Goal: Communication & Community: Answer question/provide support

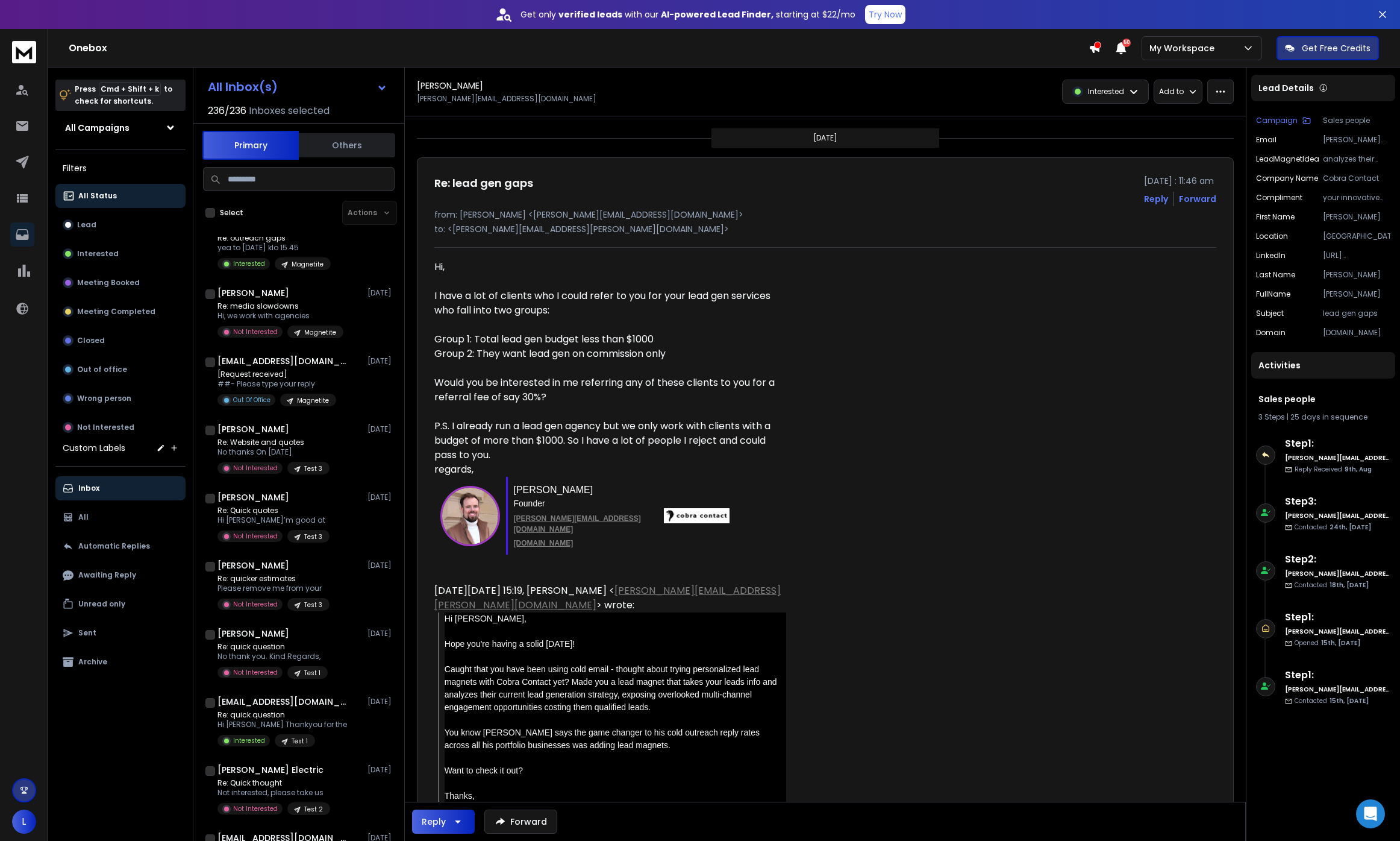
scroll to position [7402, 0]
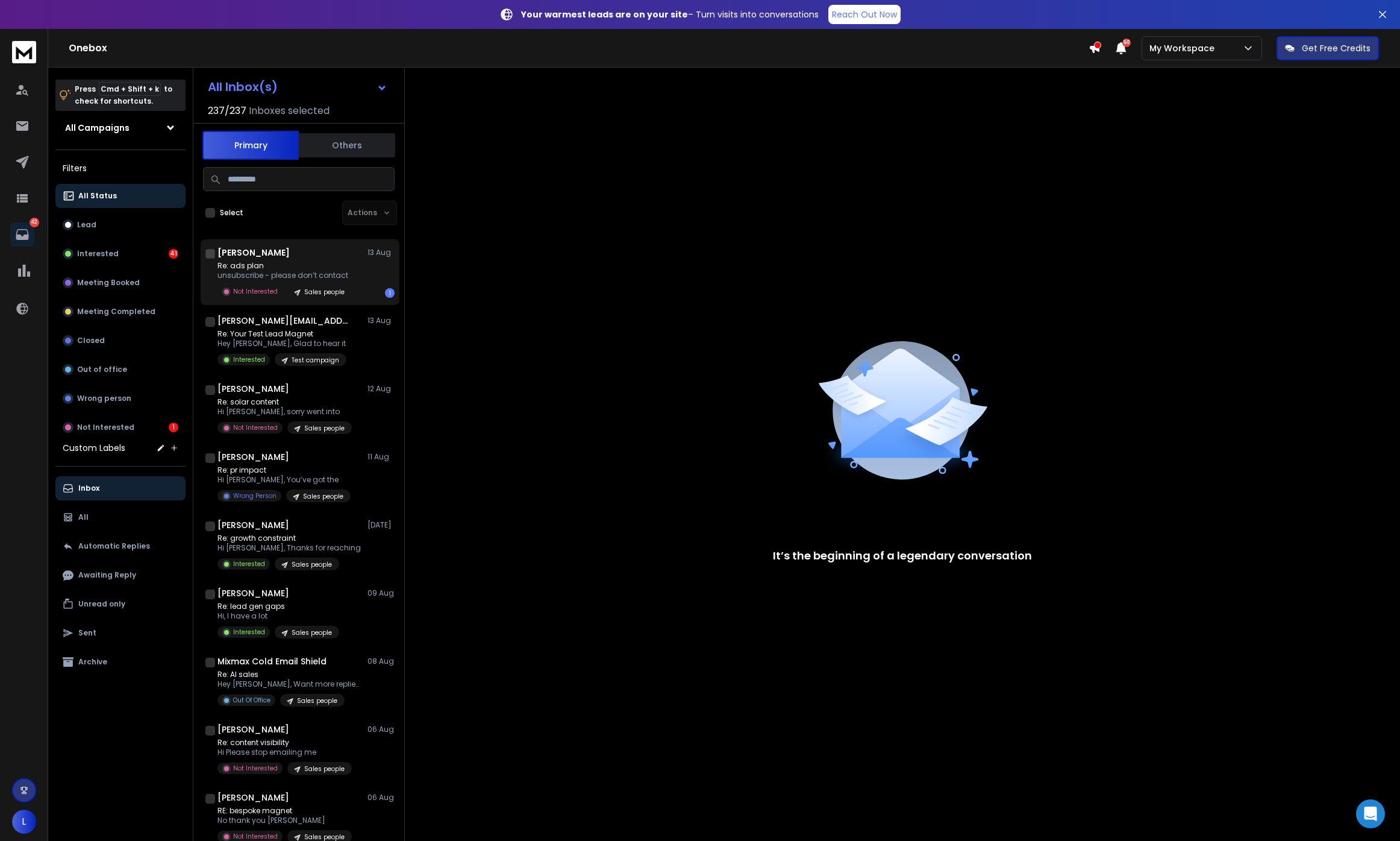
click at [337, 278] on p "unsubscribe - please don’t contact" at bounding box center [285, 275] width 135 height 10
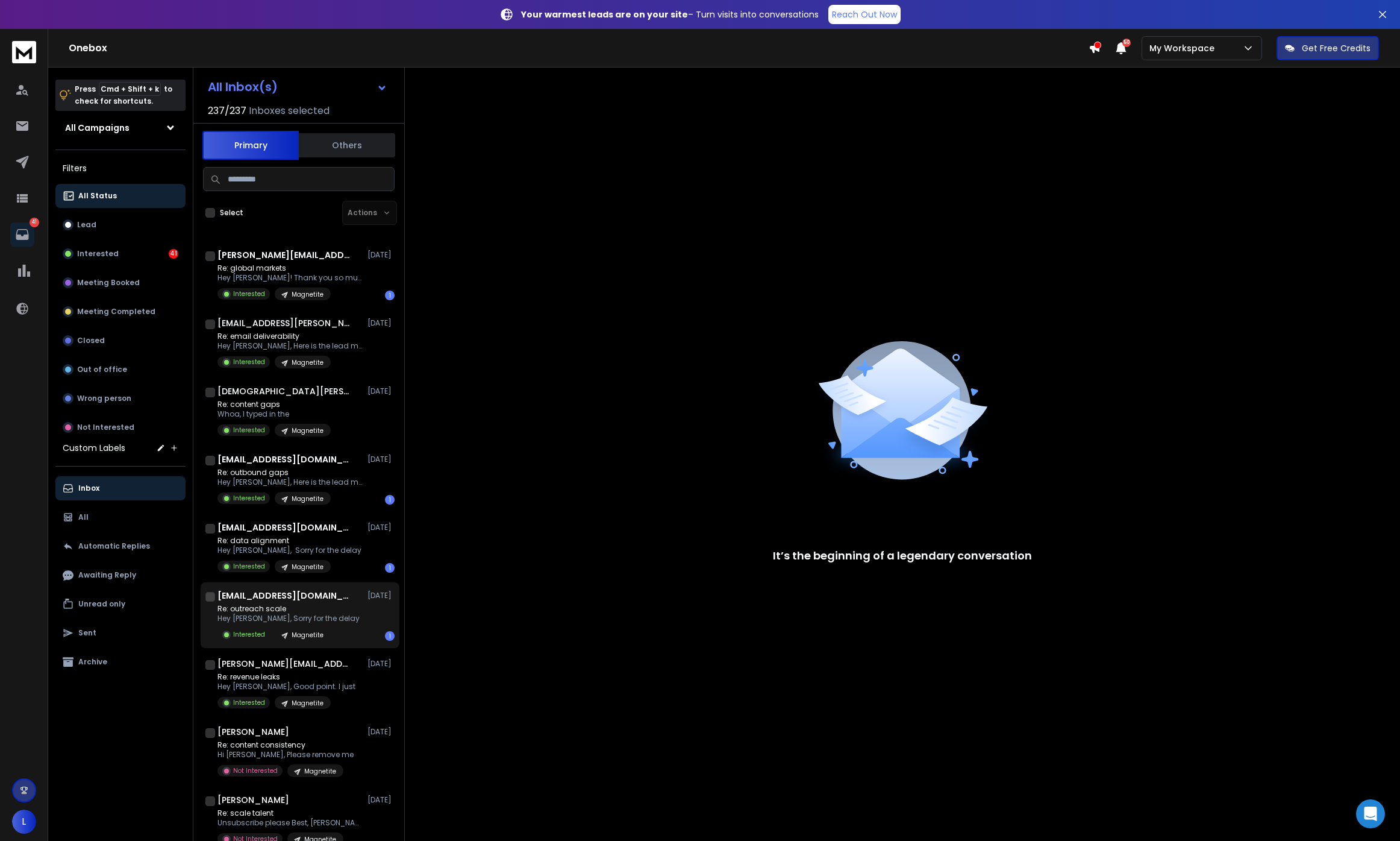
scroll to position [6403, 0]
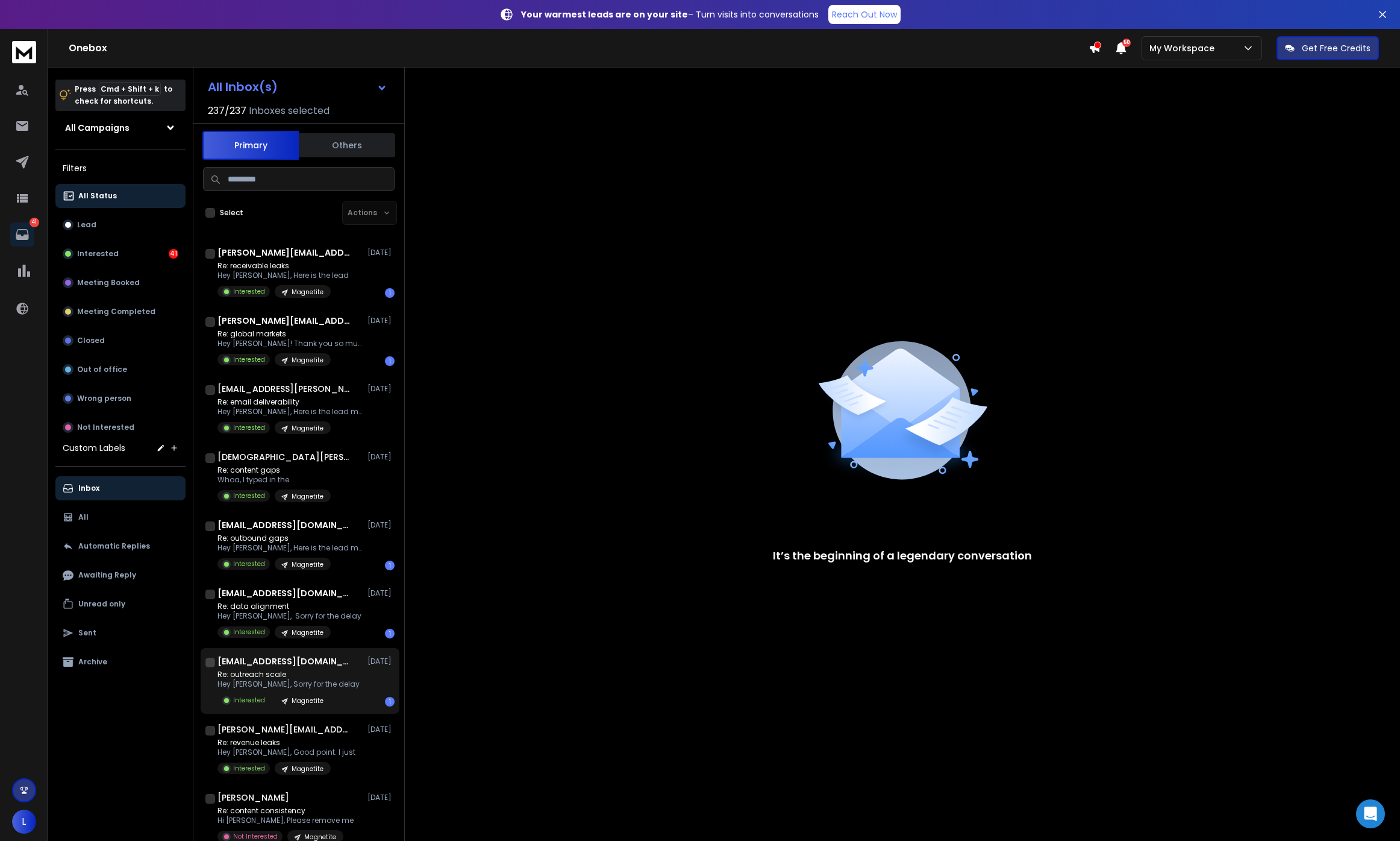
click at [331, 676] on p "Re: outreach scale" at bounding box center [288, 674] width 142 height 10
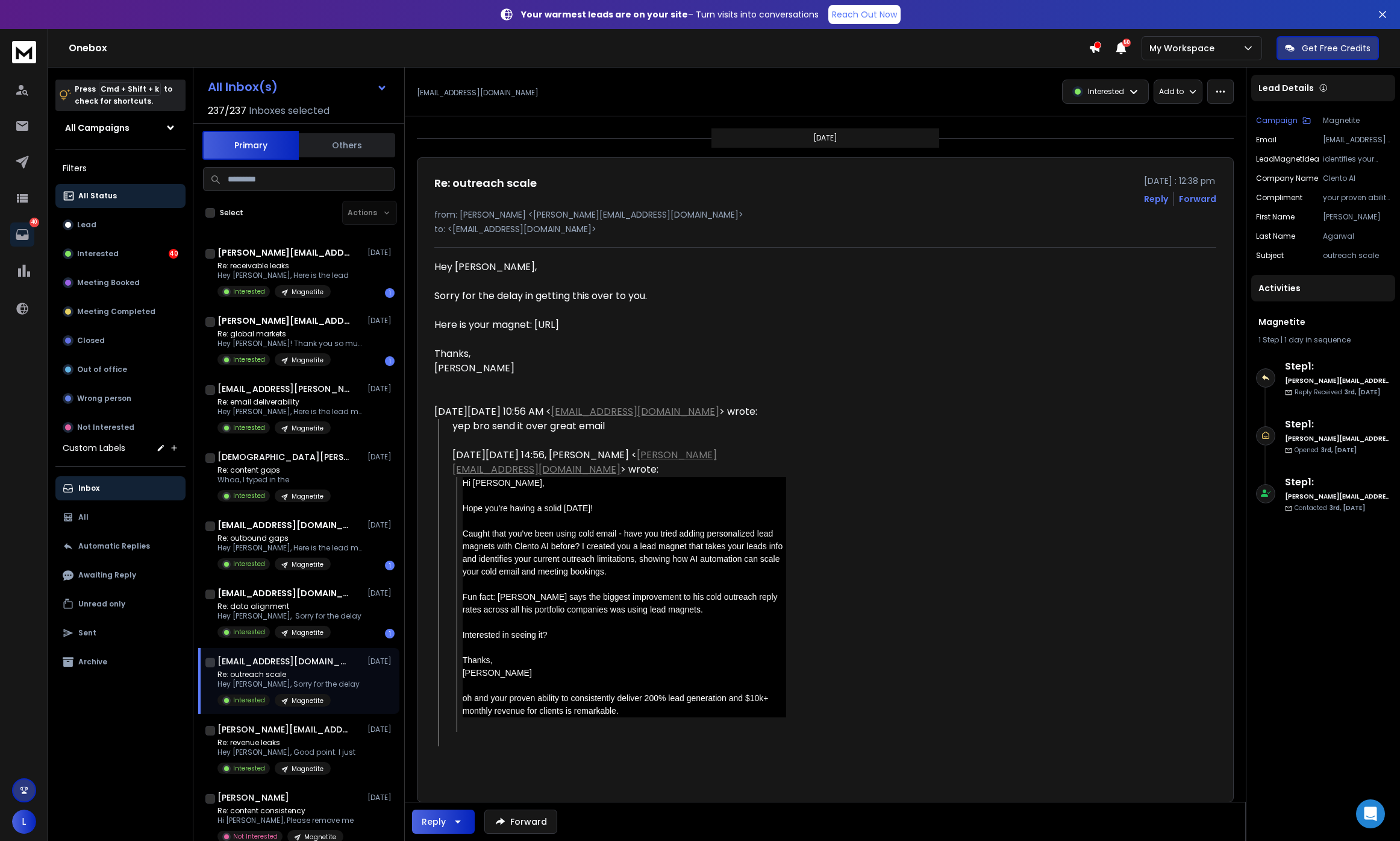
click at [466, 269] on div "Hey Nishkarsh, Sorry for the delay in getting this over to you. Here is your ma…" at bounding box center [610, 318] width 352 height 115
copy div "Nishkarsh"
click at [1160, 199] on button "Reply" at bounding box center [1156, 199] width 24 height 12
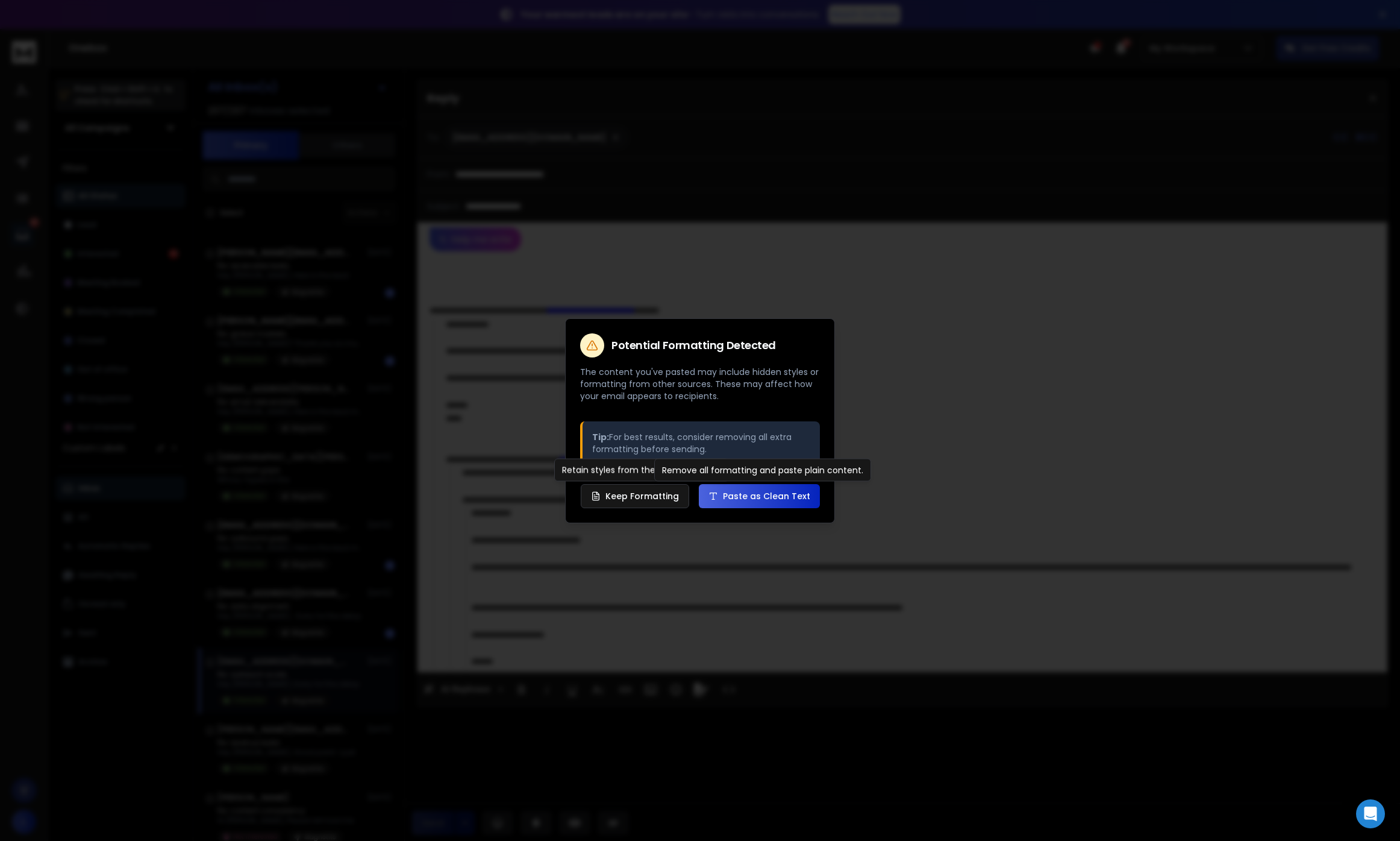
click at [756, 498] on button "Paste as Clean Text" at bounding box center [759, 496] width 121 height 24
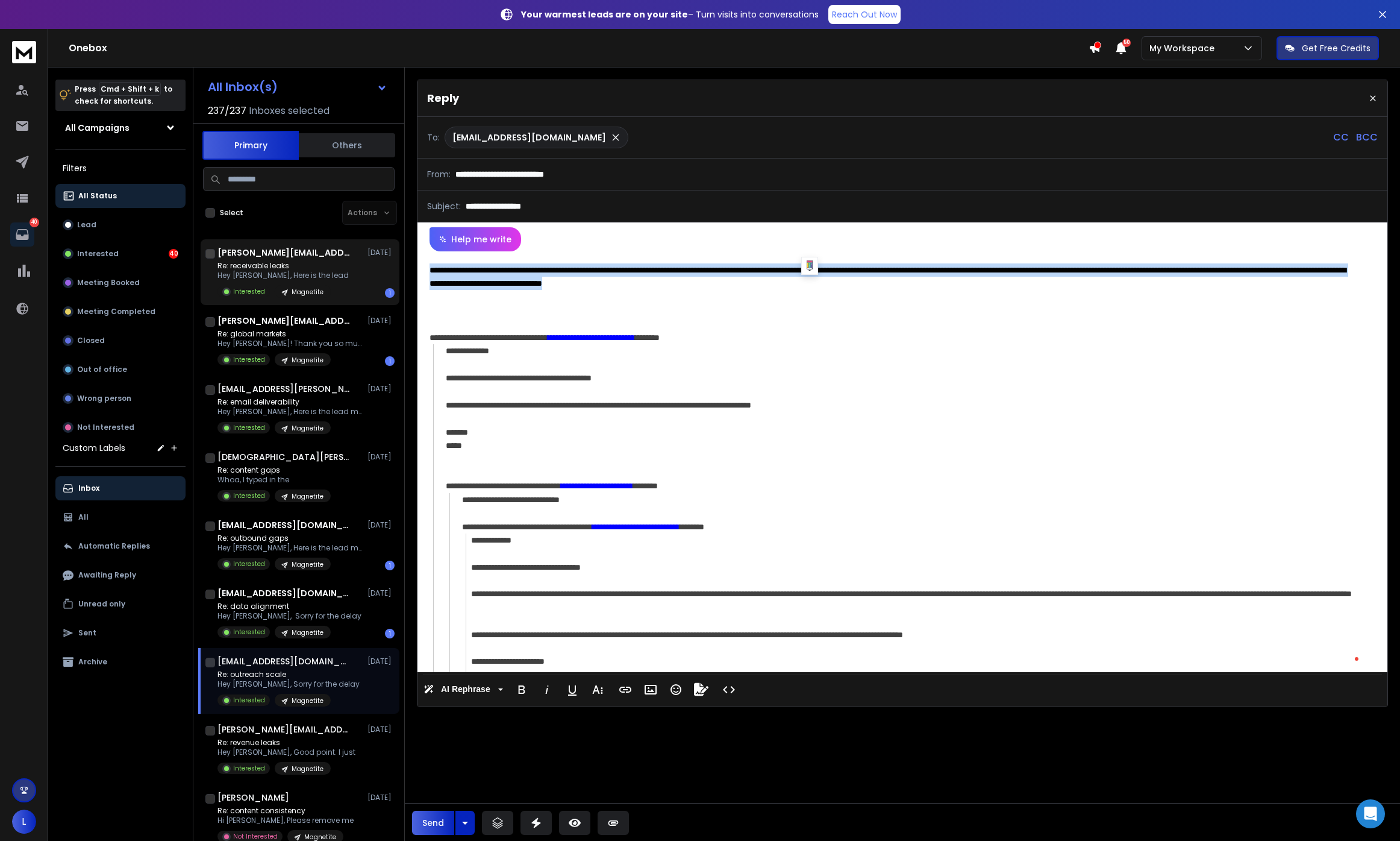
drag, startPoint x: 825, startPoint y: 284, endPoint x: 378, endPoint y: 262, distance: 447.5
click at [378, 262] on div "All Inbox(s) 237 / 237 Inboxes selected Primary Others Select Actions Sarah For…" at bounding box center [797, 488] width 1208 height 841
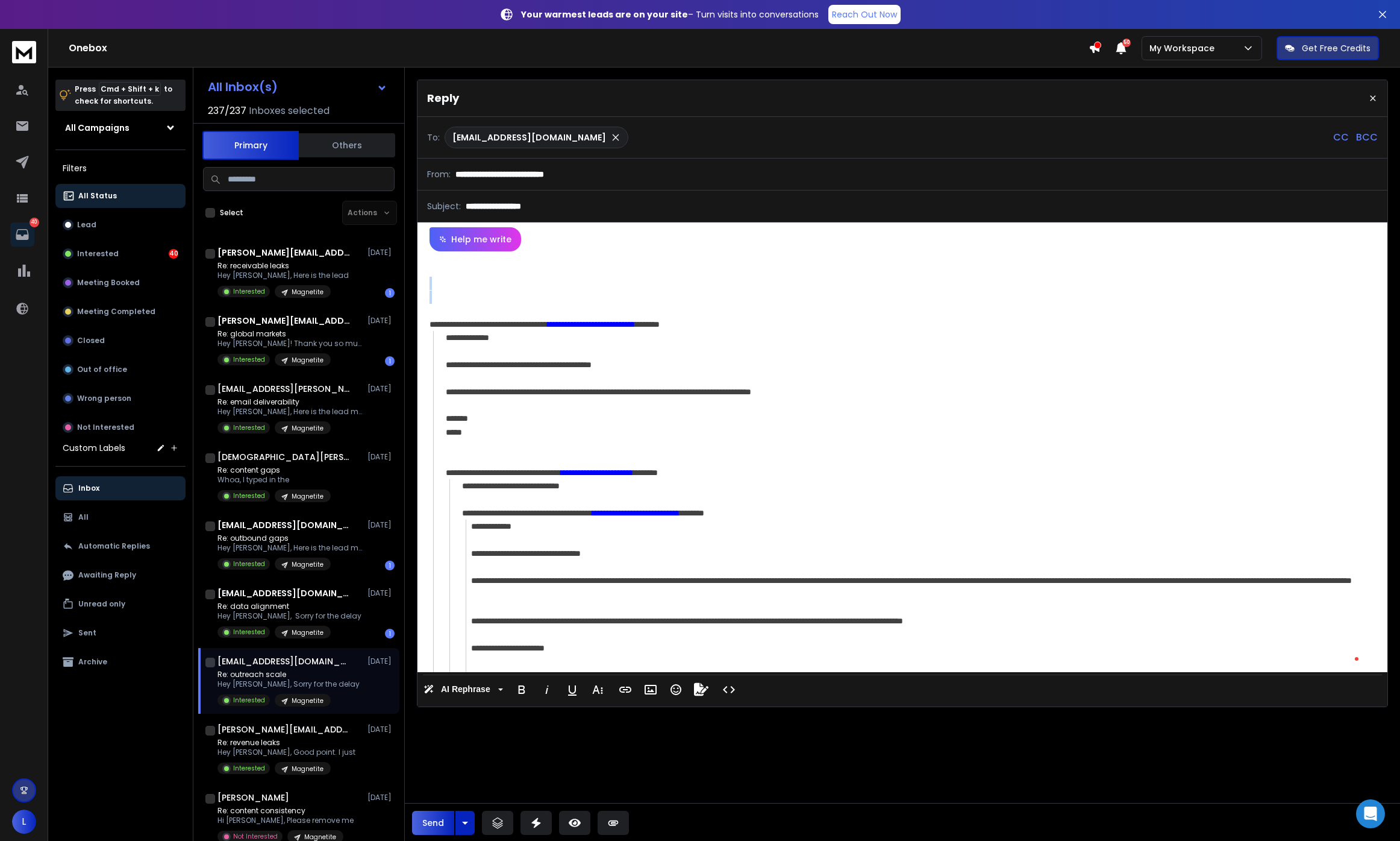
click at [453, 263] on div "**********" at bounding box center [902, 461] width 970 height 420
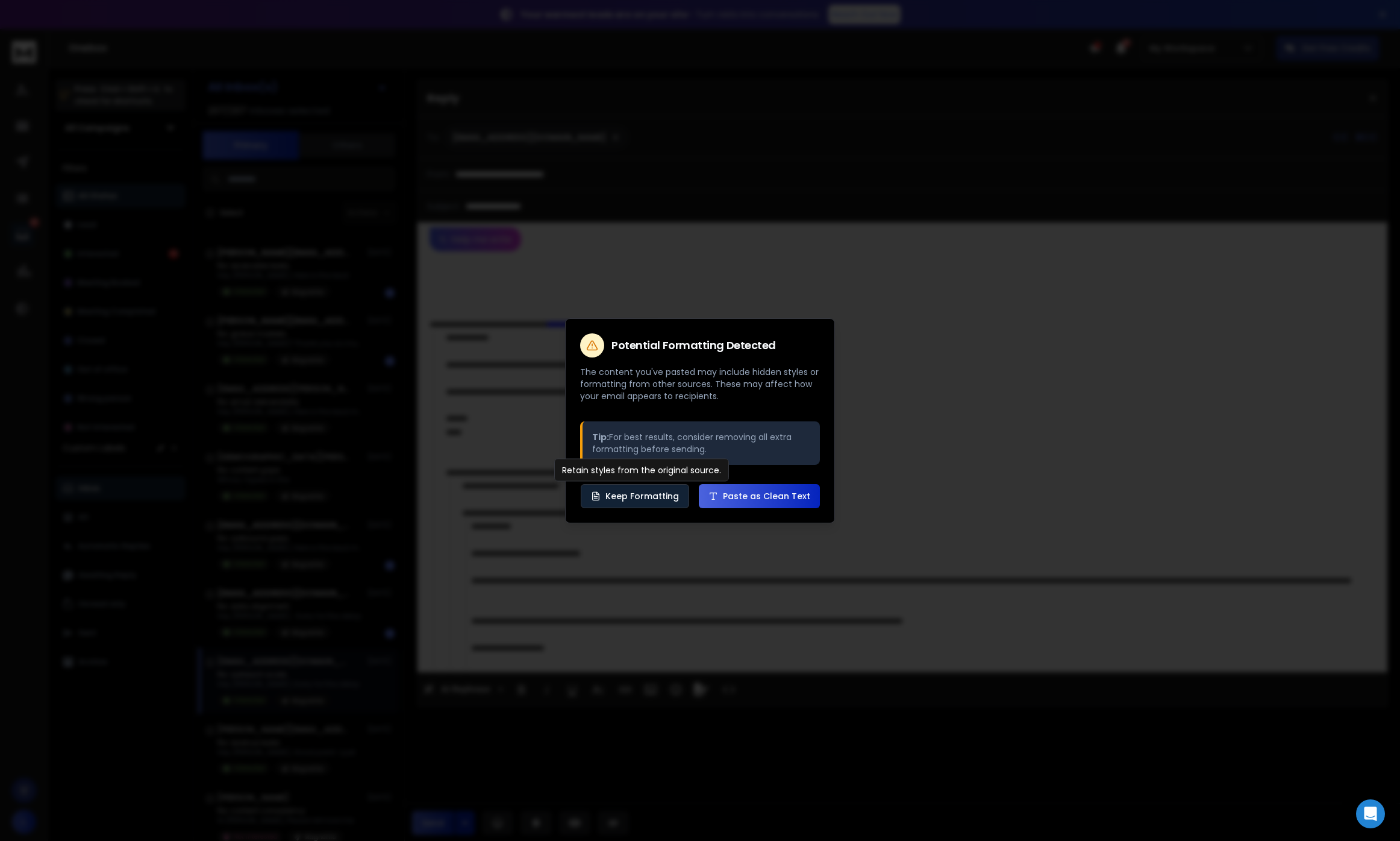
click at [653, 491] on button "Keep Formatting" at bounding box center [635, 496] width 108 height 24
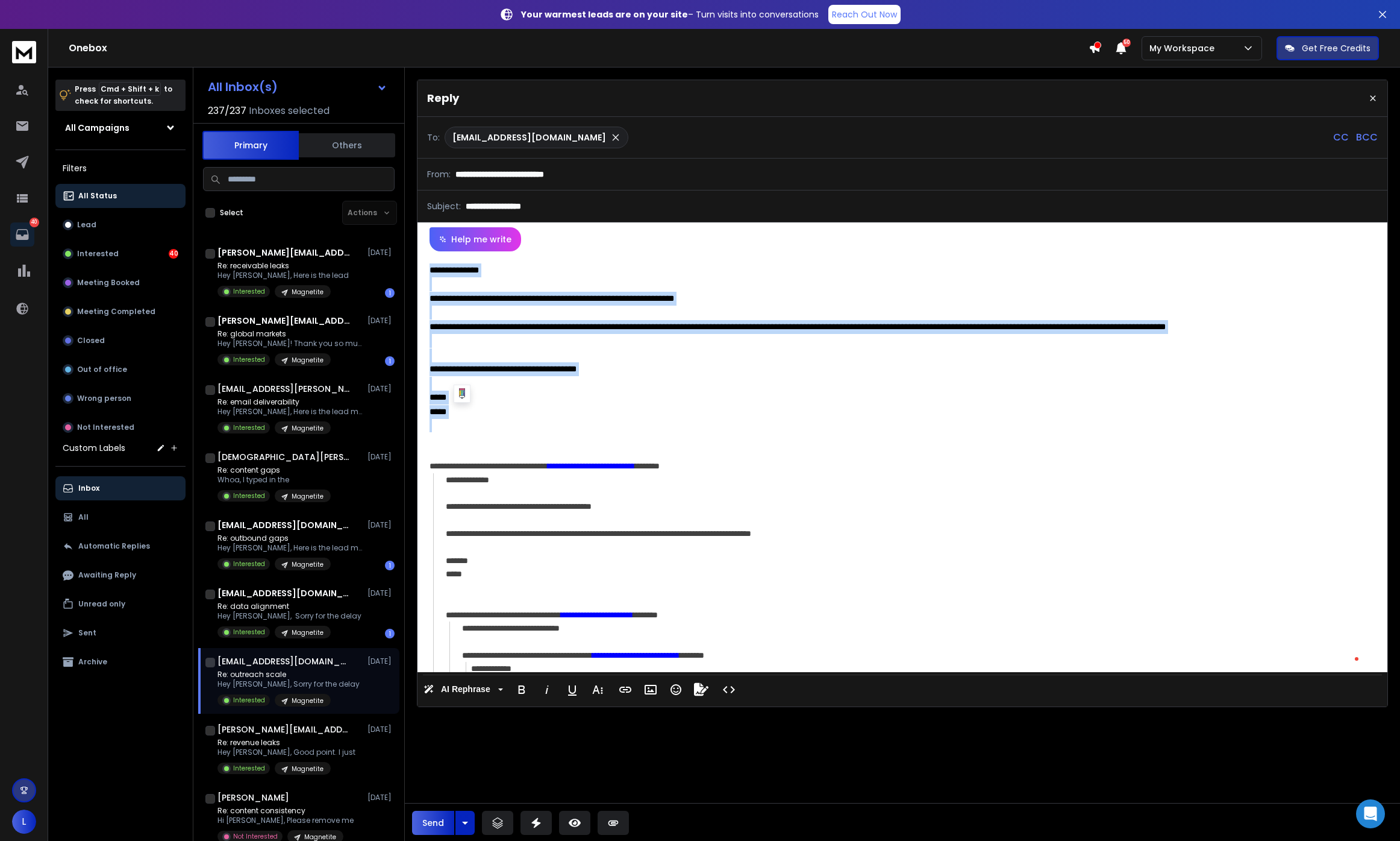
drag, startPoint x: 442, startPoint y: 341, endPoint x: 397, endPoint y: 258, distance: 94.4
click at [397, 258] on div "All Inbox(s) 237 / 237 Inboxes selected Primary Others Select Actions Sarah For…" at bounding box center [797, 488] width 1208 height 841
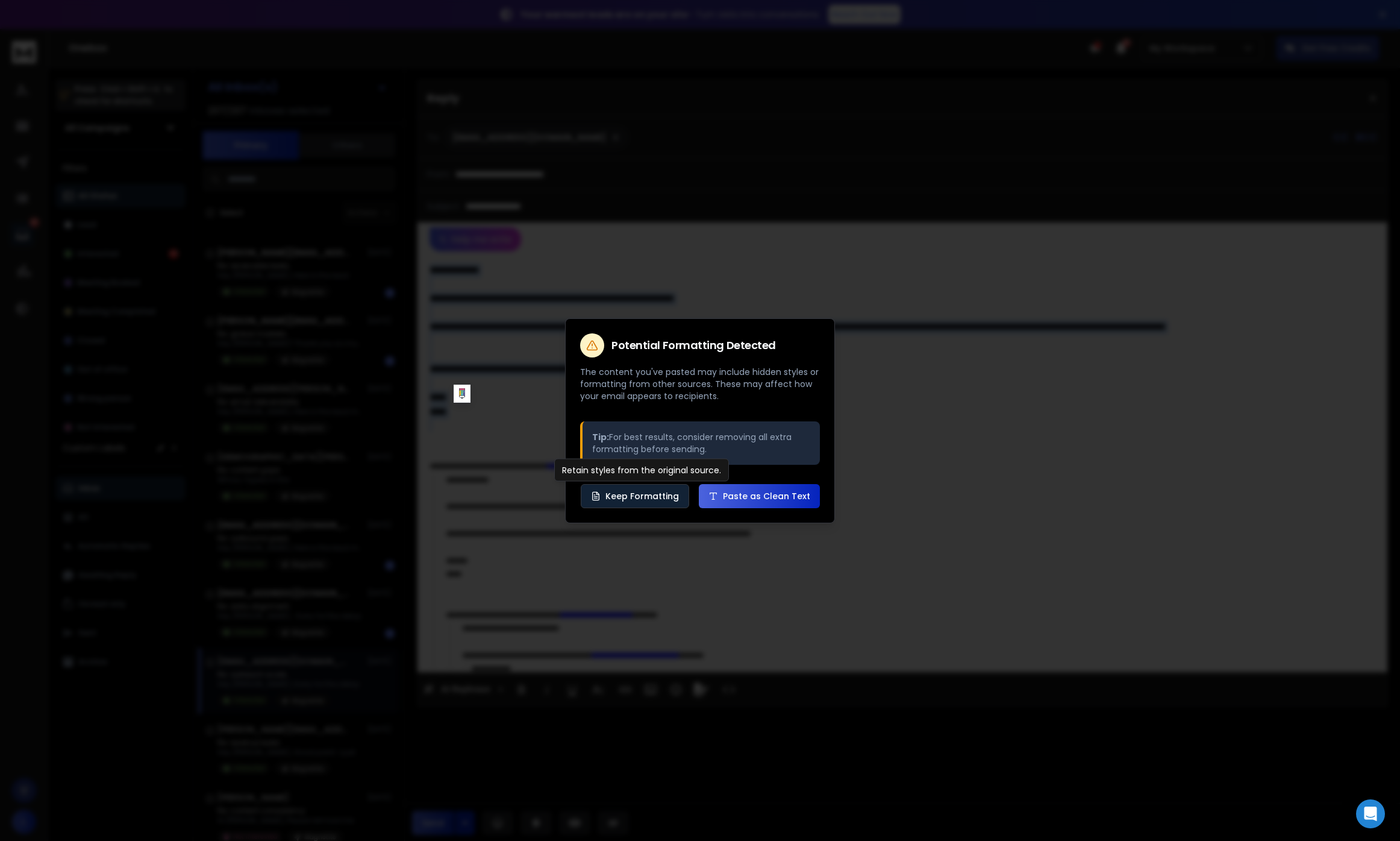
click at [678, 492] on button "Keep Formatting" at bounding box center [635, 496] width 108 height 24
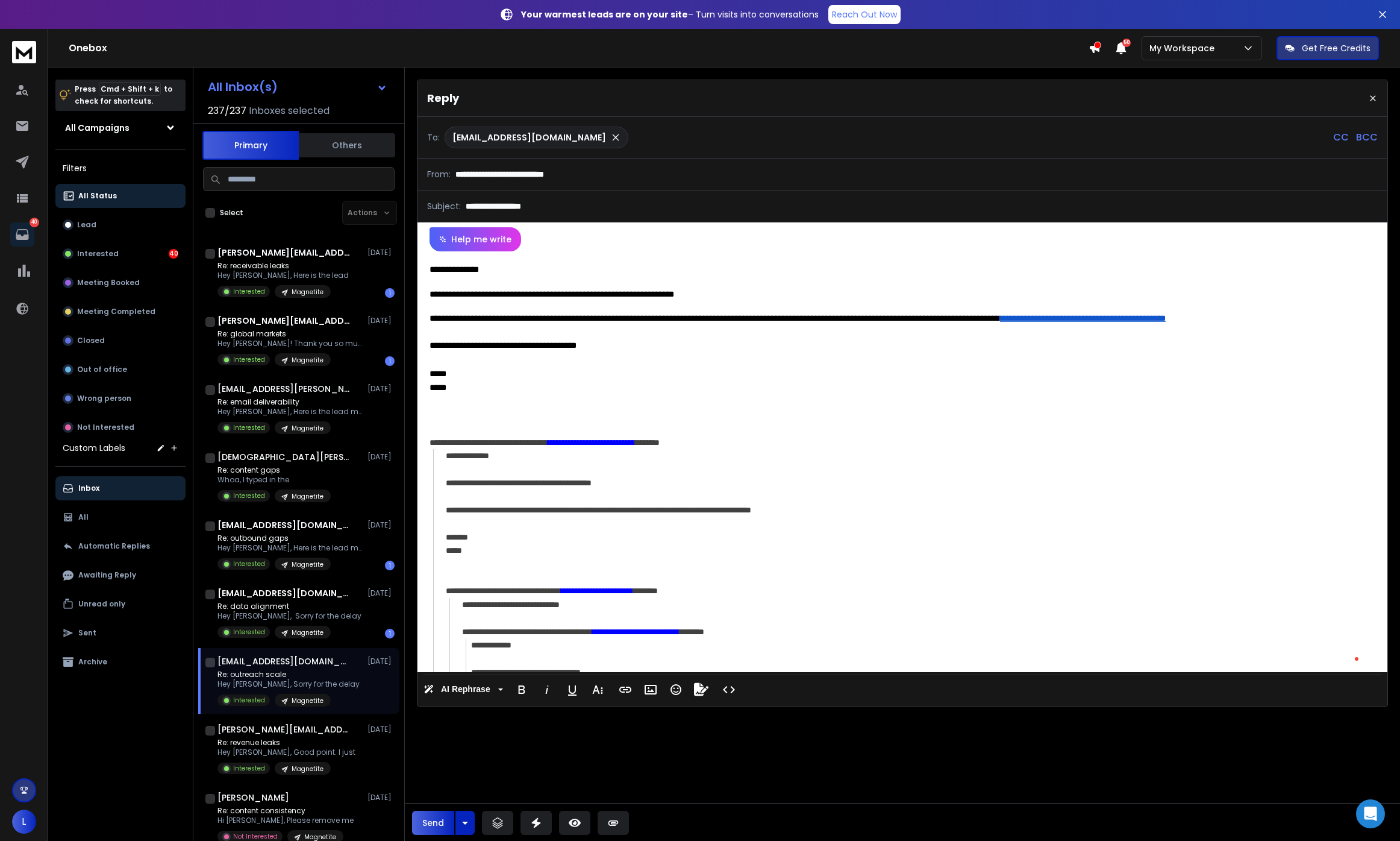
click at [526, 378] on div "**********" at bounding box center [902, 330] width 946 height 132
click at [430, 824] on button "Send" at bounding box center [433, 823] width 42 height 24
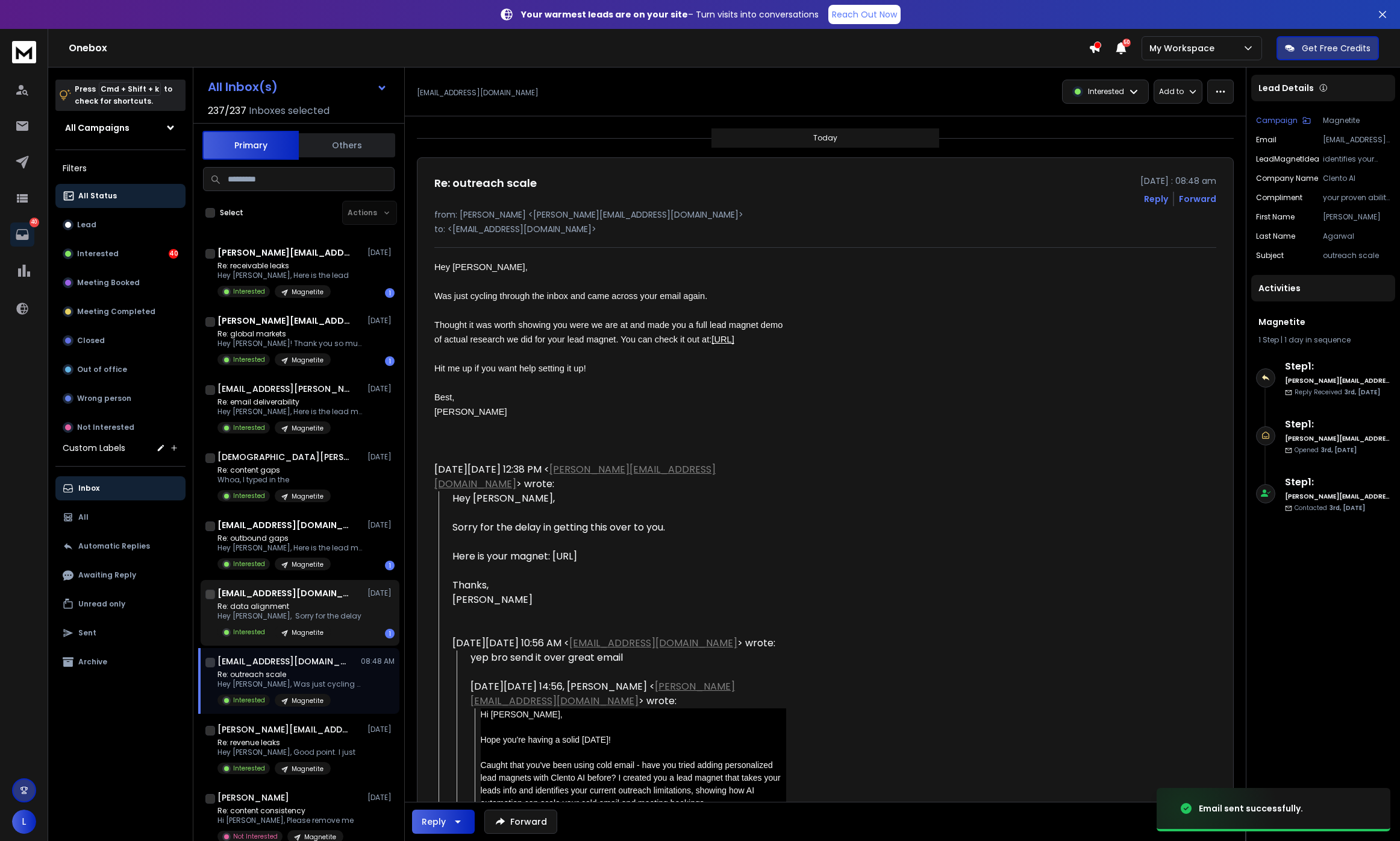
click at [325, 609] on p "Re: data alignment" at bounding box center [289, 606] width 144 height 10
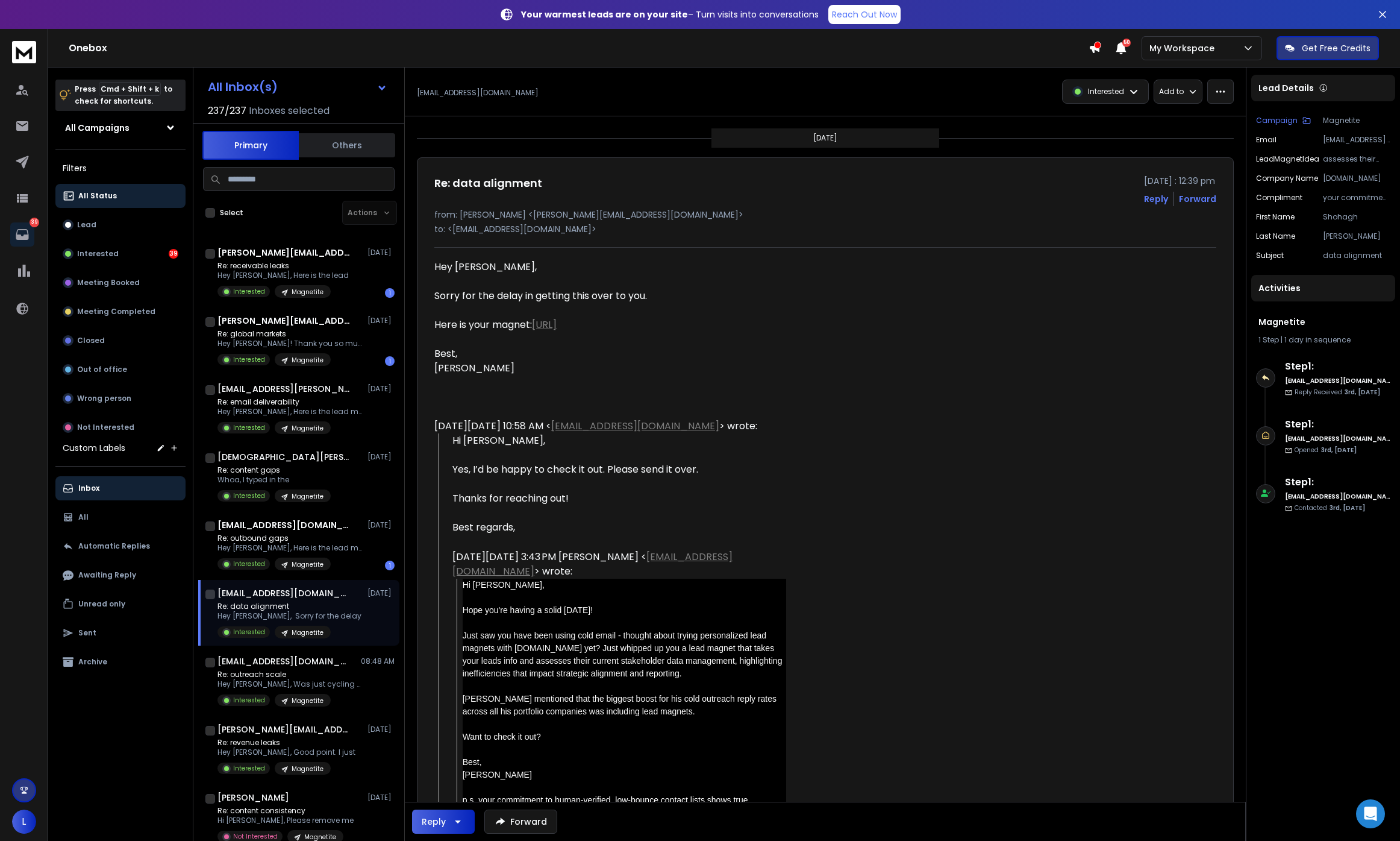
click at [468, 268] on div "Hey Shohagh, Sorry for the delay in getting this over to you. Here is your magn…" at bounding box center [610, 318] width 352 height 115
copy div "Shohagh"
click at [1157, 193] on button "Reply" at bounding box center [1156, 199] width 24 height 12
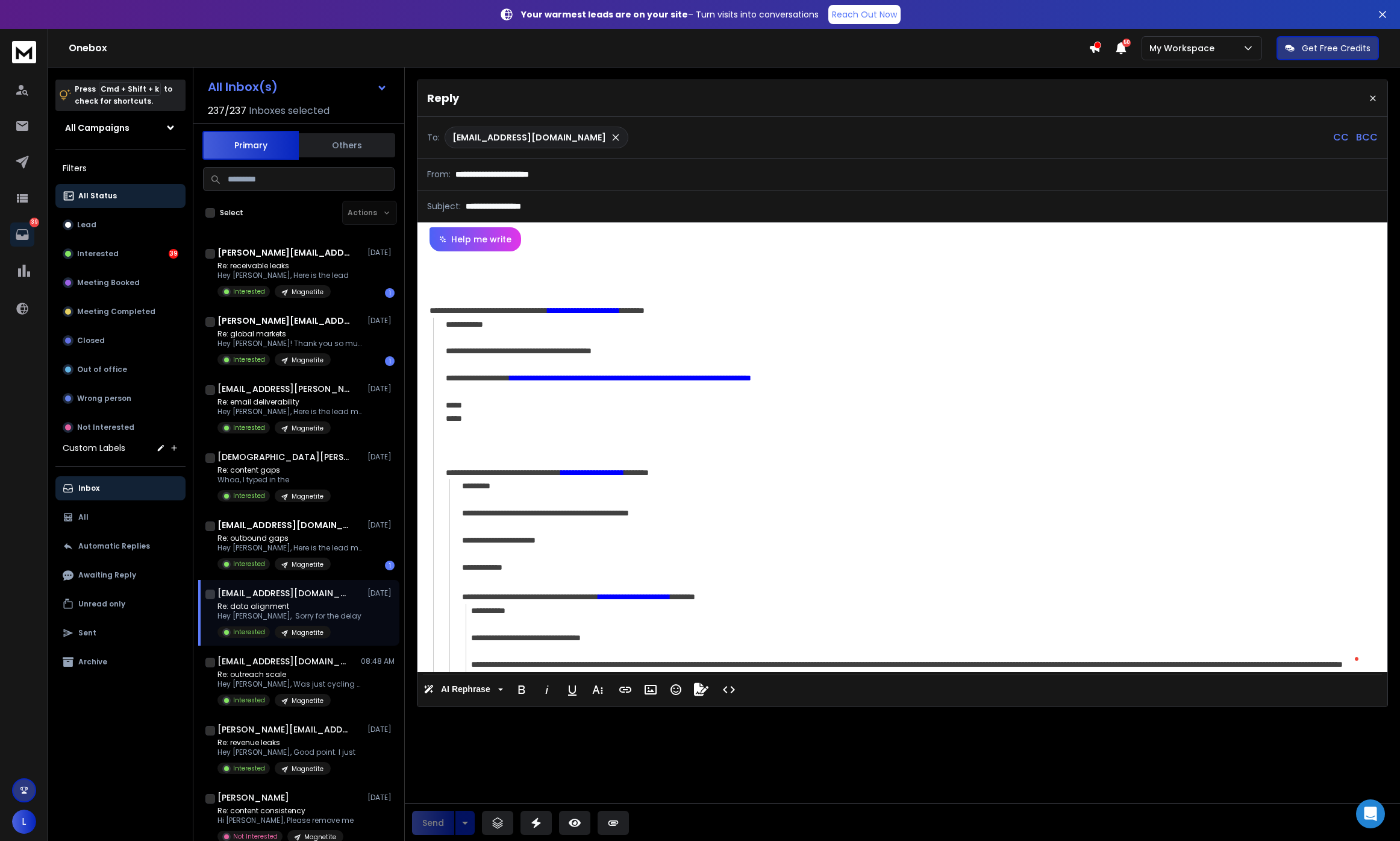
click at [483, 269] on div at bounding box center [902, 270] width 946 height 13
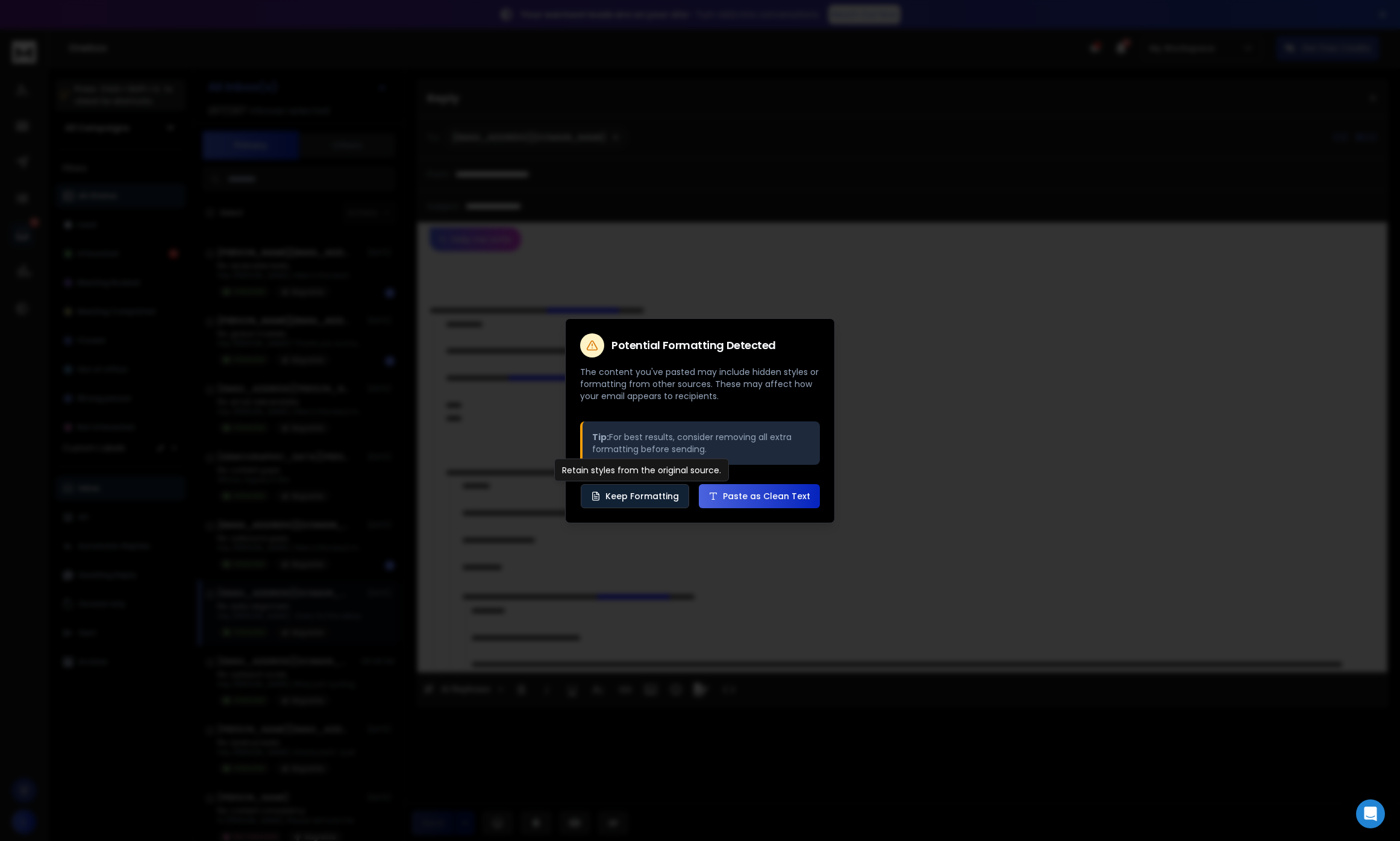
click at [648, 491] on button "Keep Formatting" at bounding box center [635, 496] width 108 height 24
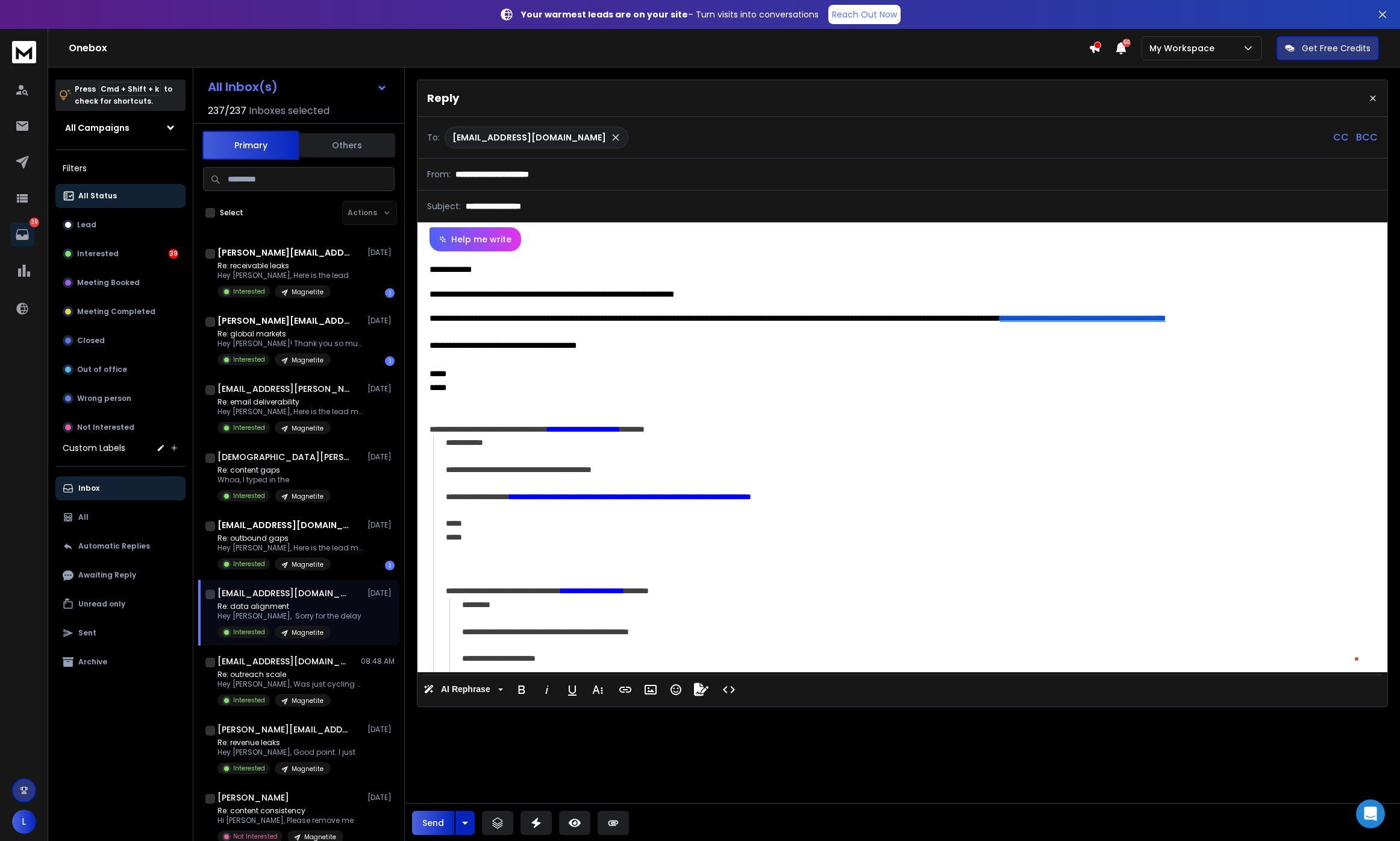
click at [424, 814] on button "Send" at bounding box center [433, 823] width 42 height 24
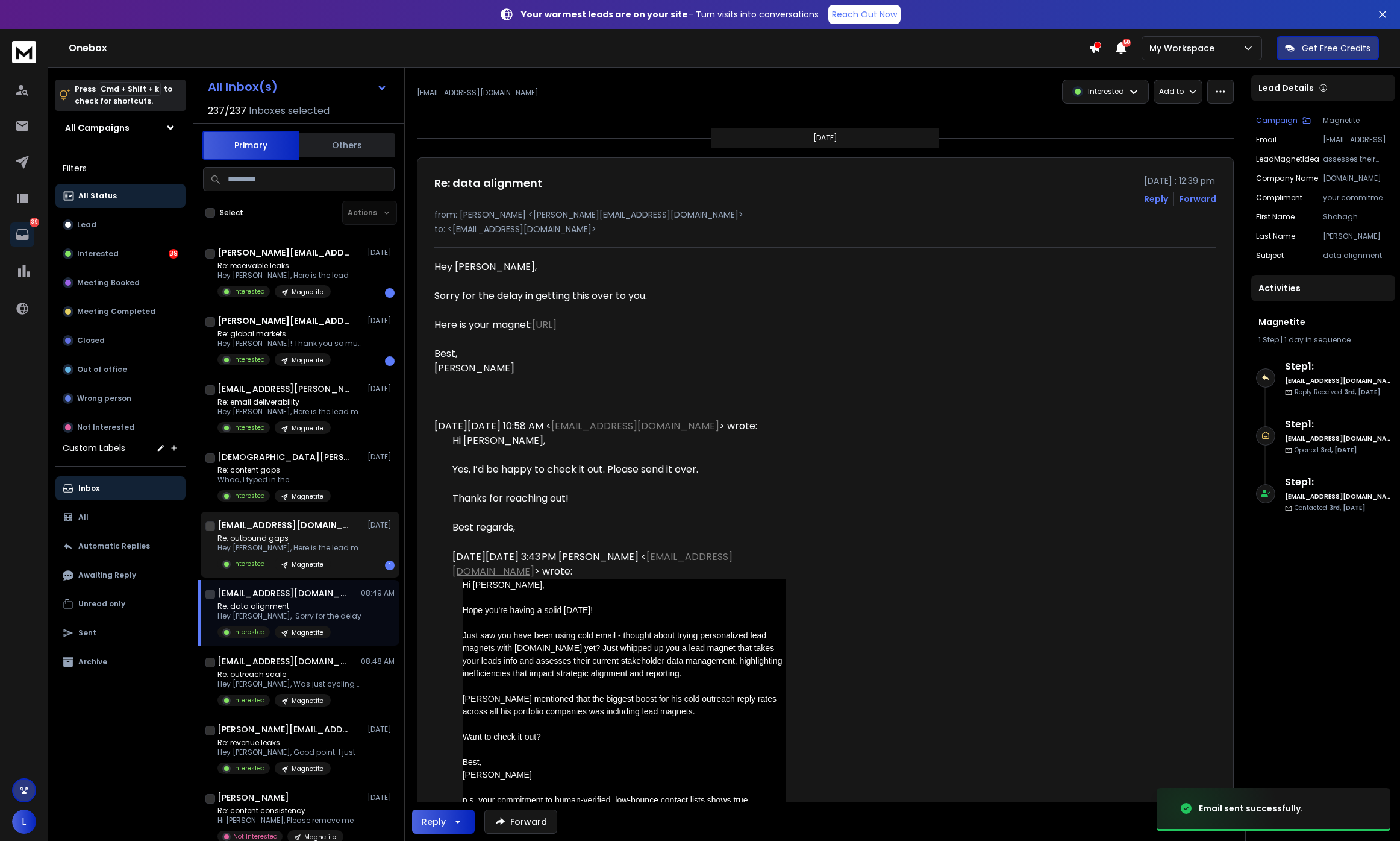
click at [335, 548] on p "Hey Matiss, Here is the lead magnet: https://magnetite.ai/claim-invitation?toke…" at bounding box center [290, 548] width 145 height 10
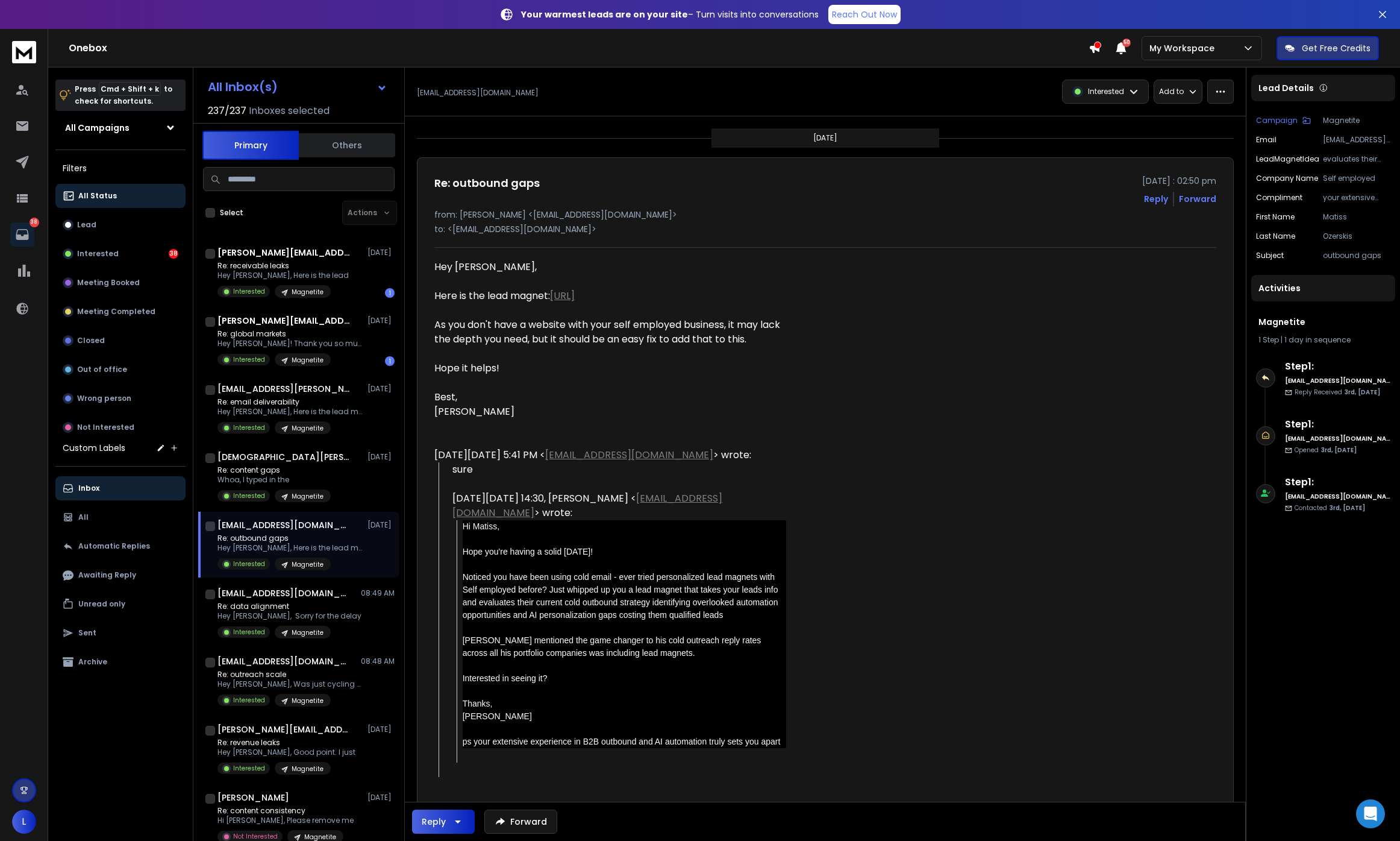
click at [475, 264] on div "Hey Matiss, Here is the lead magnet: https://magnetite.ai/claim-invitation?toke…" at bounding box center [610, 340] width 352 height 159
copy div "Matiss"
click at [1155, 197] on button "Reply" at bounding box center [1156, 199] width 24 height 12
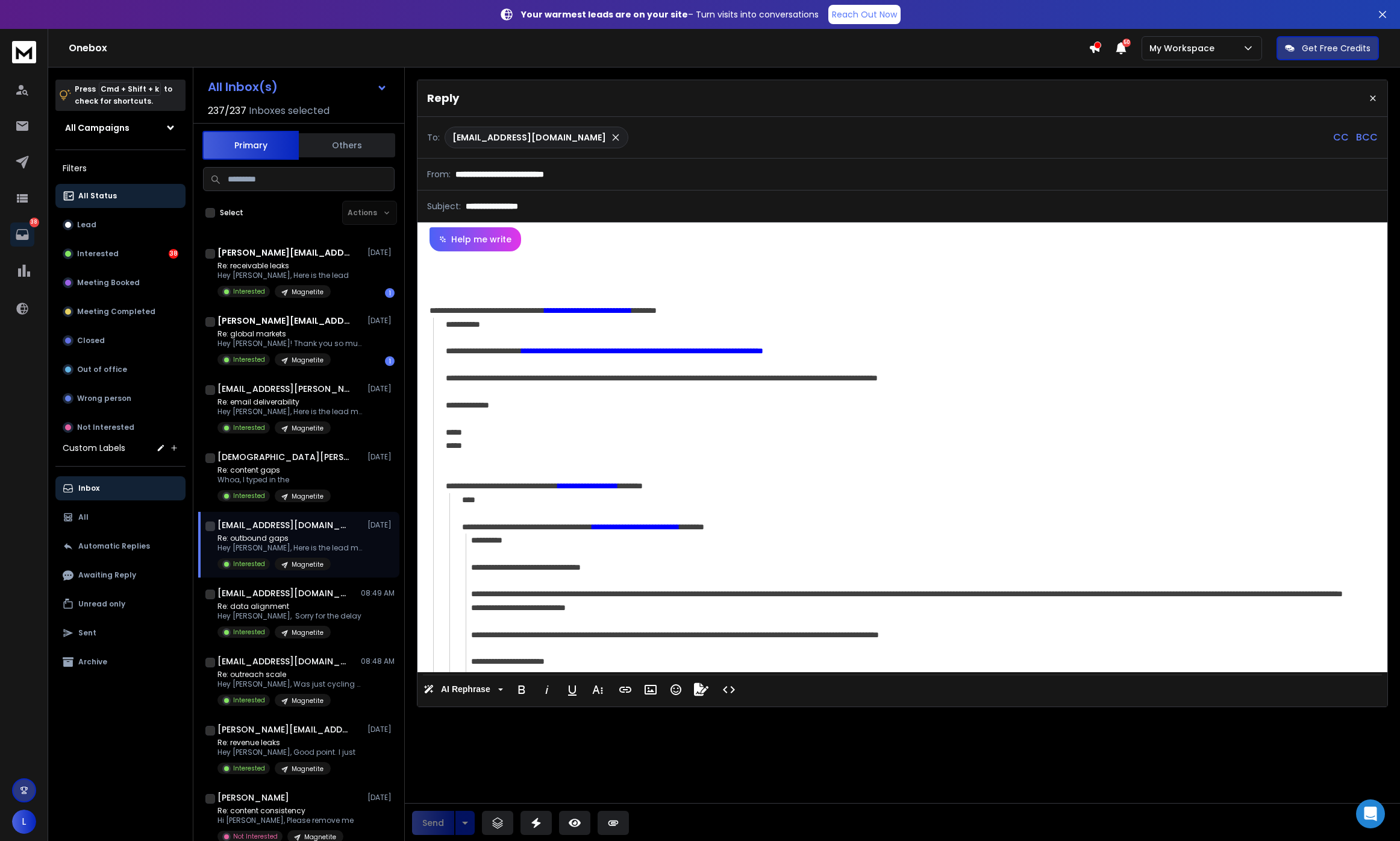
click at [546, 253] on div "**********" at bounding box center [902, 461] width 970 height 420
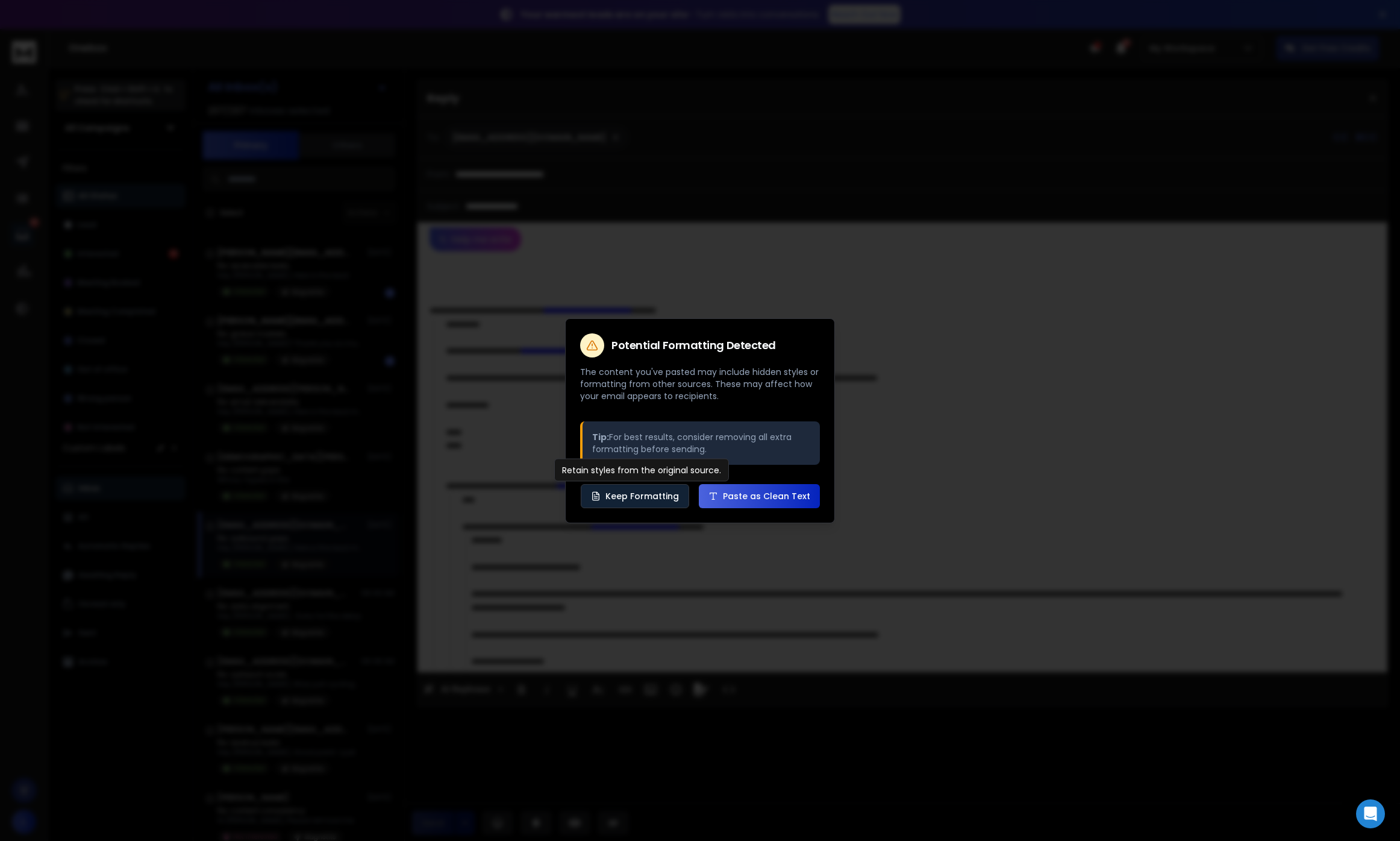
click at [654, 494] on button "Keep Formatting" at bounding box center [635, 496] width 108 height 24
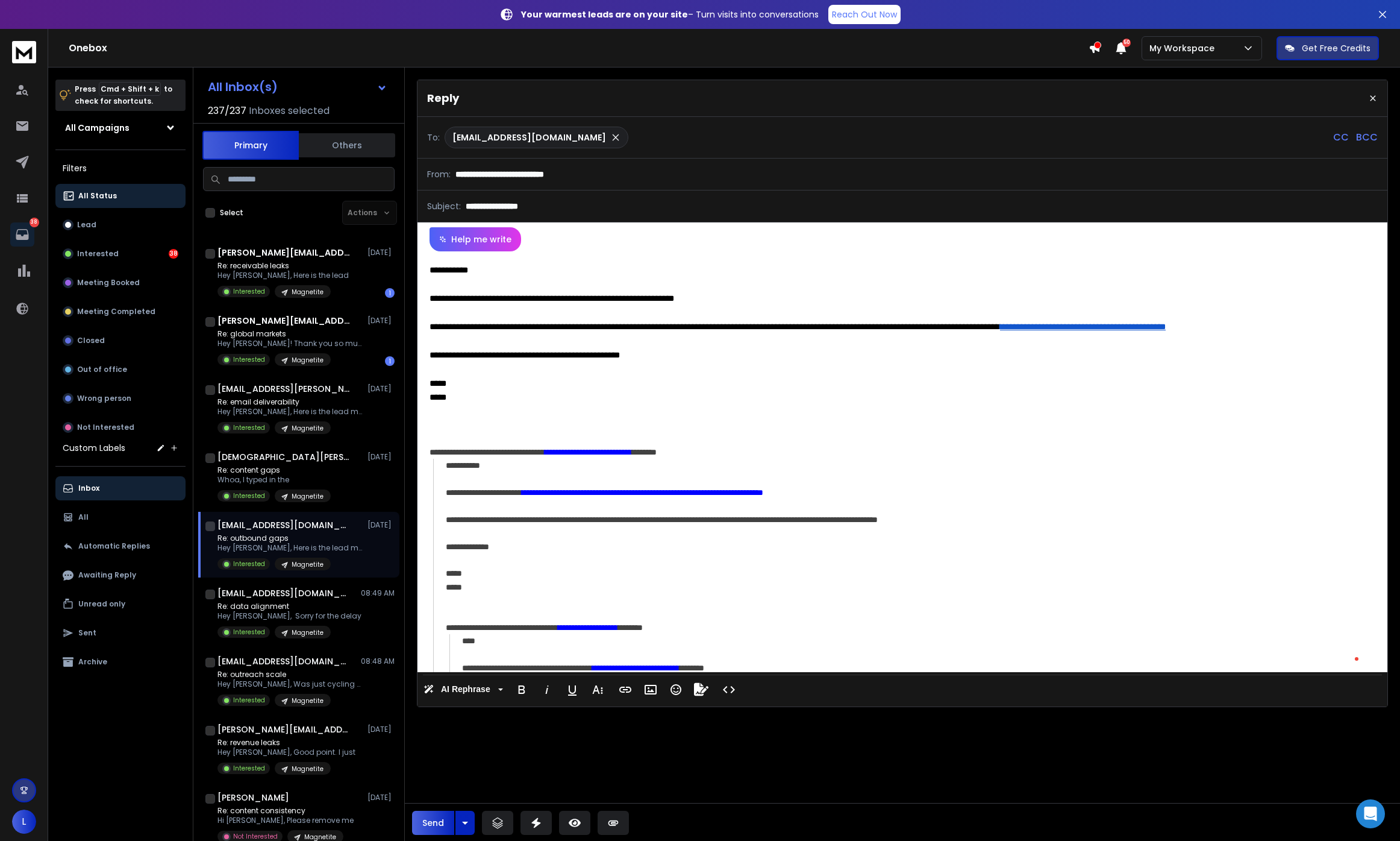
click at [573, 389] on div "**********" at bounding box center [902, 334] width 946 height 142
click at [426, 819] on button "Send" at bounding box center [433, 823] width 42 height 24
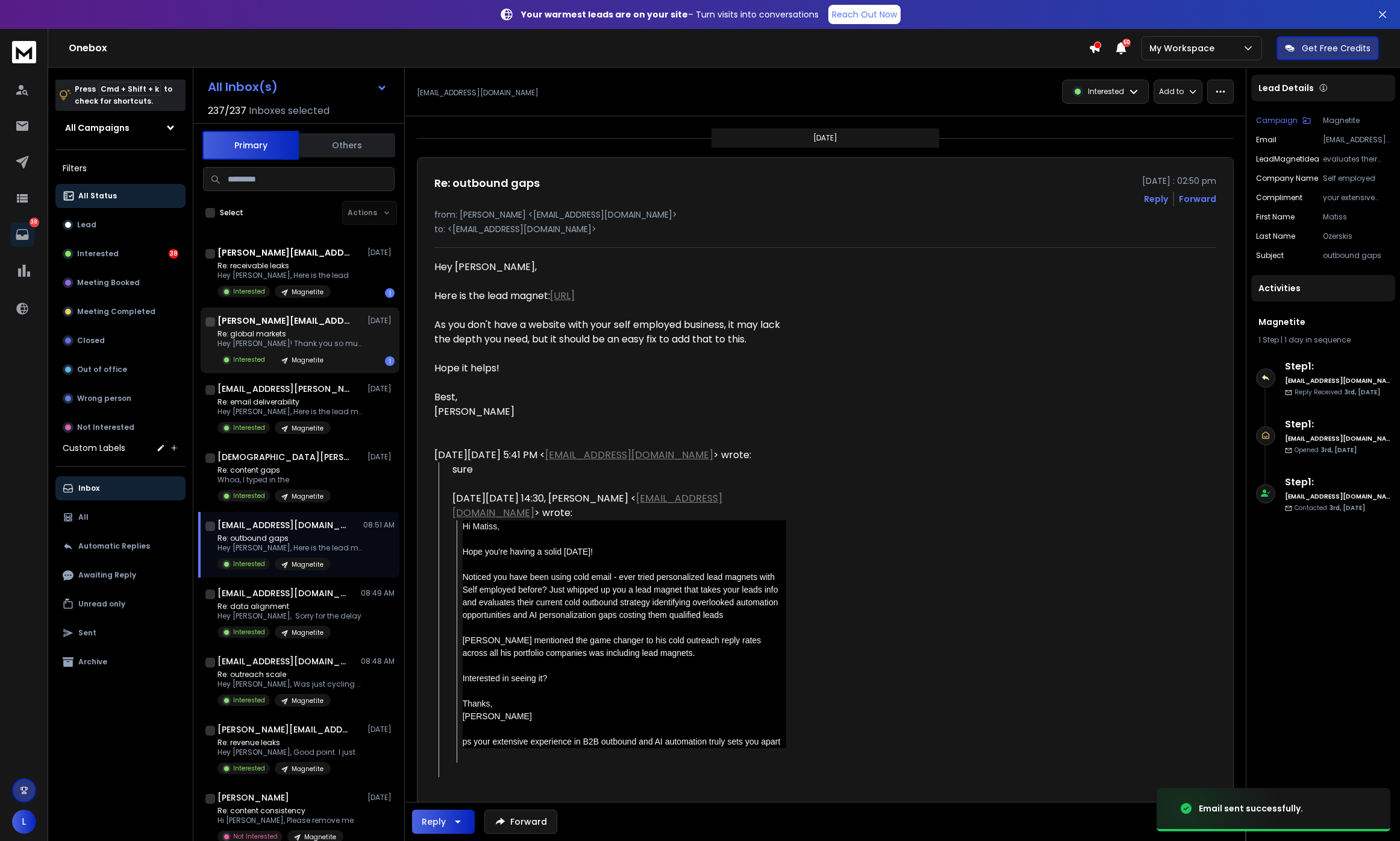
click at [338, 337] on div "Re: global markets Hey Salim! Thank you so much Interested Magnetite 1" at bounding box center [306, 347] width 177 height 37
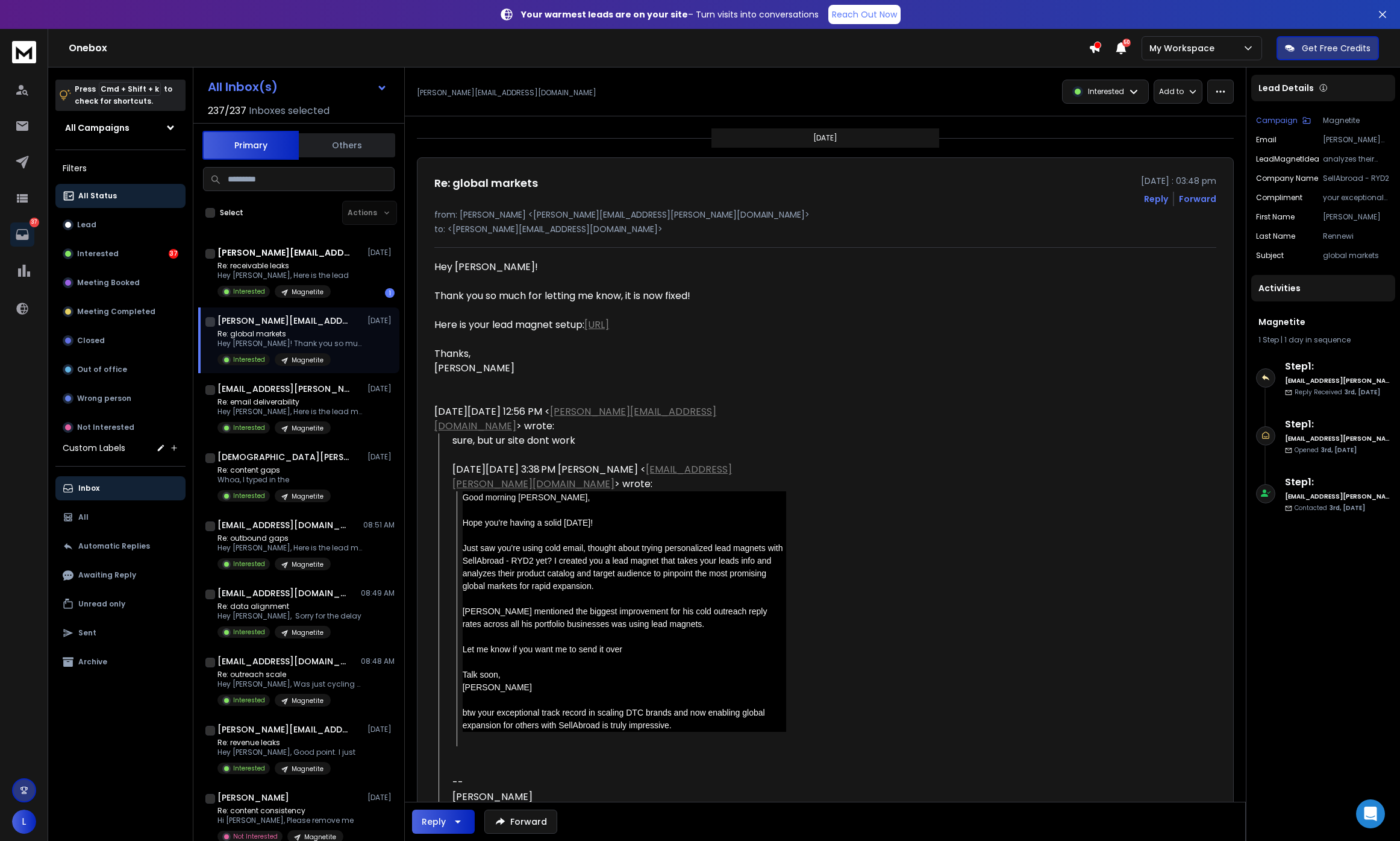
click at [470, 260] on div "Hey Salim! Thank you so much for letting me know, it is now fixed! Here is your…" at bounding box center [610, 318] width 352 height 115
click at [470, 261] on div "Hey Salim! Thank you so much for letting me know, it is now fixed! Here is your…" at bounding box center [610, 318] width 352 height 115
copy div "[PERSON_NAME]"
click at [1160, 198] on button "Reply" at bounding box center [1156, 199] width 24 height 12
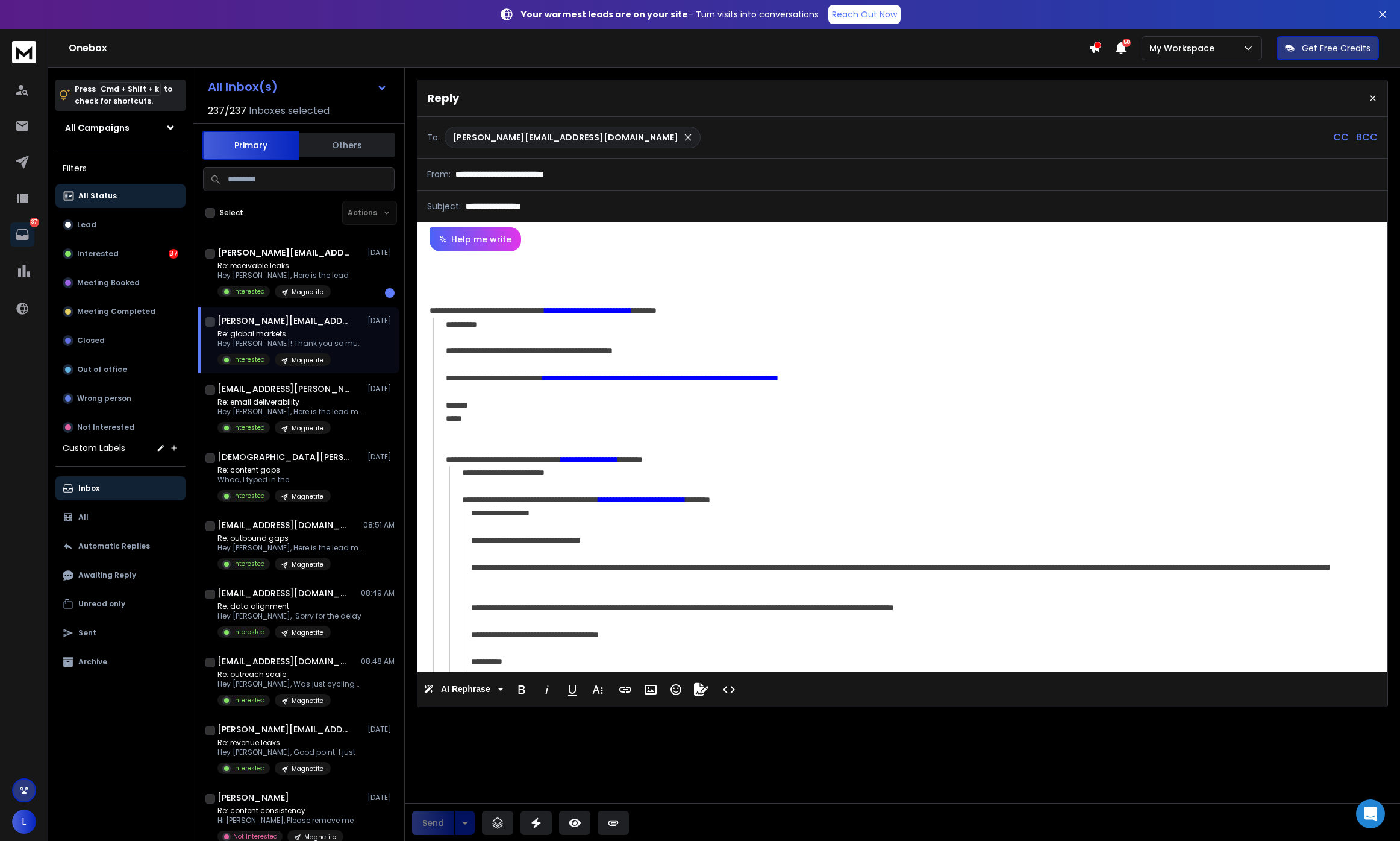
click at [555, 266] on div at bounding box center [902, 270] width 946 height 13
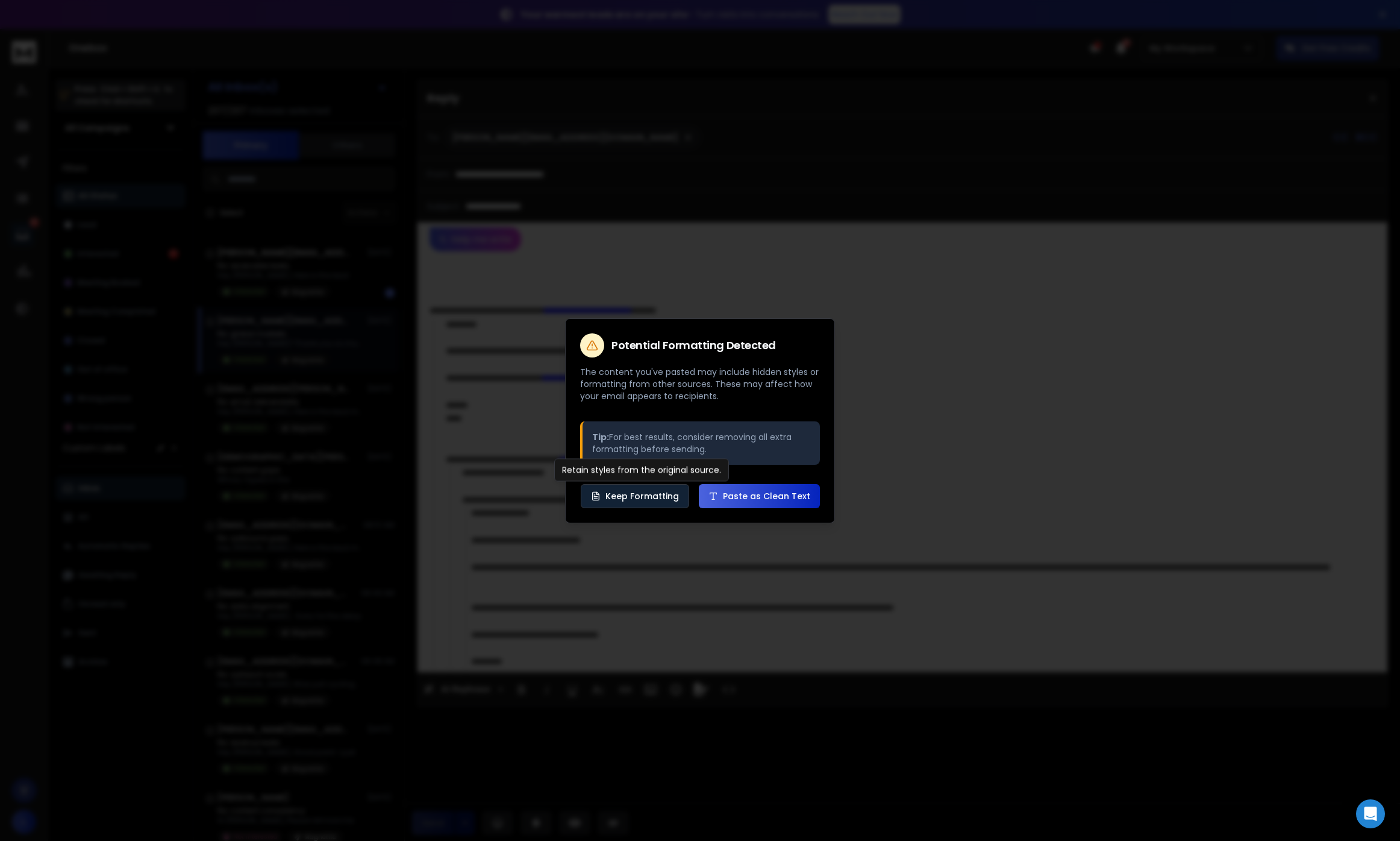
click at [627, 496] on button "Keep Formatting" at bounding box center [635, 496] width 108 height 24
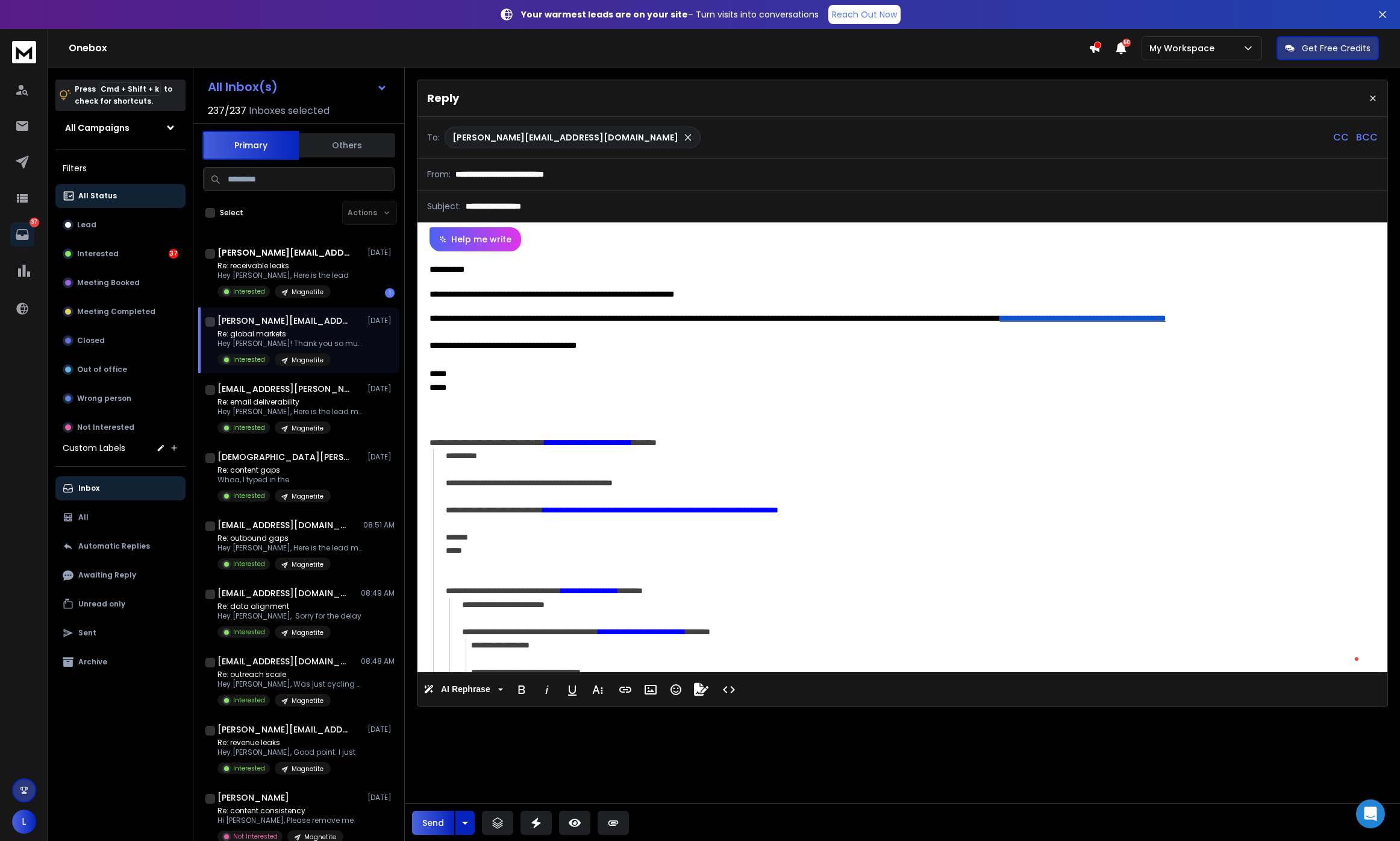
click at [440, 822] on button "Send" at bounding box center [433, 823] width 42 height 24
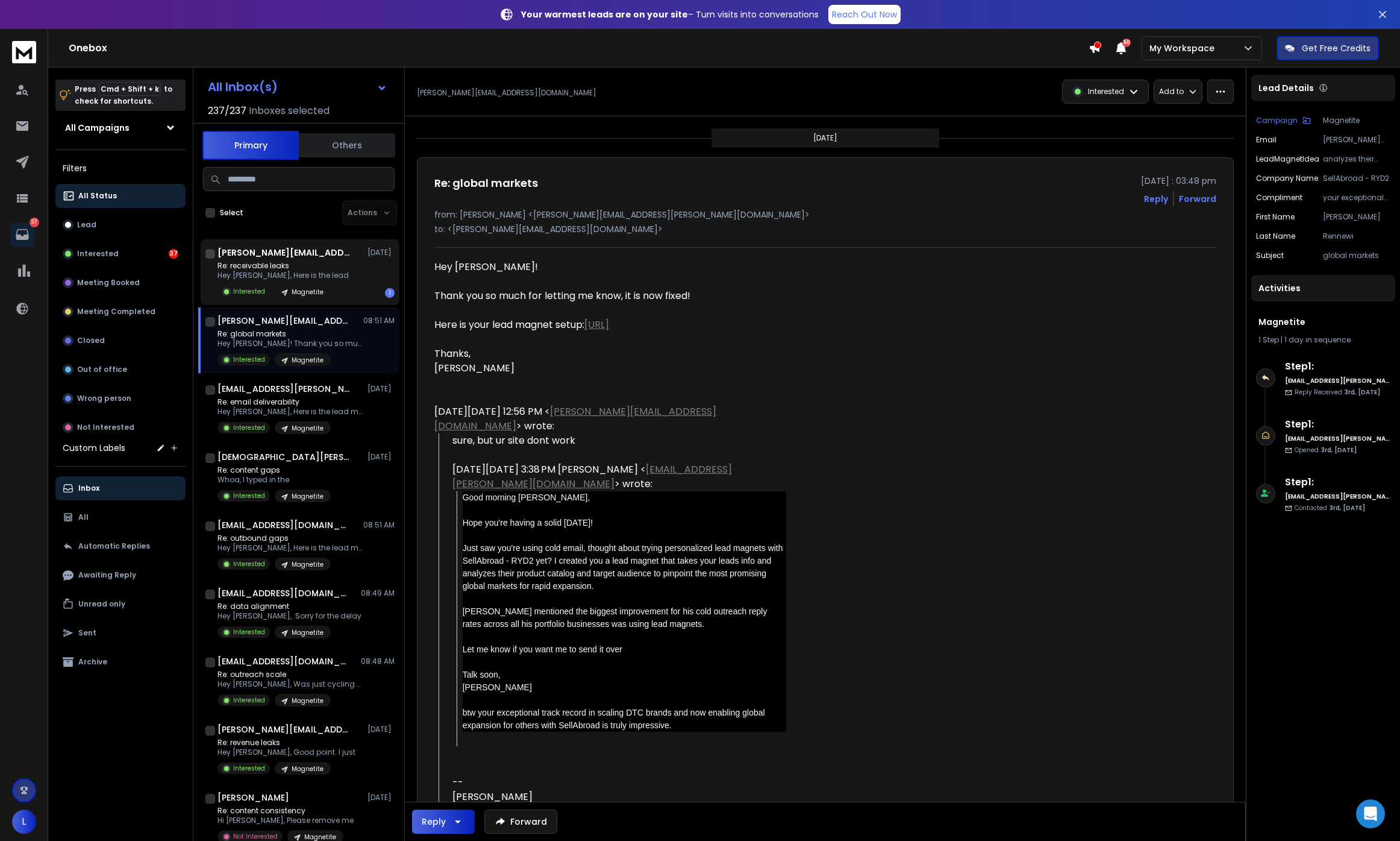
click at [327, 267] on p "Re: receivable leaks" at bounding box center [283, 266] width 131 height 10
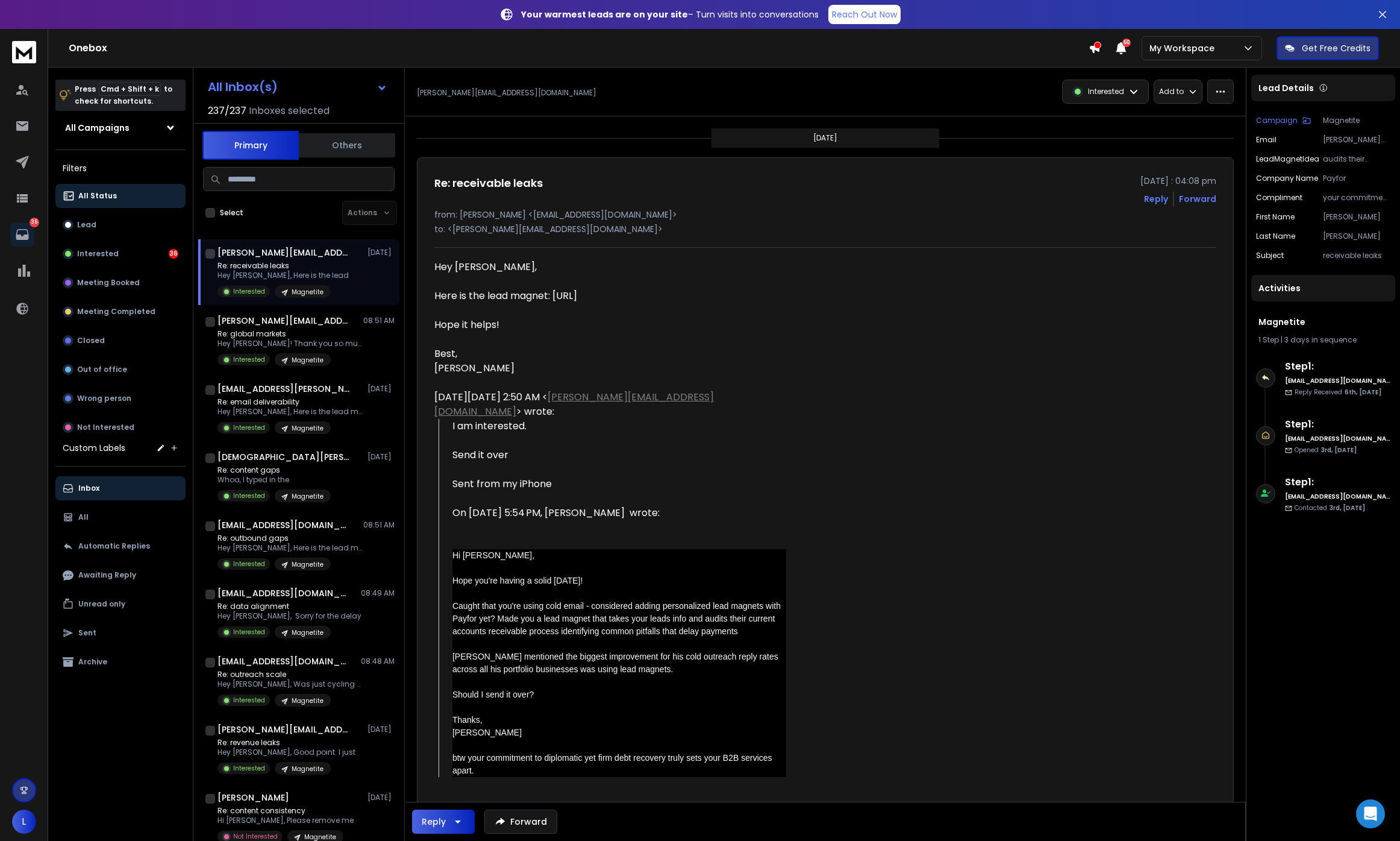
click at [477, 266] on div "Hey Jeremiah, Here is the lead magnet: https://magnetite.ai/claim-invitation?to…" at bounding box center [610, 281] width 352 height 43
copy div "Jeremiah"
click at [1160, 197] on button "Reply" at bounding box center [1156, 199] width 24 height 12
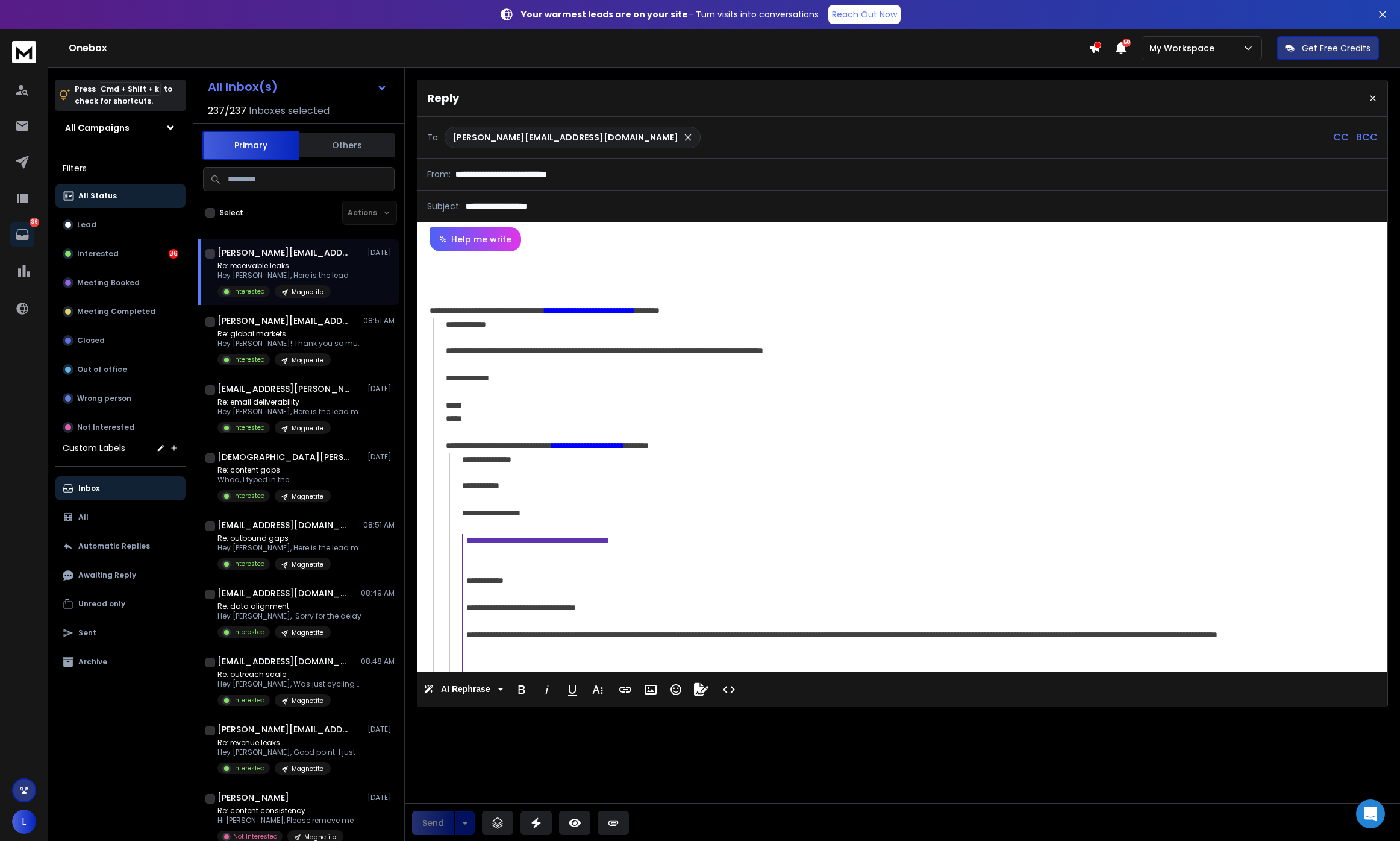
click at [630, 279] on div at bounding box center [902, 283] width 946 height 13
click at [620, 263] on div "**********" at bounding box center [902, 461] width 970 height 420
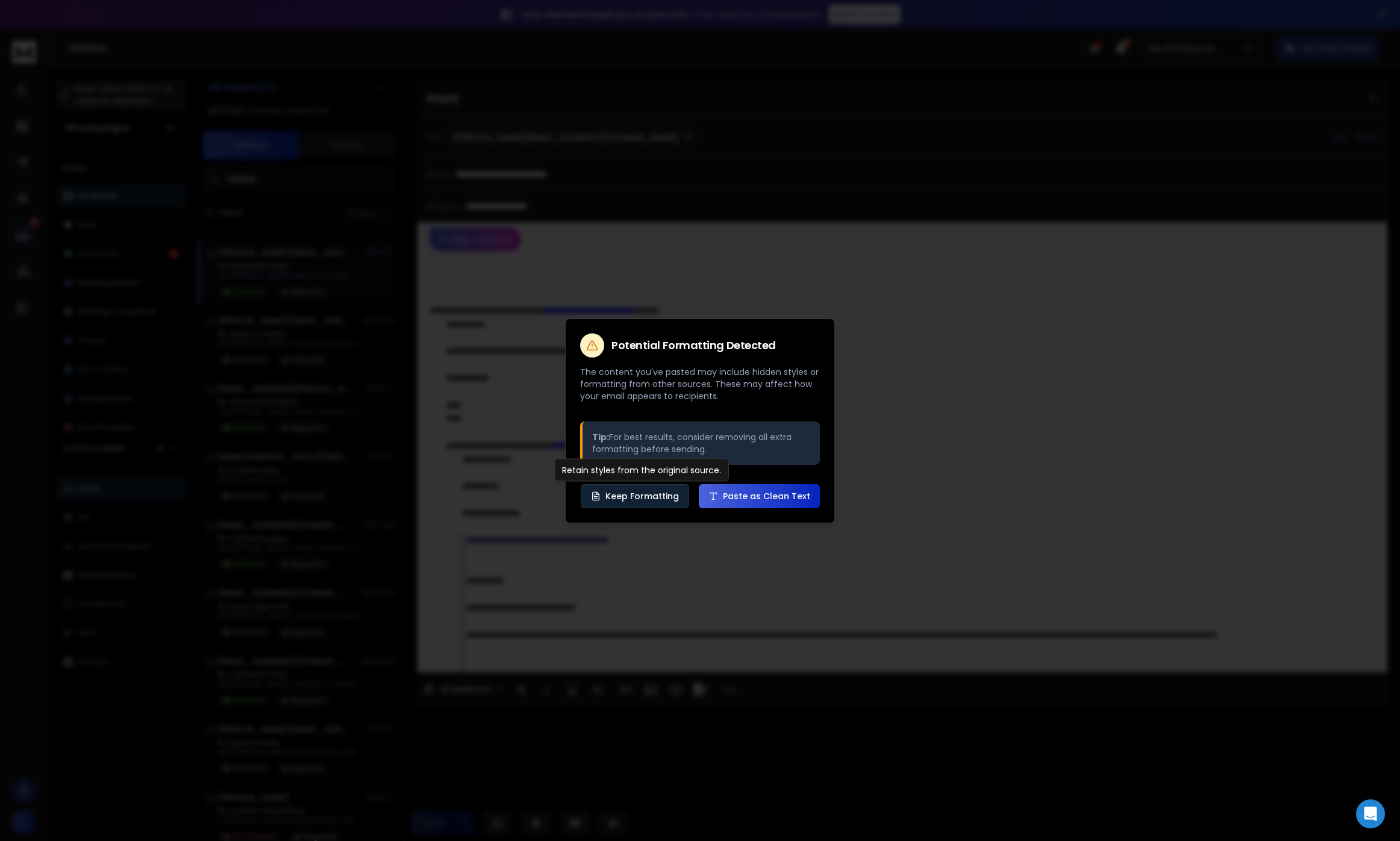
click at [639, 491] on button "Keep Formatting" at bounding box center [635, 496] width 108 height 24
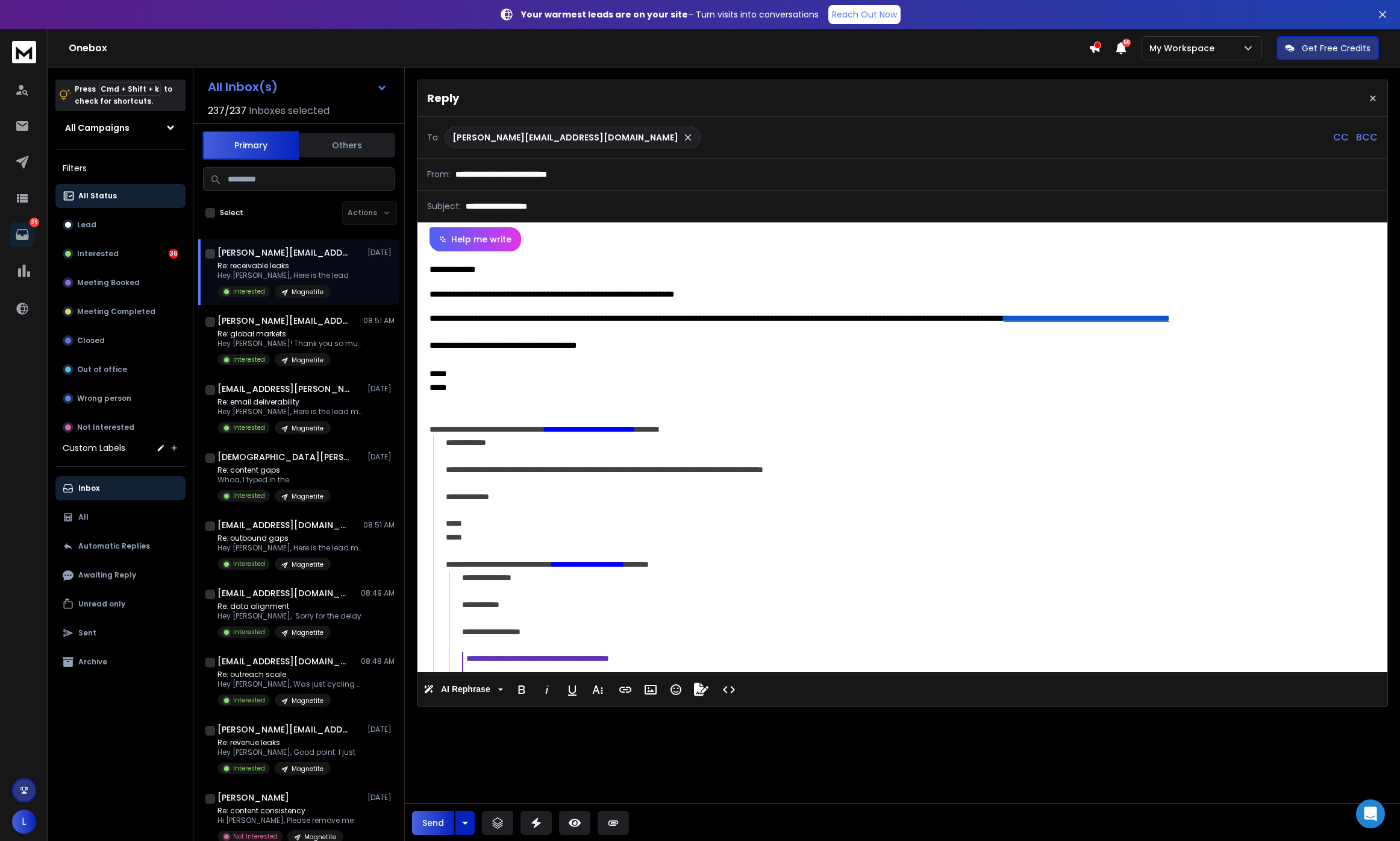
click at [578, 319] on span "**********" at bounding box center [716, 318] width 574 height 8
copy span "*****"
click at [626, 364] on div "**********" at bounding box center [902, 330] width 946 height 132
drag, startPoint x: 617, startPoint y: 320, endPoint x: 602, endPoint y: 320, distance: 15.0
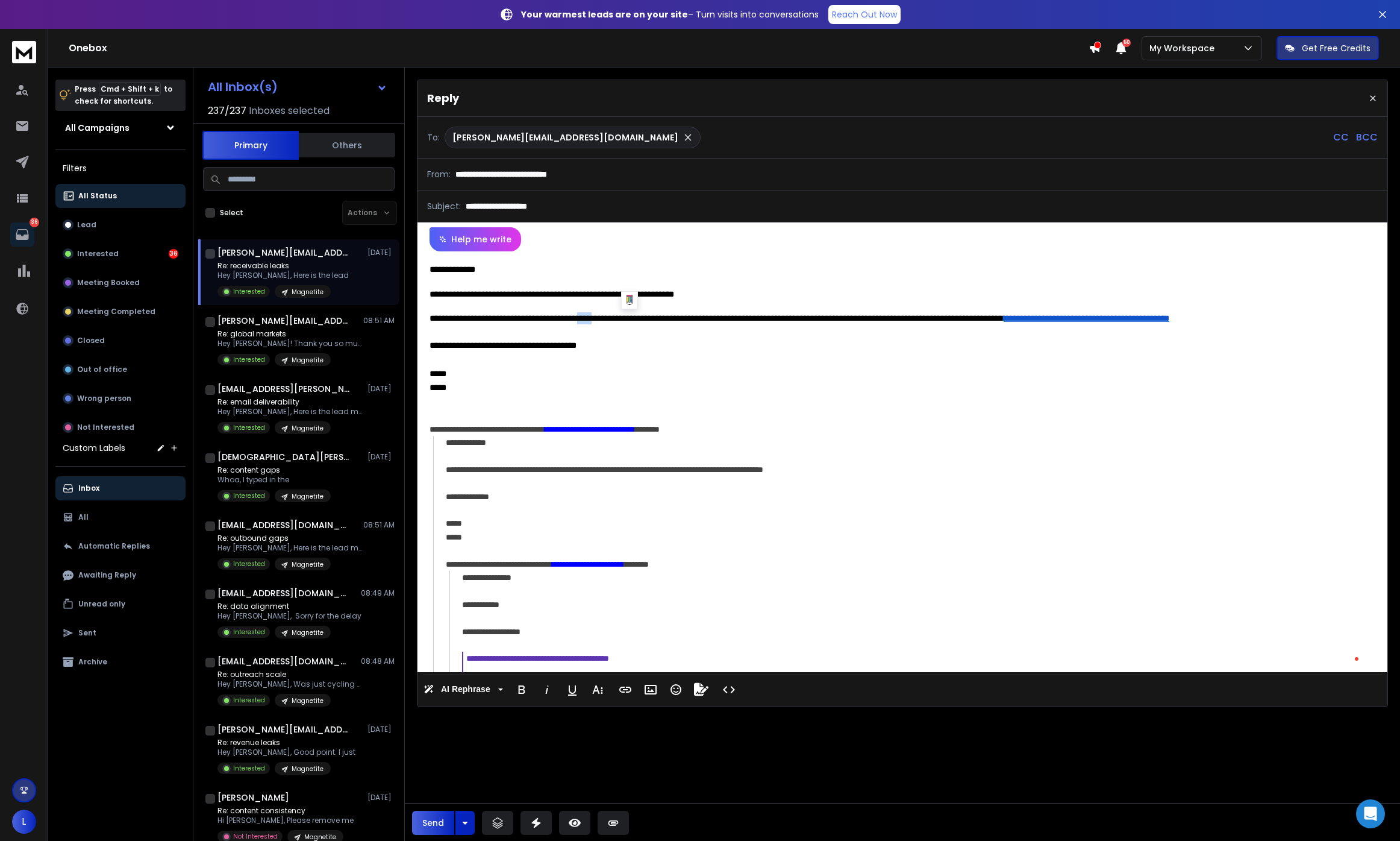
click at [602, 320] on span "**********" at bounding box center [716, 318] width 574 height 8
drag, startPoint x: 613, startPoint y: 318, endPoint x: 593, endPoint y: 321, distance: 20.2
click at [593, 321] on span "**********" at bounding box center [714, 318] width 570 height 8
copy span "*****"
click at [688, 344] on div "**********" at bounding box center [902, 330] width 946 height 132
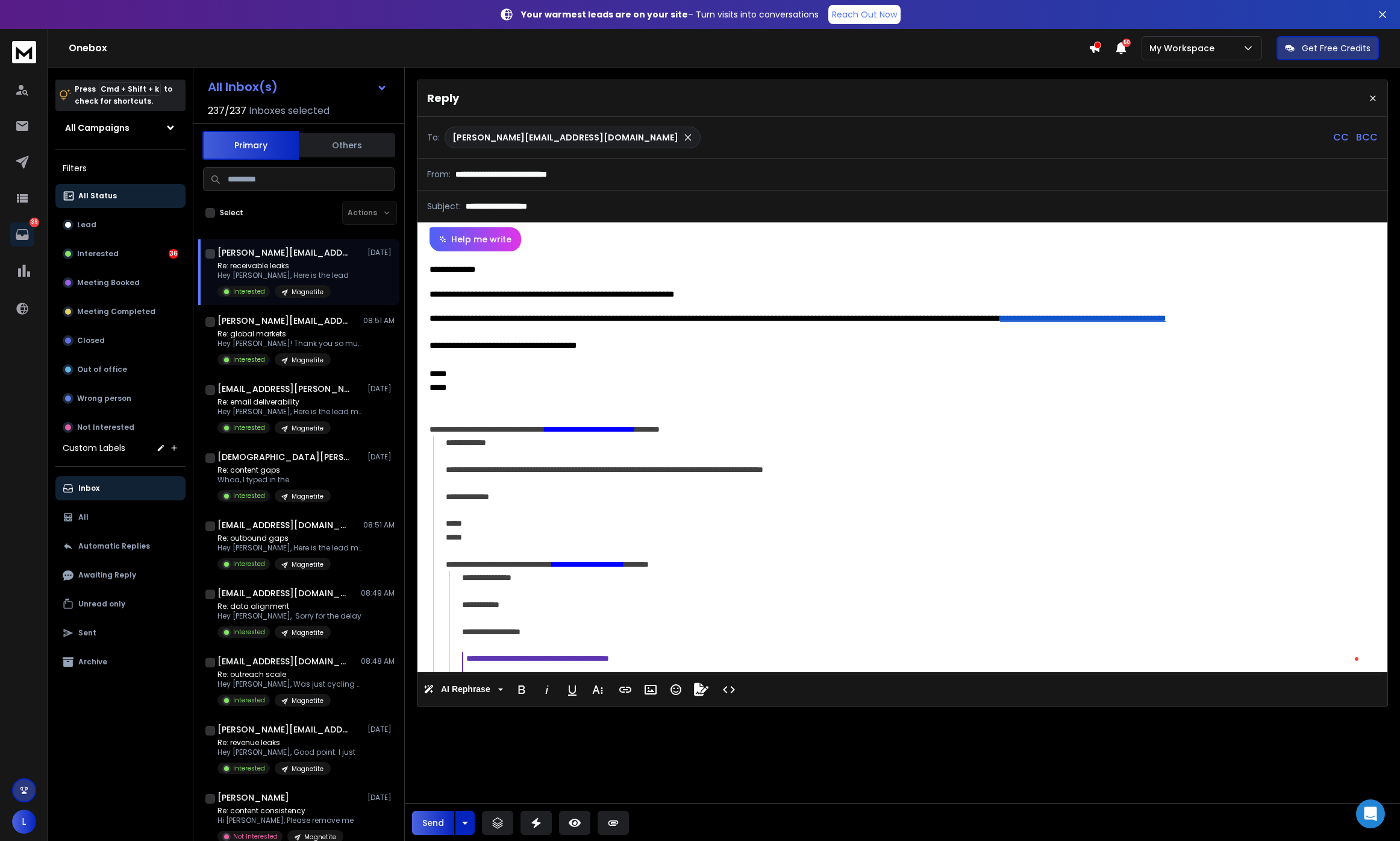
click at [429, 826] on button "Send" at bounding box center [433, 823] width 42 height 24
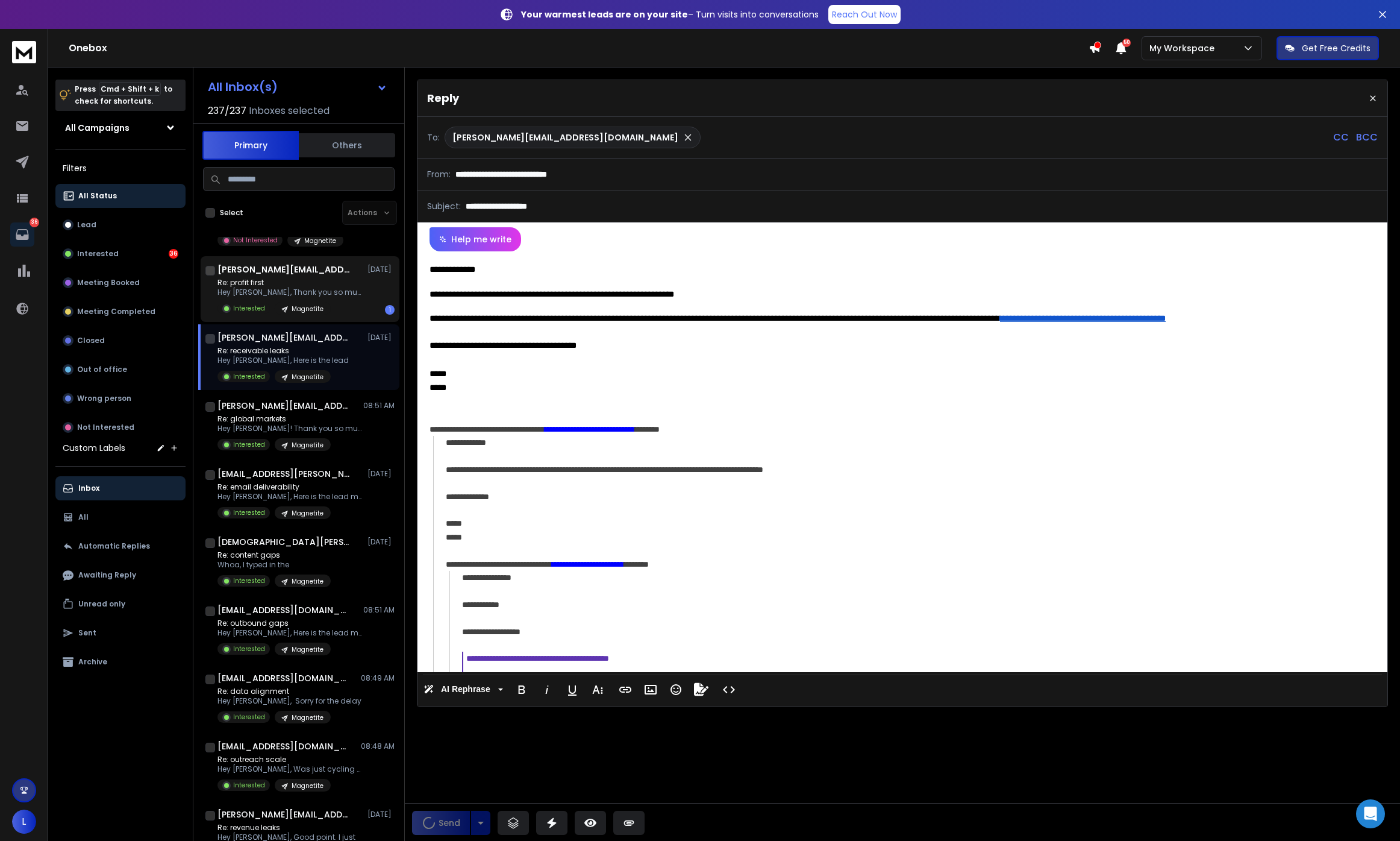
scroll to position [6318, 0]
click at [329, 296] on p "Hey Duncan, Thank you so much," at bounding box center [290, 293] width 145 height 10
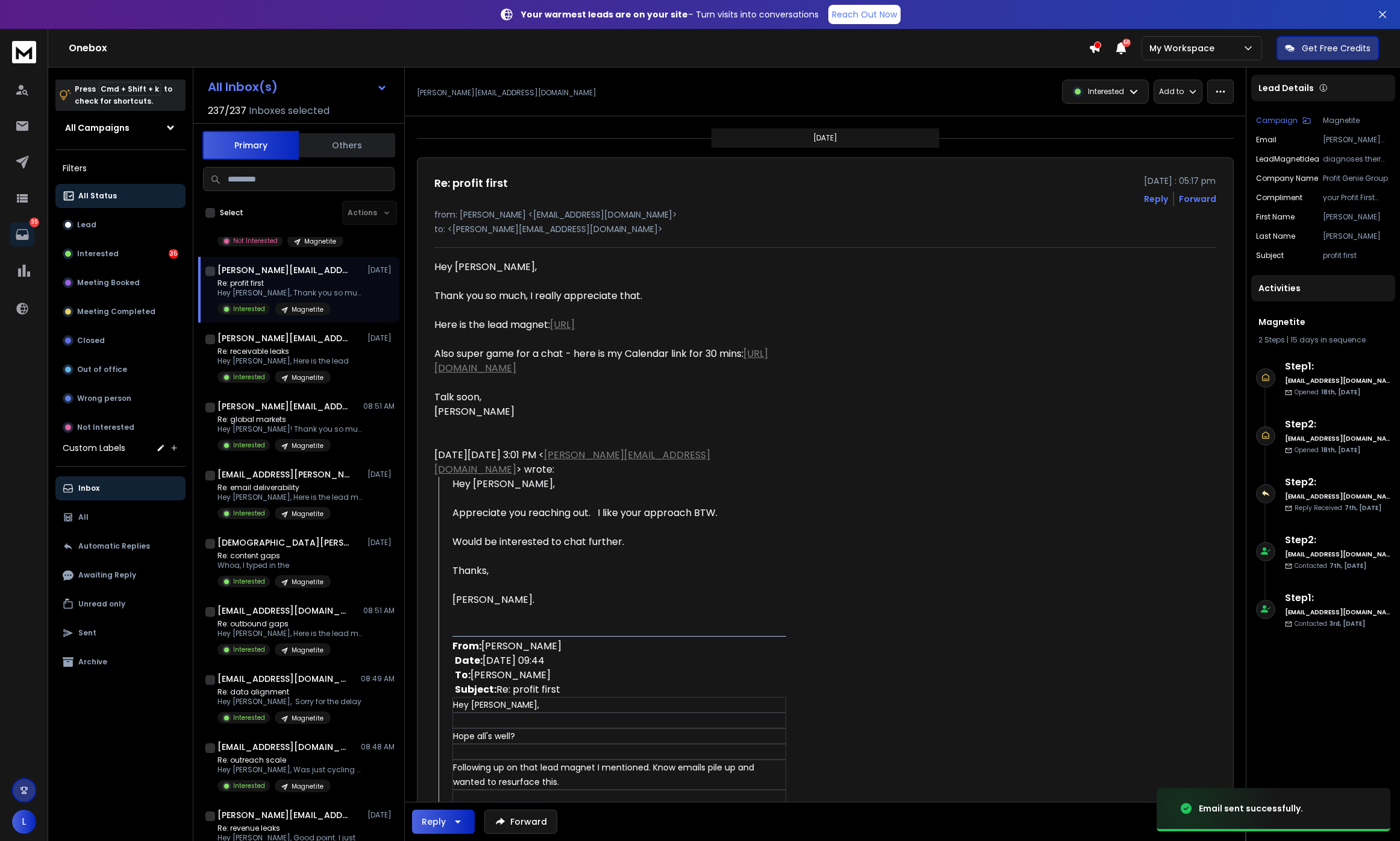
click at [472, 267] on div "Hey Duncan, Thank you so much, I really appreciate that. Here is the lead magne…" at bounding box center [610, 340] width 352 height 159
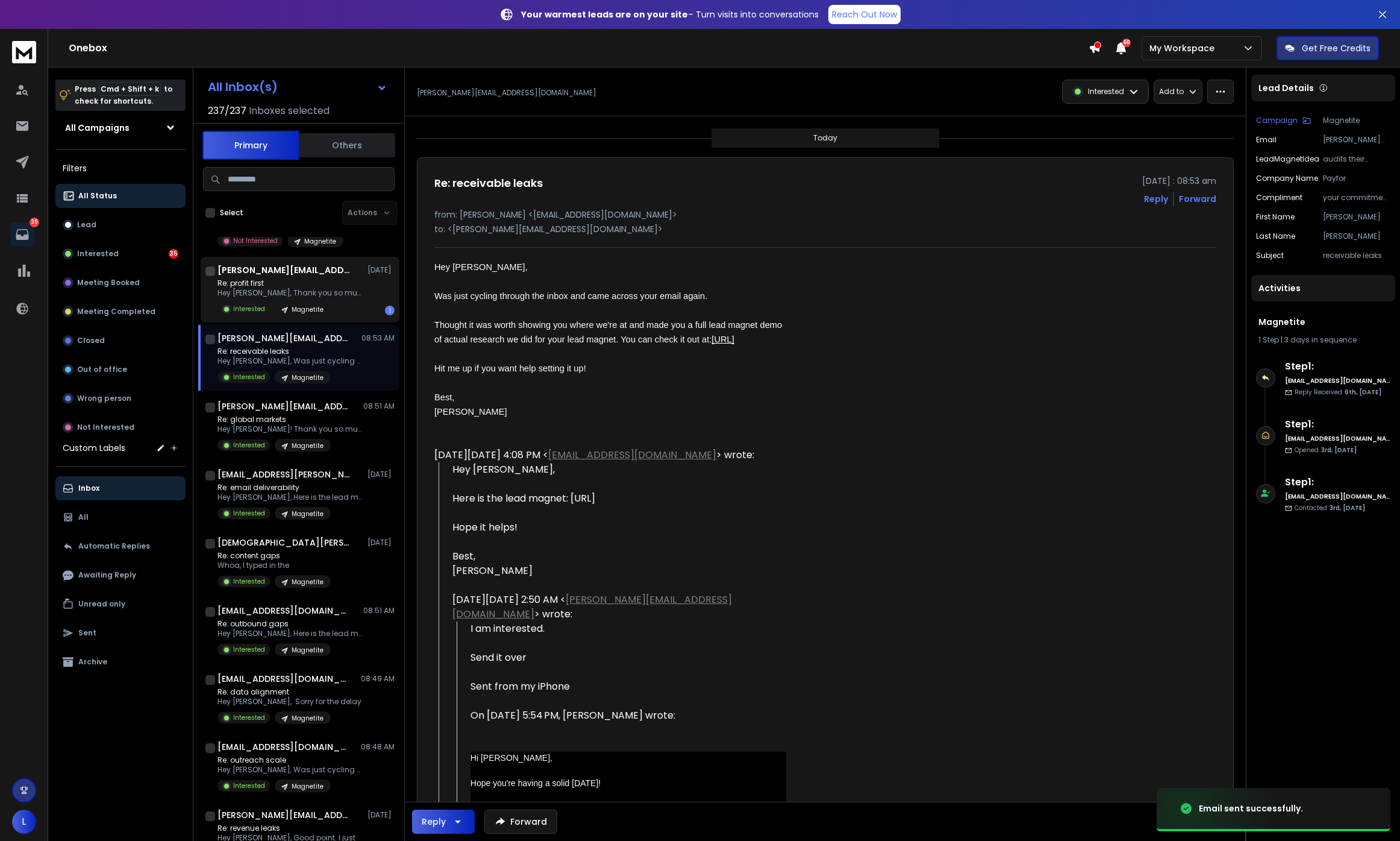
click at [322, 285] on p "Re: profit first" at bounding box center [290, 283] width 145 height 10
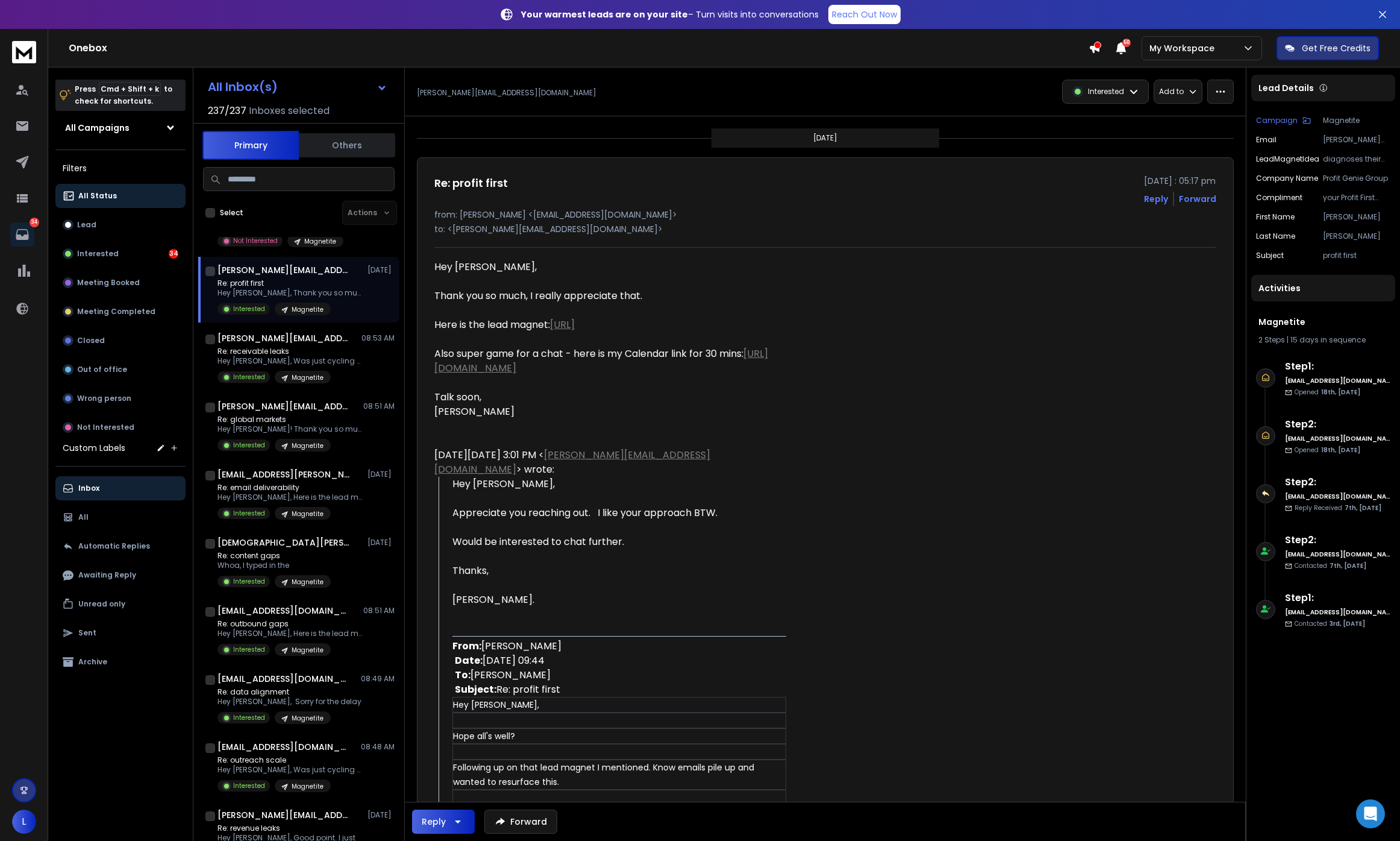
click at [484, 272] on div "Hey Duncan, Thank you so much, I really appreciate that. Here is the lead magne…" at bounding box center [610, 340] width 352 height 159
copy div "Duncan"
click at [1147, 197] on button "Reply" at bounding box center [1156, 199] width 24 height 12
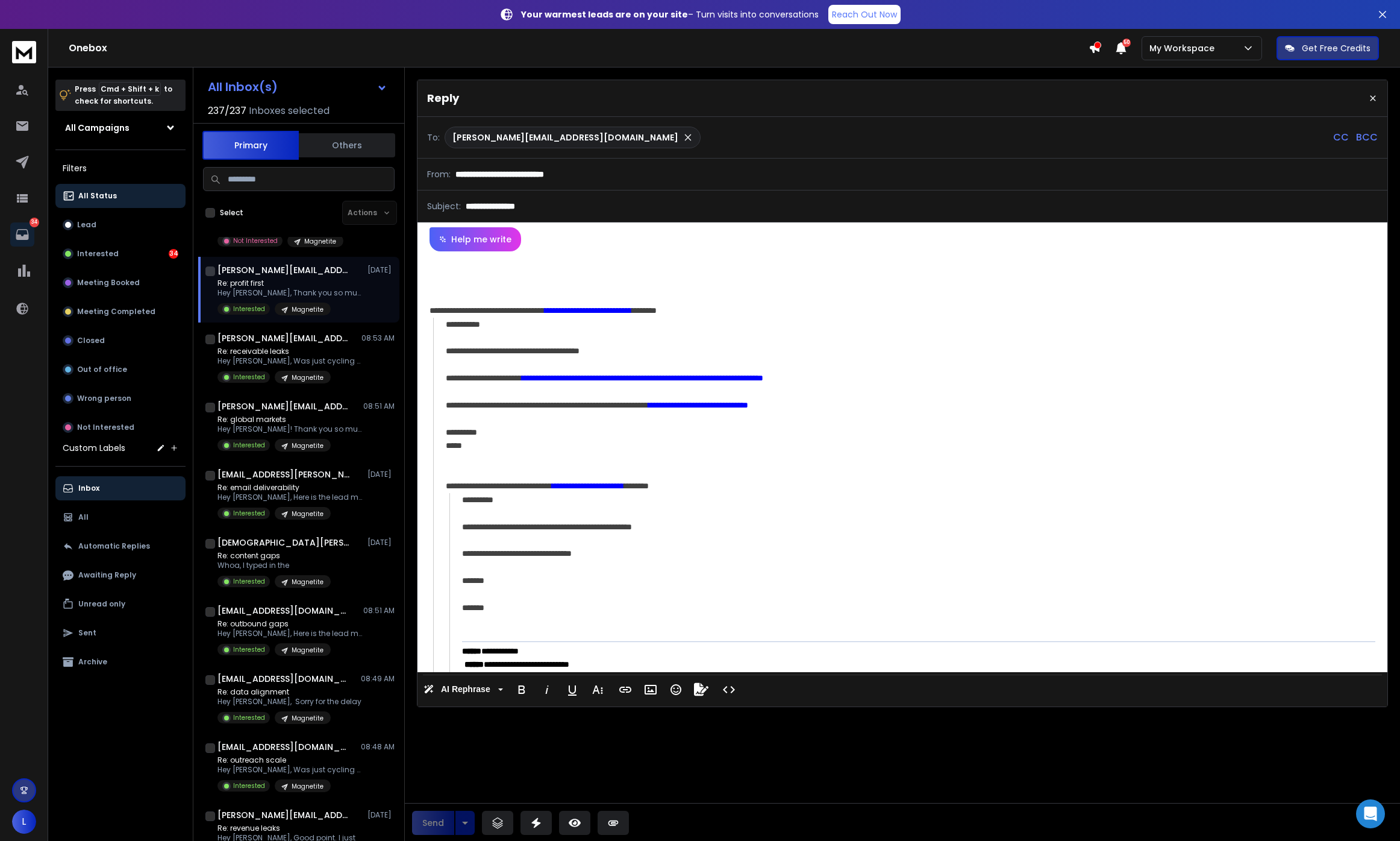
click at [575, 261] on div "**********" at bounding box center [902, 461] width 970 height 420
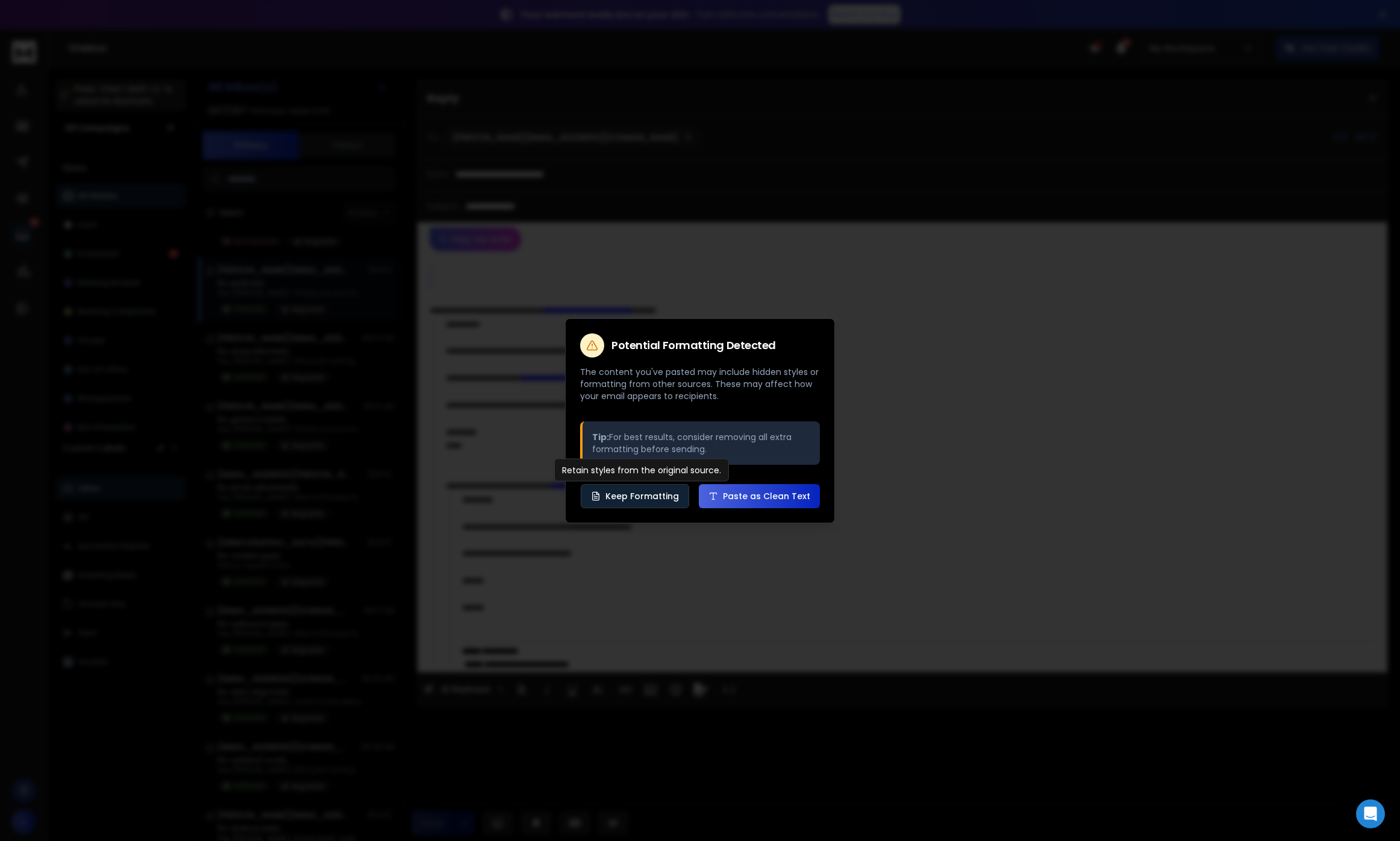
click at [637, 495] on button "Keep Formatting" at bounding box center [635, 496] width 108 height 24
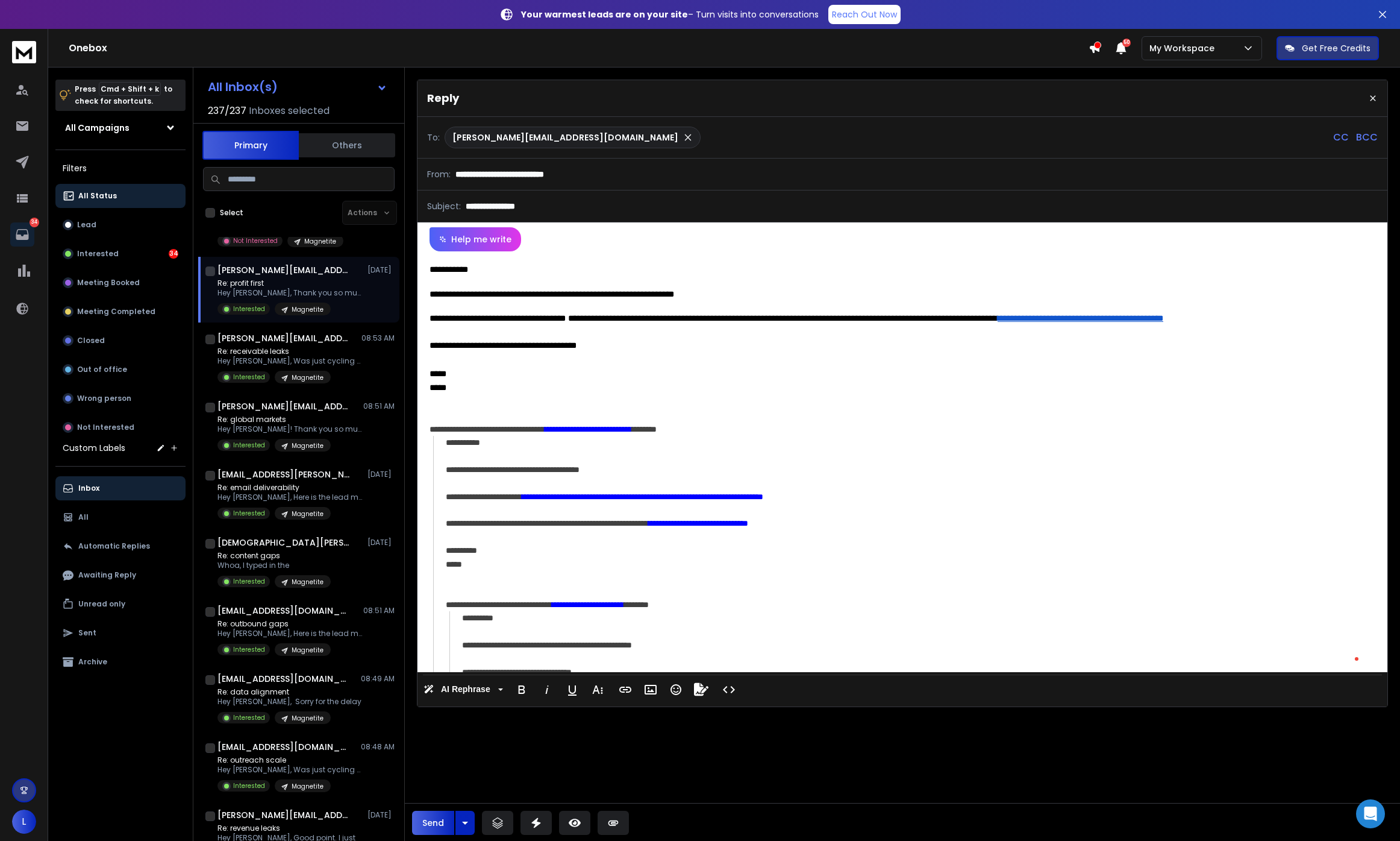
click at [430, 825] on button "Send" at bounding box center [433, 823] width 42 height 24
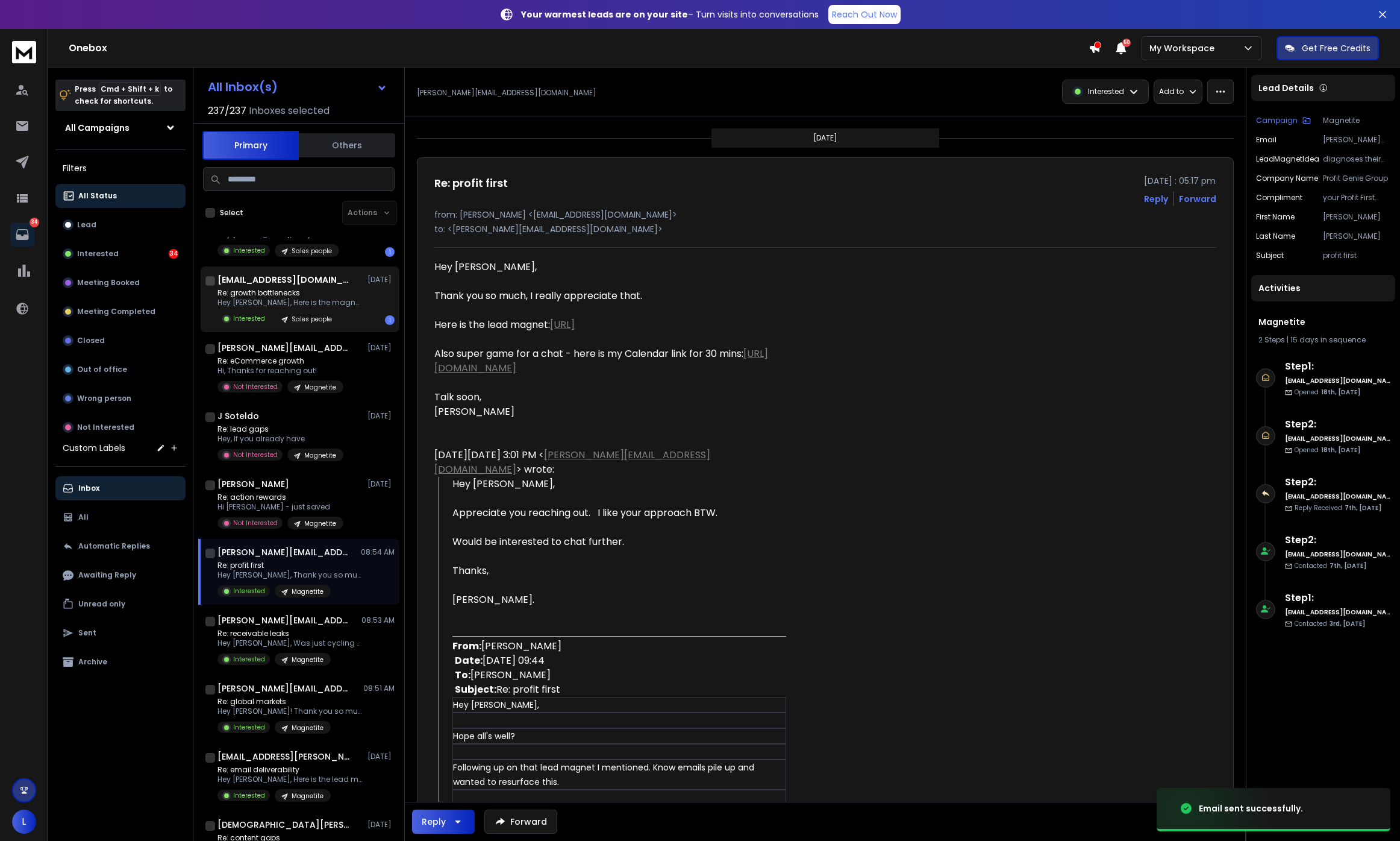
scroll to position [6006, 0]
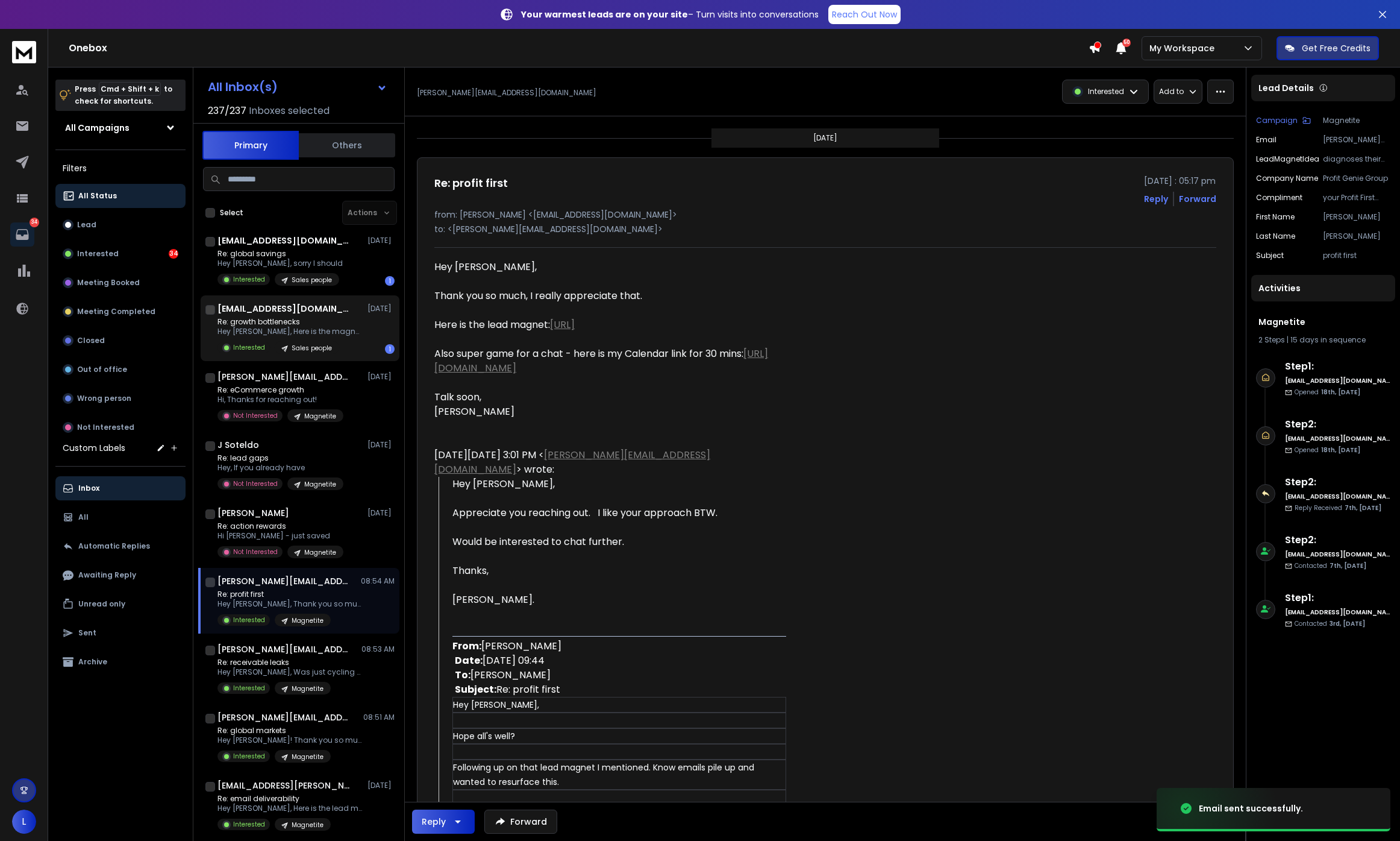
click at [331, 335] on p "Hey Kevin, Here is the magnet: https://magnetite.ai/claim-invitation?token=dyvp…" at bounding box center [290, 332] width 145 height 10
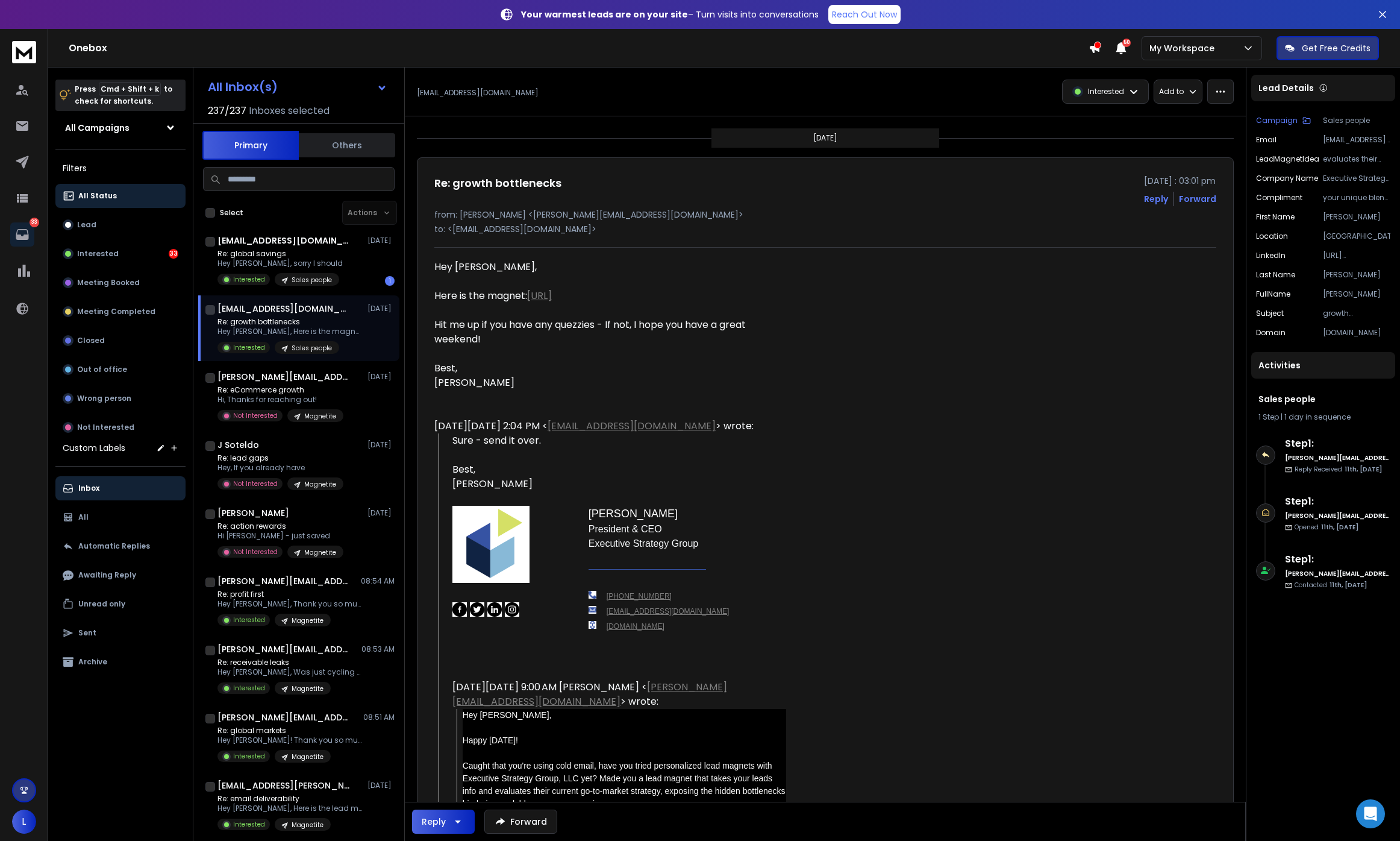
click at [1341, 334] on p "executivestrategygroup.com" at bounding box center [1357, 333] width 68 height 10
click at [463, 267] on div "Hey Kevin, Here is the magnet: https://magnetite.ai/claim-invitation?token=dyvp…" at bounding box center [610, 325] width 352 height 130
copy div "Kevin"
click at [1159, 201] on button "Reply" at bounding box center [1156, 199] width 24 height 12
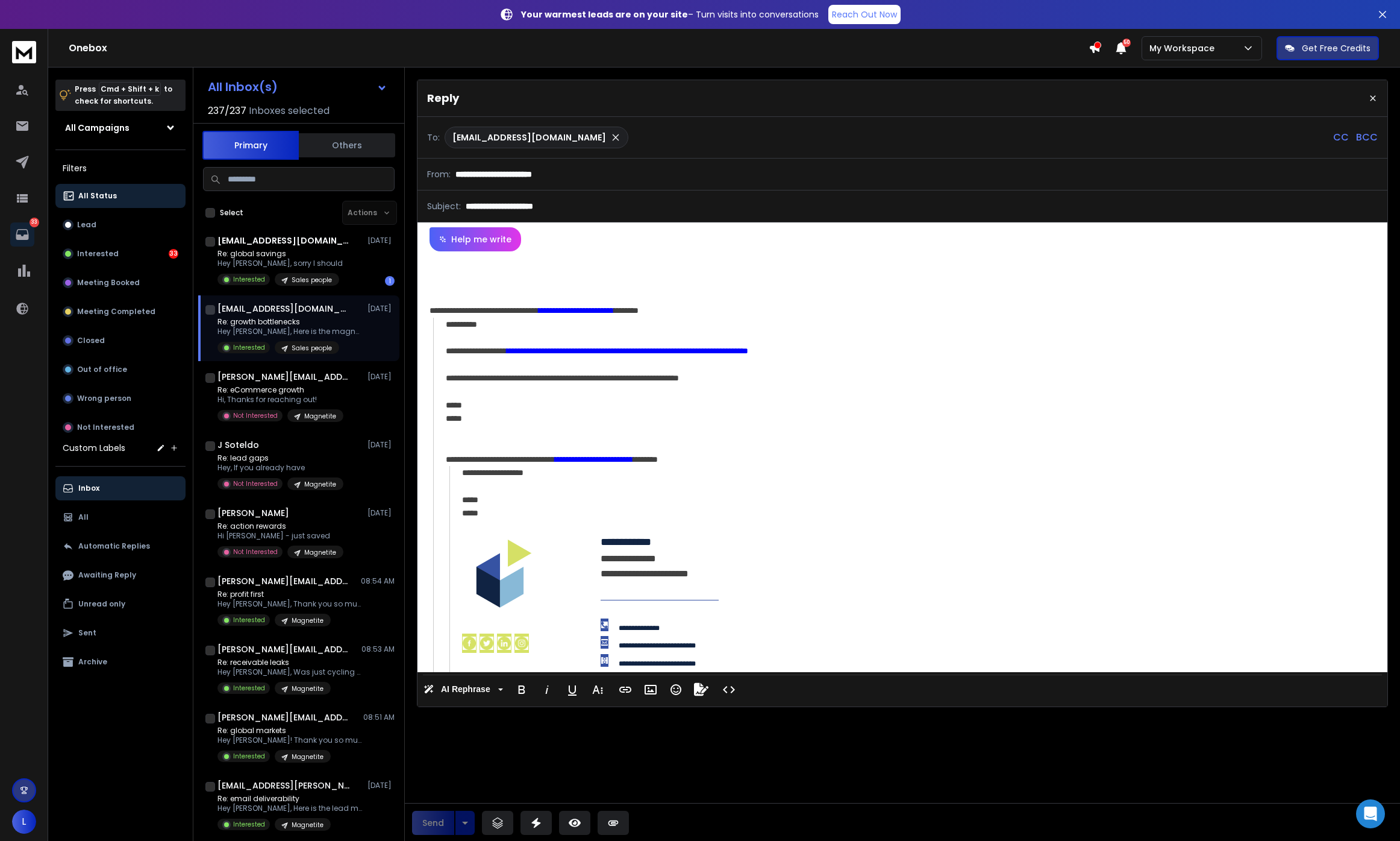
click at [473, 277] on div at bounding box center [902, 283] width 946 height 13
click at [466, 267] on div at bounding box center [902, 270] width 946 height 13
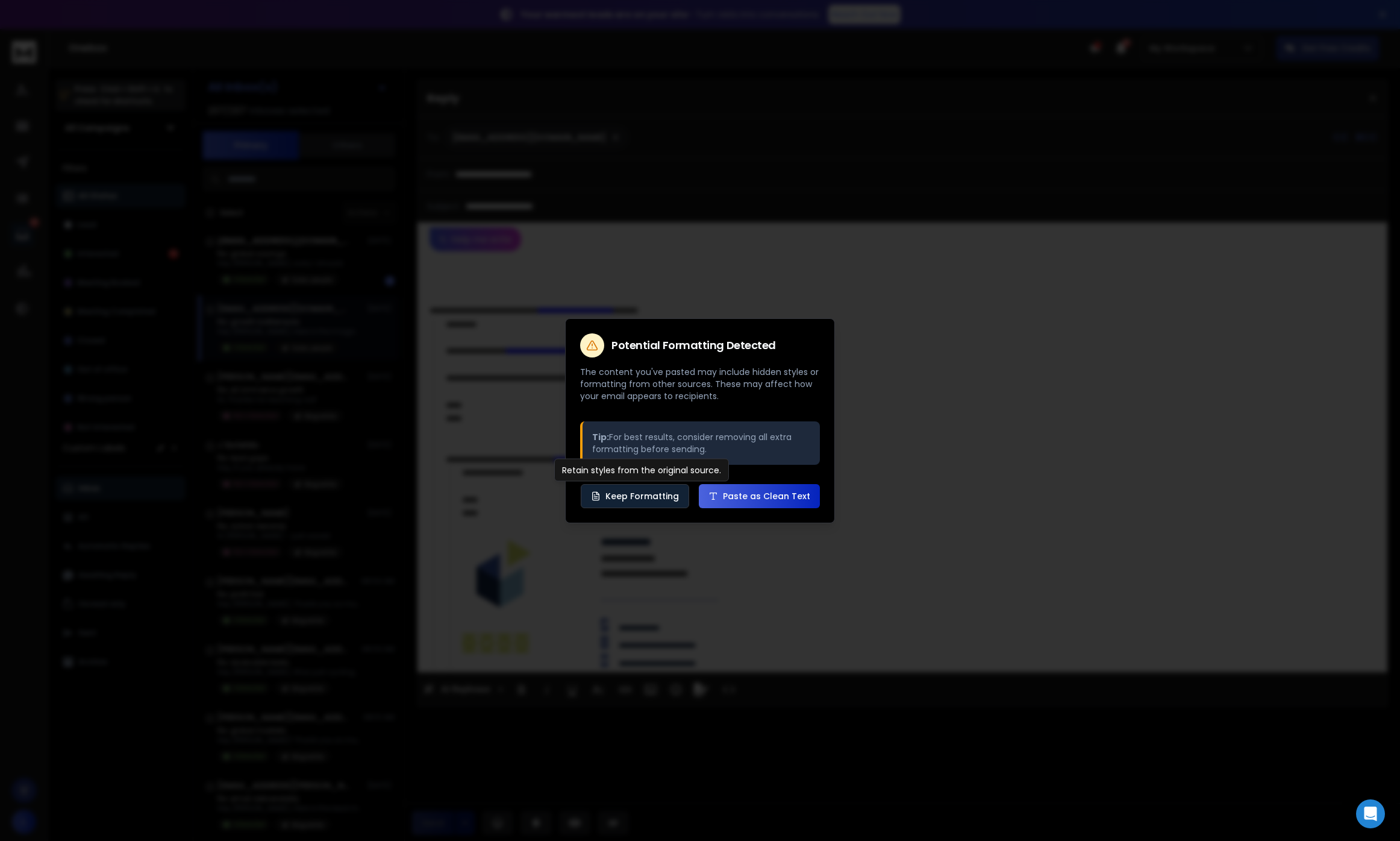
click at [662, 496] on button "Keep Formatting" at bounding box center [635, 496] width 108 height 24
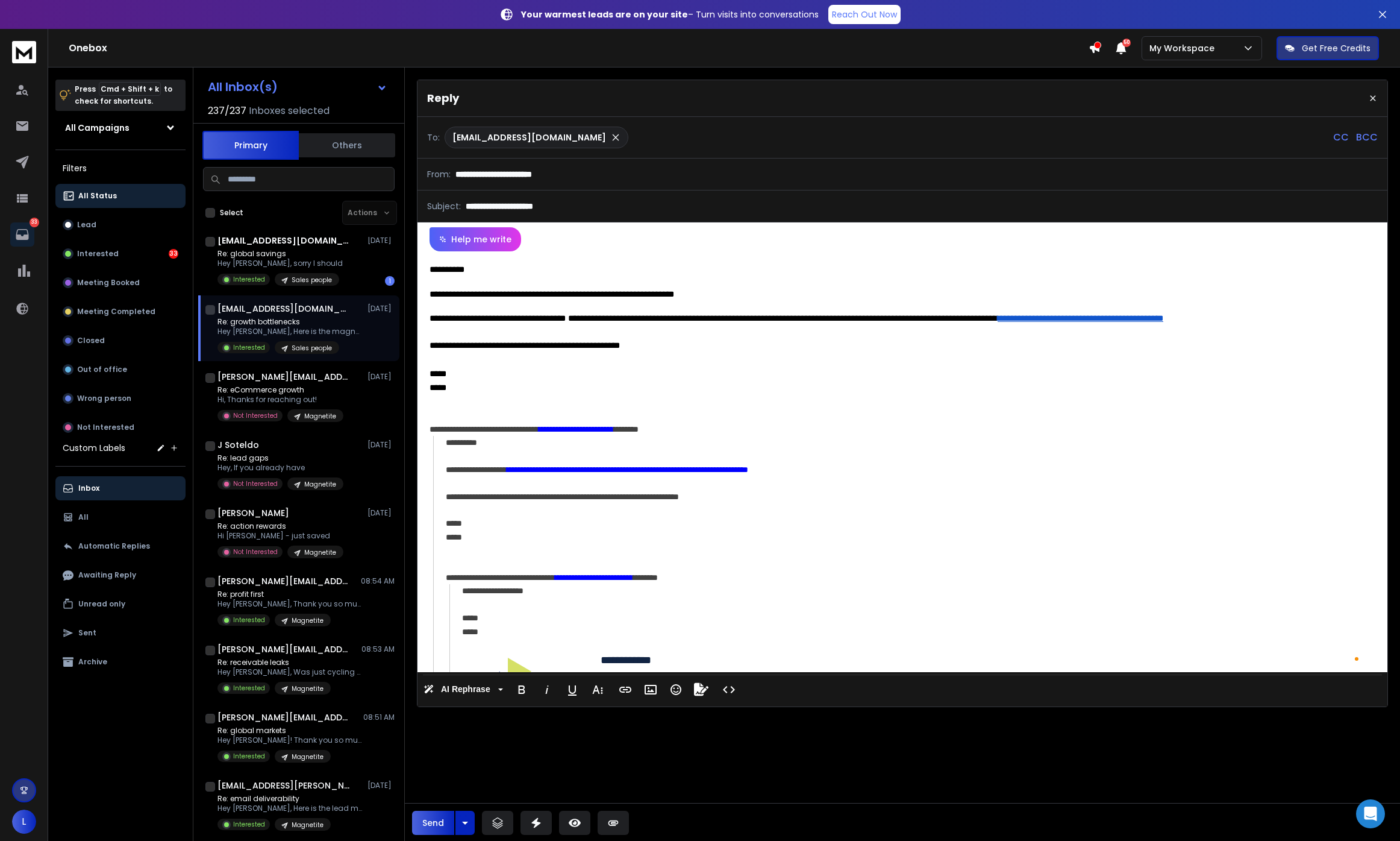
click at [432, 816] on button "Send" at bounding box center [433, 823] width 42 height 24
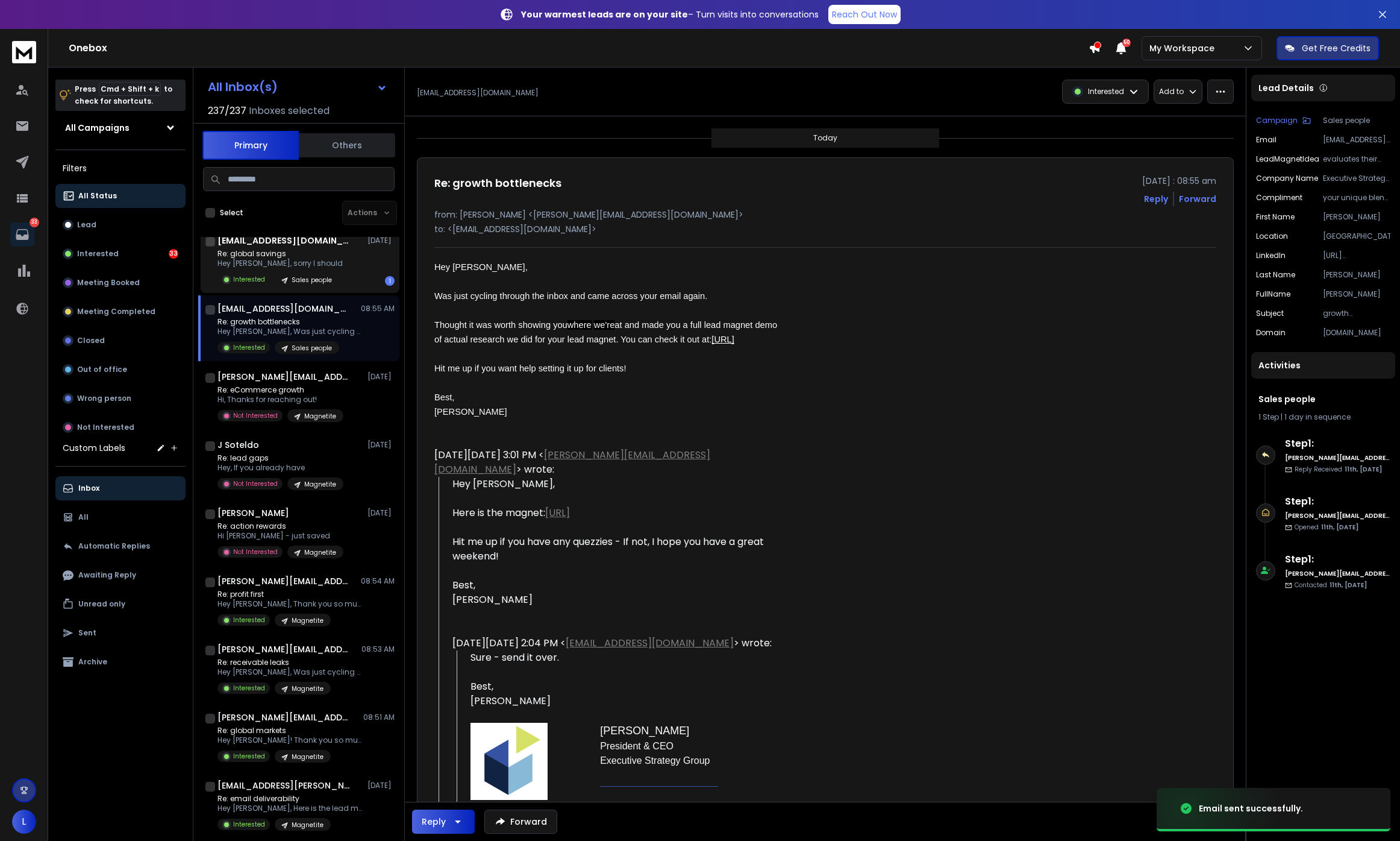
click at [278, 255] on p "Re: global savings" at bounding box center [280, 254] width 125 height 10
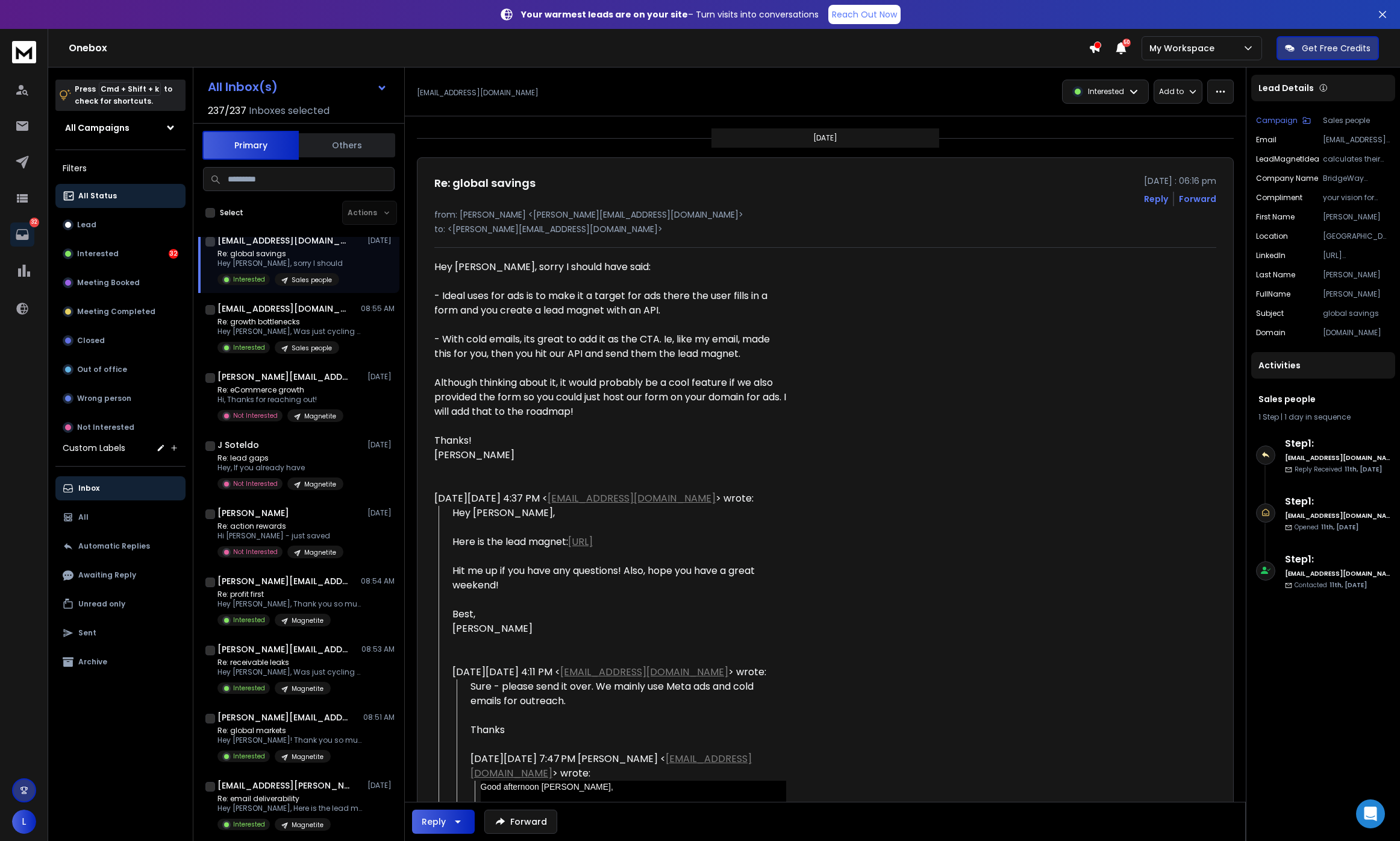
click at [470, 272] on div "Hey Ahmed, sorry I should have said:" at bounding box center [610, 268] width 352 height 15
copy div "Ahmed"
click at [1350, 331] on p "bridgewaysolution.com" at bounding box center [1357, 333] width 68 height 10
click at [473, 263] on div "Hey Ahmed, sorry I should have said:" at bounding box center [610, 268] width 352 height 15
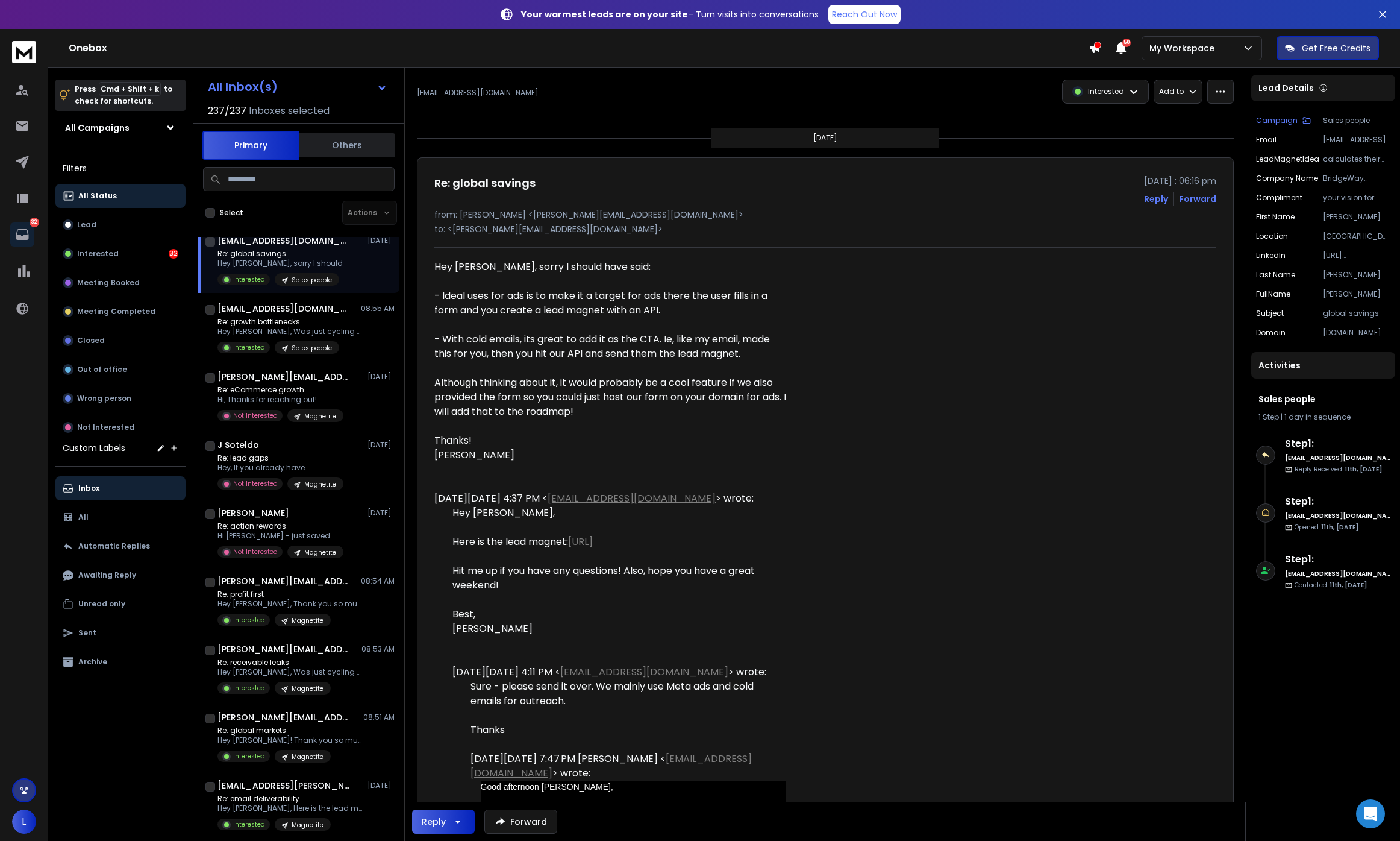
click at [473, 263] on div "Hey Ahmed, sorry I should have said:" at bounding box center [610, 268] width 352 height 15
click at [1164, 195] on button "Reply" at bounding box center [1156, 199] width 24 height 12
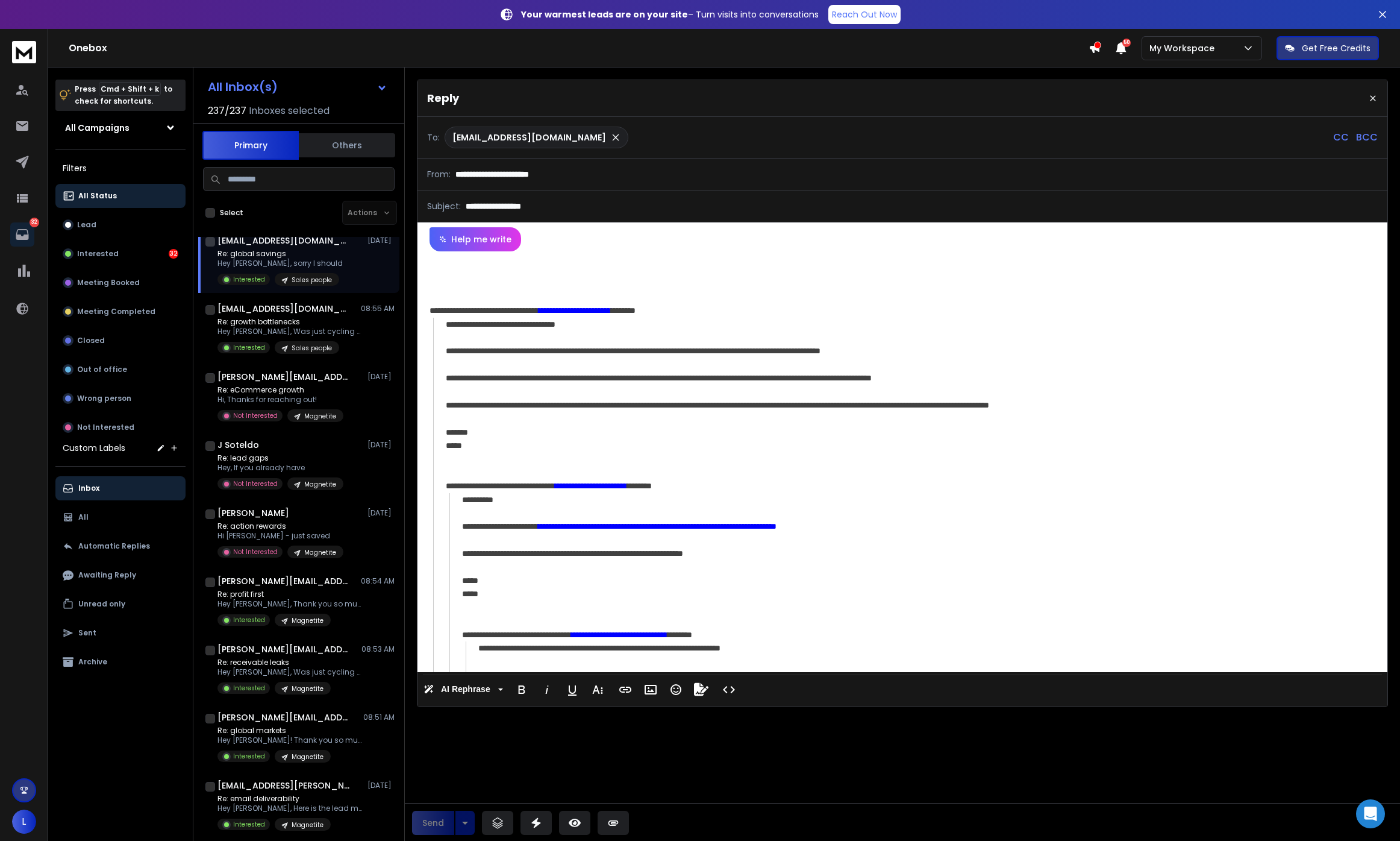
click at [587, 267] on div at bounding box center [902, 270] width 946 height 13
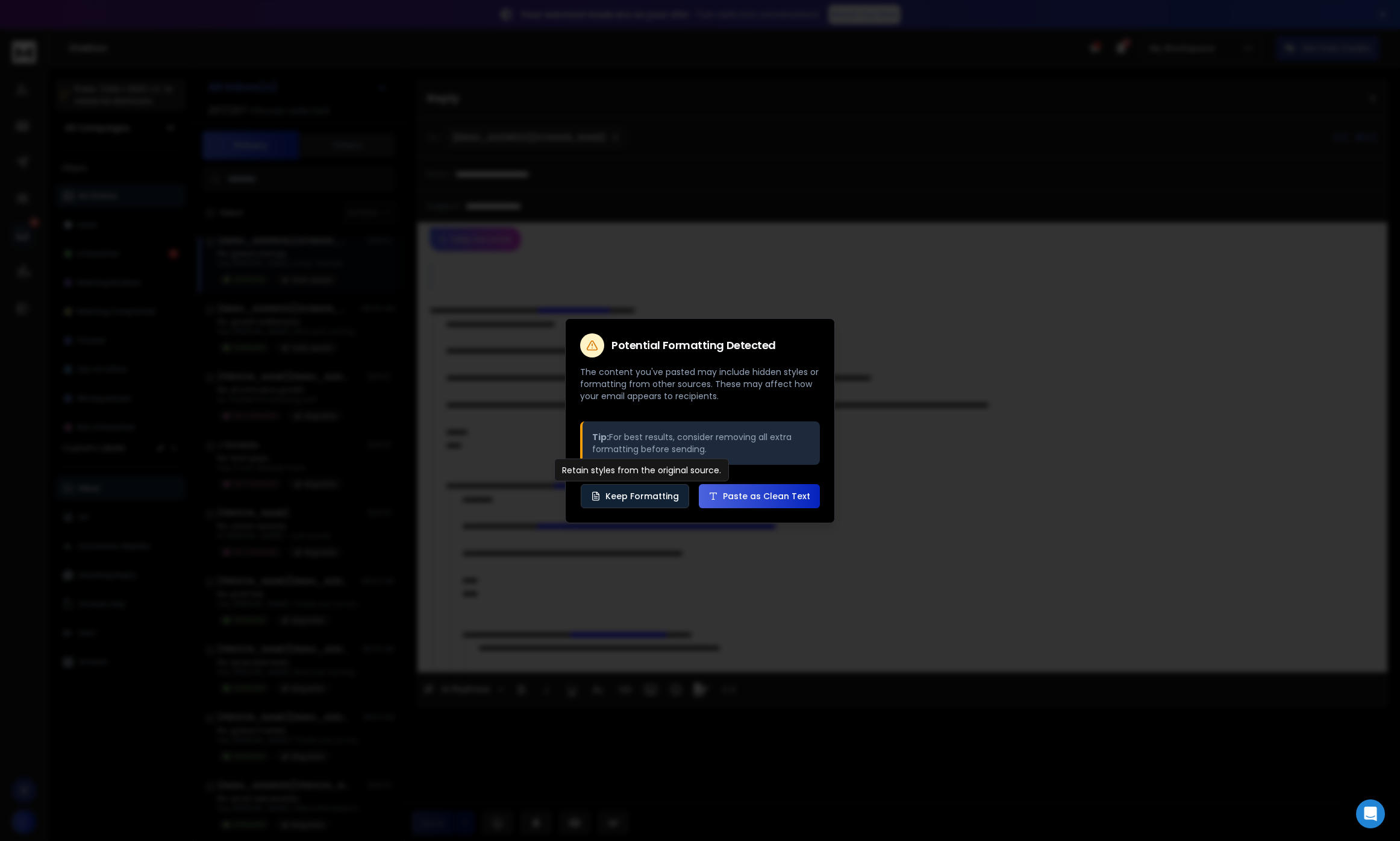
click at [636, 489] on button "Keep Formatting" at bounding box center [635, 496] width 108 height 24
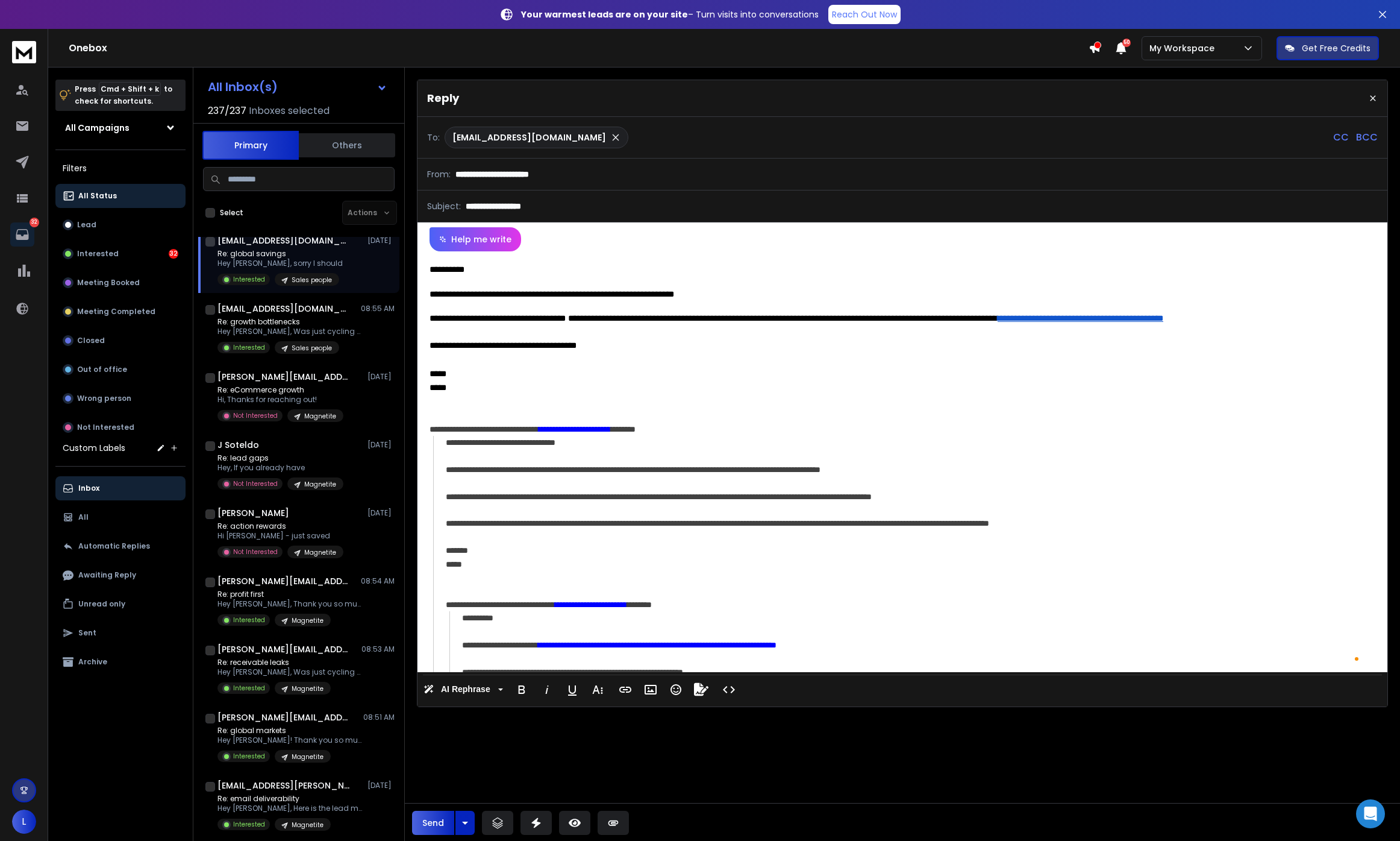
click at [428, 817] on button "Send" at bounding box center [433, 823] width 42 height 24
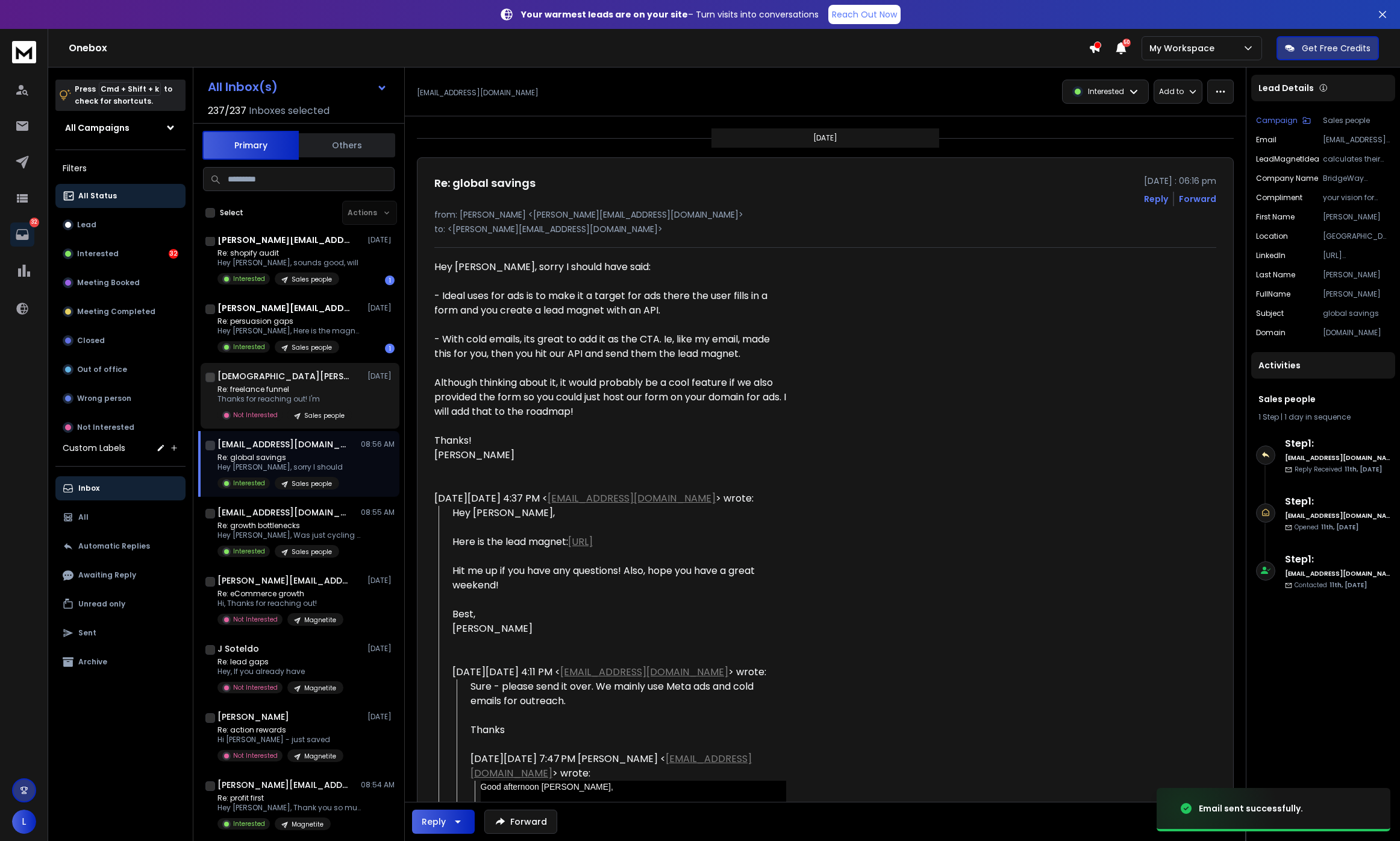
scroll to position [5799, 0]
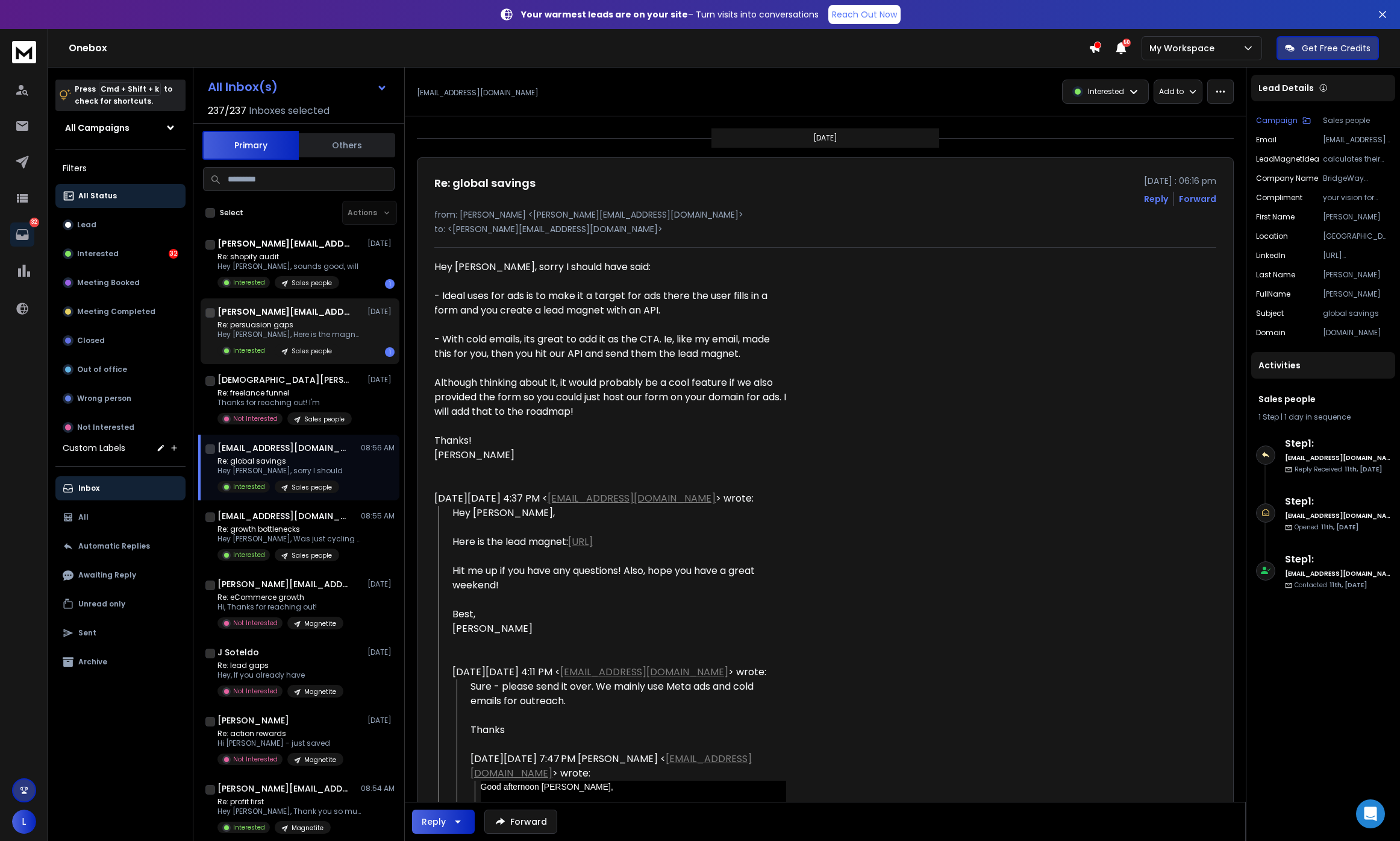
click at [331, 324] on p "Re: persuasion gaps" at bounding box center [290, 324] width 145 height 10
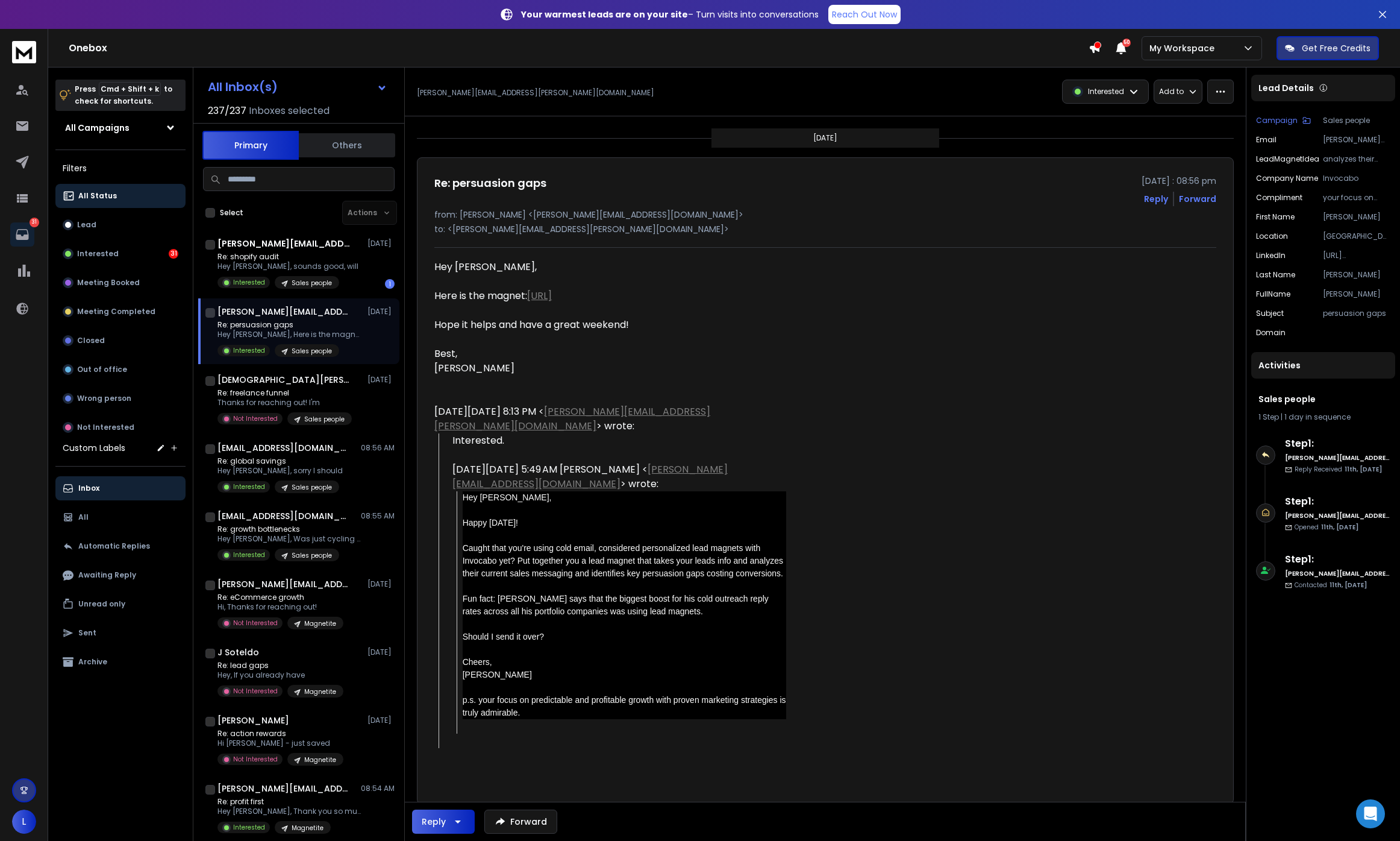
click at [464, 270] on div "Hey Jeff, Here is the magnet: https://magnetite.ai/claim-invitation?token=utjwk…" at bounding box center [610, 318] width 352 height 115
click at [1338, 137] on p "[PERSON_NAME][EMAIL_ADDRESS][PERSON_NAME][DOMAIN_NAME]" at bounding box center [1357, 139] width 68 height 10
click at [1368, 257] on p "https://www.linkedin.com/in/jeffcassman" at bounding box center [1357, 256] width 68 height 10
click at [467, 266] on div "Hey Jeff, Here is the magnet: https://magnetite.ai/claim-invitation?token=utjwk…" at bounding box center [610, 318] width 352 height 115
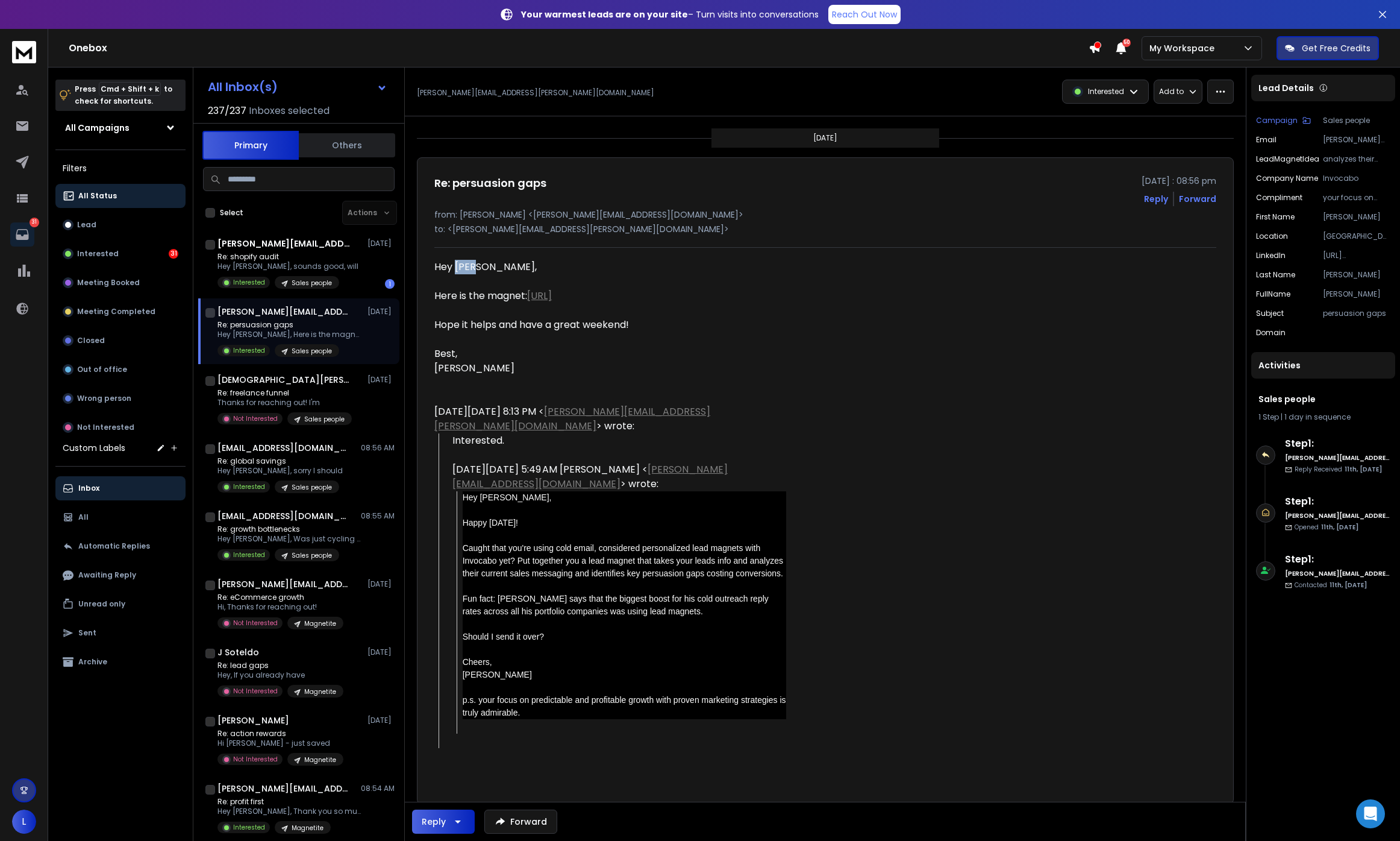
click at [467, 266] on div "Hey Jeff, Here is the magnet: https://magnetite.ai/claim-invitation?token=utjwk…" at bounding box center [610, 318] width 352 height 115
click at [729, 288] on div "Hey Jeff, Here is the magnet: https://magnetite.ai/claim-invitation?token=utjwk…" at bounding box center [610, 318] width 352 height 115
click at [1148, 200] on button "Reply" at bounding box center [1156, 199] width 24 height 12
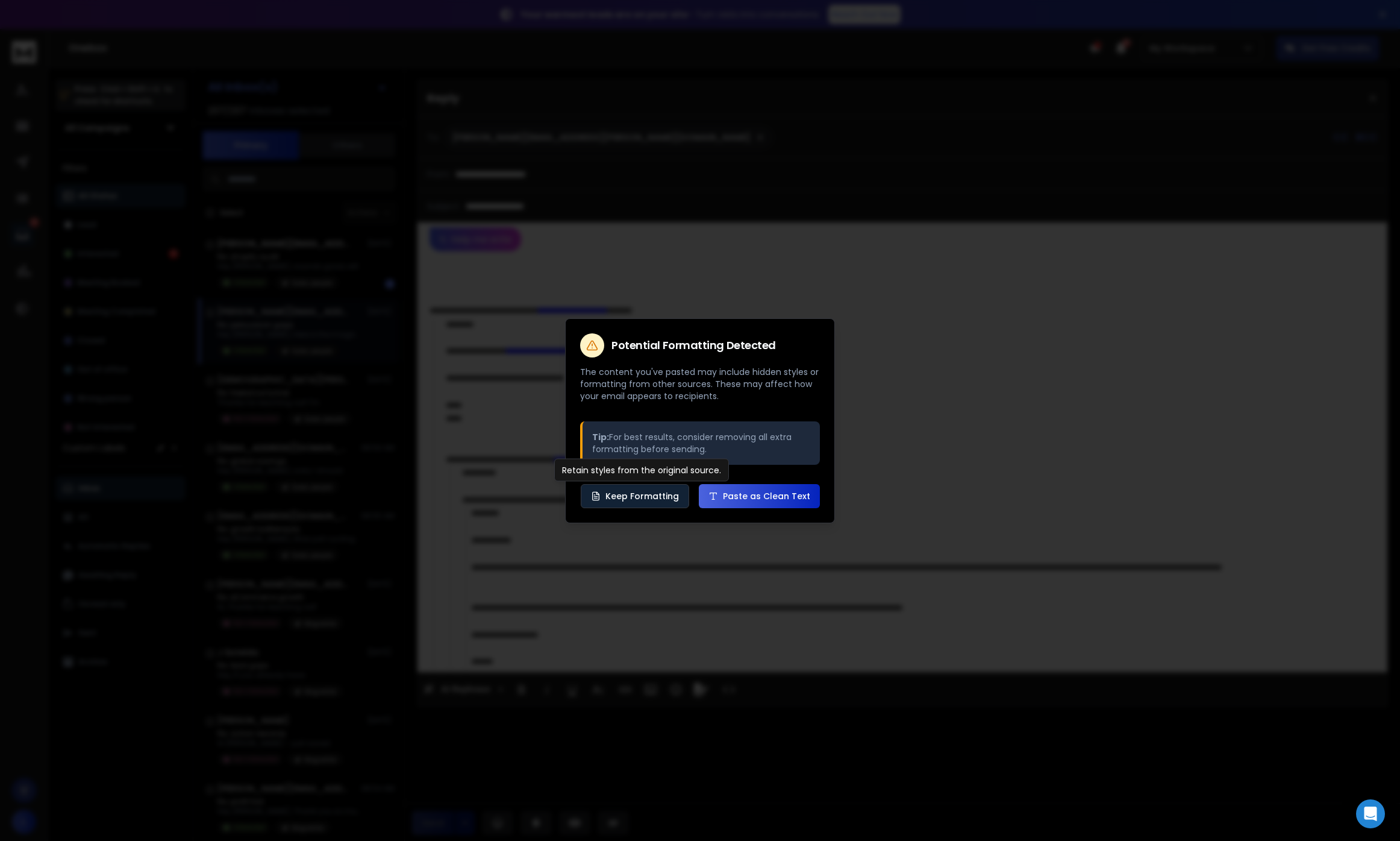
click at [664, 501] on button "Keep Formatting" at bounding box center [635, 496] width 108 height 24
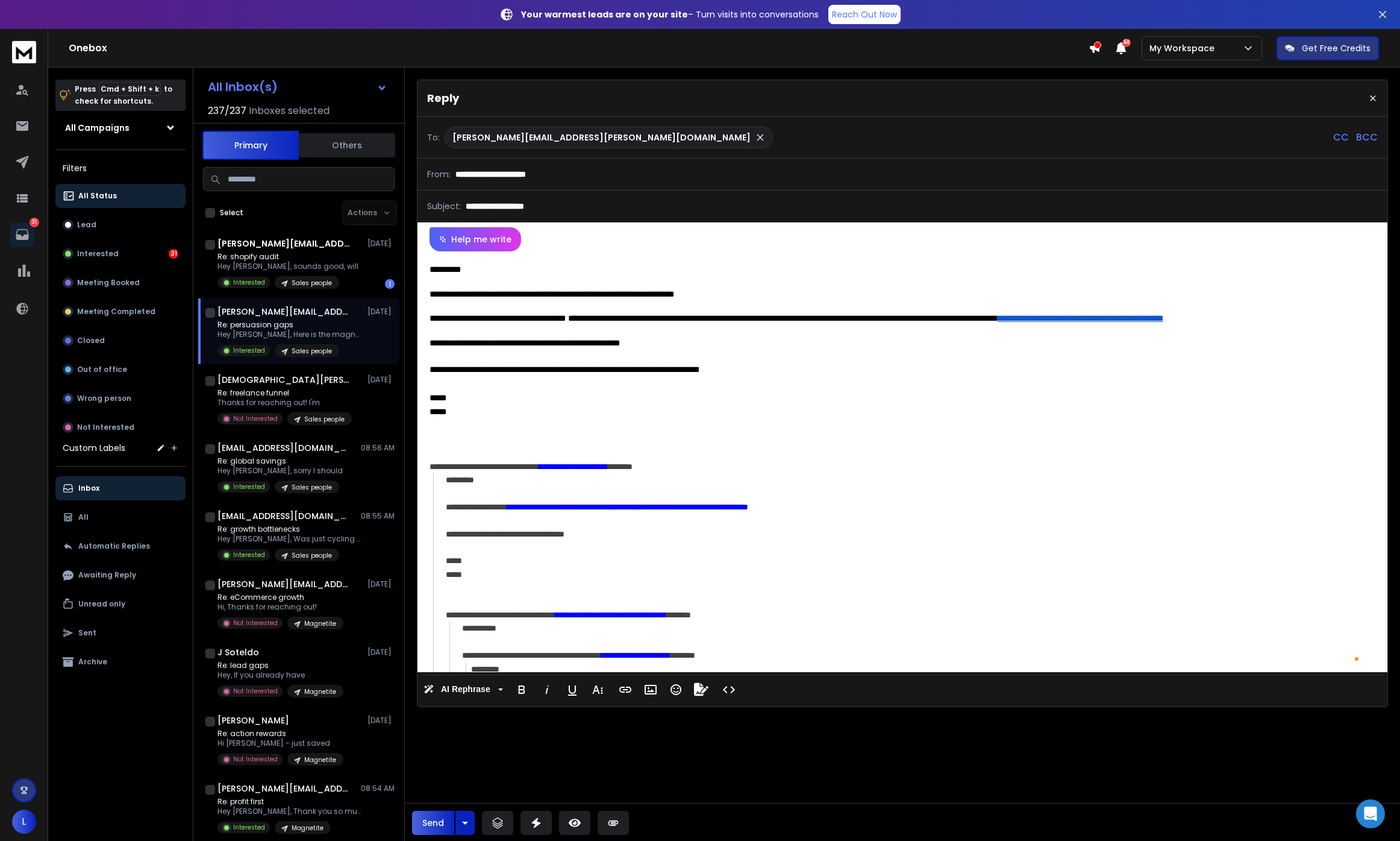
click at [426, 824] on button "Send" at bounding box center [433, 823] width 42 height 24
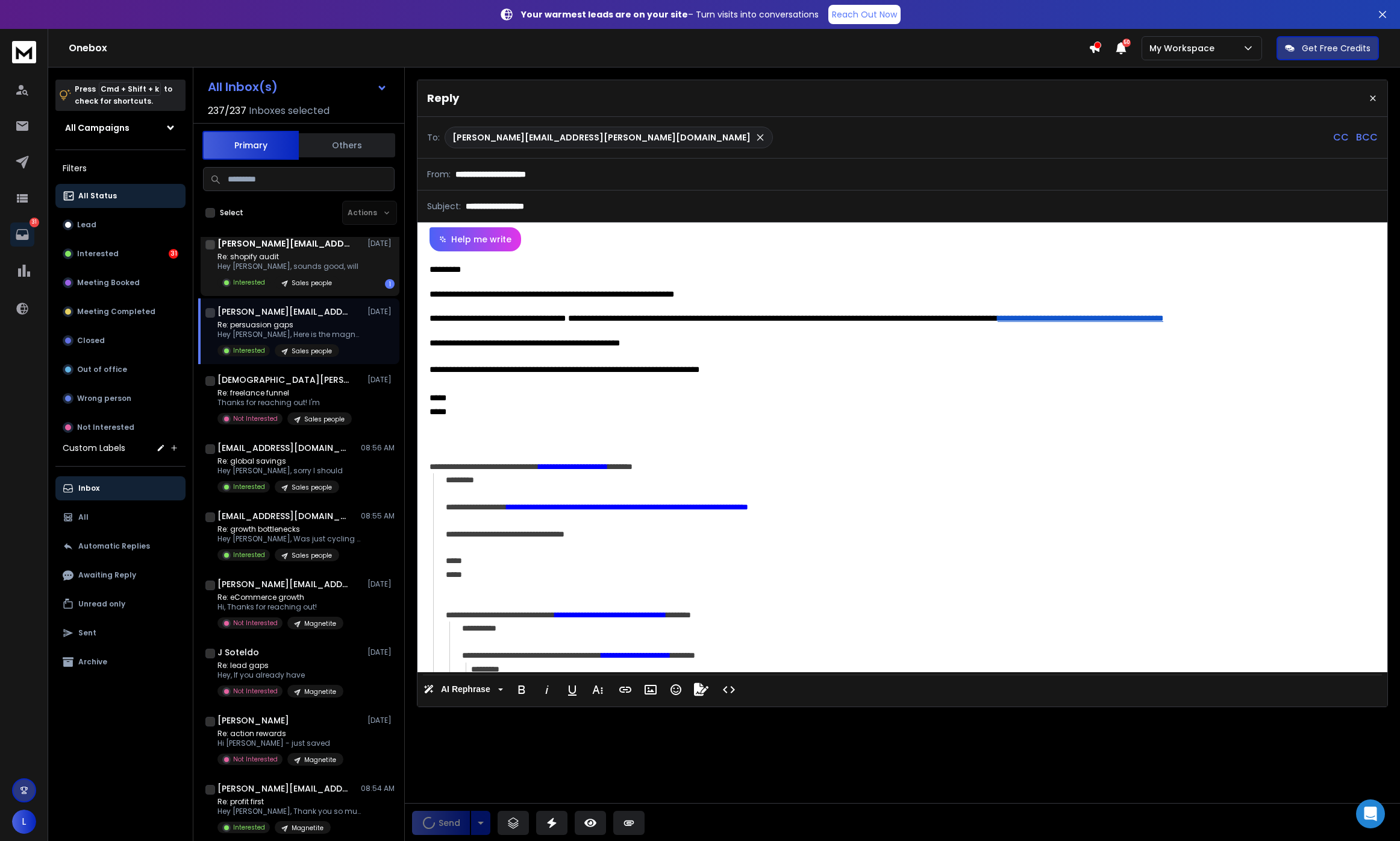
click at [342, 257] on div "Re: shopify audit Hey Alex, sounds good, will Interested Sales people 1" at bounding box center [306, 270] width 177 height 37
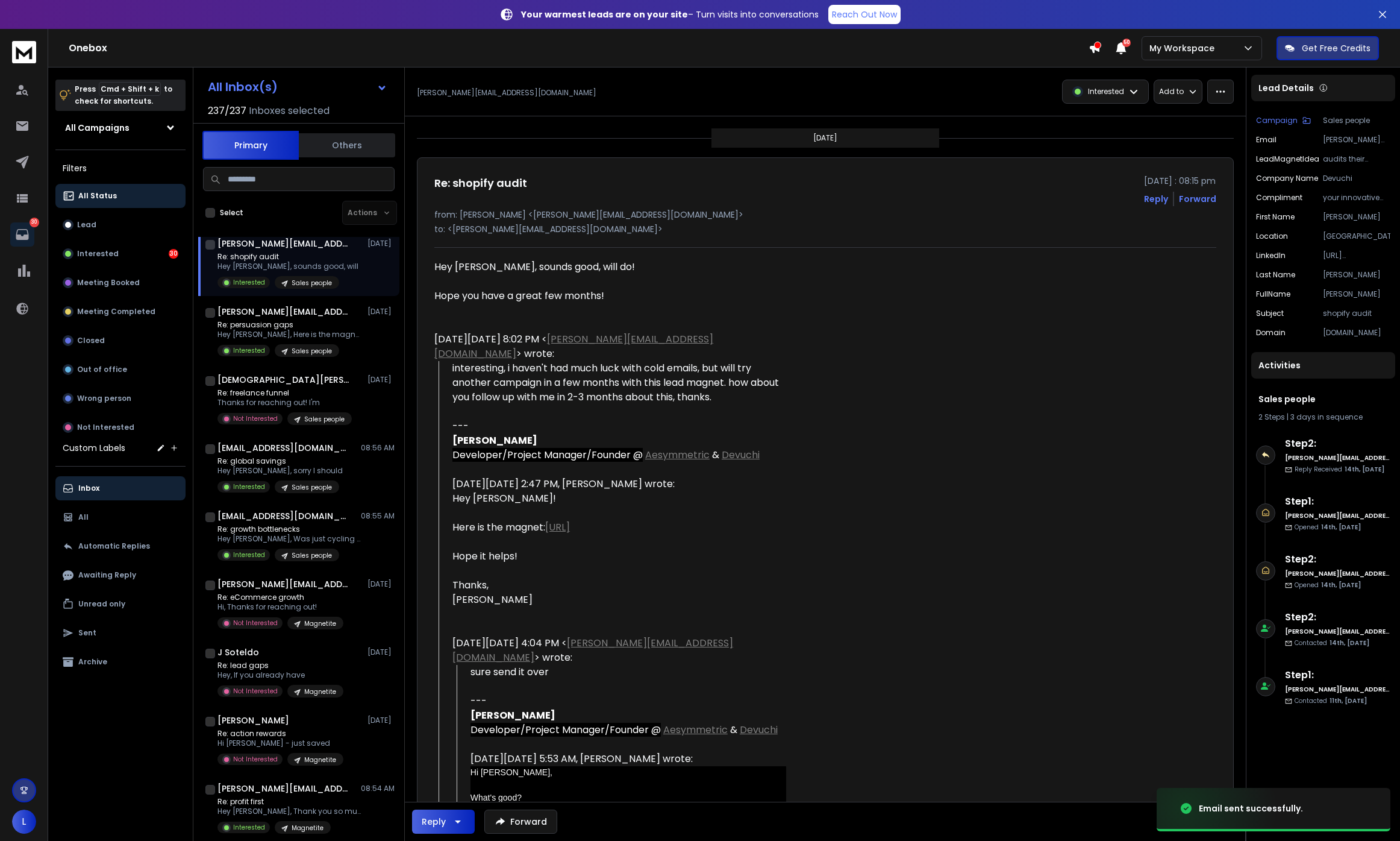
click at [470, 263] on div "Hey Alex, sounds good, will do! Hope you have a great few months!" at bounding box center [610, 281] width 352 height 43
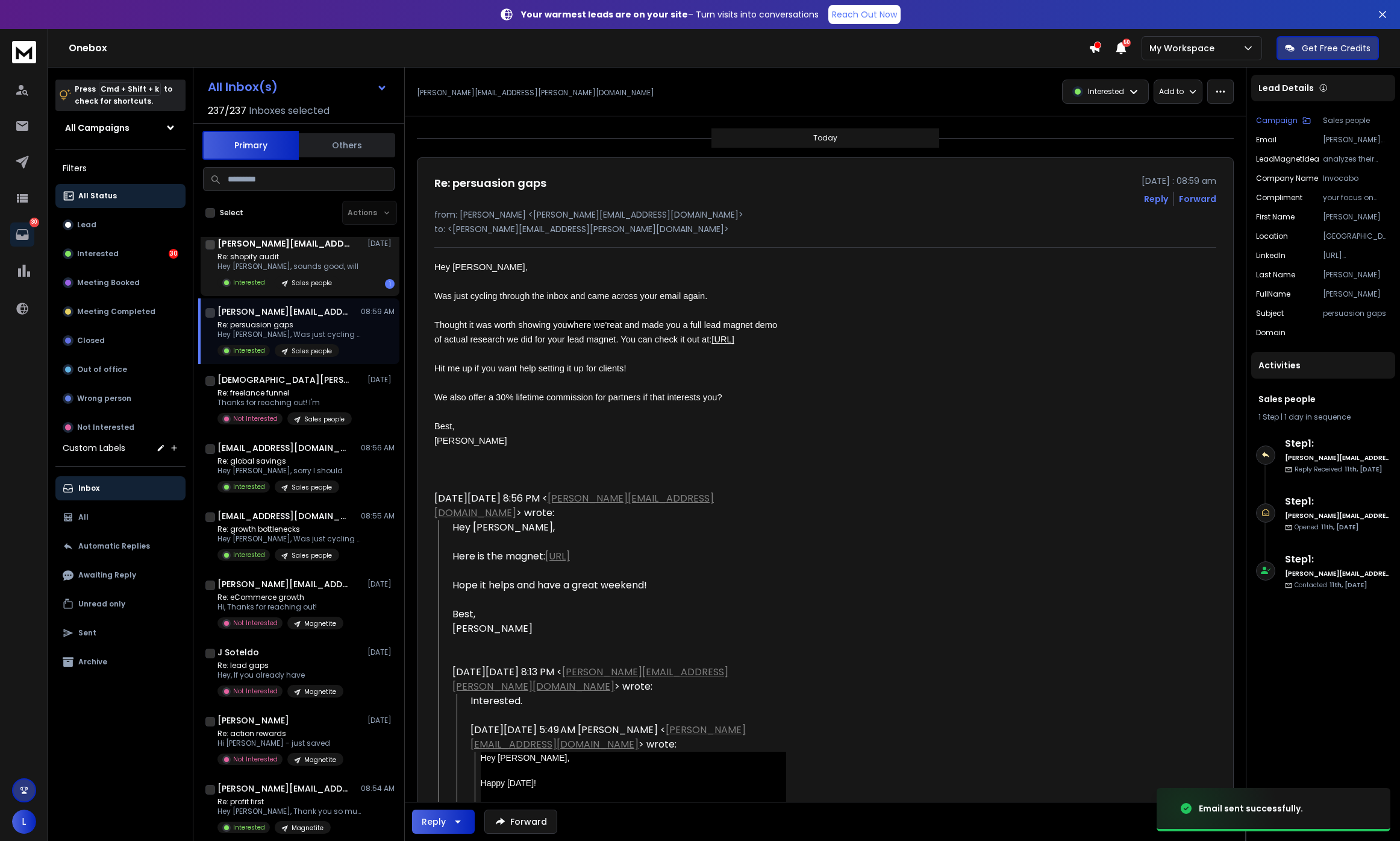
click at [329, 266] on p "Hey Alex, sounds good, will" at bounding box center [288, 267] width 141 height 10
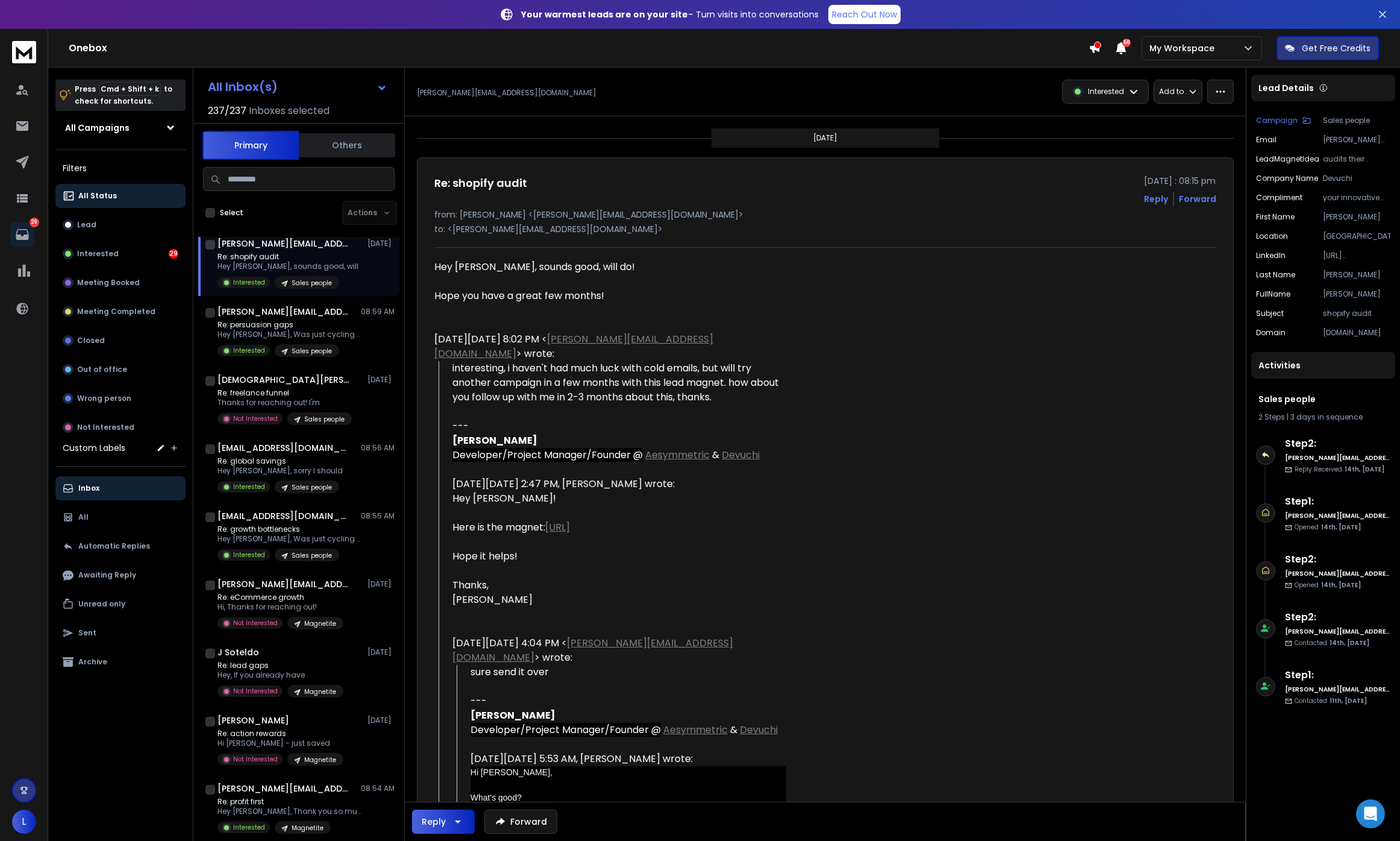
click at [465, 264] on div "Hey Alex, sounds good, will do! Hope you have a great few months!" at bounding box center [610, 281] width 352 height 43
click at [1155, 200] on button "Reply" at bounding box center [1156, 199] width 24 height 12
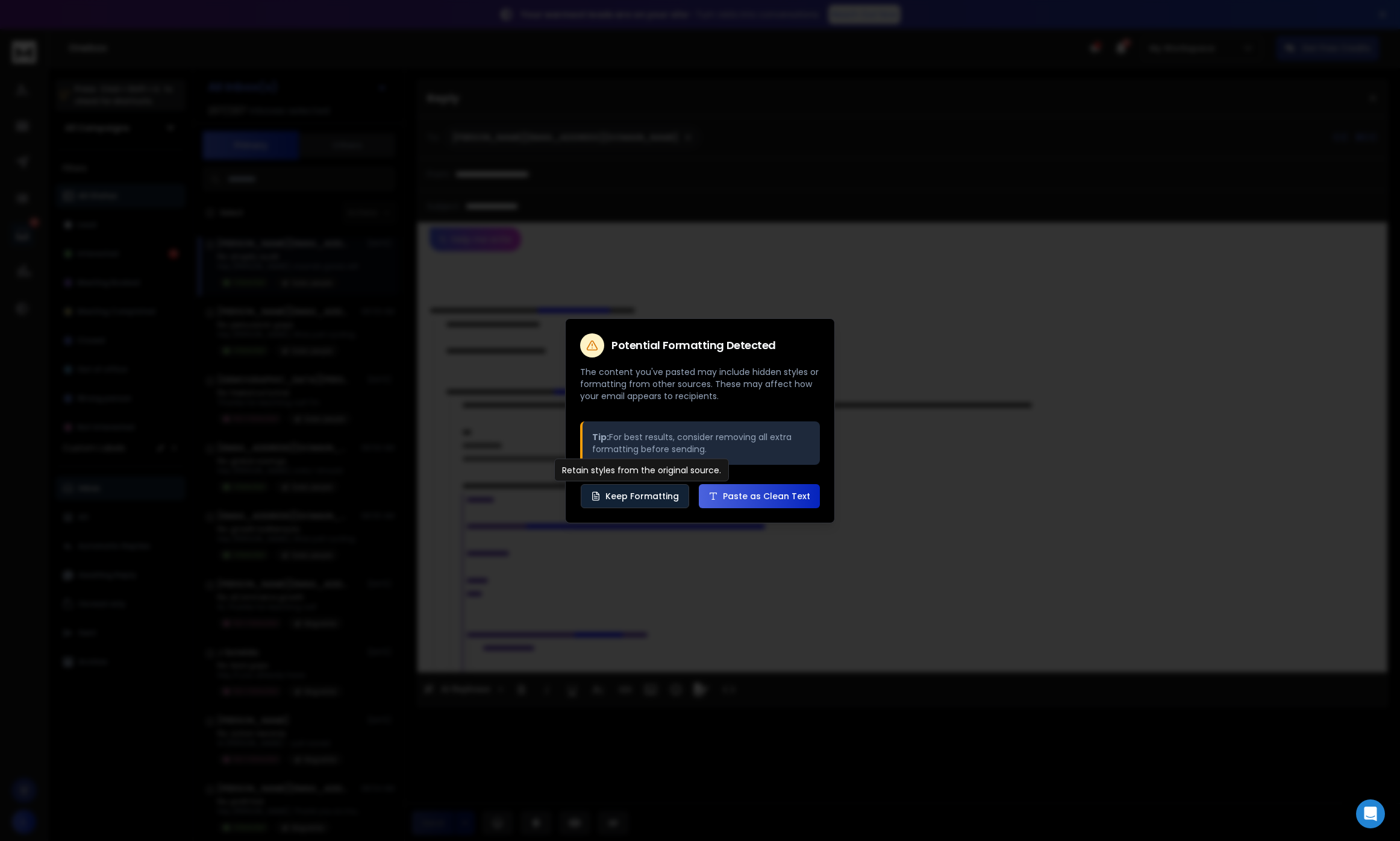
click at [635, 495] on button "Keep Formatting" at bounding box center [635, 496] width 108 height 24
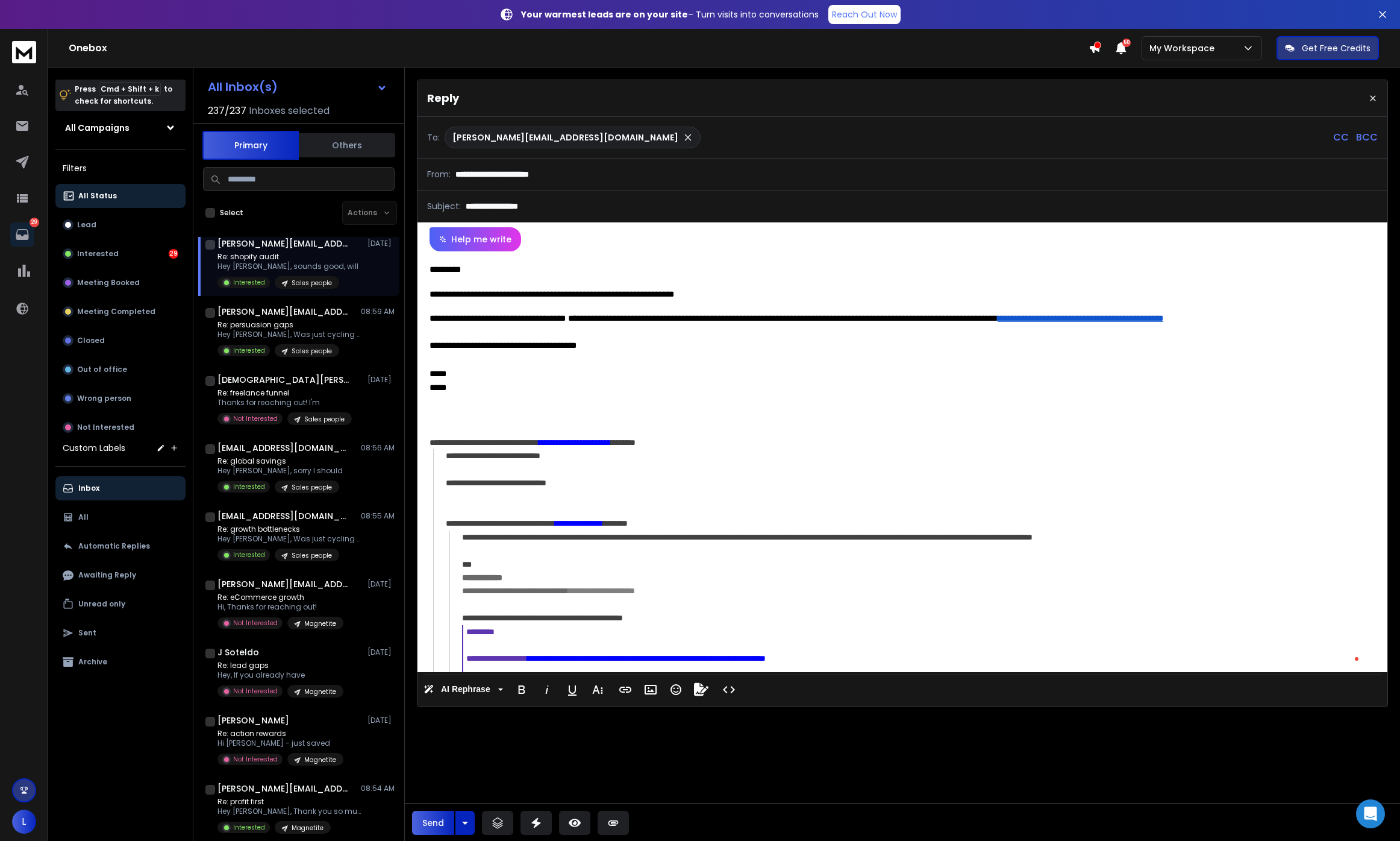
click at [429, 829] on button "Send" at bounding box center [433, 823] width 42 height 24
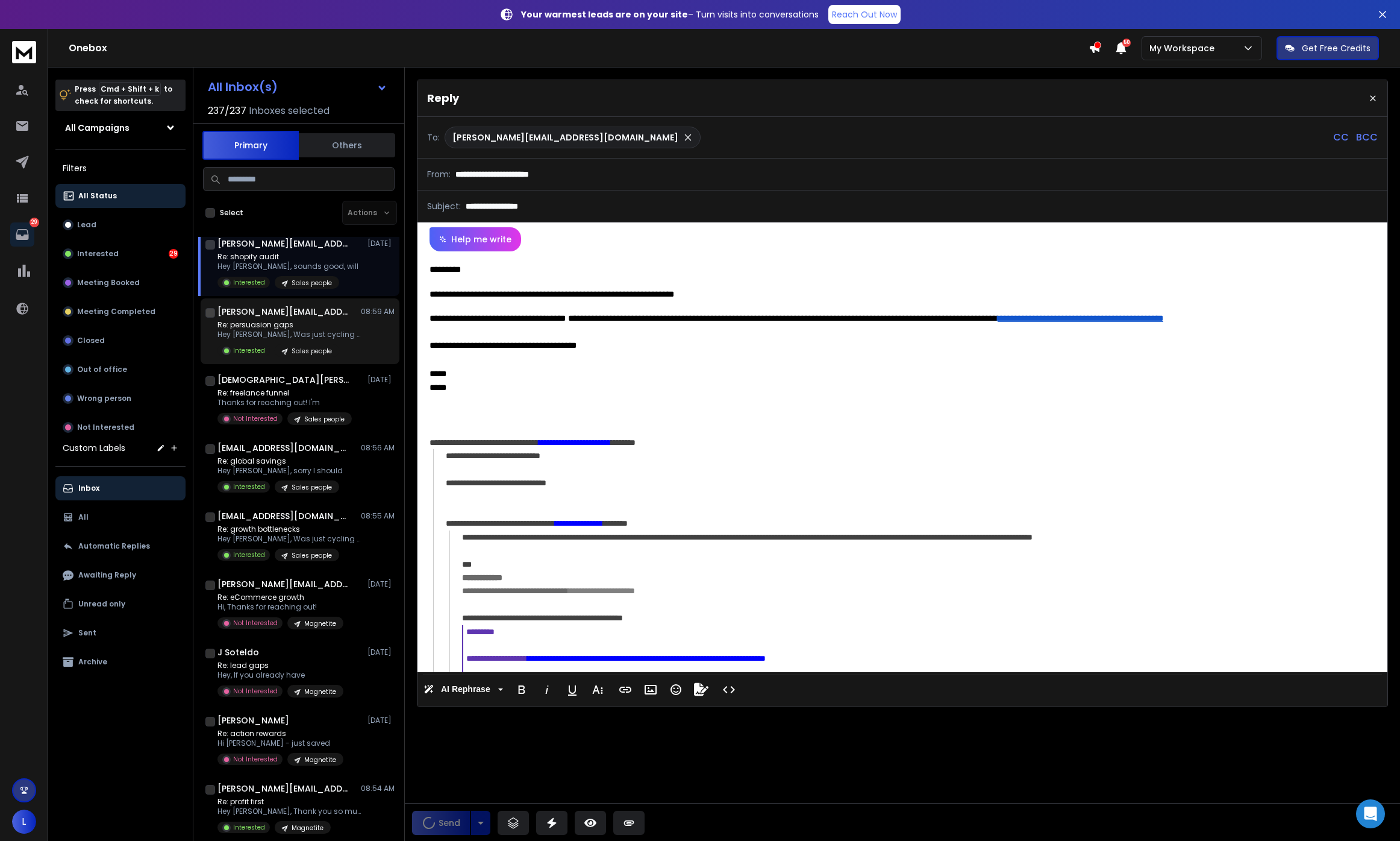
scroll to position [5697, 0]
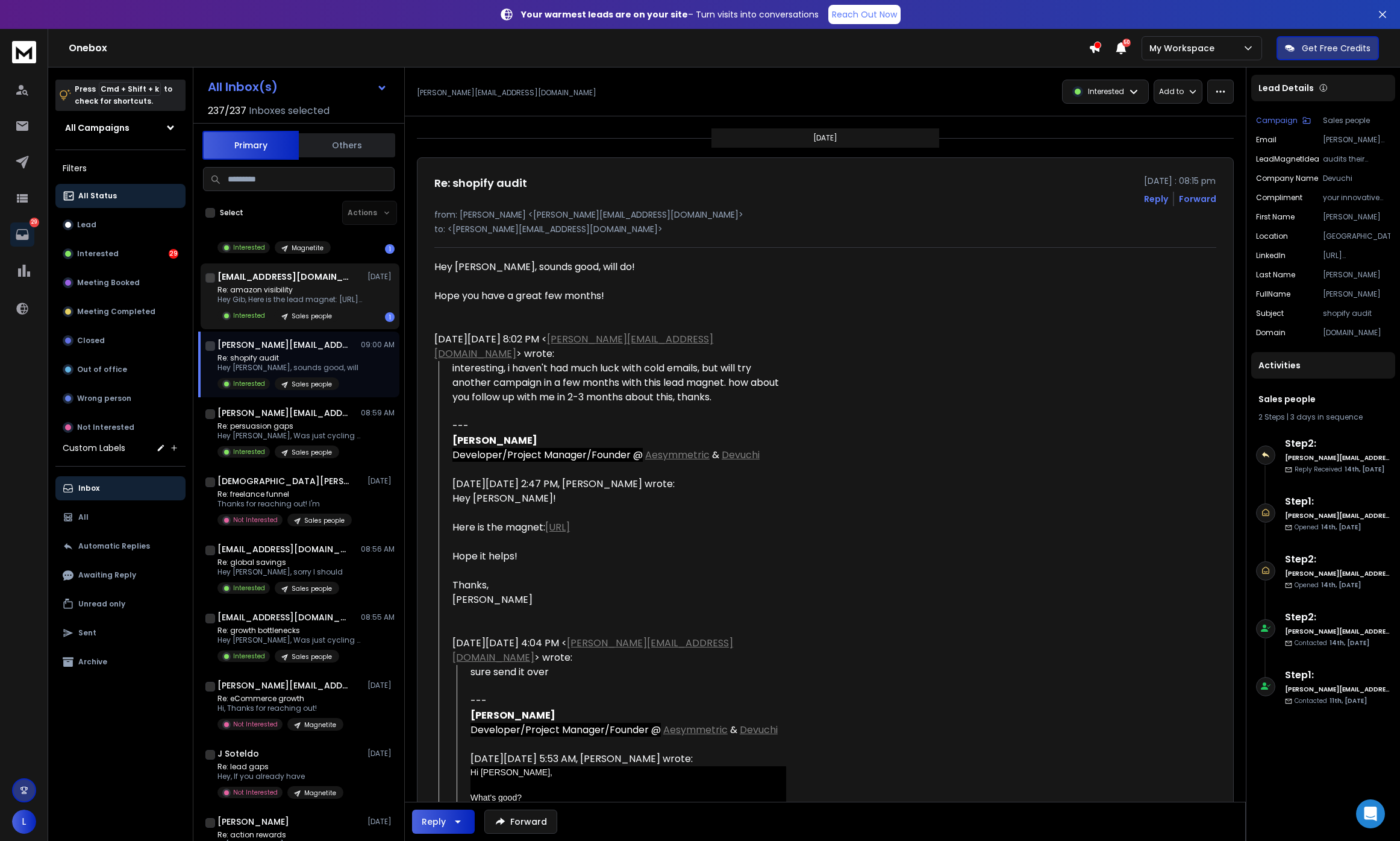
click at [353, 289] on p "Re: amazon visibility" at bounding box center [290, 289] width 145 height 10
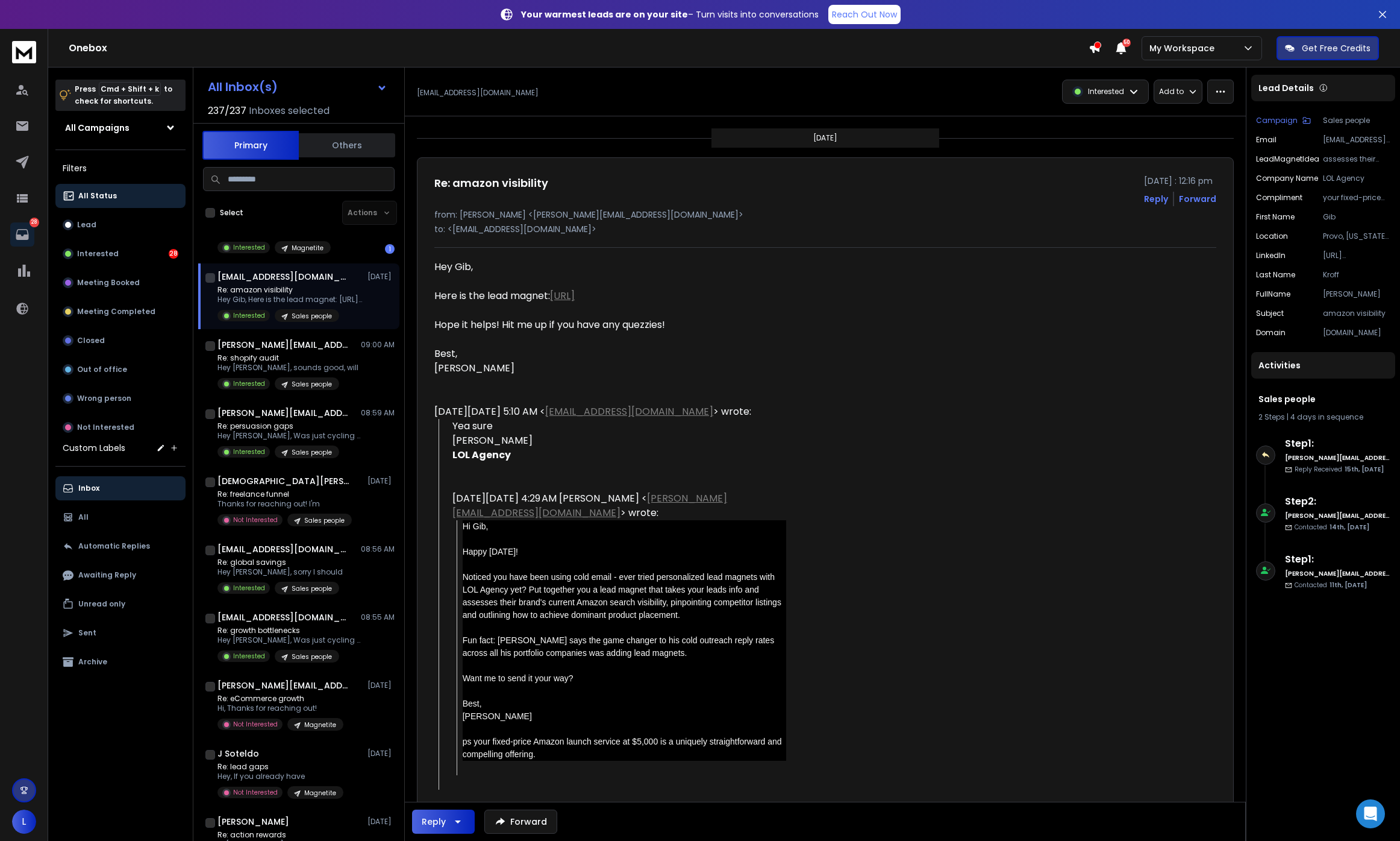
click at [457, 266] on div "Hey Gib, Here is the lead magnet: https://magnetite.ai/claim-invitation?token=w…" at bounding box center [610, 318] width 352 height 115
click at [1361, 333] on p "lolagency.com" at bounding box center [1357, 333] width 68 height 10
click at [1156, 195] on button "Reply" at bounding box center [1156, 199] width 24 height 12
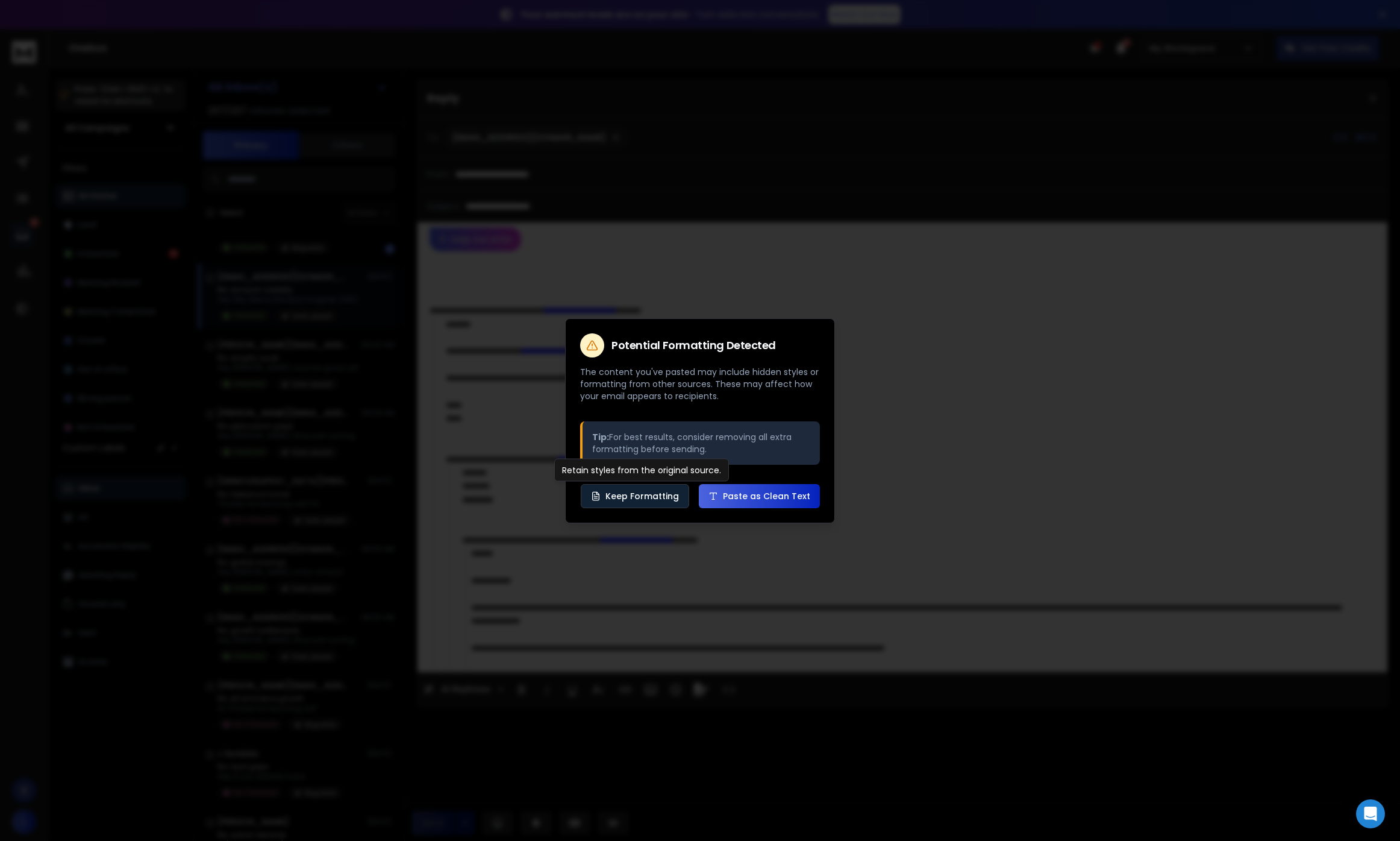
click at [641, 505] on button "Keep Formatting" at bounding box center [635, 496] width 108 height 24
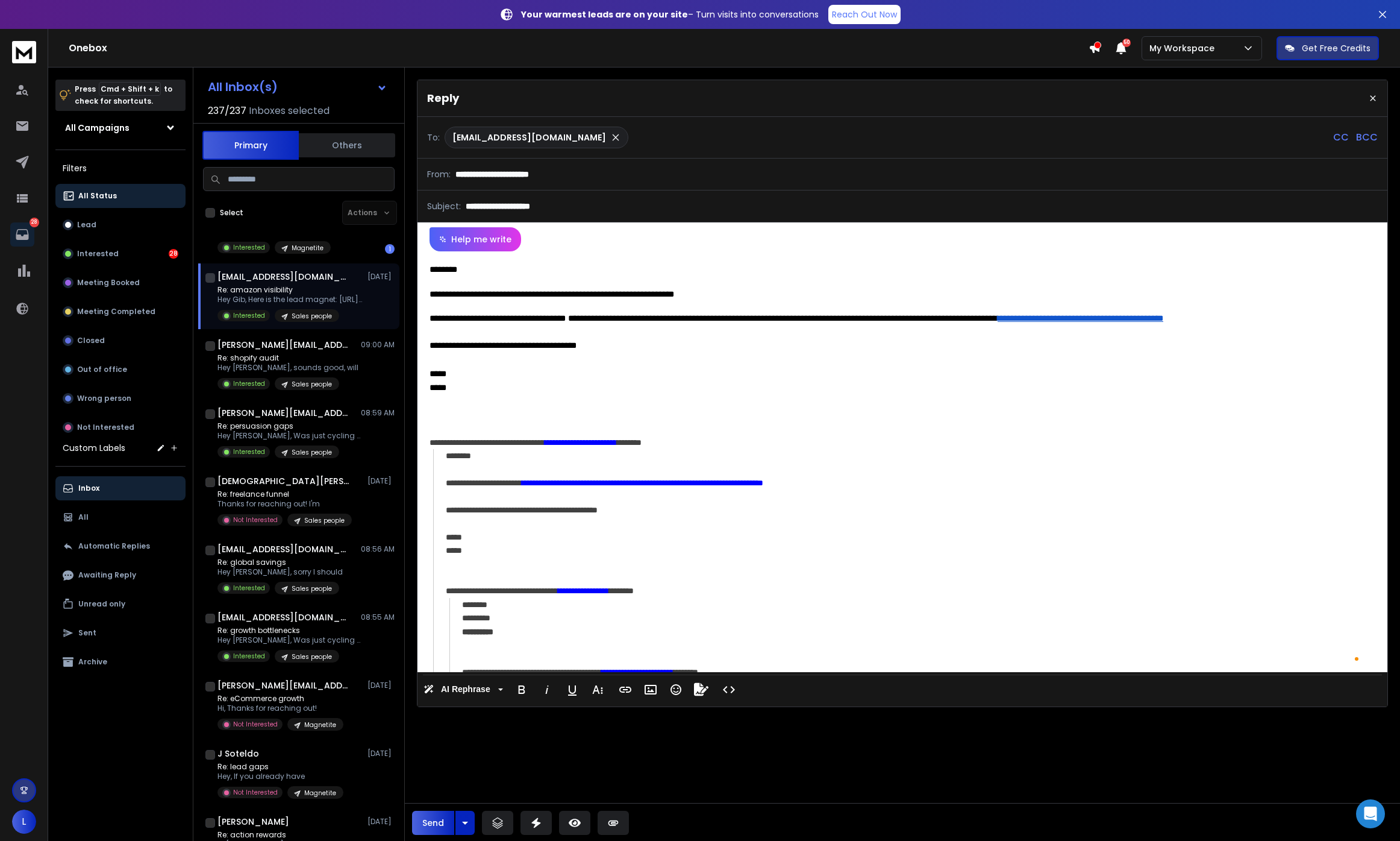
click at [432, 821] on button "Send" at bounding box center [433, 823] width 42 height 24
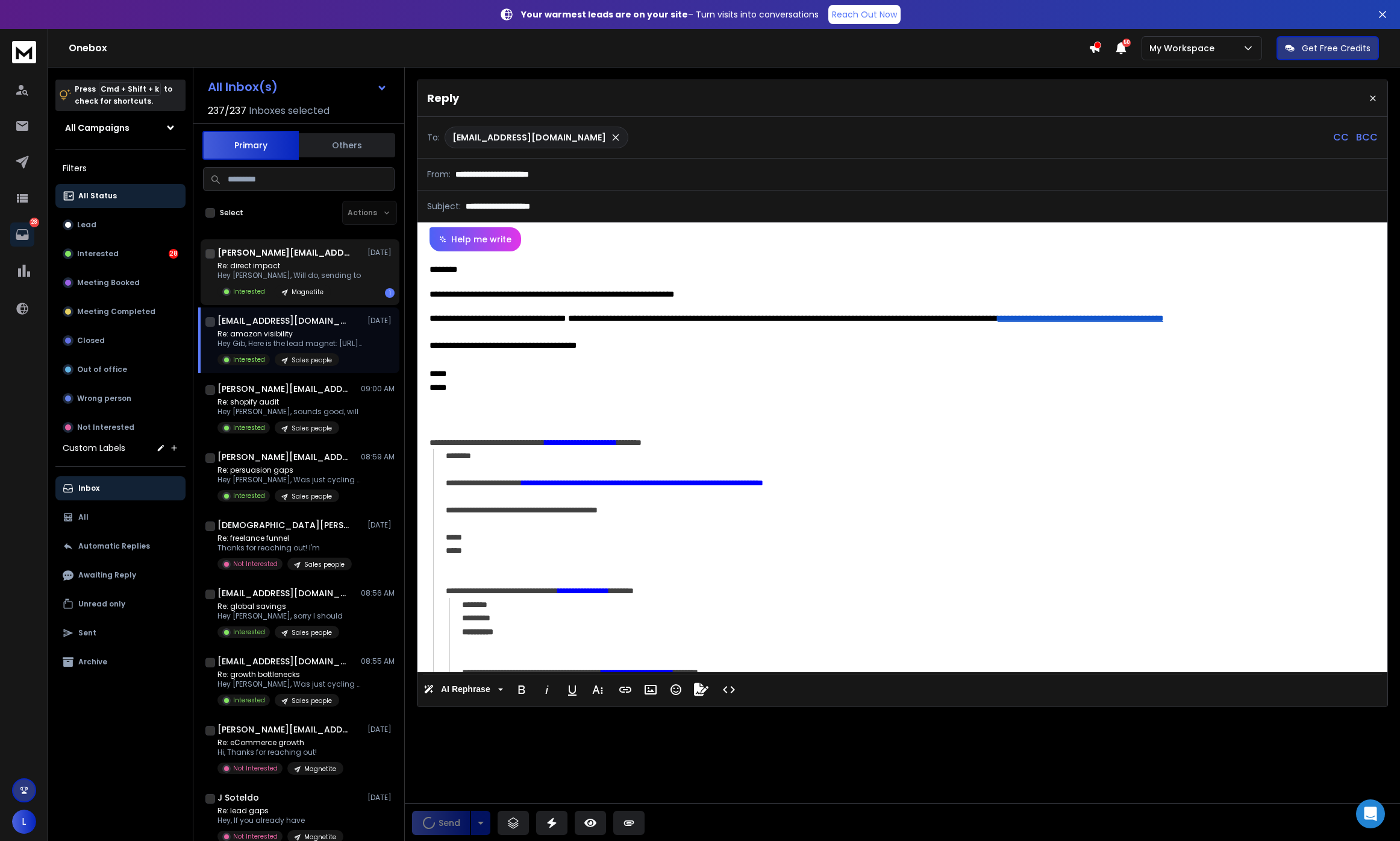
scroll to position [5644, 0]
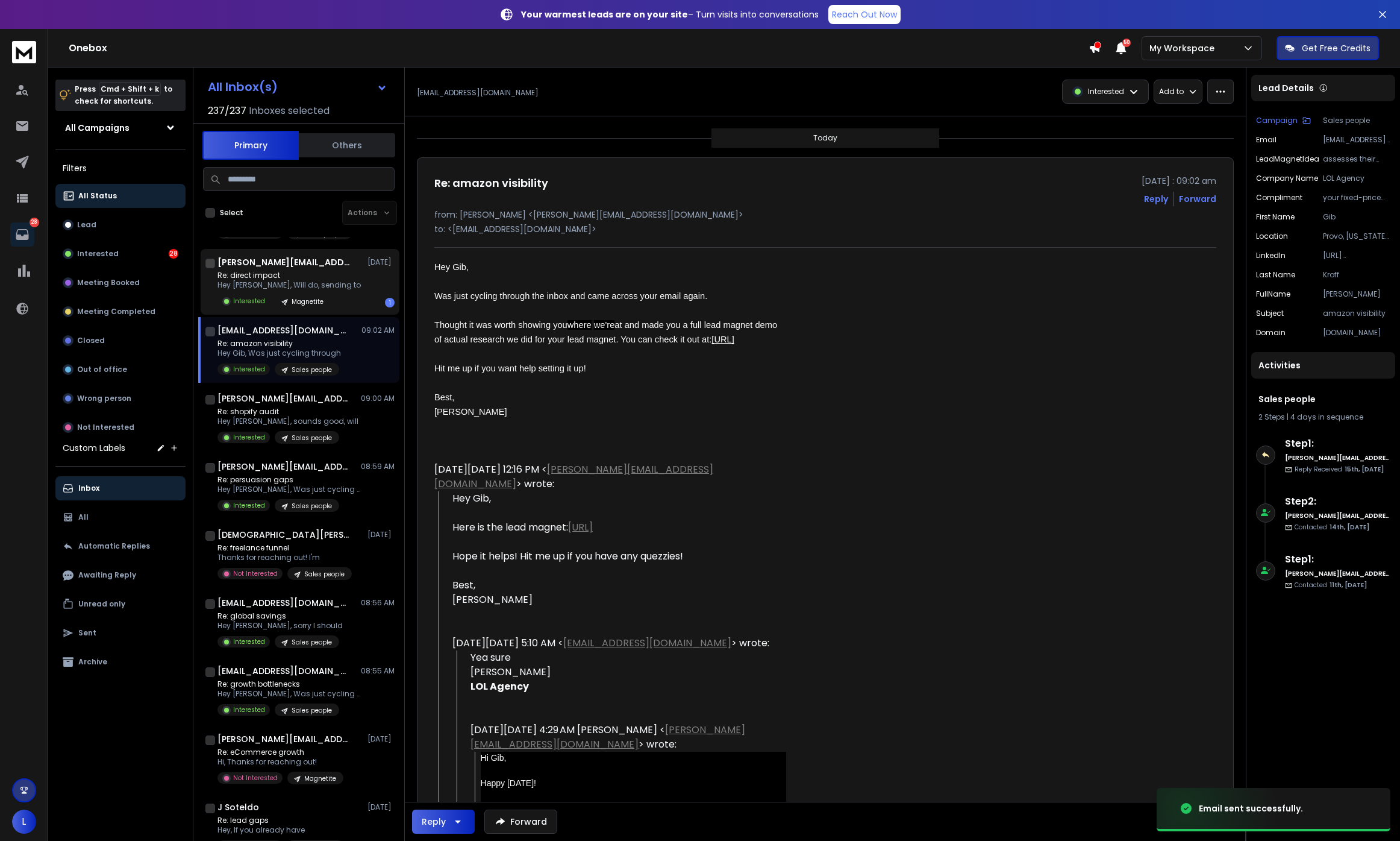
click at [333, 287] on div "Re: direct impact Hey Dan, Will do, sending to Interested Magnetite 1" at bounding box center [306, 289] width 177 height 37
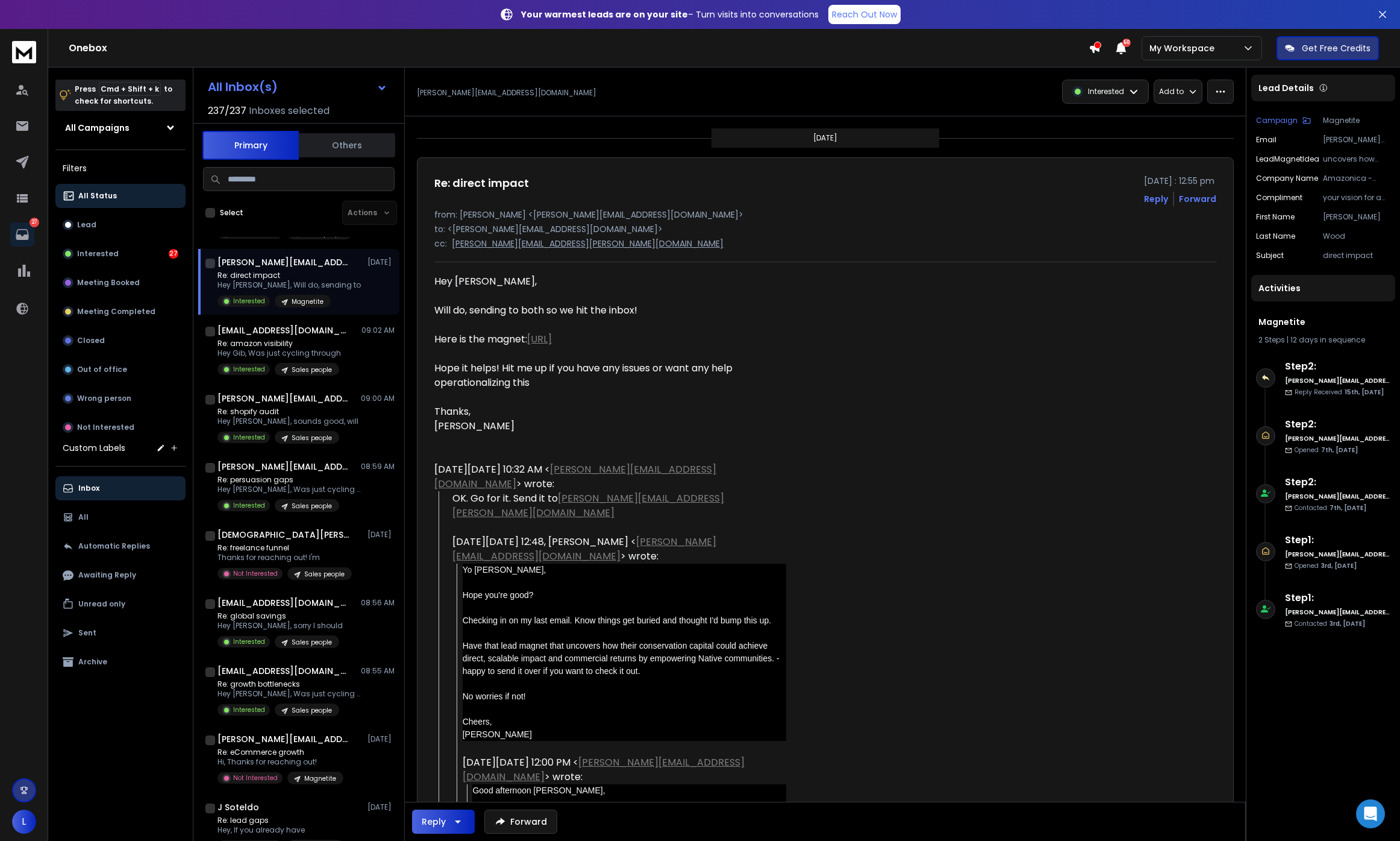
click at [467, 280] on div "Hey Dan, Will do, sending to both so we hit the inbox! Here is the magnet: http…" at bounding box center [610, 354] width 352 height 159
click at [1153, 203] on button "Reply" at bounding box center [1156, 199] width 24 height 12
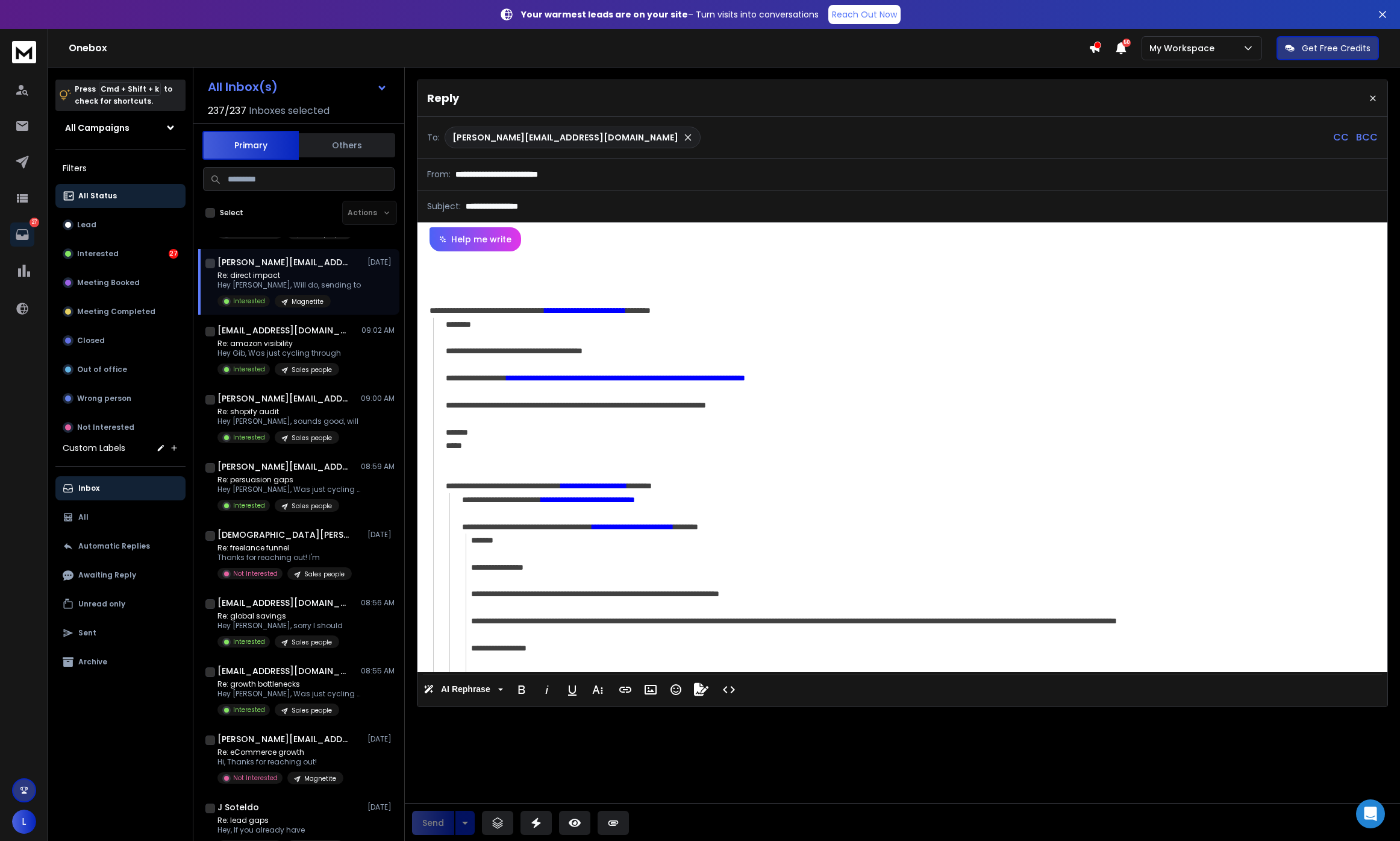
click at [556, 304] on div "**********" at bounding box center [902, 461] width 970 height 420
click at [559, 264] on div at bounding box center [902, 270] width 946 height 13
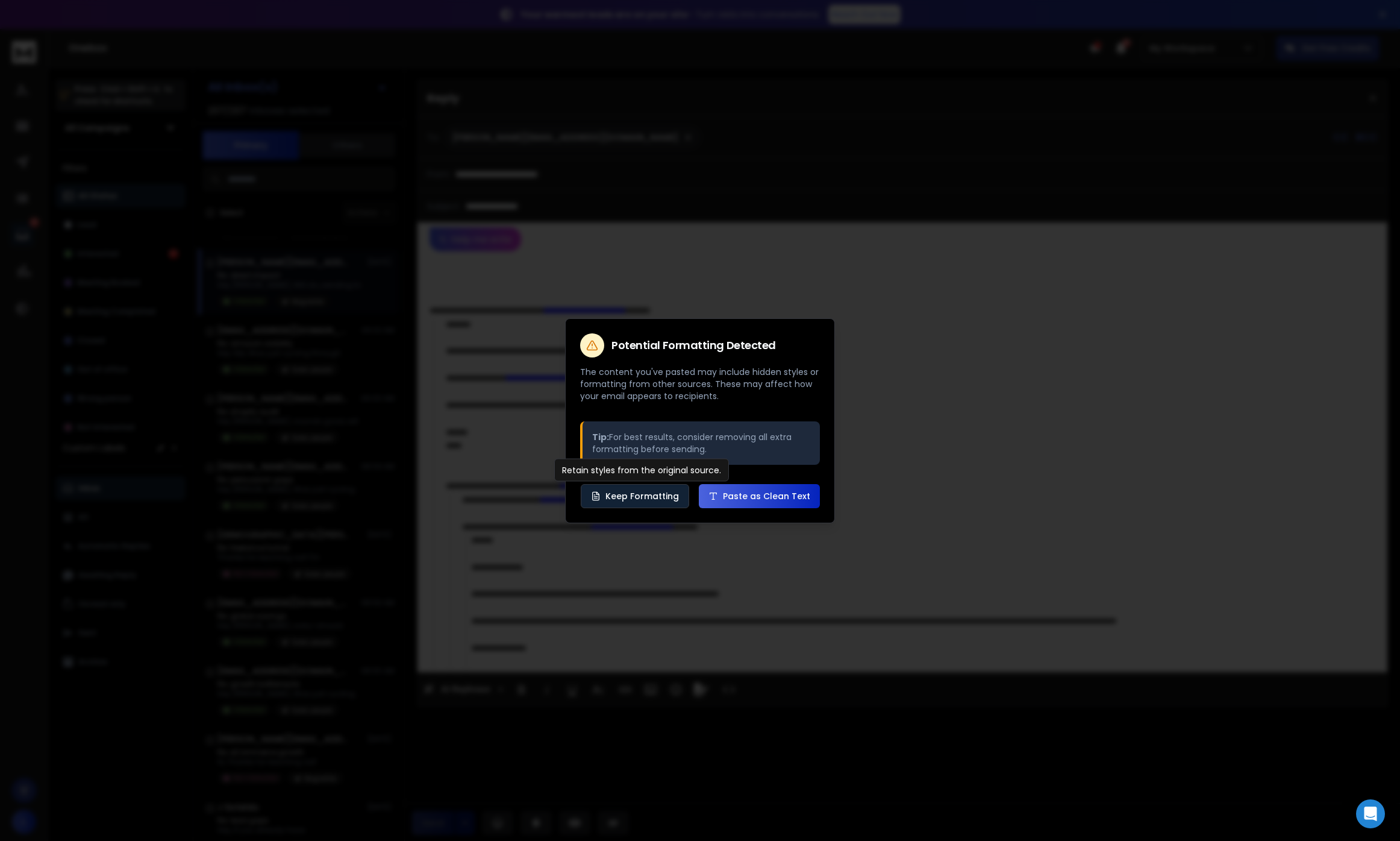
click at [628, 486] on button "Keep Formatting" at bounding box center [635, 496] width 108 height 24
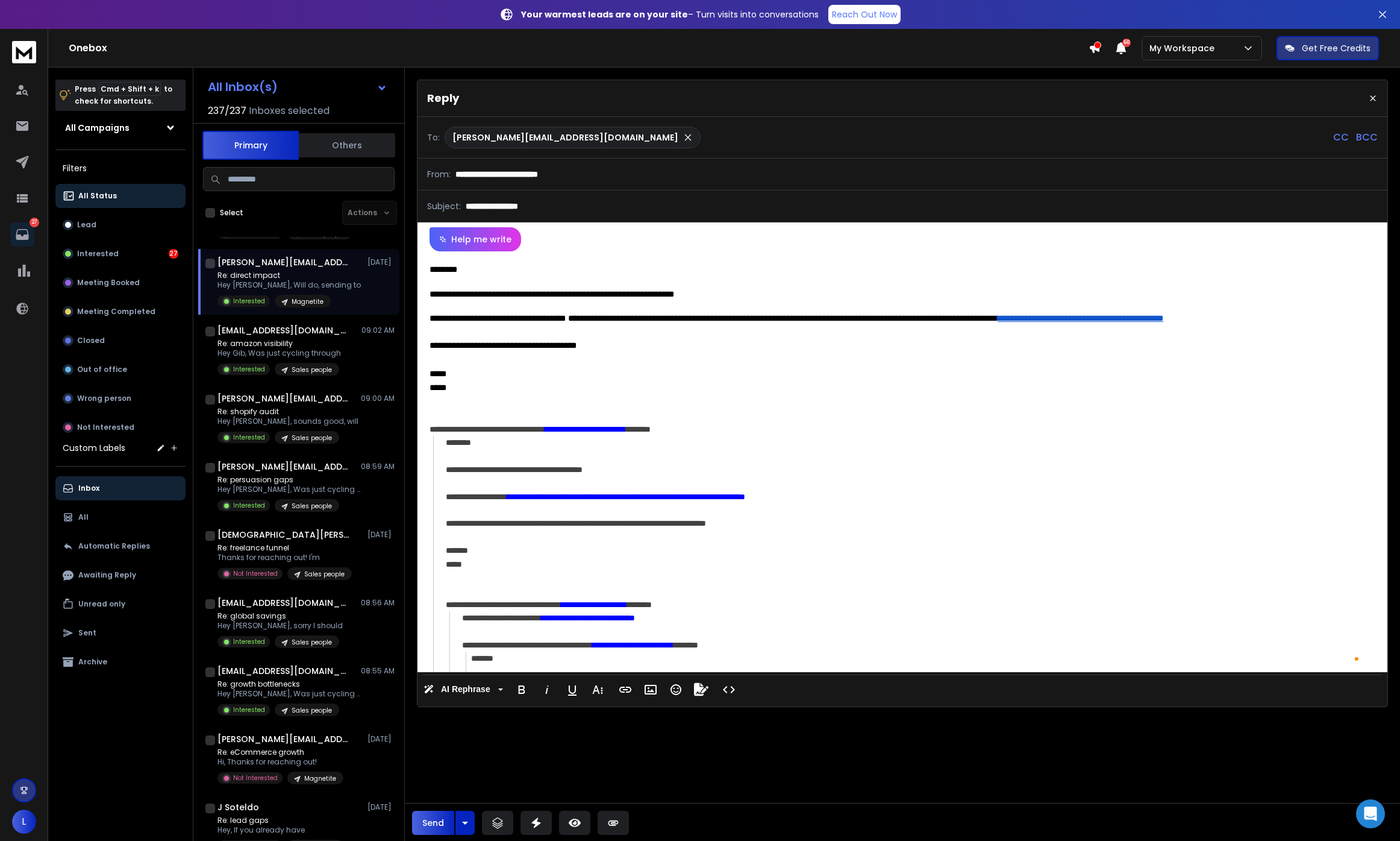
click at [320, 335] on div "gib@lolagency.com 09:02 AM" at bounding box center [306, 330] width 177 height 12
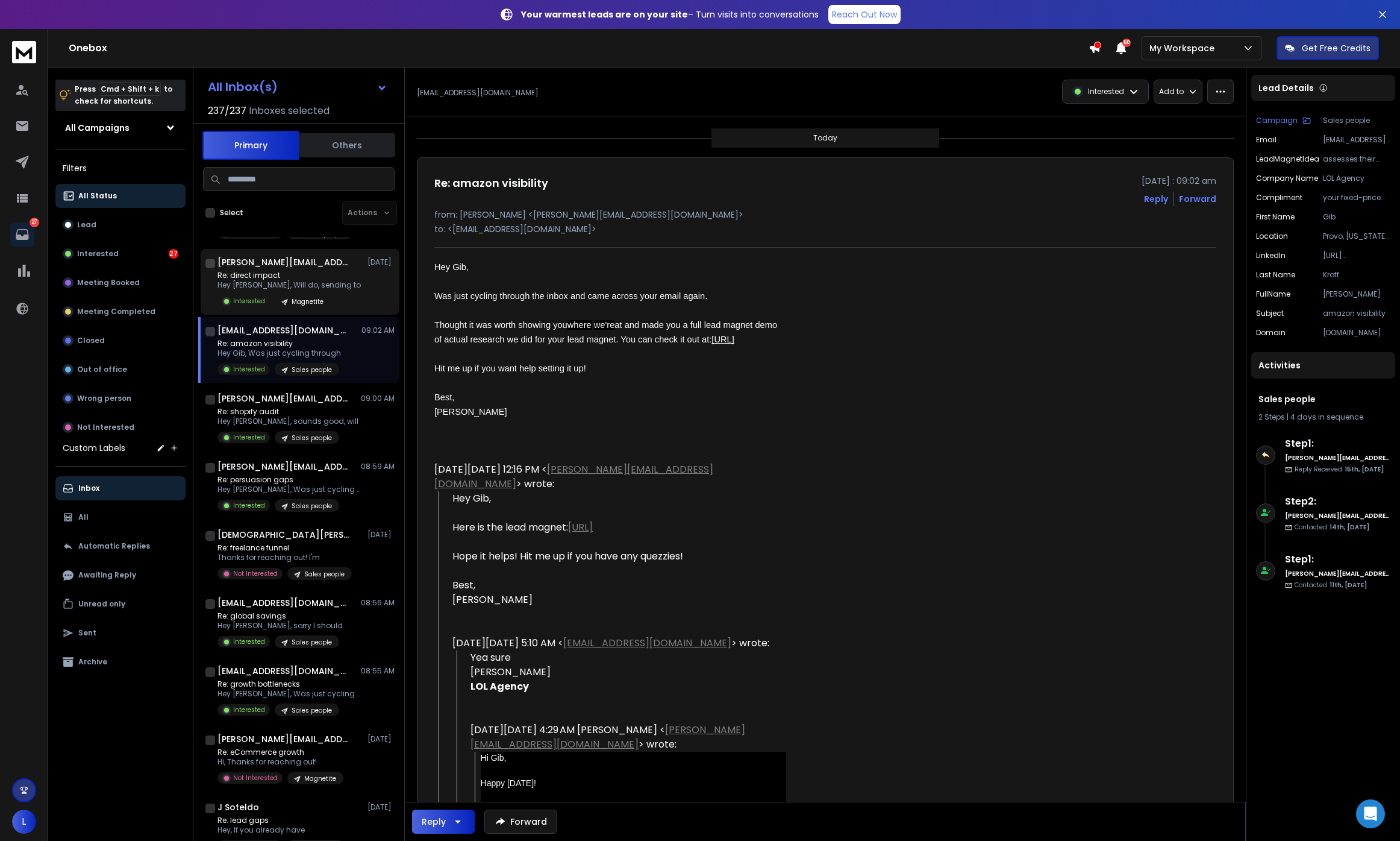
click at [341, 289] on div "Re: direct impact Hey Dan, Will do, sending to Interested Magnetite" at bounding box center [306, 289] width 177 height 37
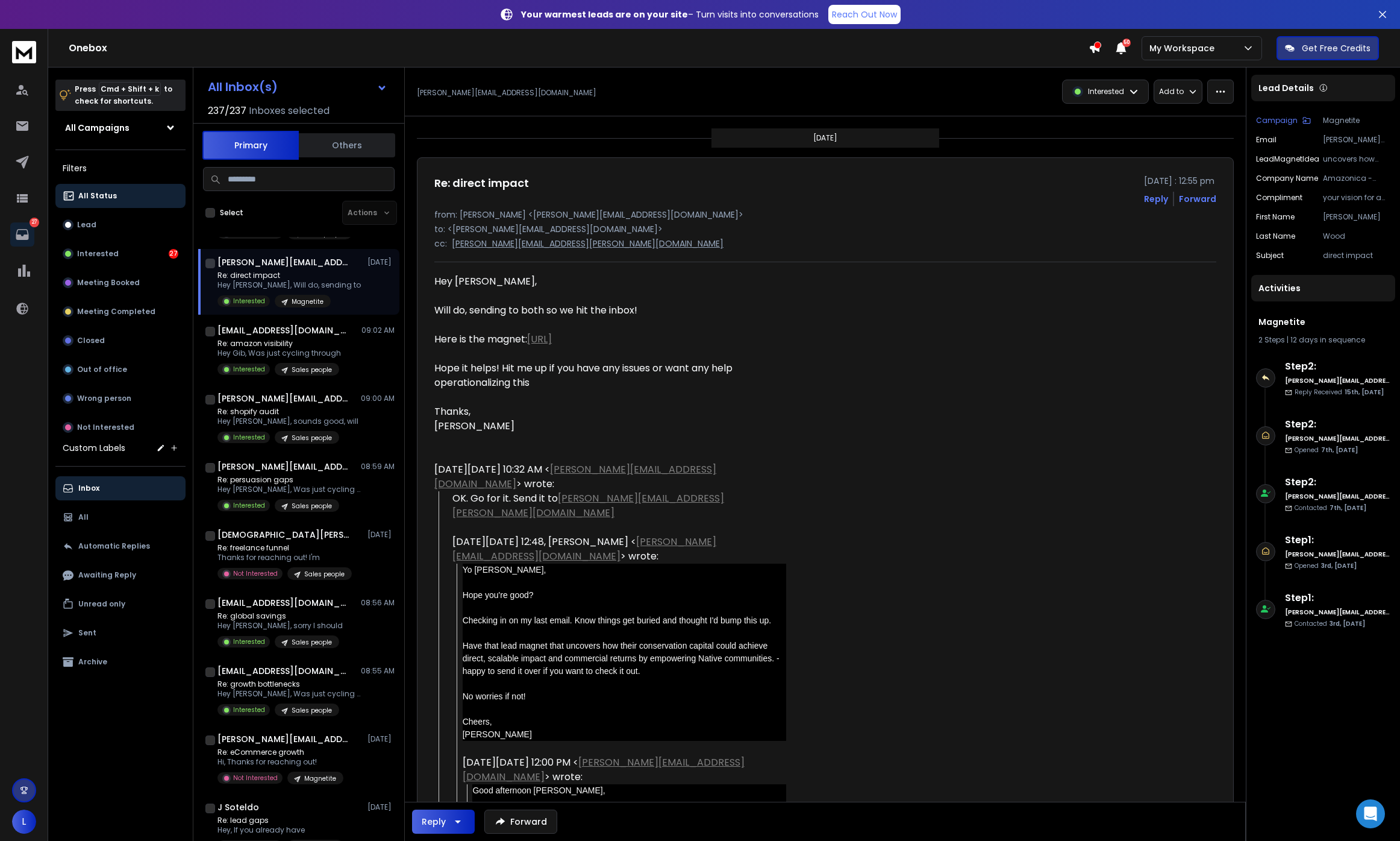
click at [339, 267] on div "dan.s.wood33@gmail.com 15 Jul" at bounding box center [306, 262] width 177 height 12
click at [1151, 201] on button "Reply" at bounding box center [1156, 199] width 24 height 12
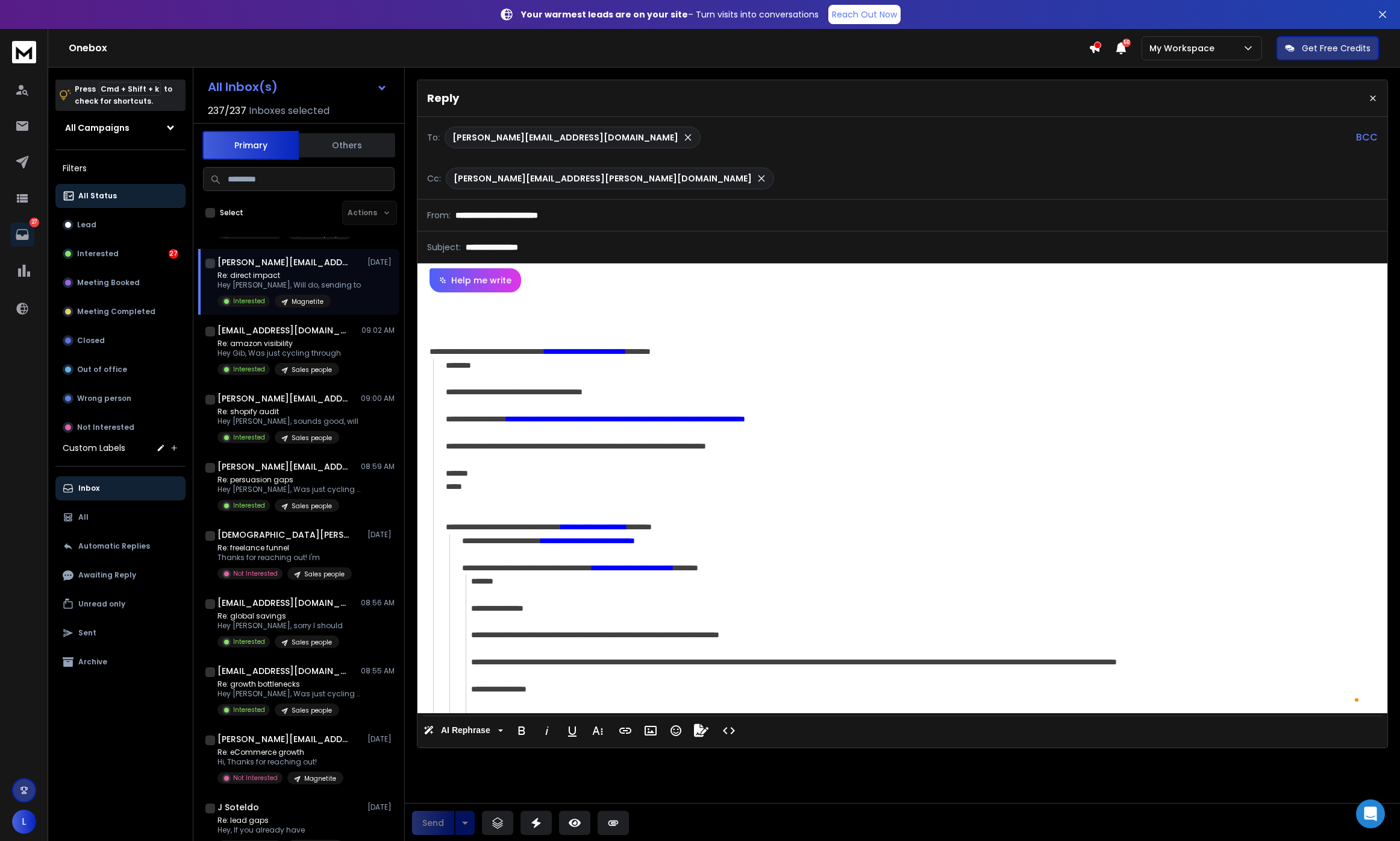
click at [608, 305] on div "**********" at bounding box center [902, 502] width 970 height 420
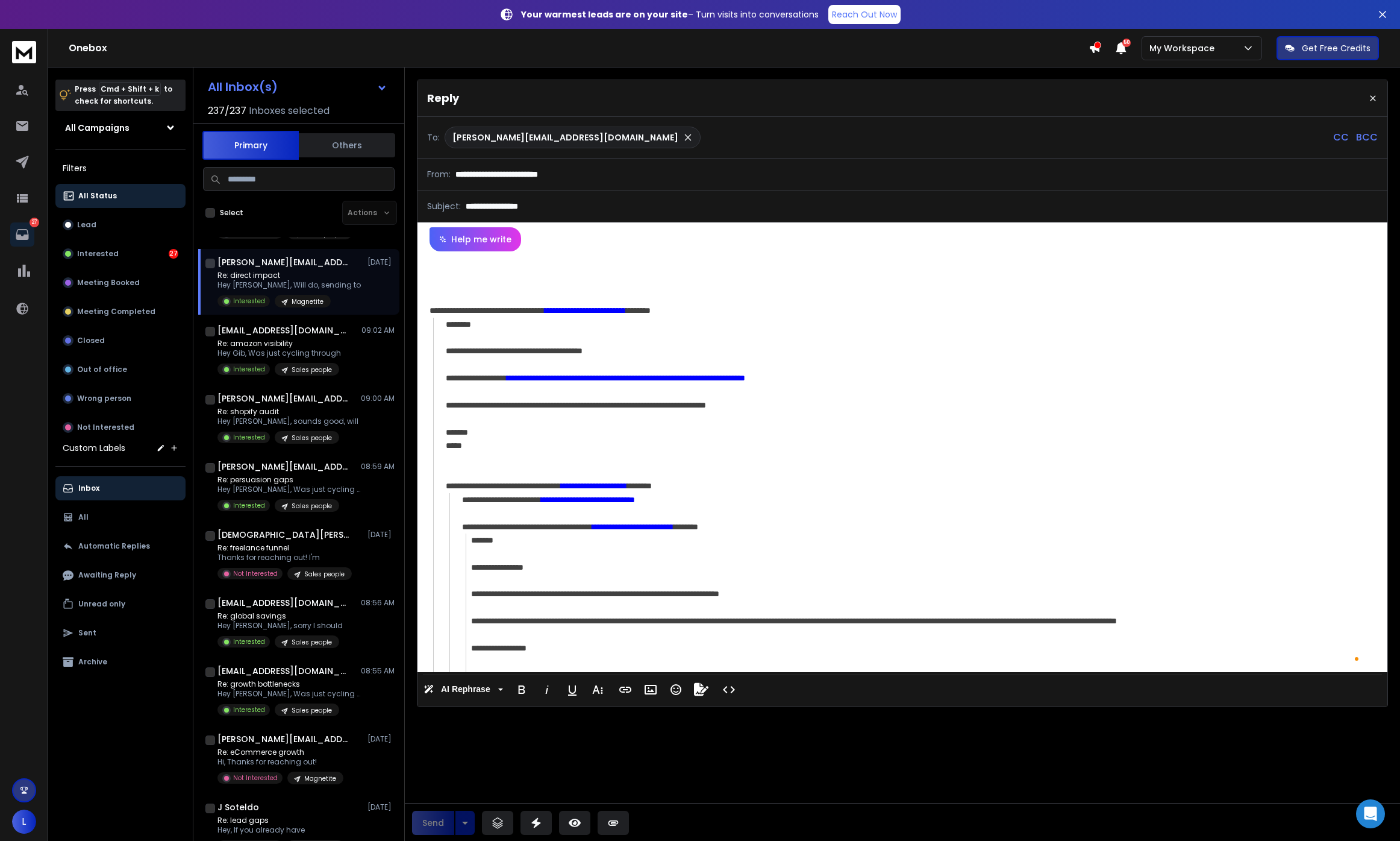
click at [706, 142] on input at bounding box center [748, 137] width 84 height 22
click at [1338, 137] on p "CC" at bounding box center [1340, 137] width 16 height 15
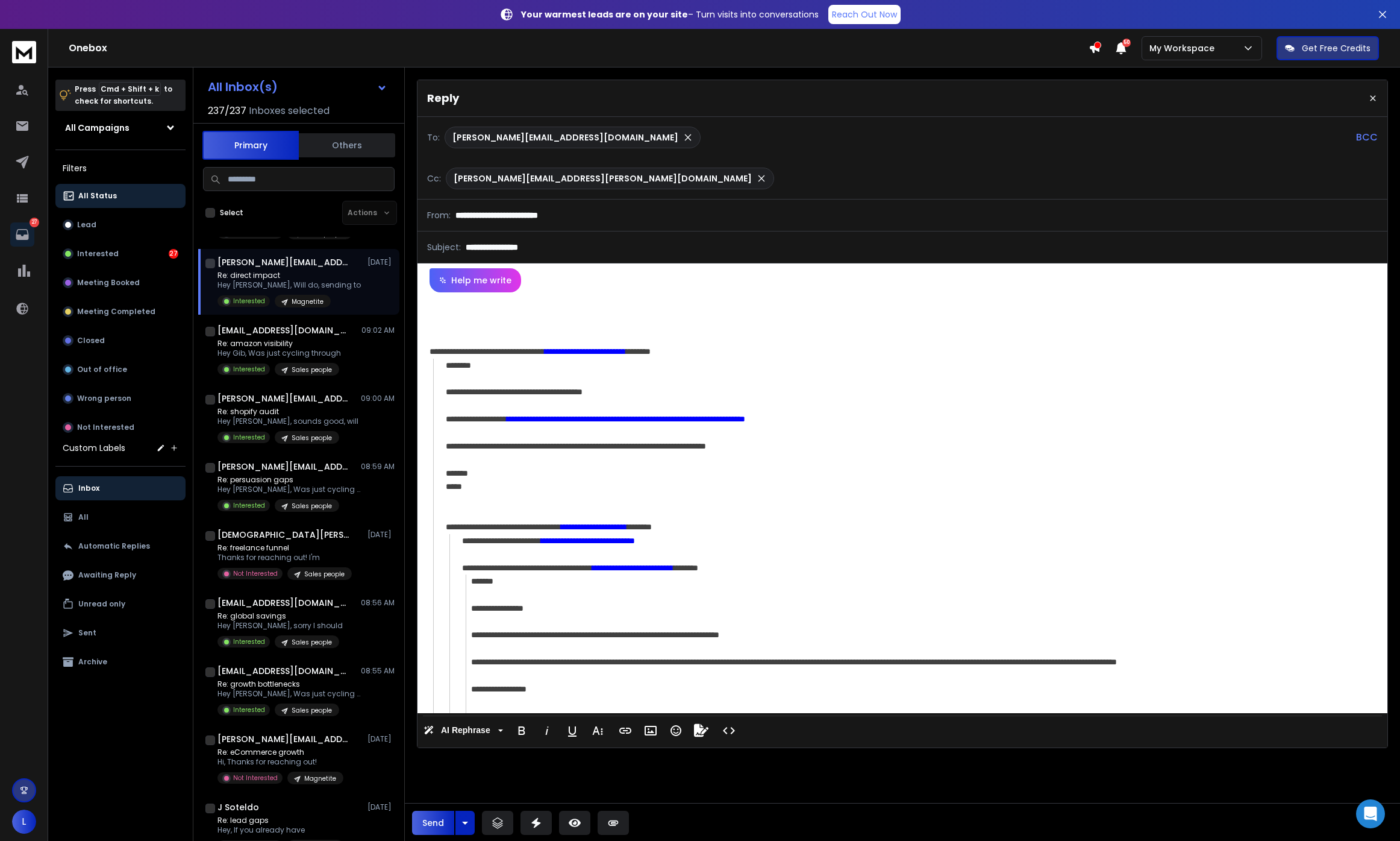
click at [585, 291] on div "Help me write" at bounding box center [902, 279] width 970 height 31
click at [579, 299] on div "**********" at bounding box center [902, 502] width 970 height 420
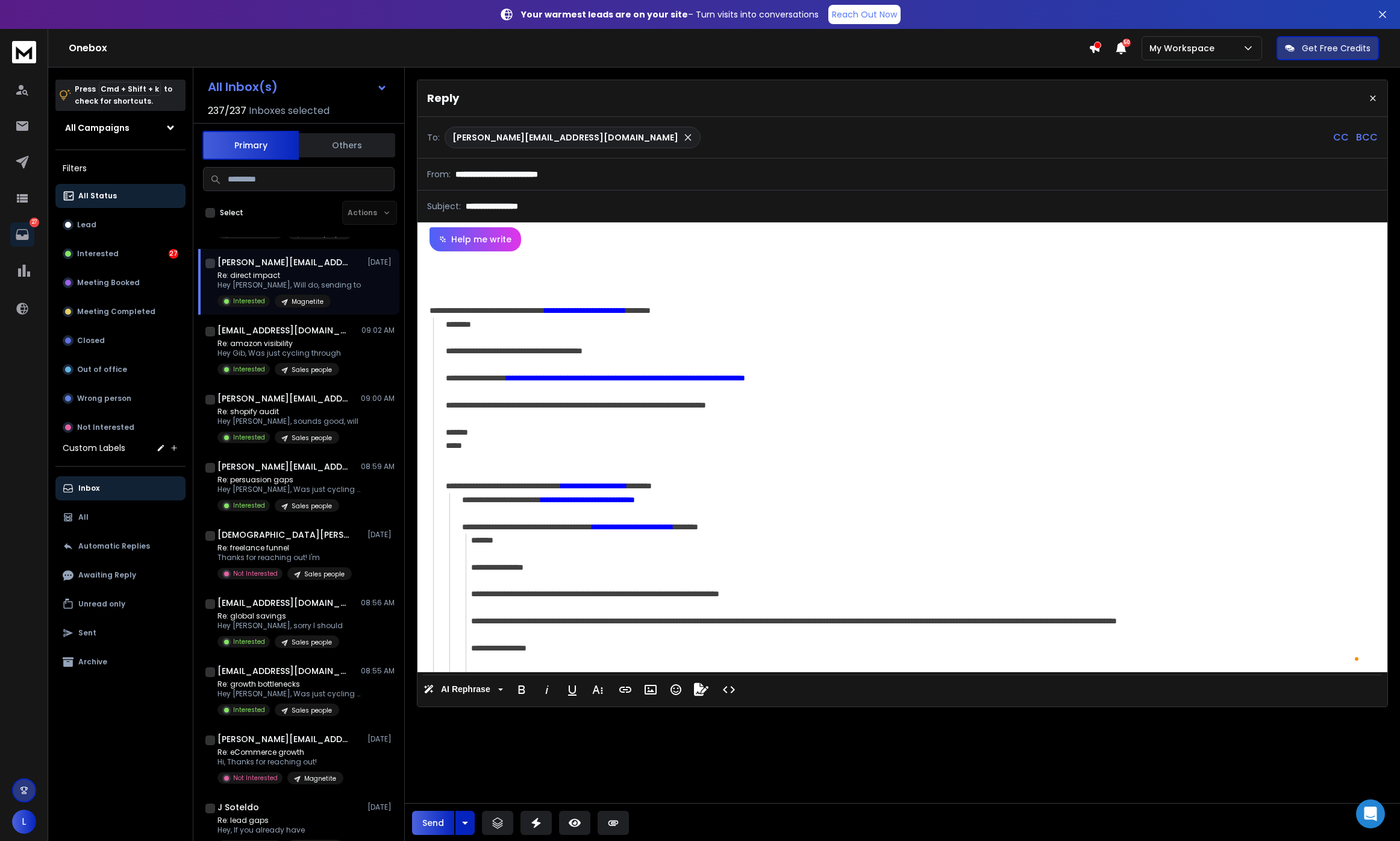
click at [706, 137] on input at bounding box center [748, 137] width 84 height 22
click at [1341, 133] on p "CC" at bounding box center [1340, 137] width 16 height 15
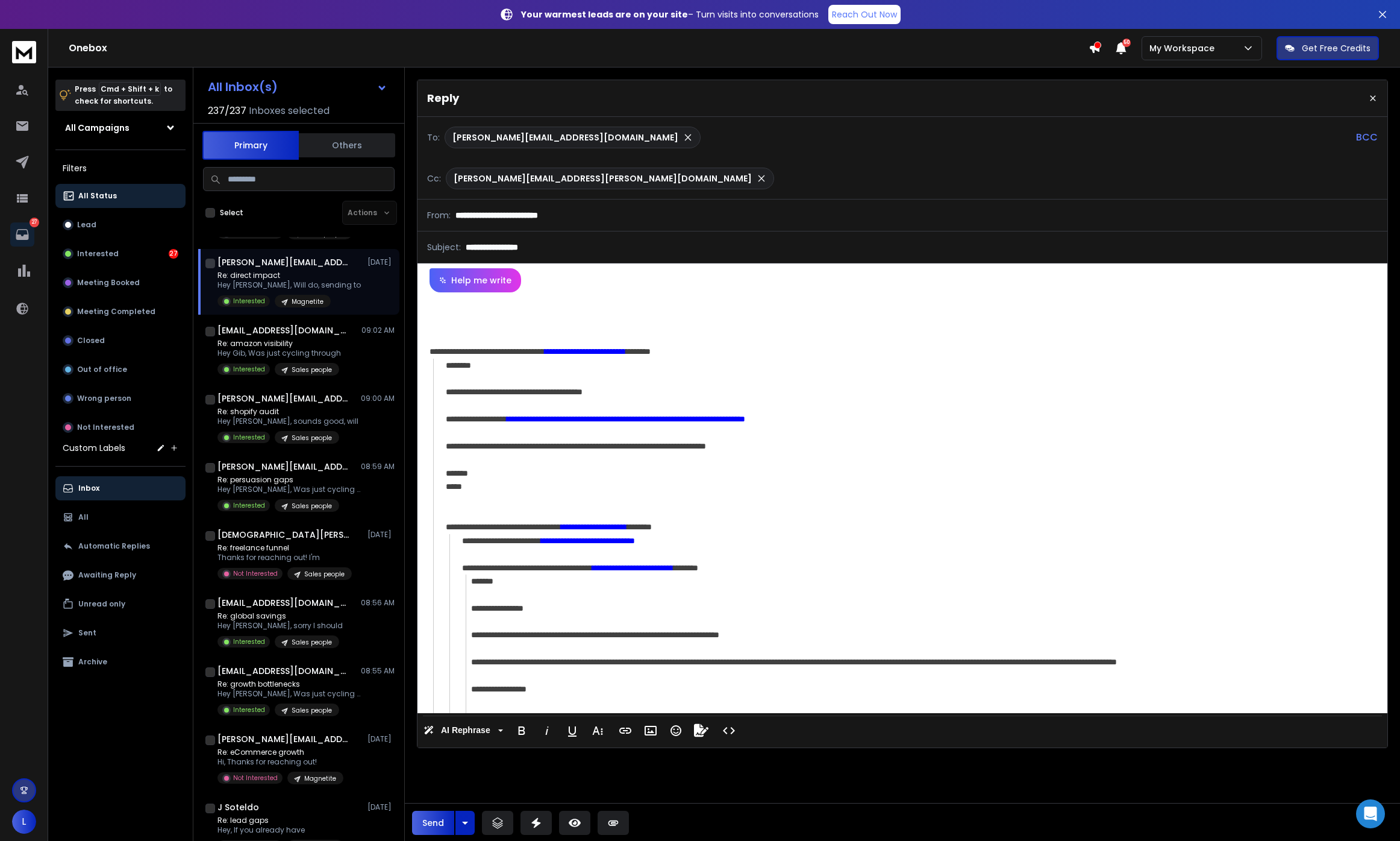
click at [586, 300] on div "**********" at bounding box center [902, 502] width 970 height 420
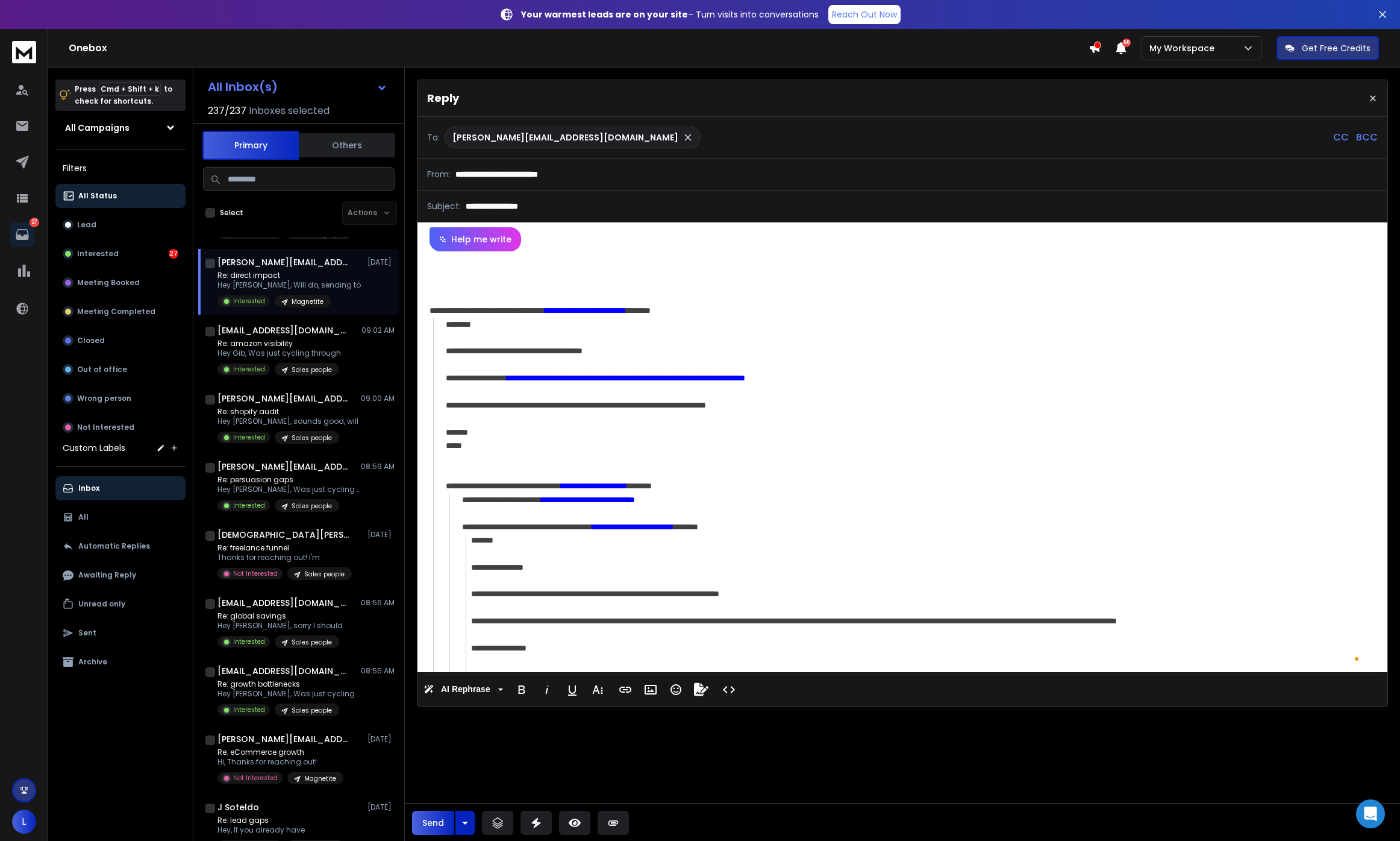
click at [1334, 135] on p "CC" at bounding box center [1340, 137] width 16 height 15
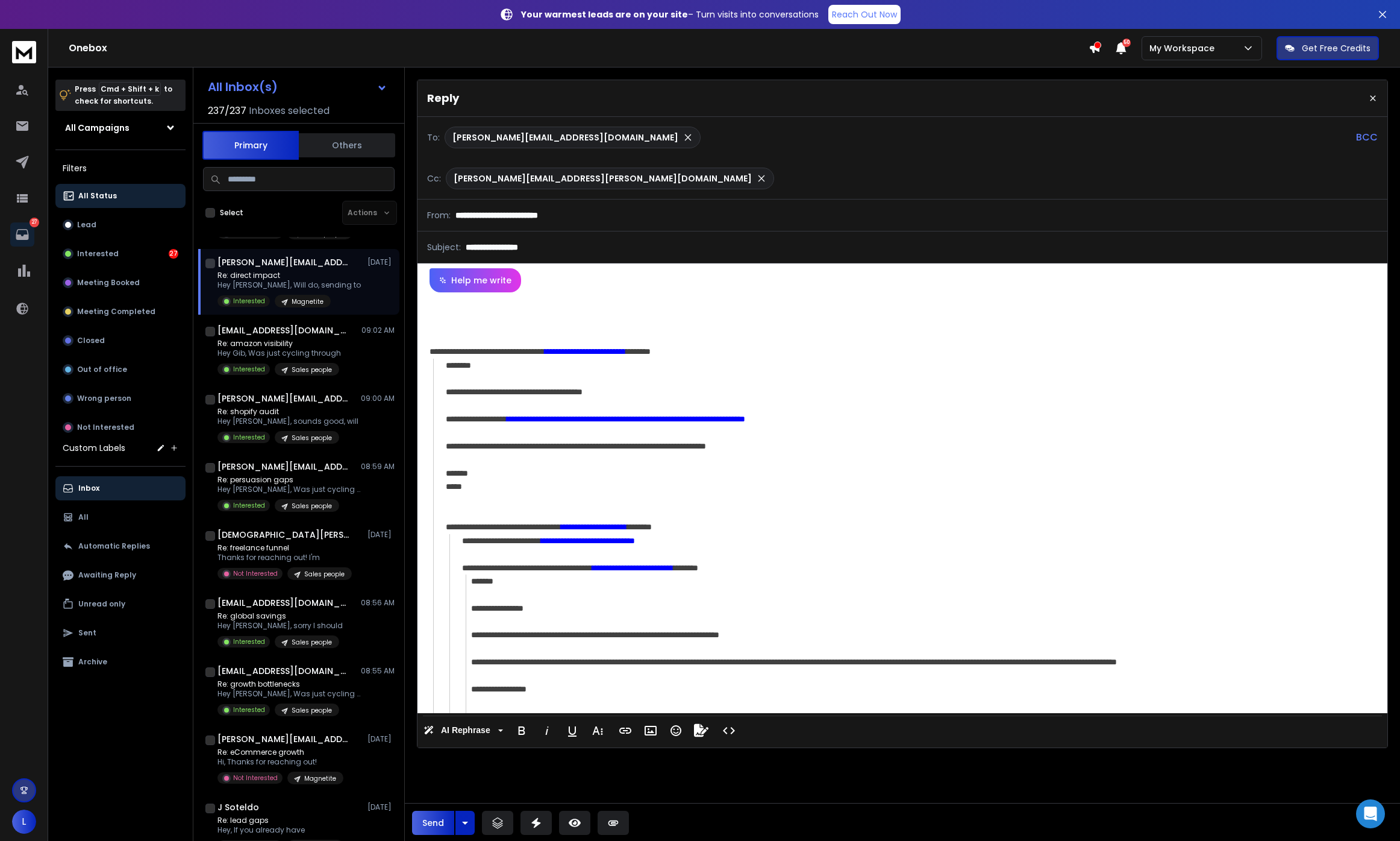
click at [602, 278] on div "Help me write" at bounding box center [902, 279] width 970 height 31
click at [578, 289] on div "Help me write" at bounding box center [902, 279] width 970 height 31
click at [560, 300] on div "**********" at bounding box center [902, 502] width 970 height 420
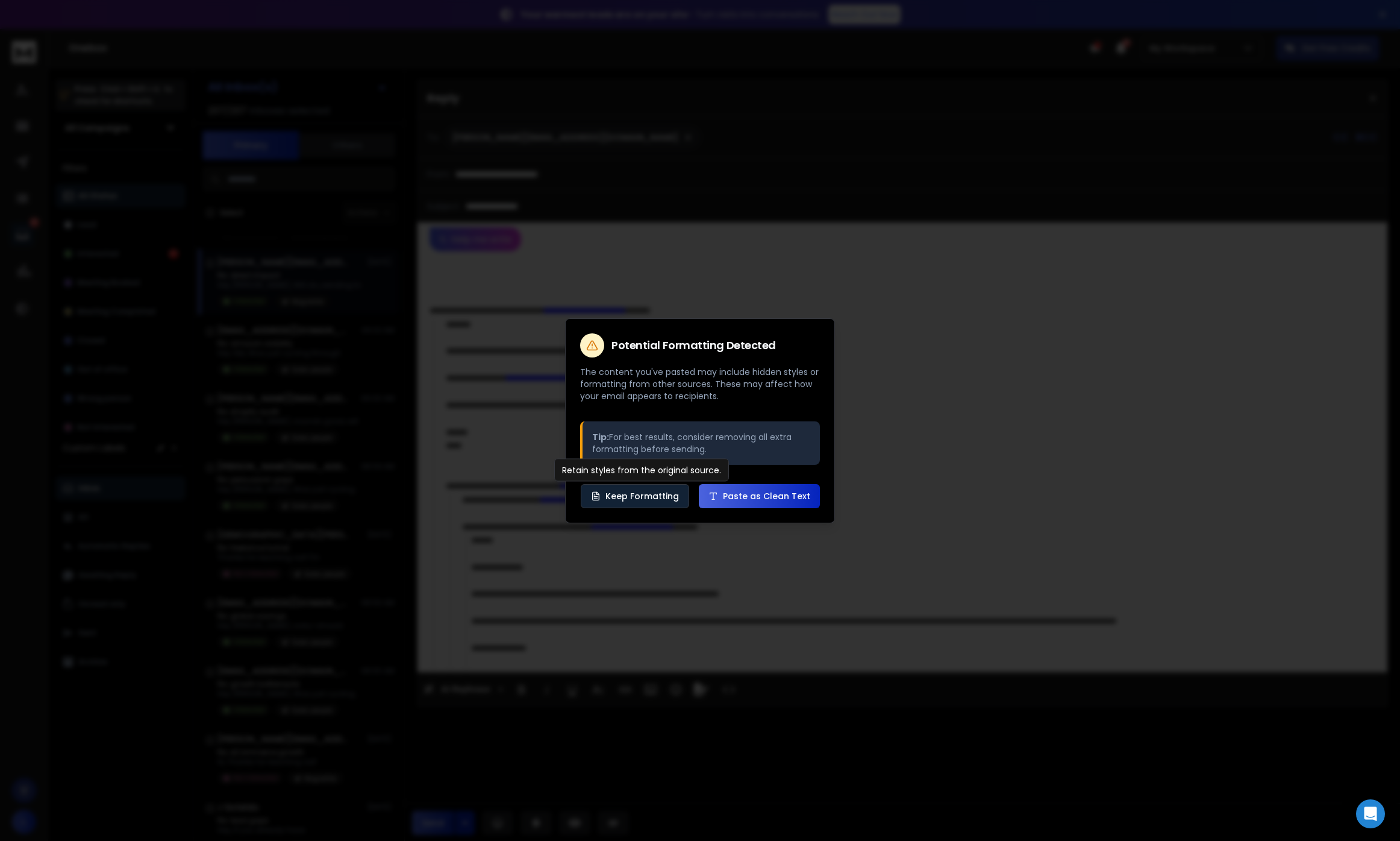
click at [655, 495] on button "Keep Formatting" at bounding box center [635, 496] width 108 height 24
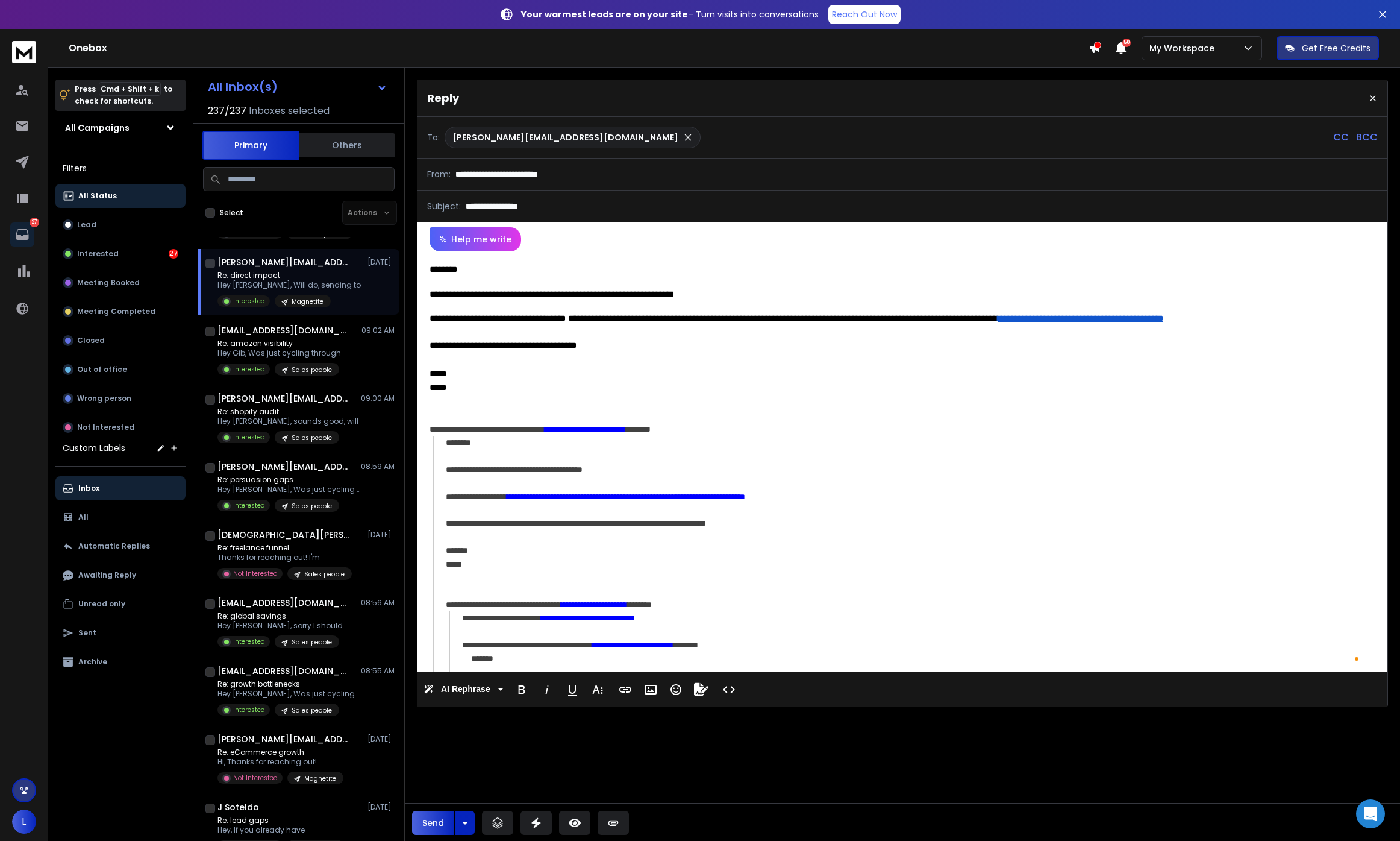
click at [430, 820] on button "Send" at bounding box center [433, 823] width 42 height 24
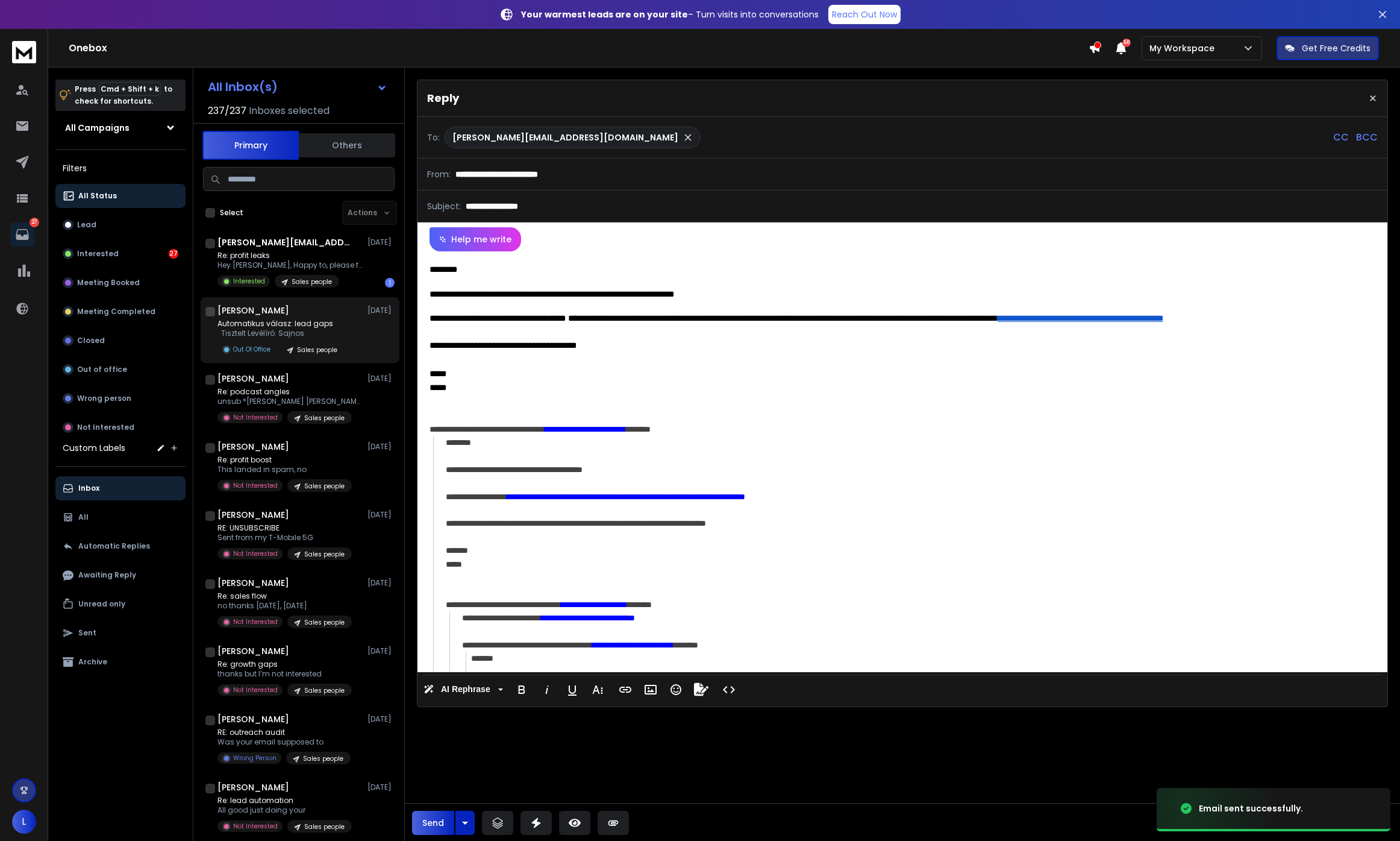
scroll to position [4977, 0]
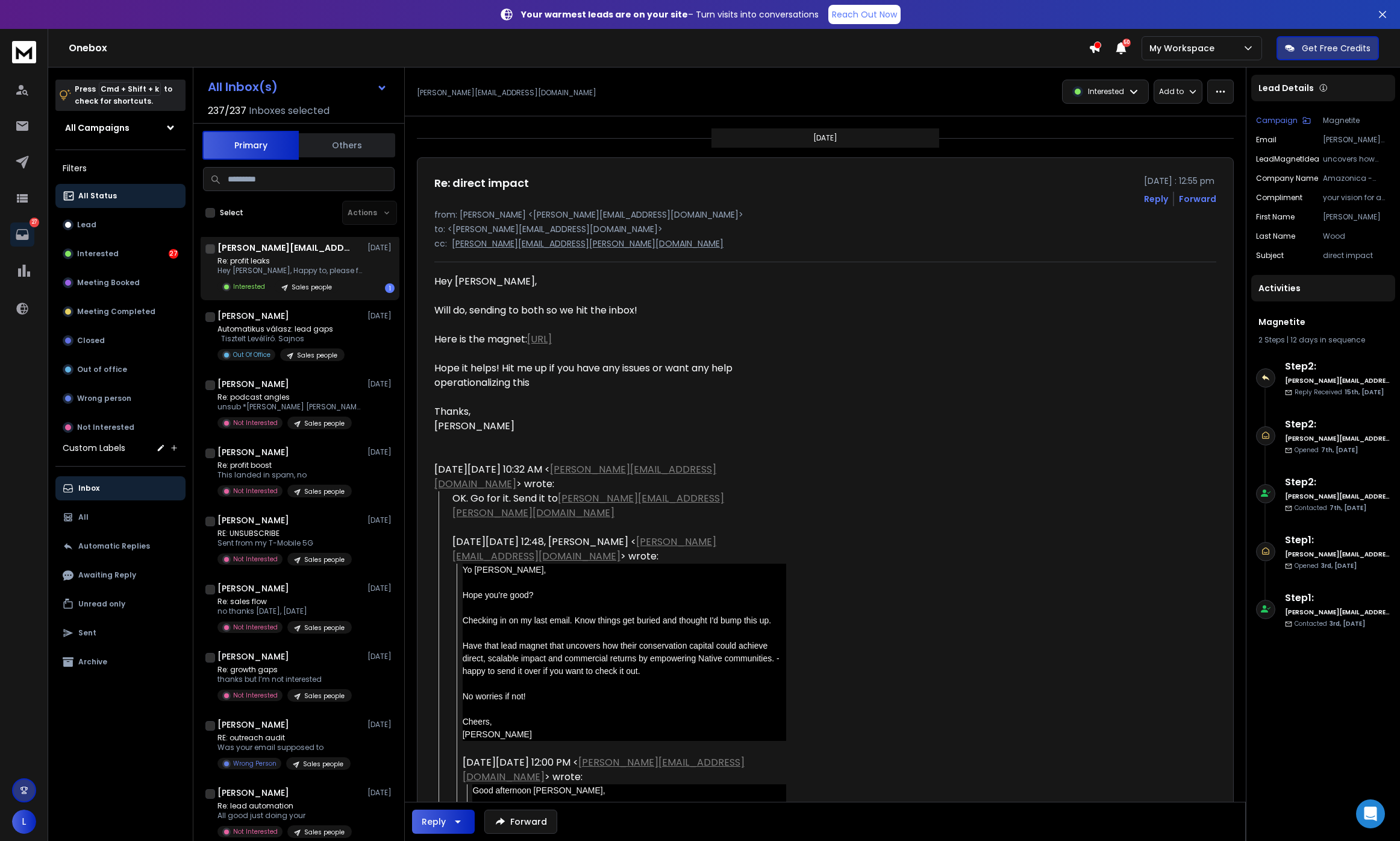
click at [349, 274] on div "Re: profit leaks Hey Petar, Happy to, please feel Interested Sales people 1" at bounding box center [306, 275] width 177 height 37
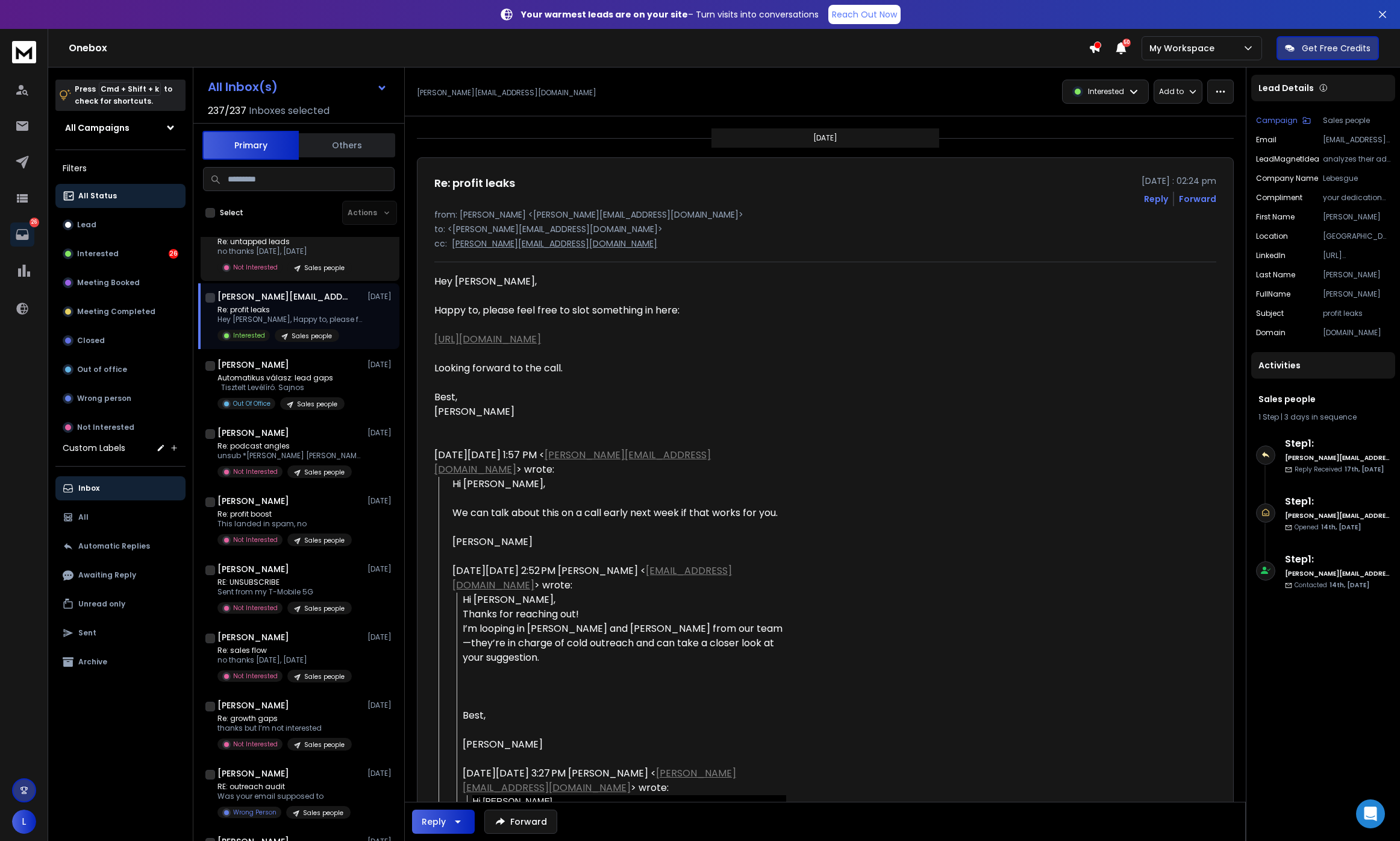
scroll to position [4899, 0]
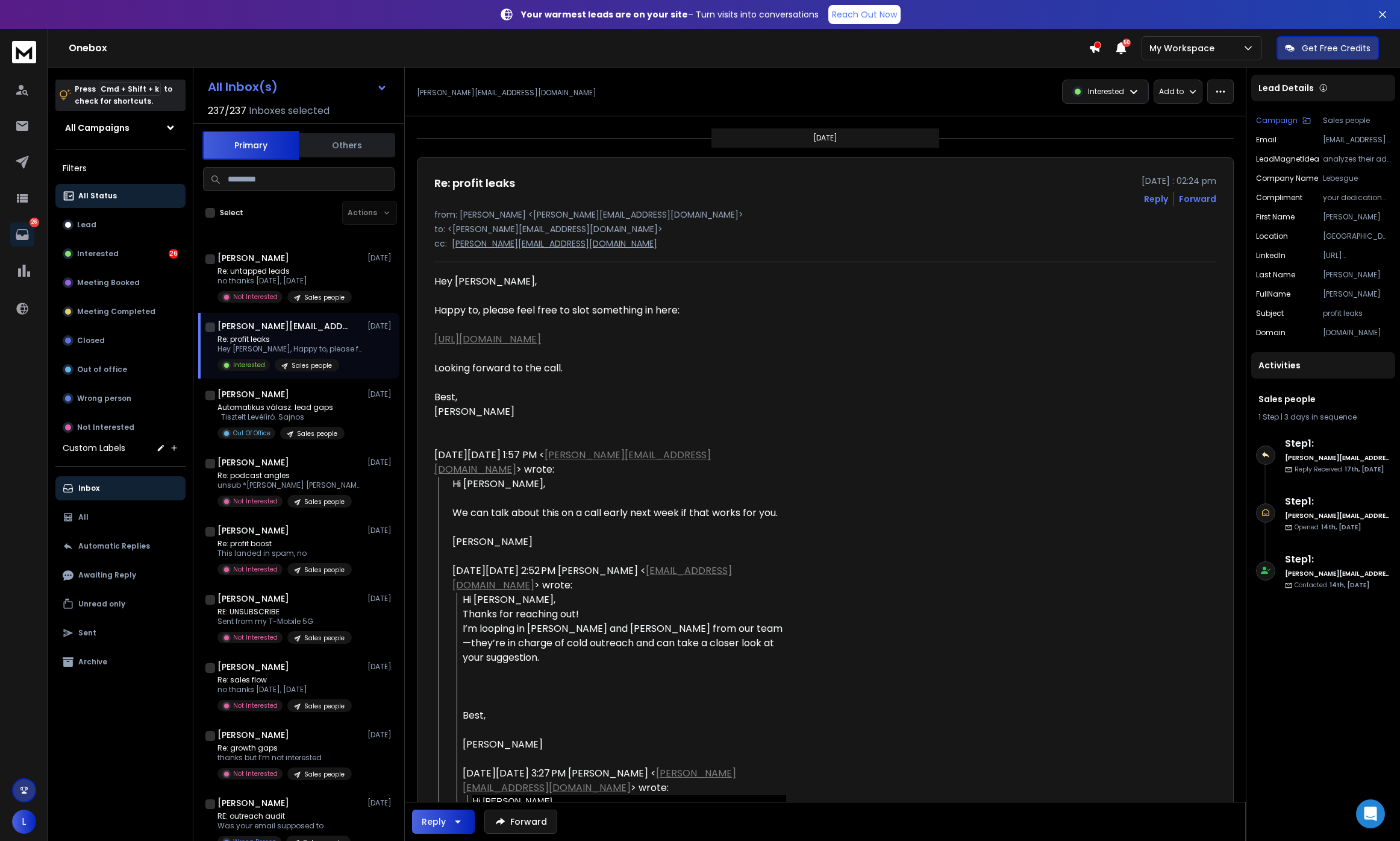
click at [470, 283] on div "Hey Petar, Happy to, please feel free to slot something in here: https://cal.co…" at bounding box center [610, 346] width 352 height 145
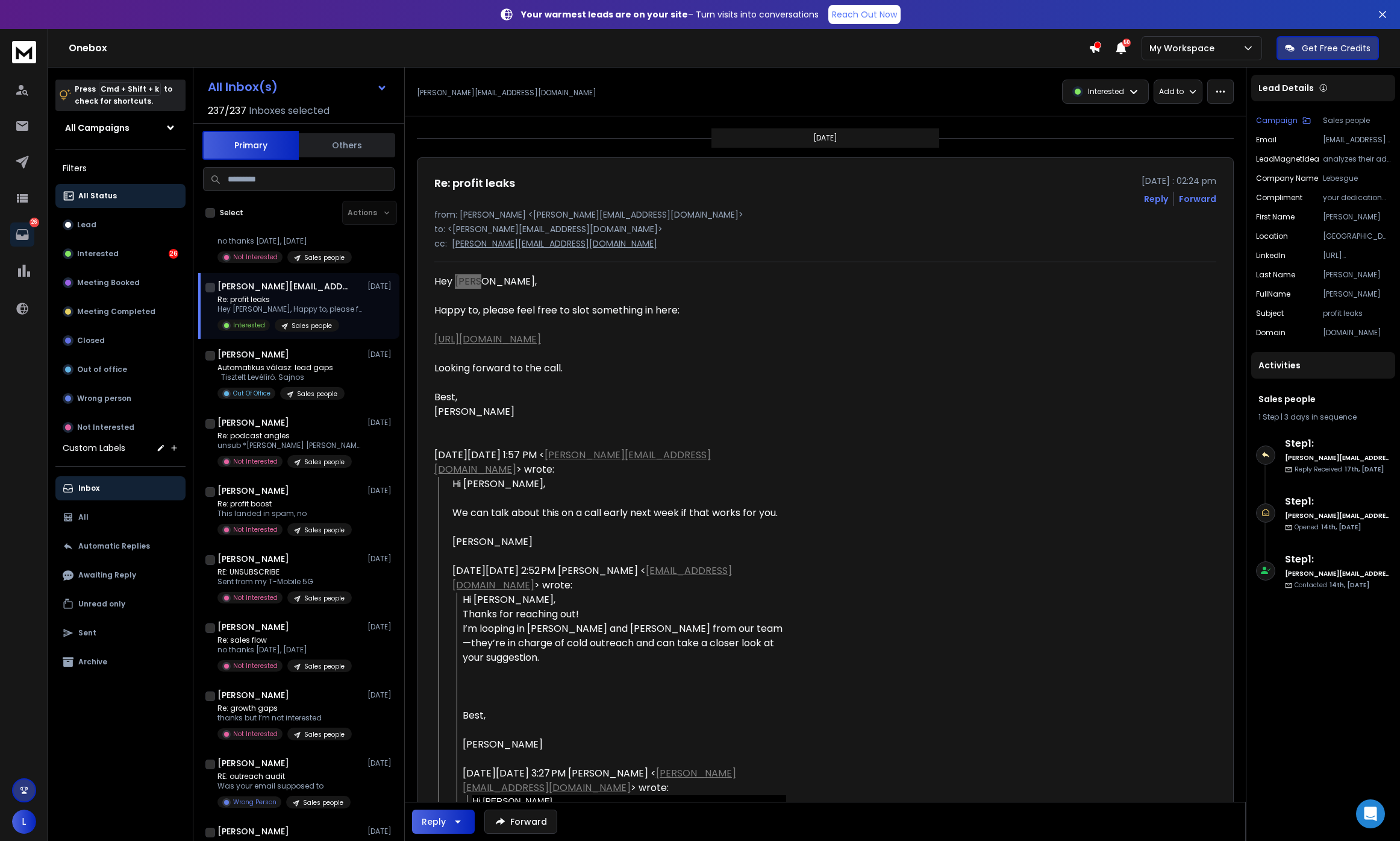
scroll to position [4928, 0]
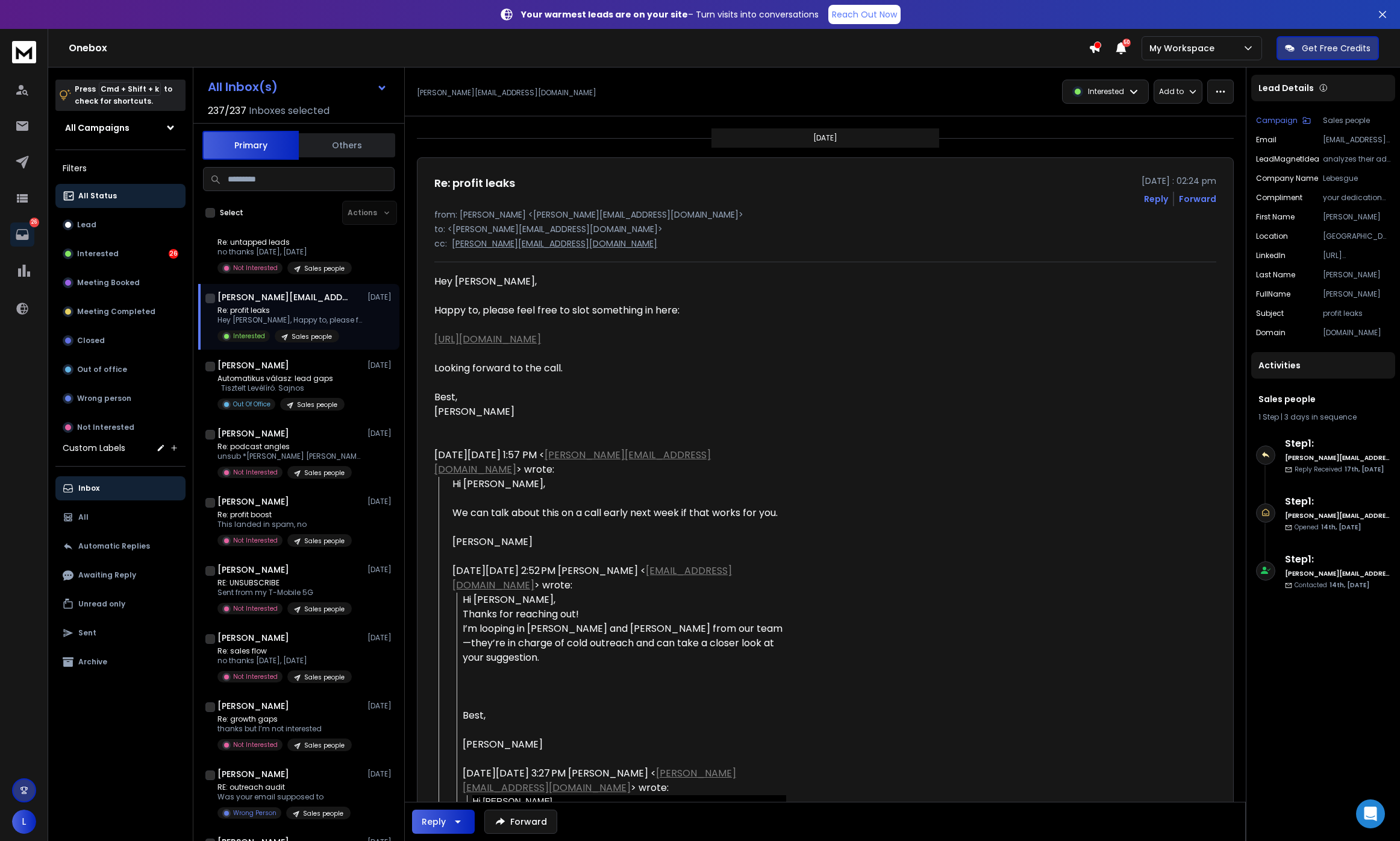
click at [1336, 331] on p "lebesgue.io" at bounding box center [1357, 333] width 68 height 10
click at [451, 287] on div "Hey Petar, Happy to, please feel free to slot something in here: https://cal.co…" at bounding box center [610, 346] width 352 height 145
click at [455, 285] on div "Hey Petar, Happy to, please feel free to slot something in here: https://cal.co…" at bounding box center [610, 346] width 352 height 145
click at [458, 284] on div "Hey Petar, Happy to, please feel free to slot something in here: https://cal.co…" at bounding box center [610, 346] width 352 height 145
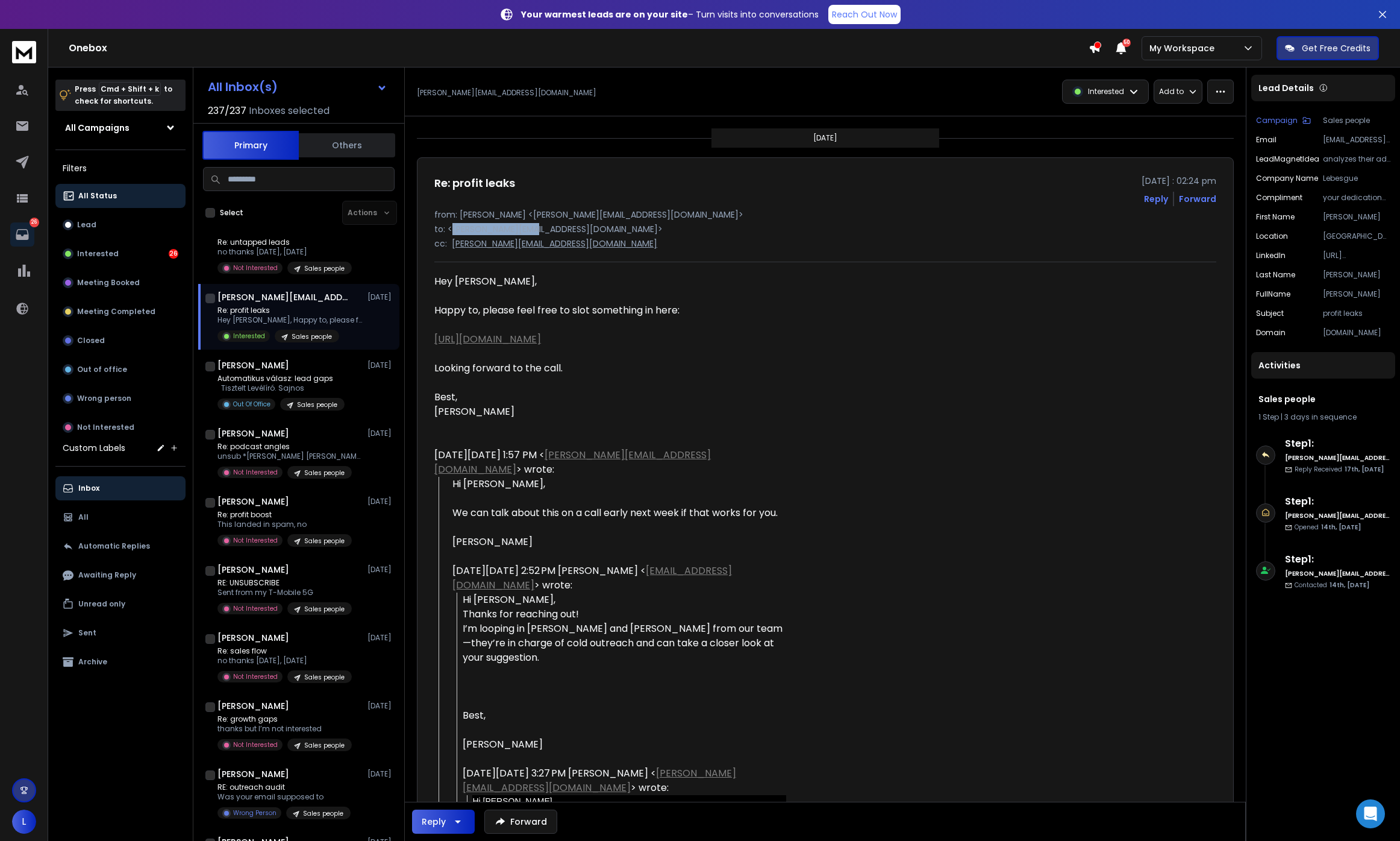
drag, startPoint x: 529, startPoint y: 229, endPoint x: 450, endPoint y: 230, distance: 79.0
click at [450, 230] on p "to: <petar@lebesgue.io>" at bounding box center [825, 228] width 782 height 12
click at [462, 283] on div "Hey Petar, Happy to, please feel free to slot something in here: https://cal.co…" at bounding box center [610, 346] width 352 height 145
click at [1317, 336] on div "domain lebesgue.io" at bounding box center [1323, 333] width 135 height 10
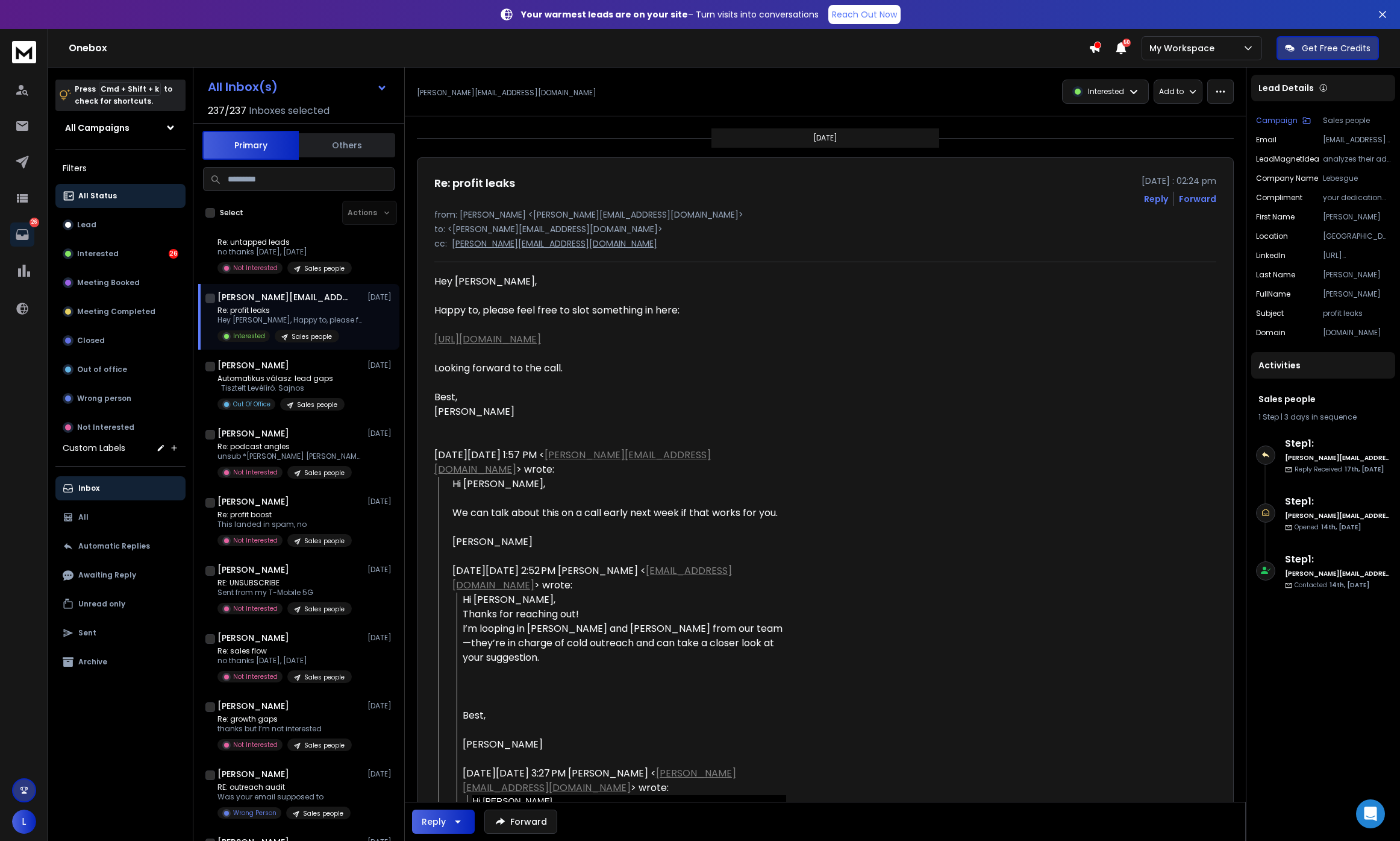
click at [1330, 336] on p "lebesgue.io" at bounding box center [1357, 333] width 68 height 10
click at [1349, 333] on p "lebesgue.io" at bounding box center [1357, 333] width 68 height 10
click at [1343, 156] on p "analyzes their ad spend and conversion funnel, pinpointing overlooked profit le…" at bounding box center [1357, 158] width 68 height 10
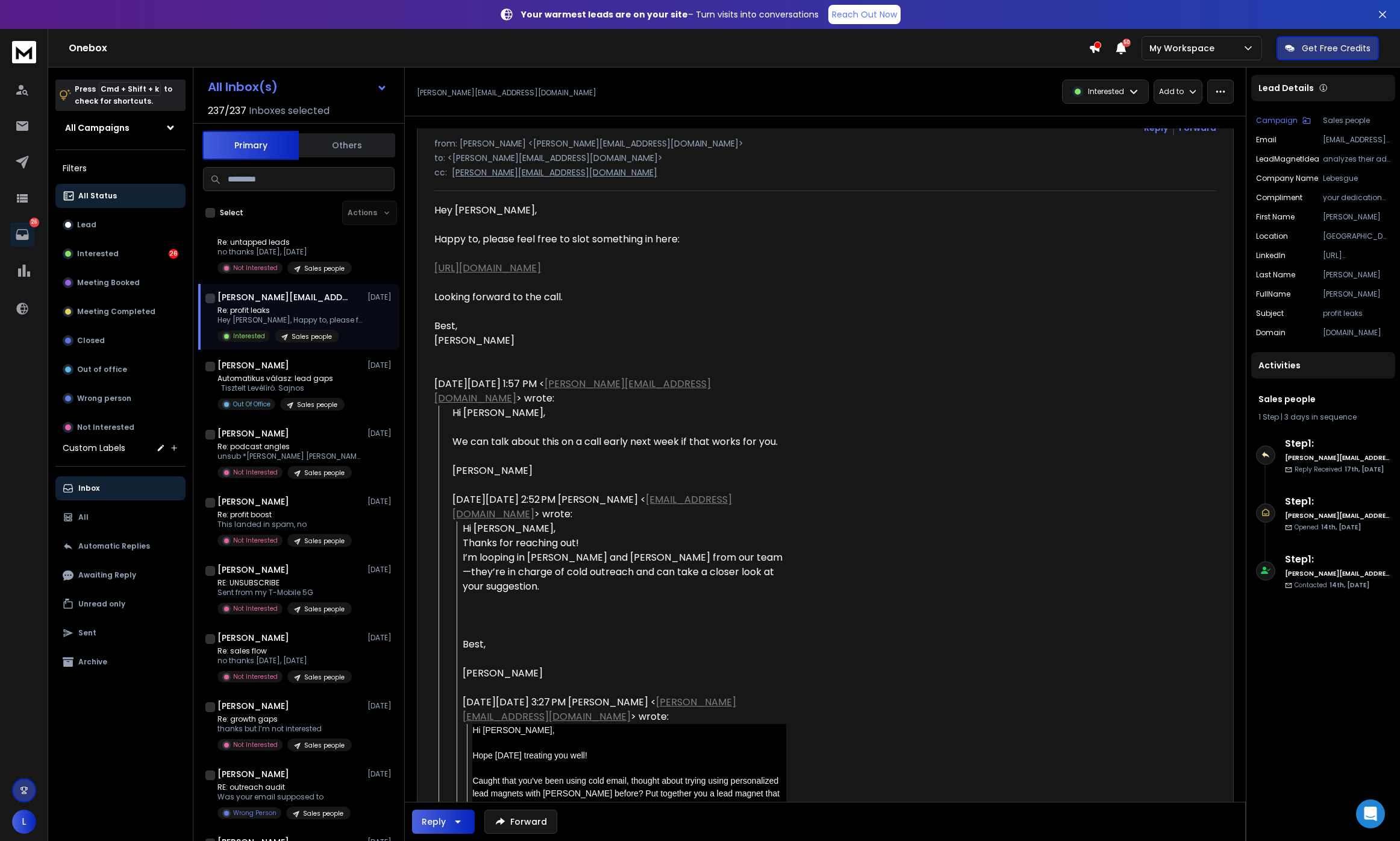
scroll to position [72, 0]
click at [1350, 259] on p "https://www.linkedin.com/in/maja-posavec-3933271a1" at bounding box center [1357, 256] width 68 height 10
click at [1349, 177] on p "Lebesgue" at bounding box center [1357, 179] width 68 height 10
click at [278, 320] on p "Hey [PERSON_NAME], Happy to, please feel" at bounding box center [290, 320] width 145 height 10
click at [1216, 92] on icon "button" at bounding box center [1221, 92] width 11 height 11
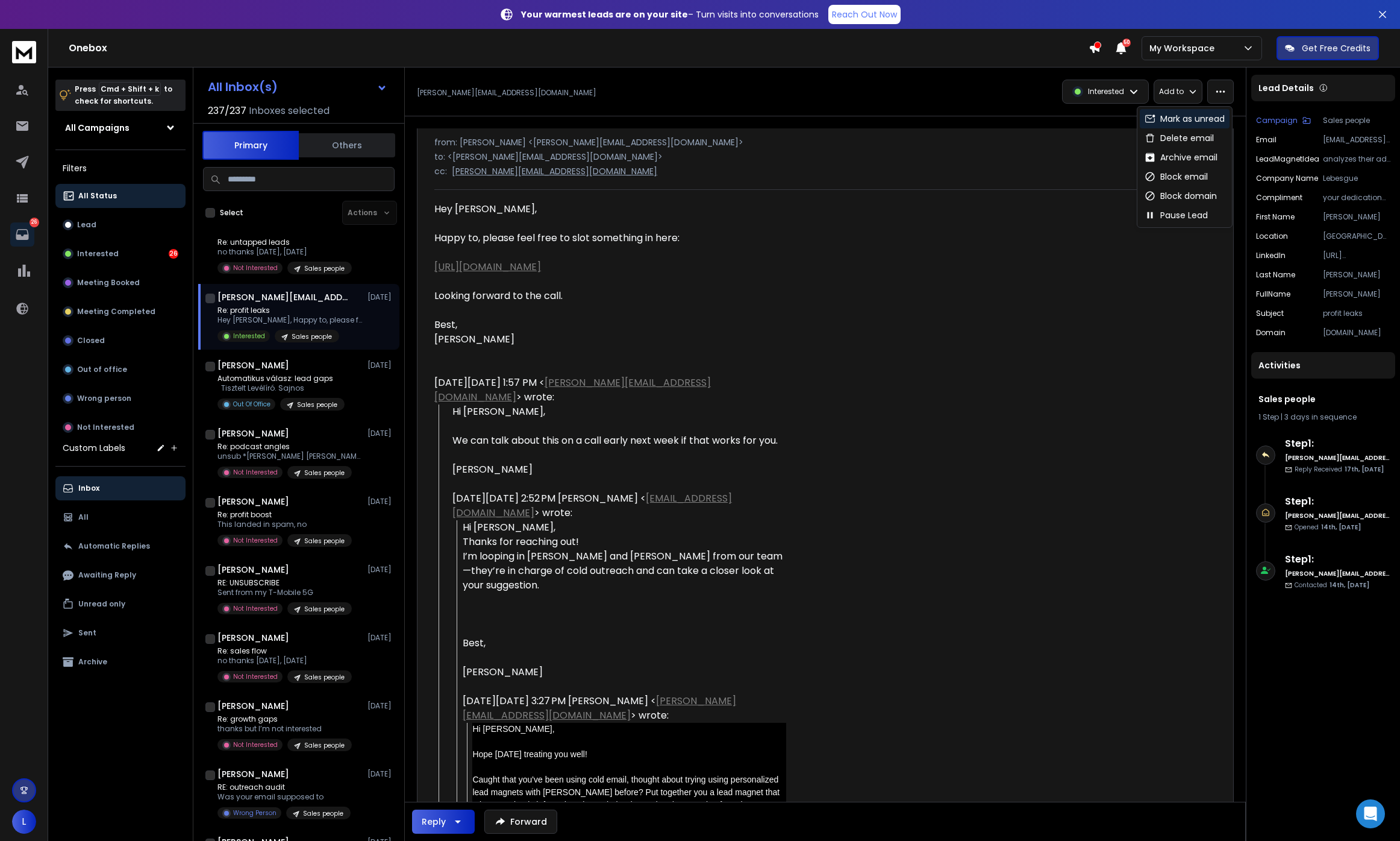
click at [1218, 119] on div "Mark as unread" at bounding box center [1185, 118] width 81 height 12
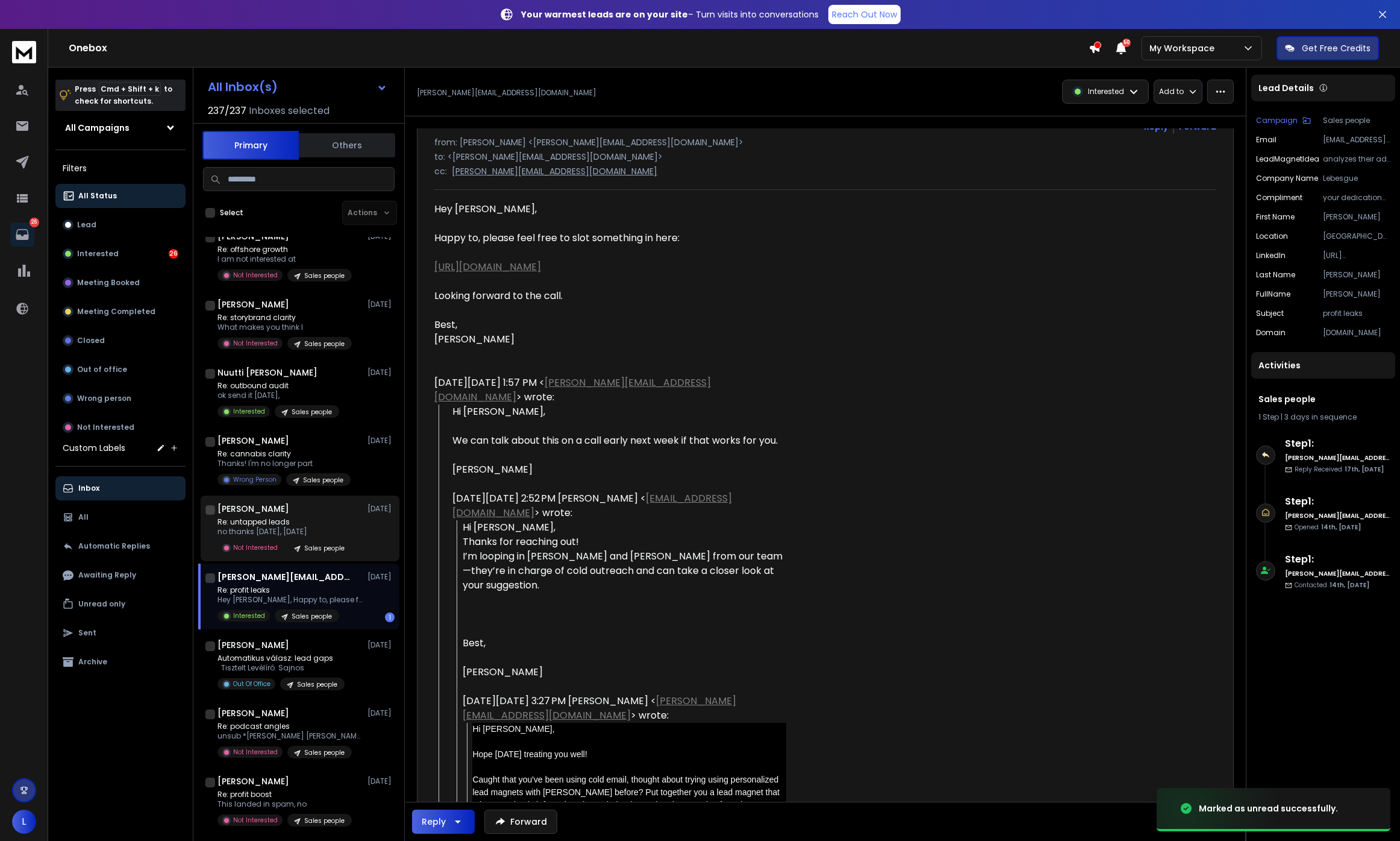
scroll to position [4648, 0]
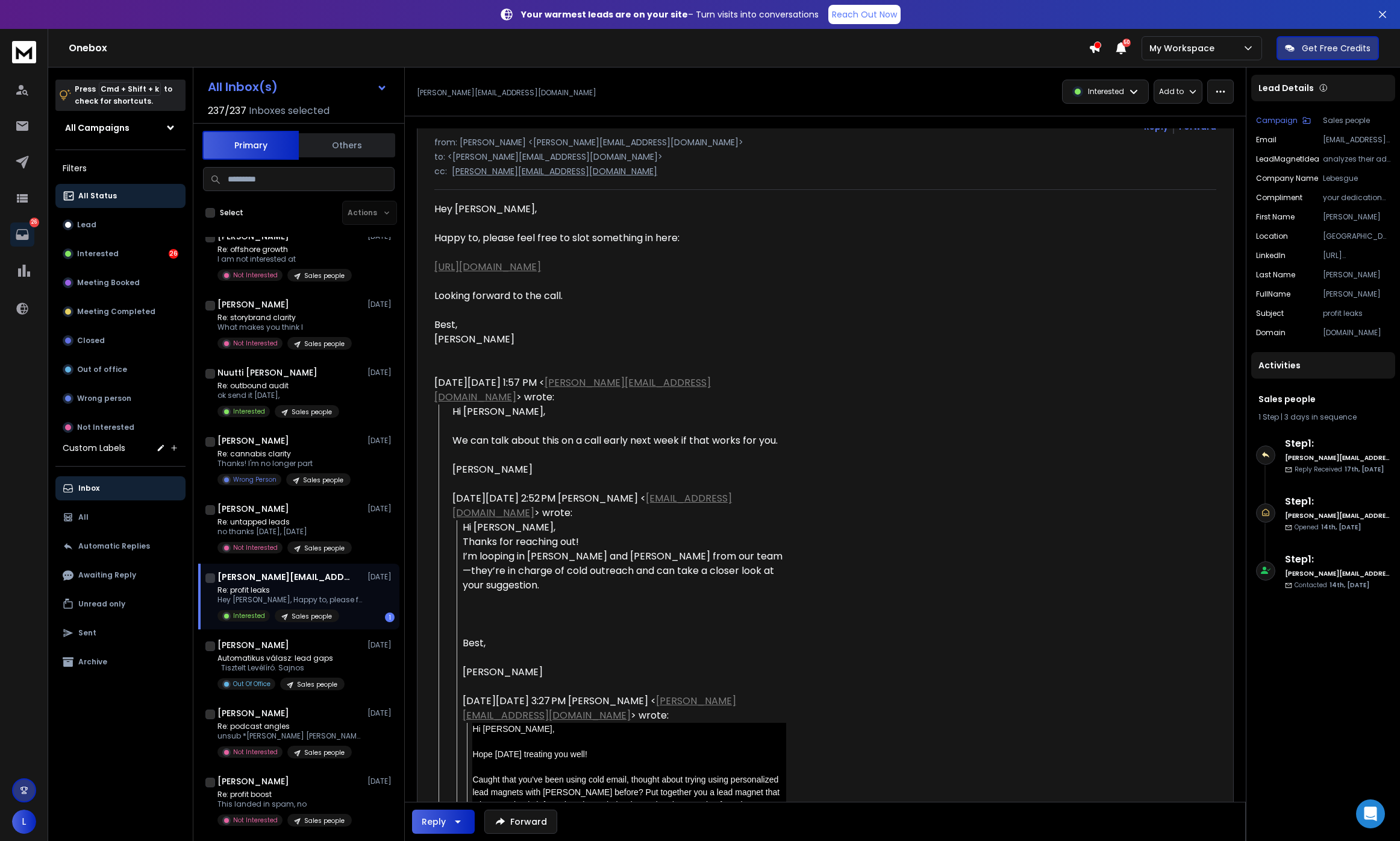
click at [1329, 216] on p "Maja" at bounding box center [1357, 217] width 68 height 10
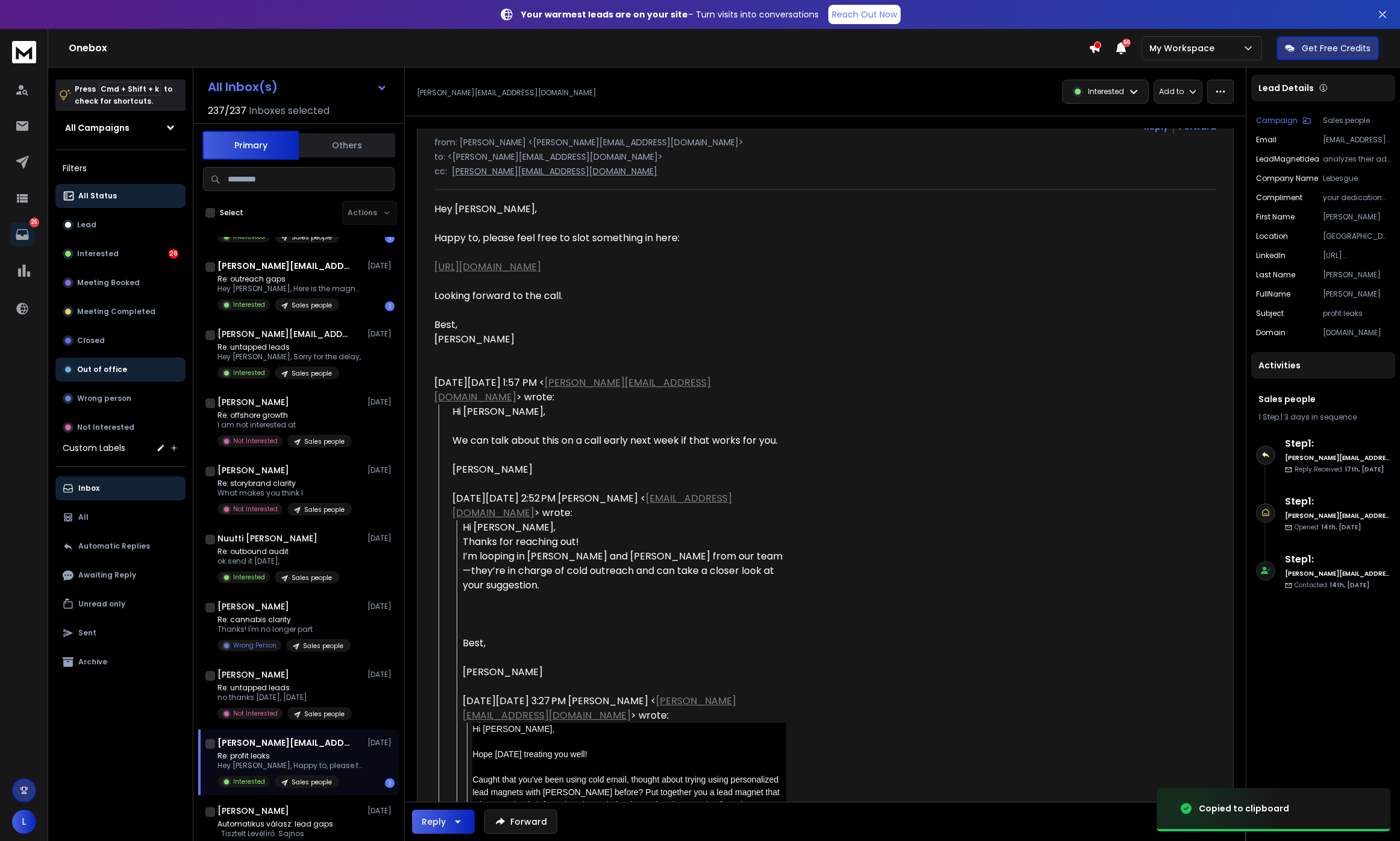
scroll to position [4418, 0]
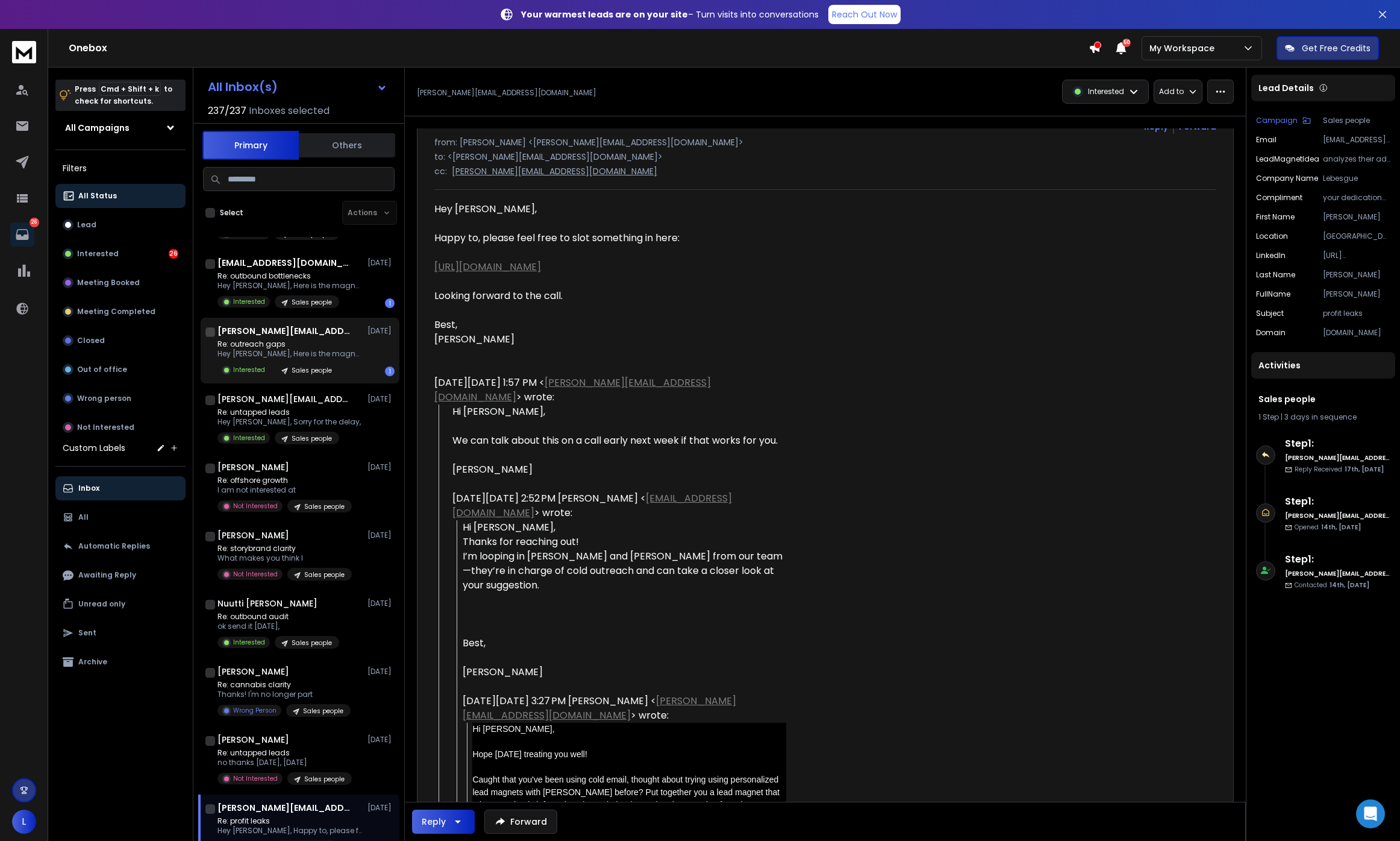
click at [346, 349] on div "Re: outreach gaps Hey Abdel, Here is the magnet, Interested Sales people 1" at bounding box center [306, 357] width 177 height 37
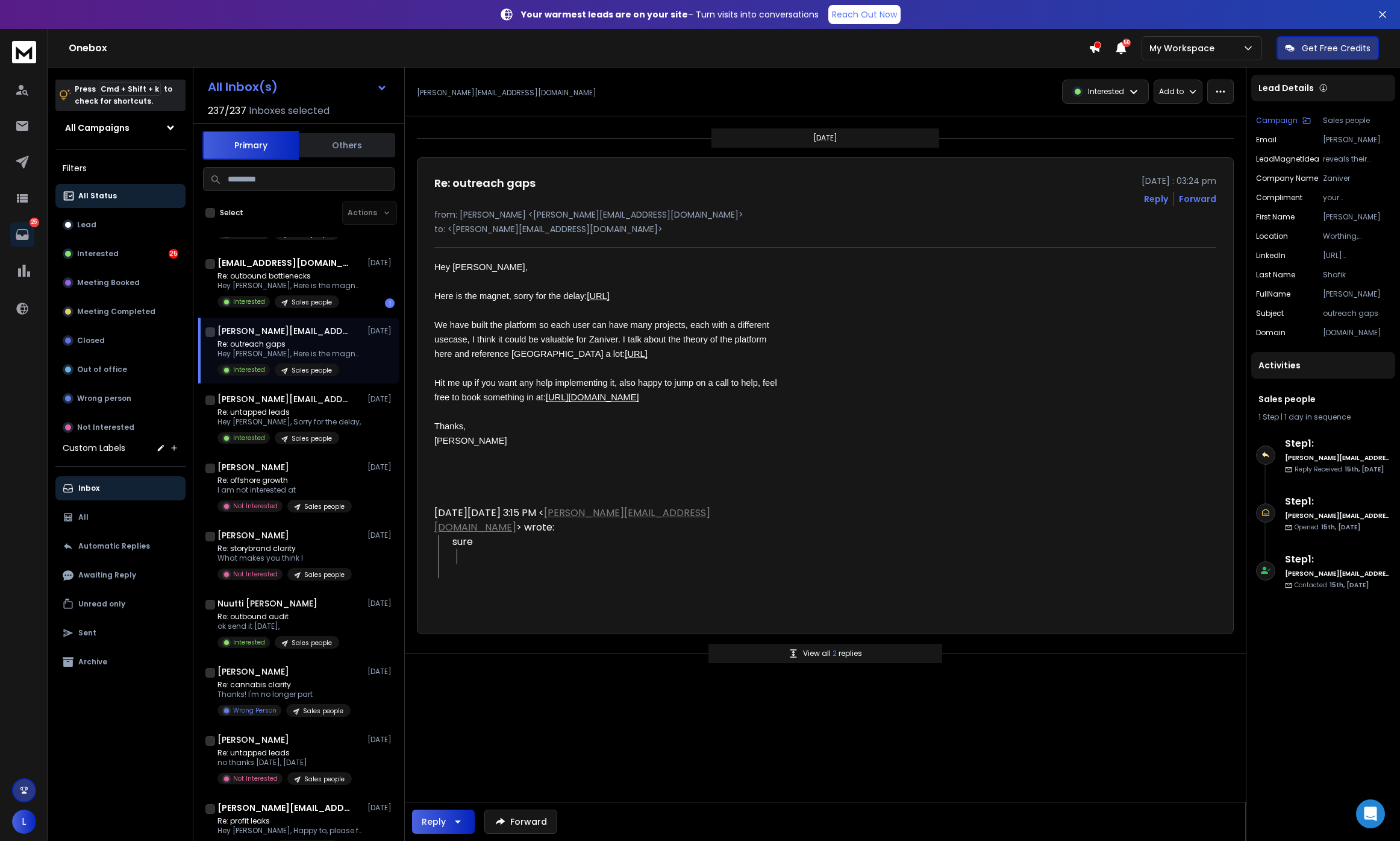
click at [1359, 335] on p "zaniver.com" at bounding box center [1357, 333] width 68 height 10
click at [1154, 199] on button "Reply" at bounding box center [1156, 199] width 24 height 12
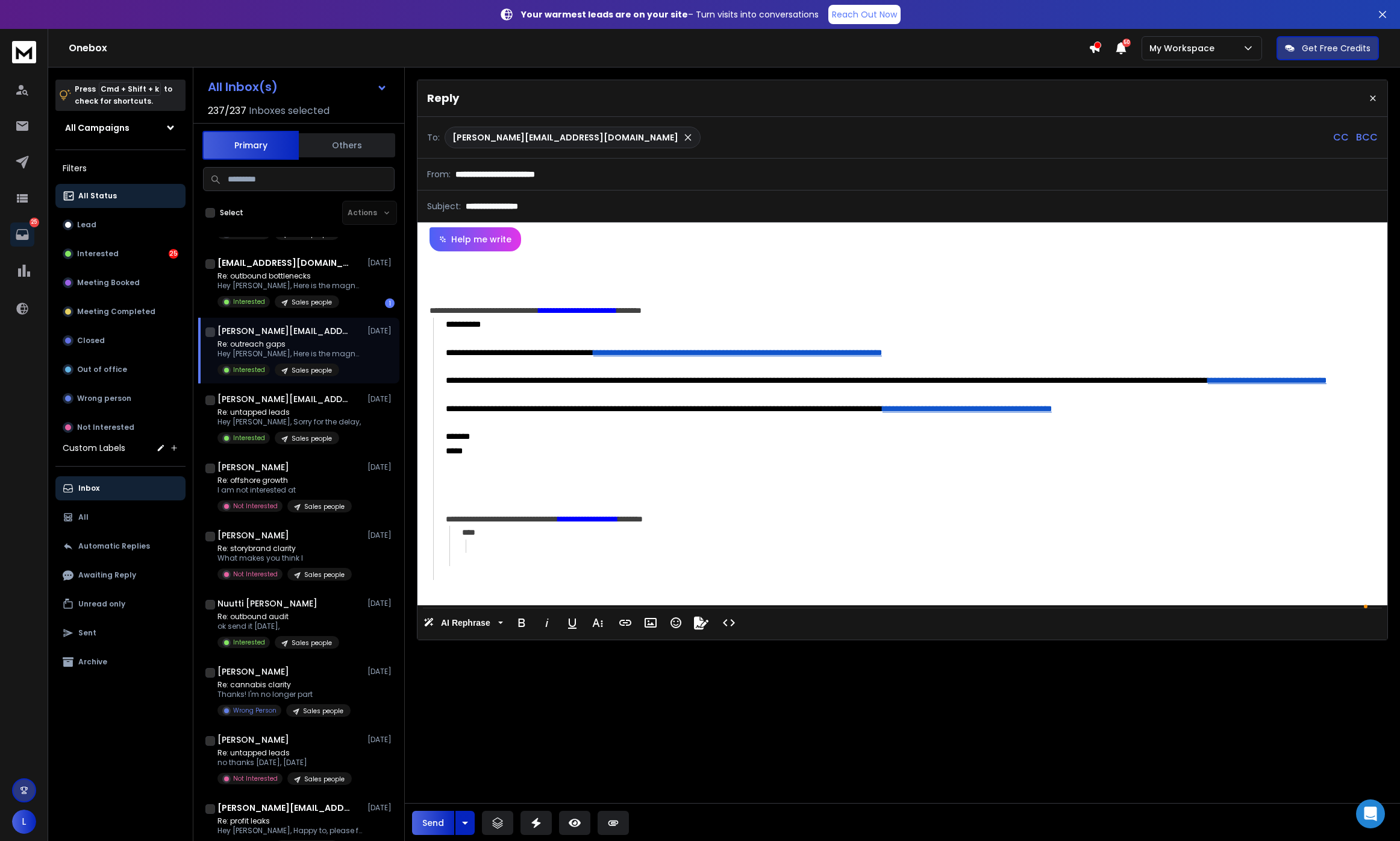
click at [472, 328] on span "**********" at bounding box center [463, 323] width 35 height 8
click at [559, 246] on div "Help me write" at bounding box center [902, 238] width 970 height 31
click at [543, 259] on div "**********" at bounding box center [902, 428] width 970 height 354
click at [525, 261] on div "**********" at bounding box center [902, 428] width 970 height 354
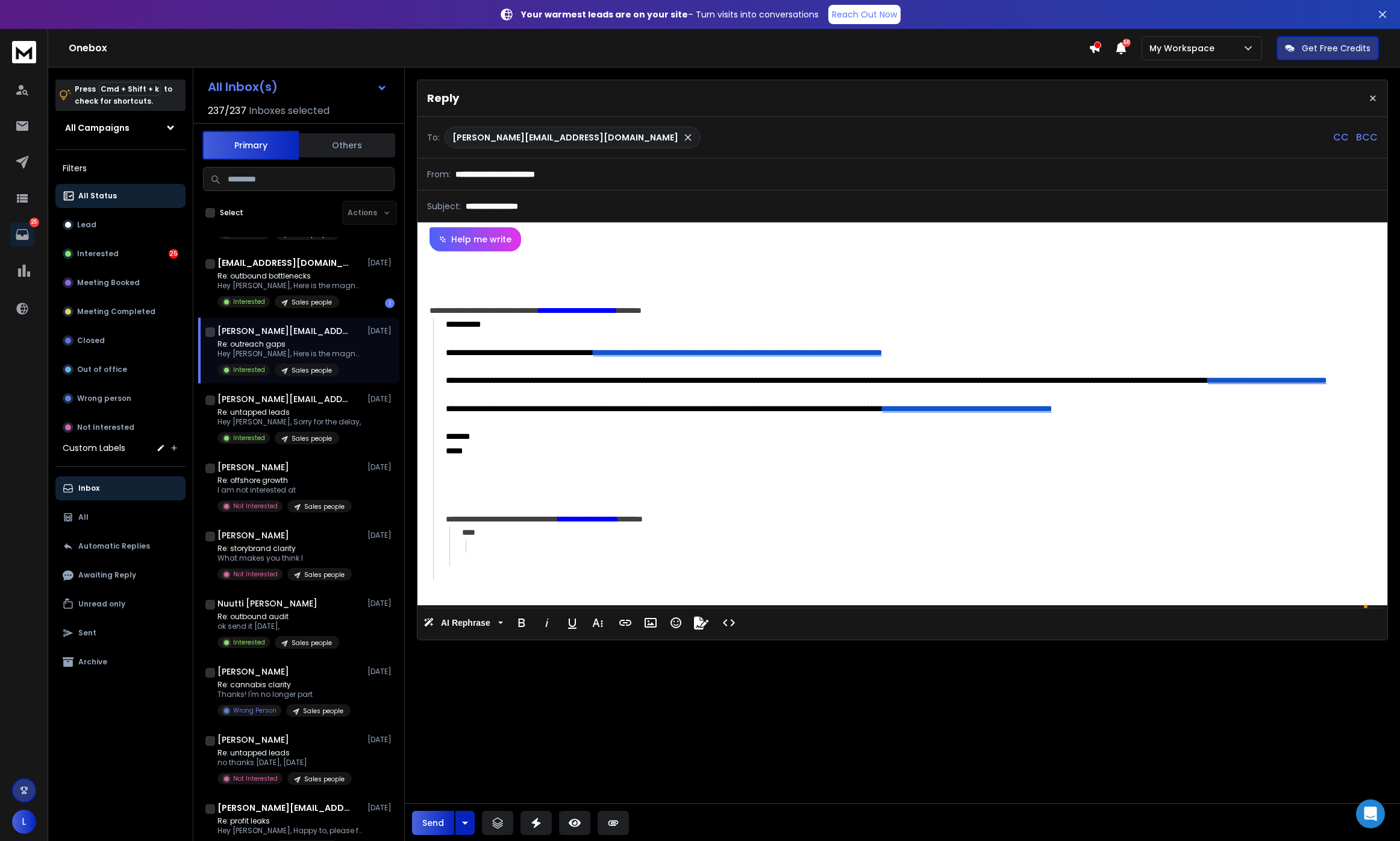
click at [501, 259] on div "**********" at bounding box center [902, 428] width 970 height 354
click at [436, 258] on div "**********" at bounding box center [902, 428] width 970 height 354
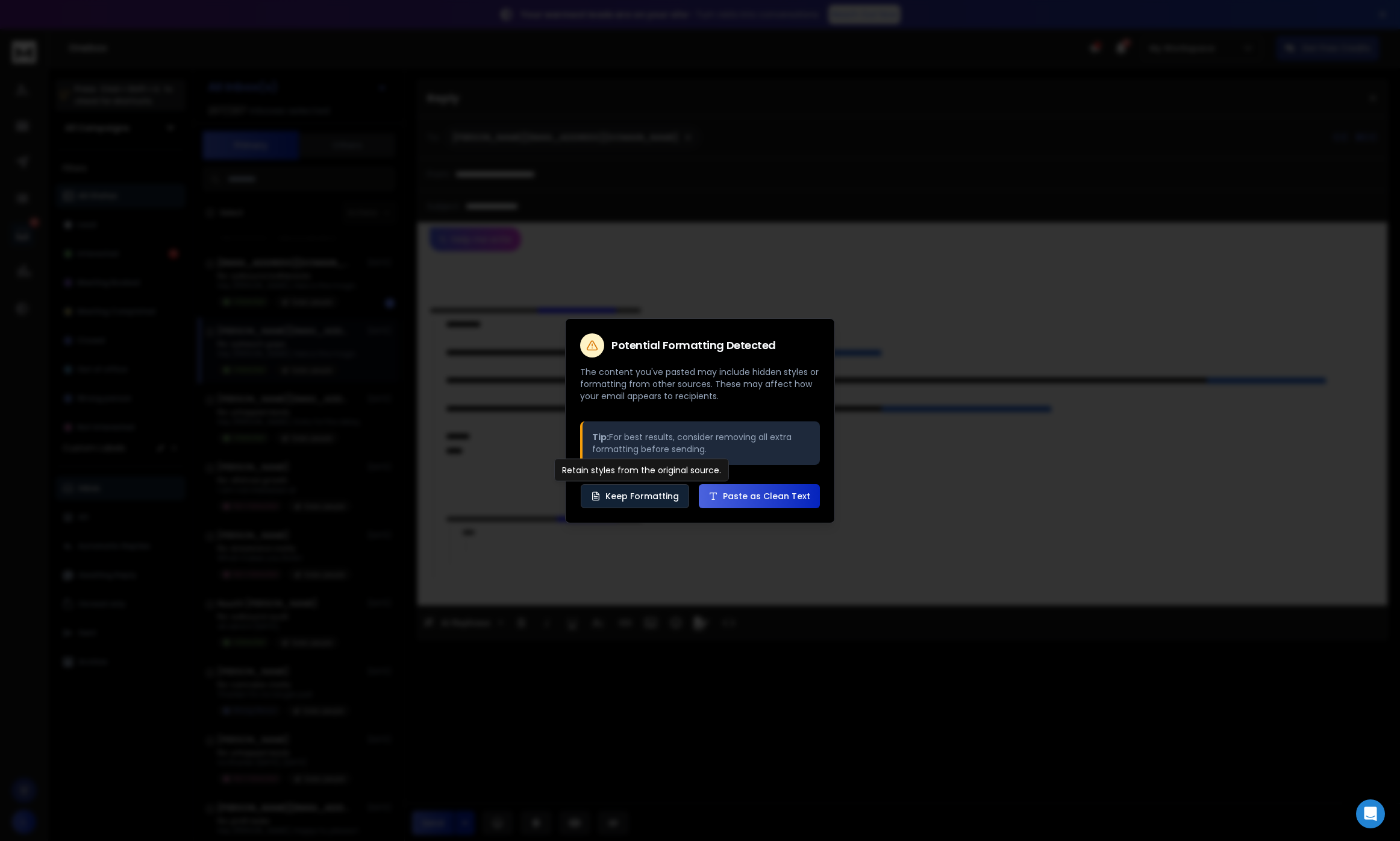
click at [624, 495] on button "Keep Formatting" at bounding box center [635, 496] width 108 height 24
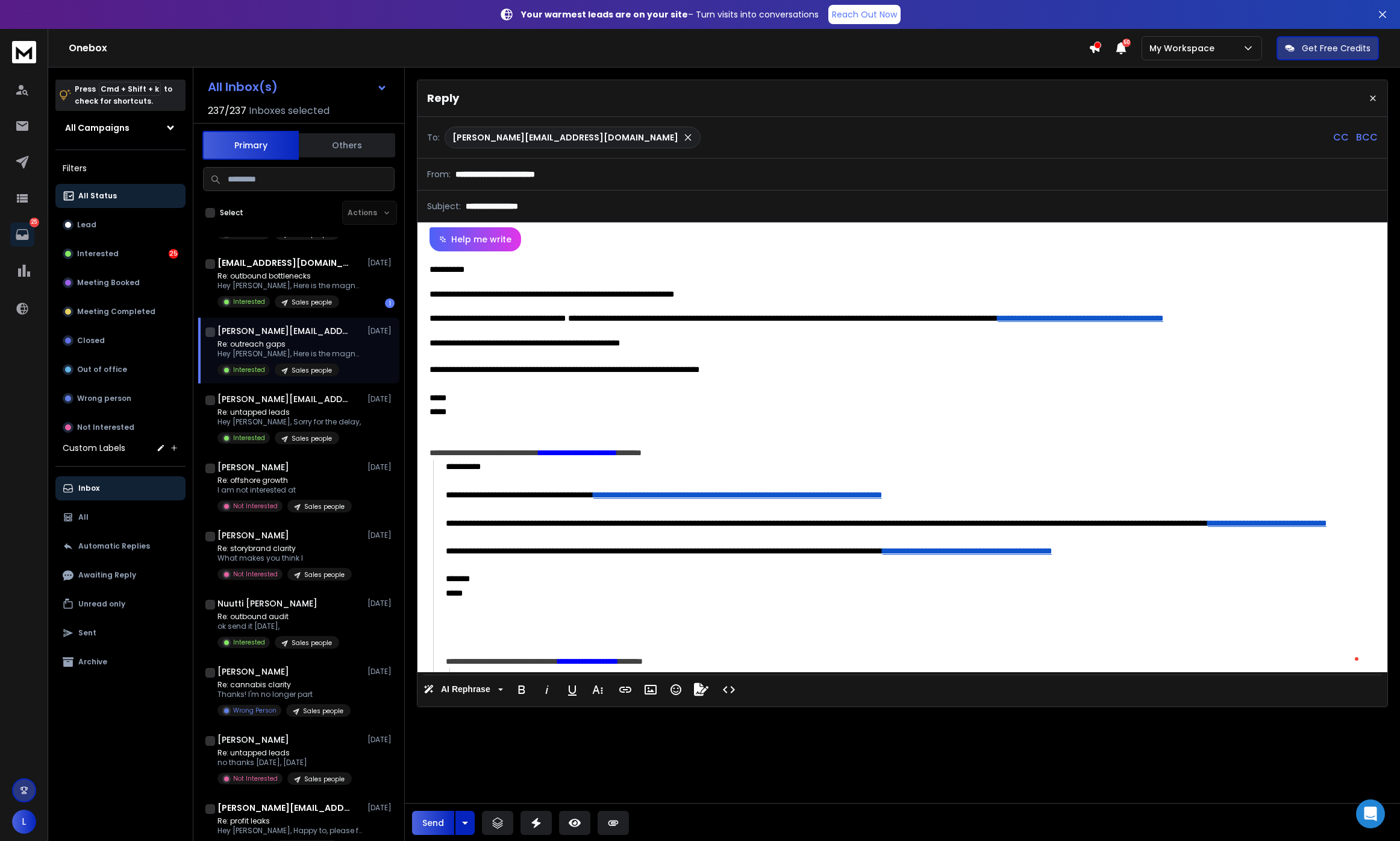
click at [437, 825] on button "Send" at bounding box center [433, 823] width 42 height 24
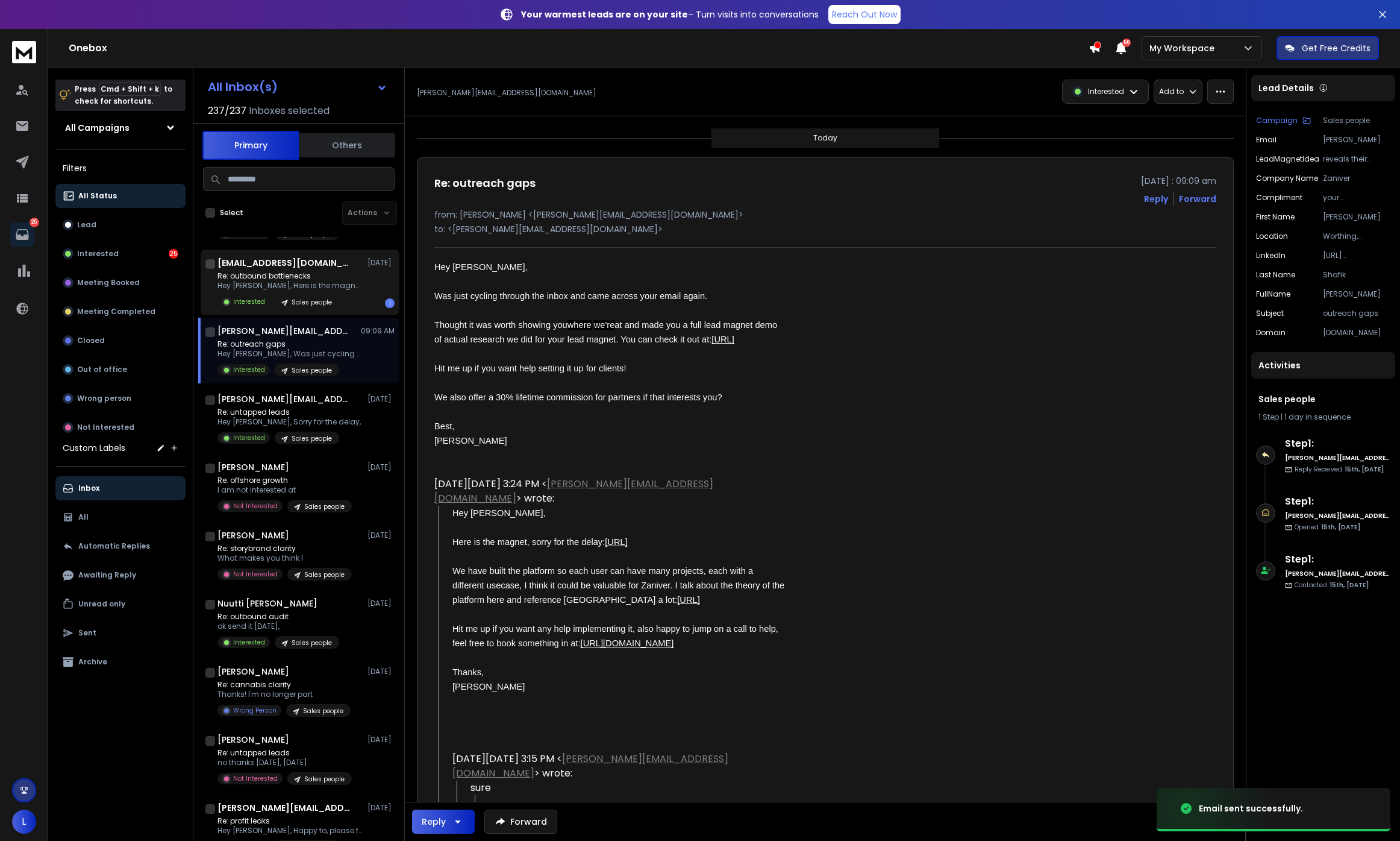
click at [339, 274] on div "Re: outbound bottlenecks Hey Paolo, Here is the magnet, Interested Sales people…" at bounding box center [306, 289] width 177 height 37
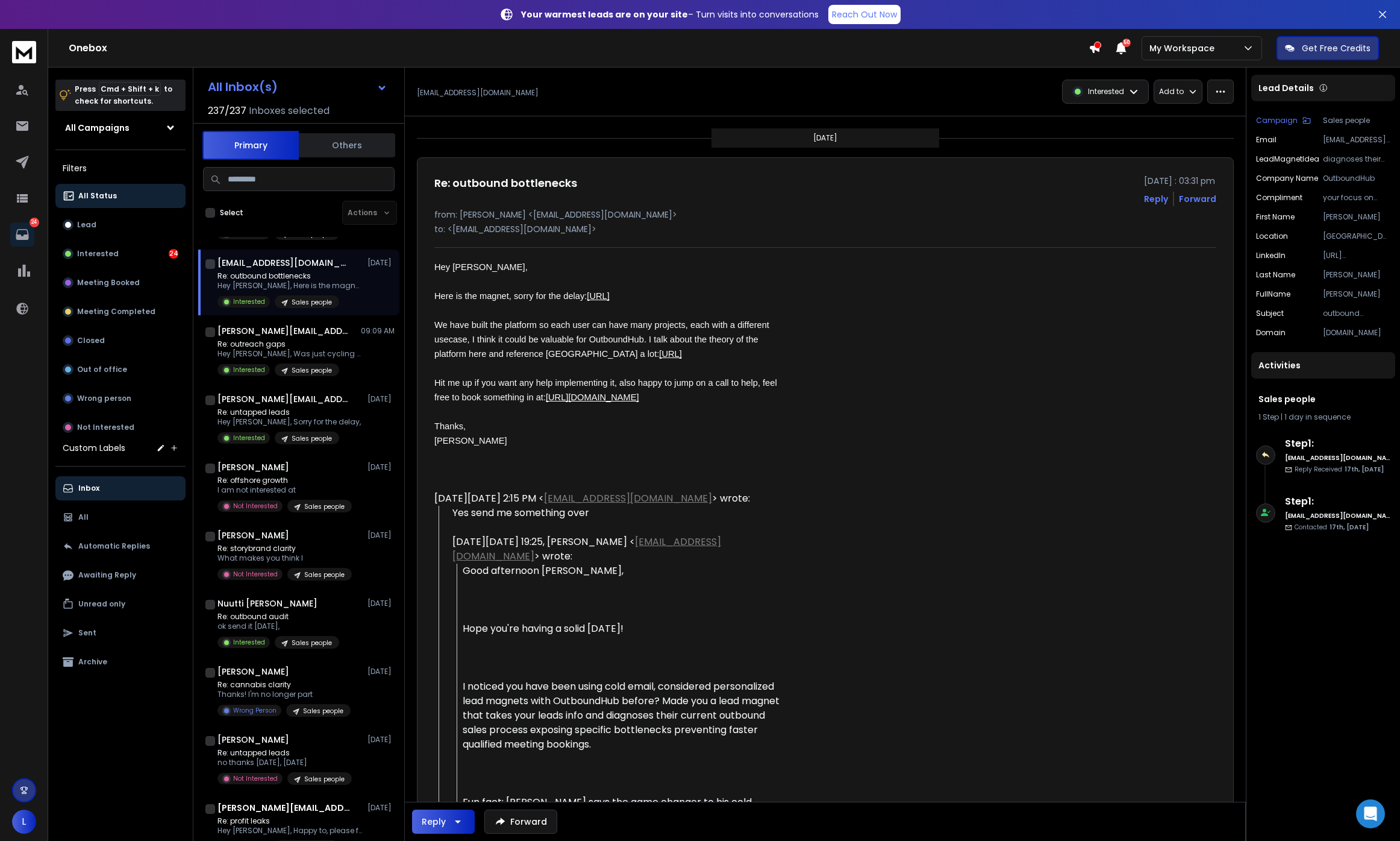
click at [1332, 333] on p "outboundhub.net" at bounding box center [1357, 333] width 68 height 10
click at [463, 271] on span "Hey Paolo," at bounding box center [481, 267] width 93 height 10
click at [462, 269] on span "Hey Paolo," at bounding box center [481, 267] width 93 height 10
click at [462, 268] on span "Hey Paolo," at bounding box center [481, 267] width 93 height 10
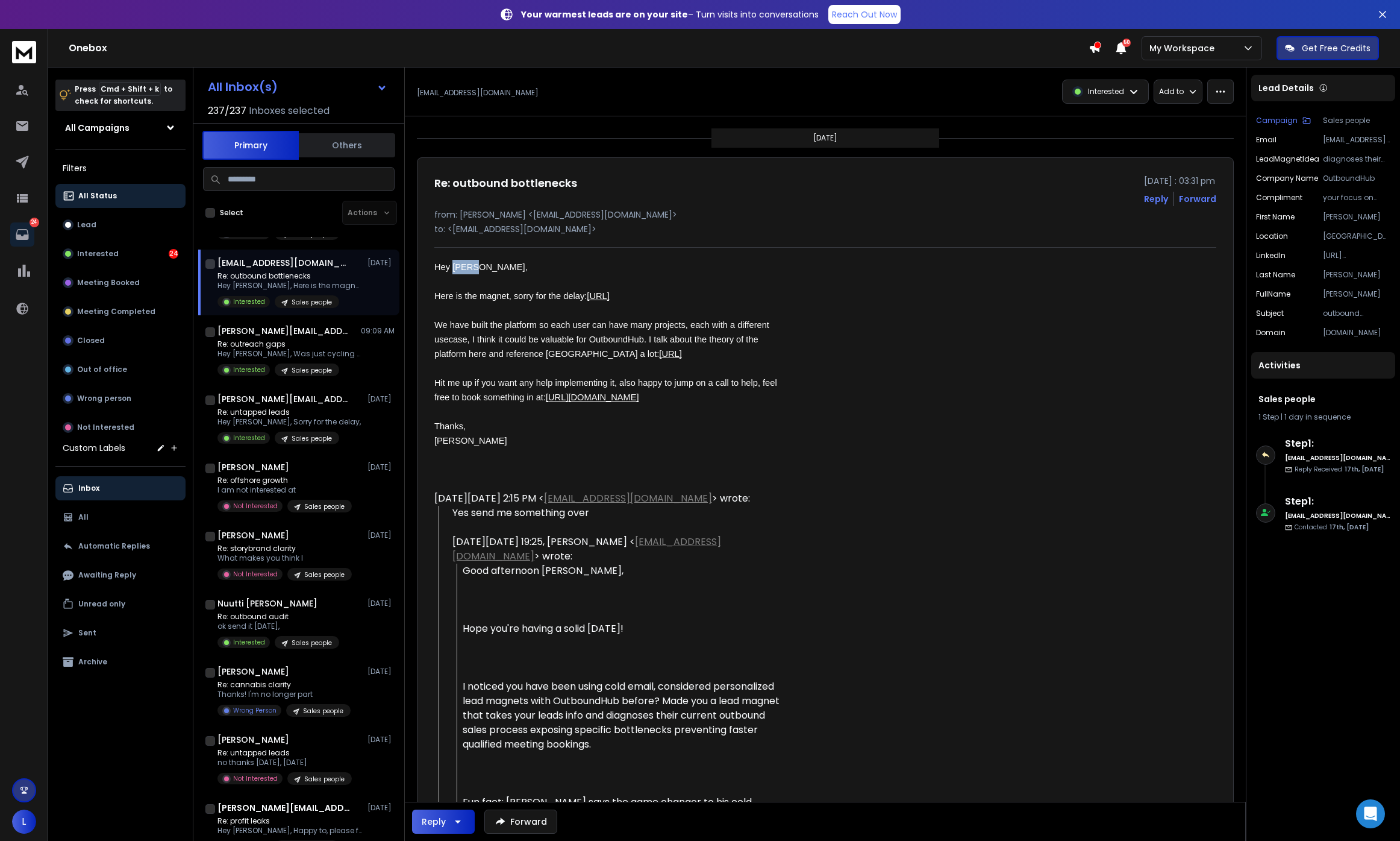
click at [1160, 197] on button "Reply" at bounding box center [1156, 199] width 24 height 12
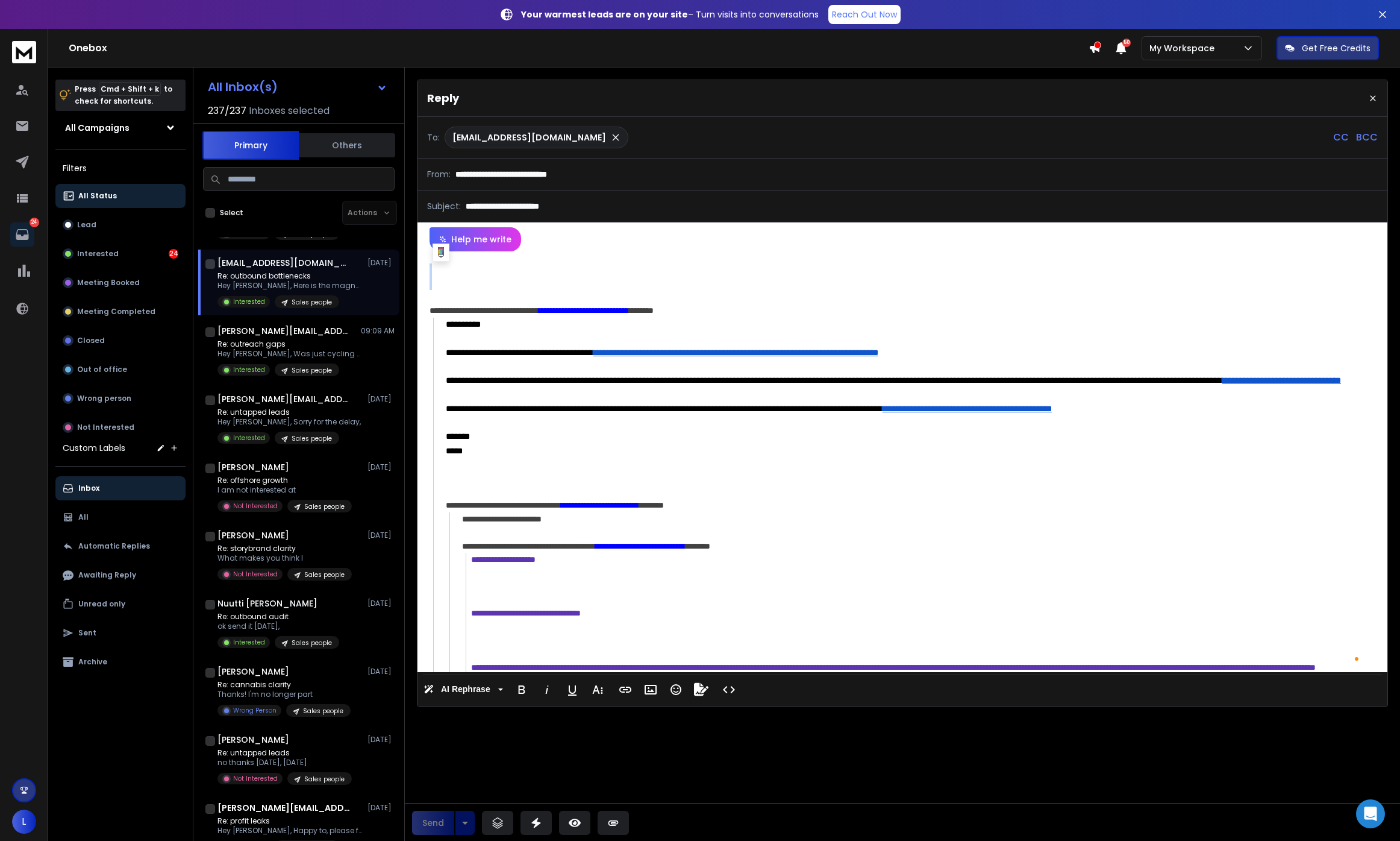
click at [457, 265] on div at bounding box center [902, 270] width 946 height 13
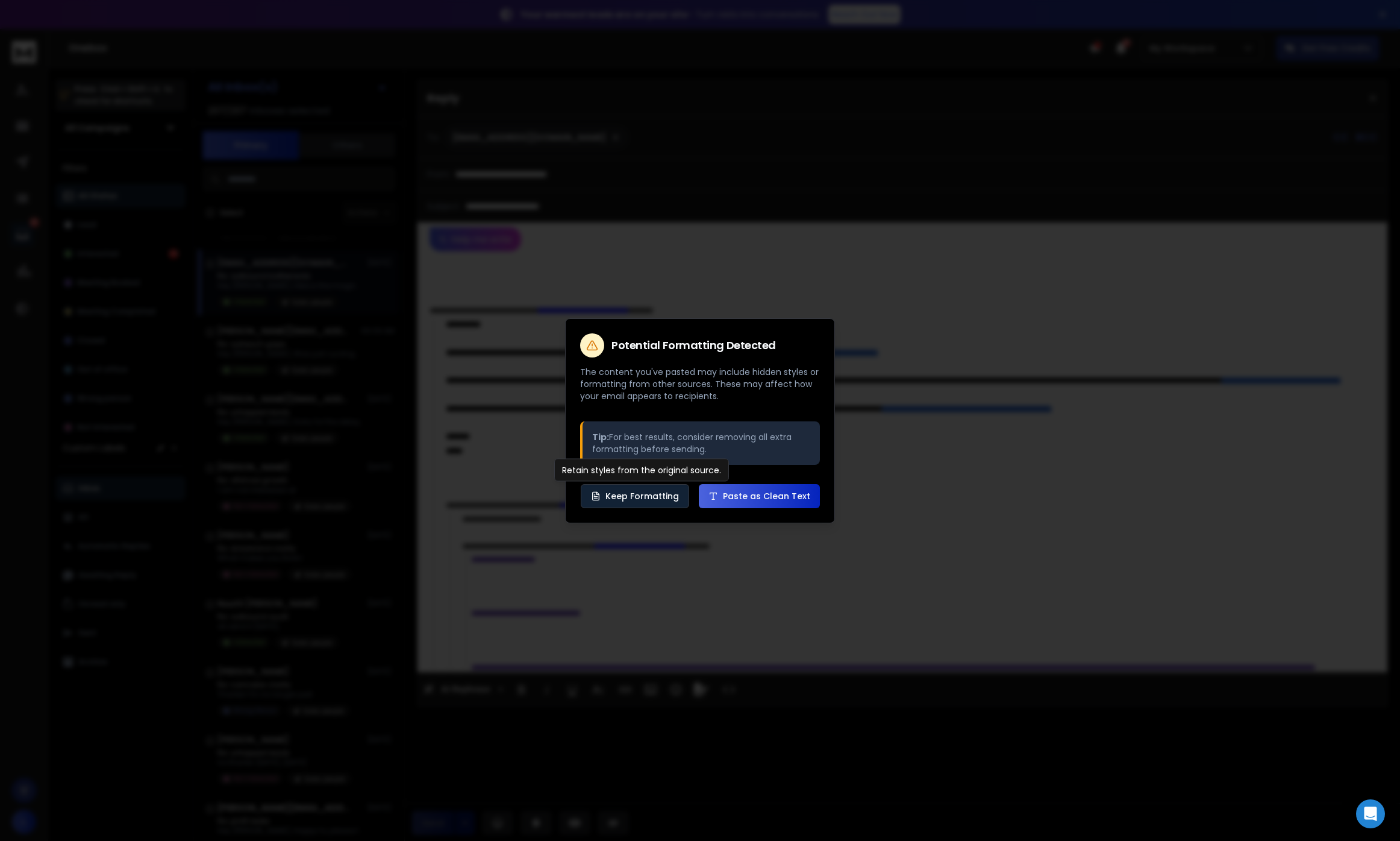
click at [620, 495] on button "Keep Formatting" at bounding box center [635, 496] width 108 height 24
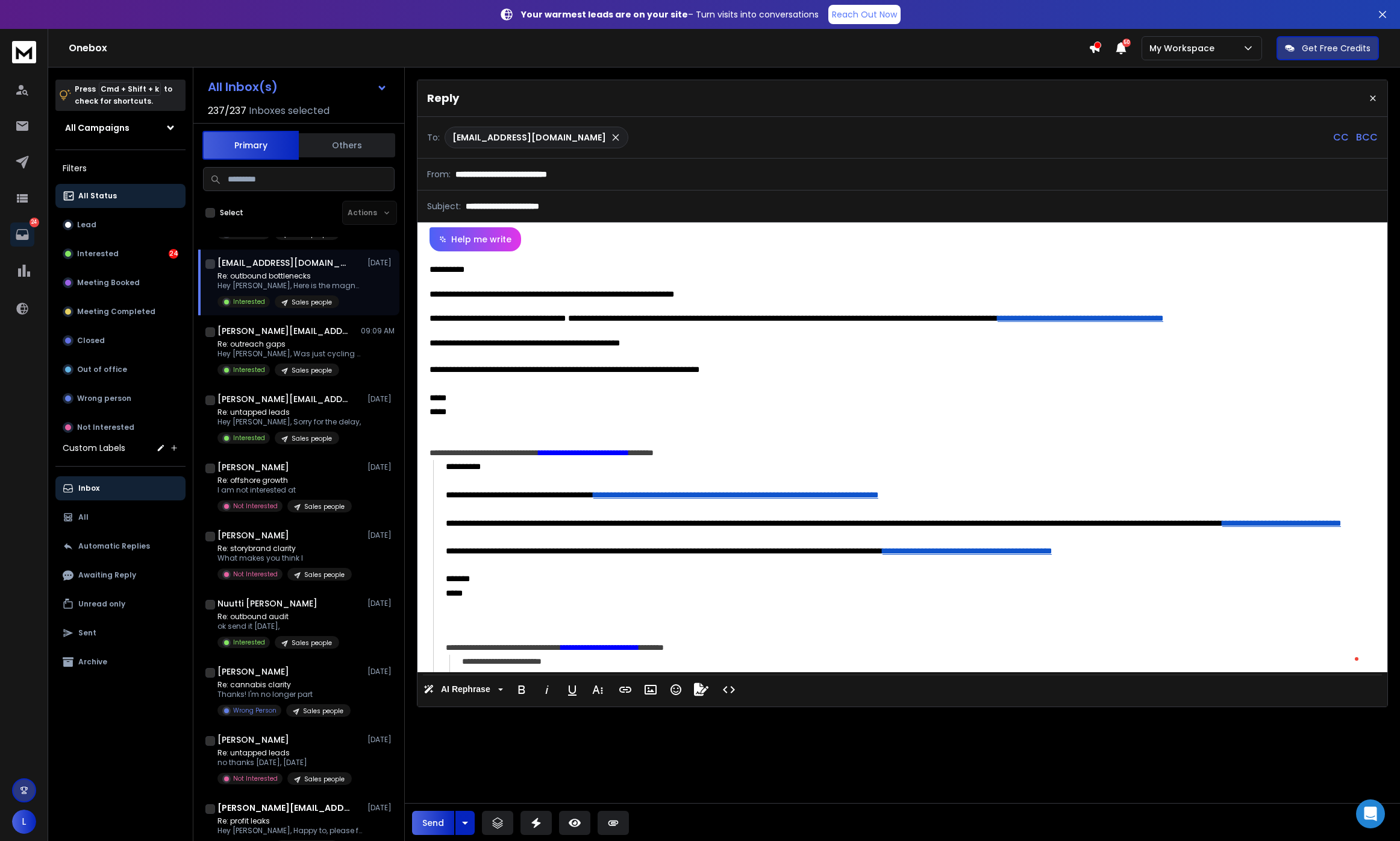
click at [441, 825] on button "Send" at bounding box center [433, 823] width 42 height 24
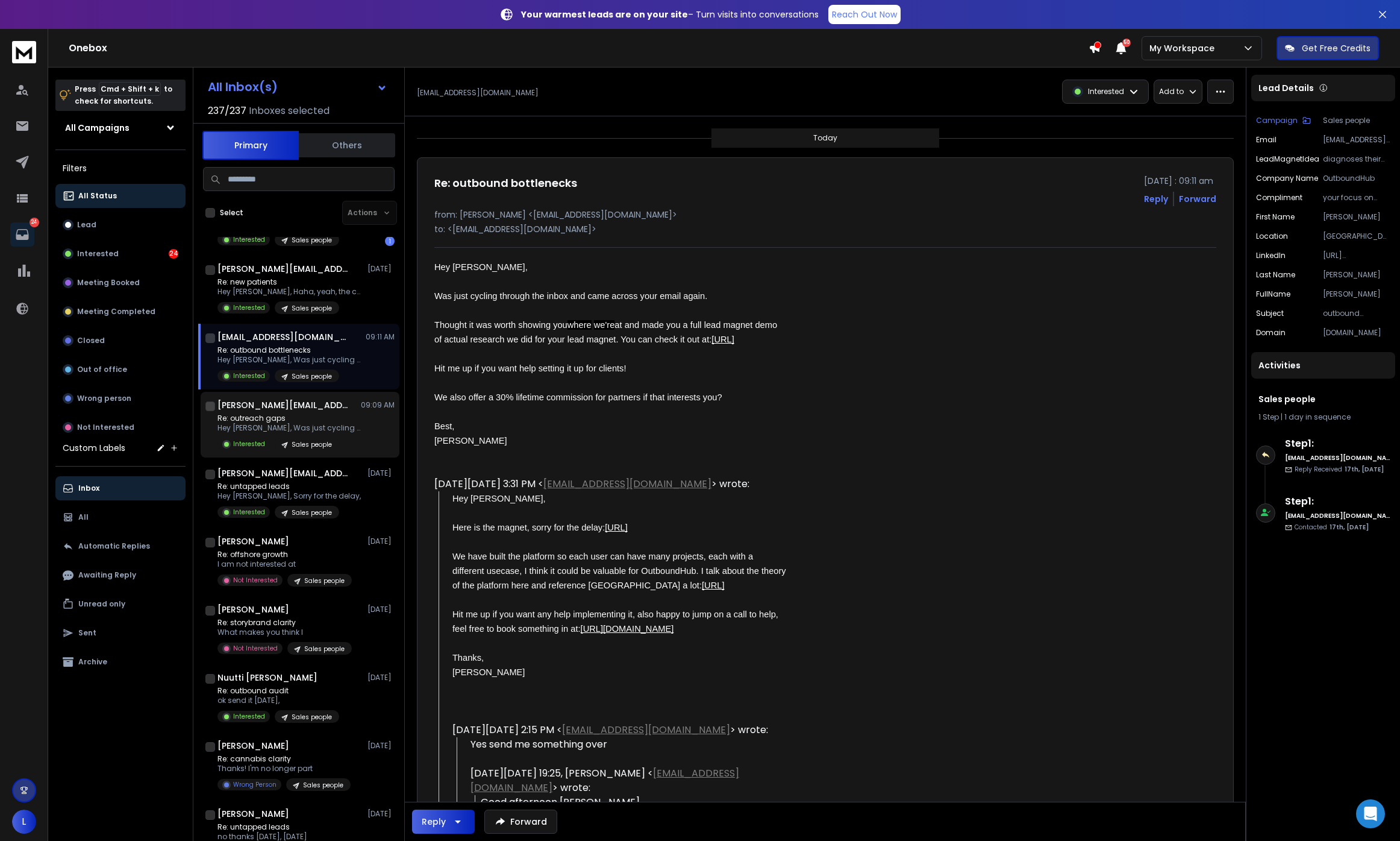
scroll to position [4328, 0]
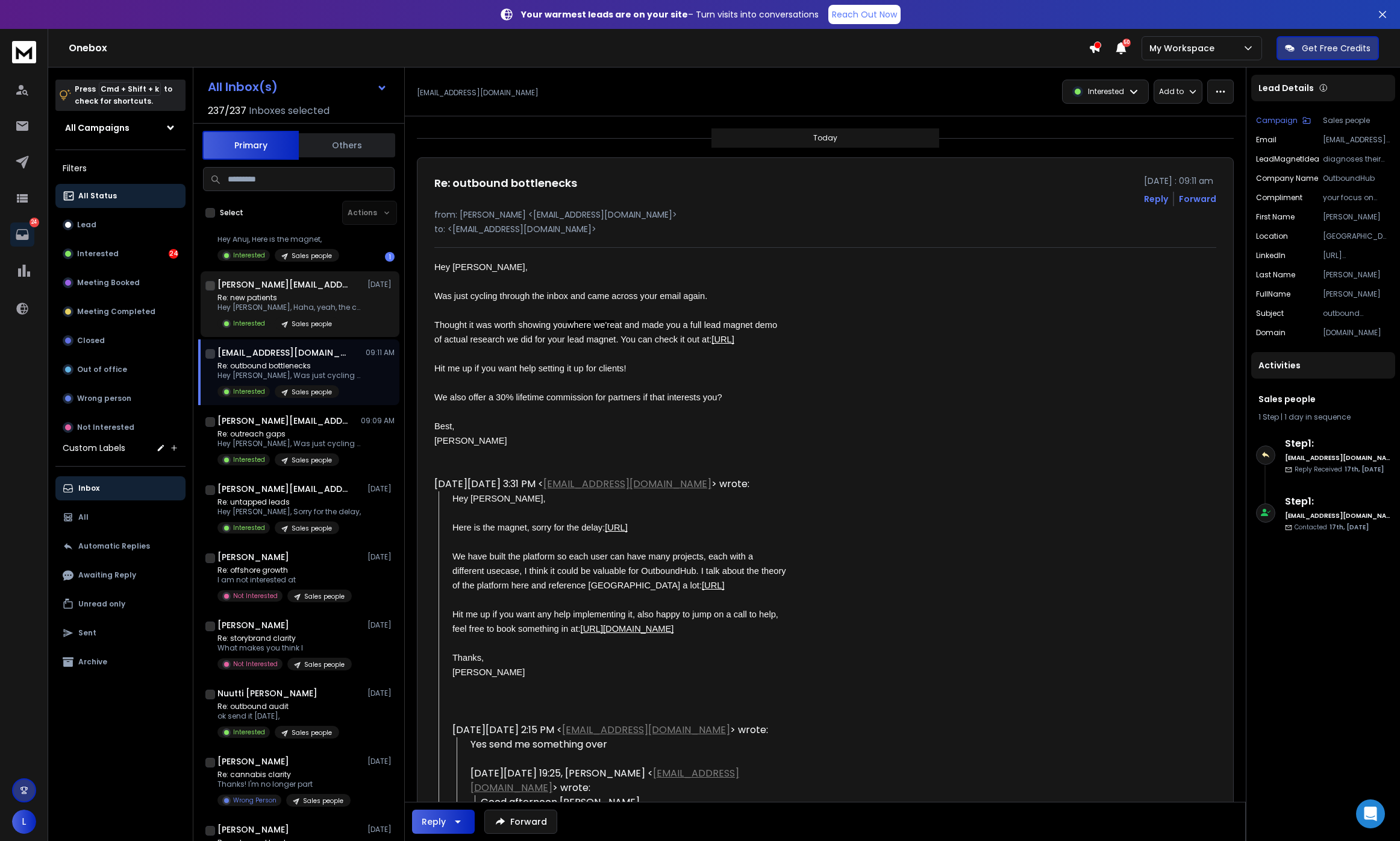
click at [363, 300] on div "Re: new patients Hey Vilhelm, Haha, yeah, the copy Interested Sales people" at bounding box center [306, 311] width 177 height 37
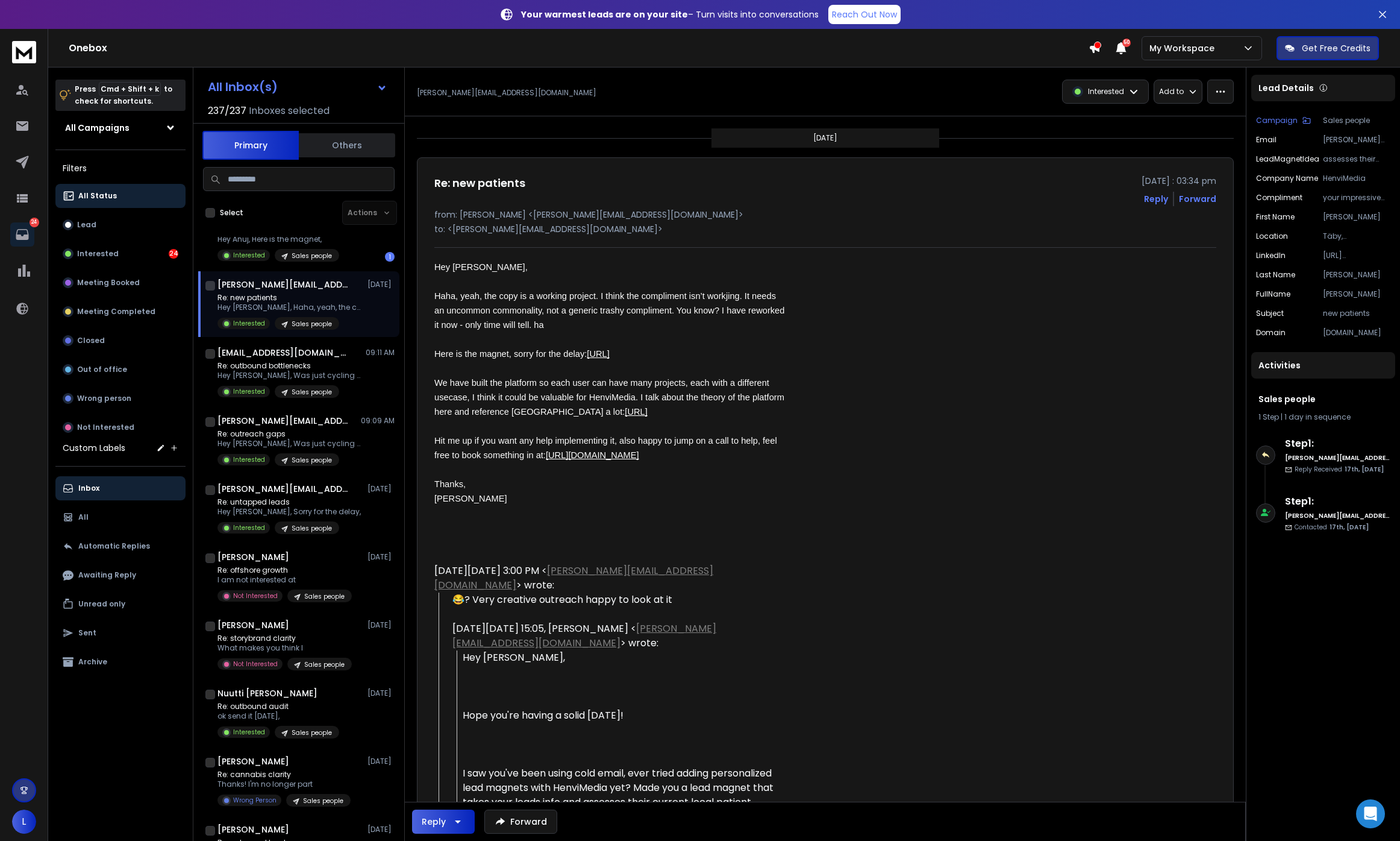
click at [1354, 336] on p "henvimedia.com" at bounding box center [1357, 333] width 68 height 10
click at [1373, 257] on p "https://www.linkedin.com/in/vilhelm-olsson-306482253" at bounding box center [1357, 256] width 68 height 10
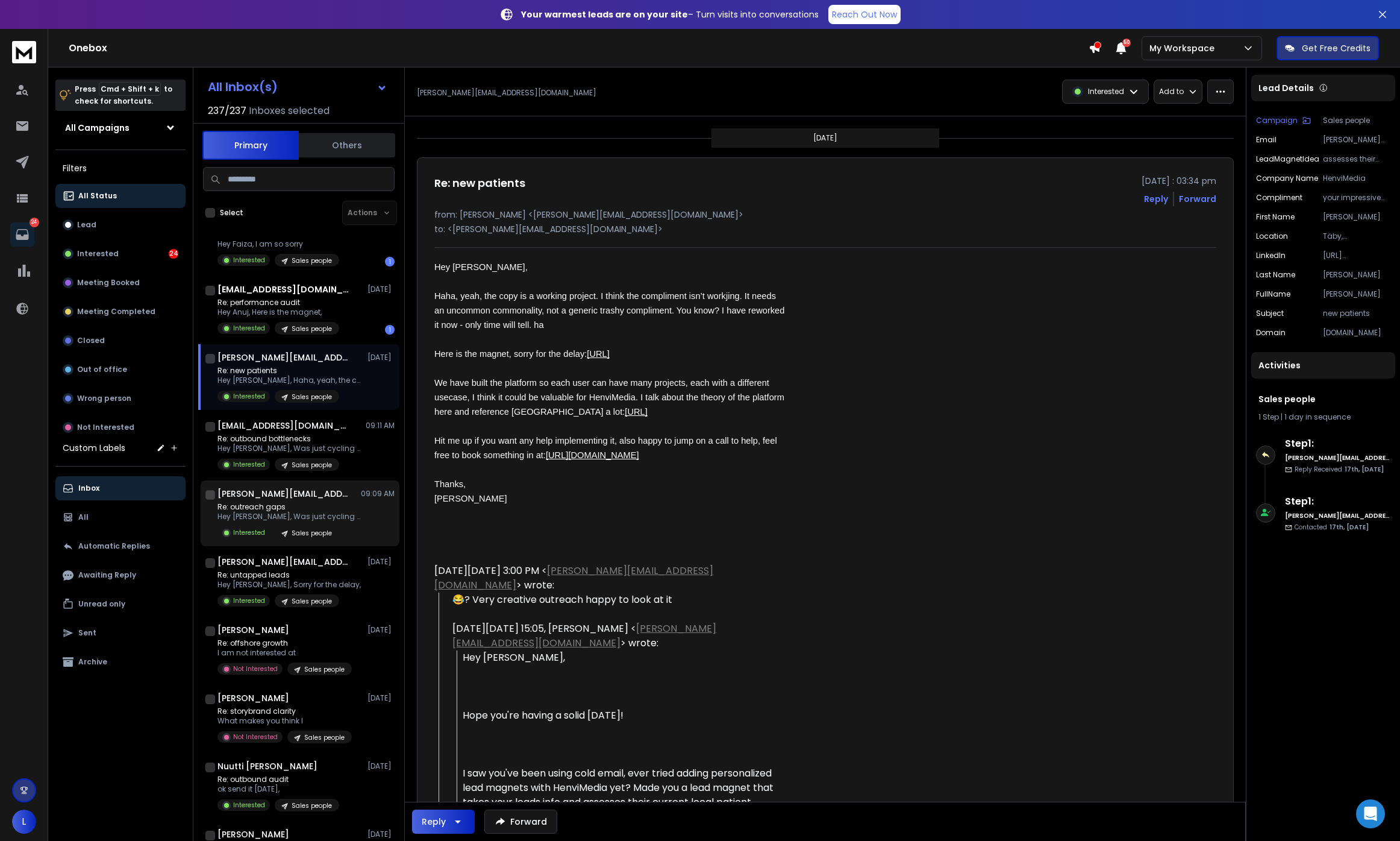
scroll to position [4254, 0]
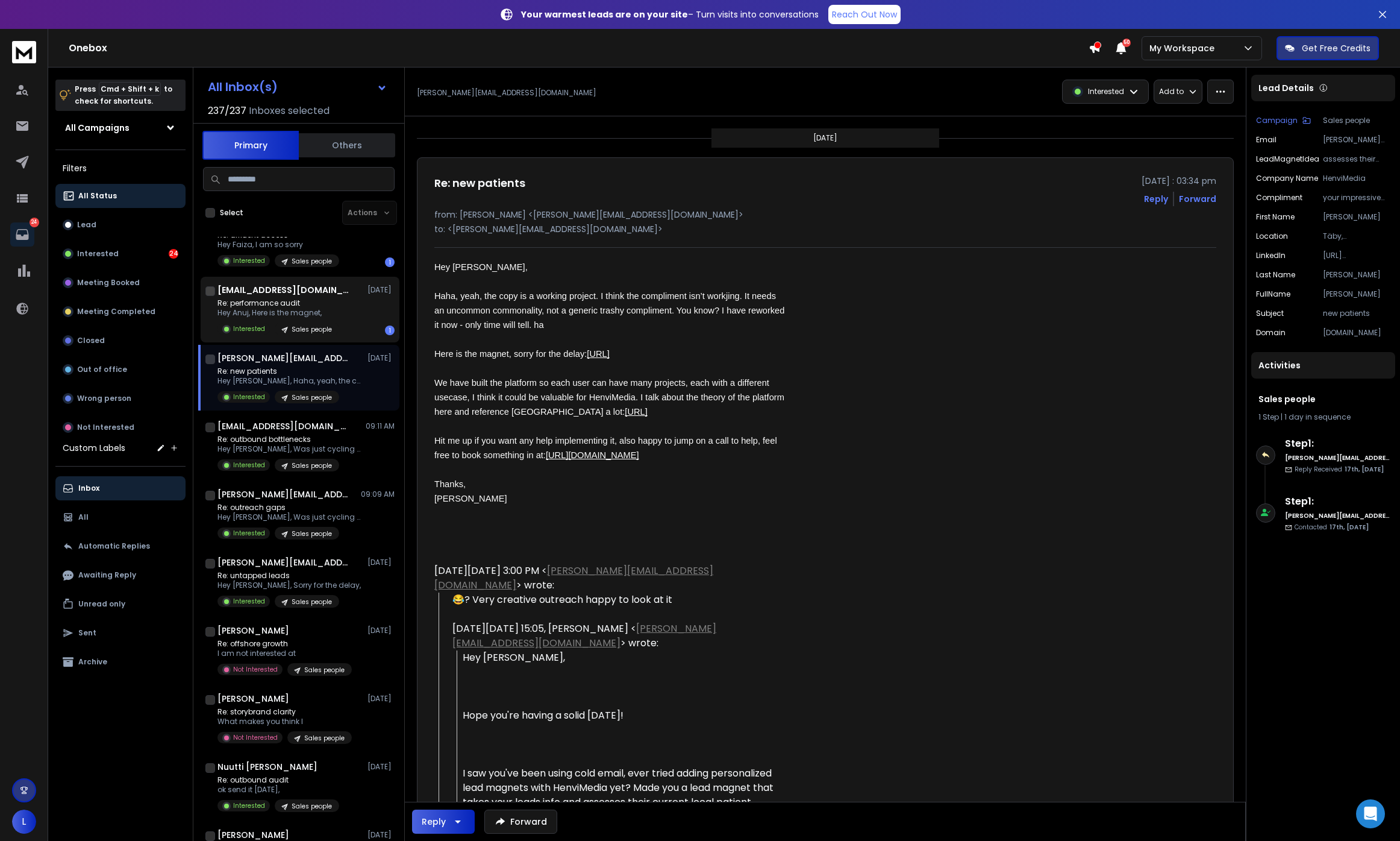
click at [300, 299] on p "Re: performance audit" at bounding box center [278, 303] width 122 height 10
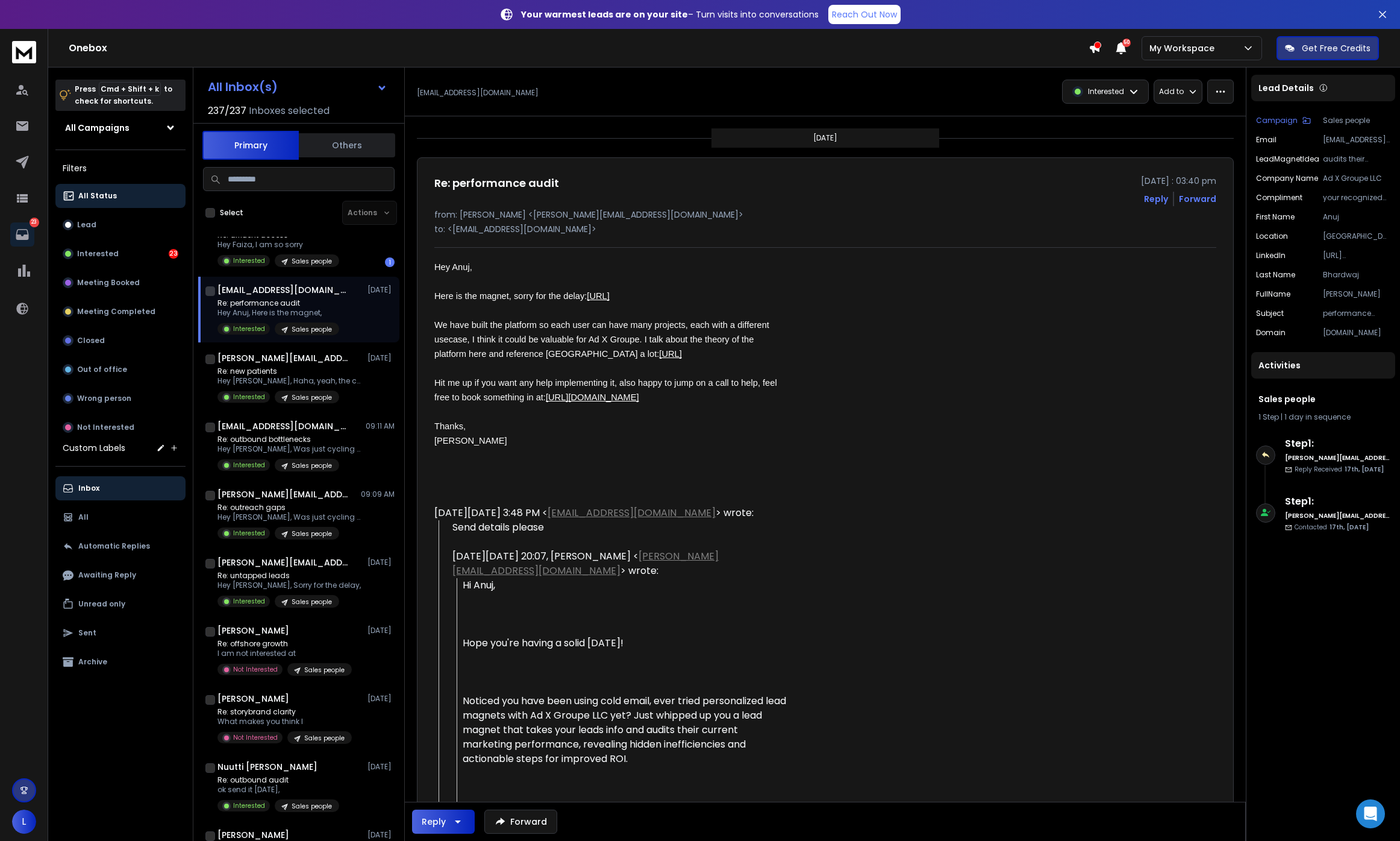
click at [1356, 331] on p "adxgroupe.com" at bounding box center [1357, 333] width 68 height 10
click at [1151, 195] on button "Reply" at bounding box center [1156, 199] width 24 height 12
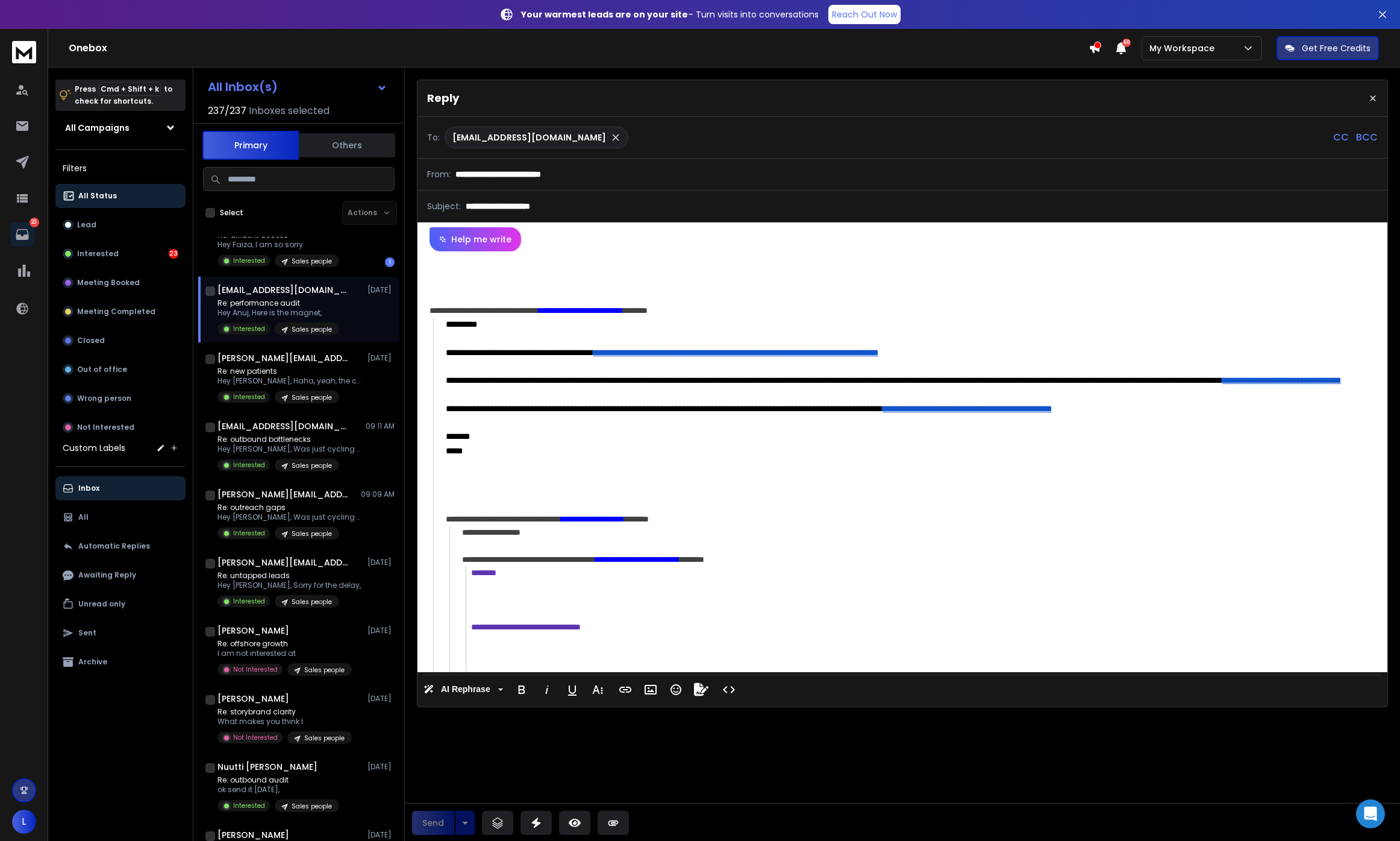
click at [598, 264] on div at bounding box center [902, 270] width 946 height 13
click at [524, 269] on div at bounding box center [902, 270] width 946 height 13
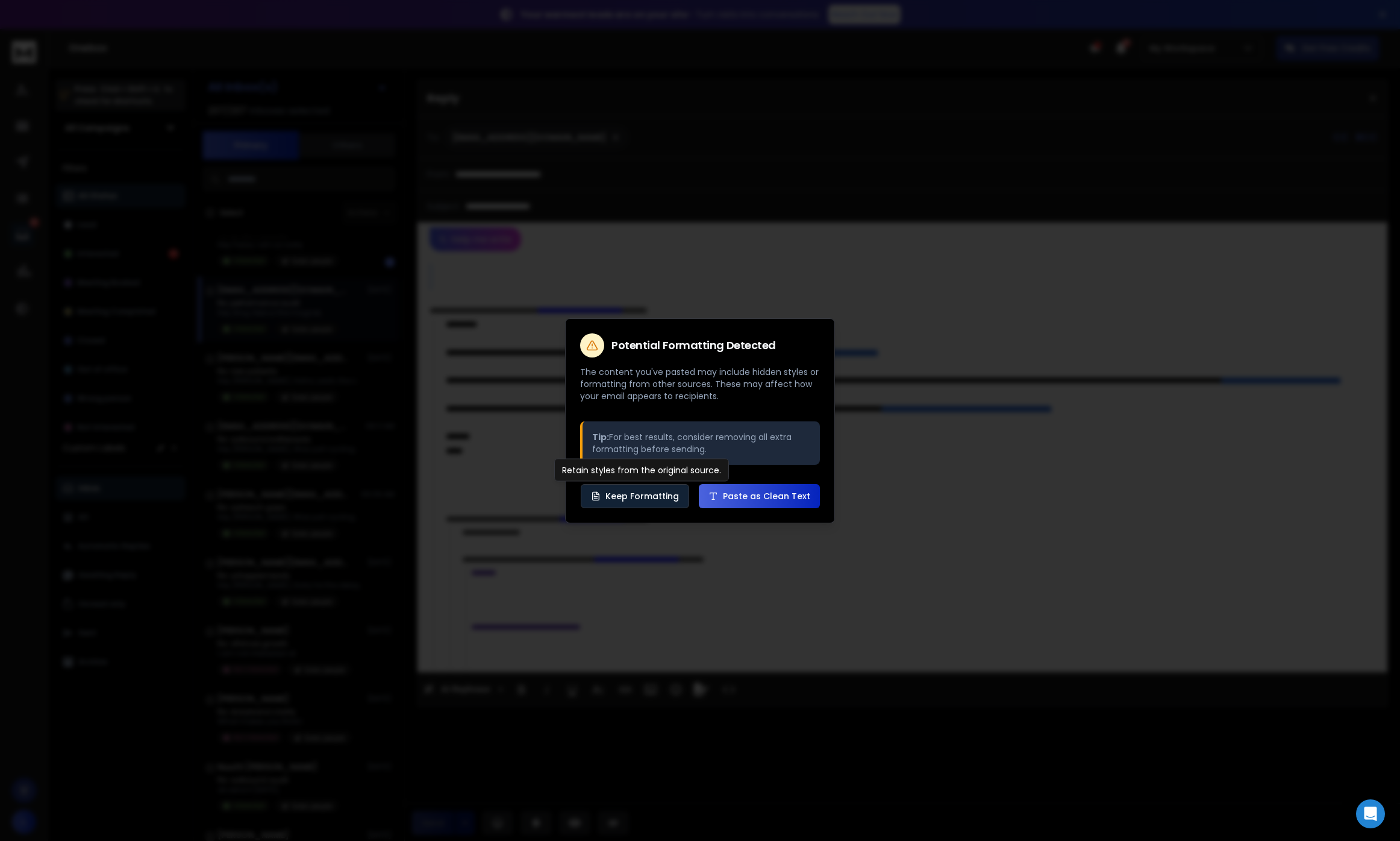
click at [642, 497] on button "Keep Formatting" at bounding box center [635, 496] width 108 height 24
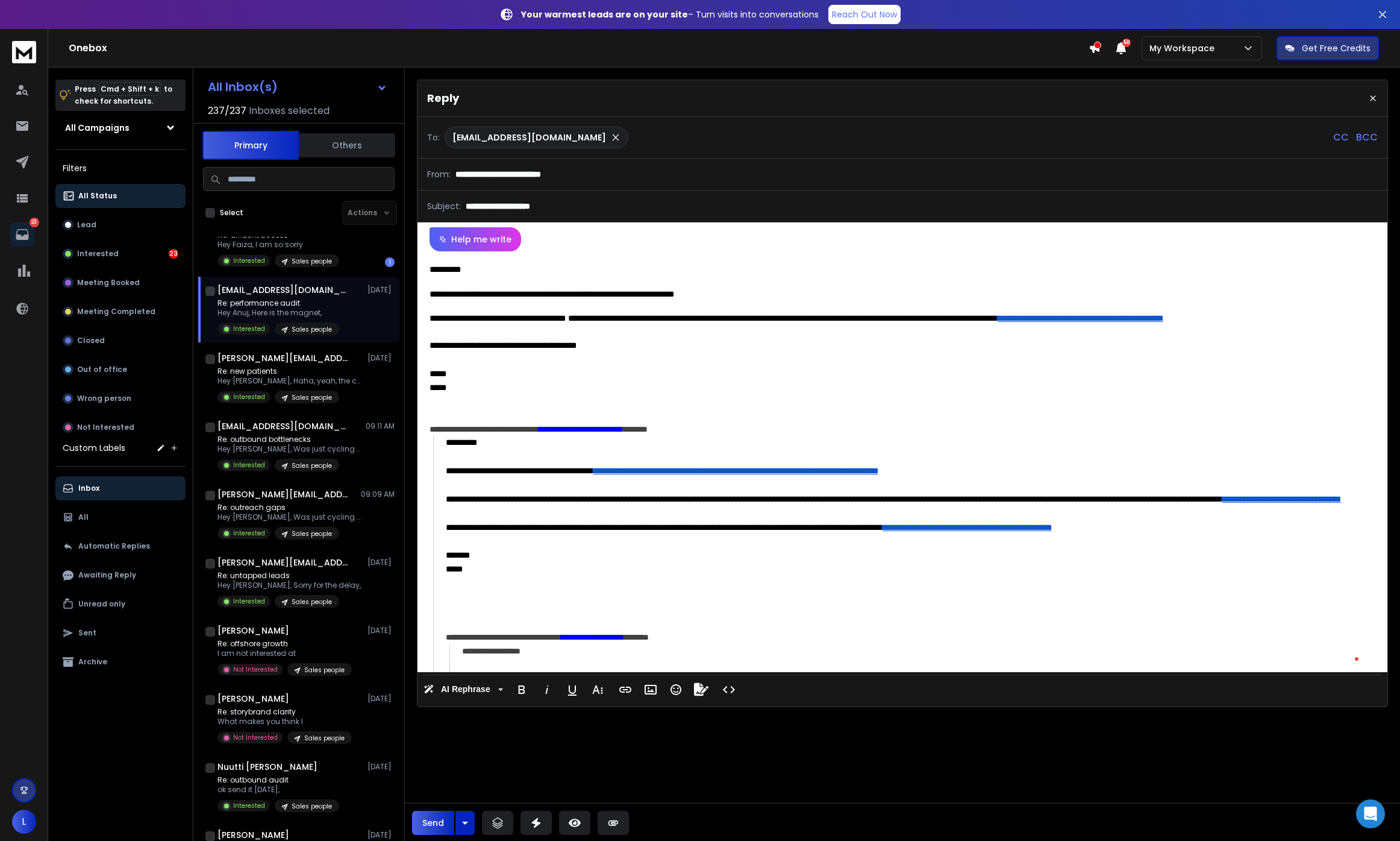
click at [428, 819] on button "Send" at bounding box center [433, 823] width 42 height 24
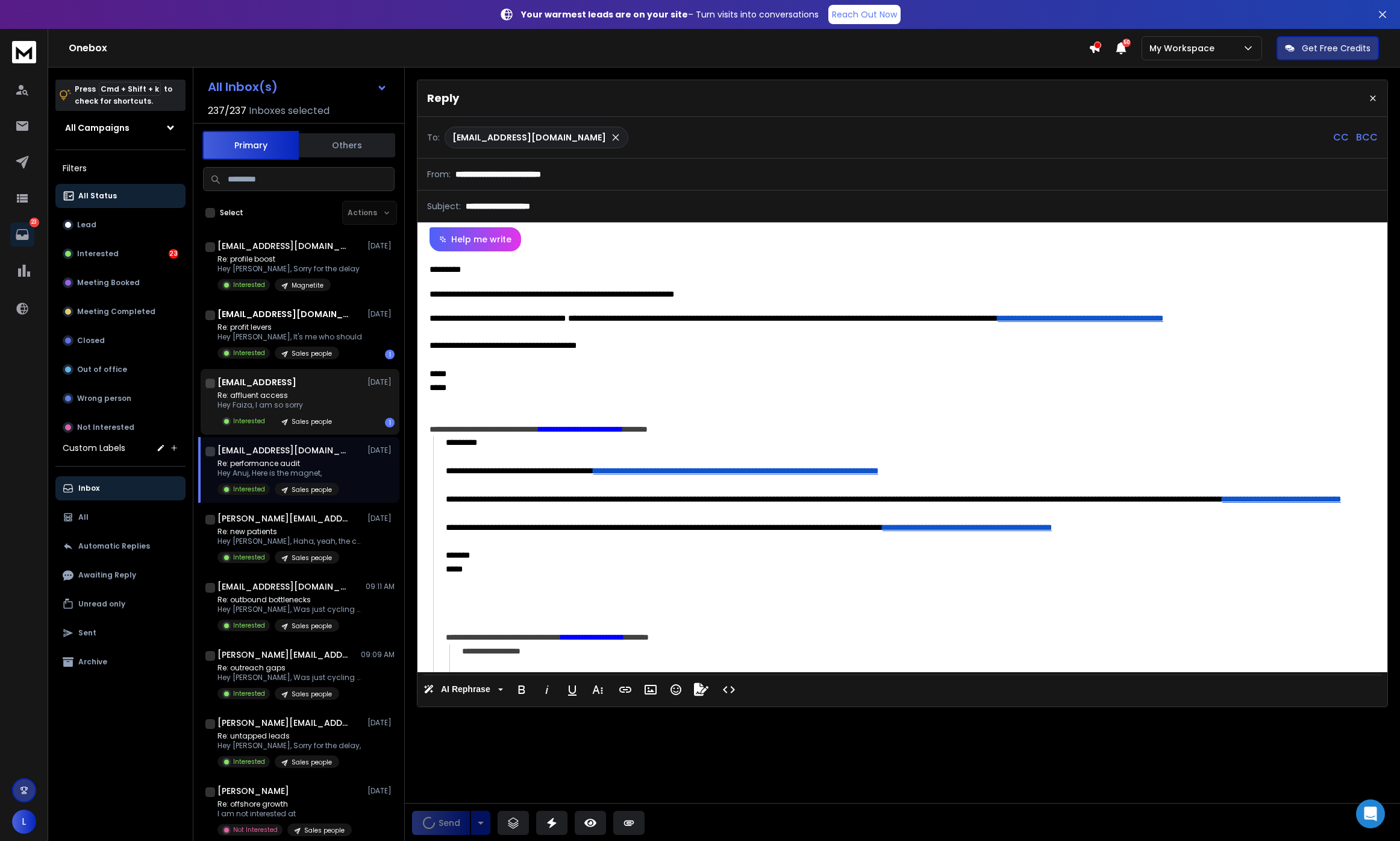
scroll to position [4070, 0]
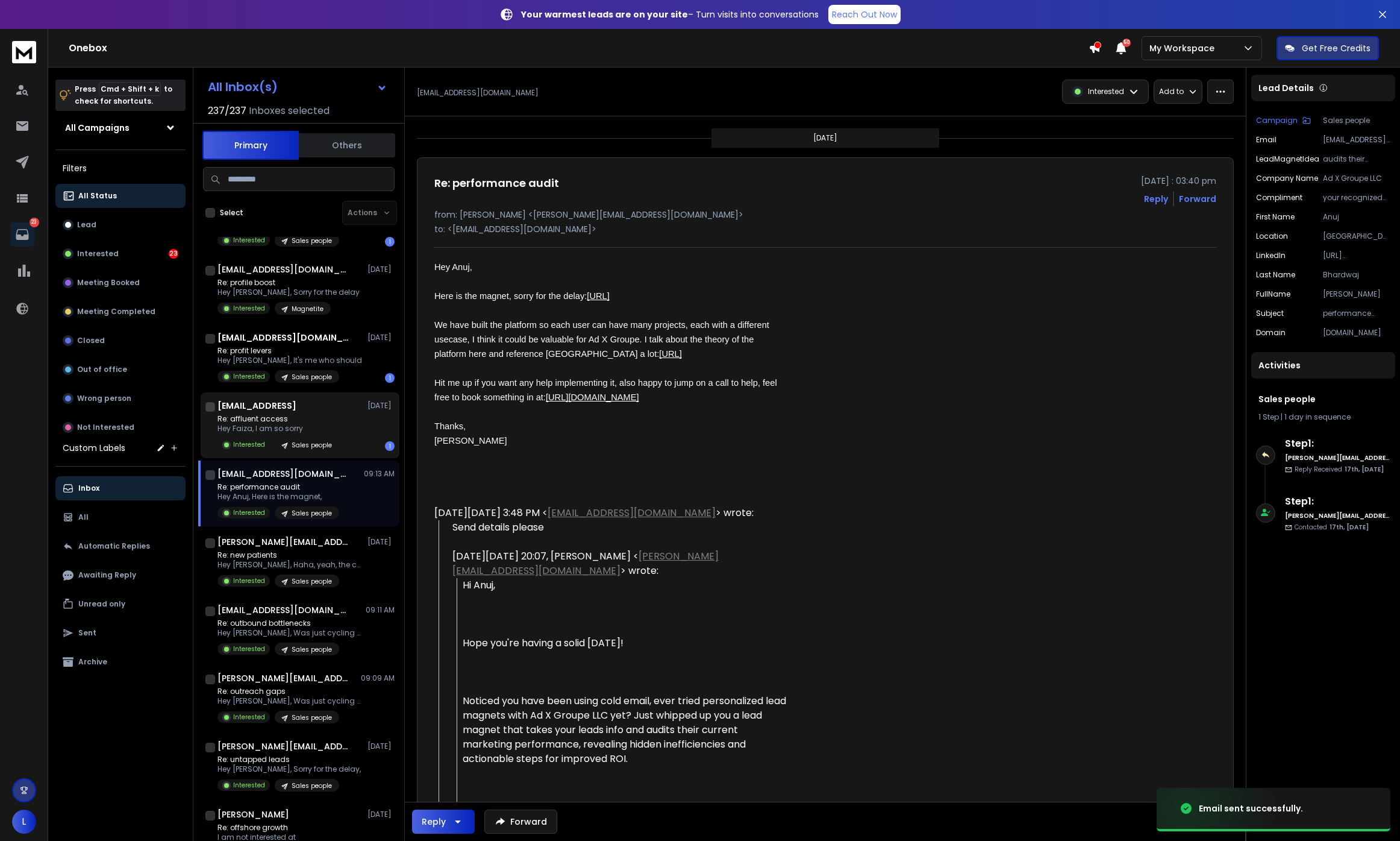
click at [344, 422] on div "Re: affluent access Hey Faiza, I am so sorry Interested Sales people 1" at bounding box center [306, 432] width 177 height 37
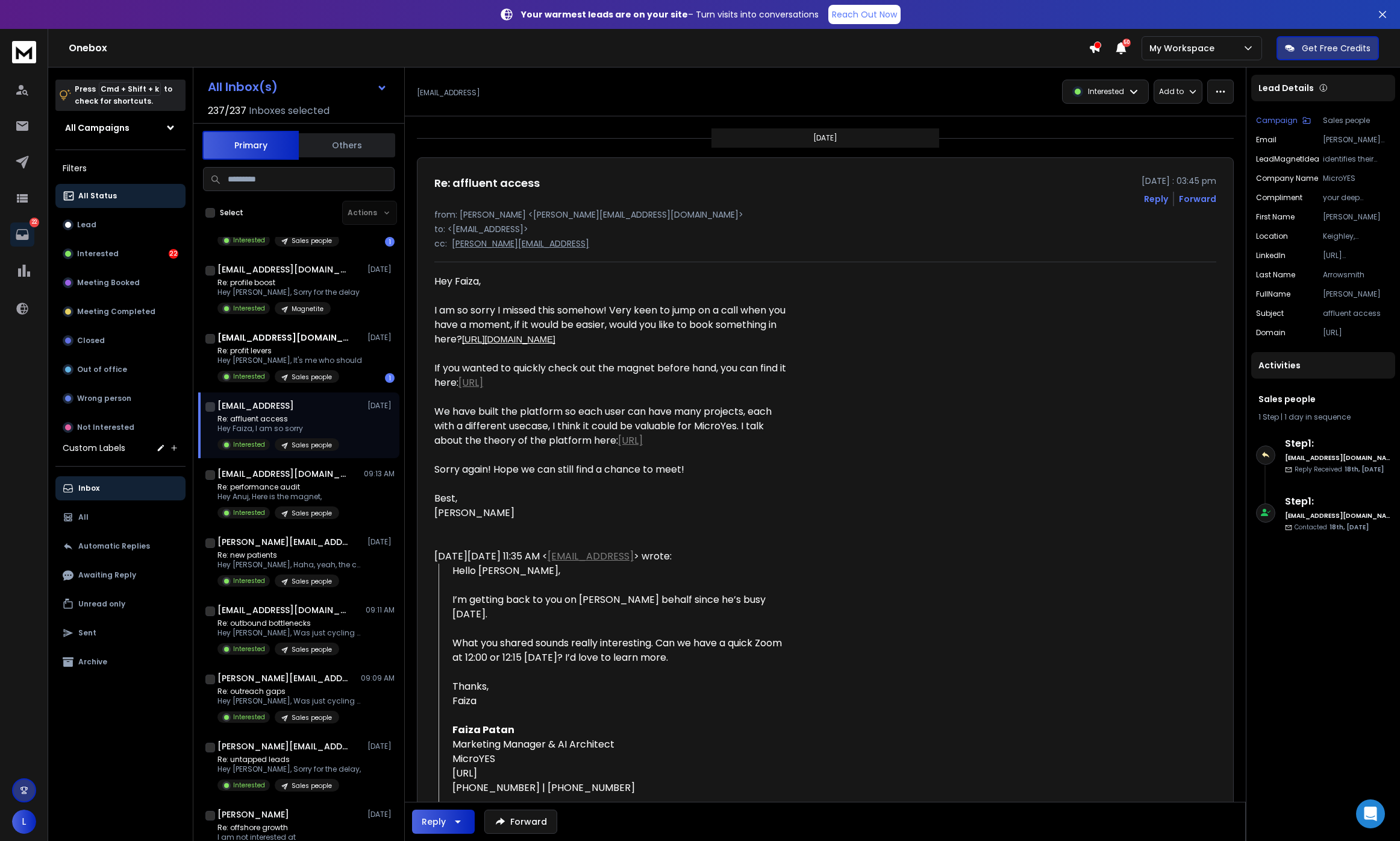
click at [1345, 329] on p "microyes.ai" at bounding box center [1357, 333] width 68 height 10
click at [460, 283] on div "Hey Faiza, I am so sorry I missed this somehow! Very keen to jump on a call whe…" at bounding box center [610, 397] width 352 height 246
click at [1339, 217] on p "Graham" at bounding box center [1357, 217] width 68 height 10
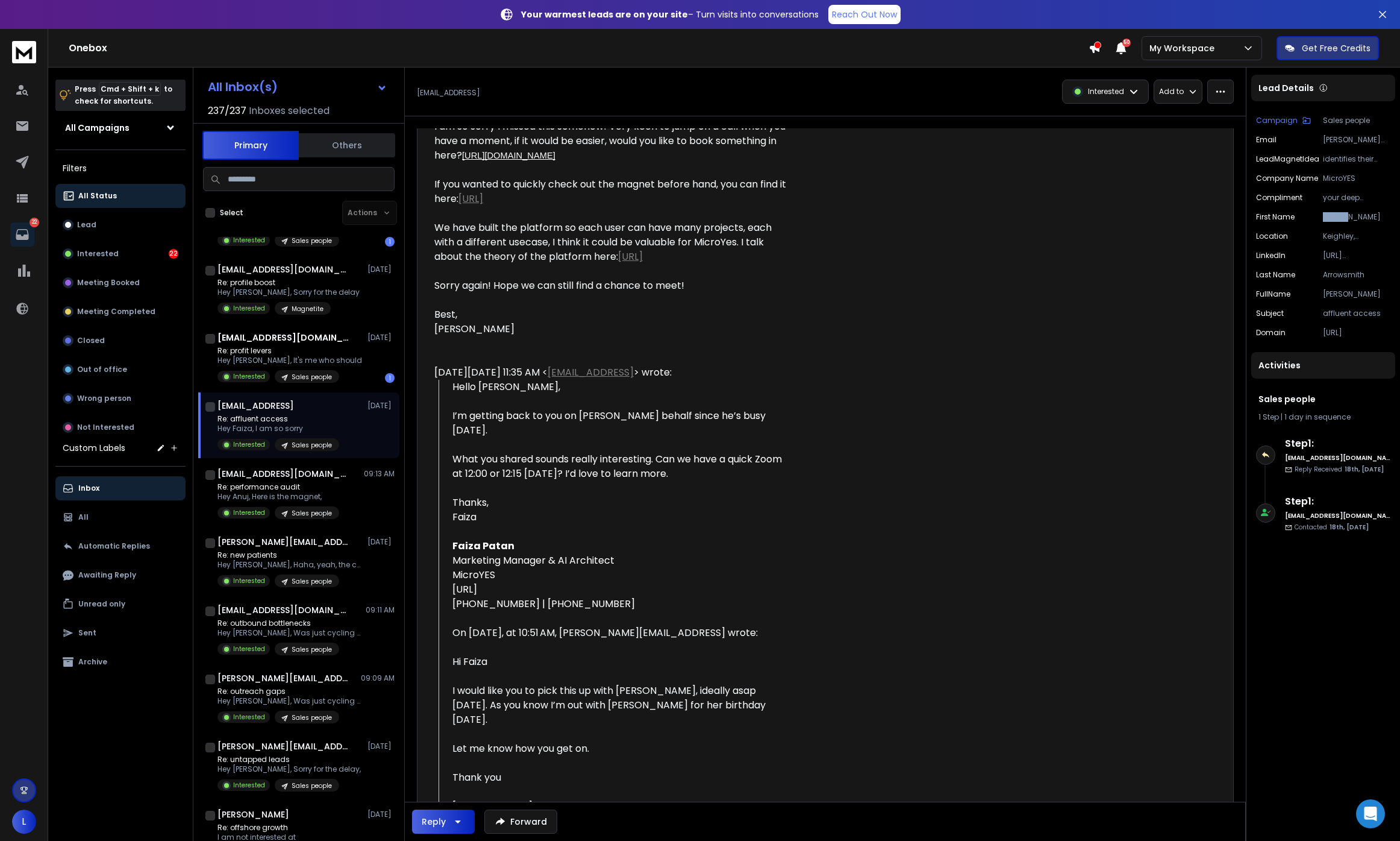
scroll to position [0, 0]
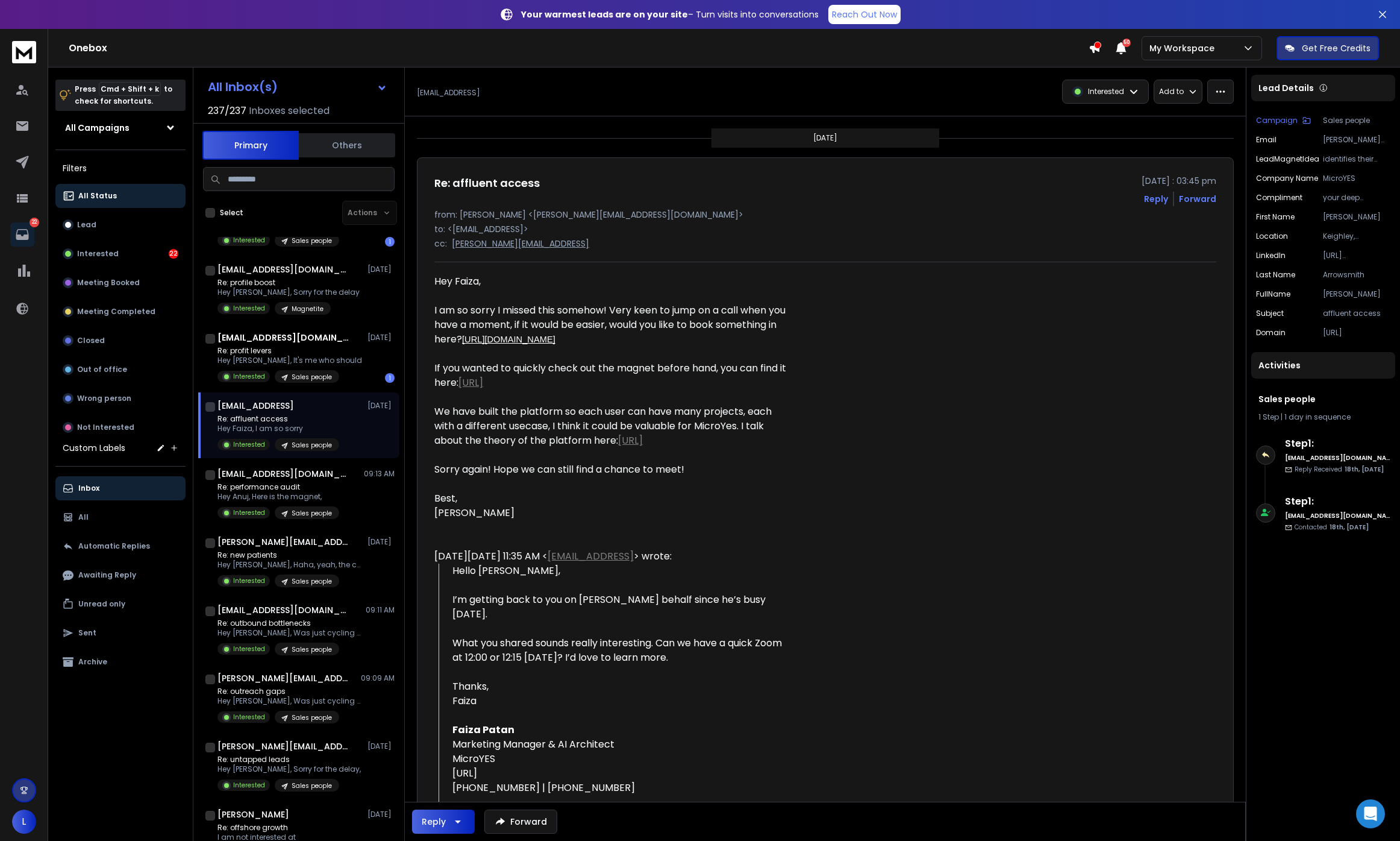
click at [466, 279] on div "Hey Faiza, I am so sorry I missed this somehow! Very keen to jump on a call whe…" at bounding box center [610, 397] width 352 height 246
click at [1334, 331] on p "microyes.ai" at bounding box center [1357, 333] width 68 height 10
click at [1167, 196] on button "Reply" at bounding box center [1156, 199] width 24 height 12
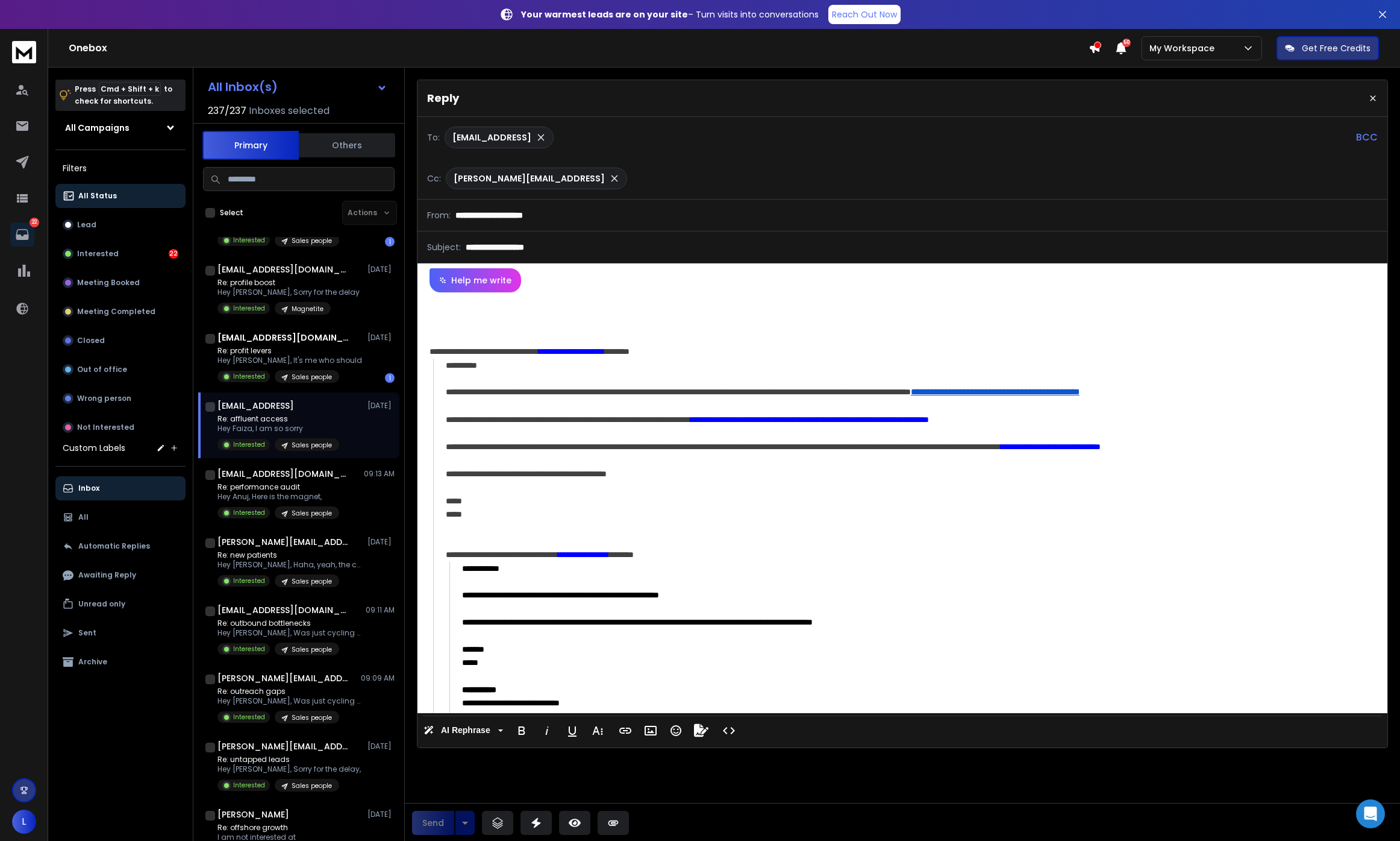
click at [573, 297] on div "**********" at bounding box center [902, 502] width 970 height 420
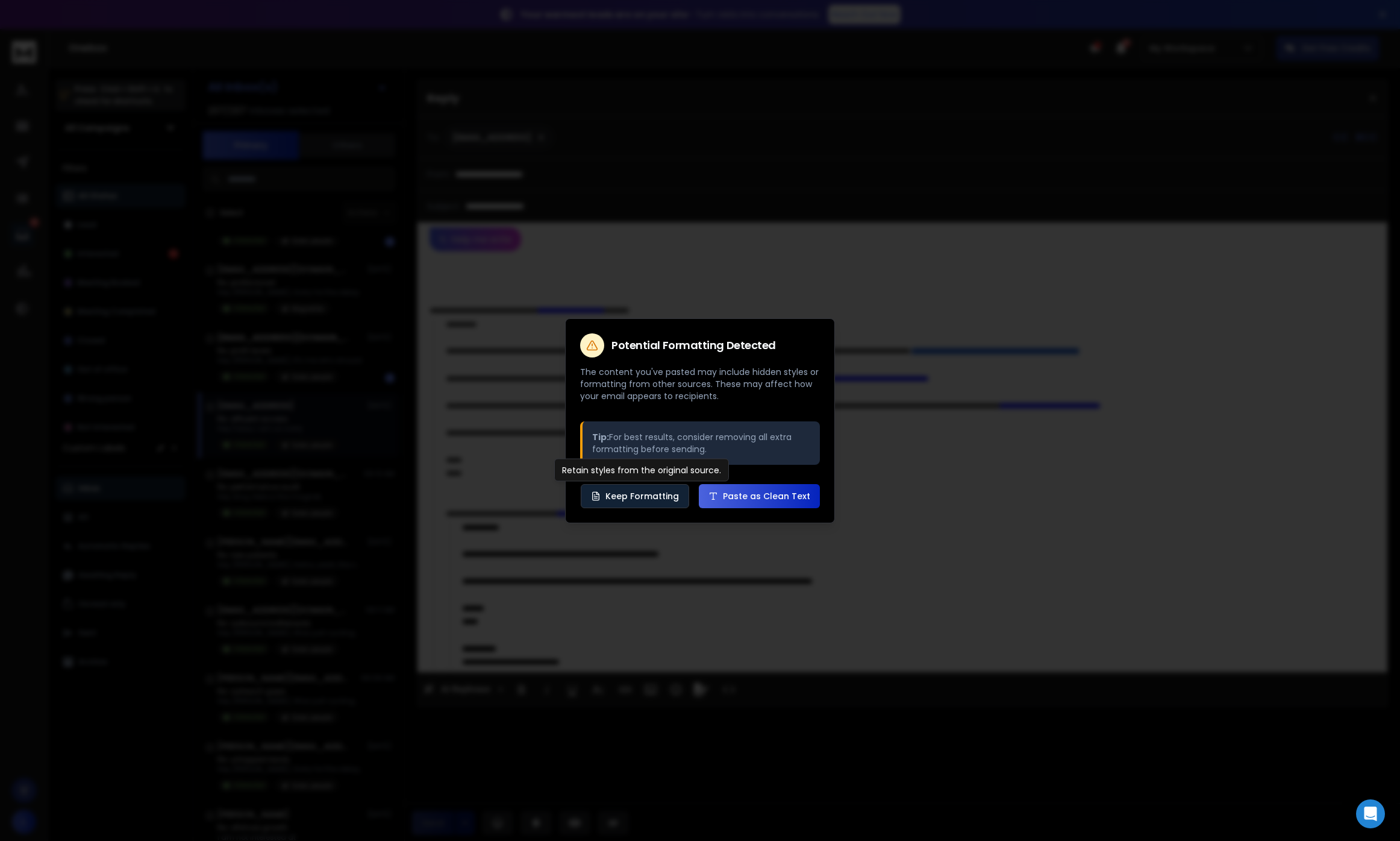
click at [627, 493] on button "Keep Formatting" at bounding box center [635, 496] width 108 height 24
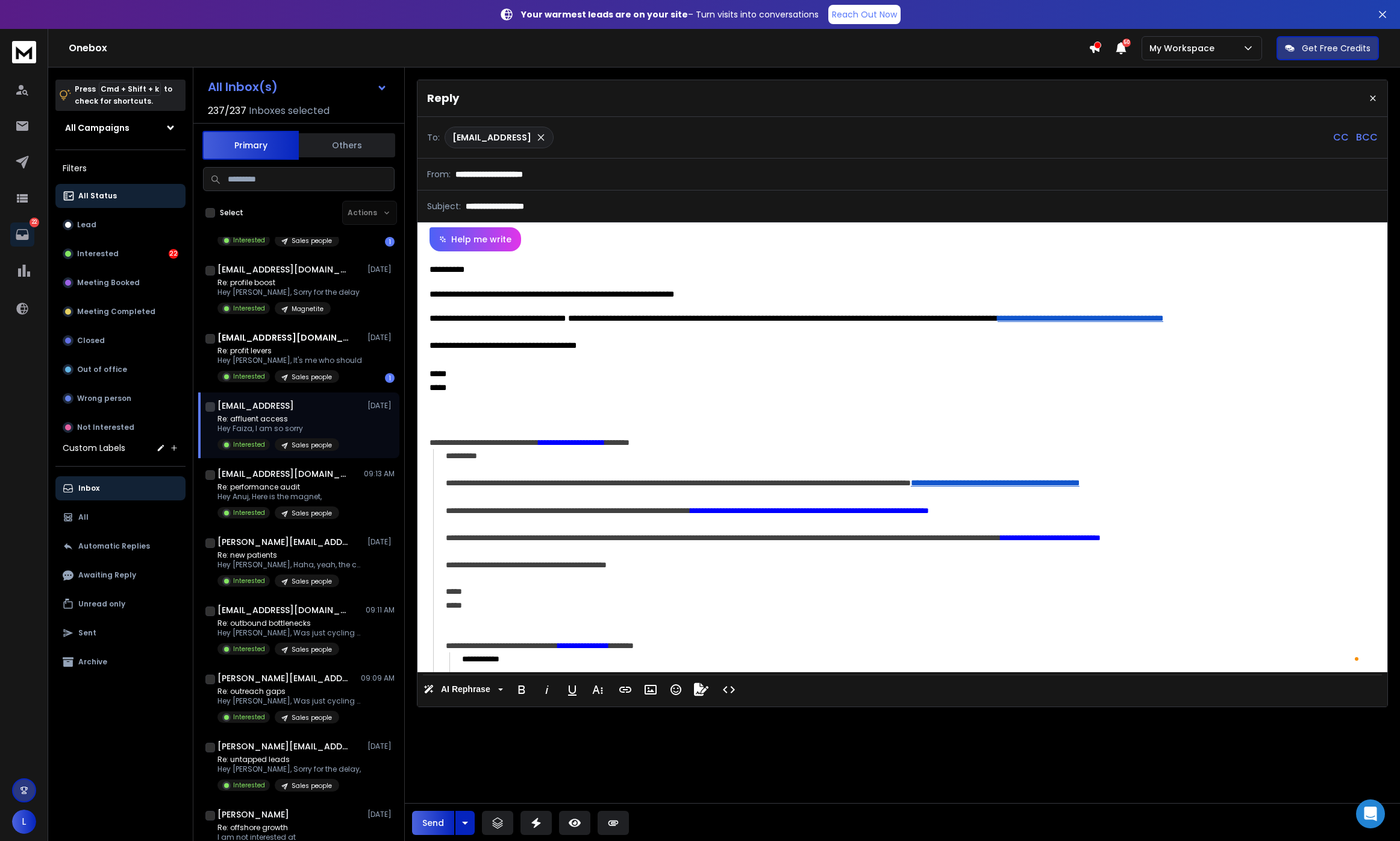
click at [451, 336] on div "**********" at bounding box center [902, 330] width 946 height 132
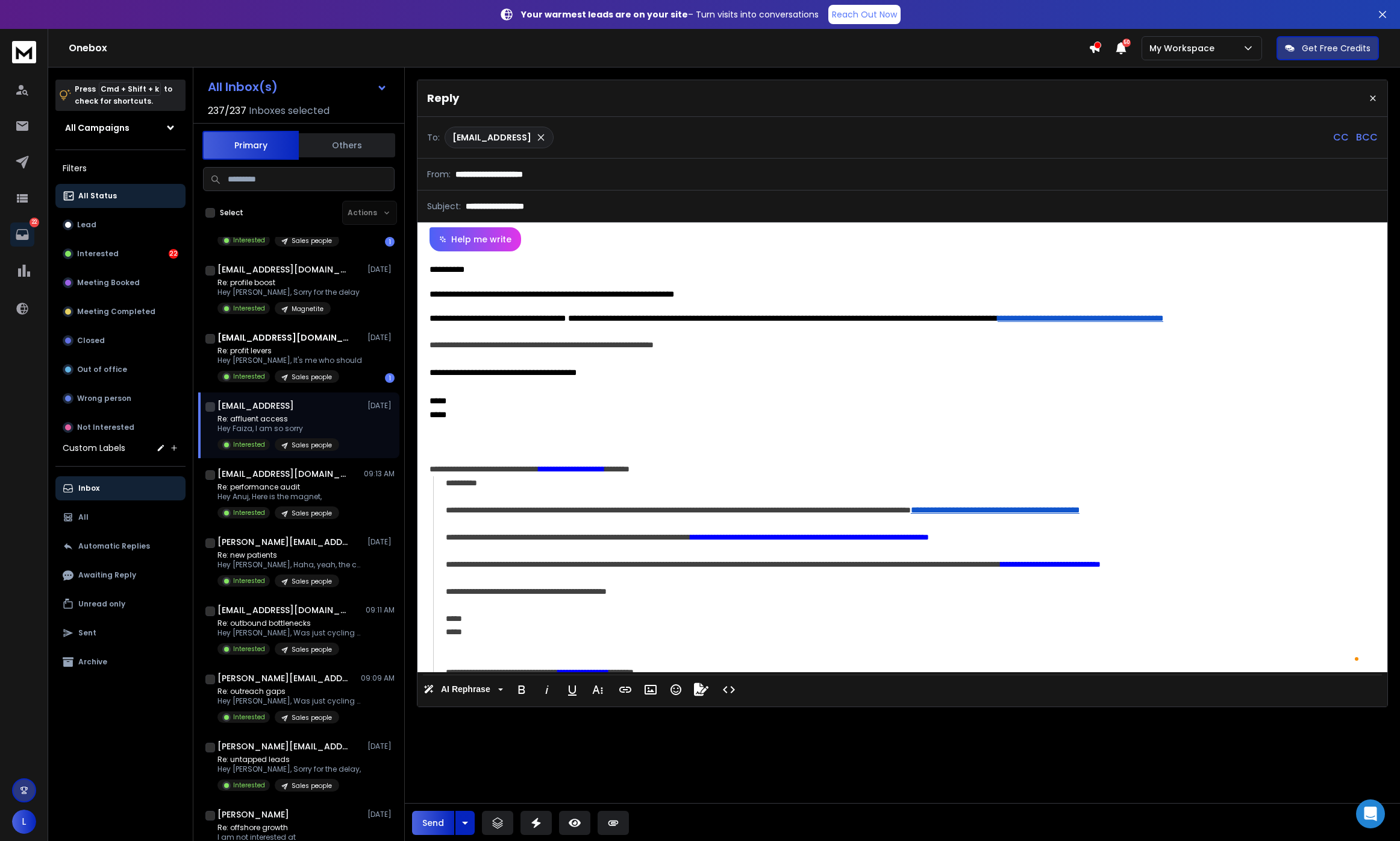
click at [663, 346] on div "**********" at bounding box center [891, 343] width 924 height 158
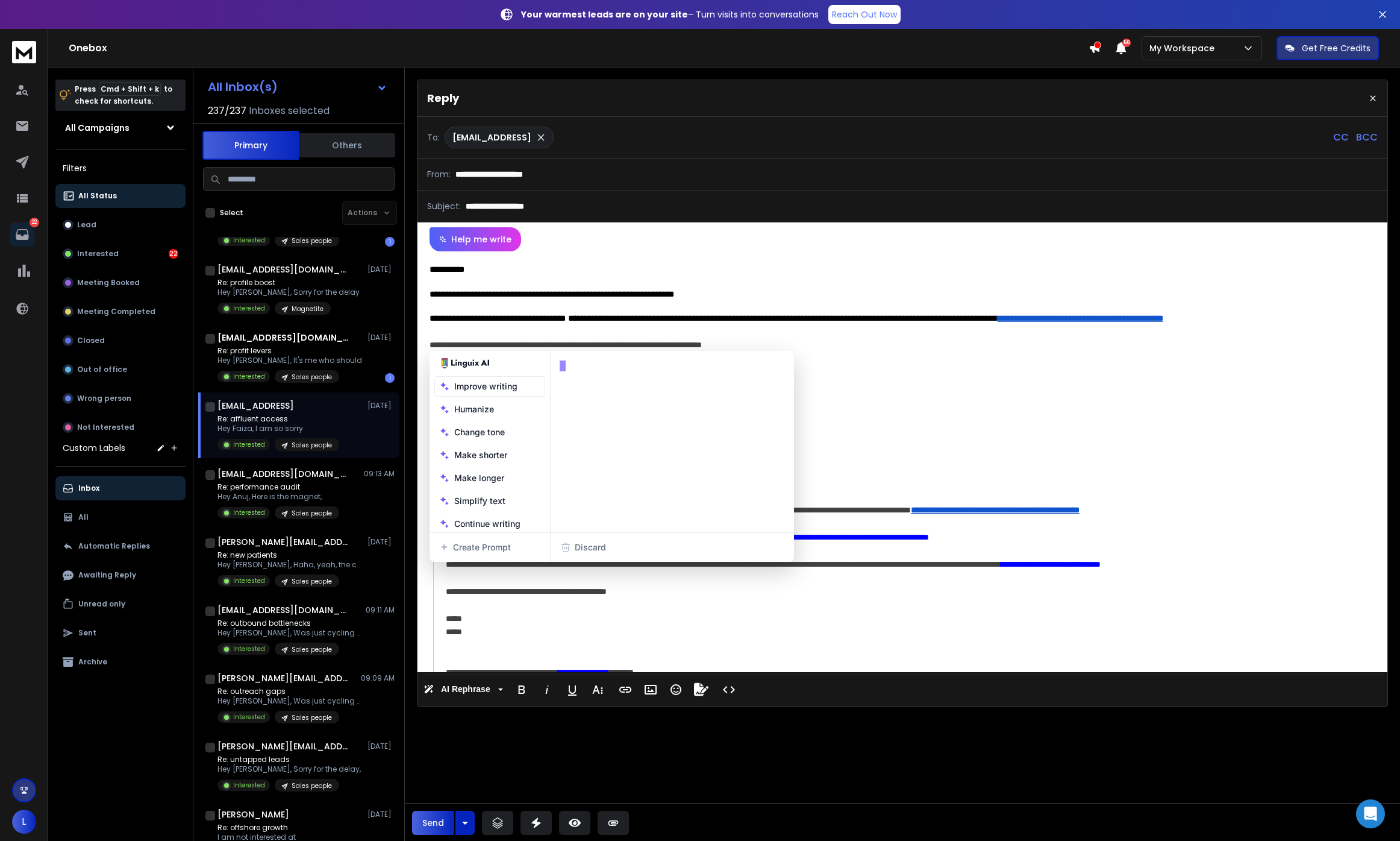
click at [781, 337] on div "**********" at bounding box center [891, 343] width 924 height 158
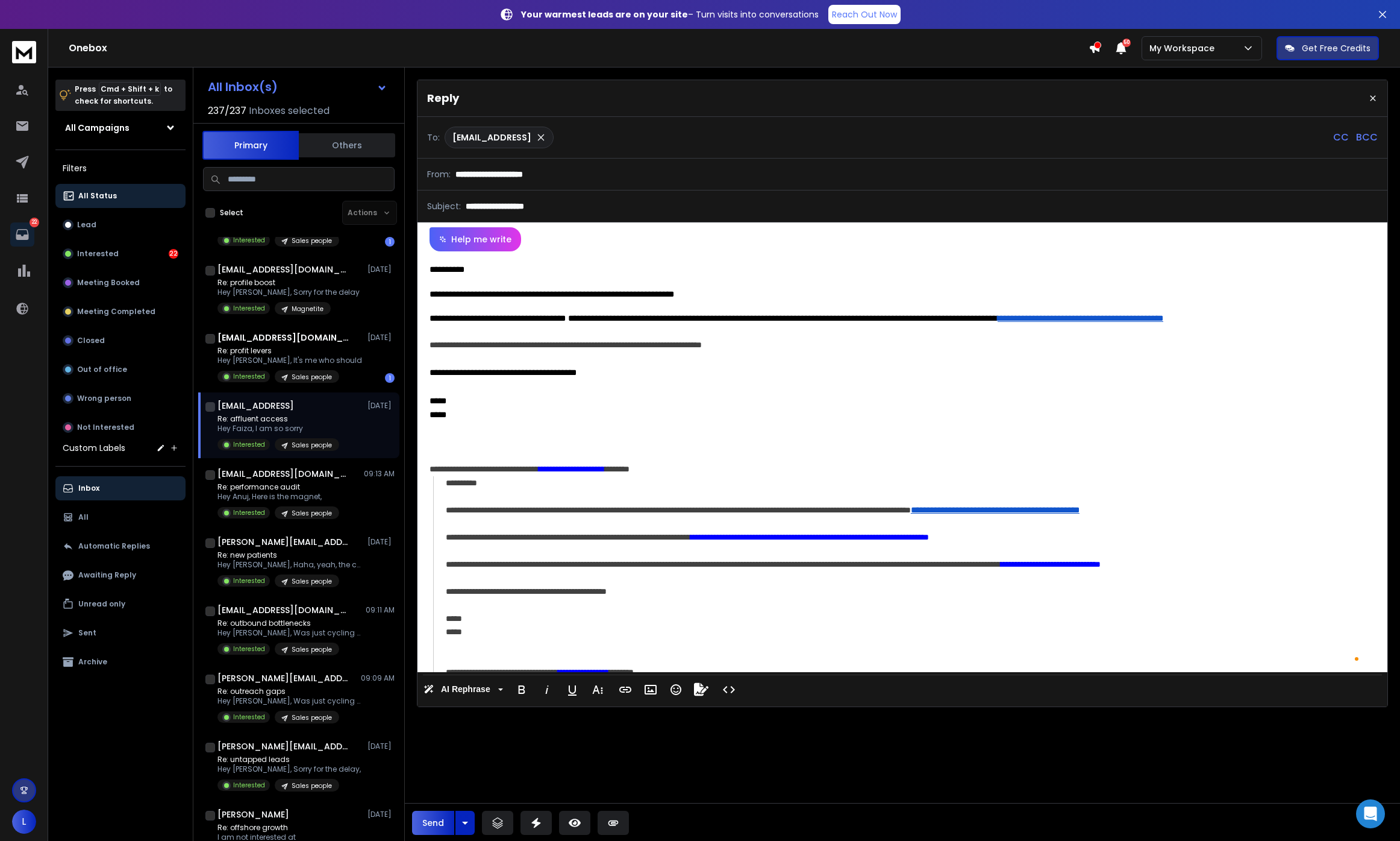
click at [422, 818] on button "Send" at bounding box center [433, 823] width 42 height 24
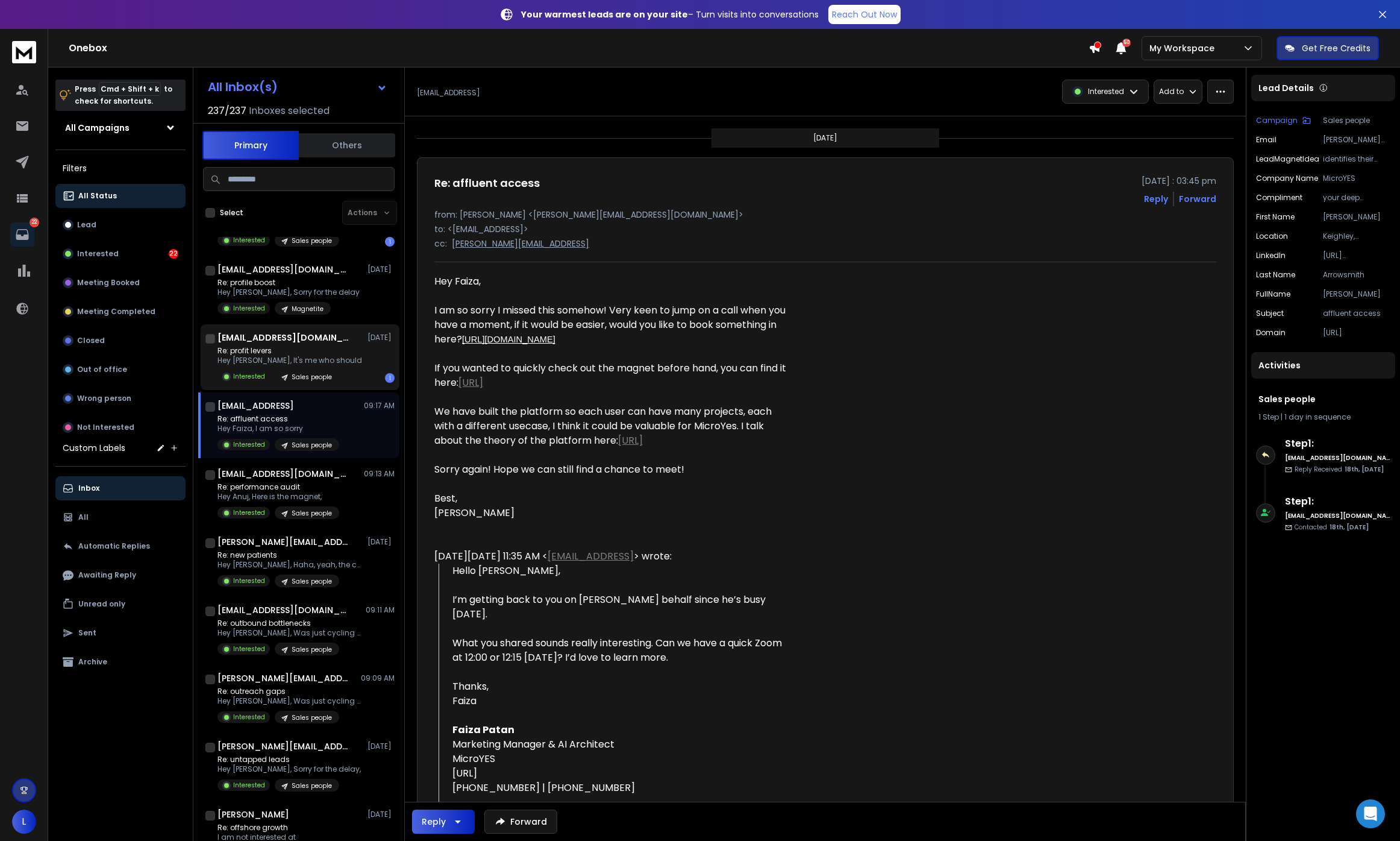
click at [320, 344] on div "saief@volyat.com 21 Jul Re: profit levers Hey Saief, It's me who should Interes…" at bounding box center [306, 357] width 177 height 51
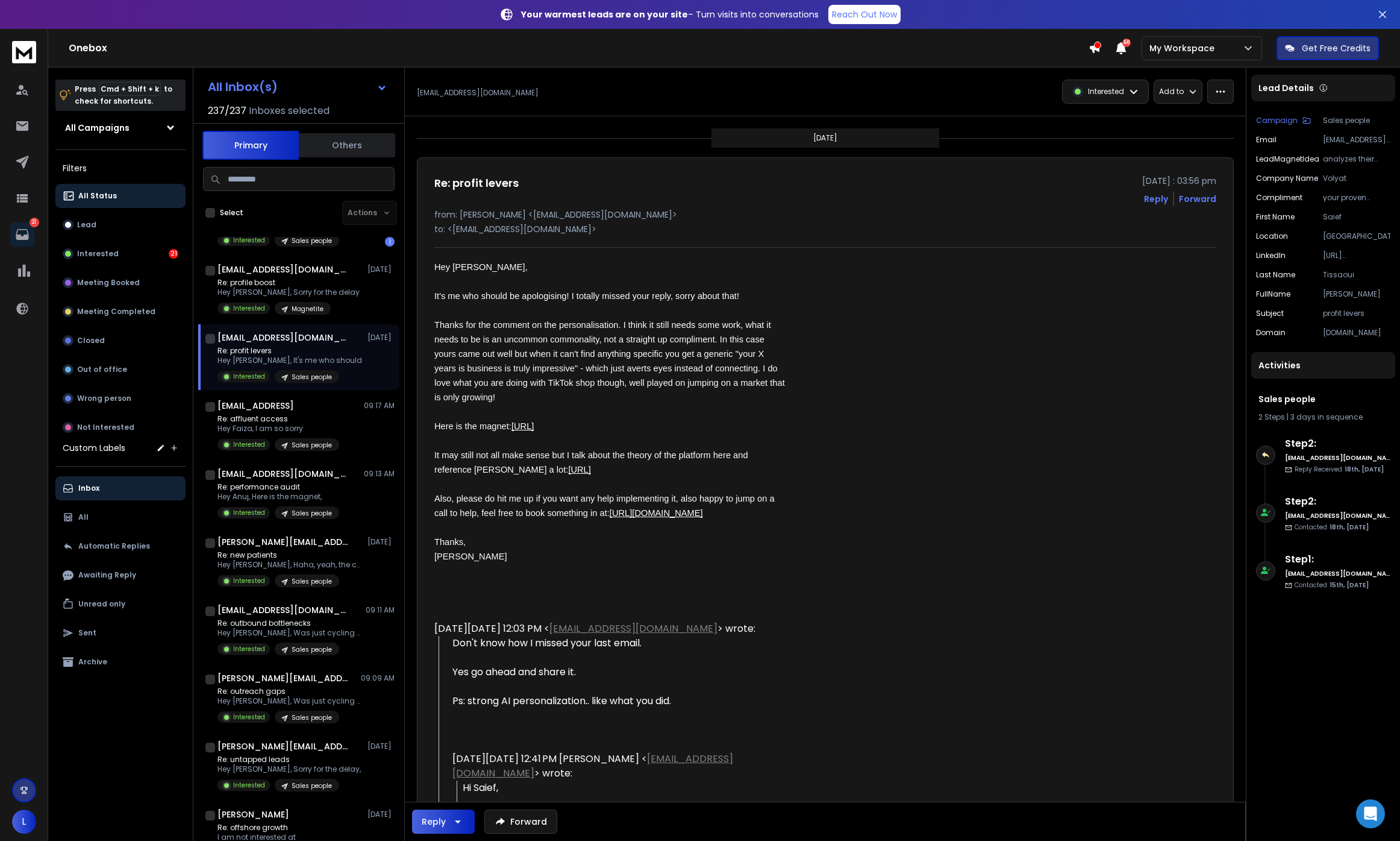
click at [466, 268] on span "Hey Saief," at bounding box center [481, 267] width 93 height 10
click at [1334, 332] on p "volyat.com" at bounding box center [1357, 333] width 68 height 10
click at [1331, 219] on p "Saief" at bounding box center [1357, 217] width 68 height 10
click at [1148, 194] on button "Reply" at bounding box center [1156, 199] width 24 height 12
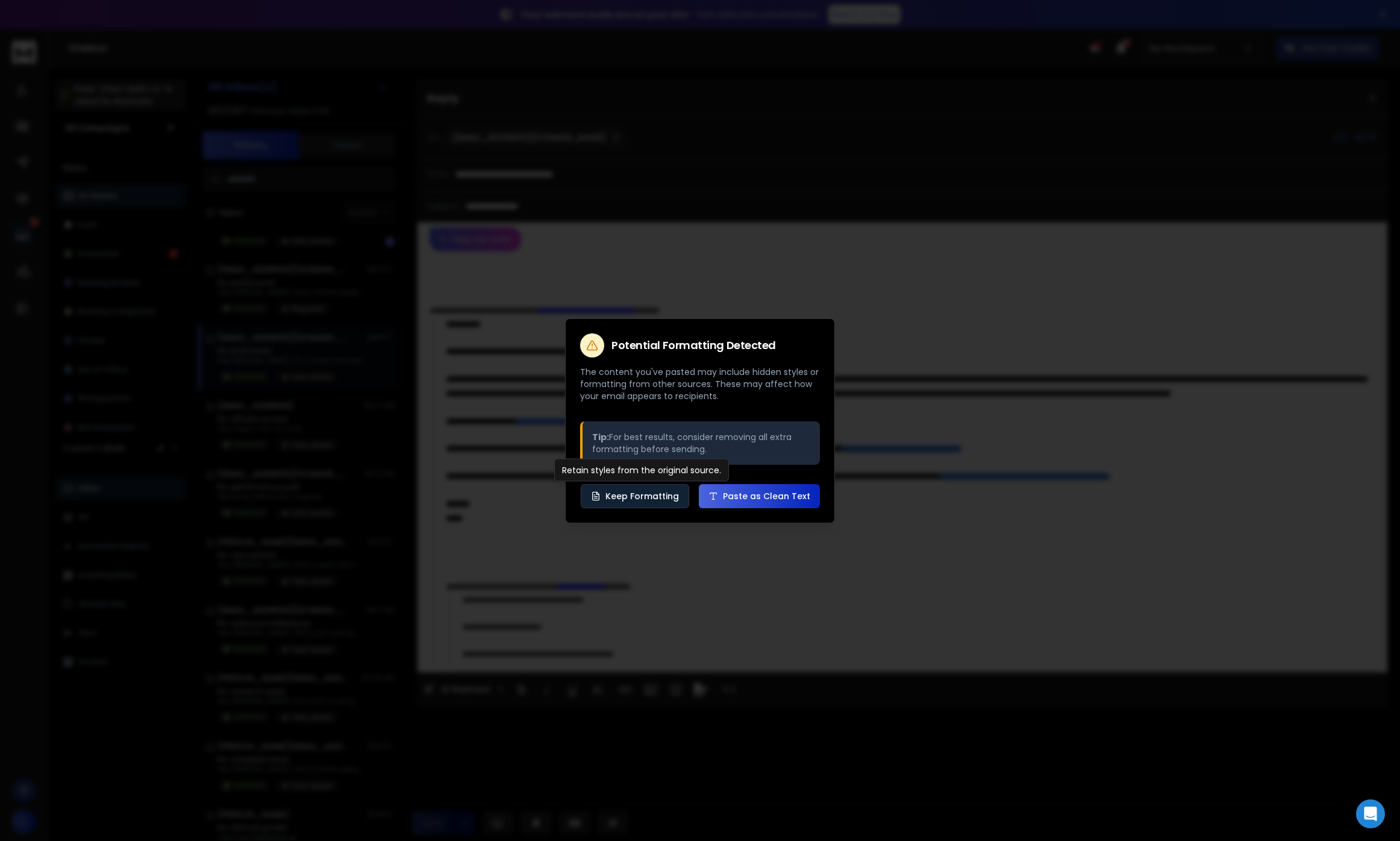
click at [624, 492] on button "Keep Formatting" at bounding box center [635, 496] width 108 height 24
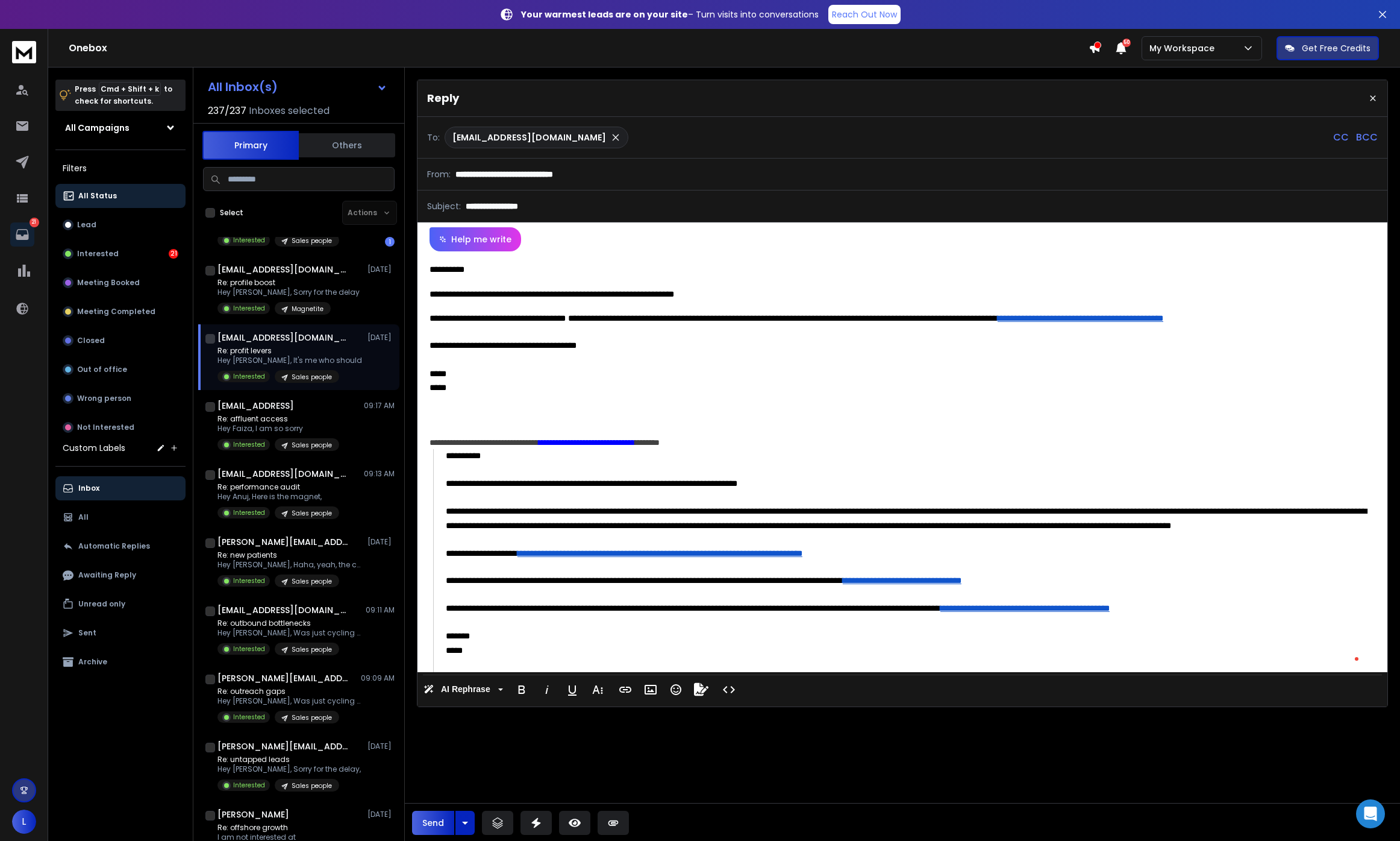
click at [444, 825] on button "Send" at bounding box center [433, 823] width 42 height 24
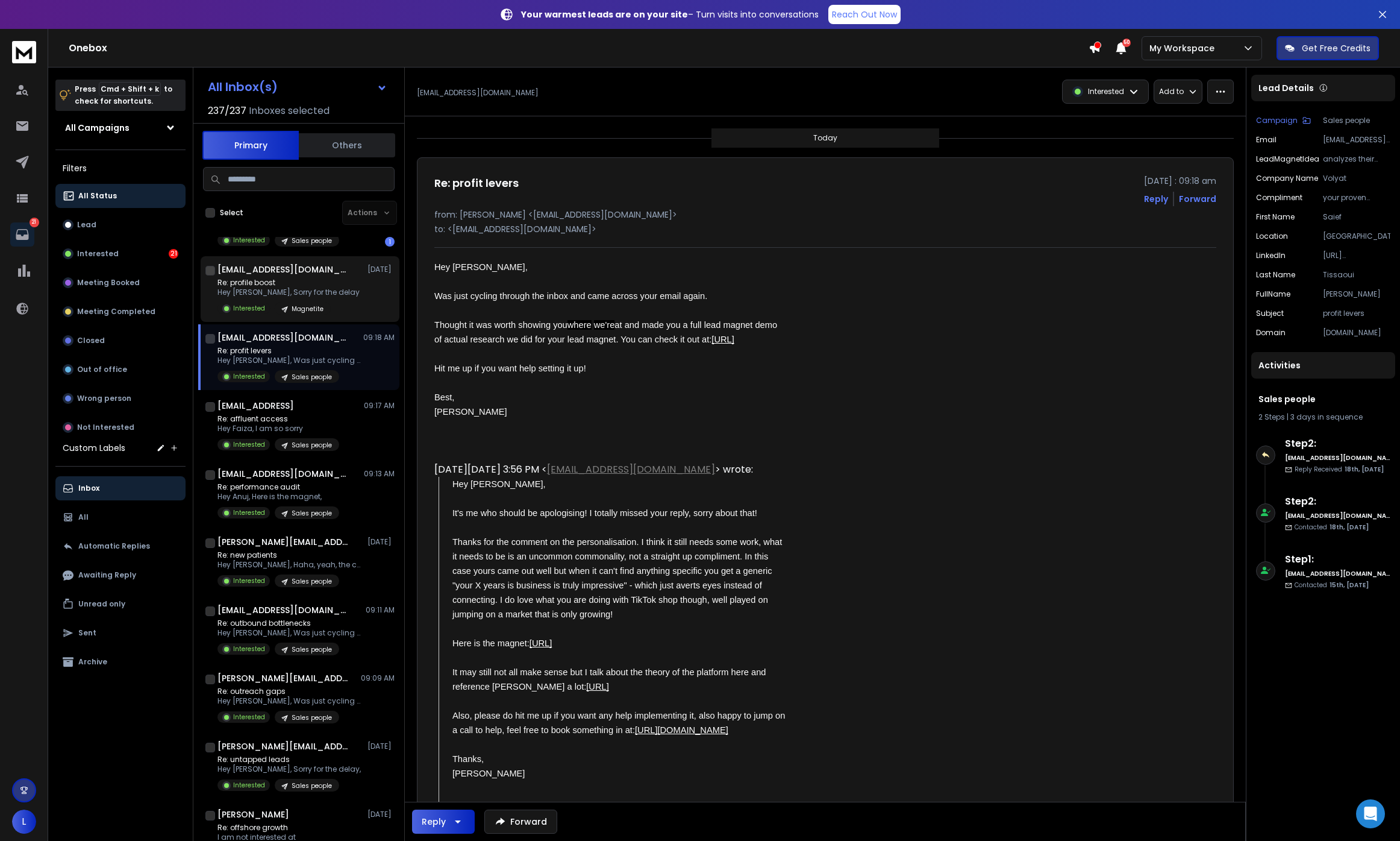
click at [342, 283] on div "Re: profile boost Hey Harwinder, Sorry for the delay Interested Magnetite" at bounding box center [306, 296] width 177 height 37
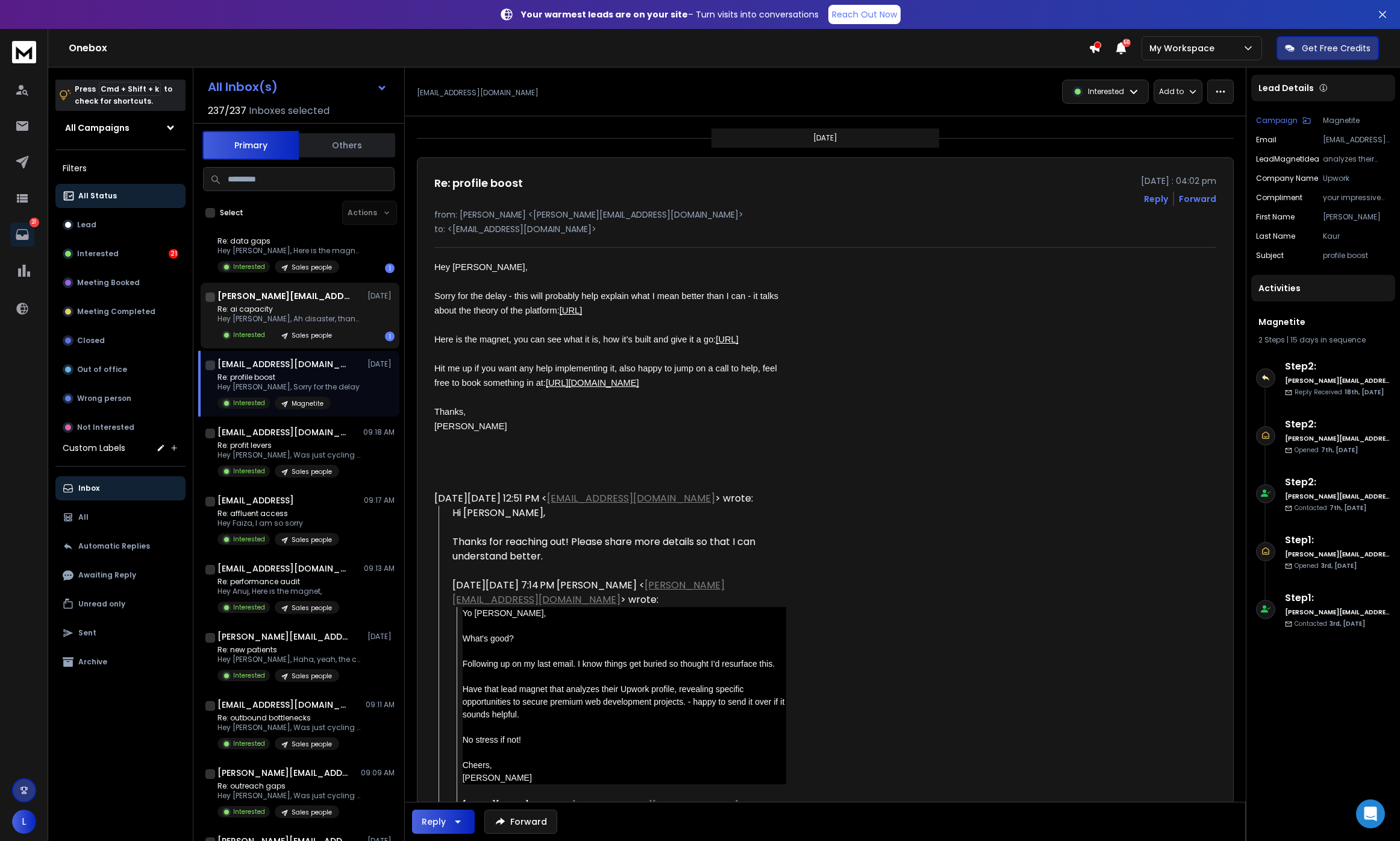
scroll to position [3975, 0]
click at [342, 311] on div "Re: ai capacity Hey Ruben, Ah disaster, thanks for Interested Sales people 1" at bounding box center [306, 323] width 177 height 37
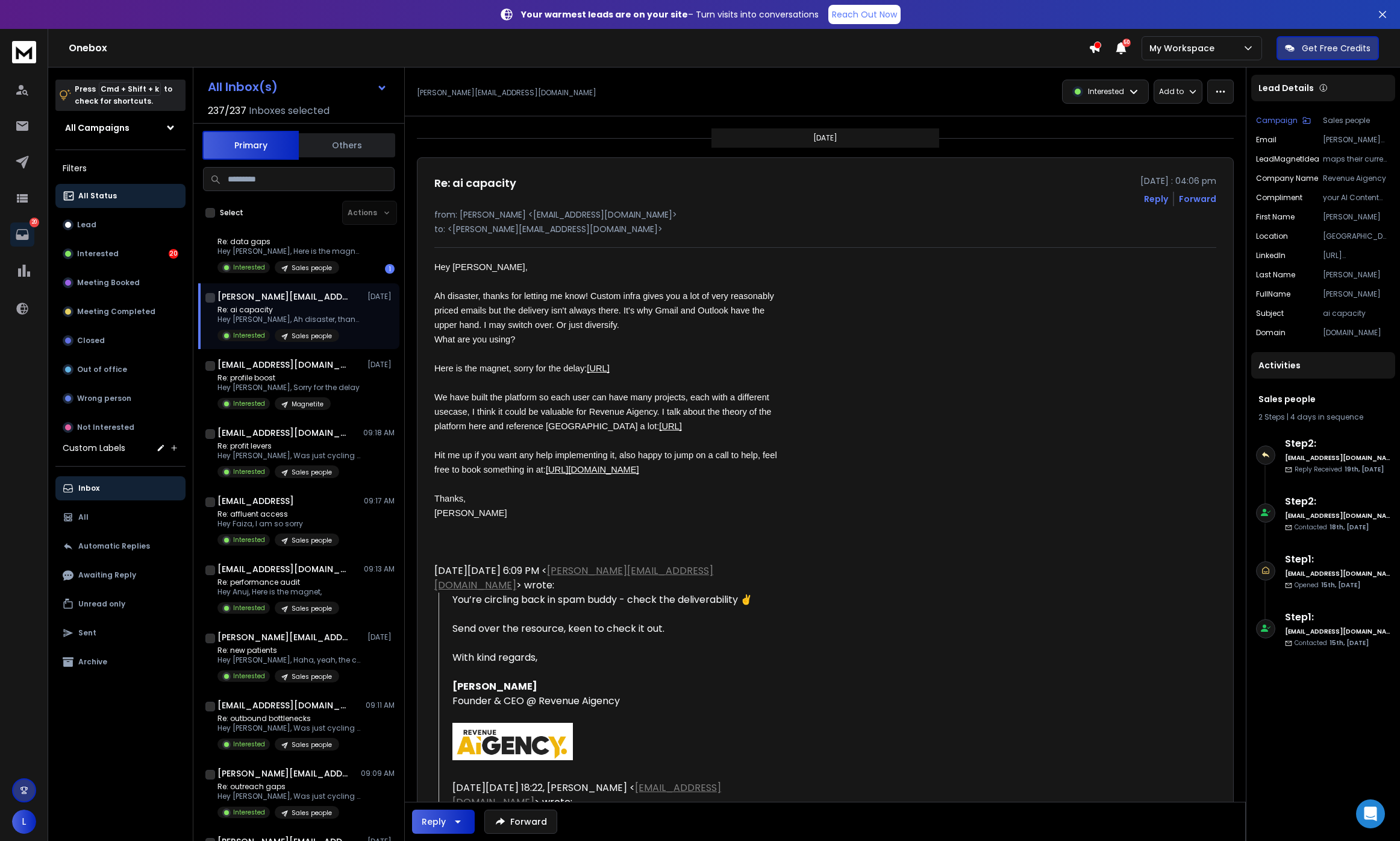
click at [1375, 337] on p "revenueaigency.com" at bounding box center [1357, 333] width 68 height 10
click at [478, 262] on span "Hey Ruben," at bounding box center [481, 267] width 93 height 10
click at [472, 266] on span "Hey Ruben," at bounding box center [481, 267] width 93 height 10
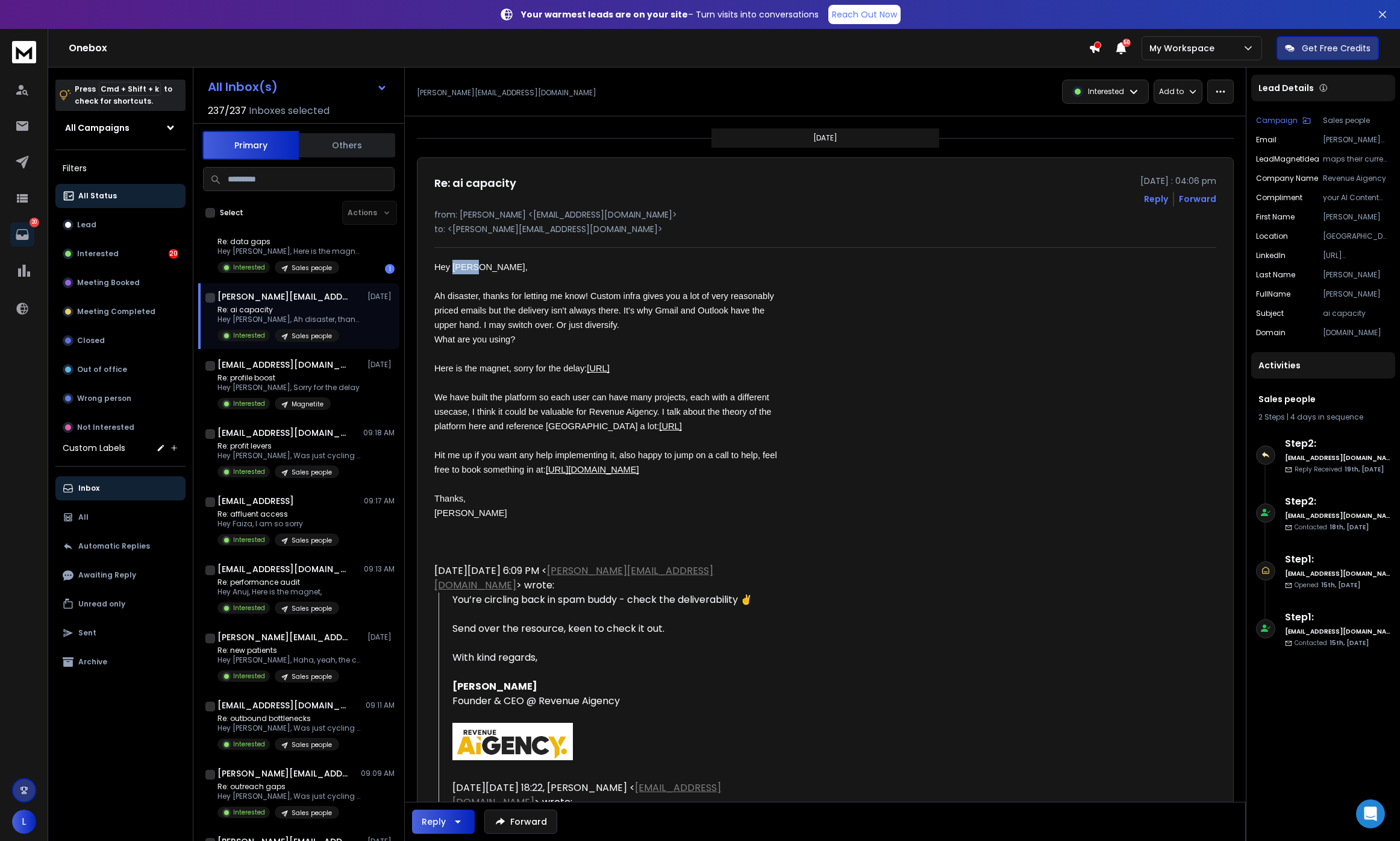
click at [1164, 195] on button "Reply" at bounding box center [1156, 199] width 24 height 12
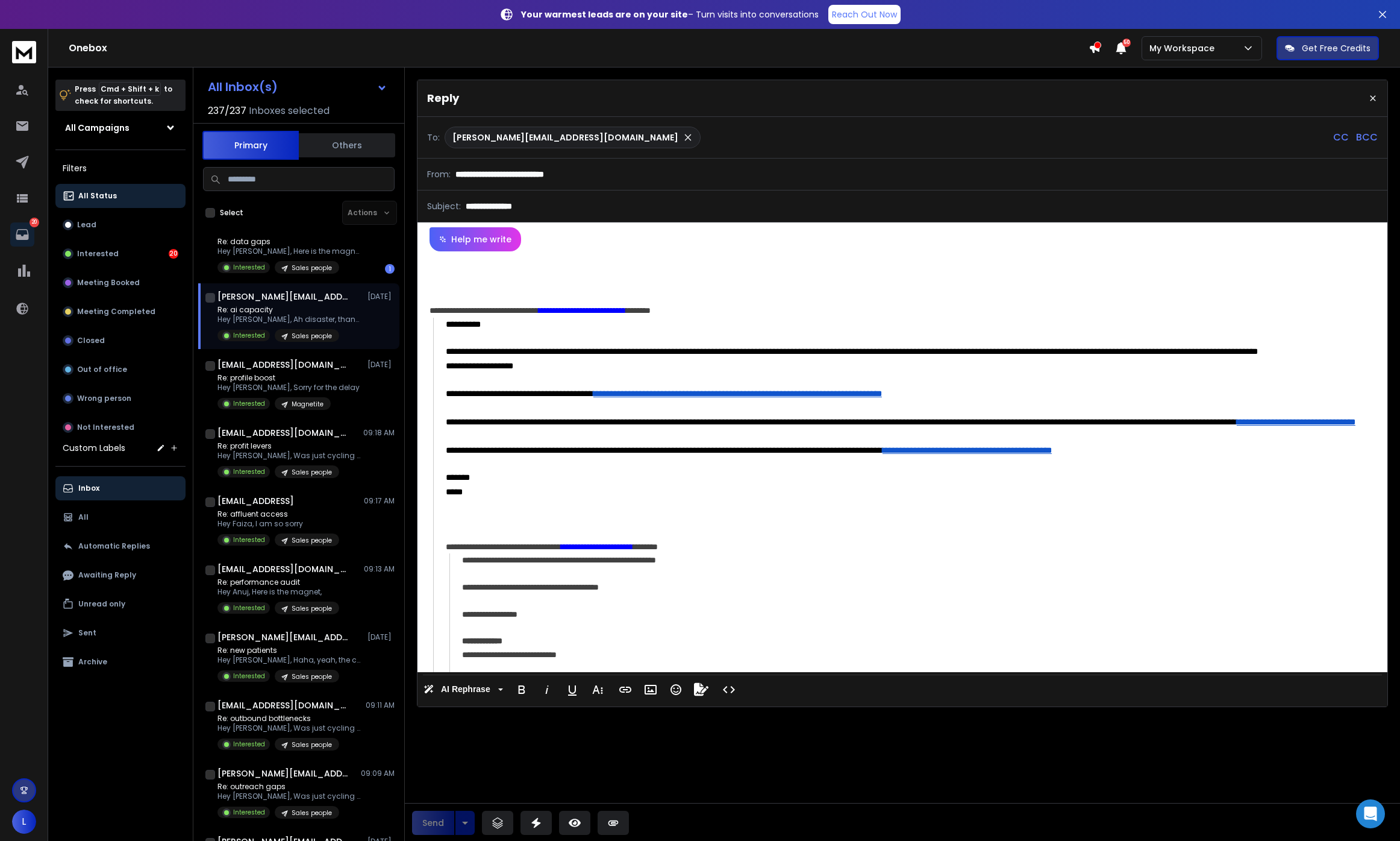
click at [588, 238] on div "Help me write" at bounding box center [902, 238] width 970 height 31
click at [561, 257] on div "**********" at bounding box center [902, 461] width 970 height 420
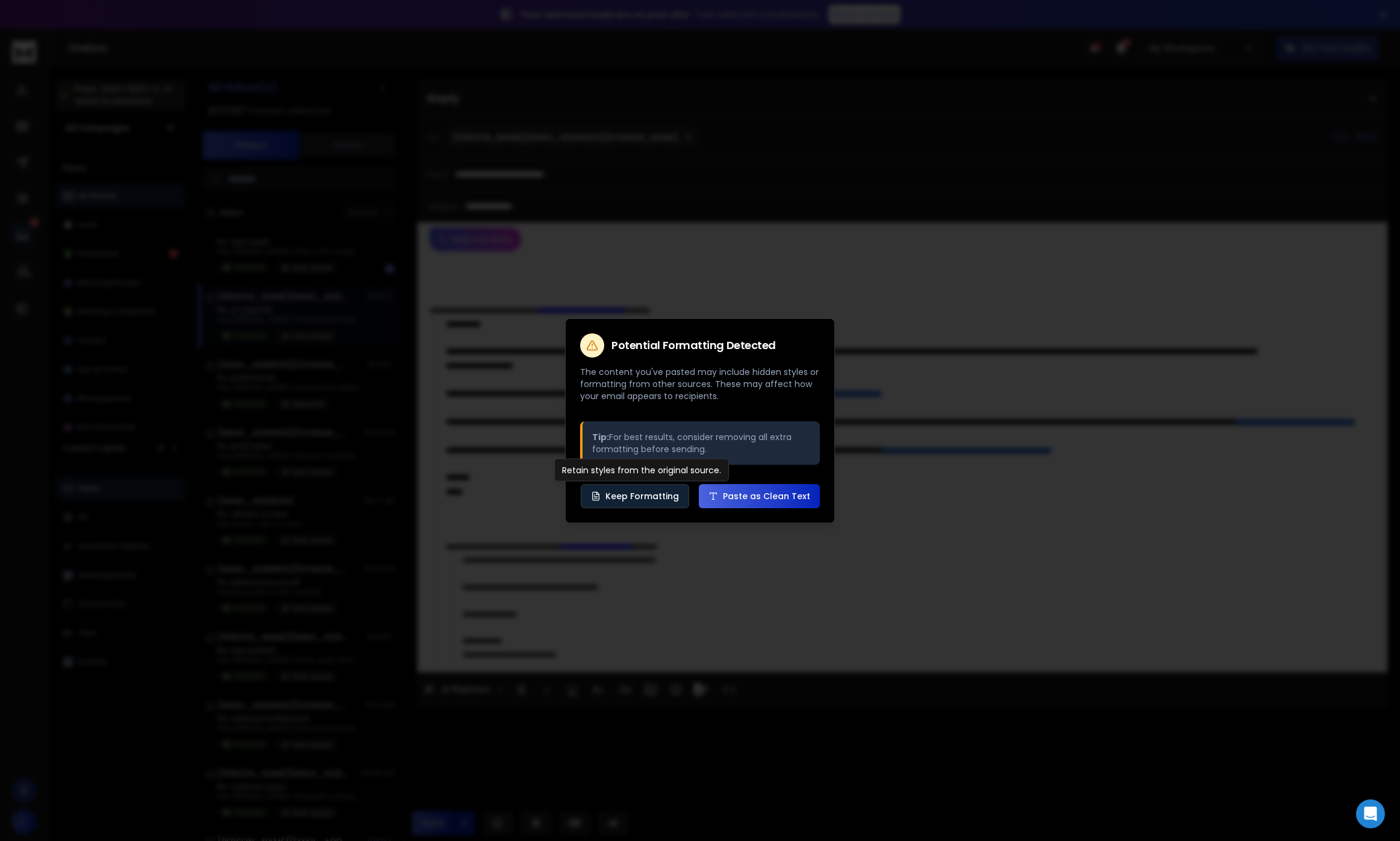
click at [635, 487] on button "Keep Formatting" at bounding box center [635, 496] width 108 height 24
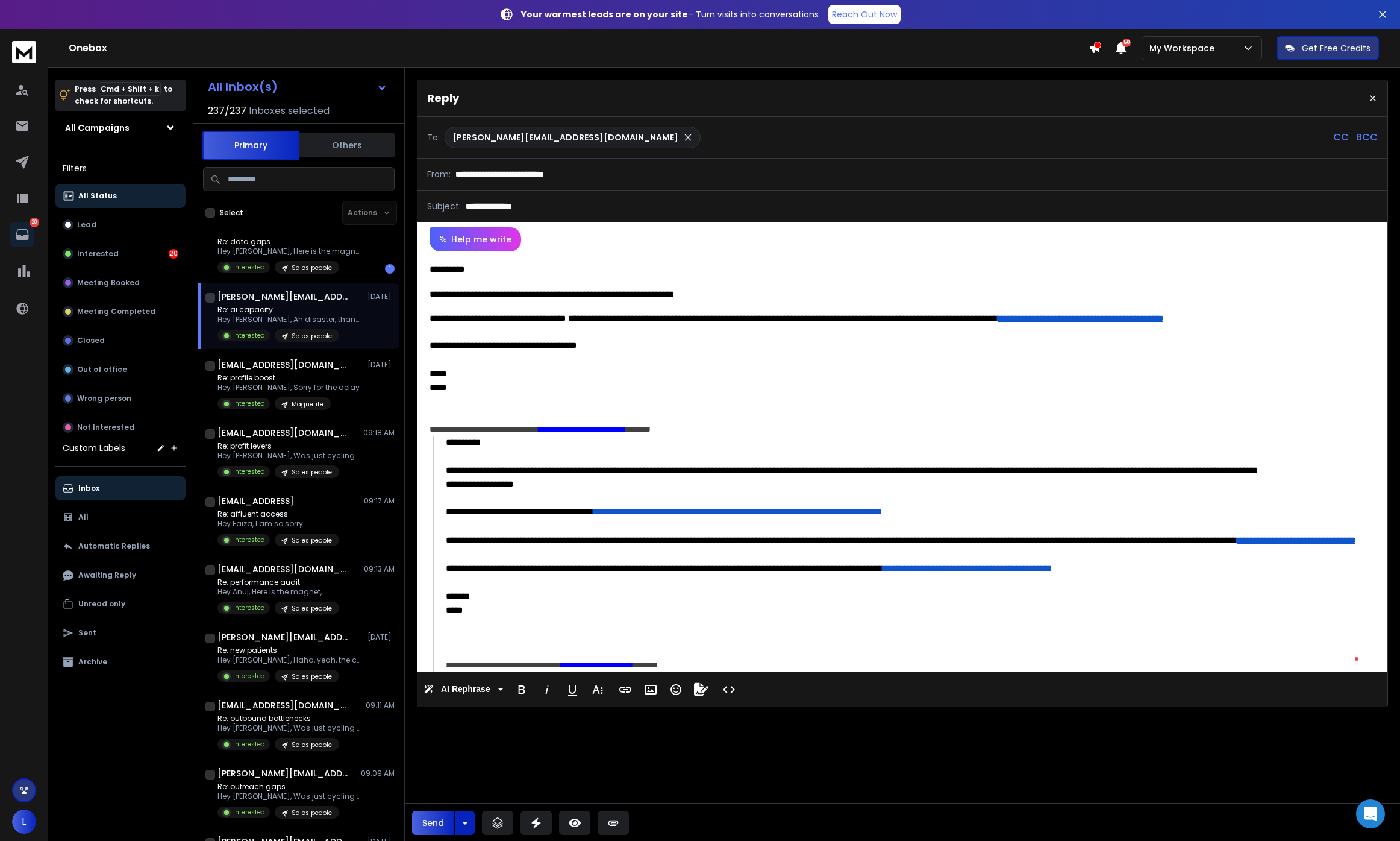
click at [442, 817] on button "Send" at bounding box center [433, 823] width 42 height 24
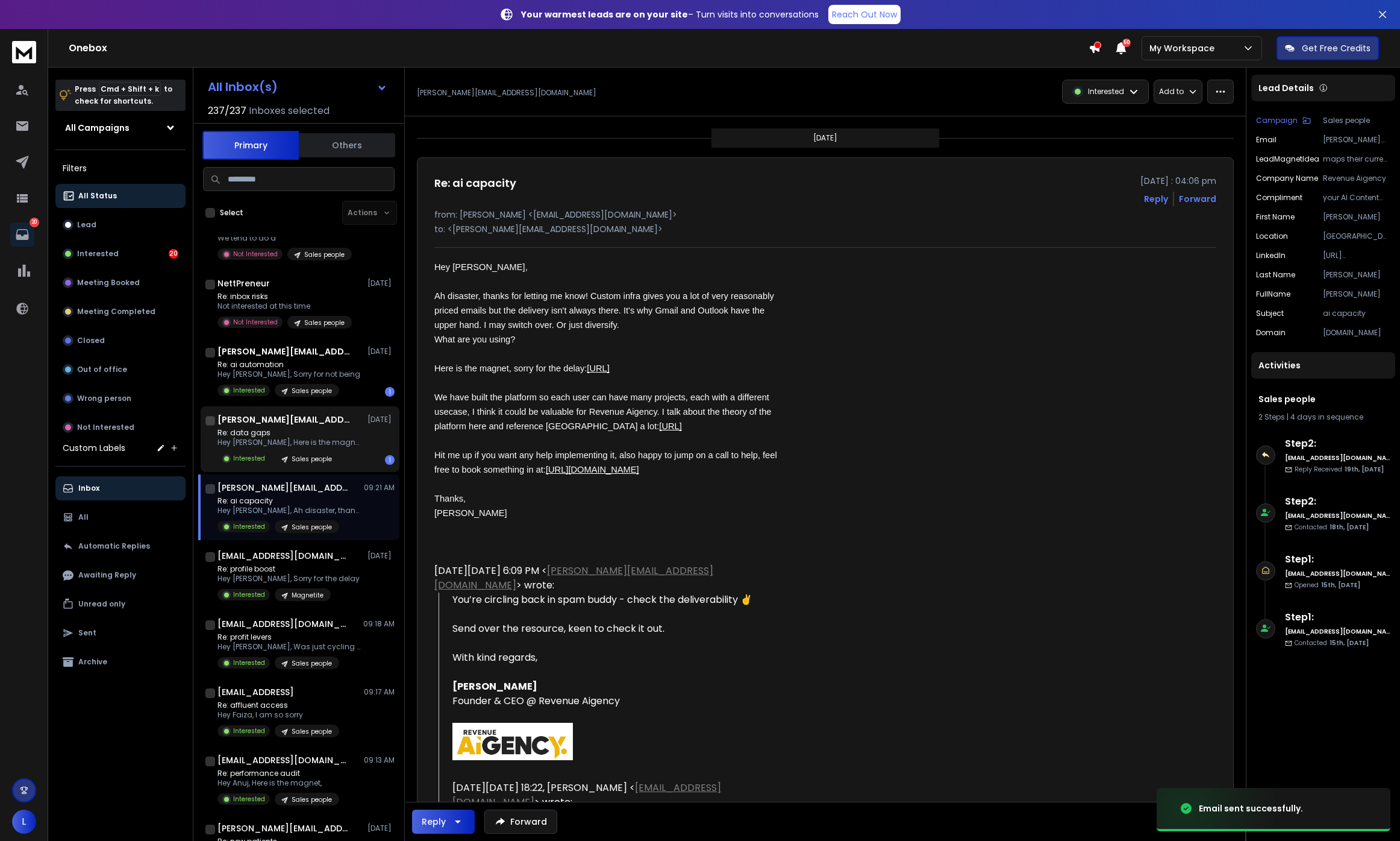
scroll to position [3774, 0]
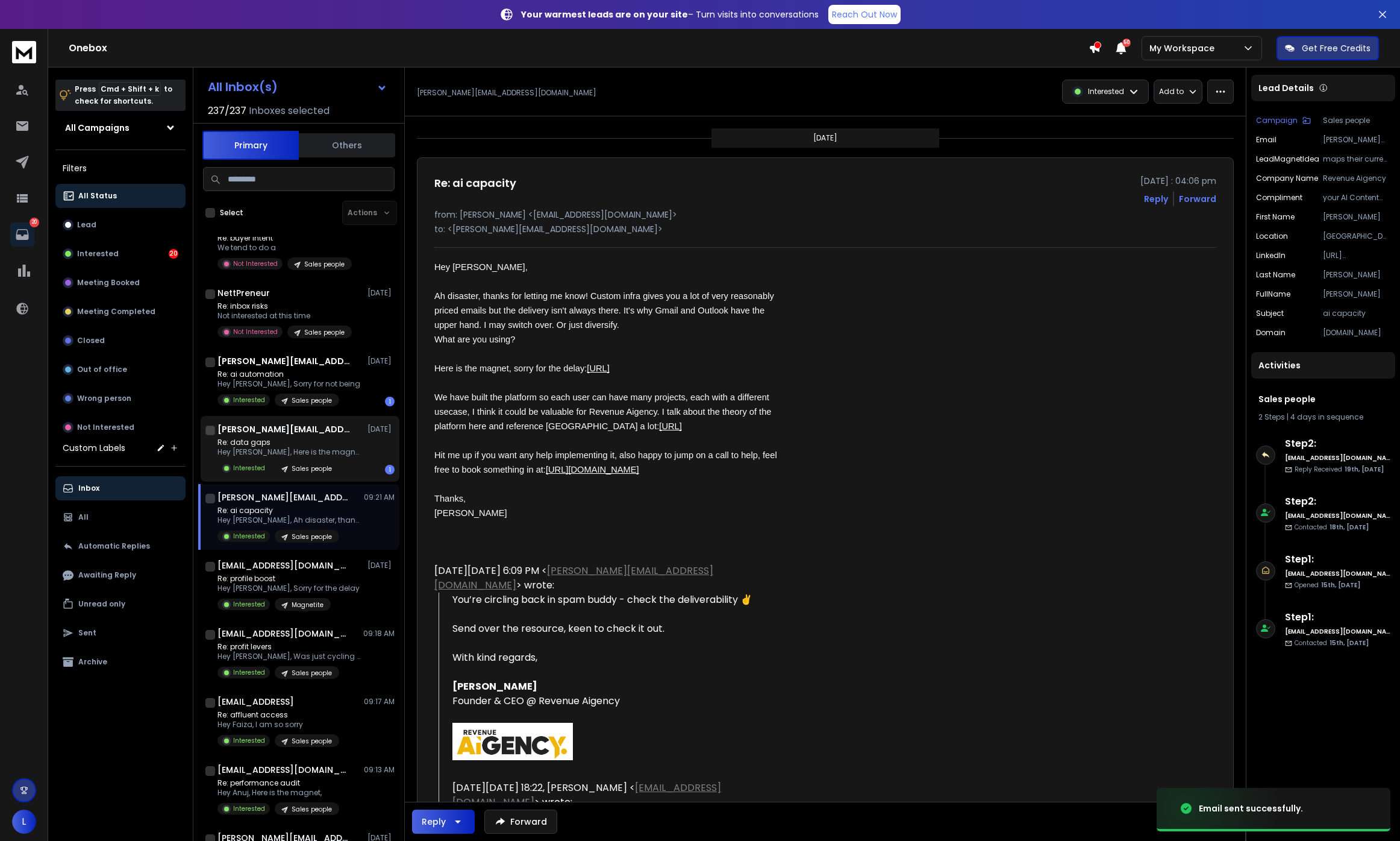
click at [329, 443] on p "Re: data gaps" at bounding box center [290, 442] width 145 height 10
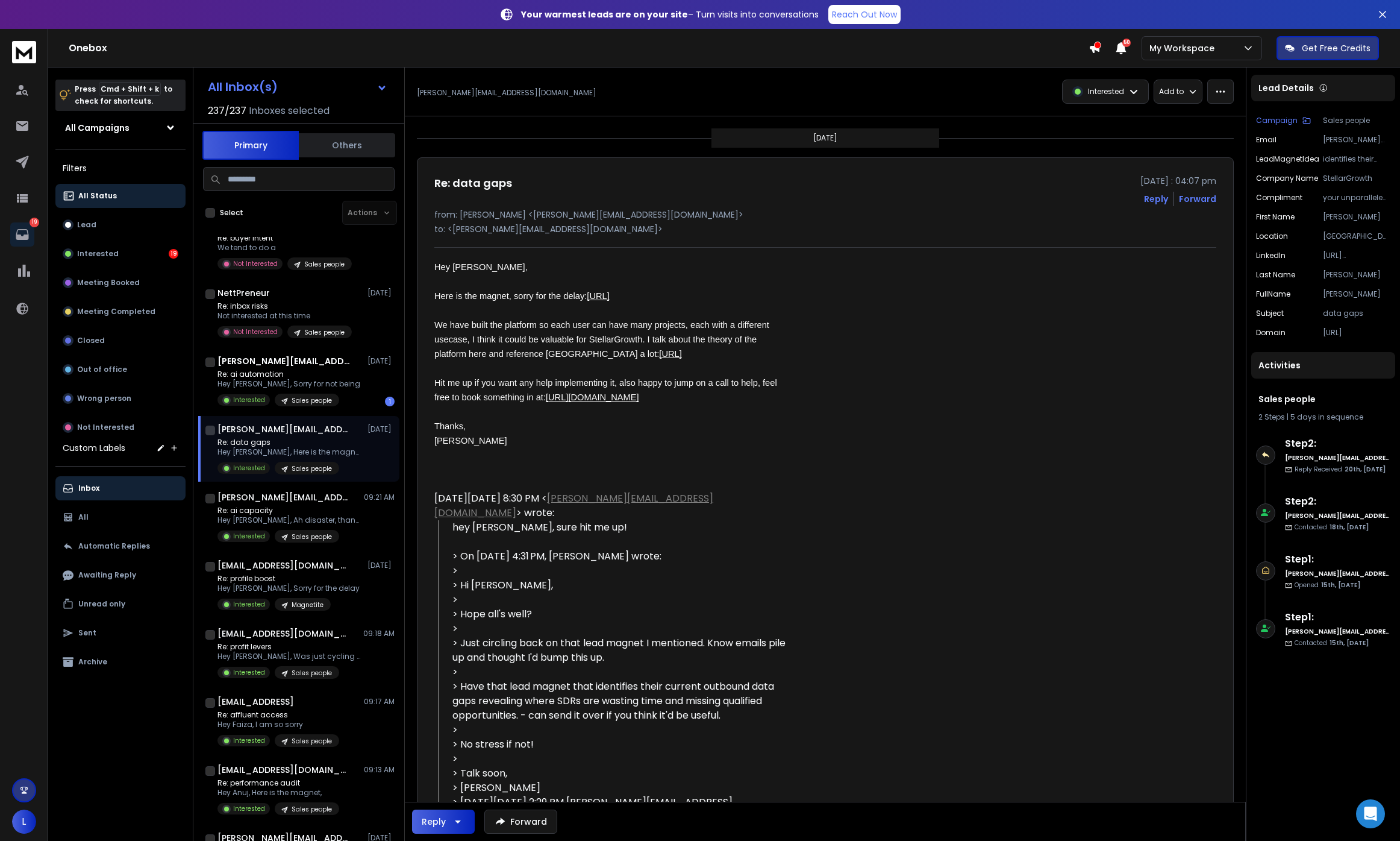
click at [1336, 333] on p "stellargrowth.ai" at bounding box center [1357, 333] width 68 height 10
click at [1145, 201] on button "Reply" at bounding box center [1156, 199] width 24 height 12
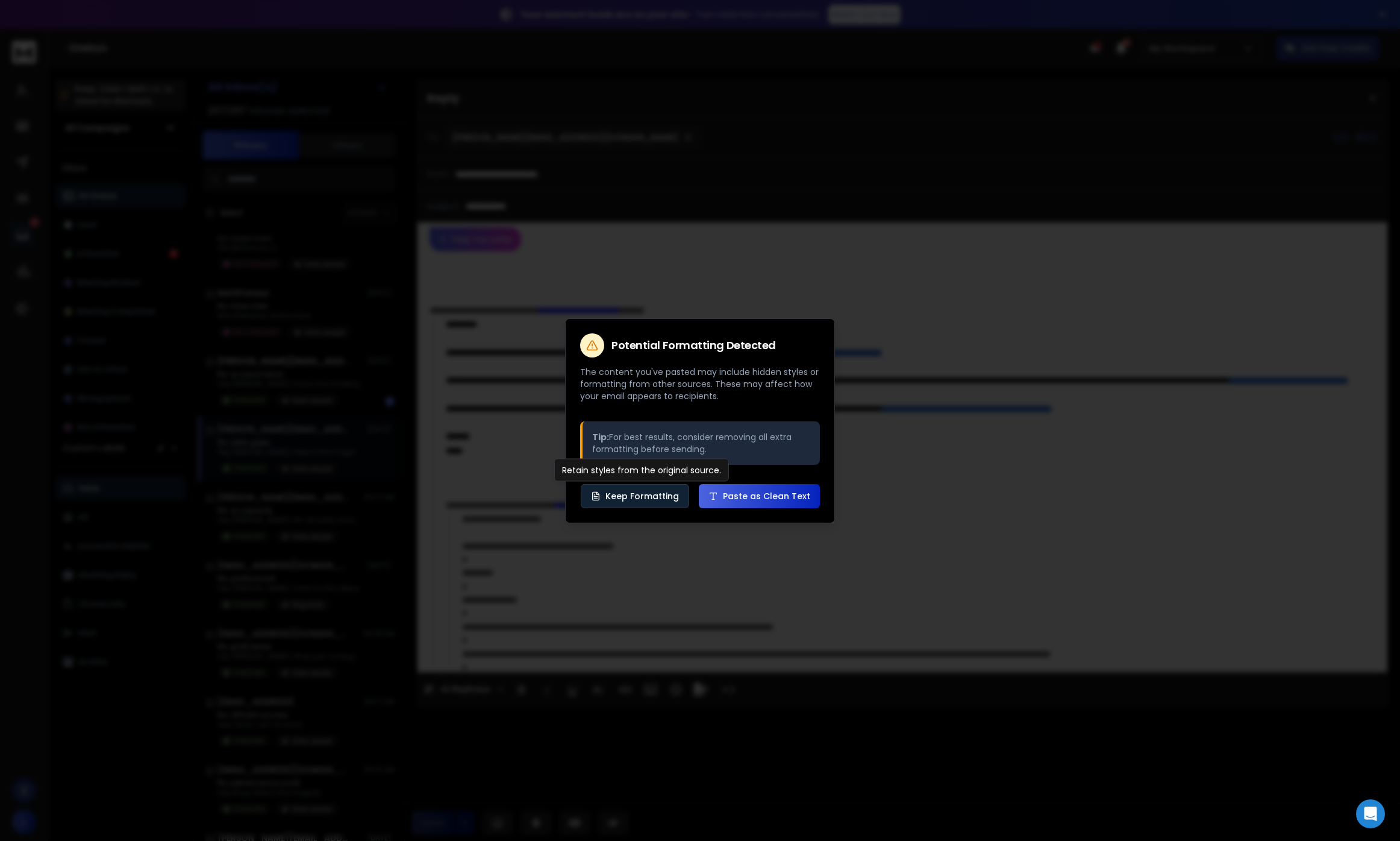
click at [637, 487] on button "Keep Formatting" at bounding box center [635, 496] width 108 height 24
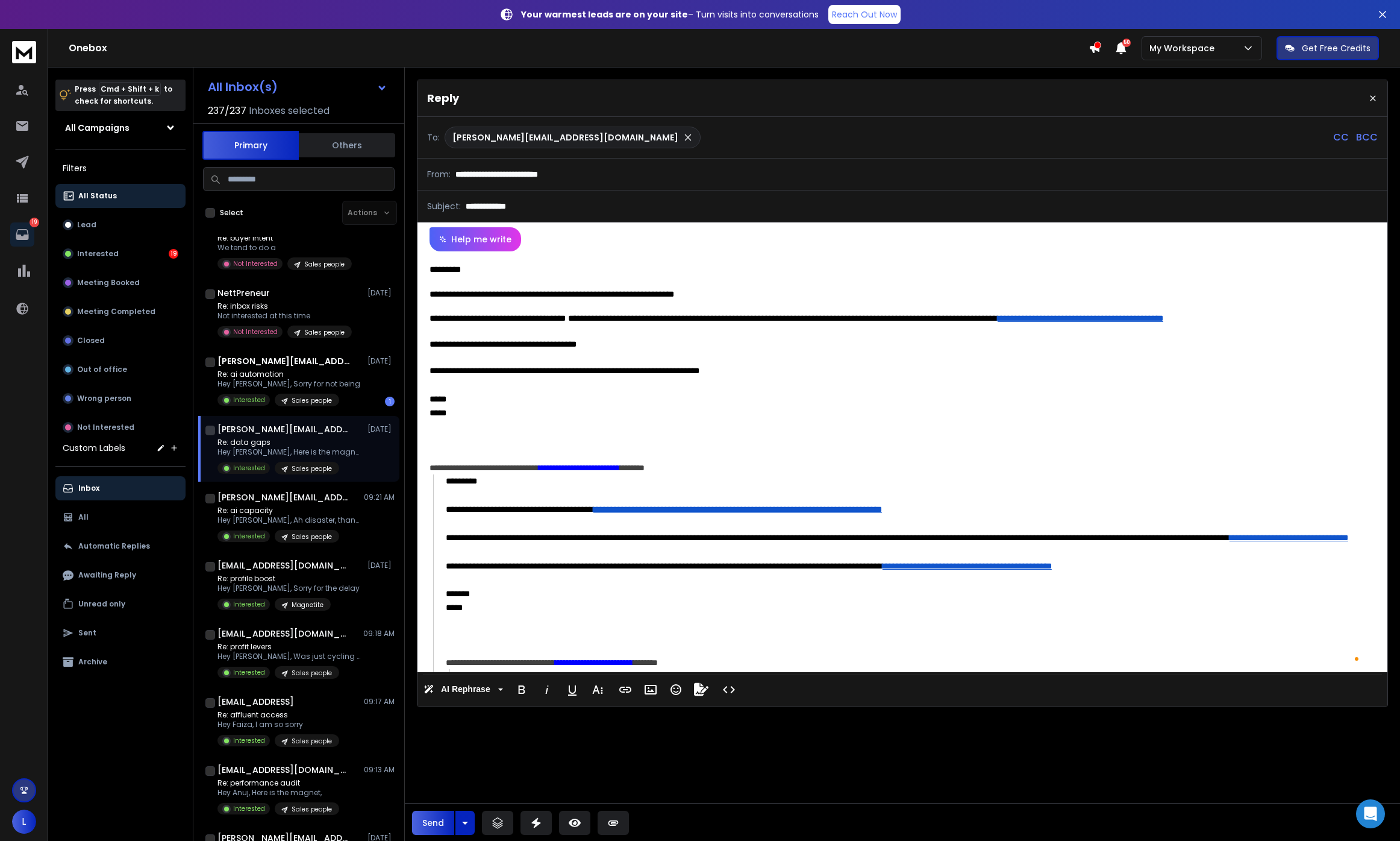
click at [430, 823] on button "Send" at bounding box center [433, 823] width 42 height 24
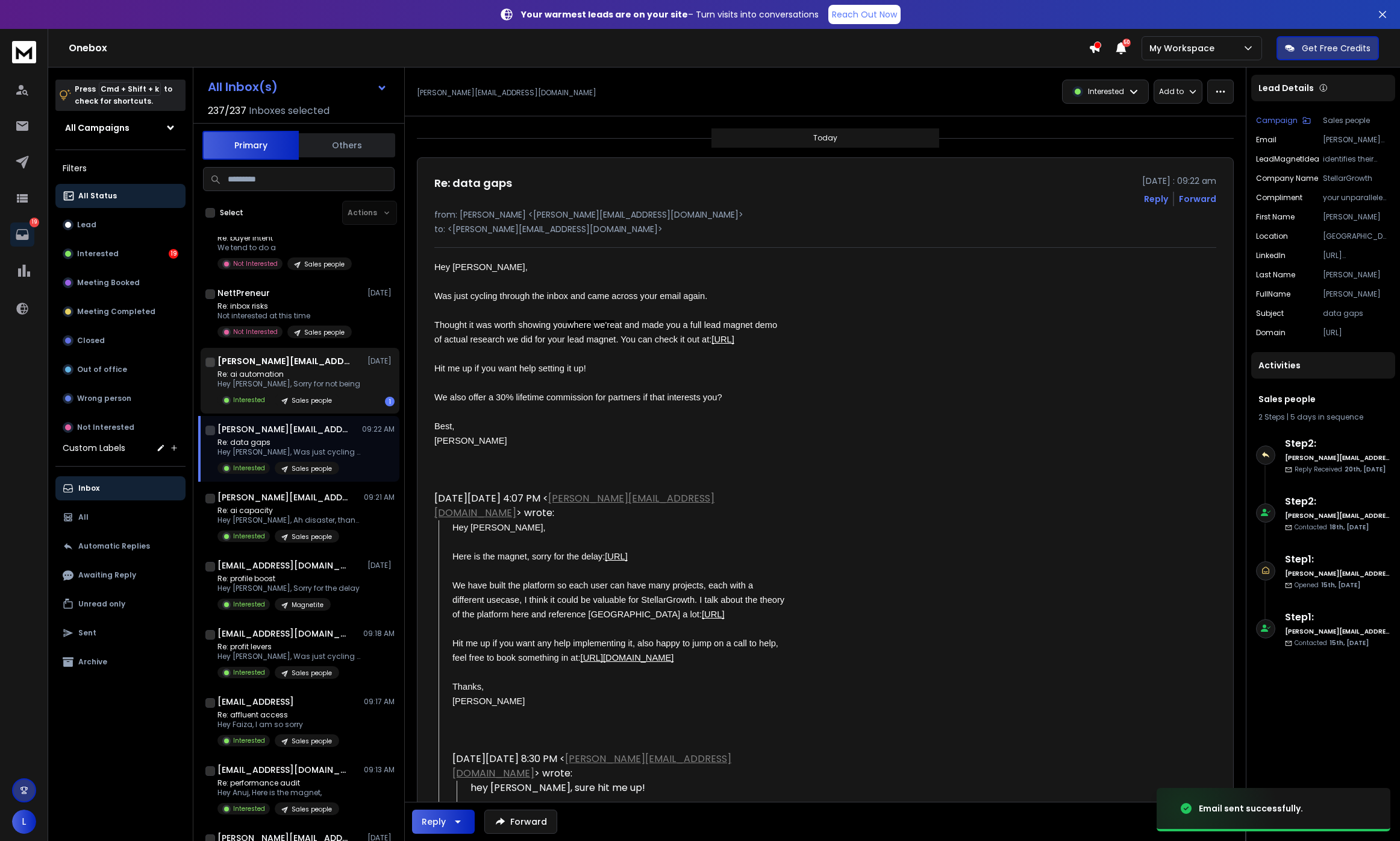
click at [343, 387] on div "Re: ai automation Hey Luke, Sorry for not being Interested Sales people 1" at bounding box center [306, 388] width 177 height 37
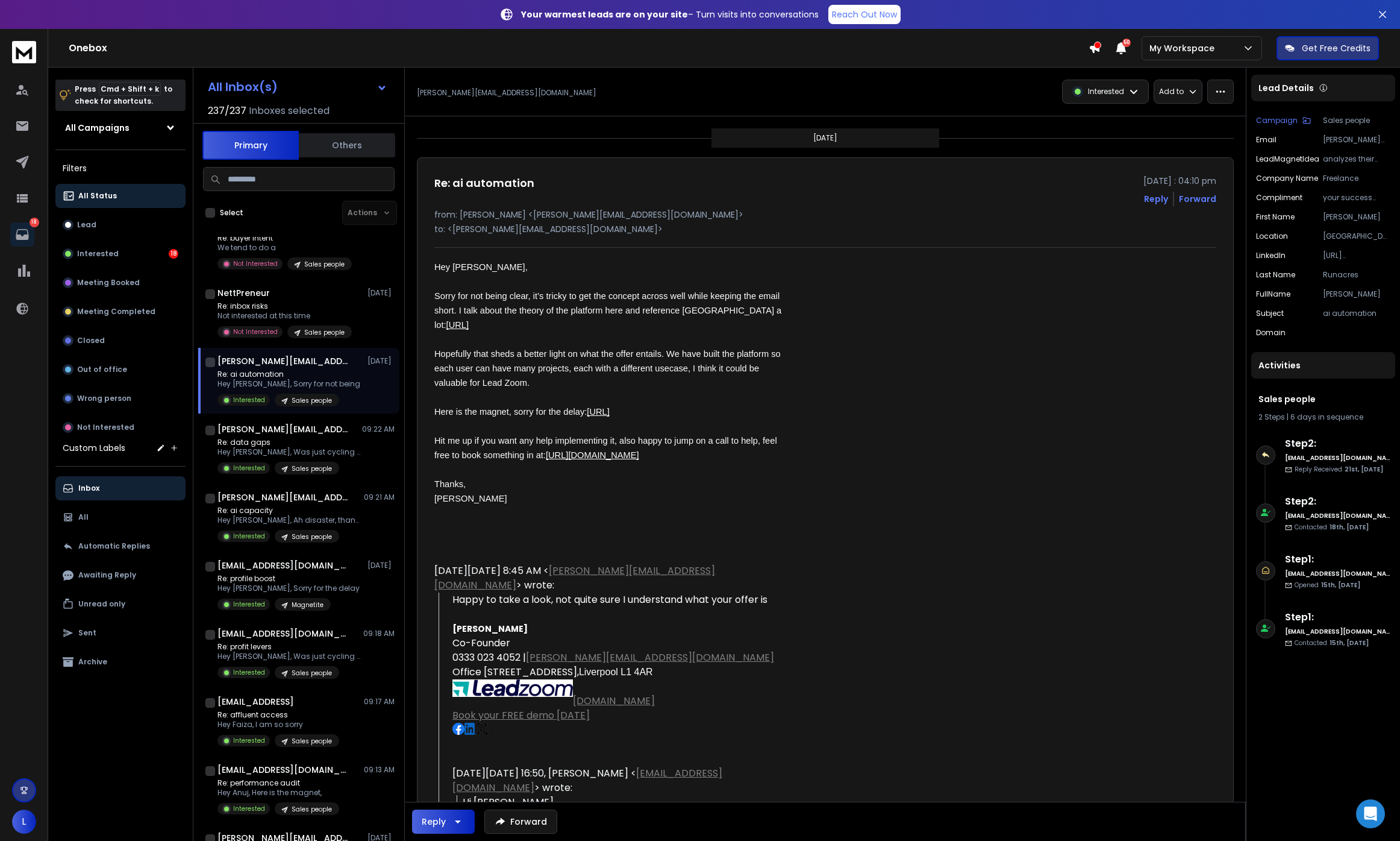
click at [1359, 142] on p "[PERSON_NAME][EMAIL_ADDRESS][DOMAIN_NAME]" at bounding box center [1357, 139] width 68 height 10
click at [460, 267] on span "Hey Luke," at bounding box center [481, 267] width 93 height 10
click at [1153, 194] on button "Reply" at bounding box center [1156, 199] width 24 height 12
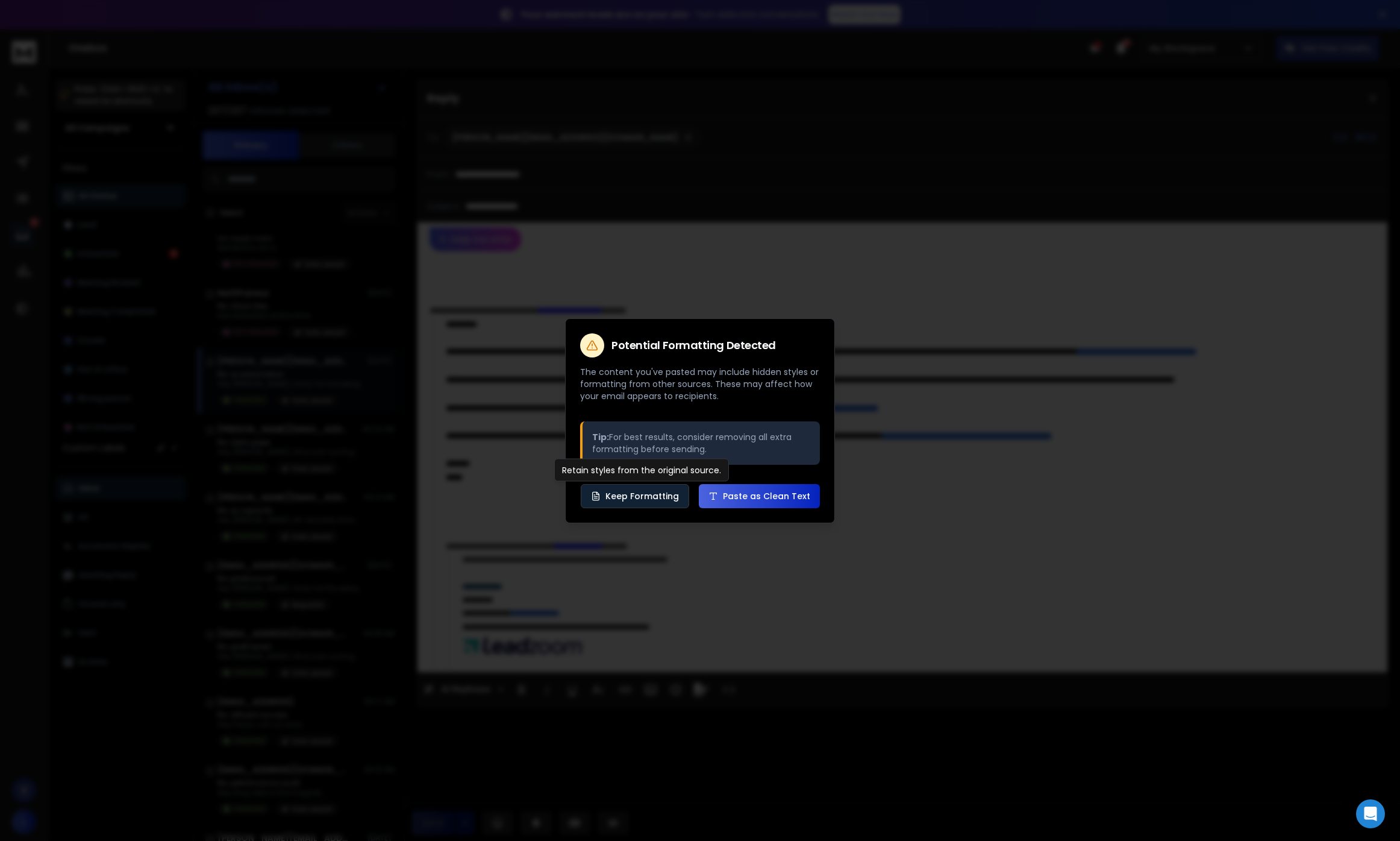
click at [655, 497] on button "Keep Formatting" at bounding box center [635, 496] width 108 height 24
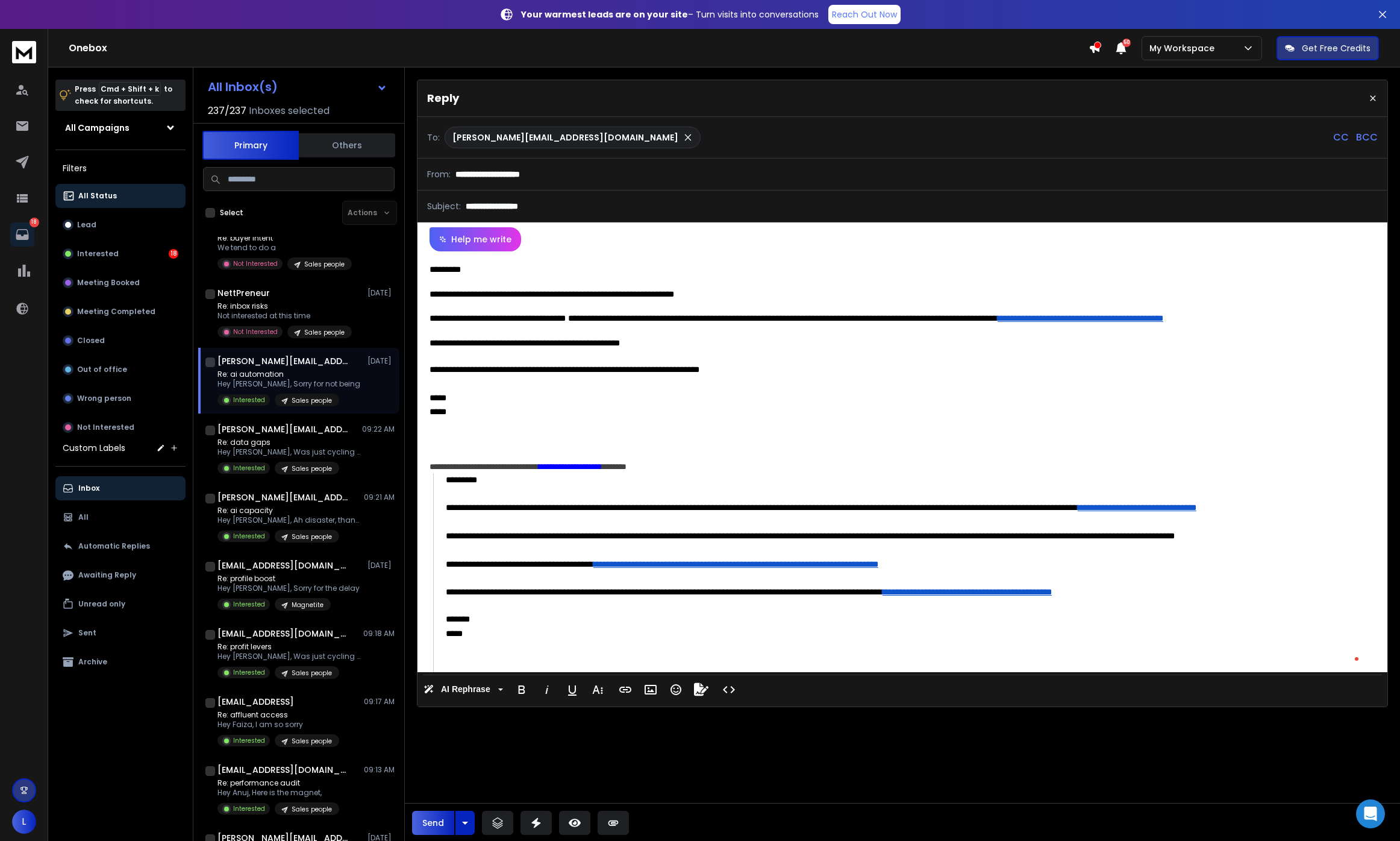
click at [428, 824] on button "Send" at bounding box center [433, 823] width 42 height 24
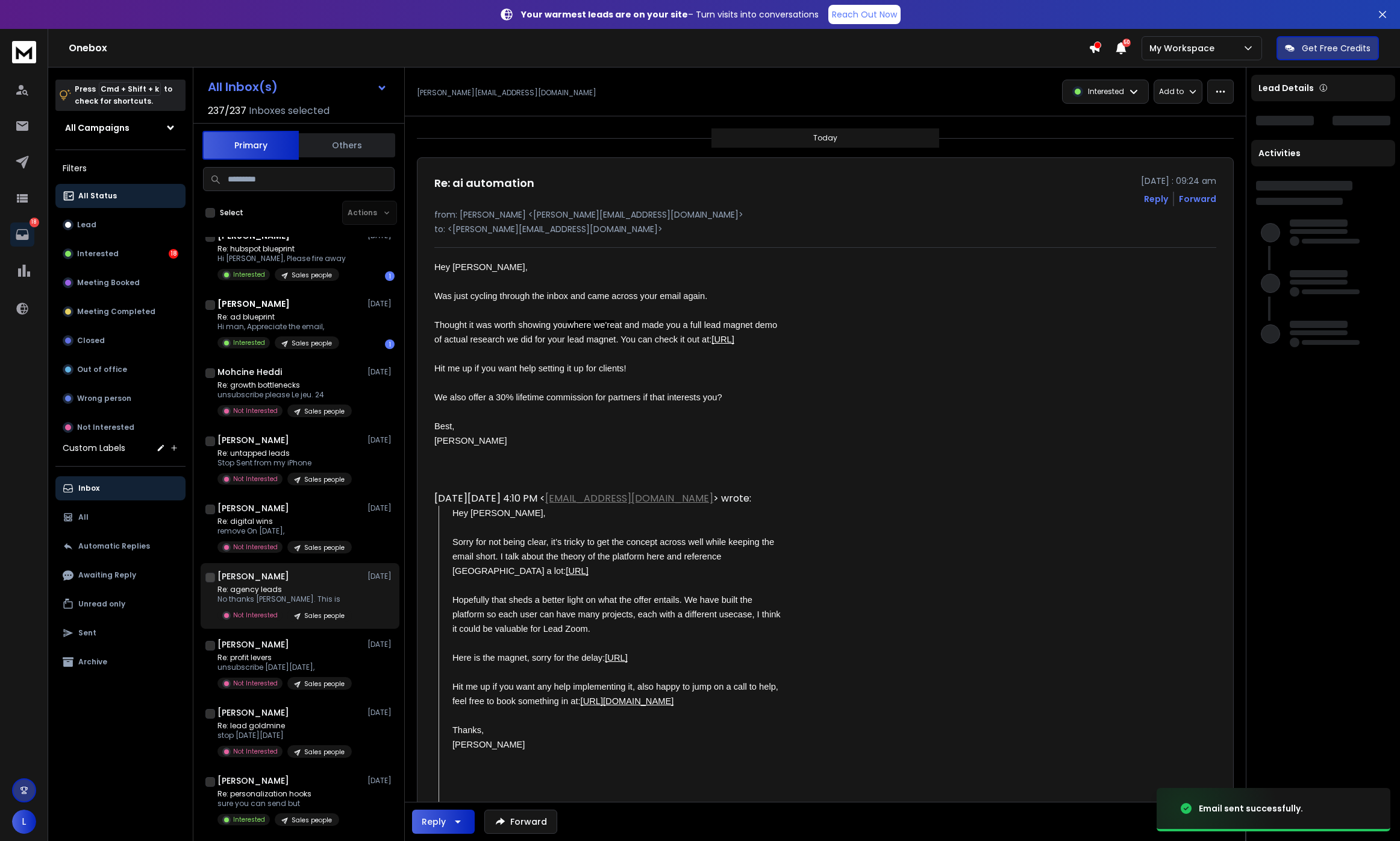
scroll to position [2930, 0]
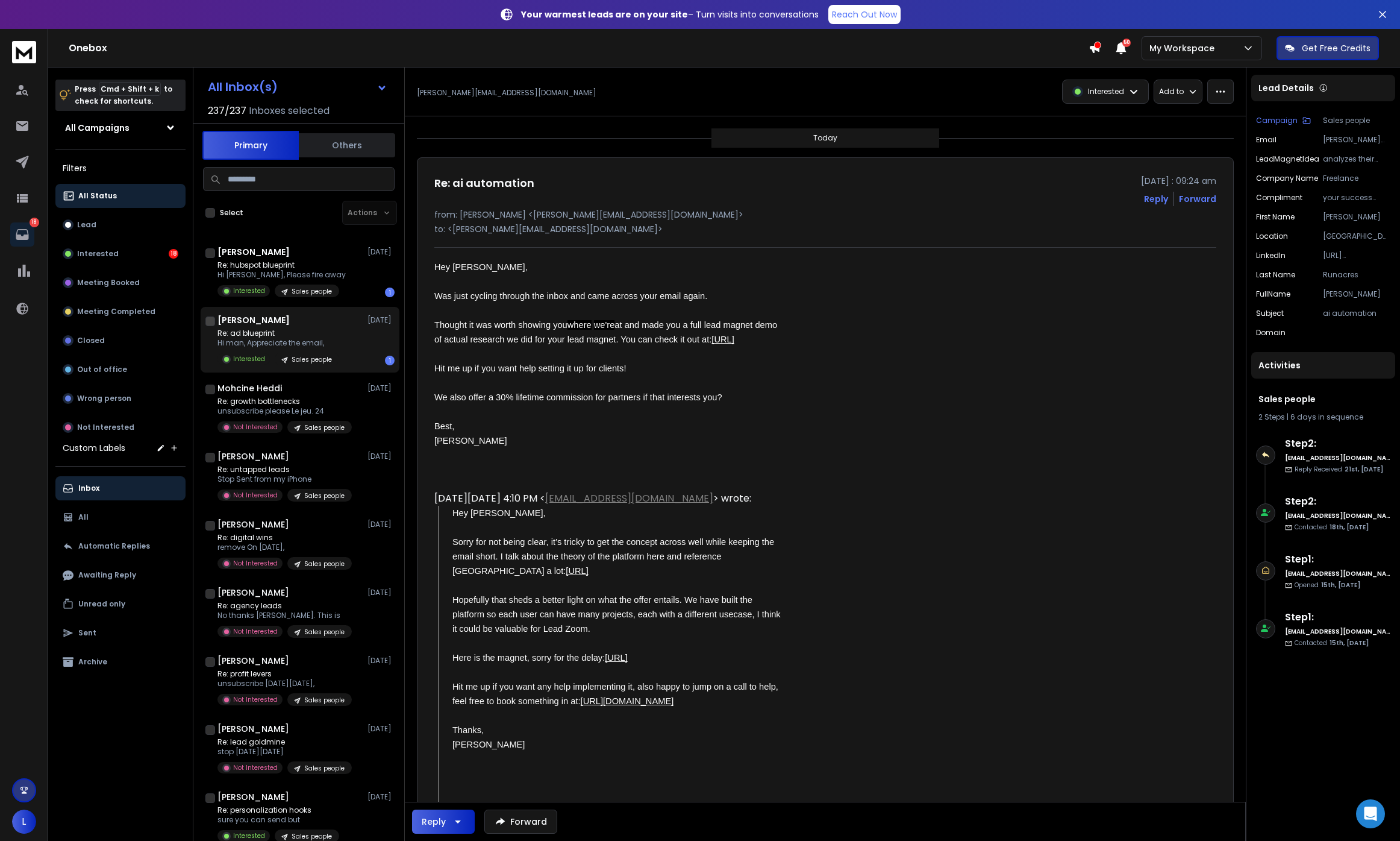
click at [344, 340] on div "Re: ad blueprint Hi man, Appreciate the email, Interested Sales people 1" at bounding box center [306, 347] width 177 height 37
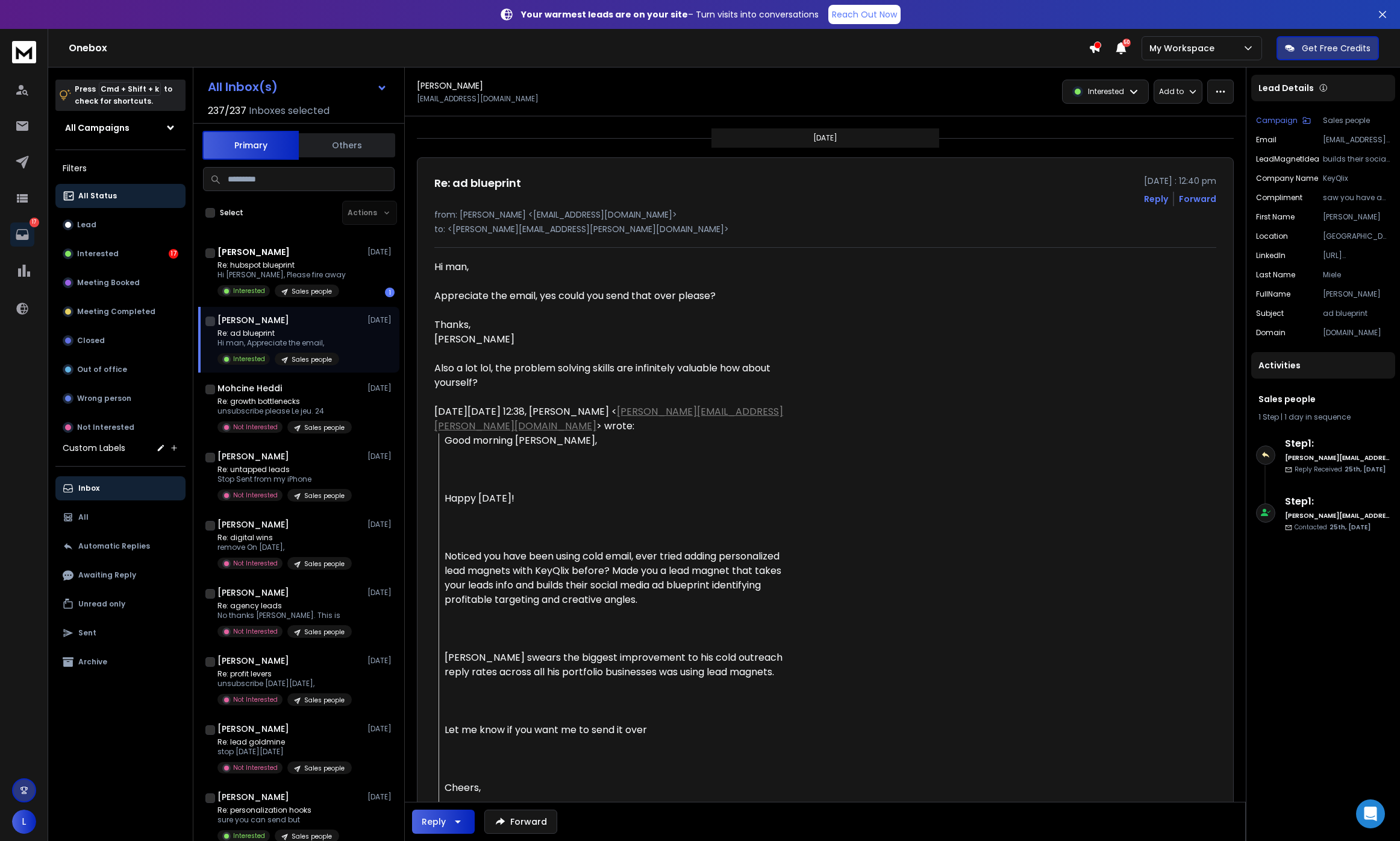
click at [473, 213] on p "from: Luca Miele <gm@keyqlix.com>" at bounding box center [825, 214] width 782 height 12
click at [1333, 333] on p "keyqlix.com" at bounding box center [1357, 333] width 68 height 10
click at [1334, 332] on p "keyqlix.com" at bounding box center [1357, 333] width 68 height 10
click at [1155, 196] on button "Reply" at bounding box center [1156, 199] width 24 height 12
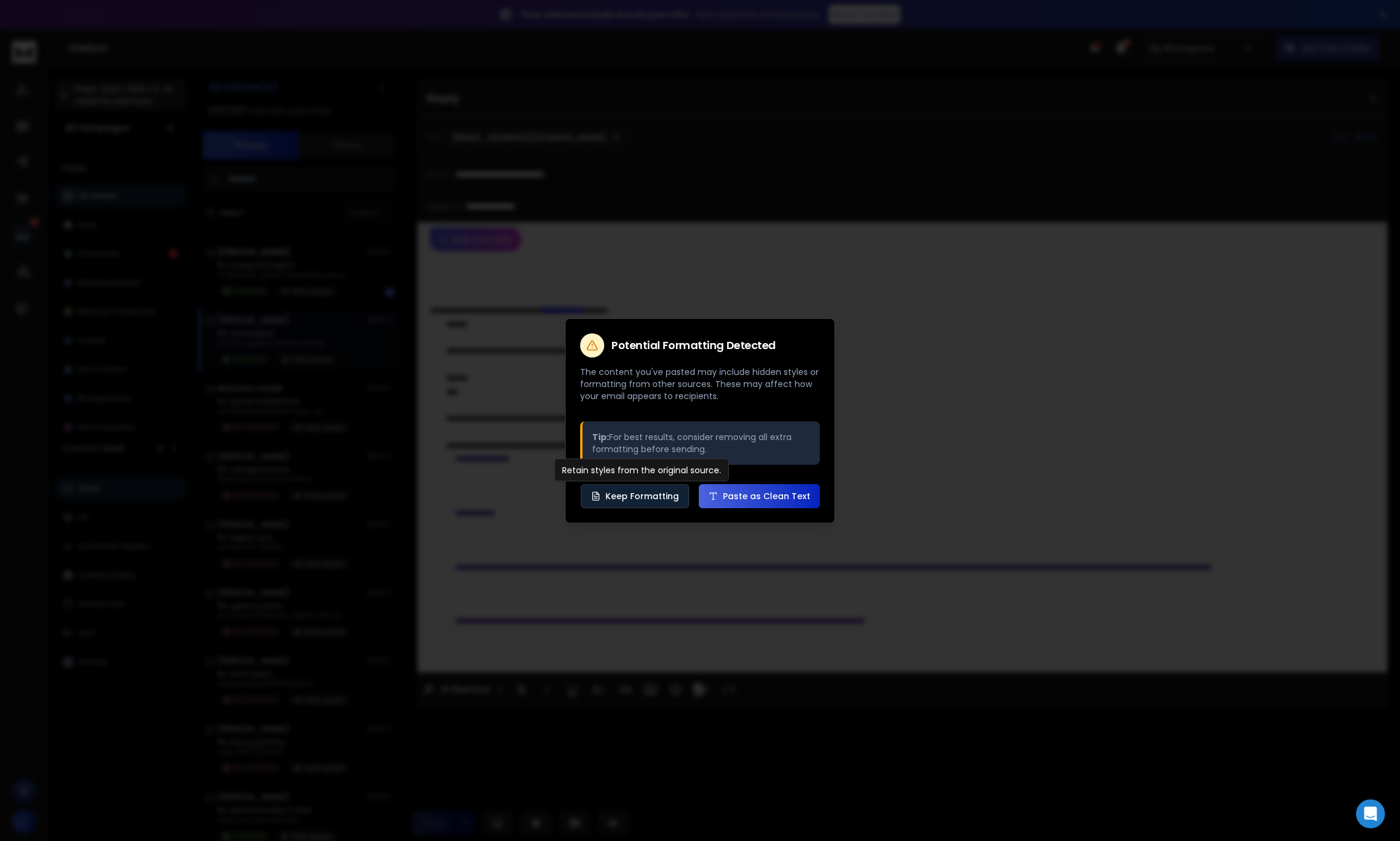
click at [658, 497] on button "Keep Formatting" at bounding box center [635, 496] width 108 height 24
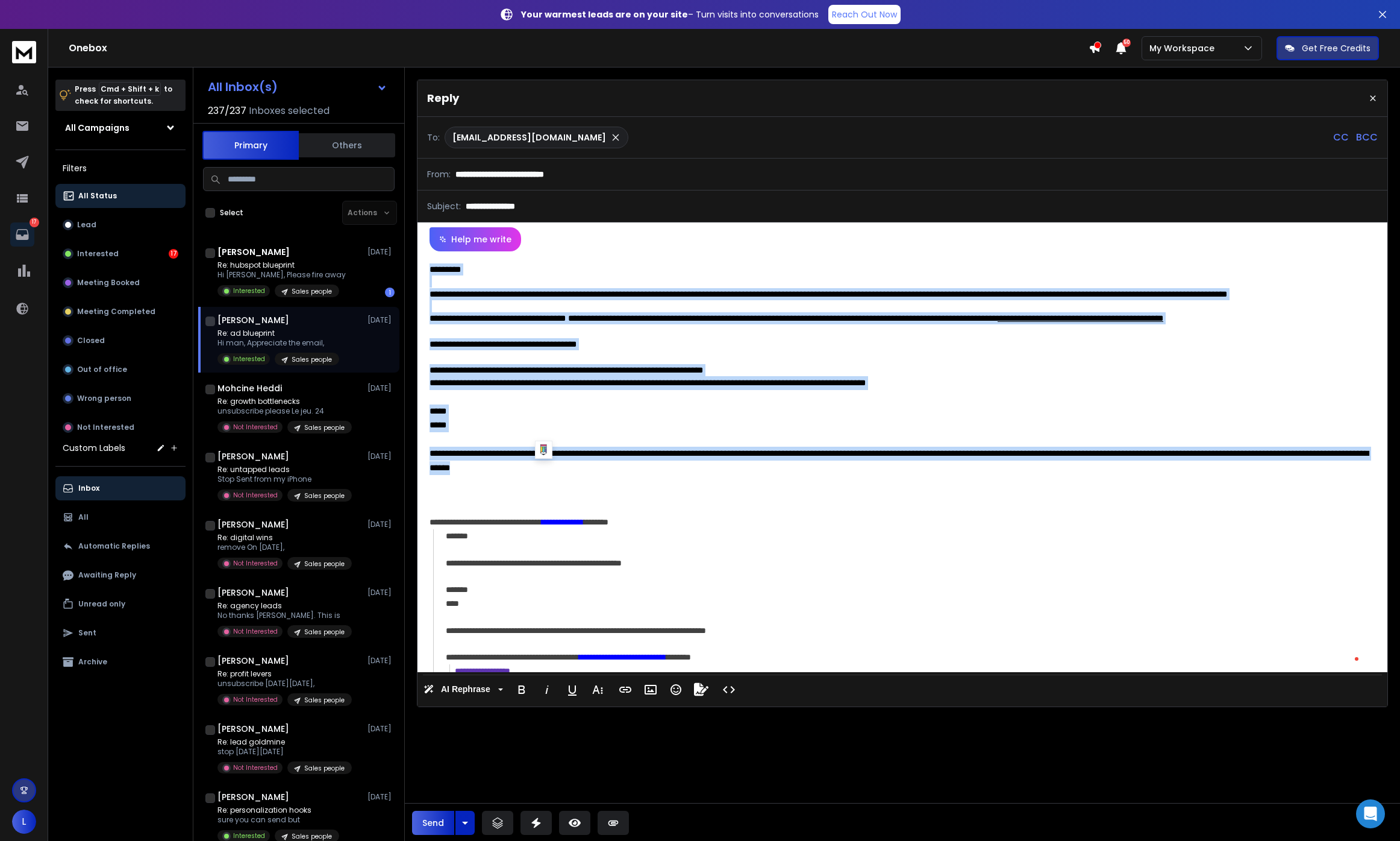
drag, startPoint x: 556, startPoint y: 468, endPoint x: 405, endPoint y: 253, distance: 262.7
click at [405, 253] on div "All Inbox(s) 237 / 237 Inboxes selected Primary Others Select Actions Sarah For…" at bounding box center [797, 488] width 1208 height 841
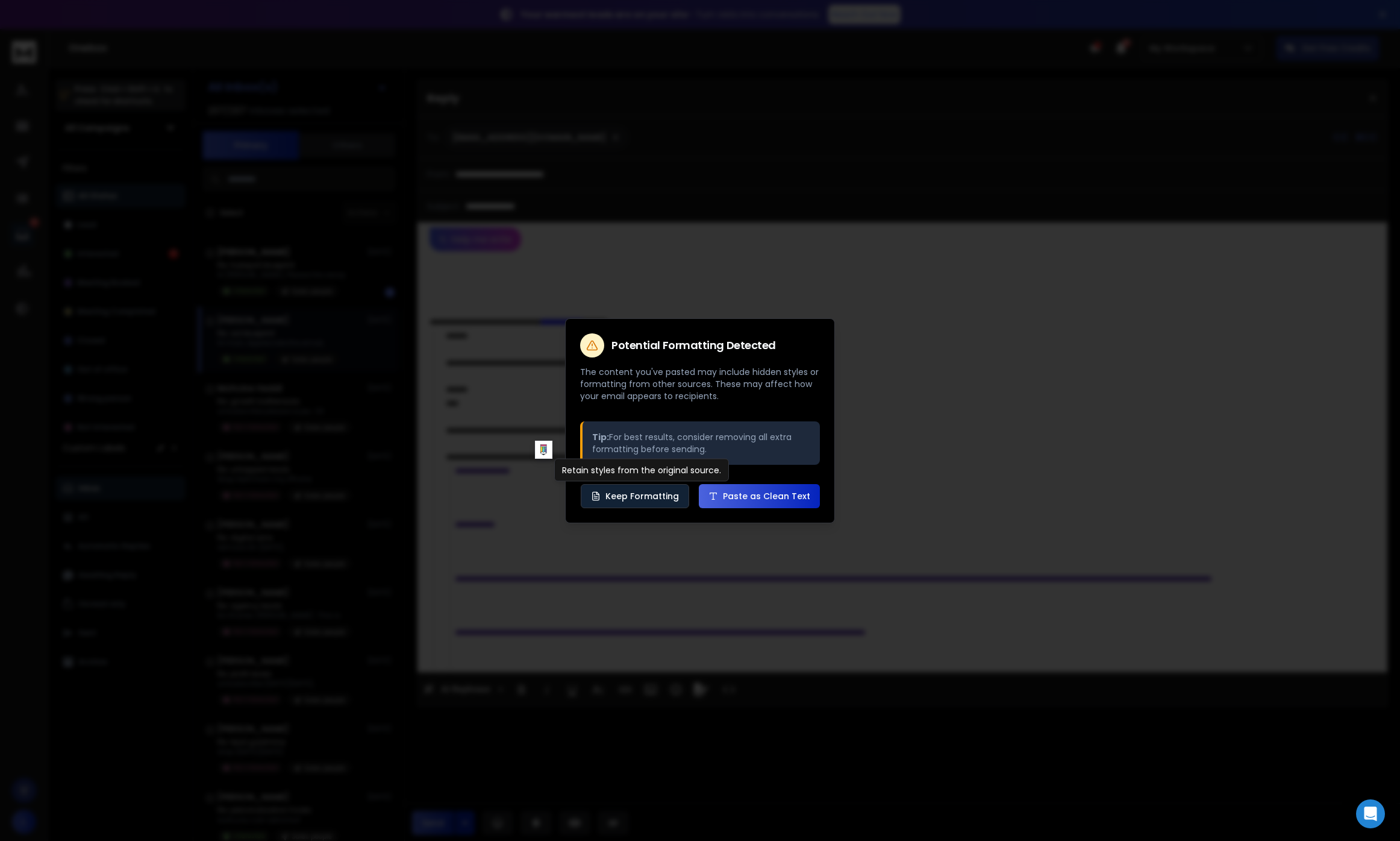
click at [621, 491] on button "Keep Formatting" at bounding box center [635, 496] width 108 height 24
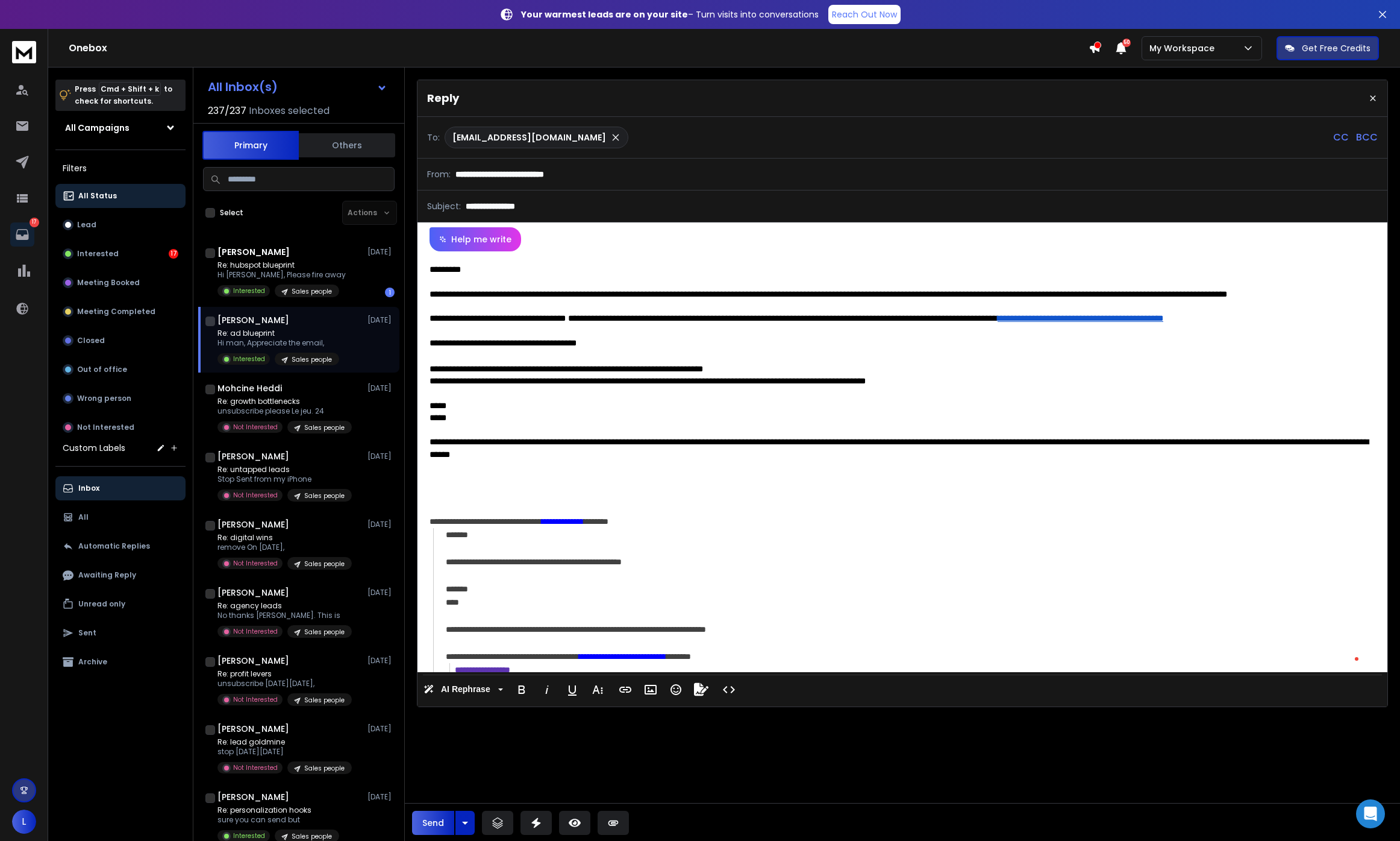
click at [432, 819] on button "Send" at bounding box center [433, 823] width 42 height 24
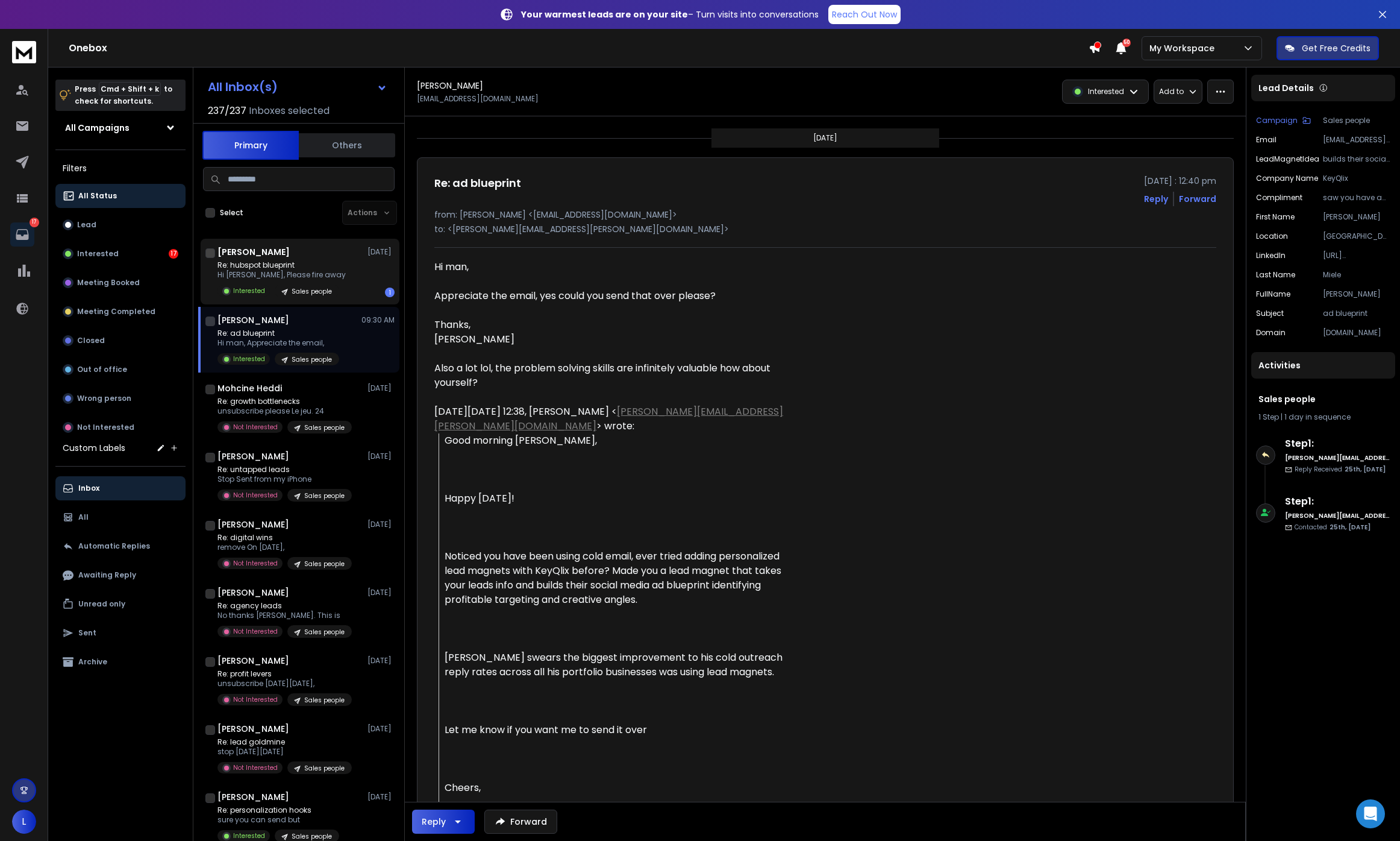
click at [320, 258] on div "Andy 25 Jul Re: hubspot blueprint Hi Louis, Please fire away Interested Sales p…" at bounding box center [306, 271] width 177 height 51
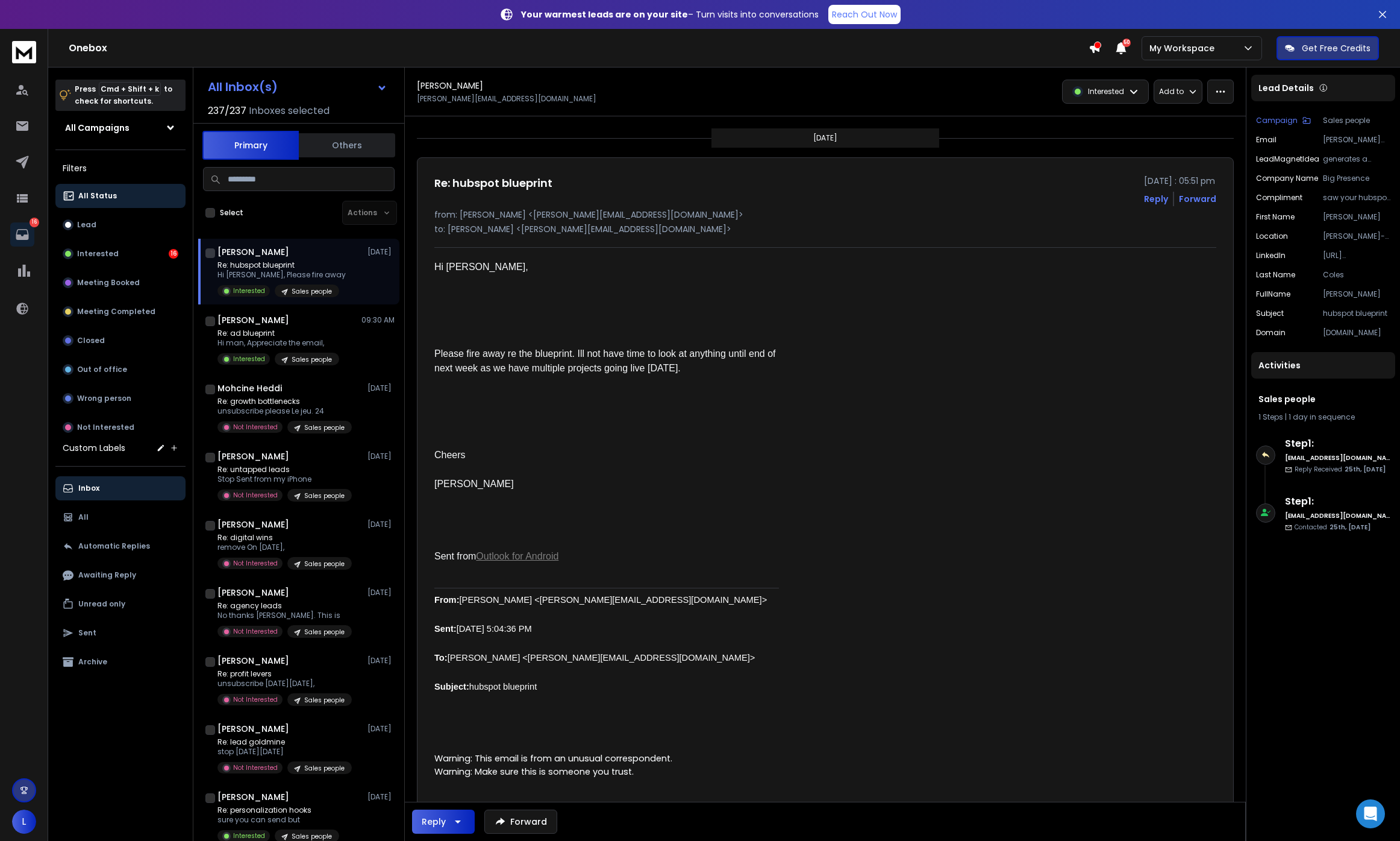
click at [1341, 329] on p "bigpresence.co.uk" at bounding box center [1357, 333] width 68 height 10
click at [1165, 200] on button "Reply" at bounding box center [1156, 199] width 24 height 12
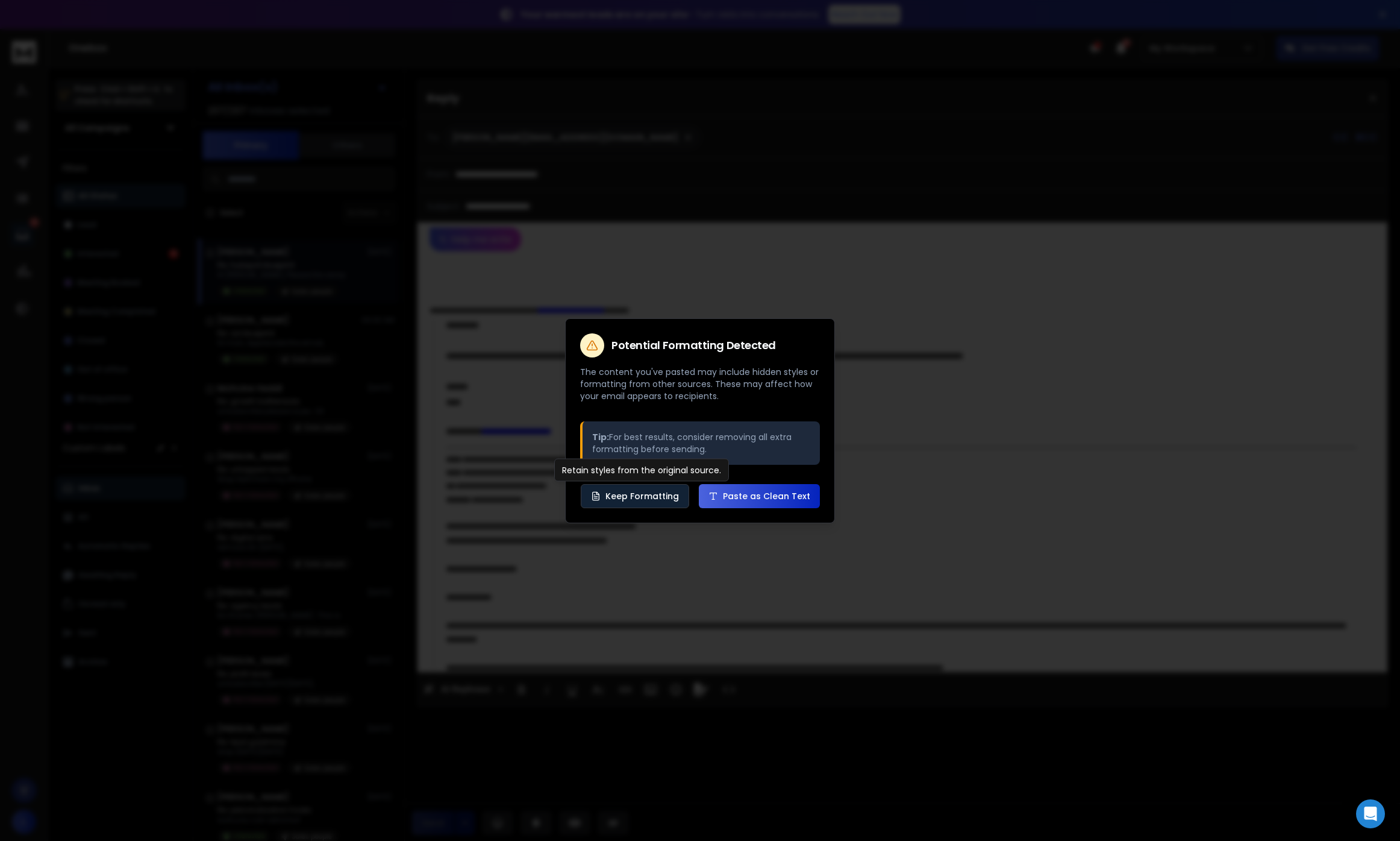
click at [647, 495] on button "Keep Formatting" at bounding box center [635, 496] width 108 height 24
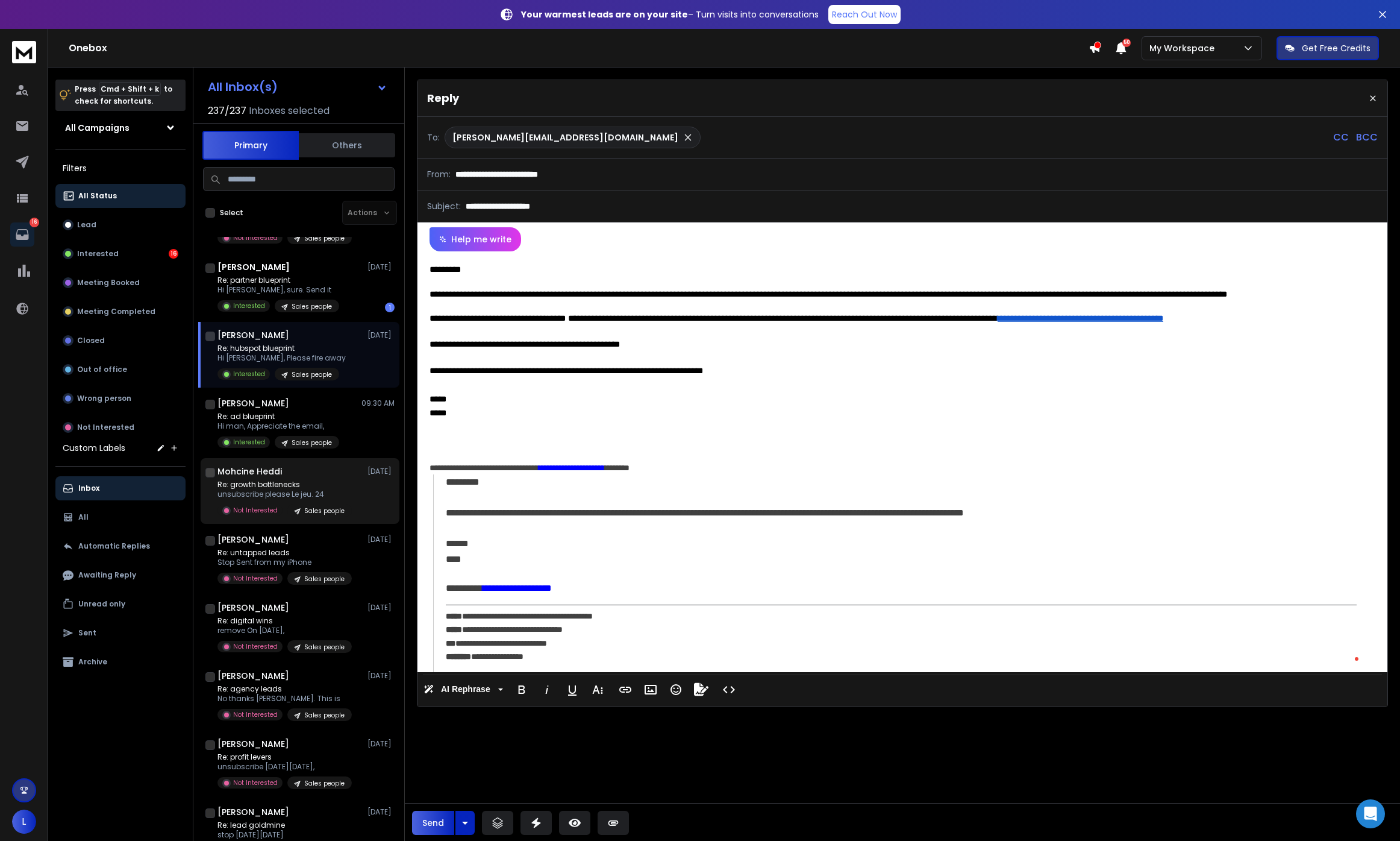
scroll to position [2771, 0]
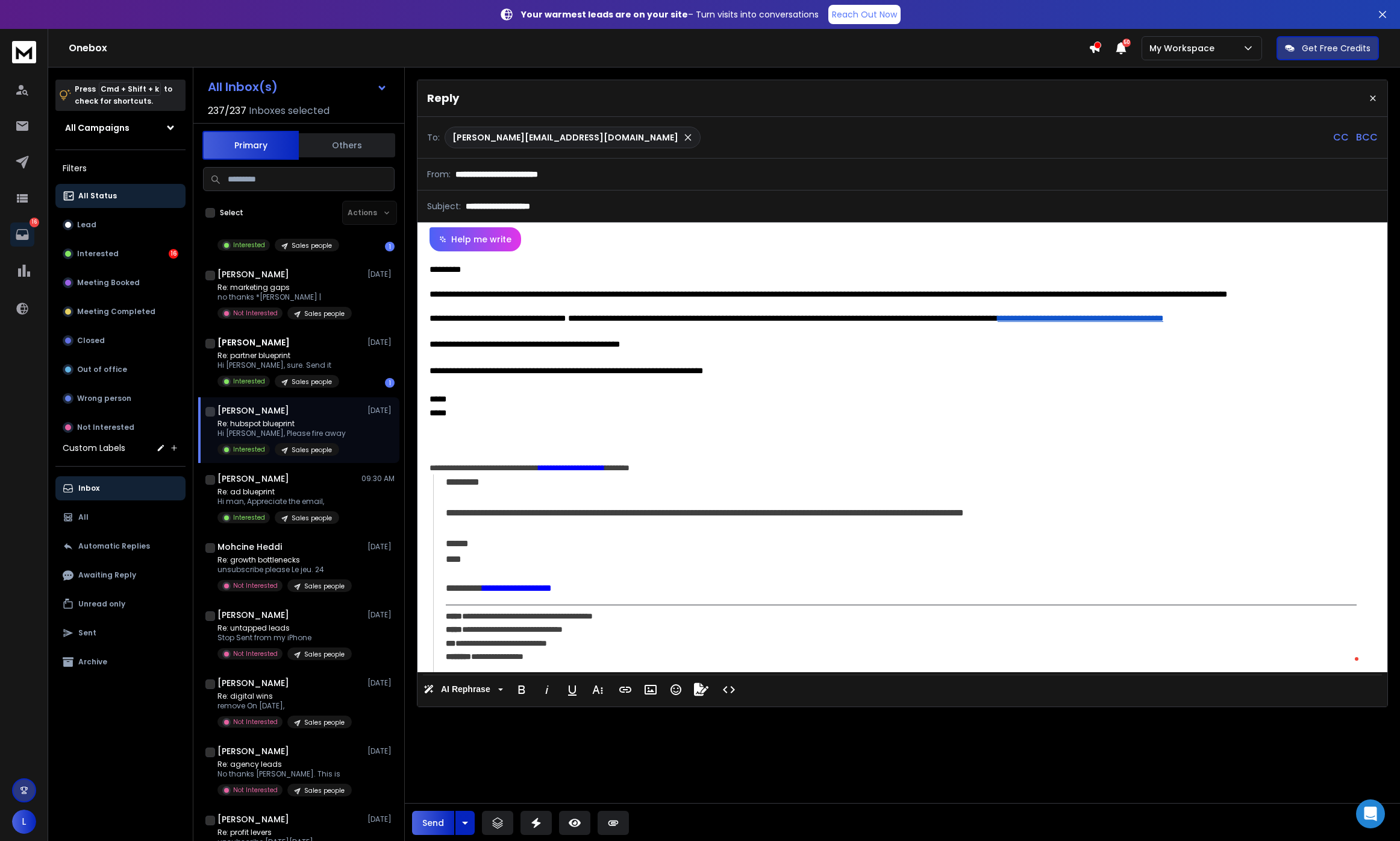
click at [431, 820] on button "Send" at bounding box center [433, 823] width 42 height 24
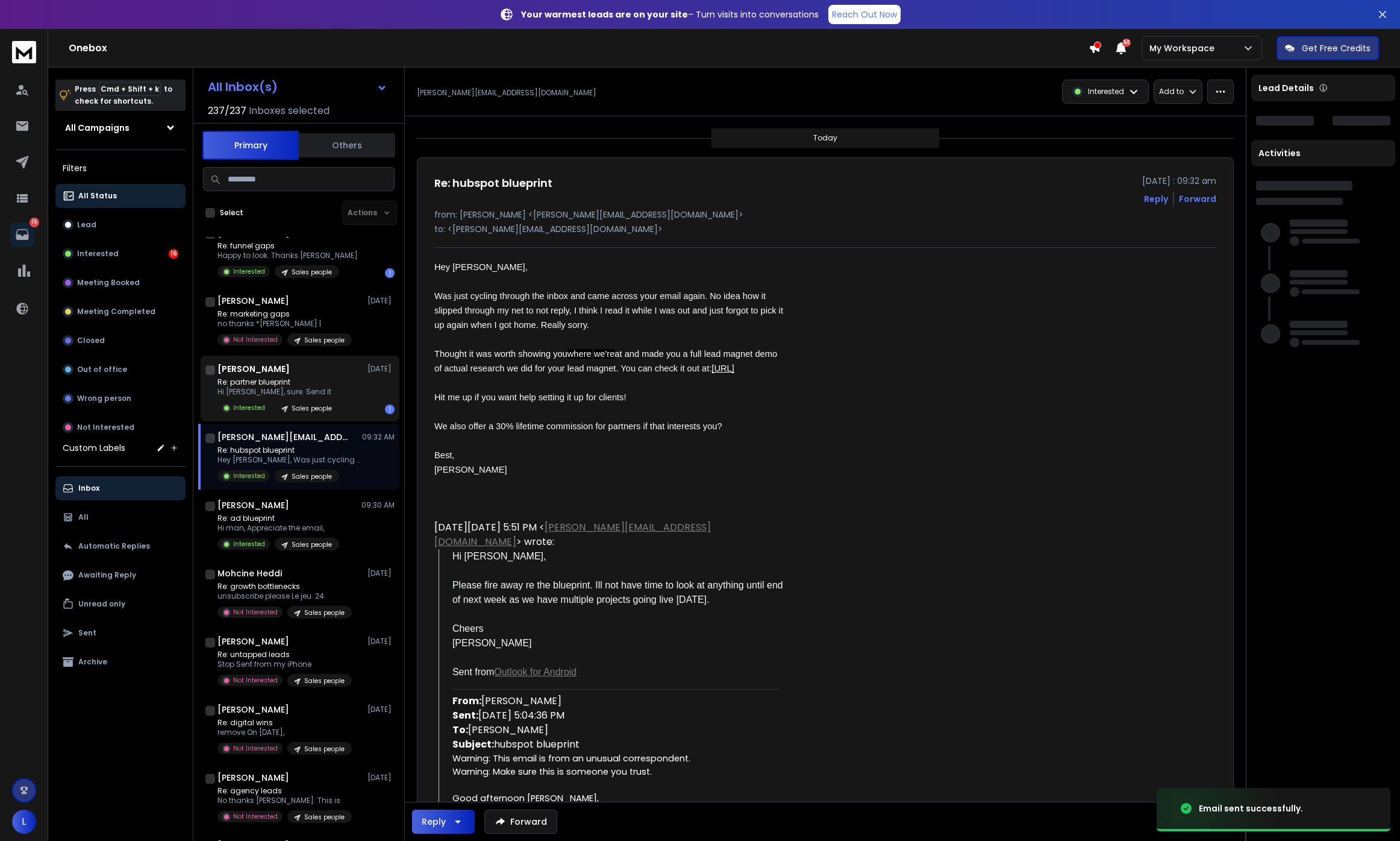
scroll to position [2740, 0]
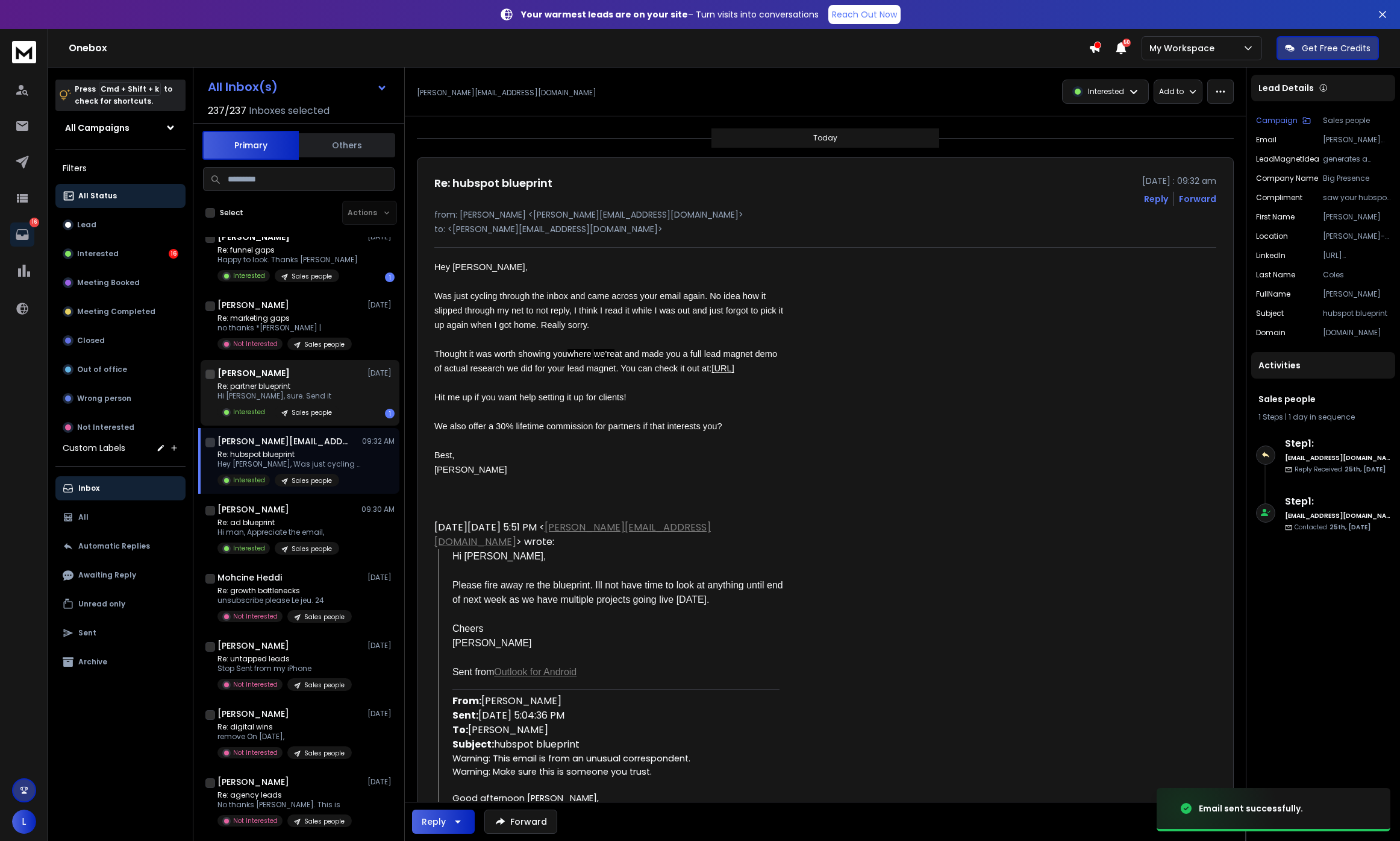
click at [309, 388] on p "Re: partner blueprint" at bounding box center [278, 387] width 122 height 10
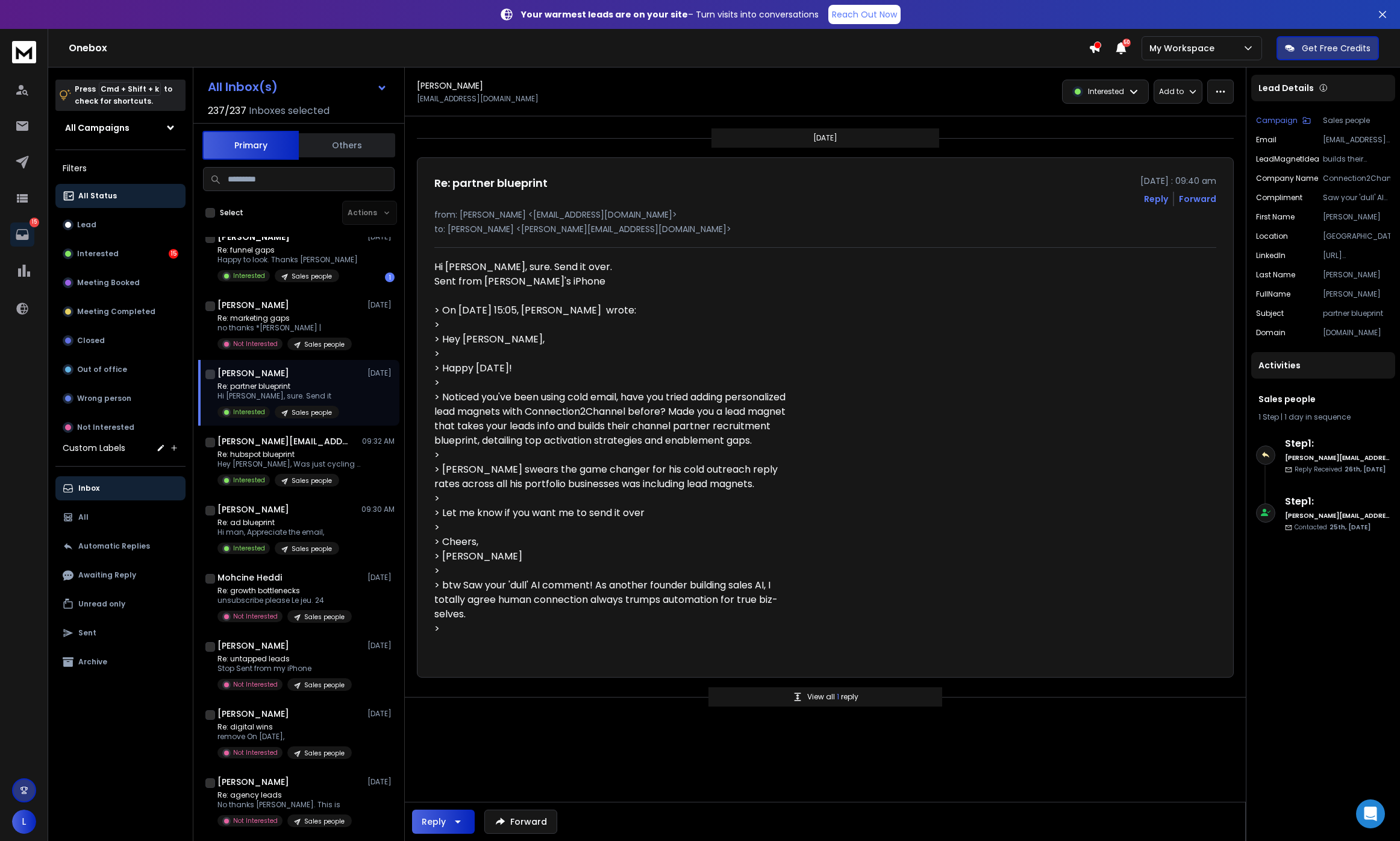
click at [1340, 336] on p "connection2channel.com" at bounding box center [1357, 333] width 68 height 10
click at [1354, 257] on p "https://www.linkedin.com/in/andrewjgilbert" at bounding box center [1357, 256] width 68 height 10
click at [1152, 195] on button "Reply" at bounding box center [1156, 199] width 24 height 12
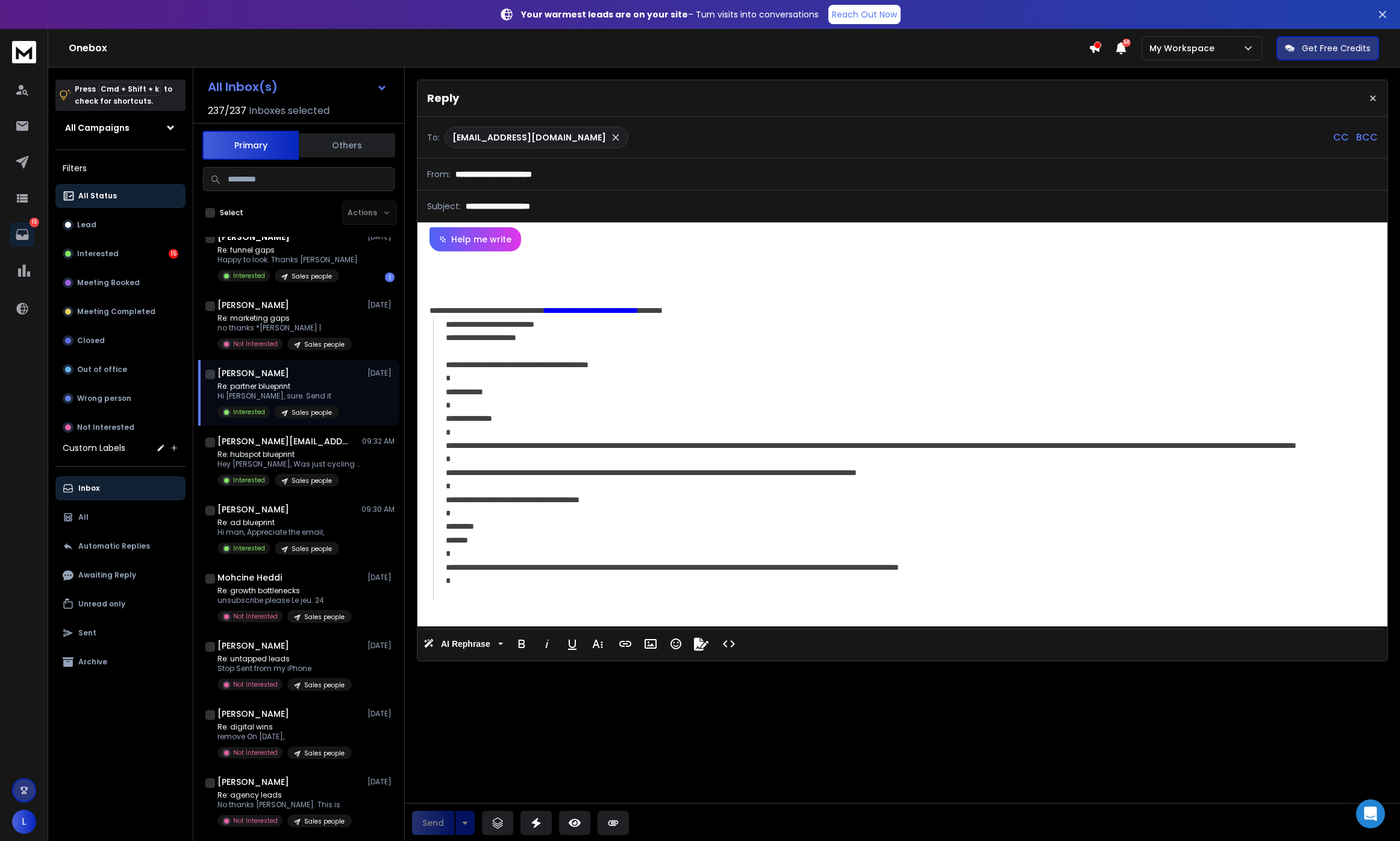
click at [580, 259] on div "**********" at bounding box center [902, 438] width 970 height 375
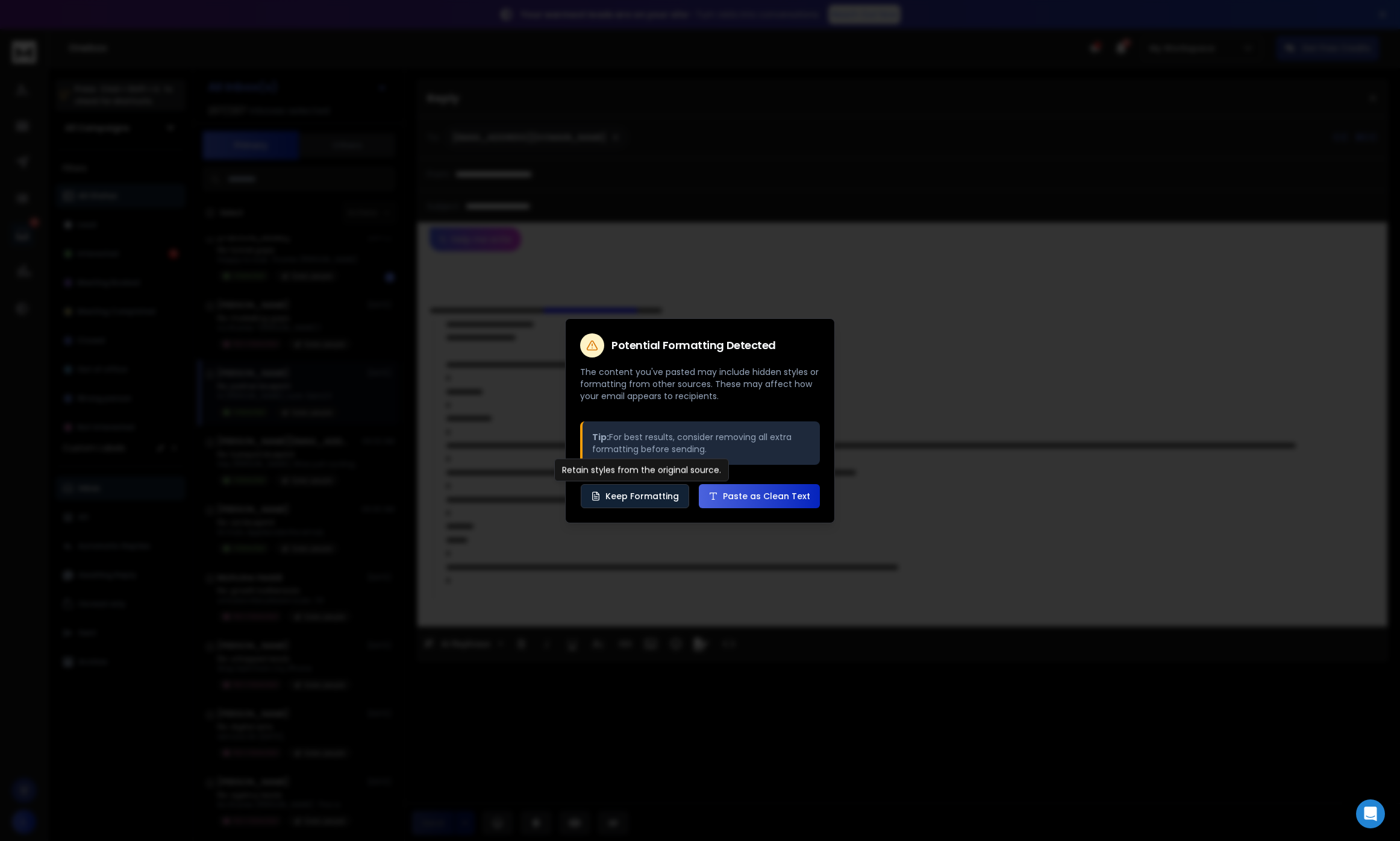
click at [639, 493] on button "Keep Formatting" at bounding box center [635, 496] width 108 height 24
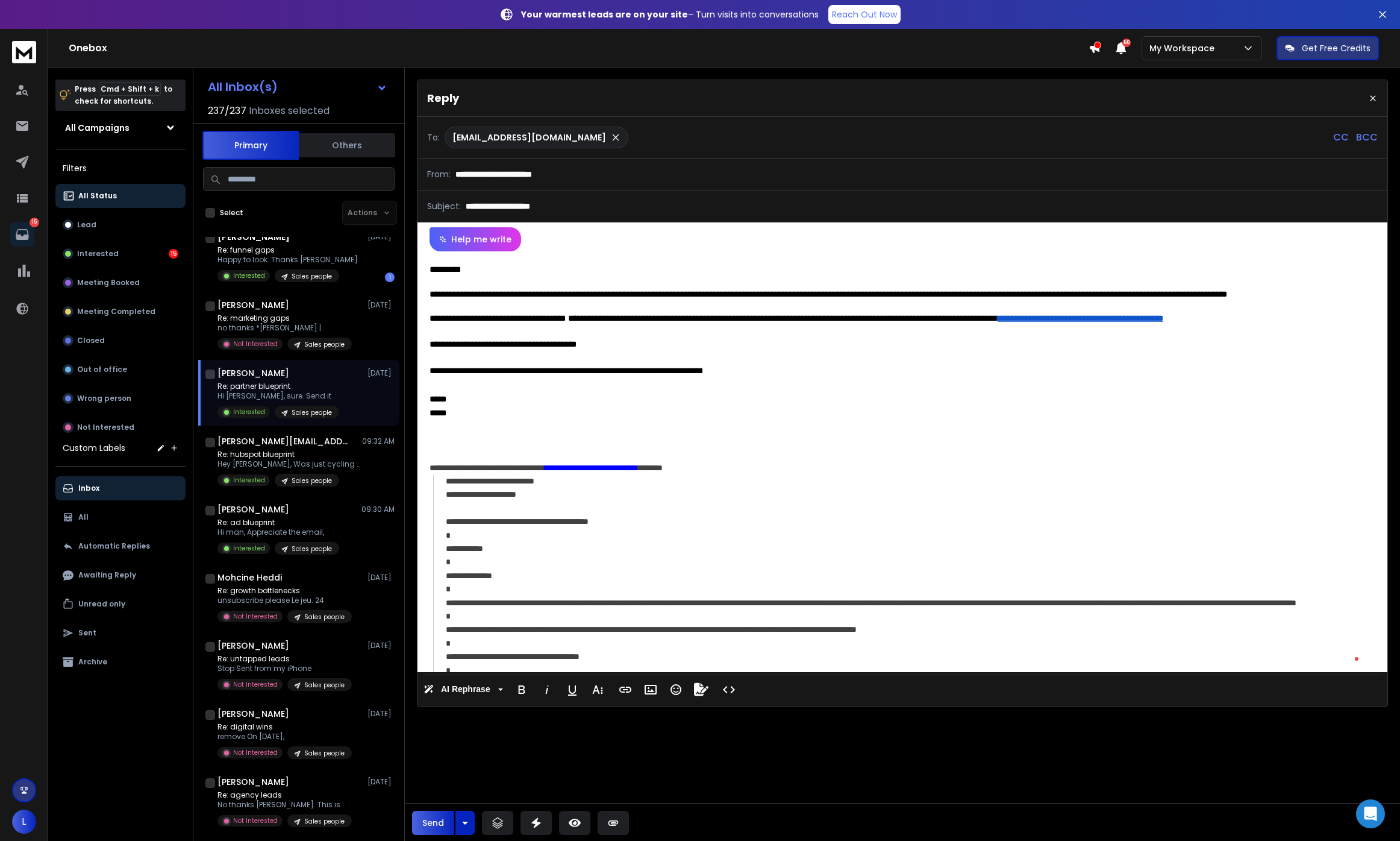
click at [440, 828] on button "Send" at bounding box center [433, 823] width 42 height 24
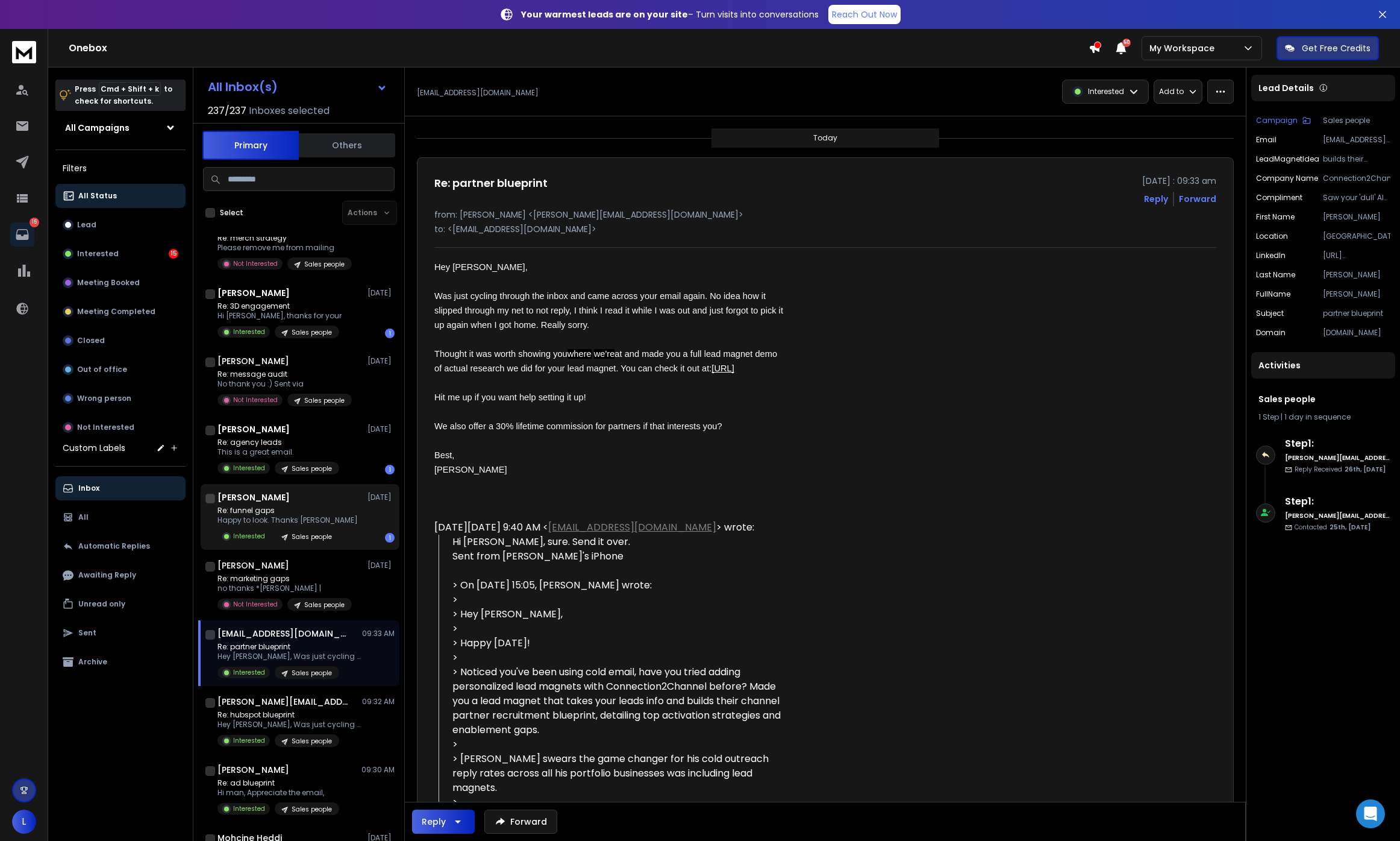
scroll to position [2475, 0]
click at [336, 515] on div "Re: funnel gaps Happy to look. Thanks Stuart Interested Sales people 1" at bounding box center [306, 529] width 177 height 37
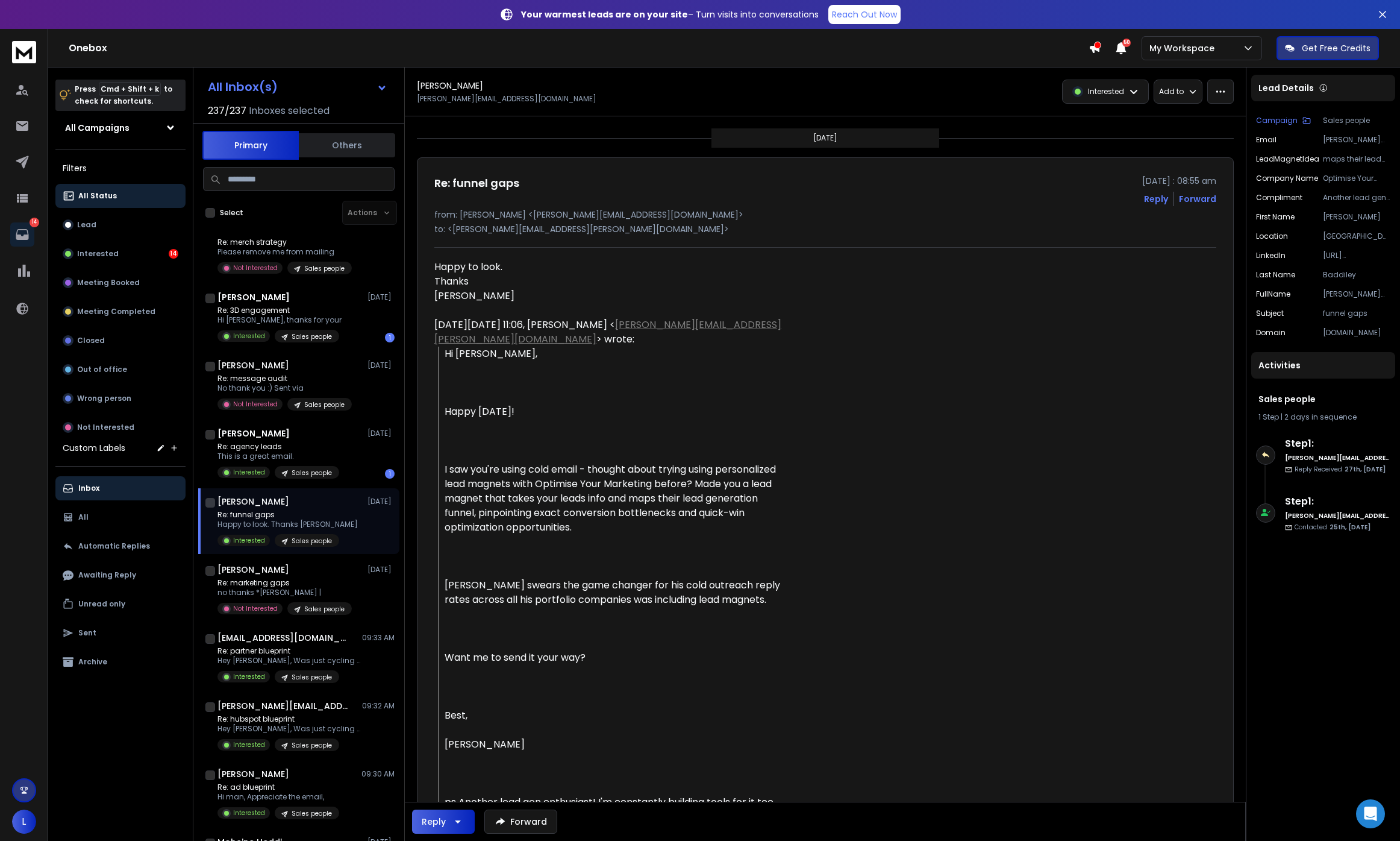
click at [466, 213] on p "from: Stuart Baddiley <stuart@optimiseyourmarketing.co.uk>" at bounding box center [825, 214] width 782 height 12
click at [1342, 331] on p "optimiseyourmarketing.co.uk" at bounding box center [1357, 333] width 68 height 10
click at [529, 285] on div "Thanks" at bounding box center [610, 281] width 352 height 15
click at [1148, 196] on button "Reply" at bounding box center [1156, 199] width 24 height 12
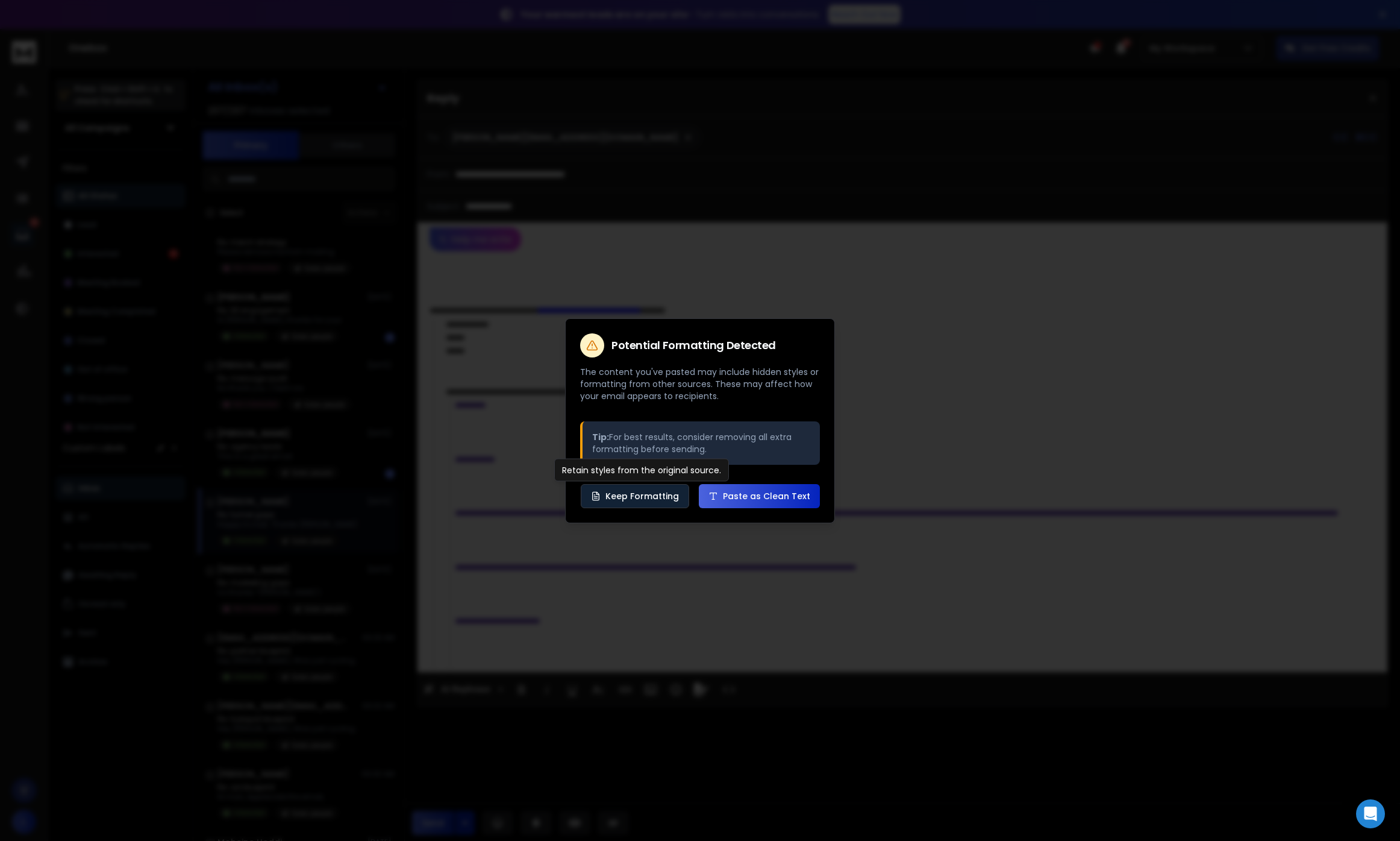
click at [628, 493] on button "Keep Formatting" at bounding box center [635, 496] width 108 height 24
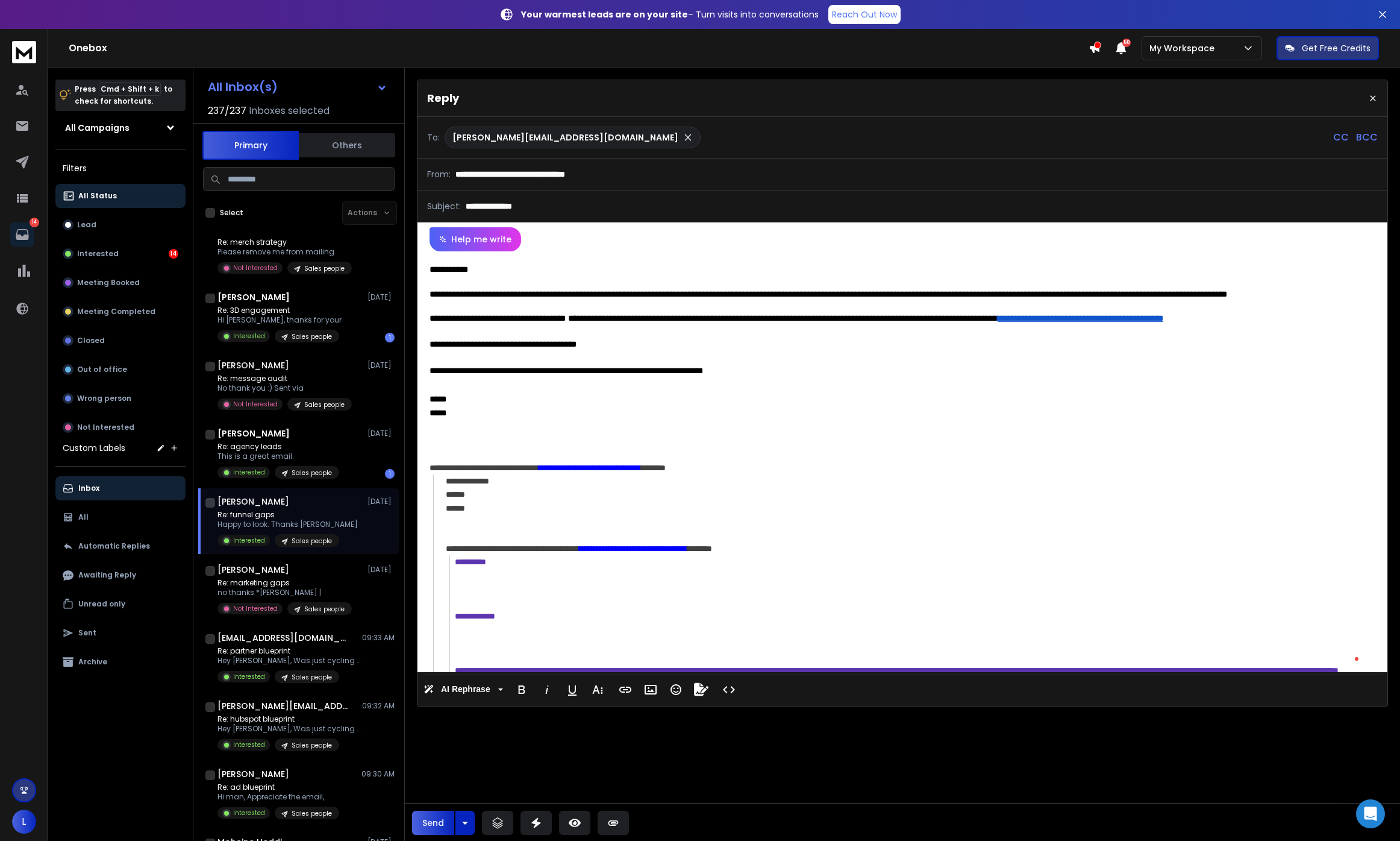
click at [438, 824] on button "Send" at bounding box center [433, 823] width 42 height 24
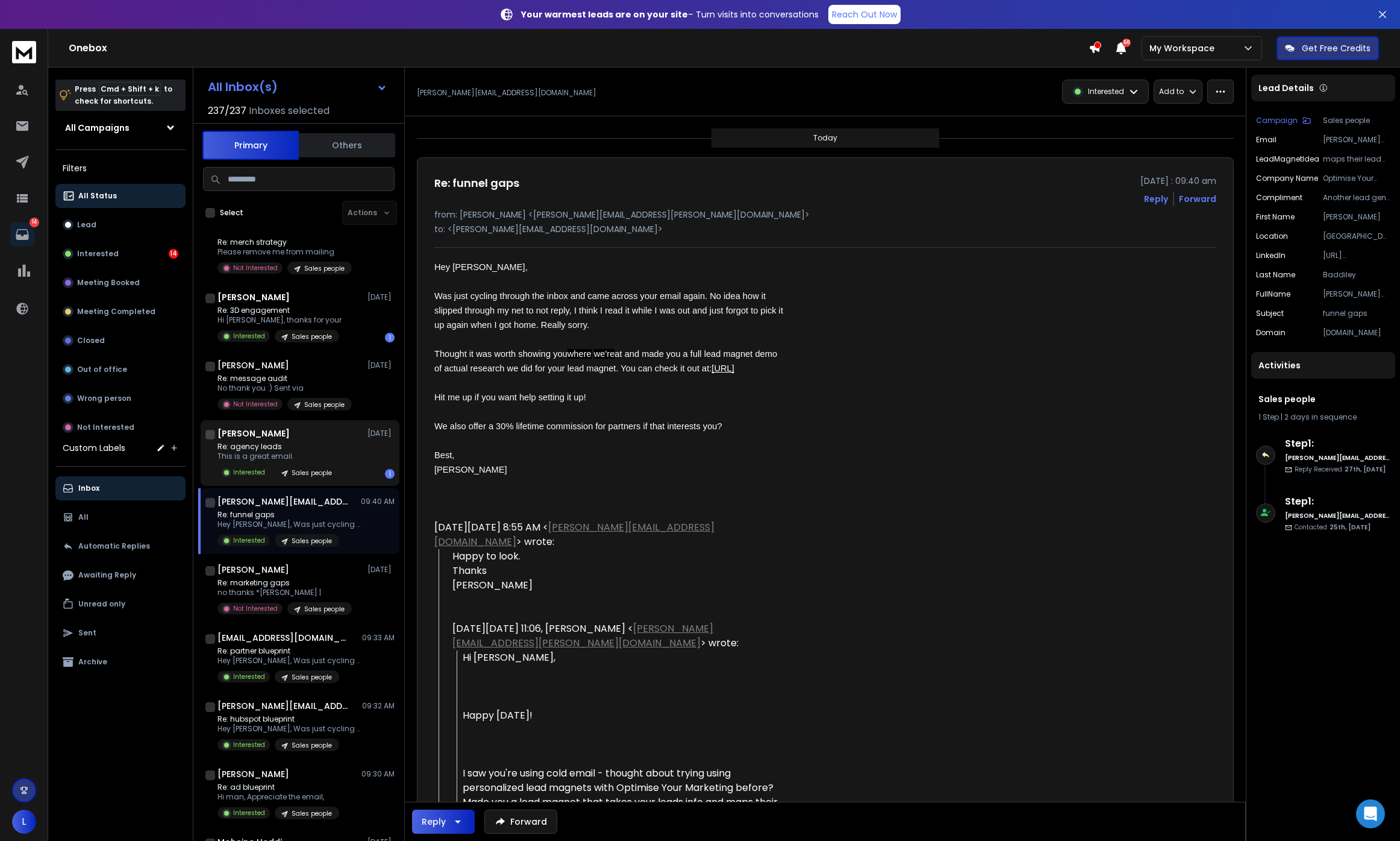
click at [332, 442] on p "Re: agency leads" at bounding box center [278, 446] width 122 height 10
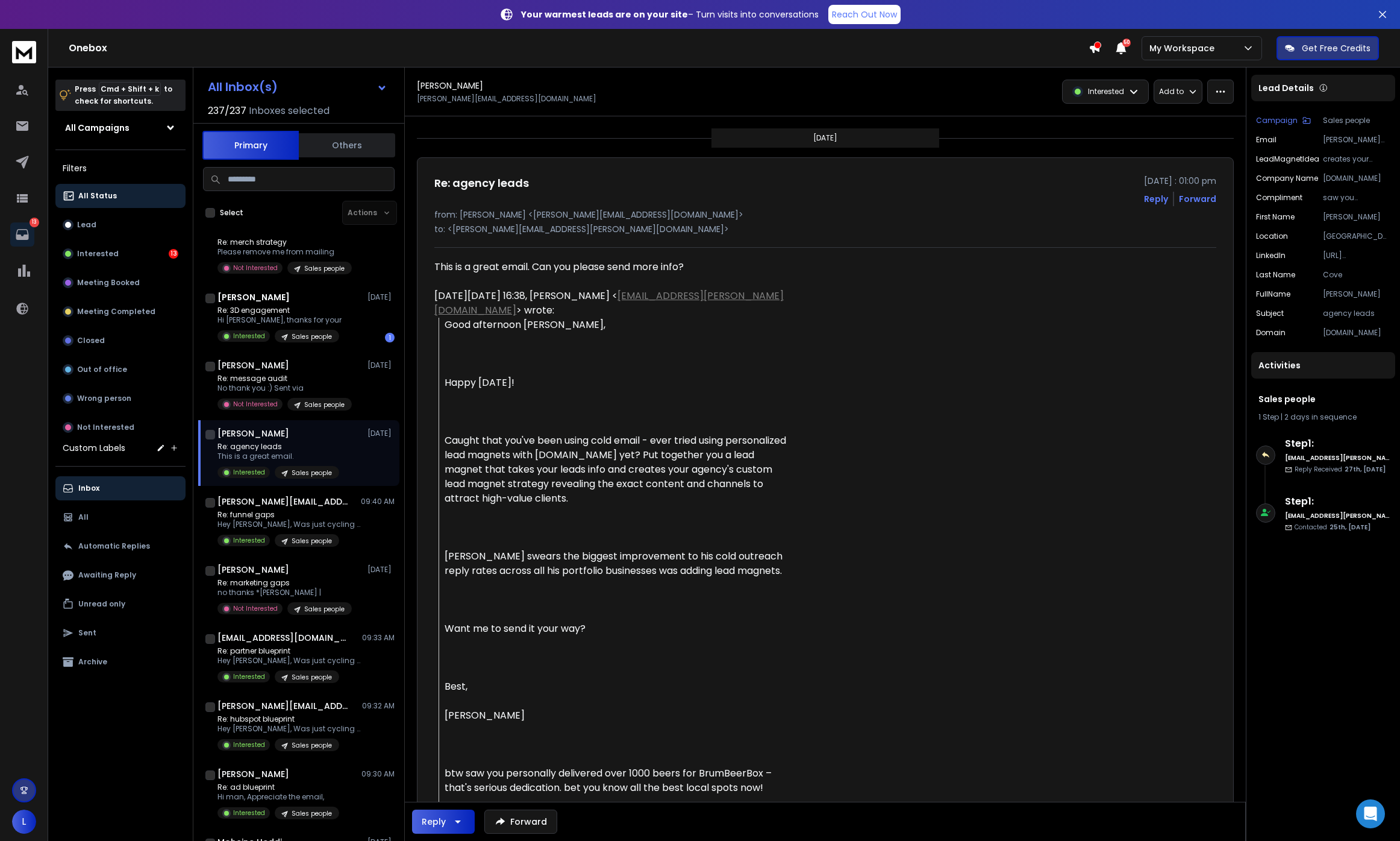
click at [1347, 333] on p "m3.agency" at bounding box center [1357, 333] width 68 height 10
click at [750, 306] on div "On Fri, 25 Jul 2025 at 16:38, Louis Newman < louis.newman@usepriceableai.com > …" at bounding box center [610, 303] width 352 height 29
click at [1153, 195] on button "Reply" at bounding box center [1156, 199] width 24 height 12
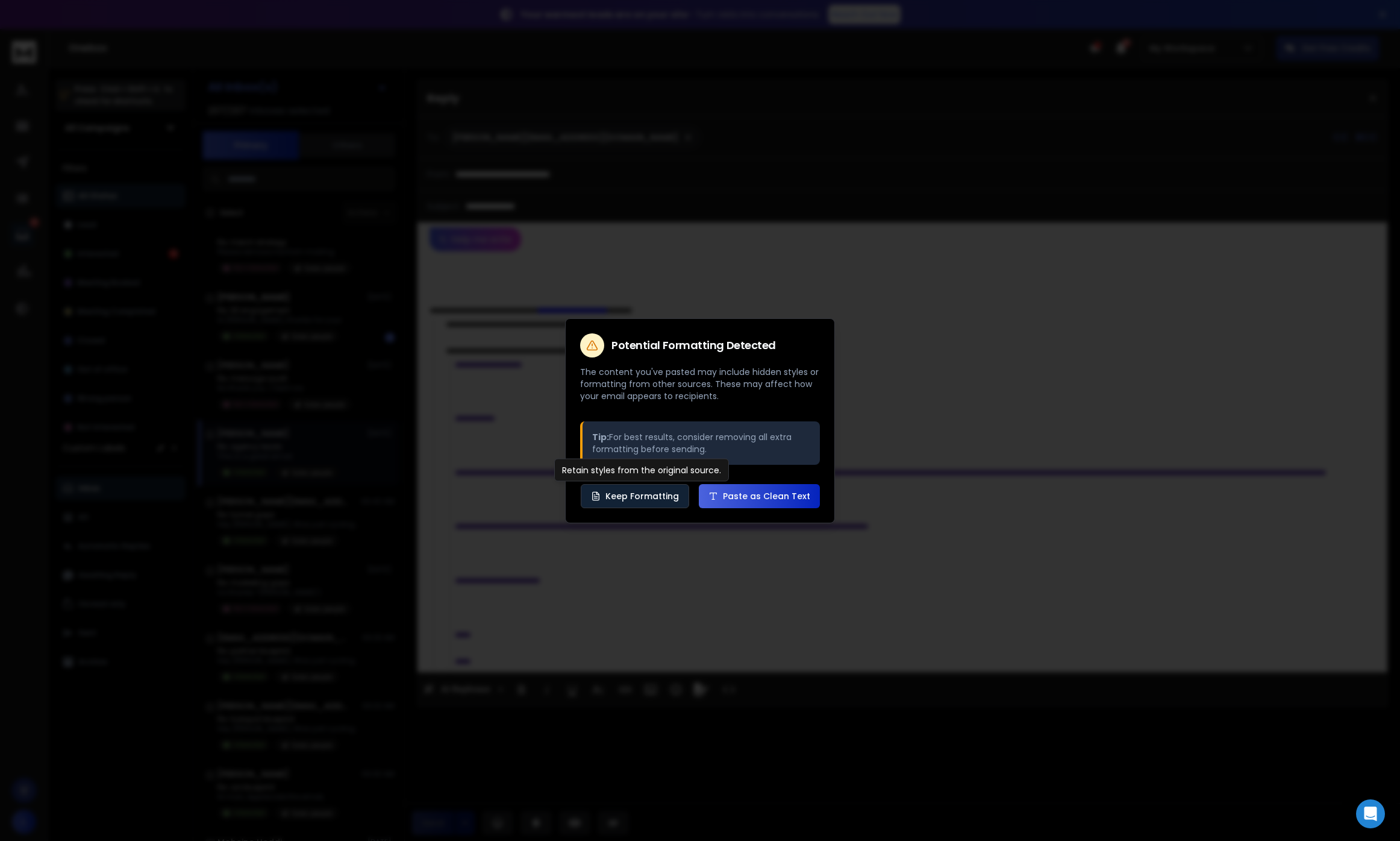
click at [650, 493] on button "Keep Formatting" at bounding box center [635, 496] width 108 height 24
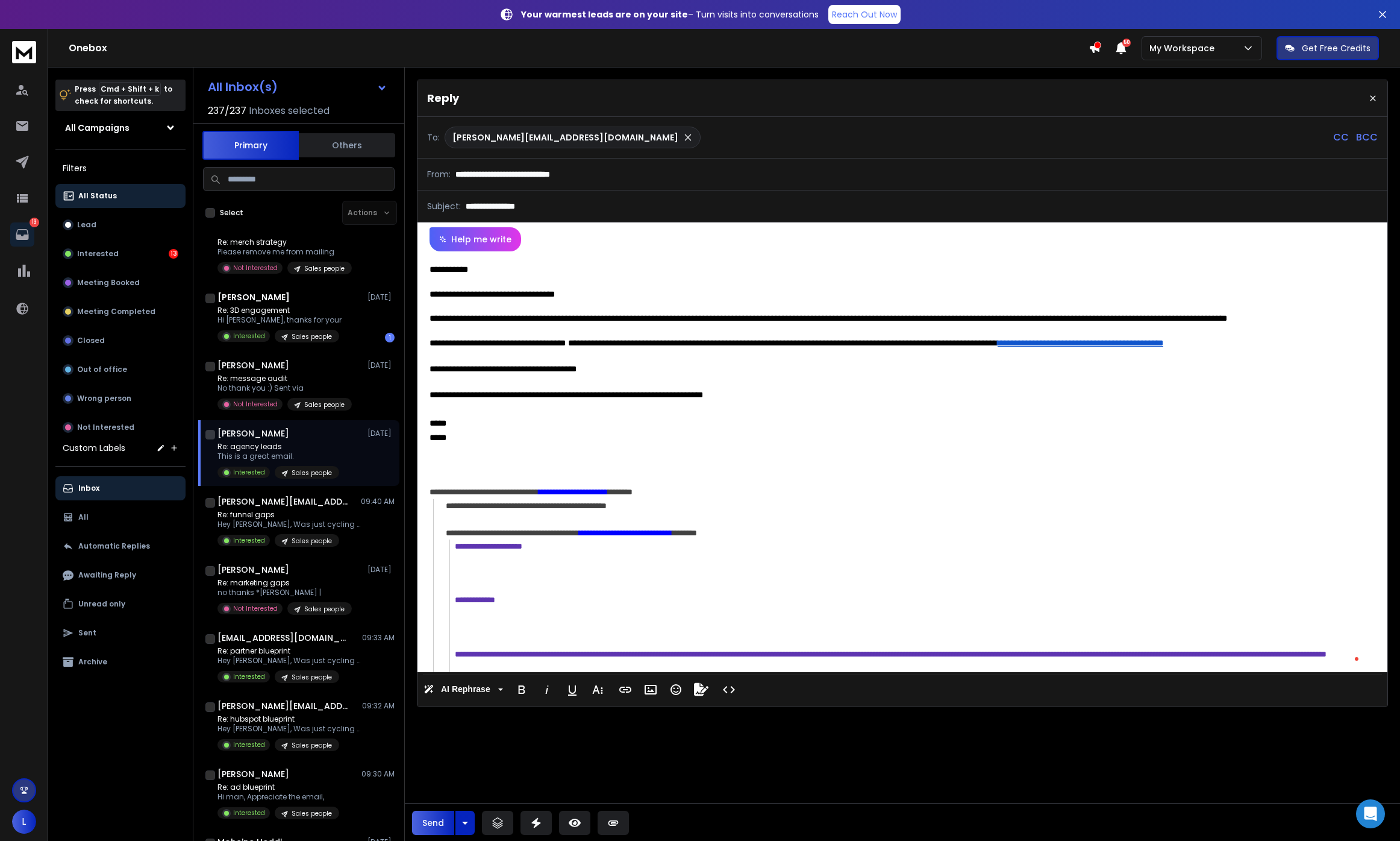
click at [425, 817] on button "Send" at bounding box center [433, 823] width 42 height 24
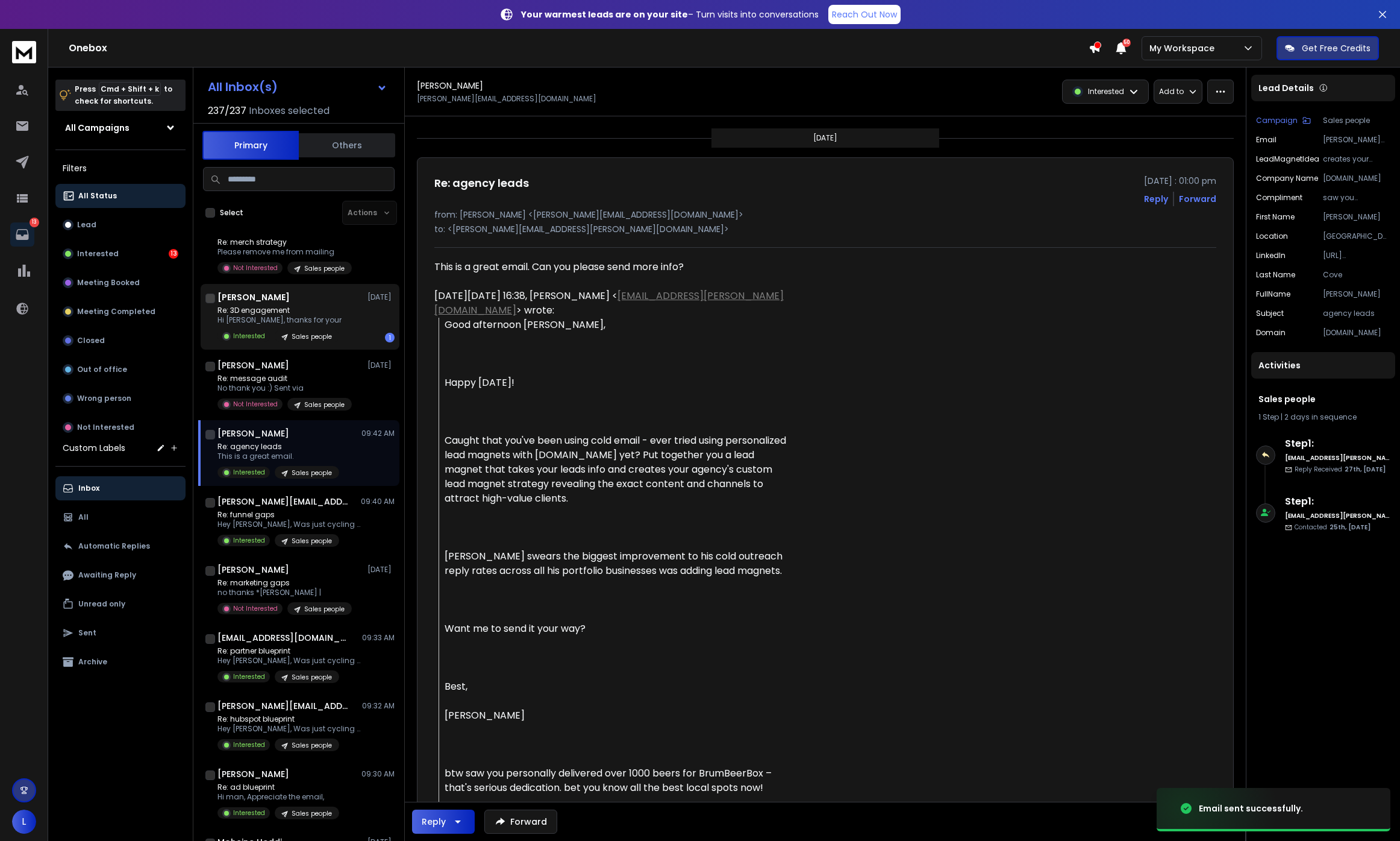
click at [325, 321] on p "Hi Louis, thanks for your" at bounding box center [280, 320] width 125 height 10
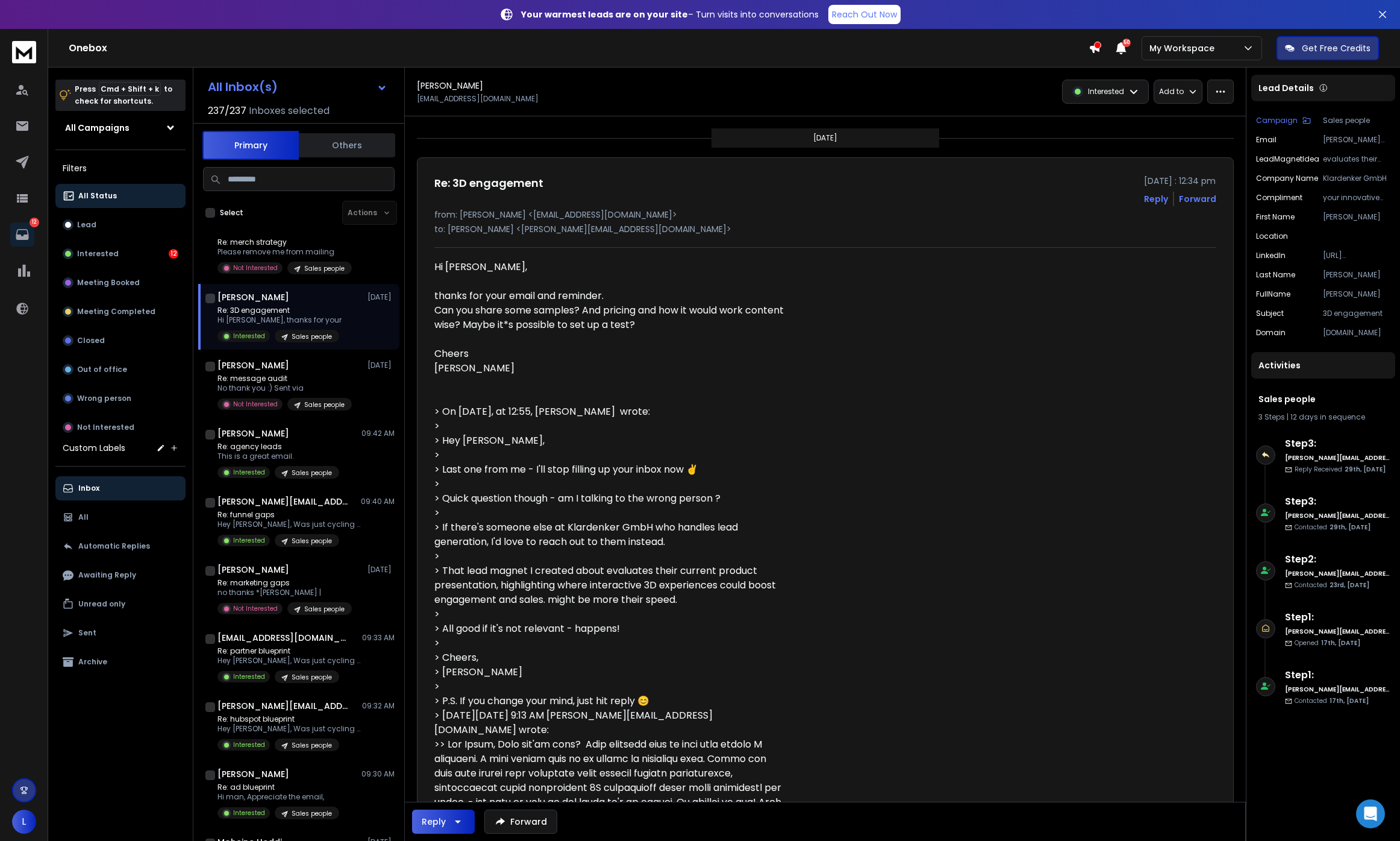
click at [449, 375] on div "Hi Louis, thanks for your email and reminder. Can you share some samples? And p…" at bounding box center [614, 634] width 362 height 748
click at [448, 375] on div "Hi Louis, thanks for your email and reminder. Can you share some samples? And p…" at bounding box center [614, 634] width 362 height 748
click at [448, 373] on div "Hi Louis, thanks for your email and reminder. Can you share some samples? And p…" at bounding box center [614, 634] width 362 height 748
click at [447, 369] on div "Hi Louis, thanks for your email and reminder. Can you share some samples? And p…" at bounding box center [614, 634] width 362 height 748
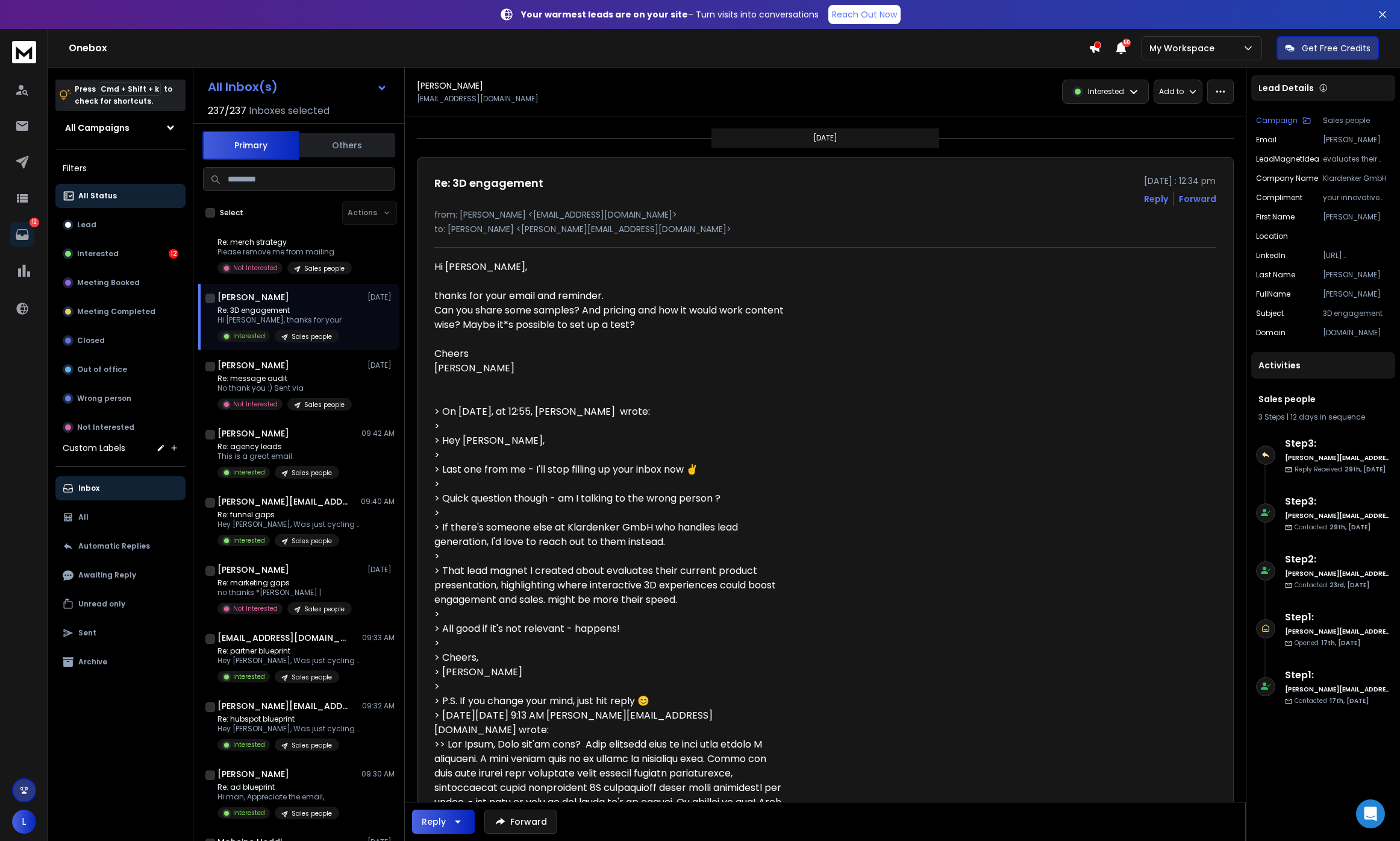
click at [1341, 334] on p "klardenker-gmbh.de" at bounding box center [1357, 333] width 68 height 10
click at [1145, 193] on button "Reply" at bounding box center [1156, 199] width 24 height 12
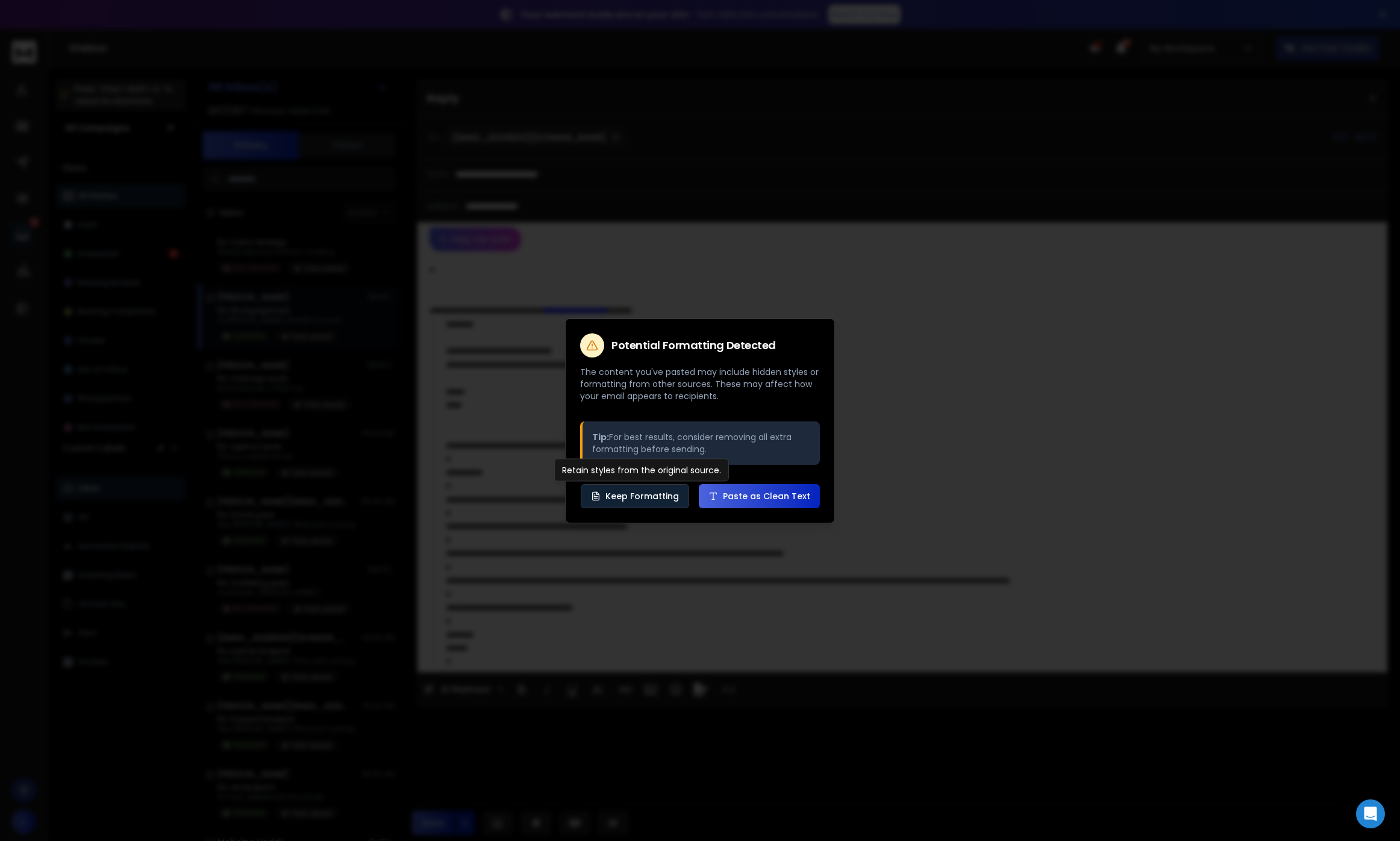
click at [612, 499] on button "Keep Formatting" at bounding box center [635, 496] width 108 height 24
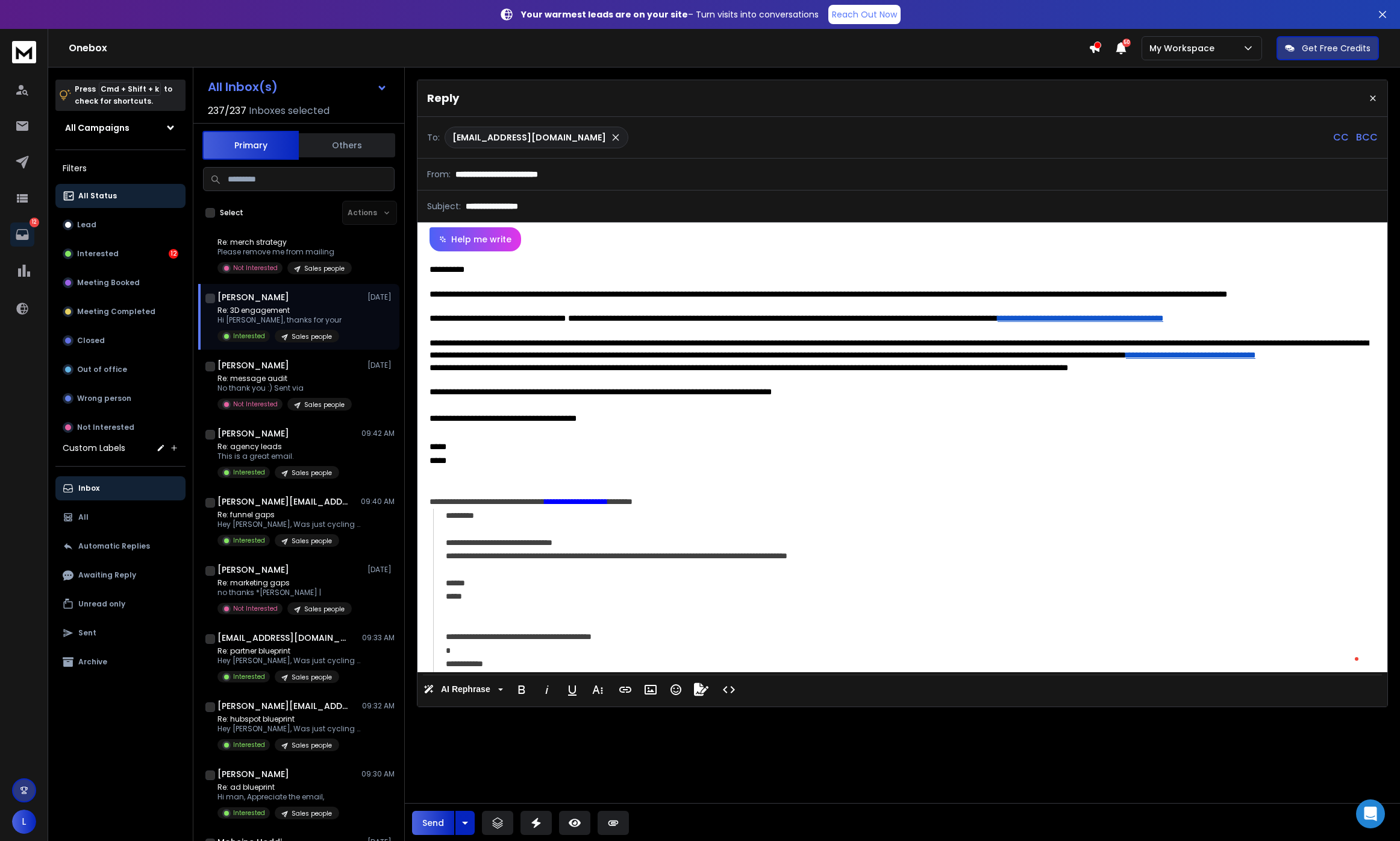
click at [431, 818] on button "Send" at bounding box center [433, 823] width 42 height 24
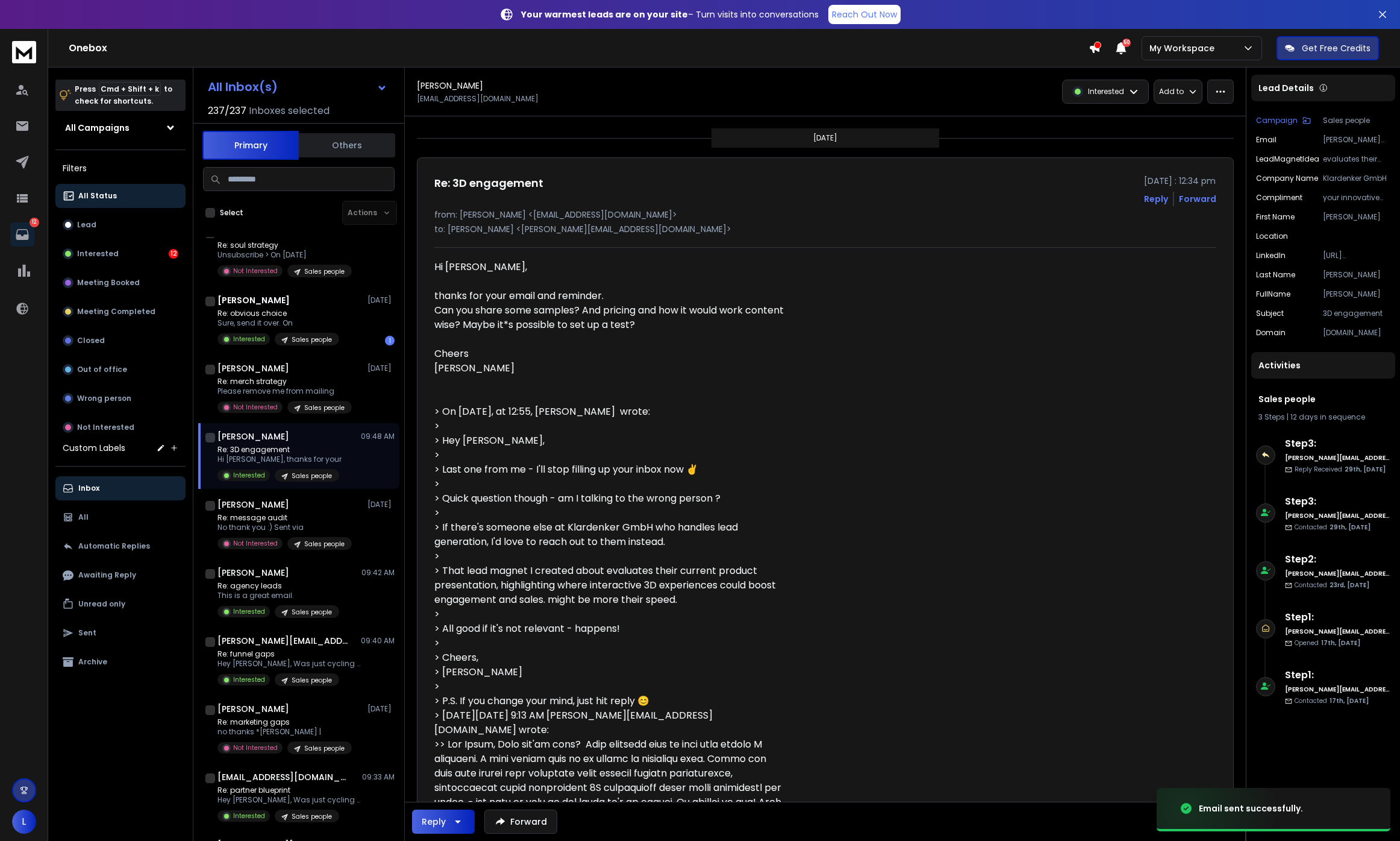
scroll to position [2332, 0]
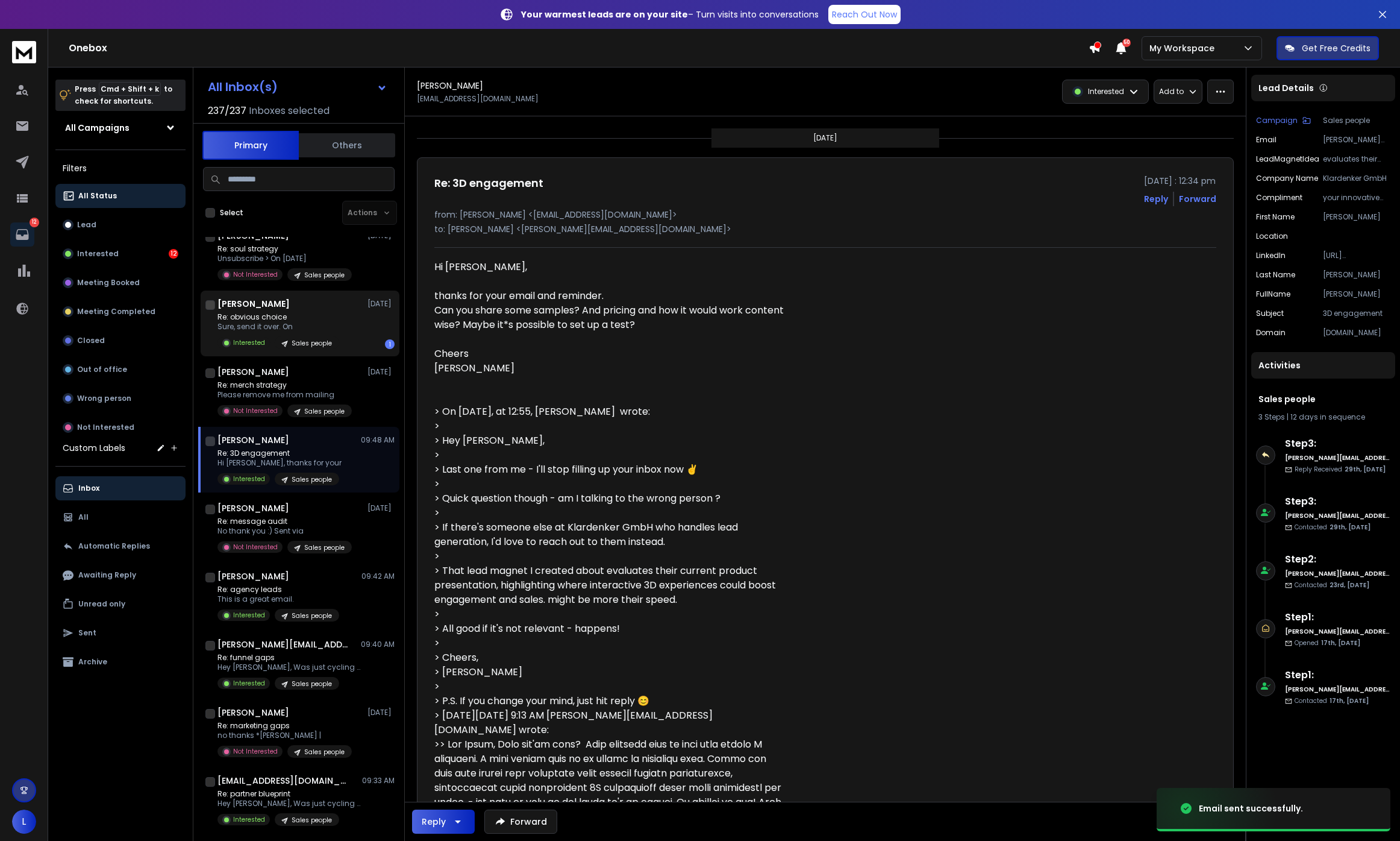
click at [316, 313] on p "Re: obvious choice" at bounding box center [278, 317] width 122 height 10
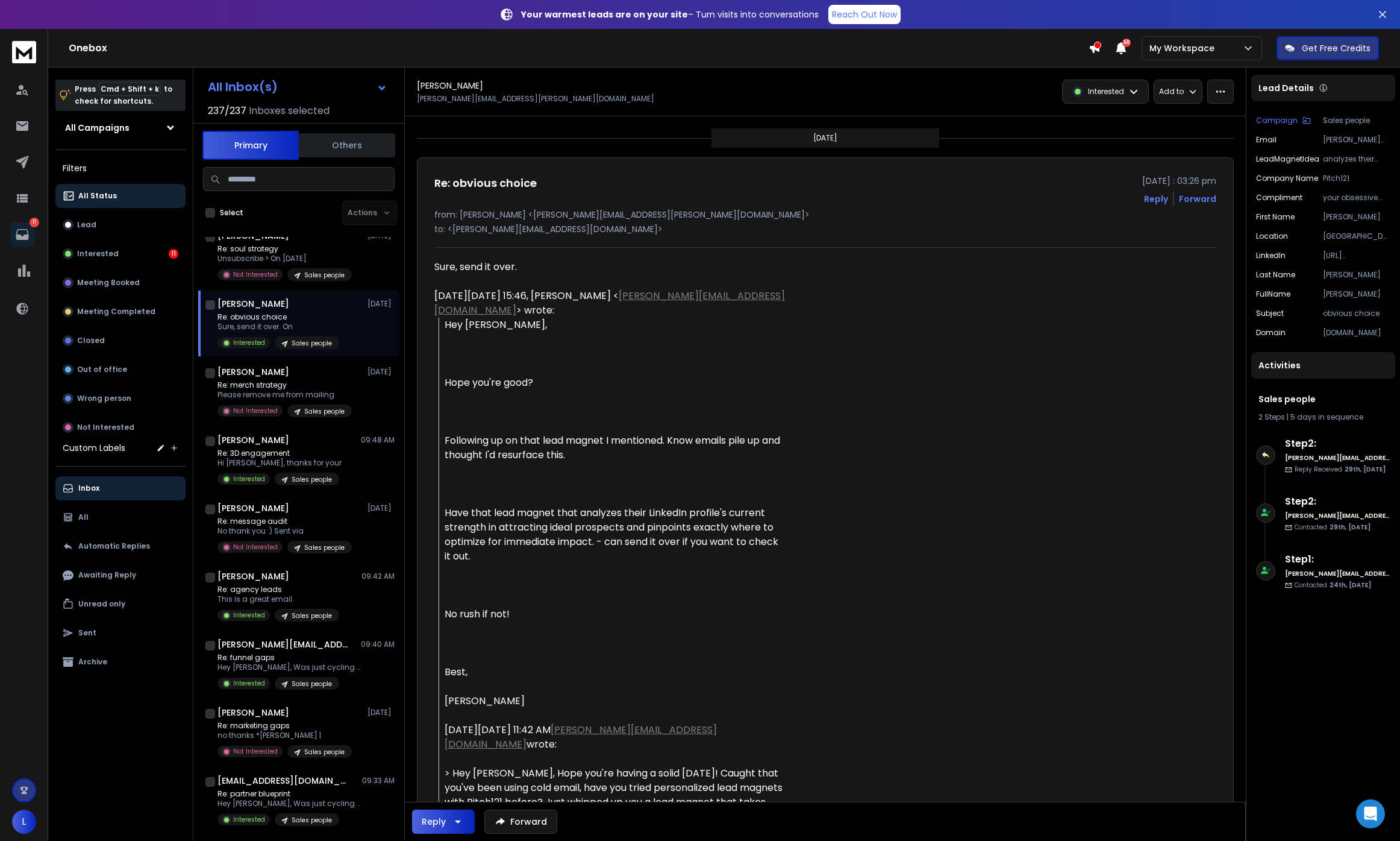
click at [469, 216] on p "from: Laura Hannan <laura.hannan@pitch121.com>" at bounding box center [825, 214] width 782 height 12
click at [1345, 330] on p "pitch121.com" at bounding box center [1357, 333] width 68 height 10
click at [1156, 199] on button "Reply" at bounding box center [1156, 199] width 24 height 12
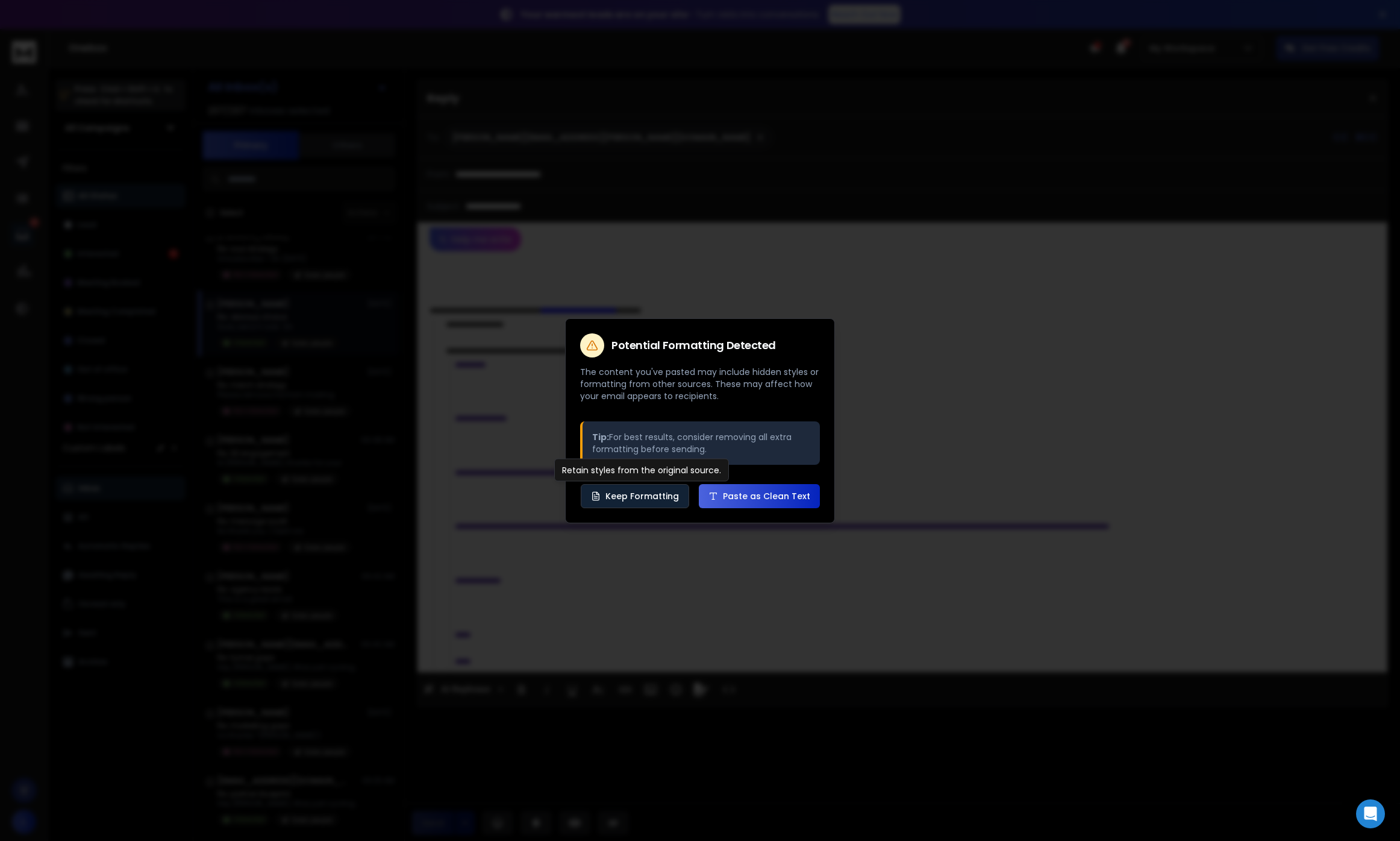
click at [628, 491] on button "Keep Formatting" at bounding box center [635, 496] width 108 height 24
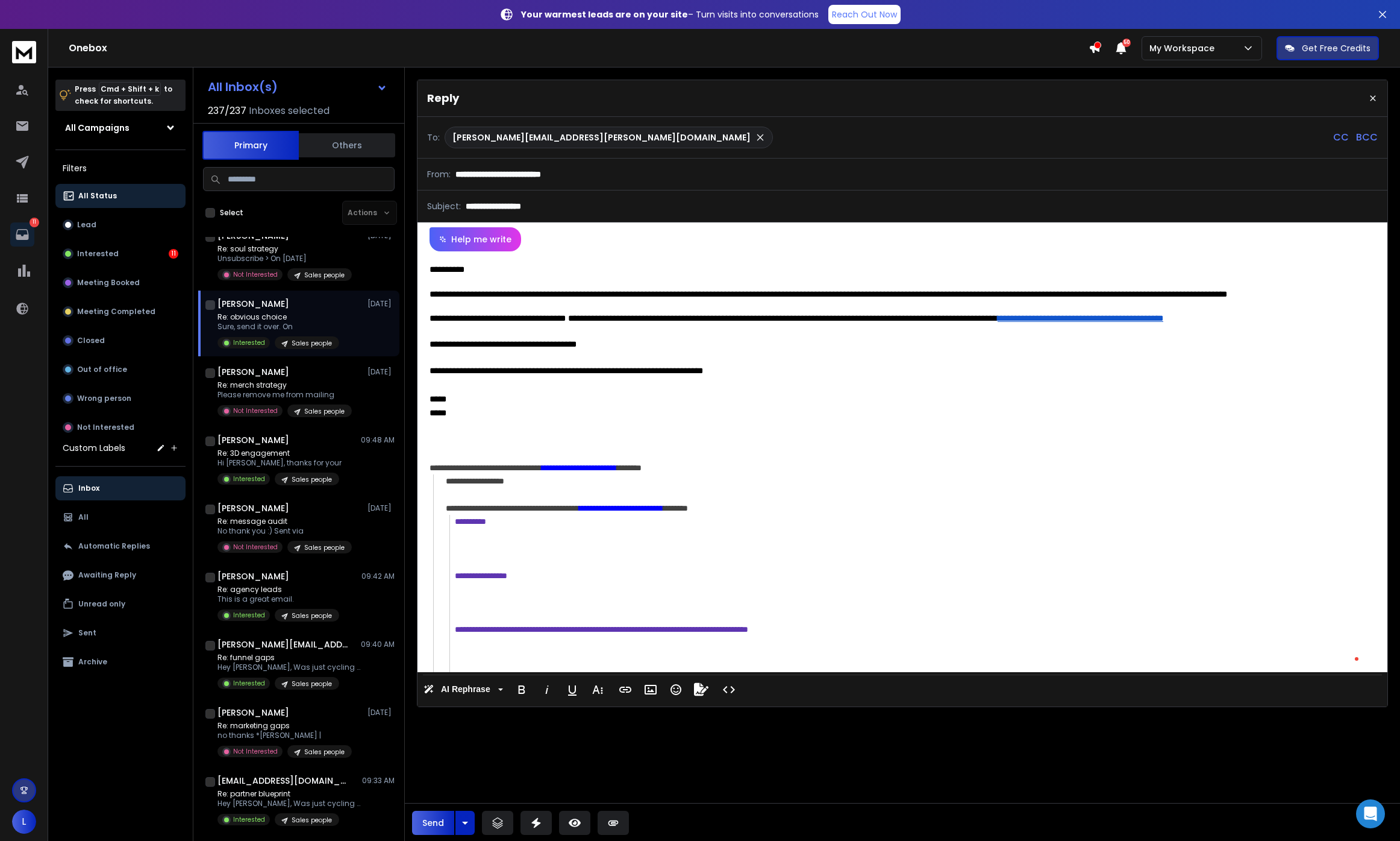
click at [433, 817] on button "Send" at bounding box center [433, 823] width 42 height 24
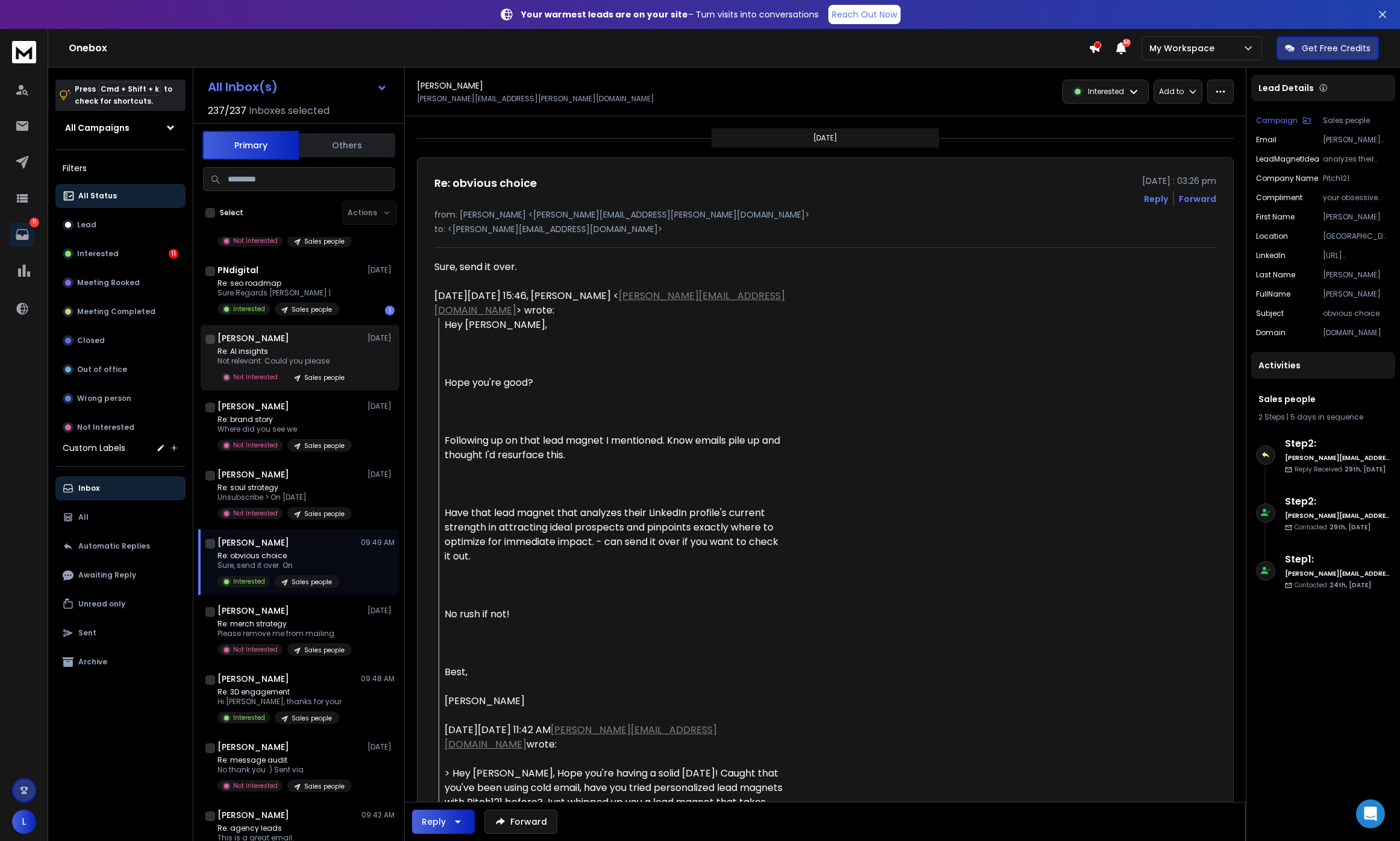
scroll to position [2049, 0]
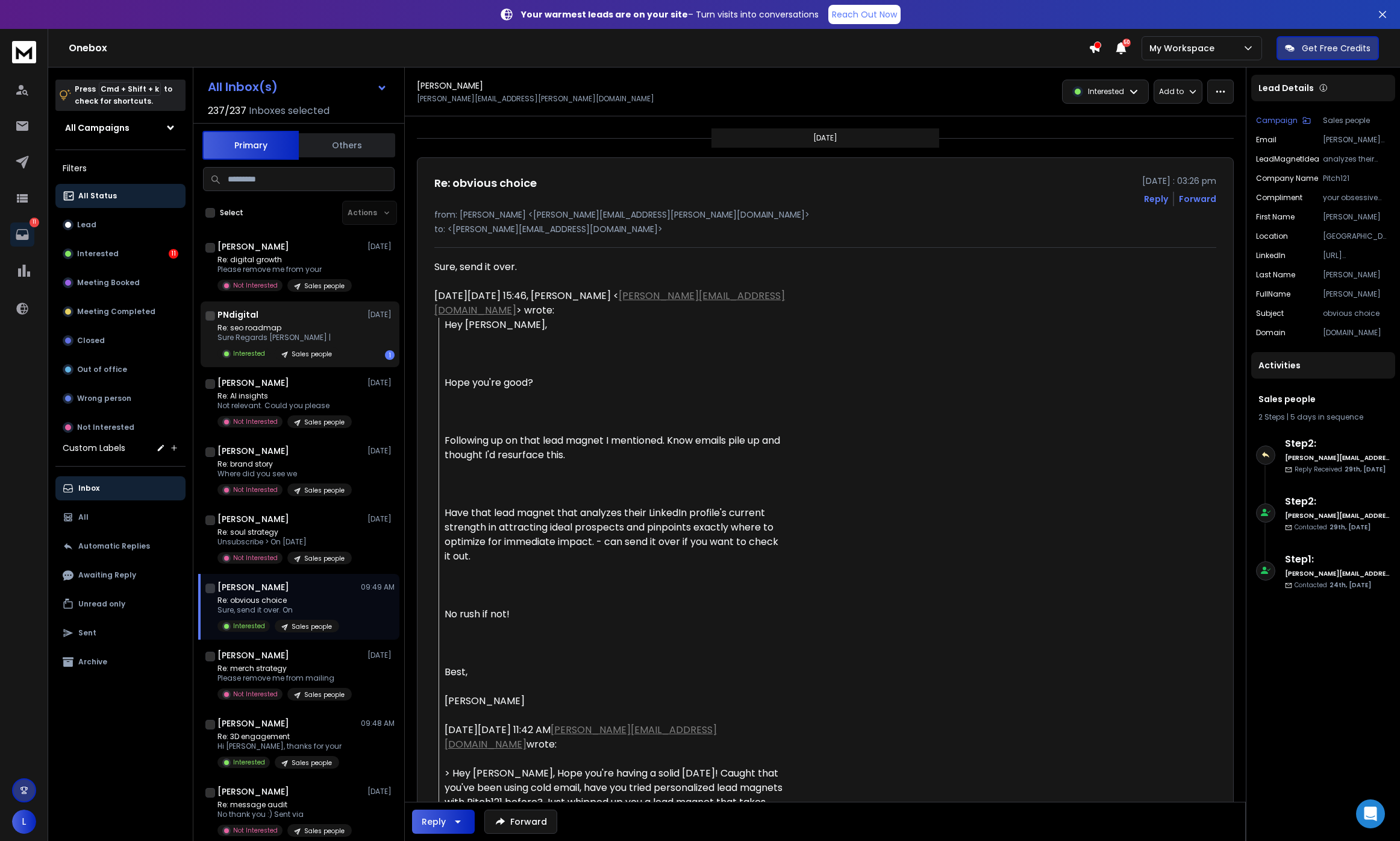
click at [331, 324] on p "Re: seo roadmap" at bounding box center [278, 328] width 122 height 10
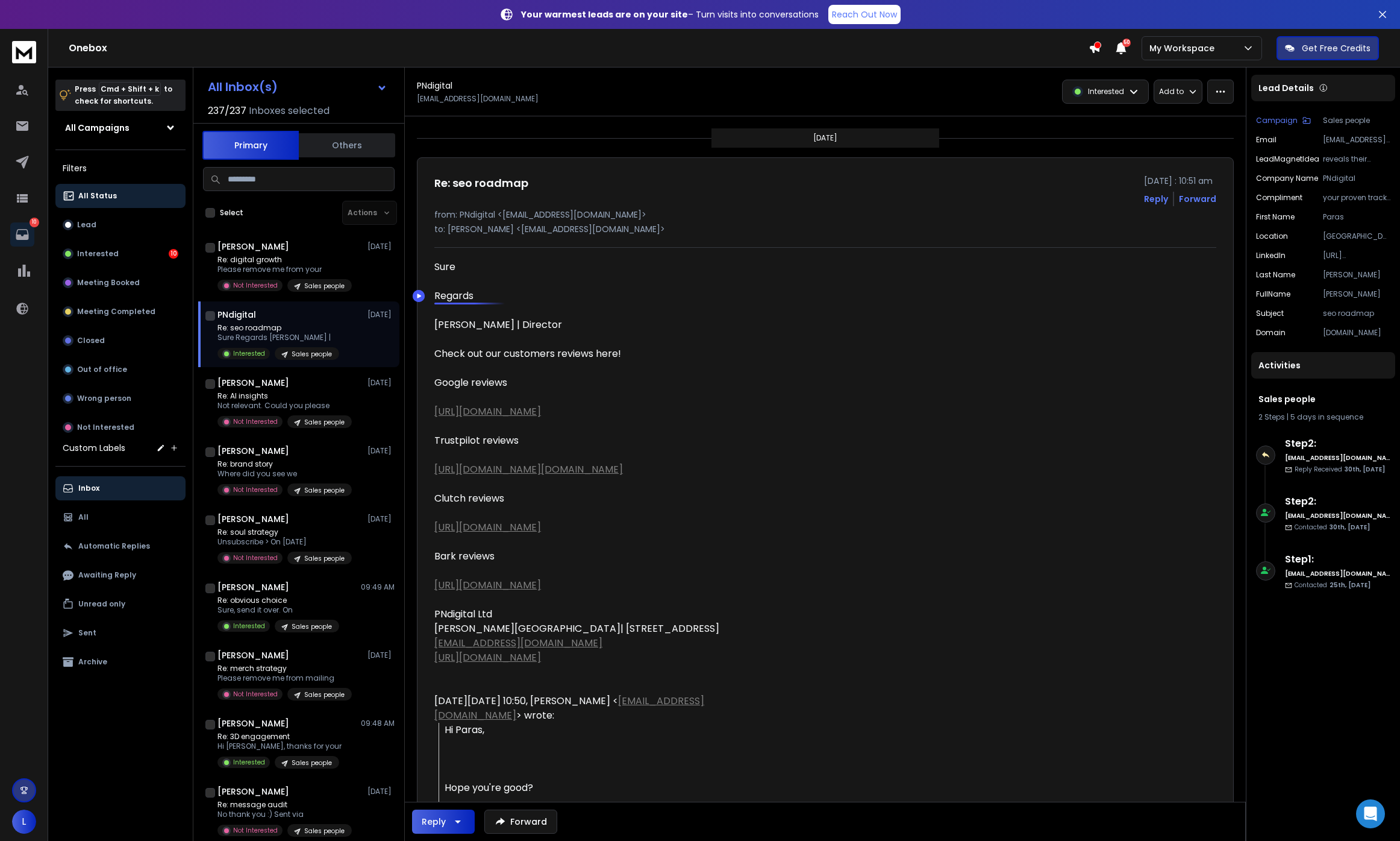
click at [450, 324] on div "Regards Paras Raichura | Director Check out our customers reviews here! Google …" at bounding box center [610, 476] width 352 height 377
click at [1344, 327] on div "Campaign Sales people Email paras@pndigital.co.uk leadMagnetIdea reveals their …" at bounding box center [1323, 227] width 144 height 251
click at [1342, 329] on p "pndigital.co.uk" at bounding box center [1357, 333] width 68 height 10
click at [1145, 200] on button "Reply" at bounding box center [1156, 199] width 24 height 12
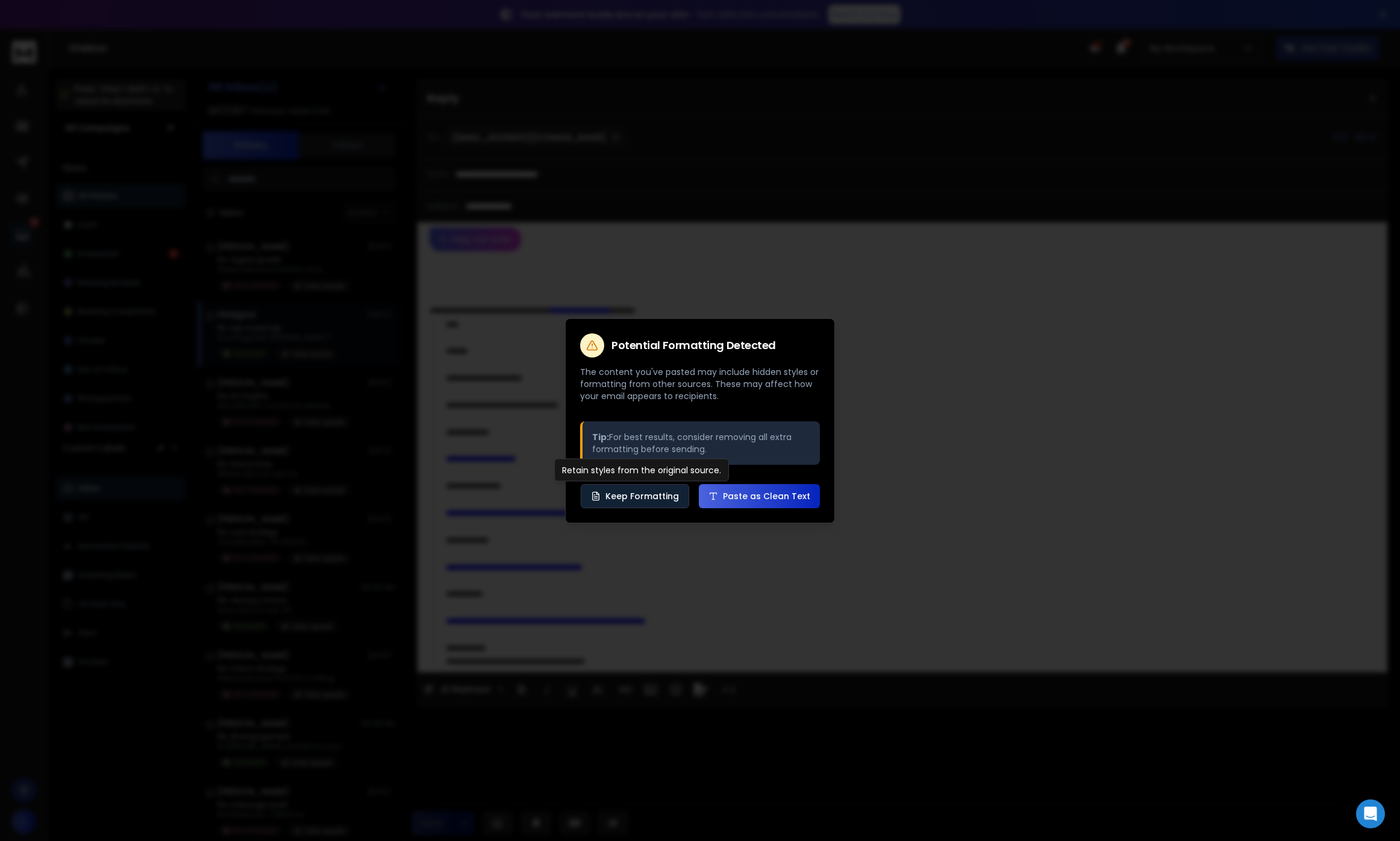
click at [658, 503] on button "Keep Formatting" at bounding box center [635, 496] width 108 height 24
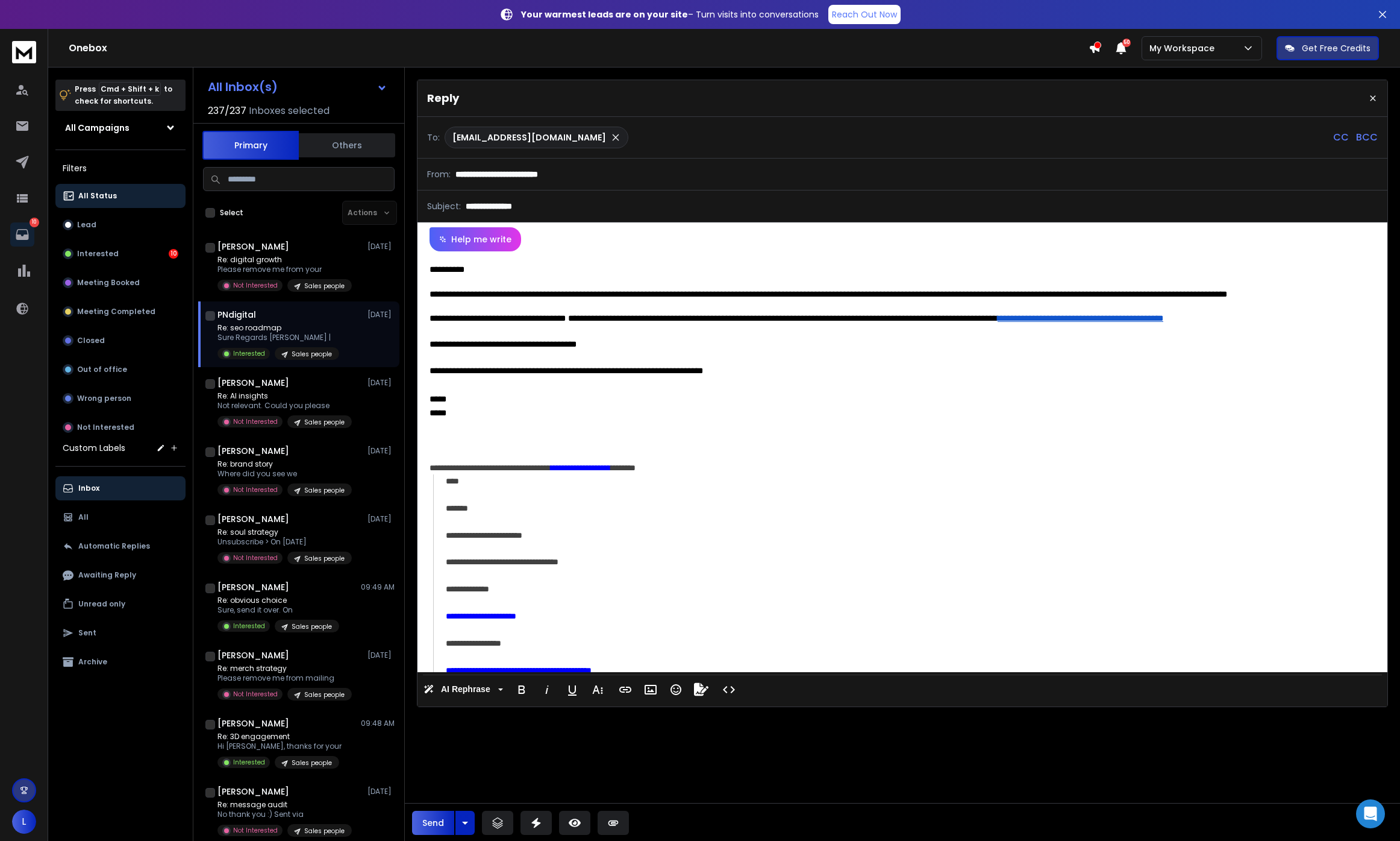
click at [530, 447] on div at bounding box center [902, 453] width 946 height 13
click at [430, 820] on button "Send" at bounding box center [433, 823] width 42 height 24
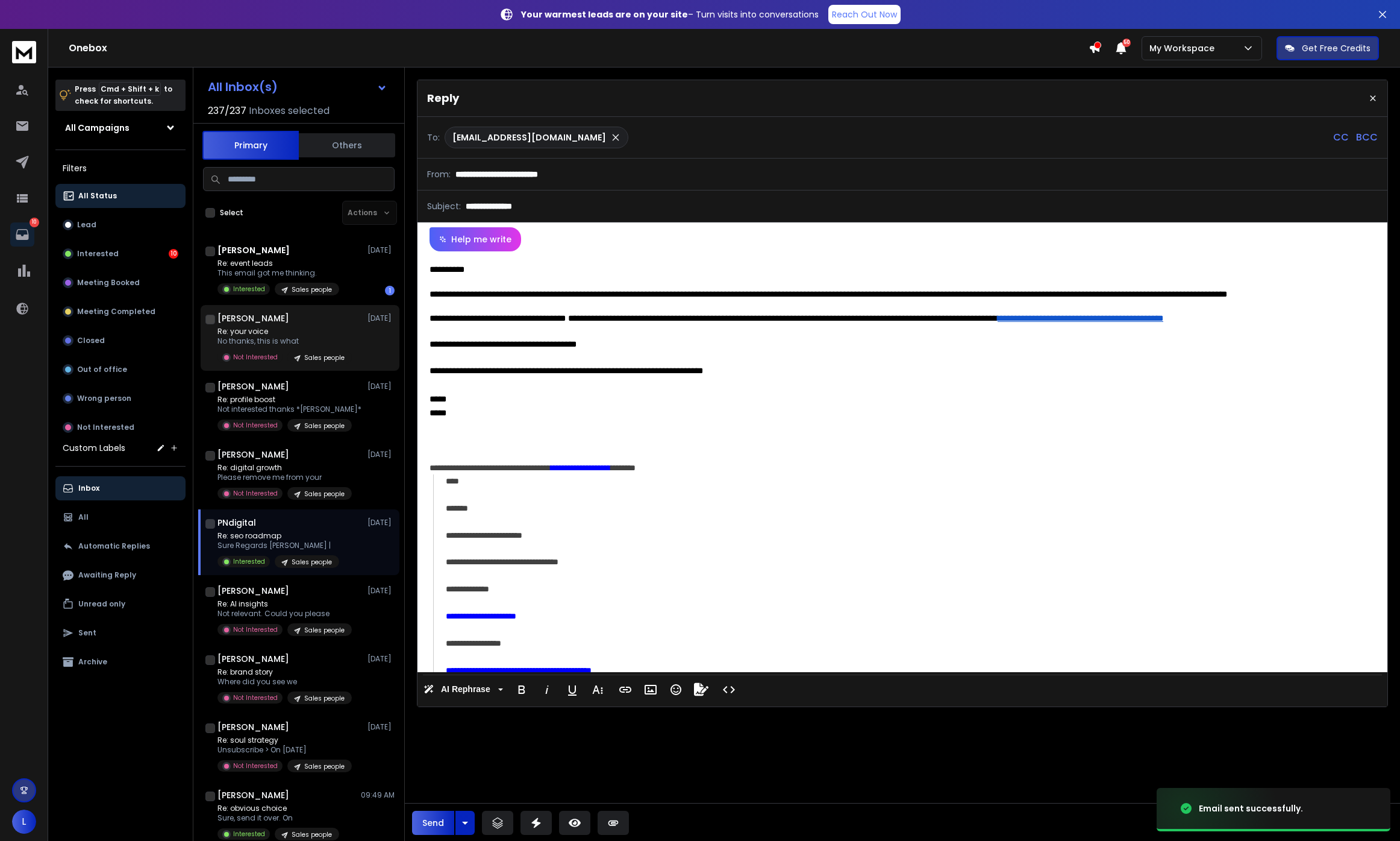
scroll to position [1827, 0]
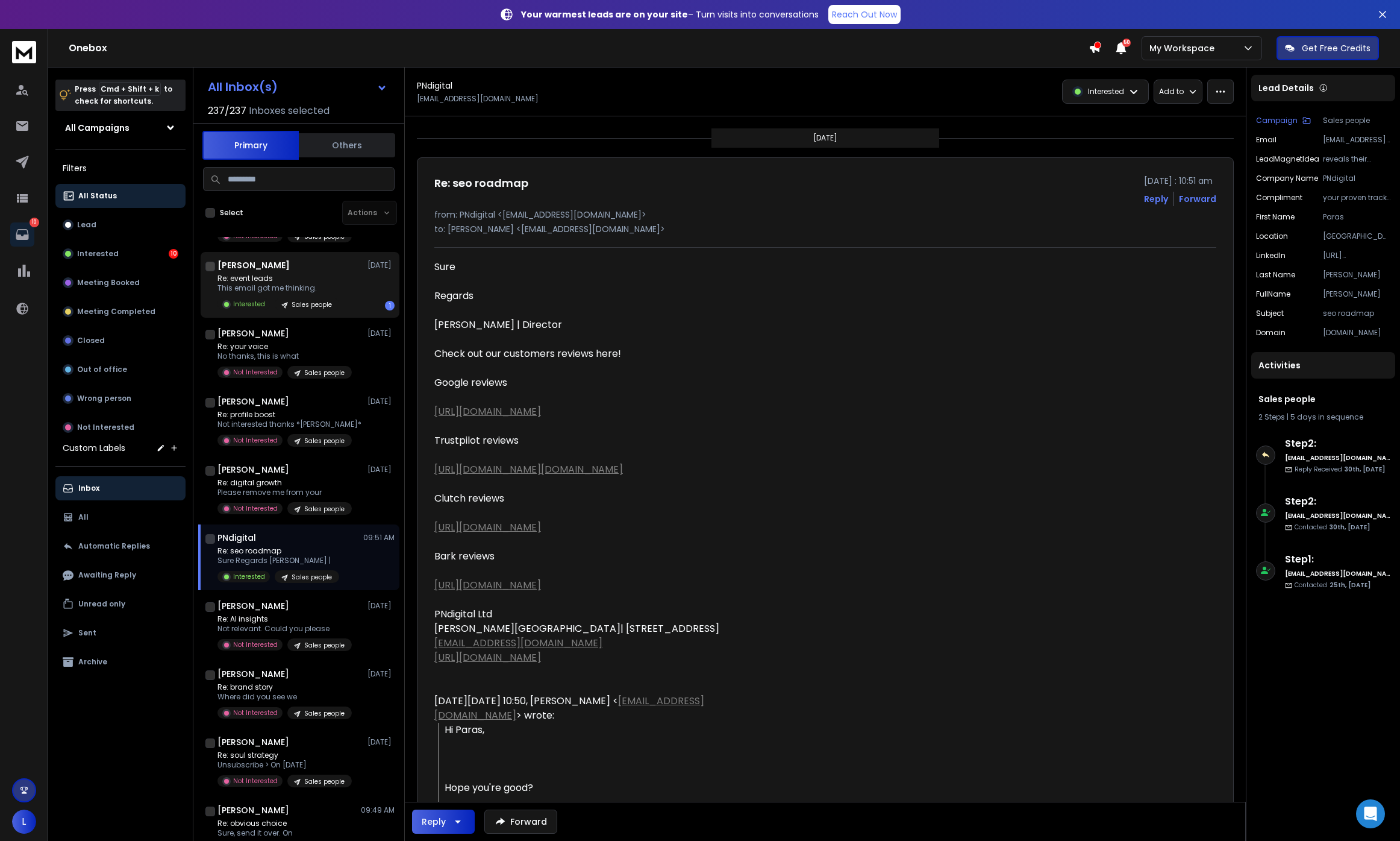
click at [323, 279] on p "Re: event leads" at bounding box center [278, 279] width 122 height 10
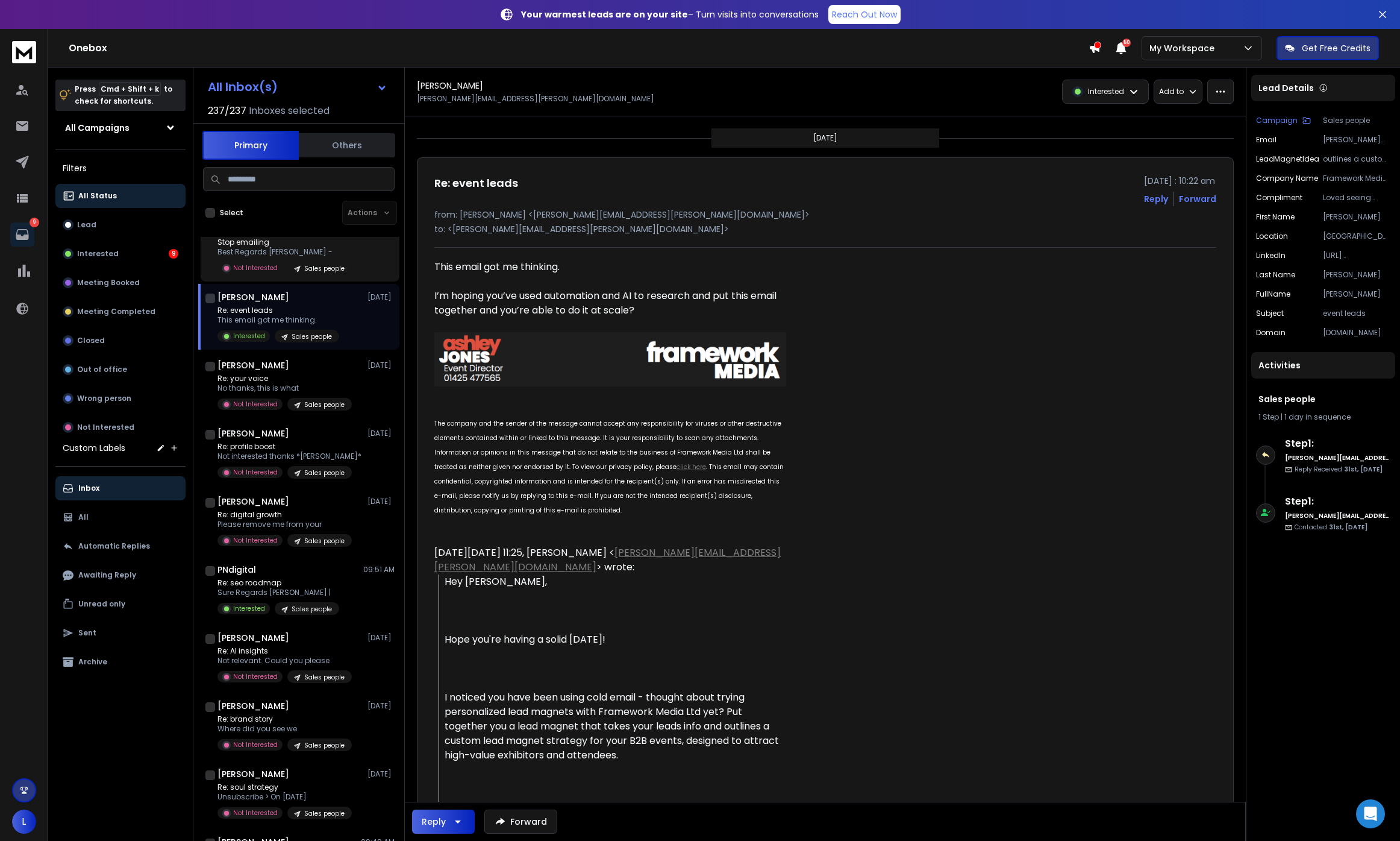
scroll to position [1779, 0]
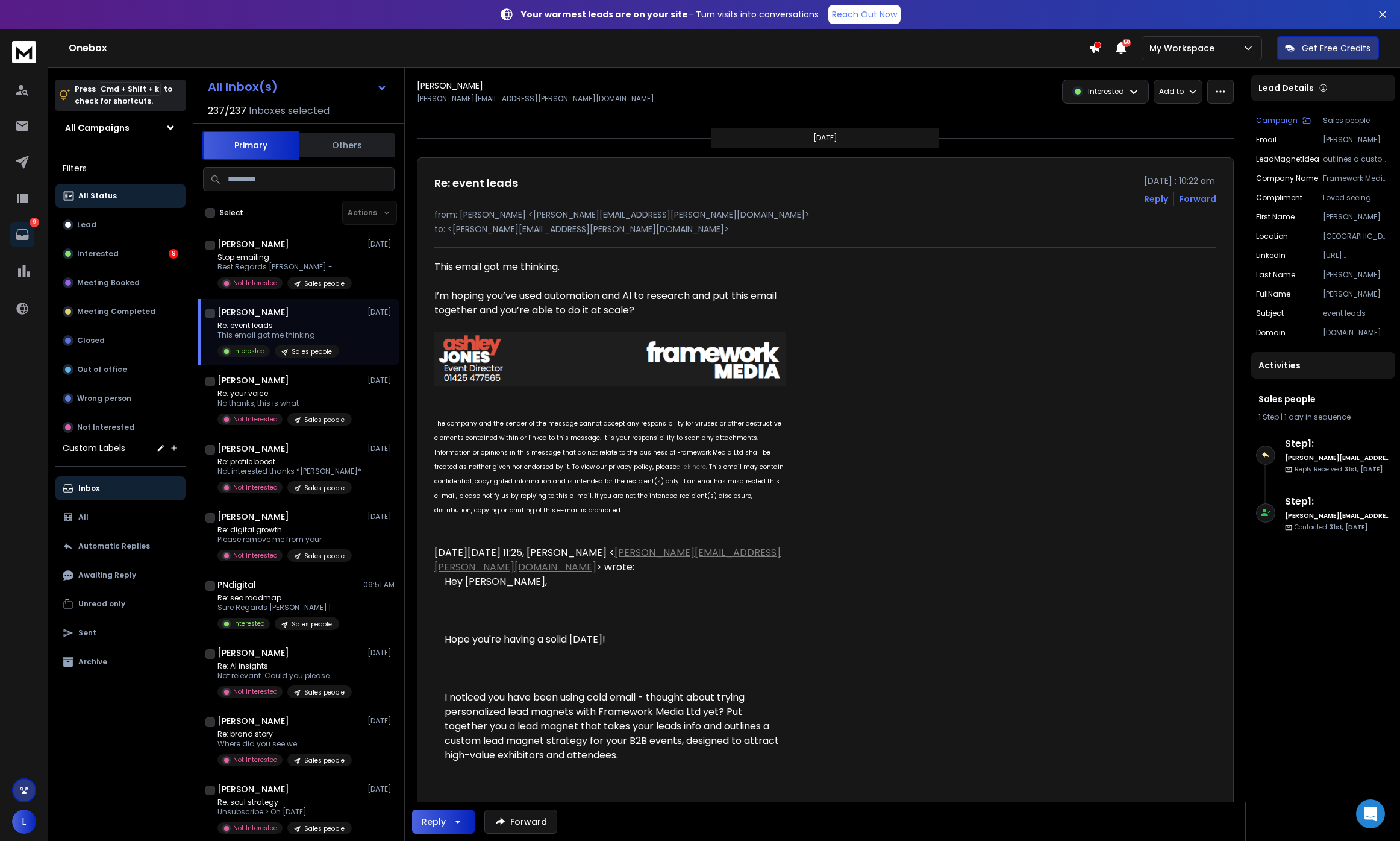
click at [468, 216] on p "from: Ashley Jones <ashley.jones@frameworkmedia.co.uk>" at bounding box center [825, 214] width 782 height 12
click at [1149, 196] on button "Reply" at bounding box center [1156, 199] width 24 height 12
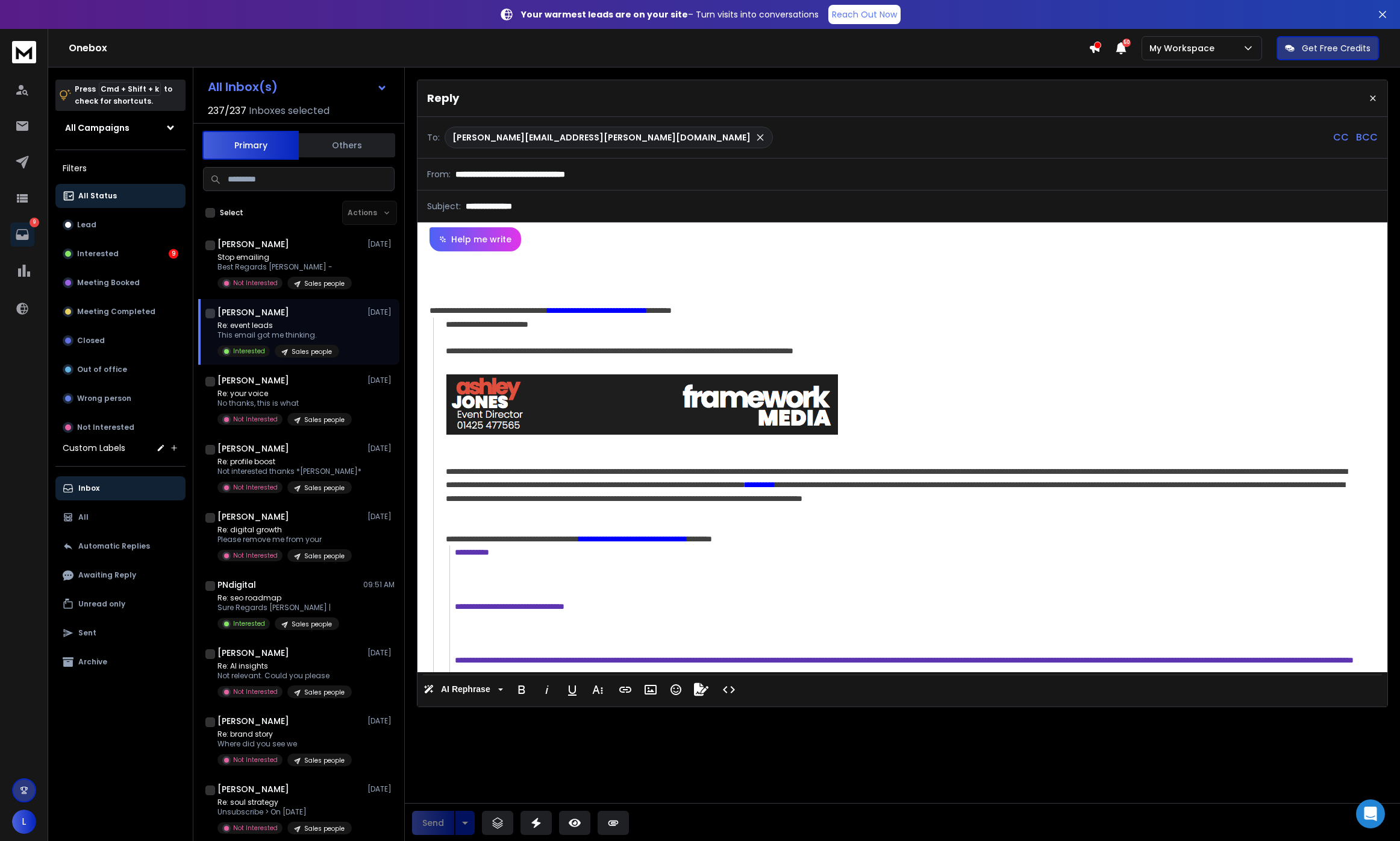
click at [598, 264] on div at bounding box center [902, 270] width 946 height 13
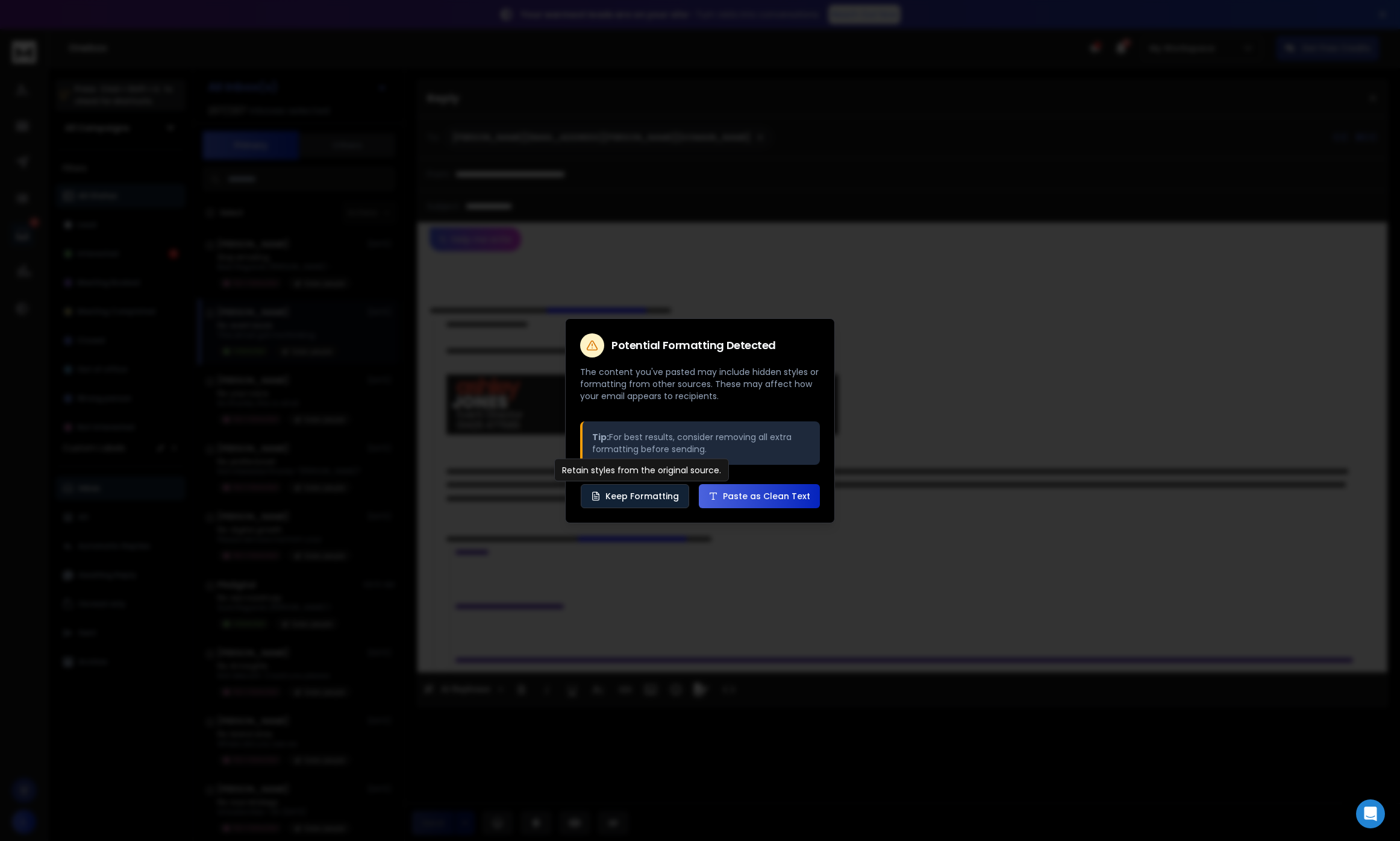
click at [639, 495] on button "Keep Formatting" at bounding box center [635, 496] width 108 height 24
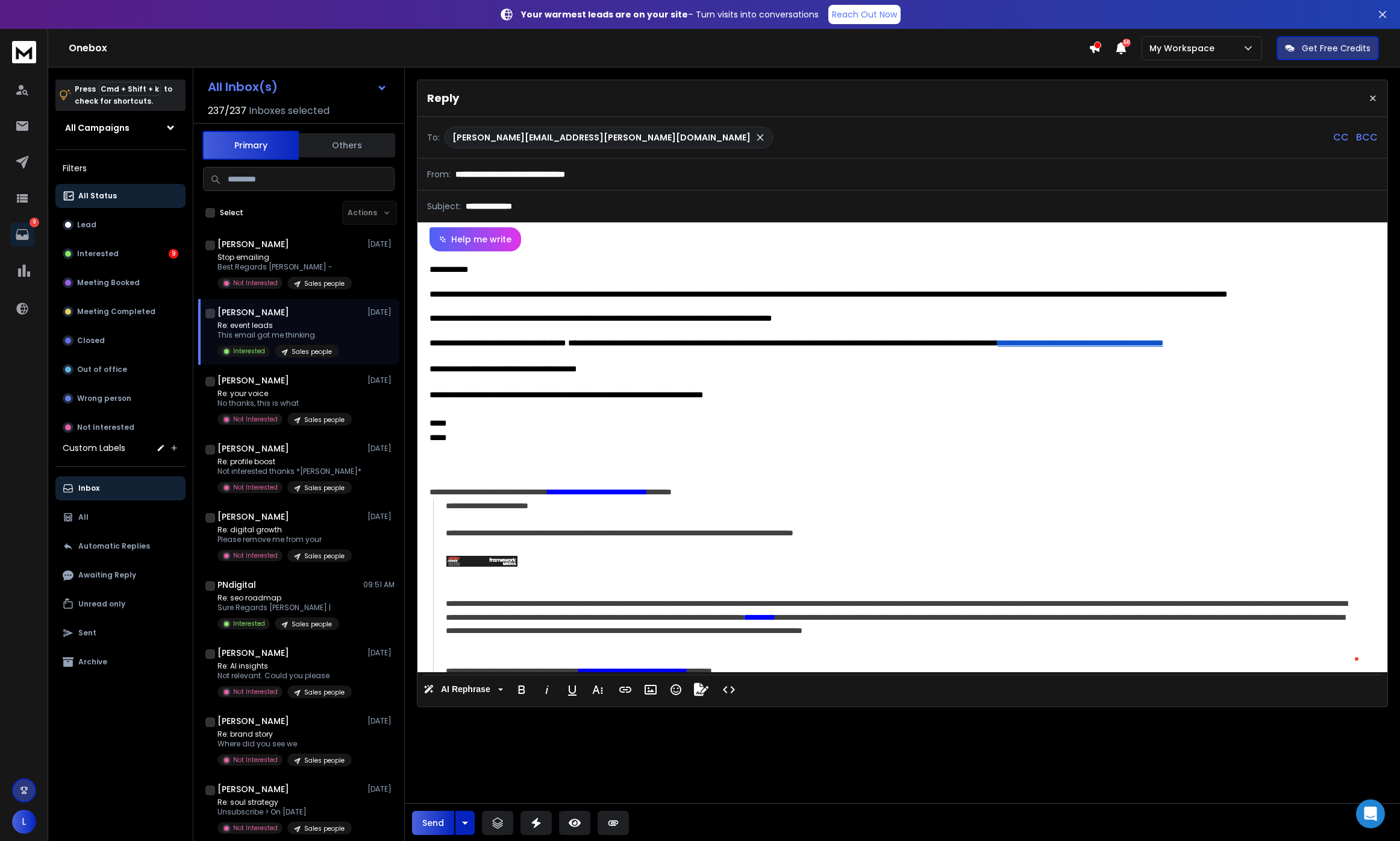
click at [641, 410] on div "**********" at bounding box center [902, 355] width 946 height 181
click at [428, 828] on button "Send" at bounding box center [433, 823] width 42 height 24
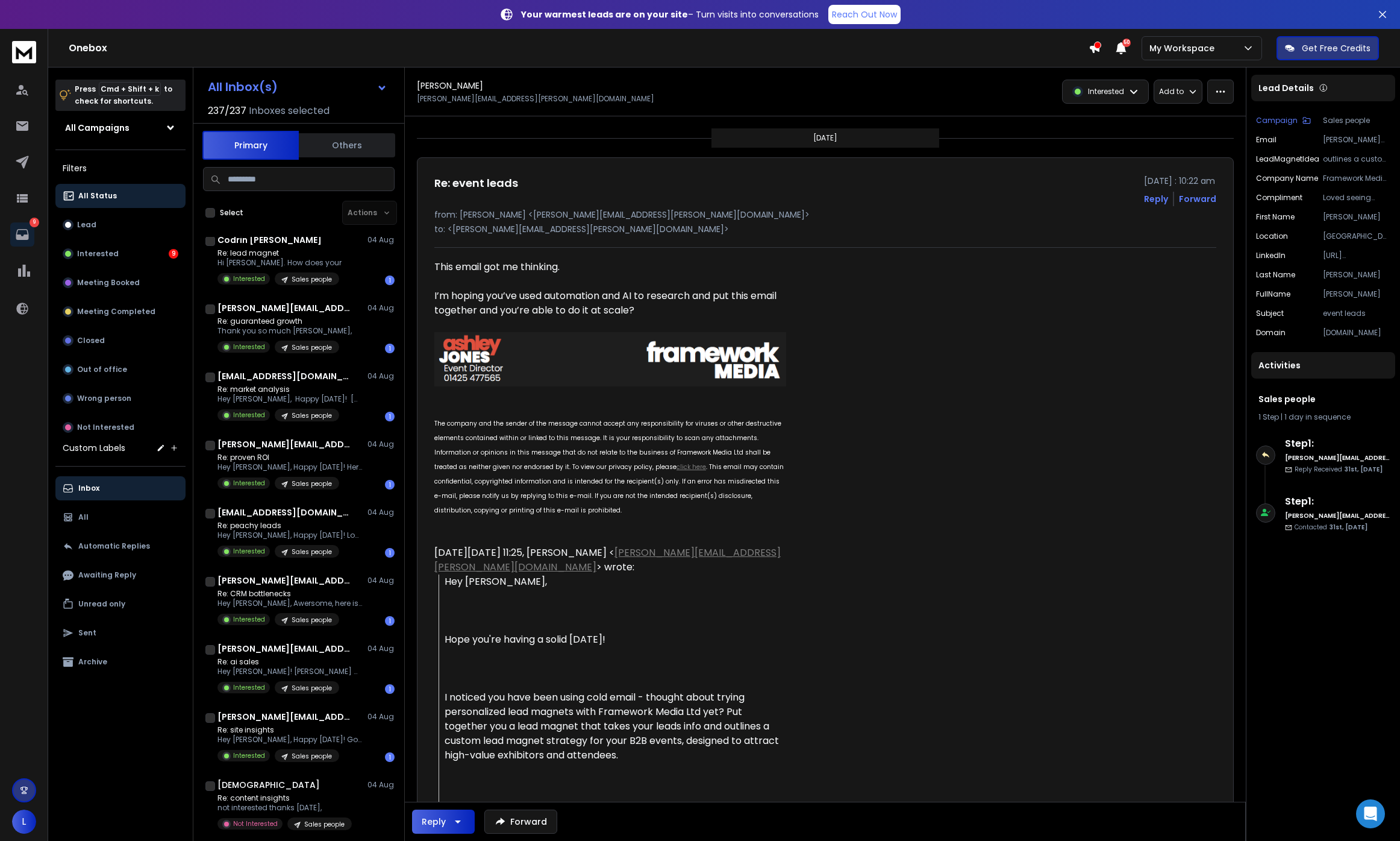
scroll to position [1119, 0]
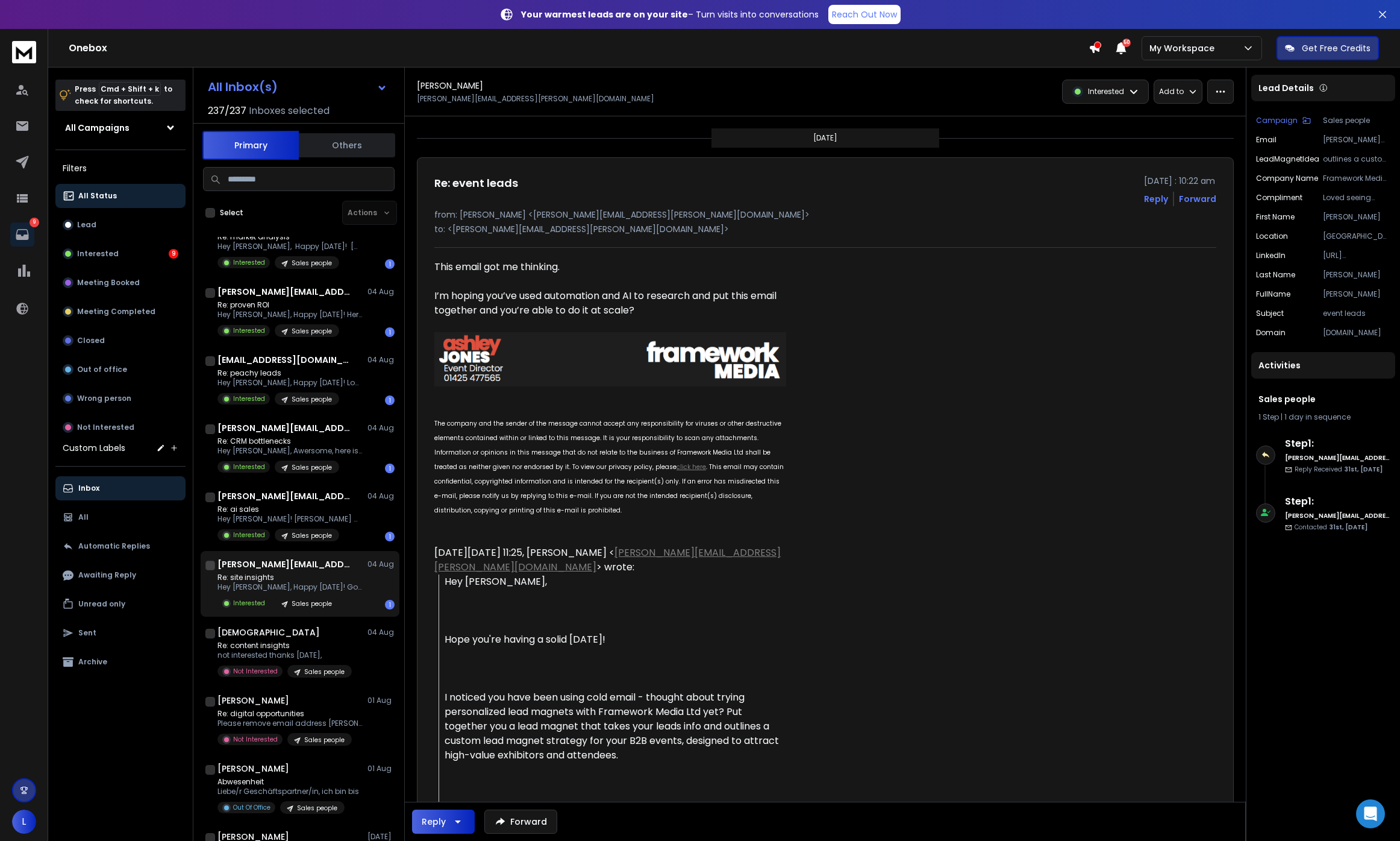
click at [320, 584] on p "Hey [PERSON_NAME], Happy [DATE]! Good call with" at bounding box center [290, 587] width 145 height 10
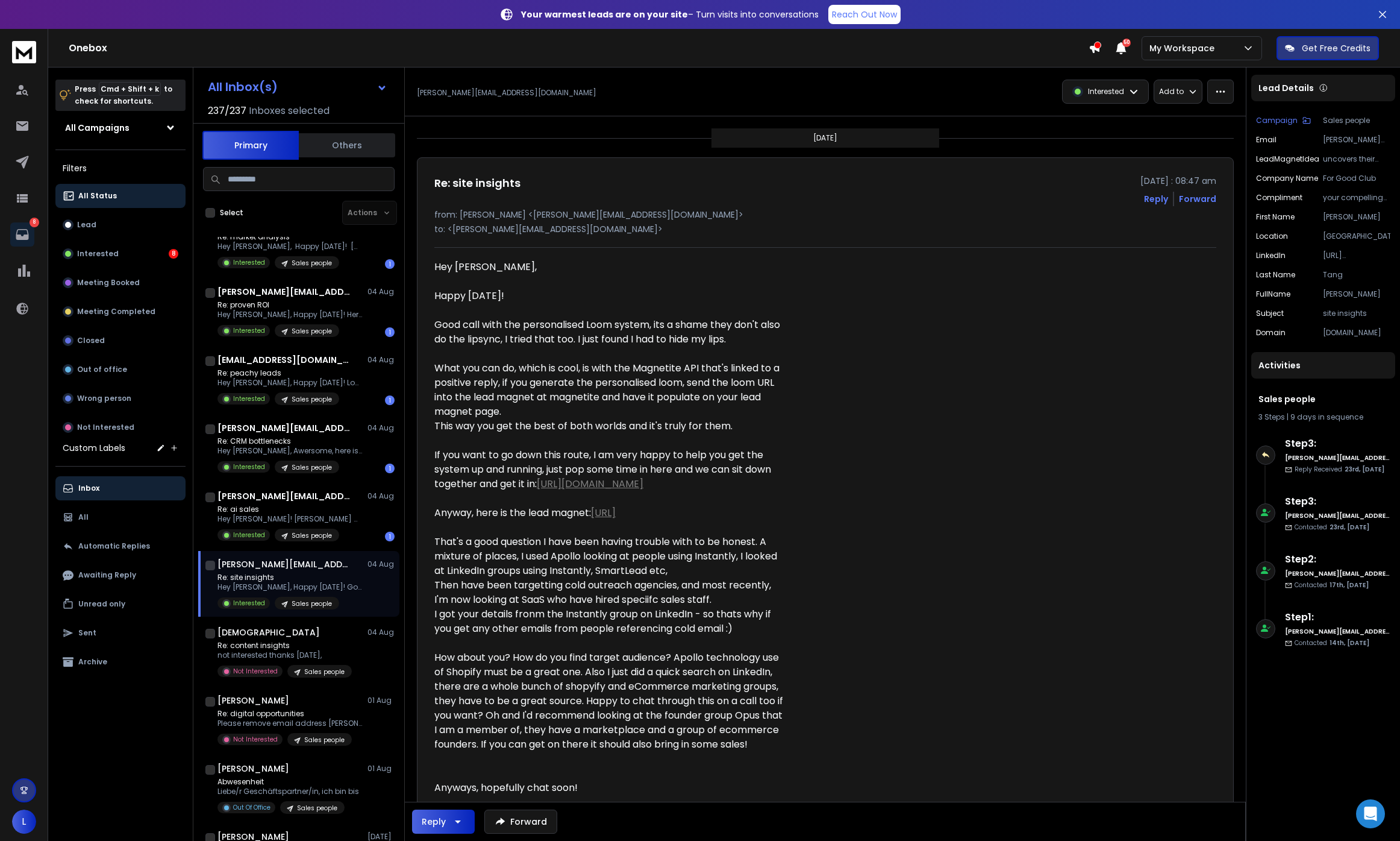
click at [1348, 333] on p "forgood.club" at bounding box center [1357, 333] width 68 height 10
click at [1157, 202] on button "Reply" at bounding box center [1156, 199] width 24 height 12
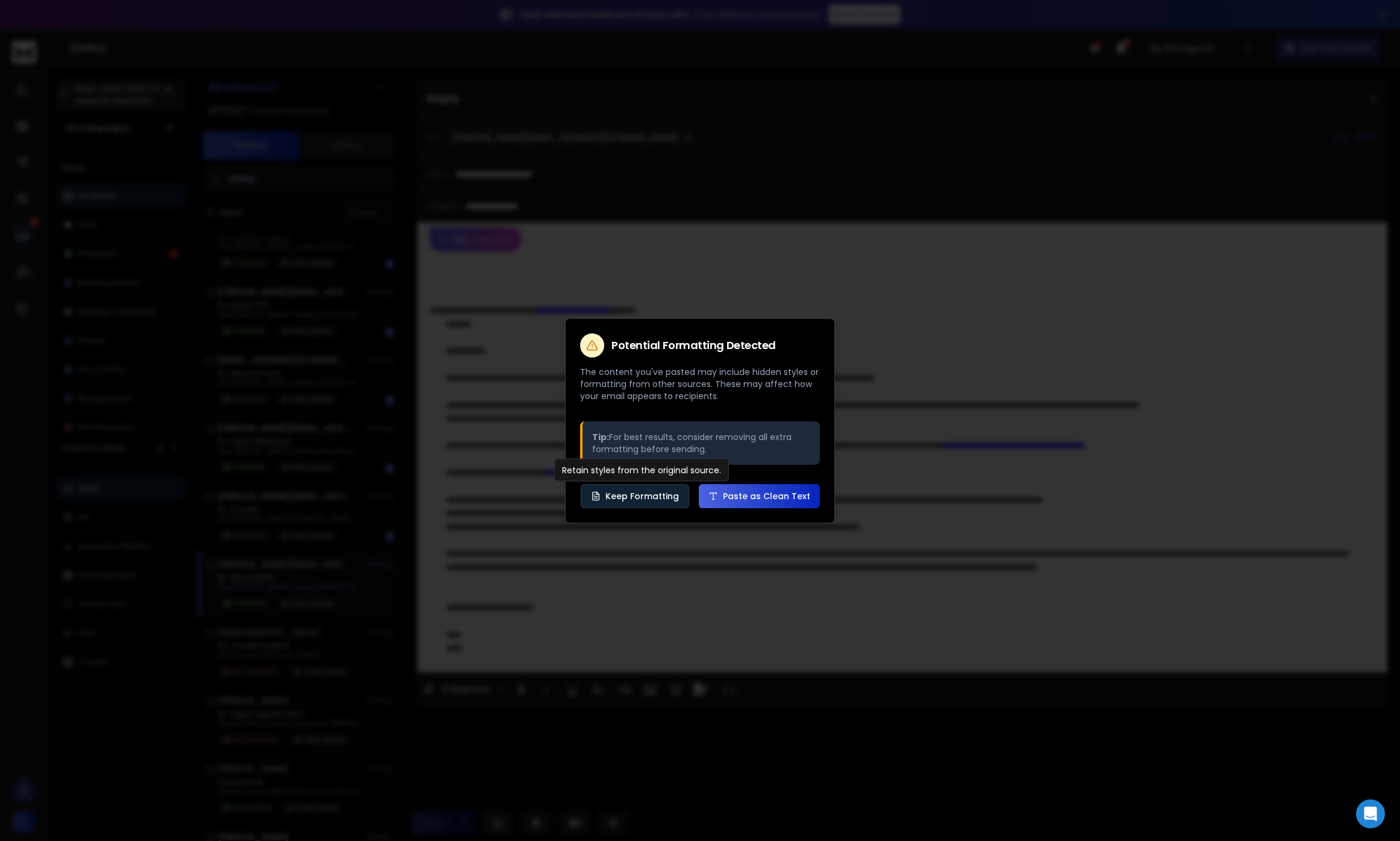
click at [654, 499] on button "Keep Formatting" at bounding box center [635, 496] width 108 height 24
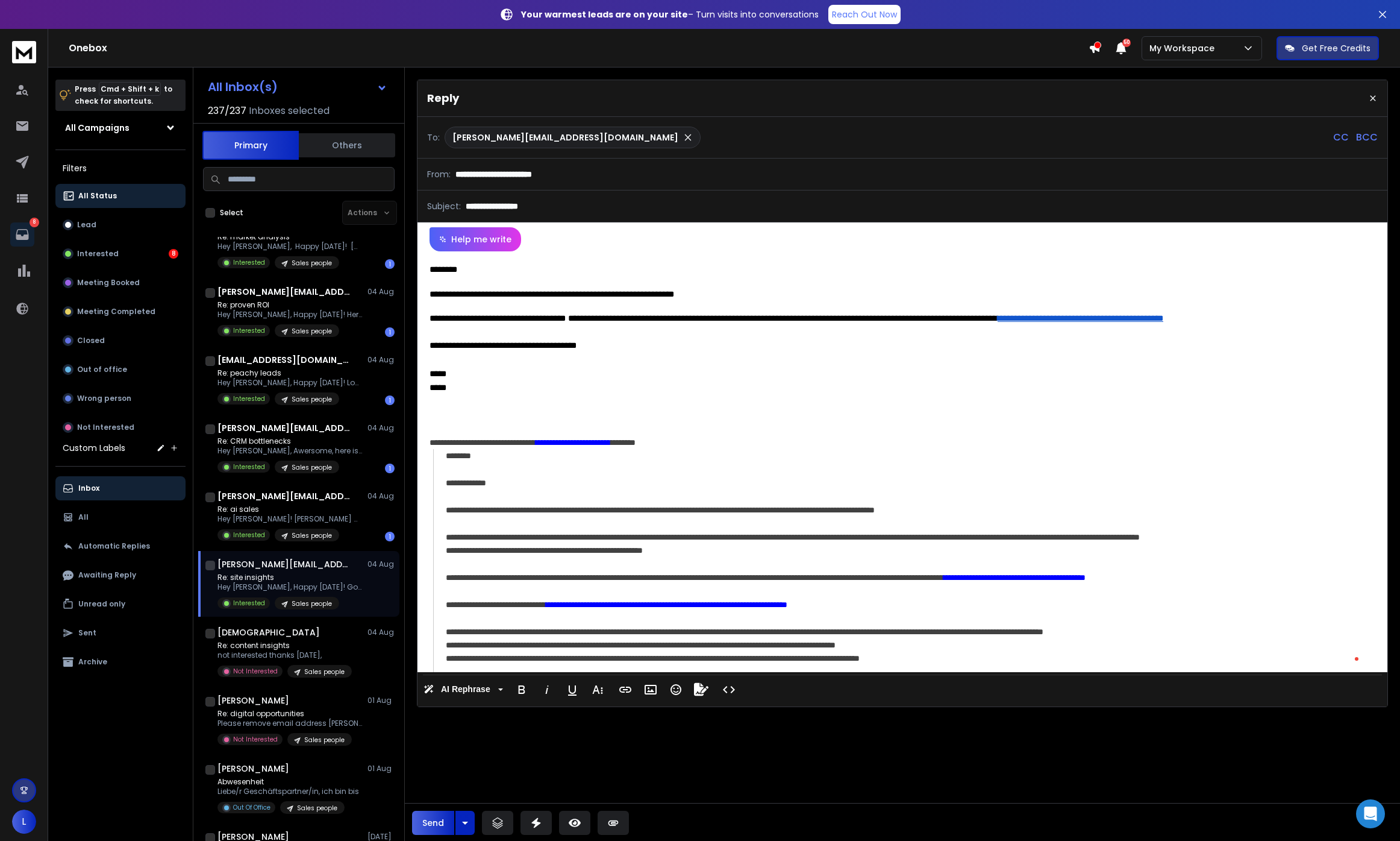
click at [435, 820] on button "Send" at bounding box center [433, 823] width 42 height 24
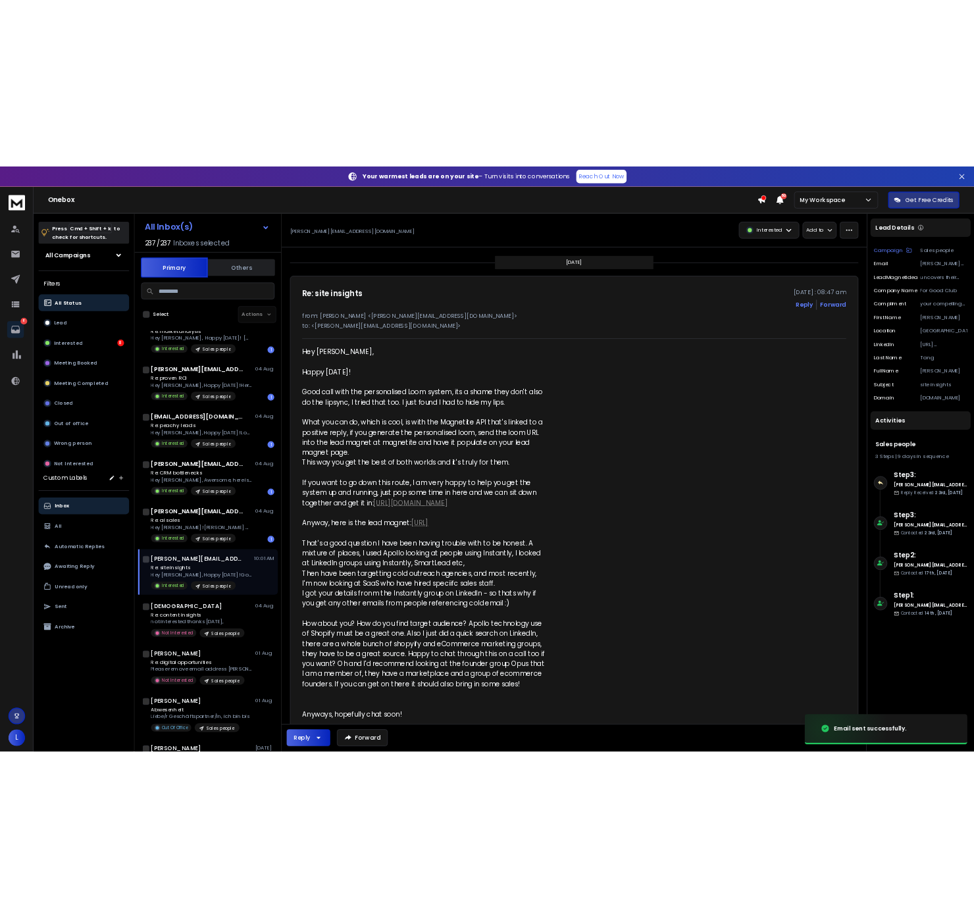
scroll to position [1222, 0]
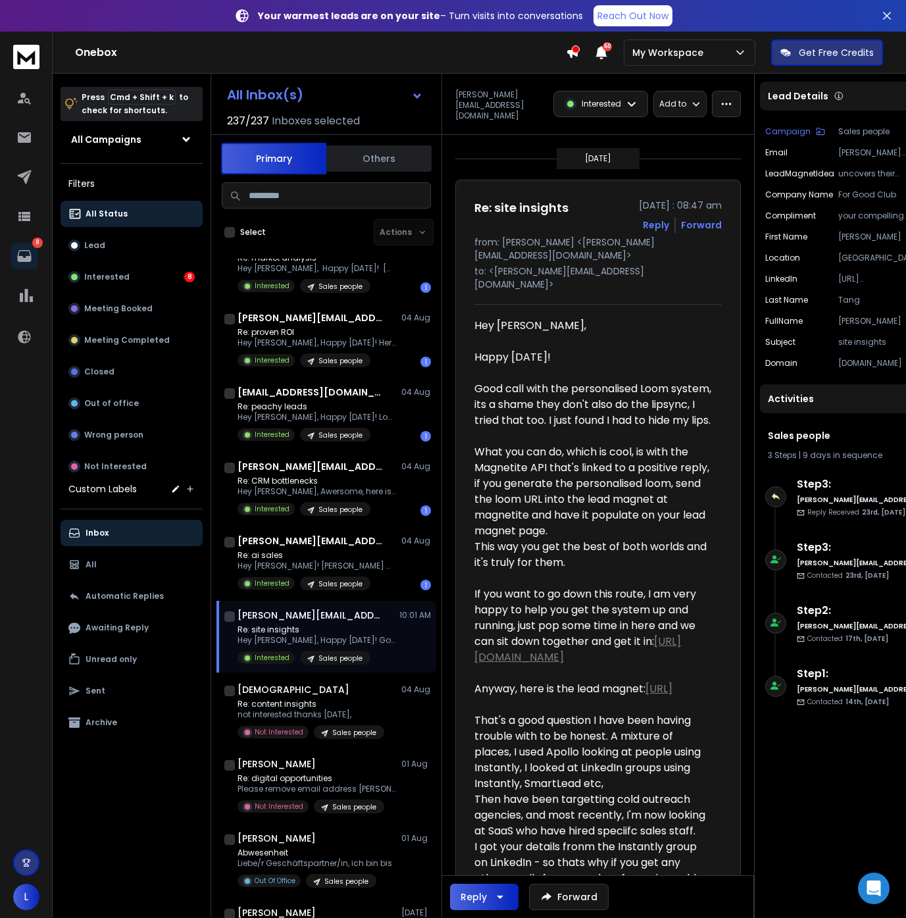
click at [294, 632] on p "Re: site insights" at bounding box center [317, 629] width 158 height 11
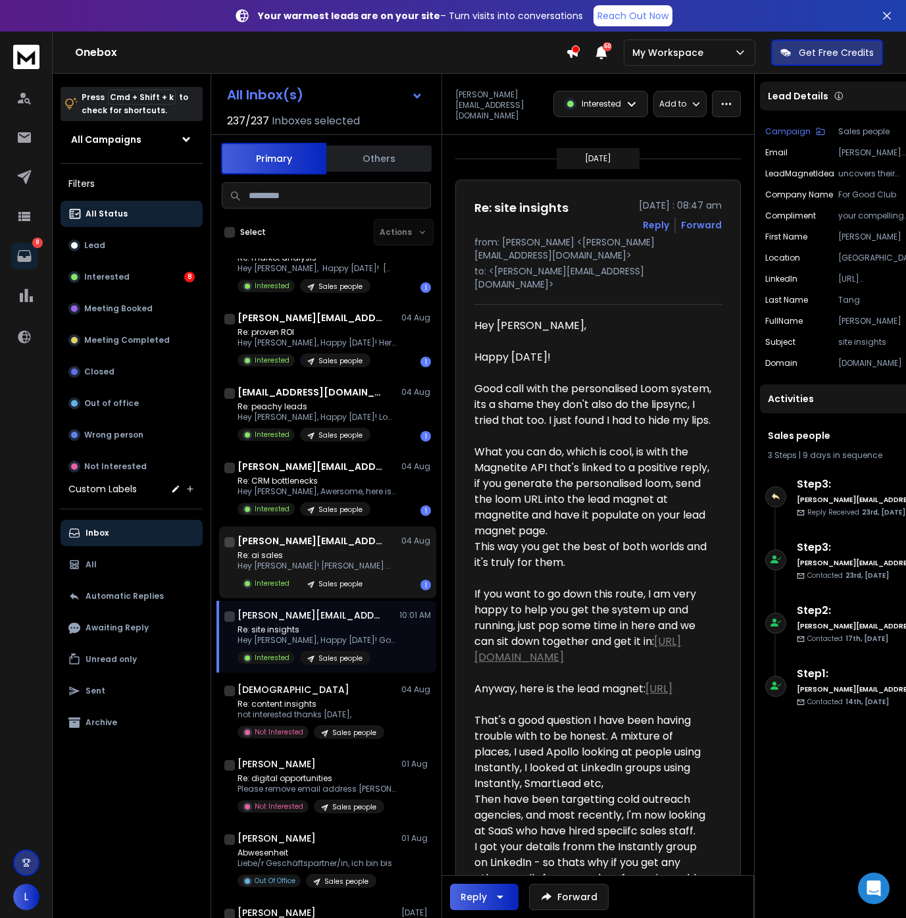
click at [358, 562] on p "Hey Shreyash! Prerna gave me your" at bounding box center [317, 566] width 158 height 11
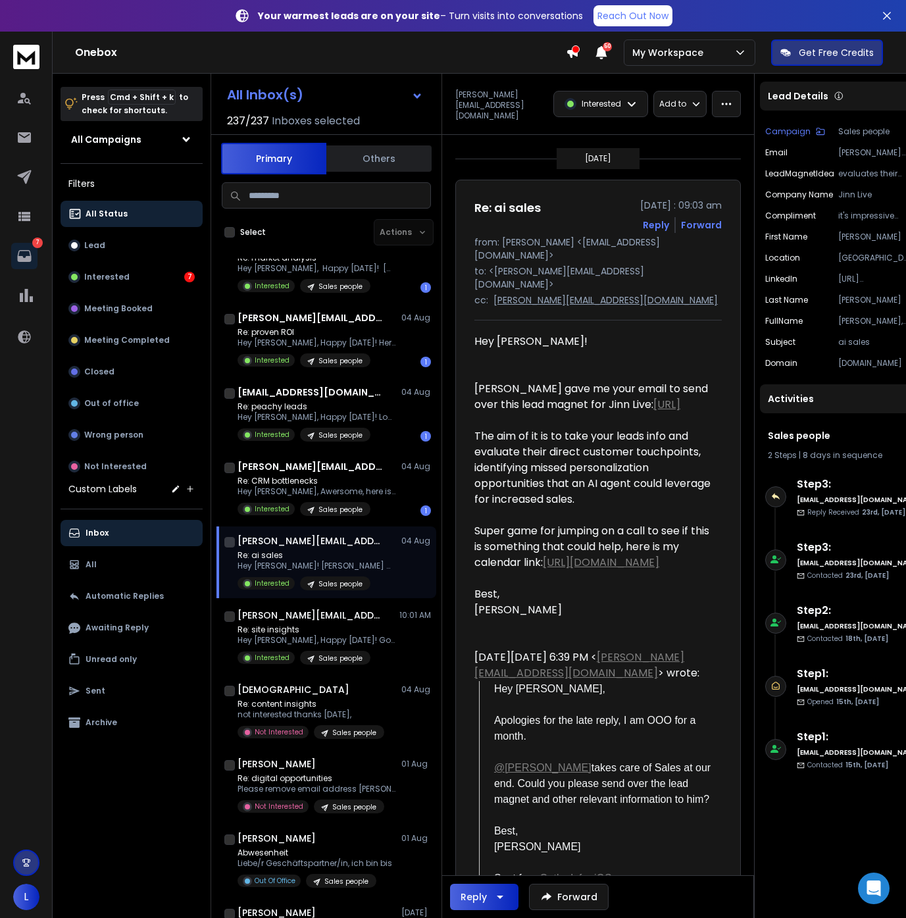
click at [518, 334] on div "Hey Shreyash!" at bounding box center [592, 357] width 237 height 47
click at [520, 334] on div "Hey Shreyash!" at bounding box center [592, 357] width 237 height 47
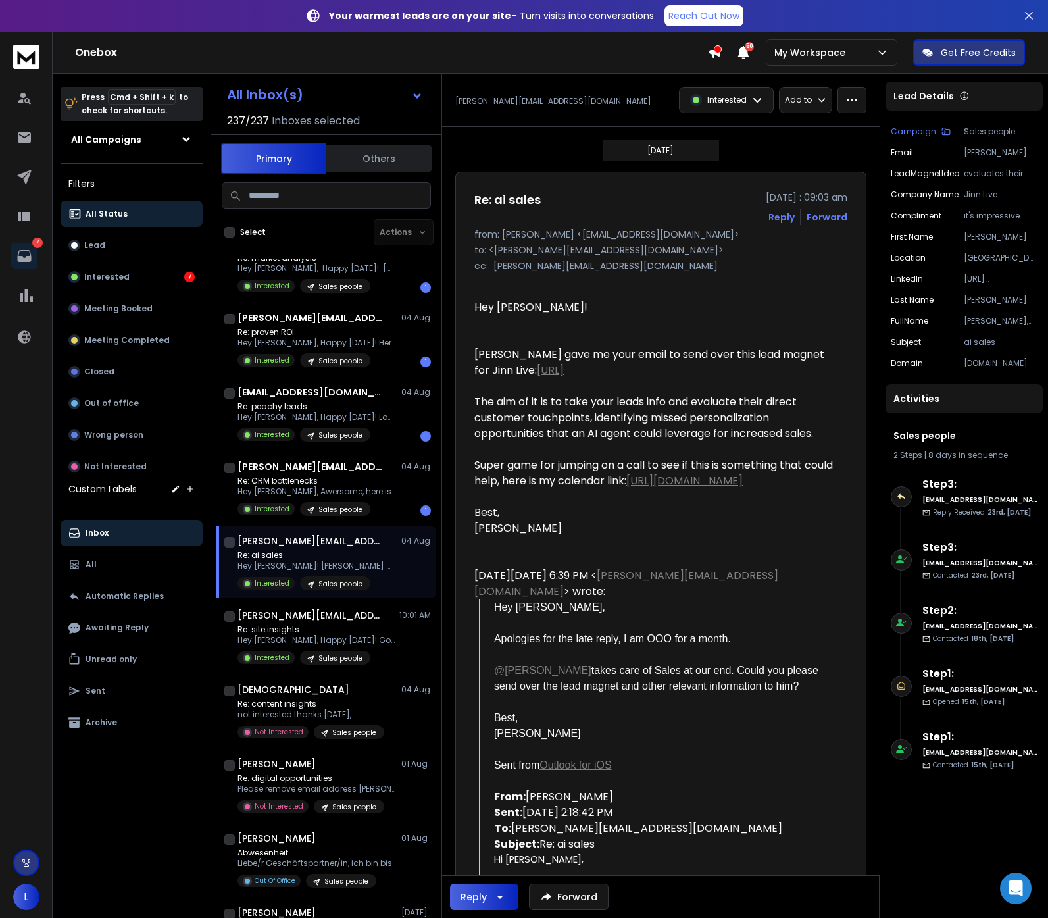
click at [967, 363] on p "jinn.live" at bounding box center [1001, 363] width 74 height 11
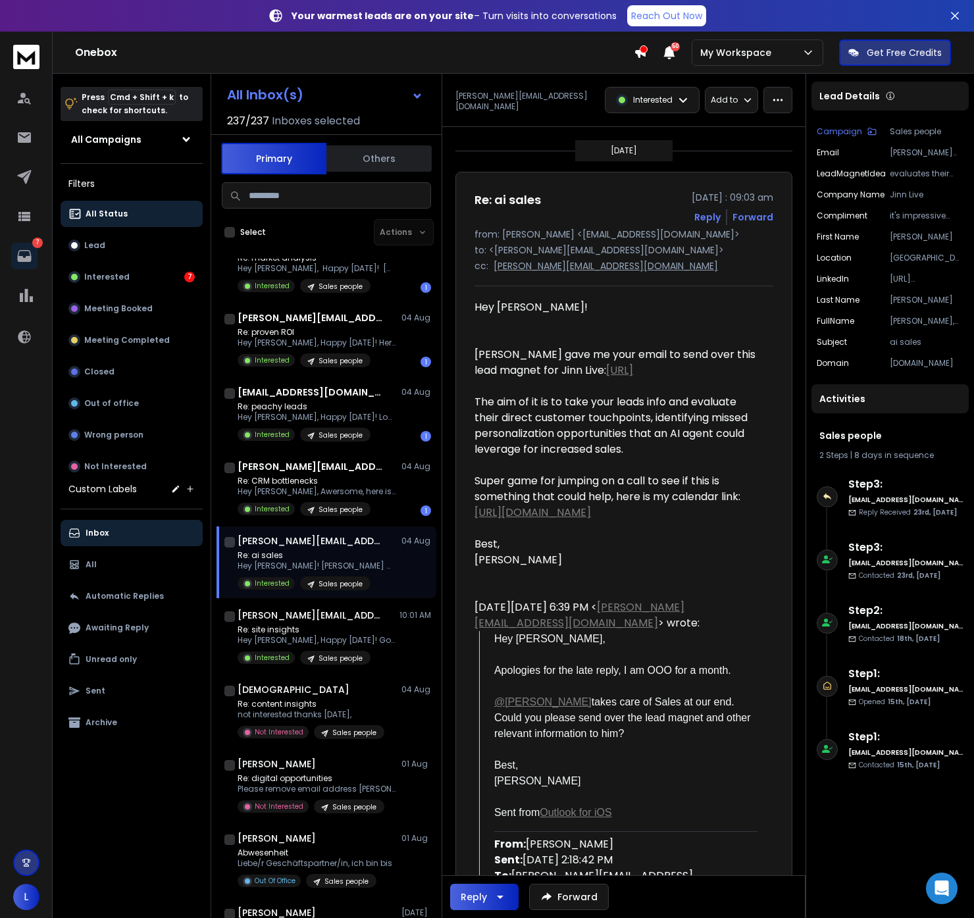
click at [509, 307] on div "Hey Shreyash!" at bounding box center [618, 322] width 288 height 47
click at [511, 789] on div "Prerna" at bounding box center [628, 781] width 268 height 16
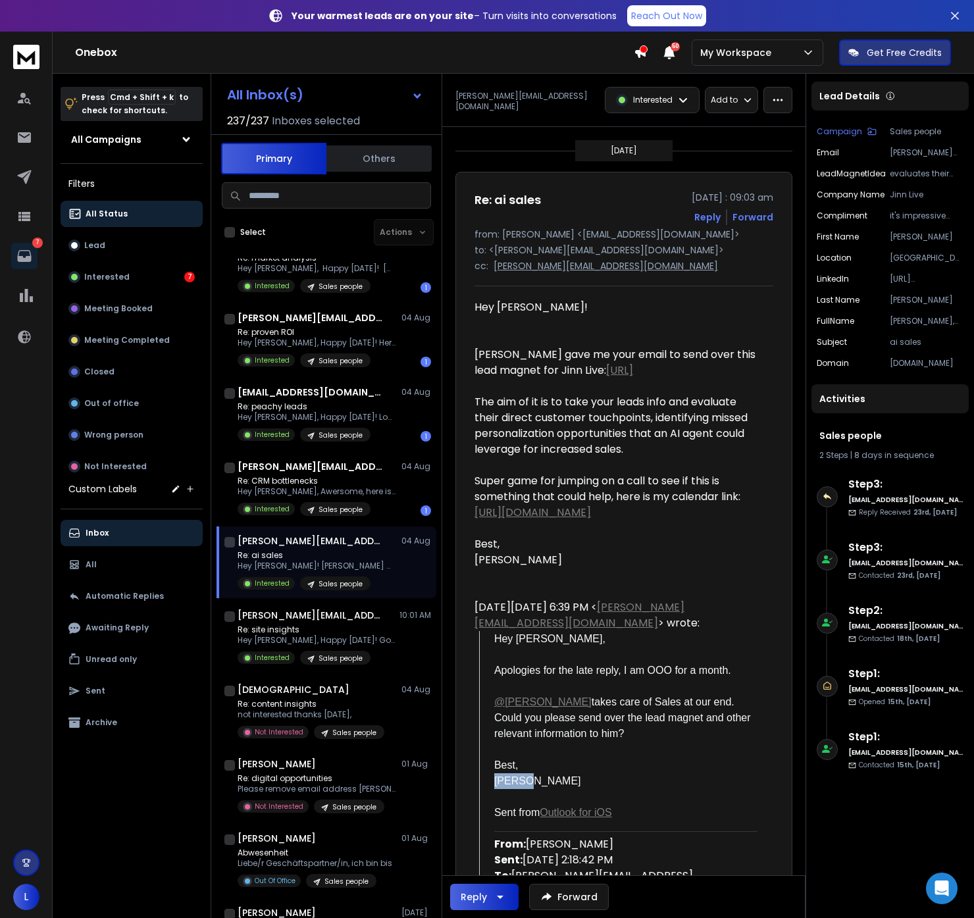
click at [711, 213] on button "Reply" at bounding box center [707, 217] width 26 height 13
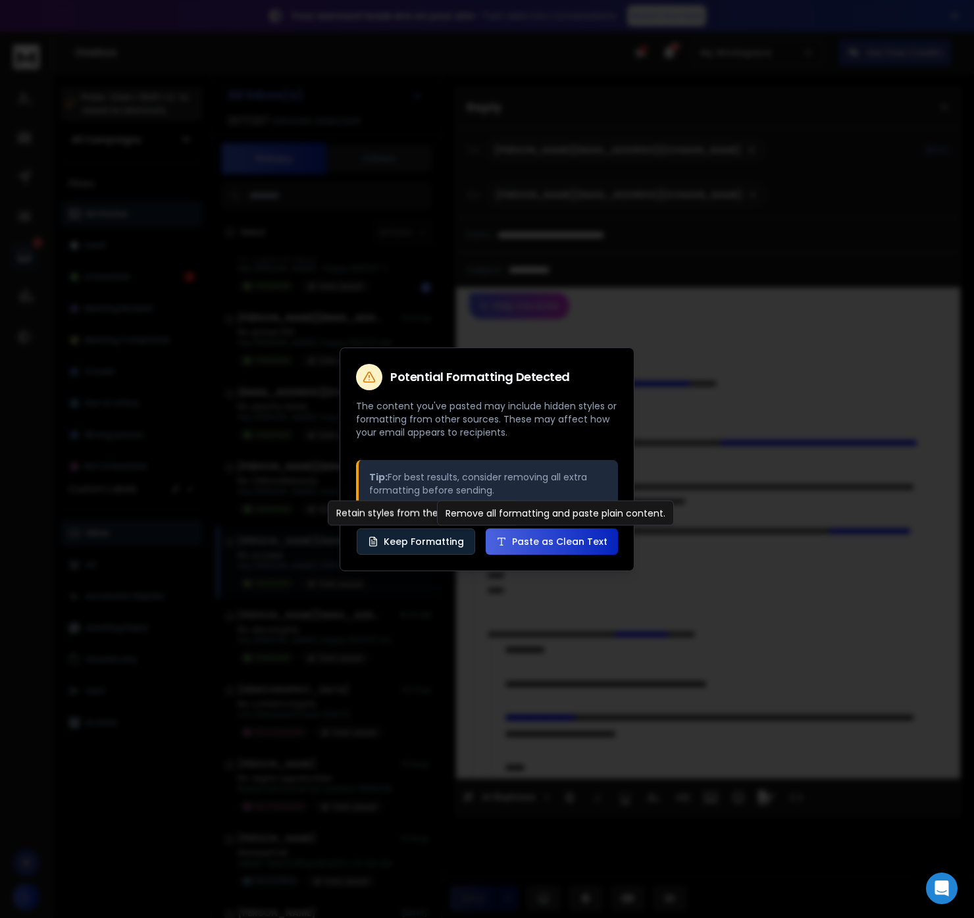
click at [441, 539] on button "Keep Formatting" at bounding box center [416, 541] width 118 height 26
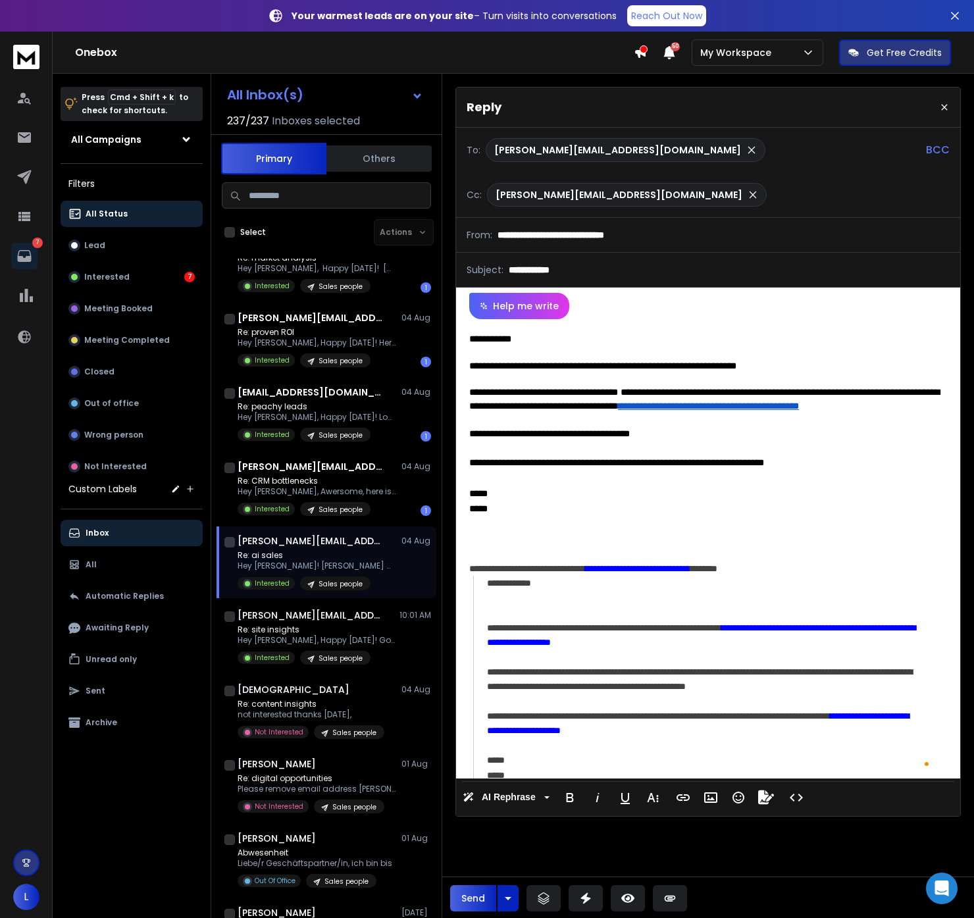
click at [476, 898] on button "Send" at bounding box center [473, 898] width 46 height 26
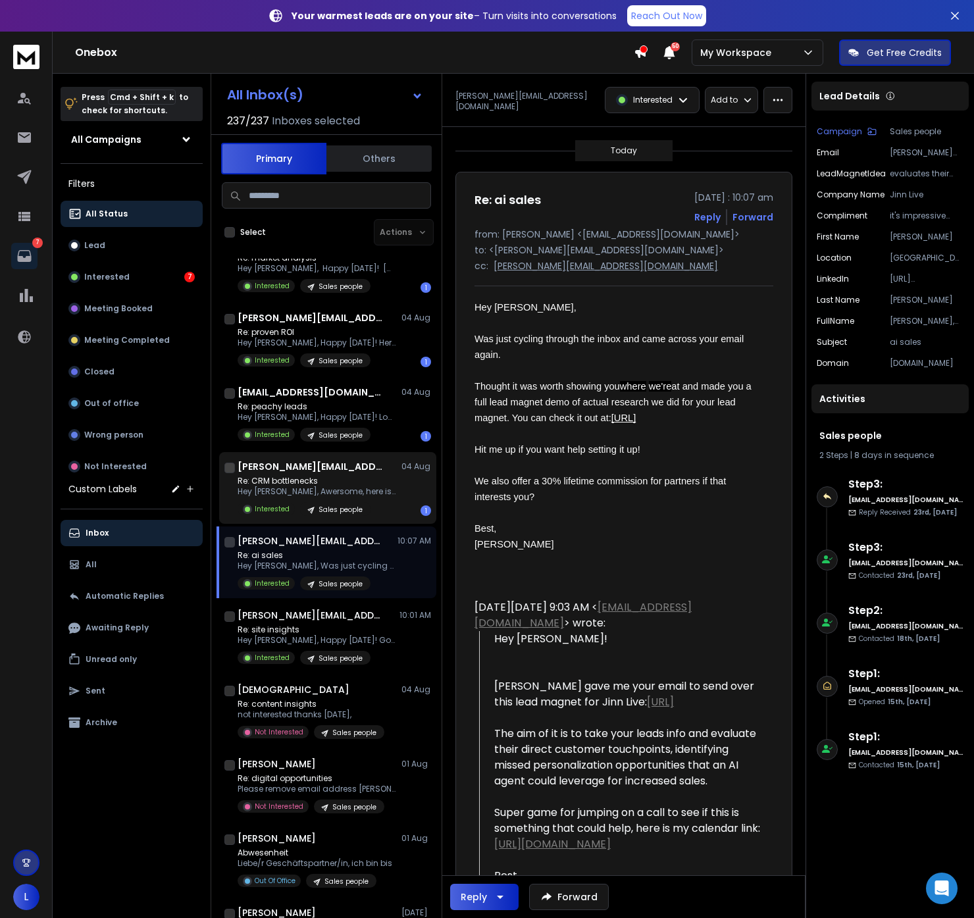
click at [342, 478] on p "Re: CRM bottlenecks" at bounding box center [317, 481] width 158 height 11
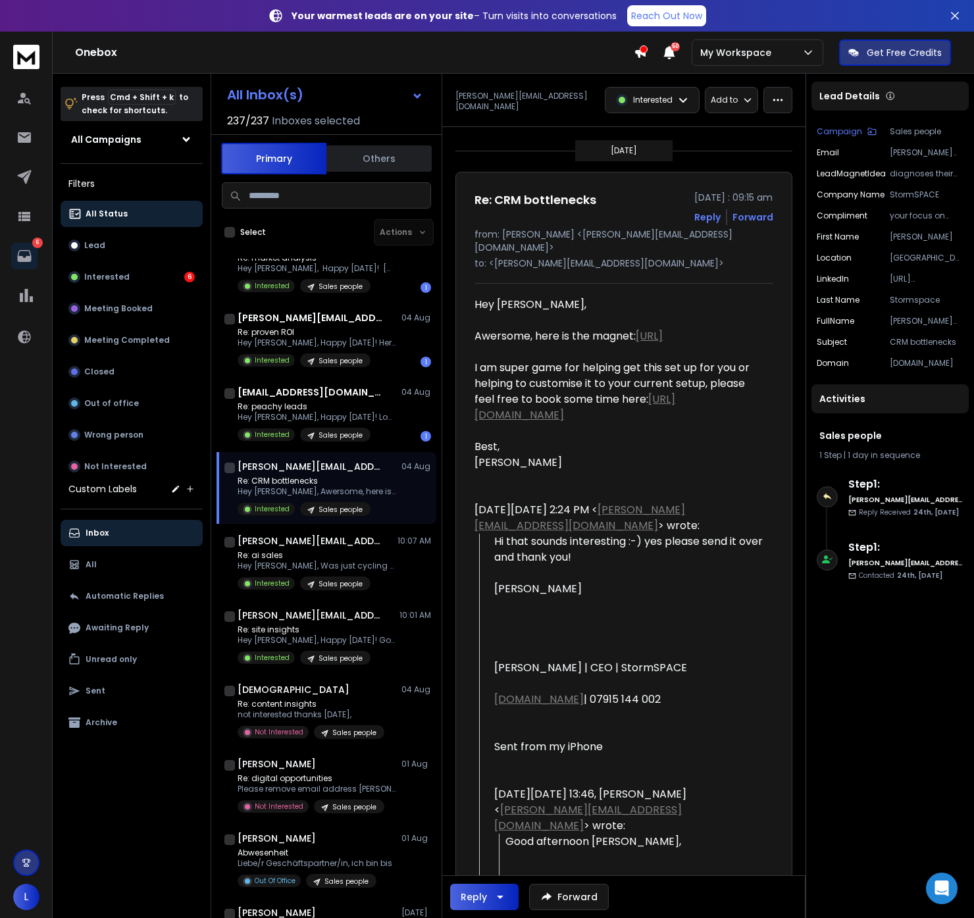
click at [910, 361] on p "stormspace.co.uk" at bounding box center [927, 363] width 74 height 11
click at [516, 297] on div "Hey Louise, Awersome, here is the magnet: https://magnetite.ai/claim-invitation…" at bounding box center [618, 384] width 288 height 174
click at [714, 313] on div "Hey Louise, Awersome, here is the magnet: https://magnetite.ai/claim-invitation…" at bounding box center [618, 384] width 288 height 174
click at [706, 213] on button "Reply" at bounding box center [707, 217] width 26 height 13
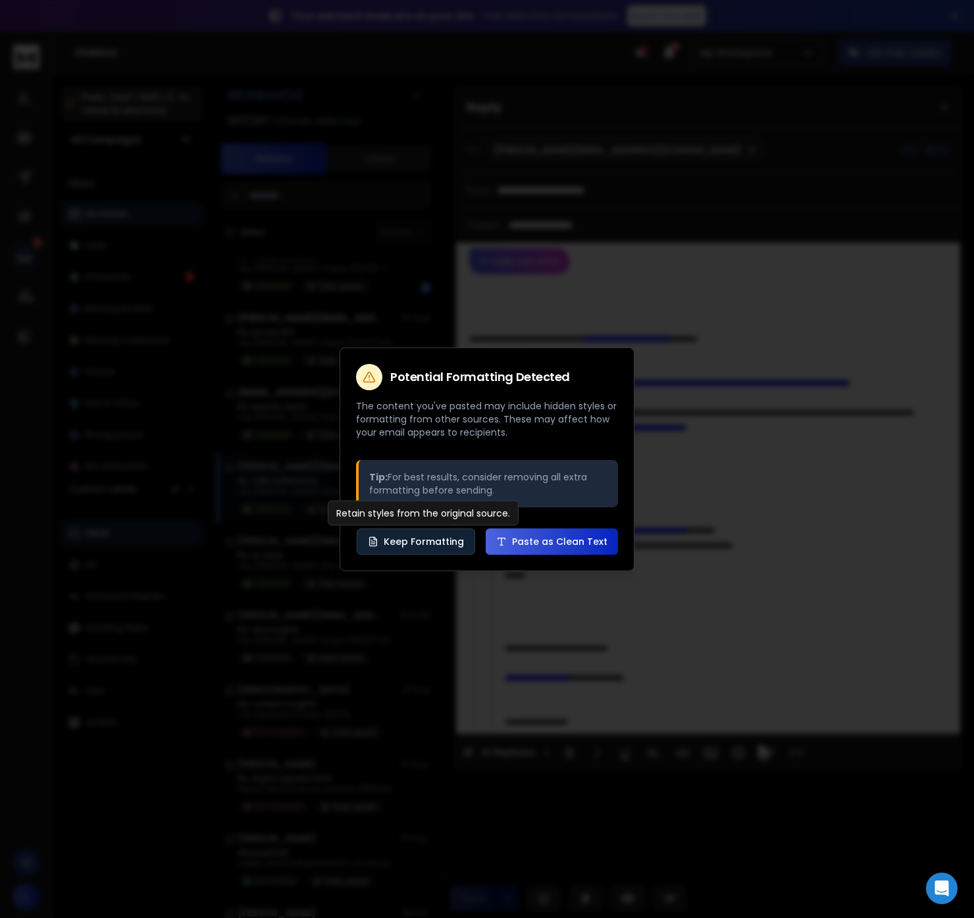
click at [444, 540] on button "Keep Formatting" at bounding box center [416, 541] width 118 height 26
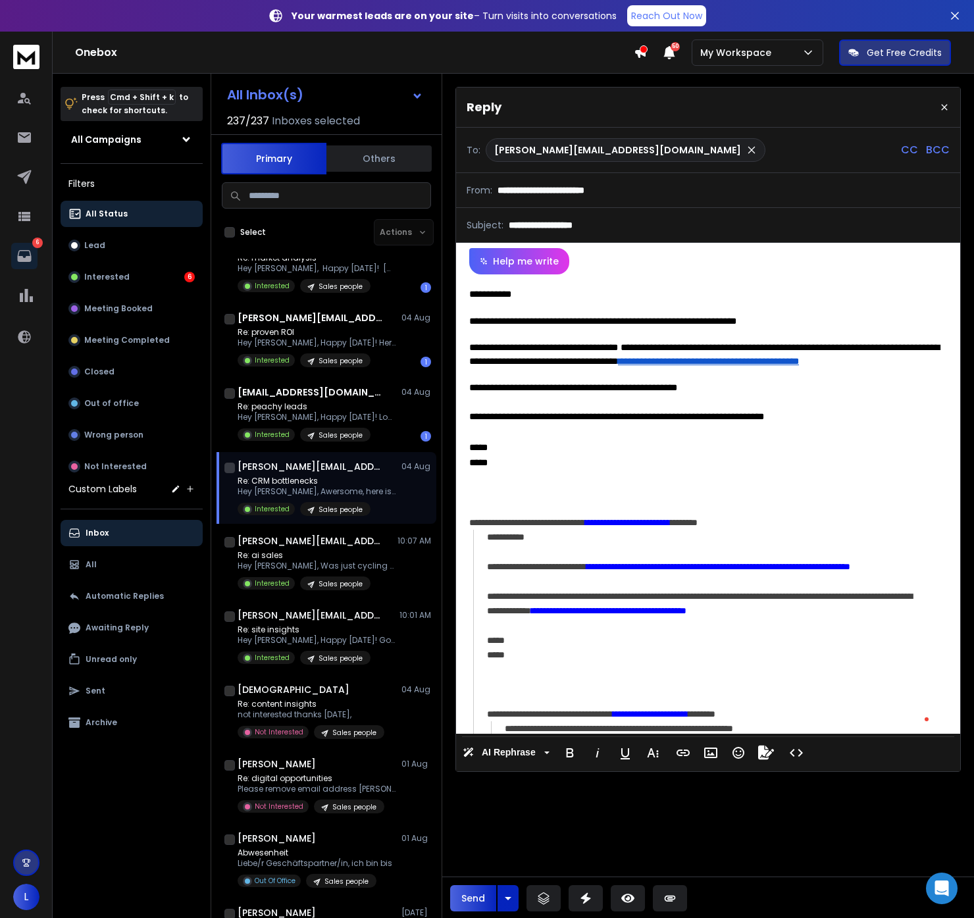
click at [472, 893] on button "Send" at bounding box center [473, 898] width 46 height 26
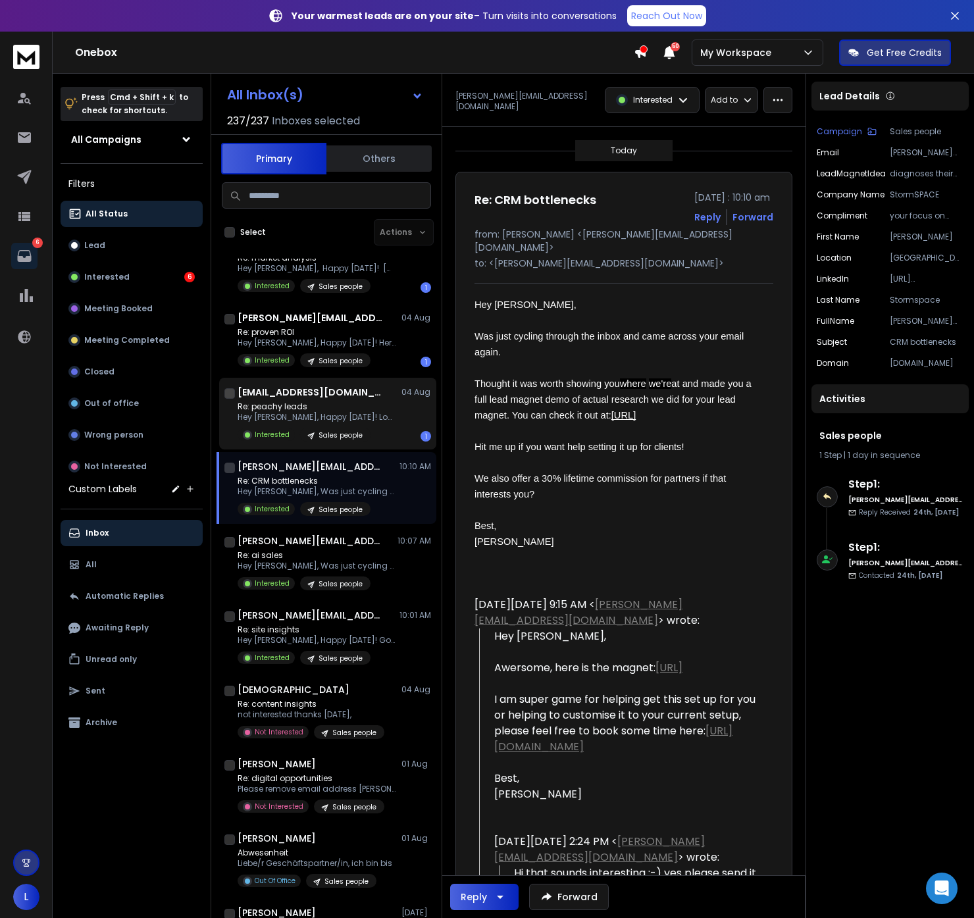
click at [378, 405] on div "Re: peachy leads Hey Luke, Happy monday! Love the Interested Sales people 1" at bounding box center [334, 421] width 193 height 40
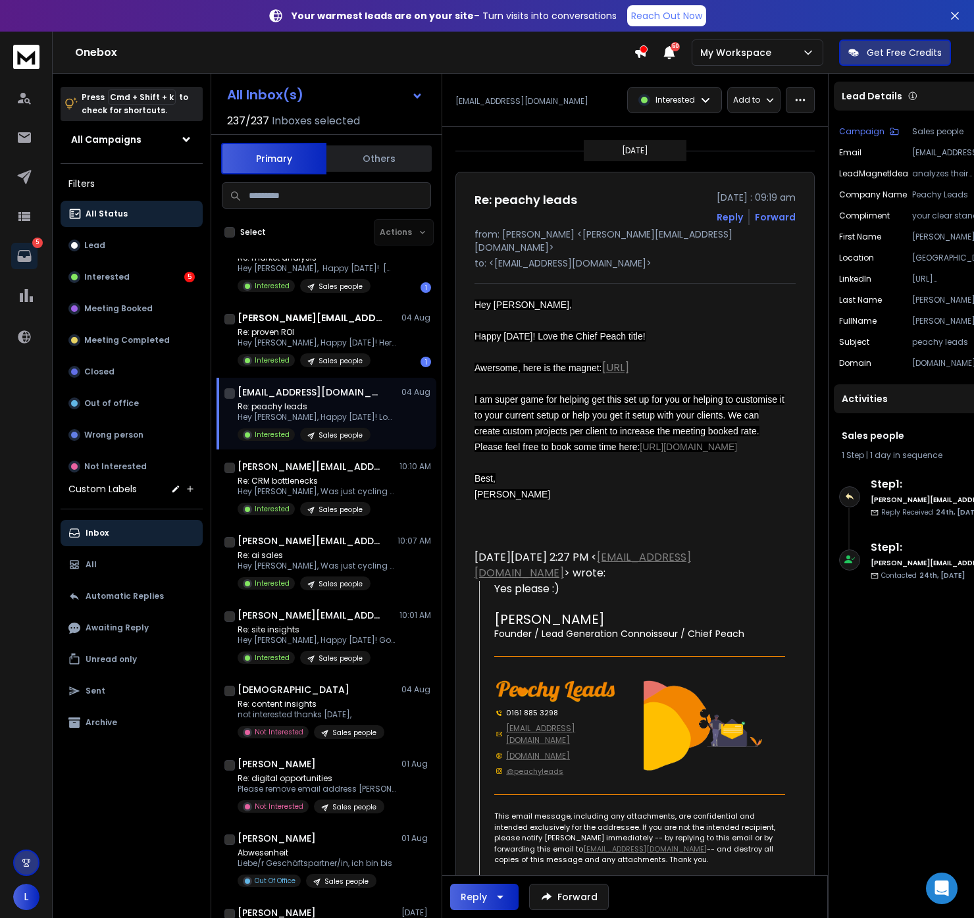
click at [932, 364] on p "peachyleads.com" at bounding box center [949, 363] width 74 height 11
click at [494, 299] on span "Hey Luke," at bounding box center [522, 304] width 97 height 11
click at [505, 299] on span "Hey Luke," at bounding box center [522, 304] width 97 height 11
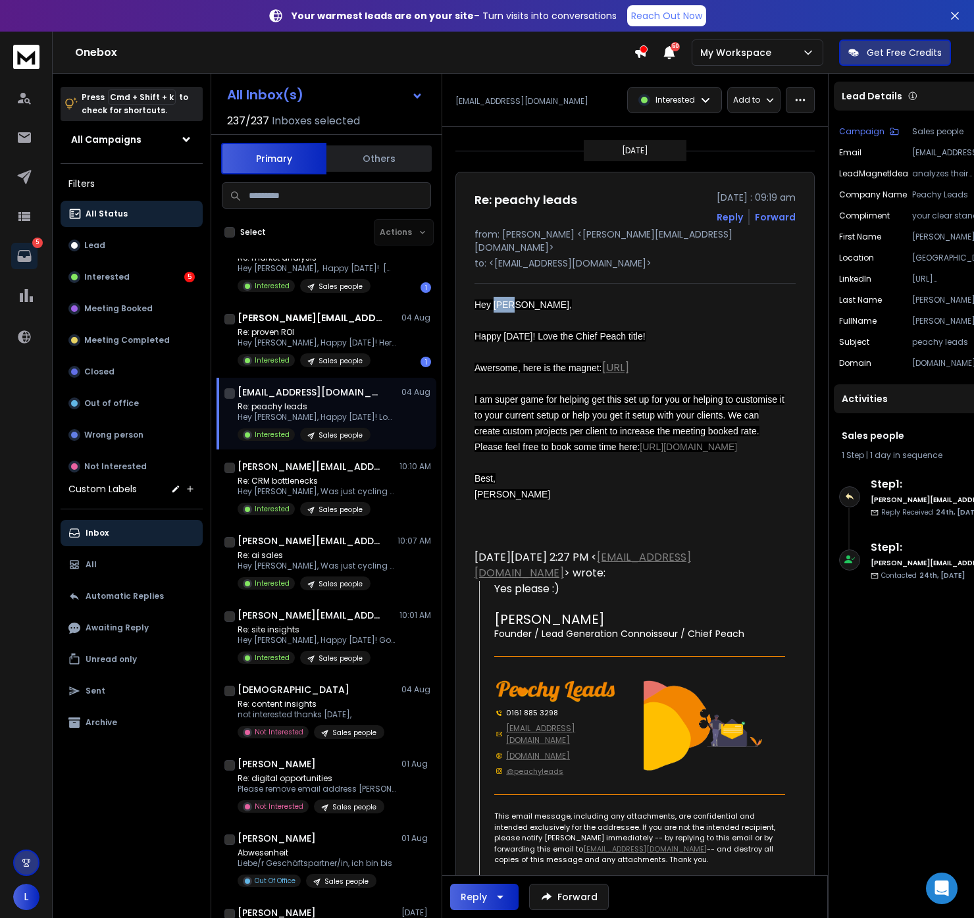
click at [505, 299] on span "Hey Luke," at bounding box center [522, 304] width 97 height 11
click at [738, 218] on button "Reply" at bounding box center [730, 217] width 26 height 13
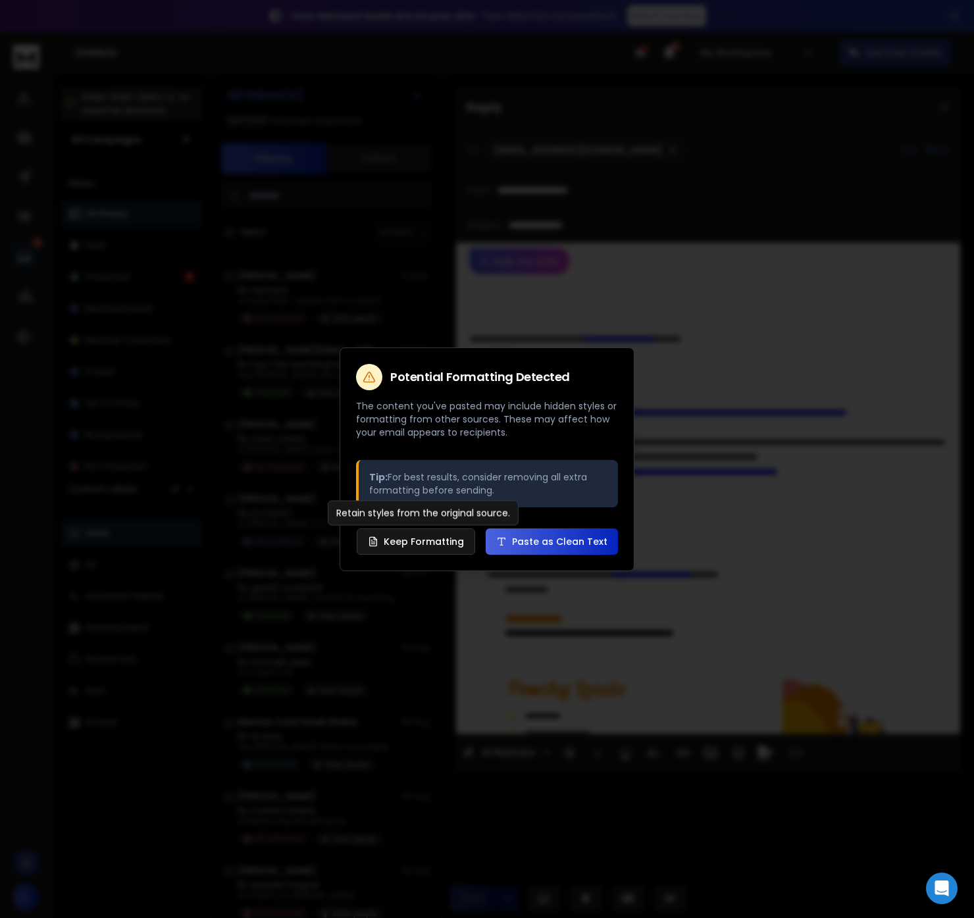
scroll to position [1222, 0]
click at [434, 540] on button "Keep Formatting" at bounding box center [416, 541] width 118 height 26
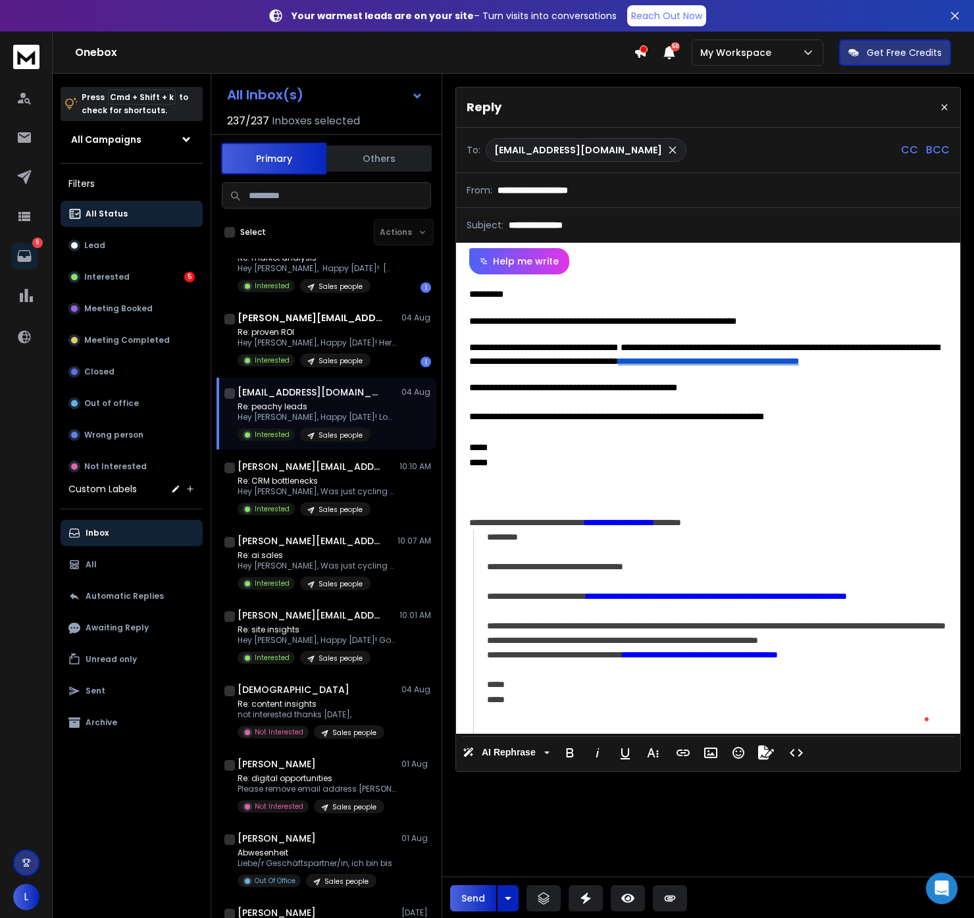
click at [470, 893] on button "Send" at bounding box center [473, 898] width 46 height 26
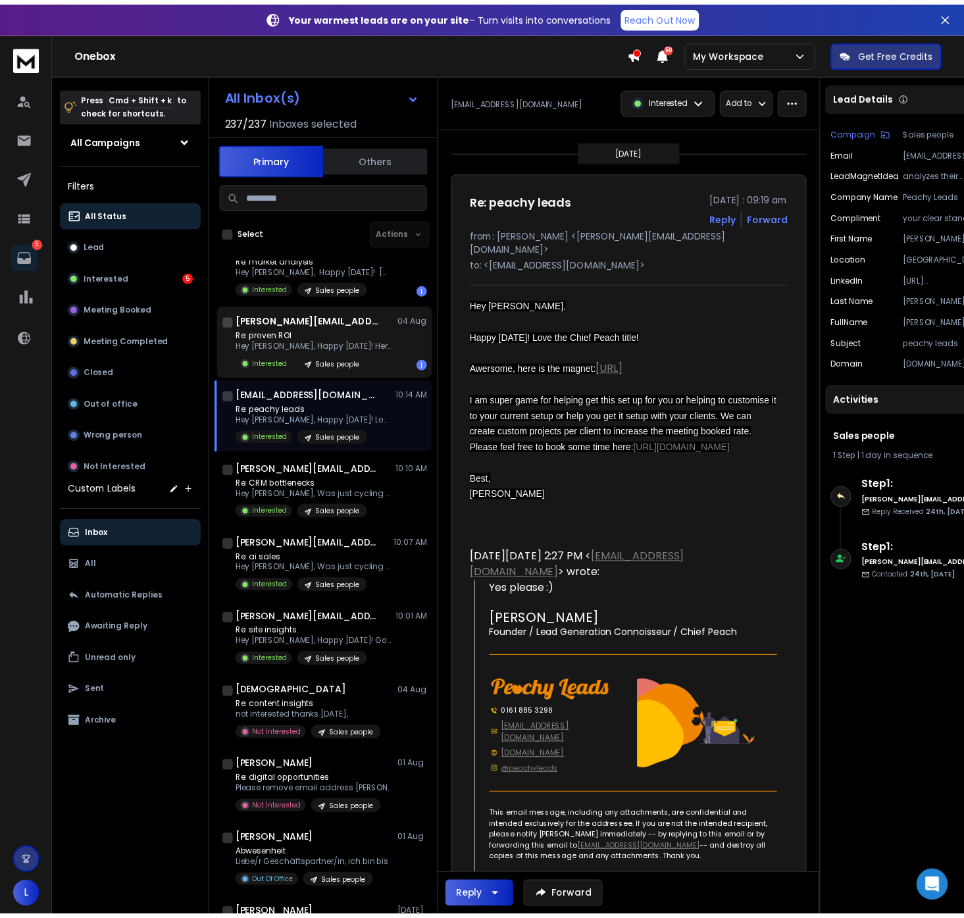
scroll to position [1219, 0]
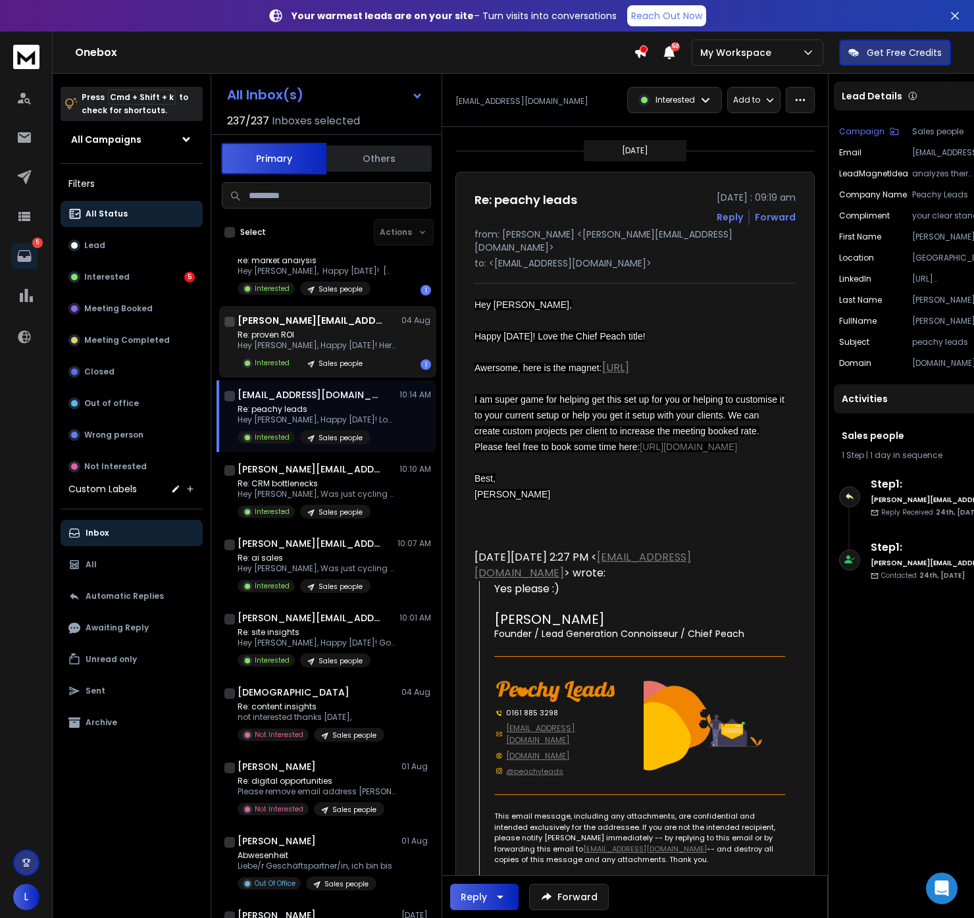
click at [360, 338] on p "Re: proven ROI" at bounding box center [317, 335] width 158 height 11
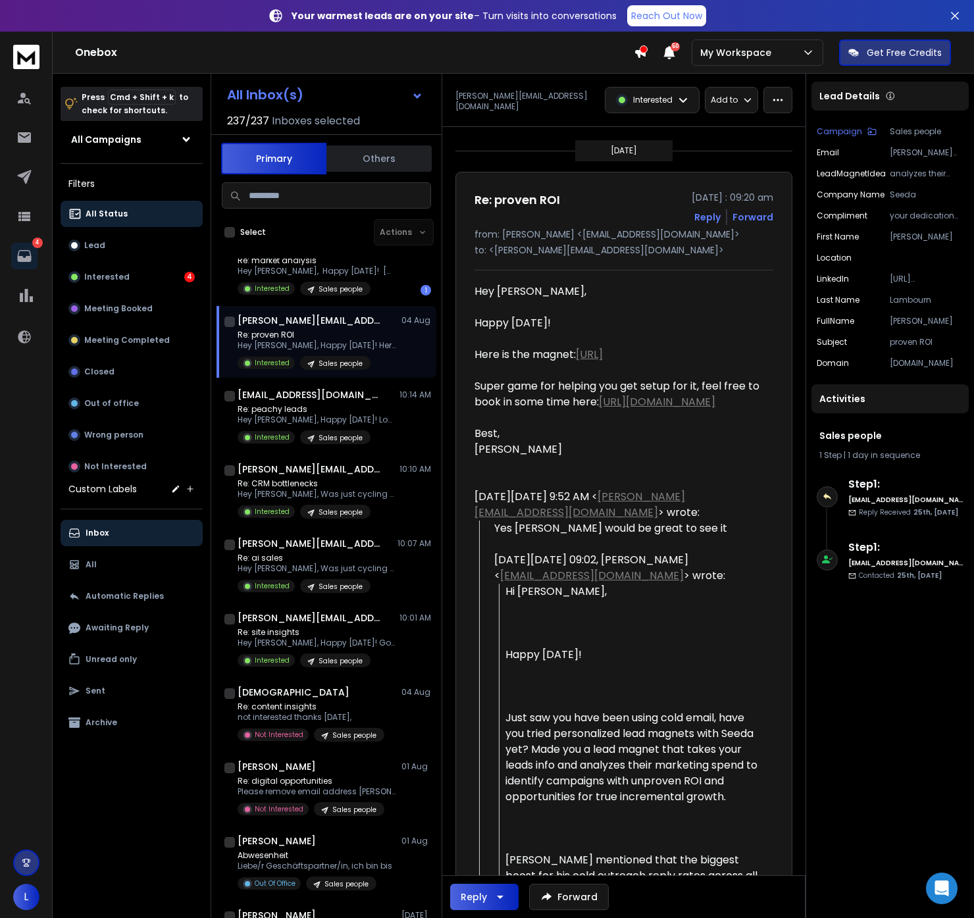
click at [503, 293] on div "Hey Oliver, Happy monday! Here is the magnet: https://magnetite.ai/claim-invita…" at bounding box center [618, 371] width 288 height 174
copy div "Oliver"
click at [907, 364] on p "seeda.io" at bounding box center [927, 363] width 74 height 11
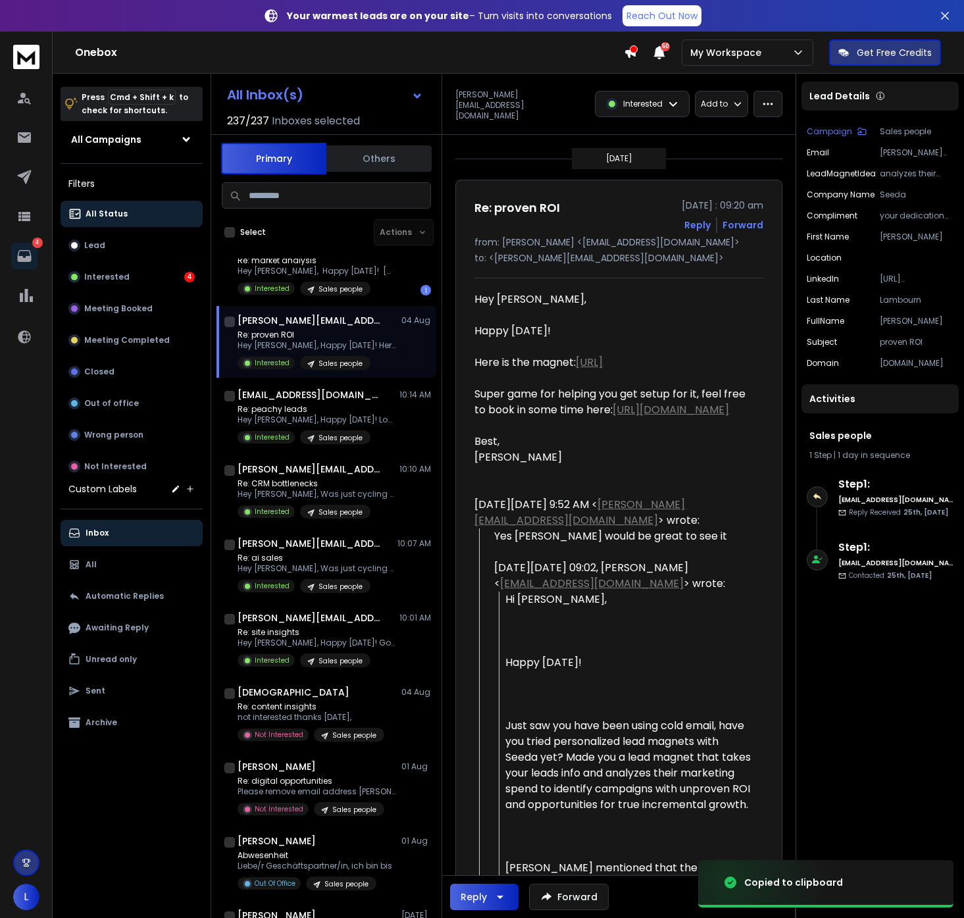
click at [522, 291] on div "Hey Oliver, Happy monday! Here is the magnet: https://magnetite.ai/claim-invita…" at bounding box center [613, 378] width 278 height 174
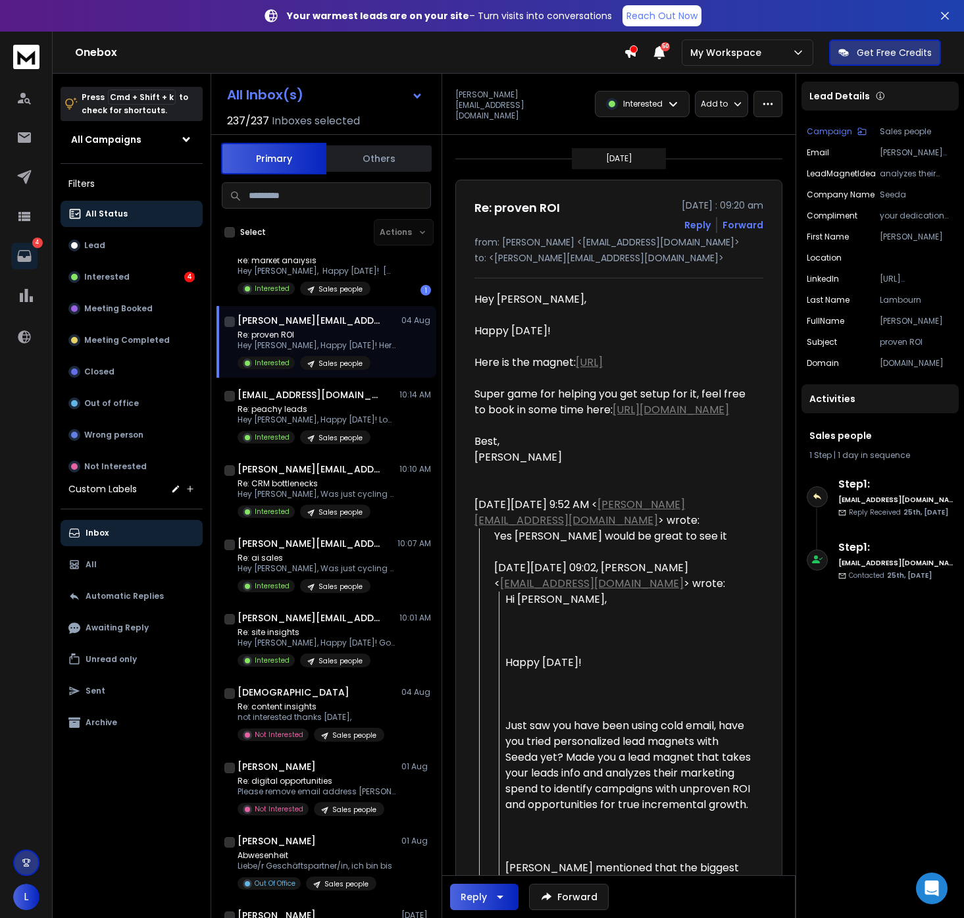
click at [522, 291] on div "Hey Oliver, Happy monday! Here is the magnet: https://magnetite.ai/claim-invita…" at bounding box center [613, 378] width 278 height 174
copy div "Oliver"
click at [638, 310] on div "Hey Oliver, Happy monday! Here is the magnet: https://magnetite.ai/claim-invita…" at bounding box center [613, 378] width 278 height 174
click at [695, 220] on button "Reply" at bounding box center [697, 224] width 26 height 13
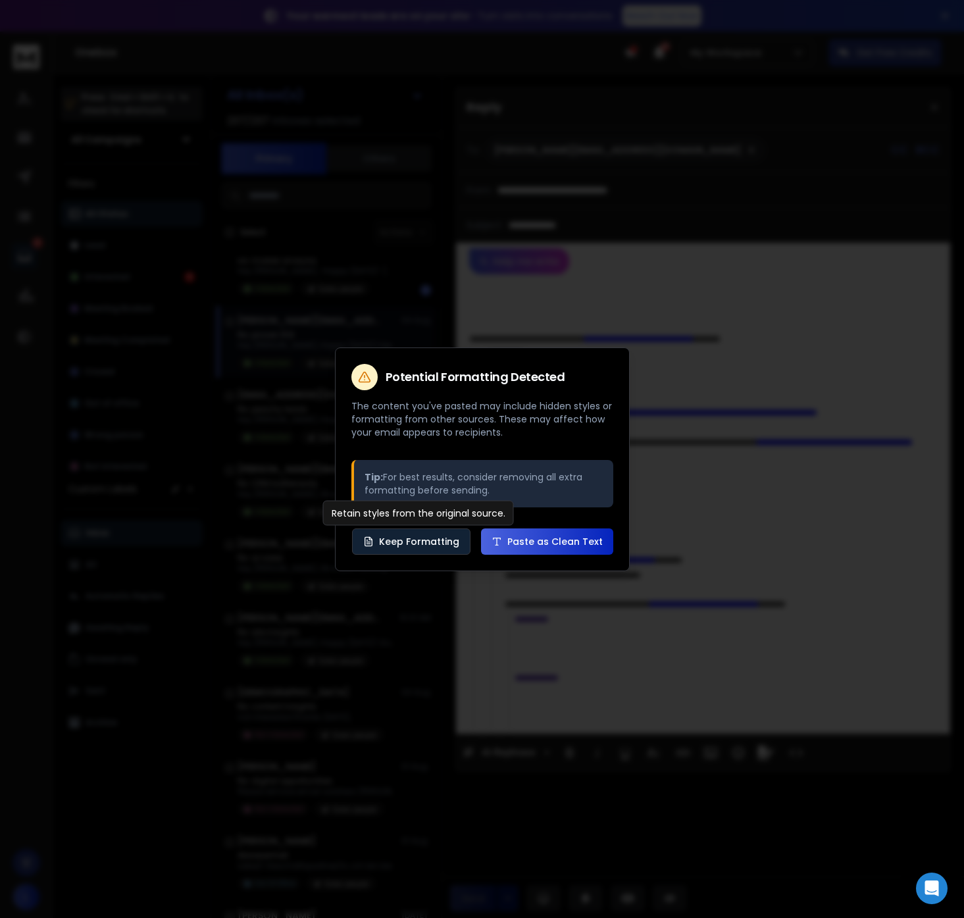
click at [427, 553] on button "Keep Formatting" at bounding box center [411, 541] width 118 height 26
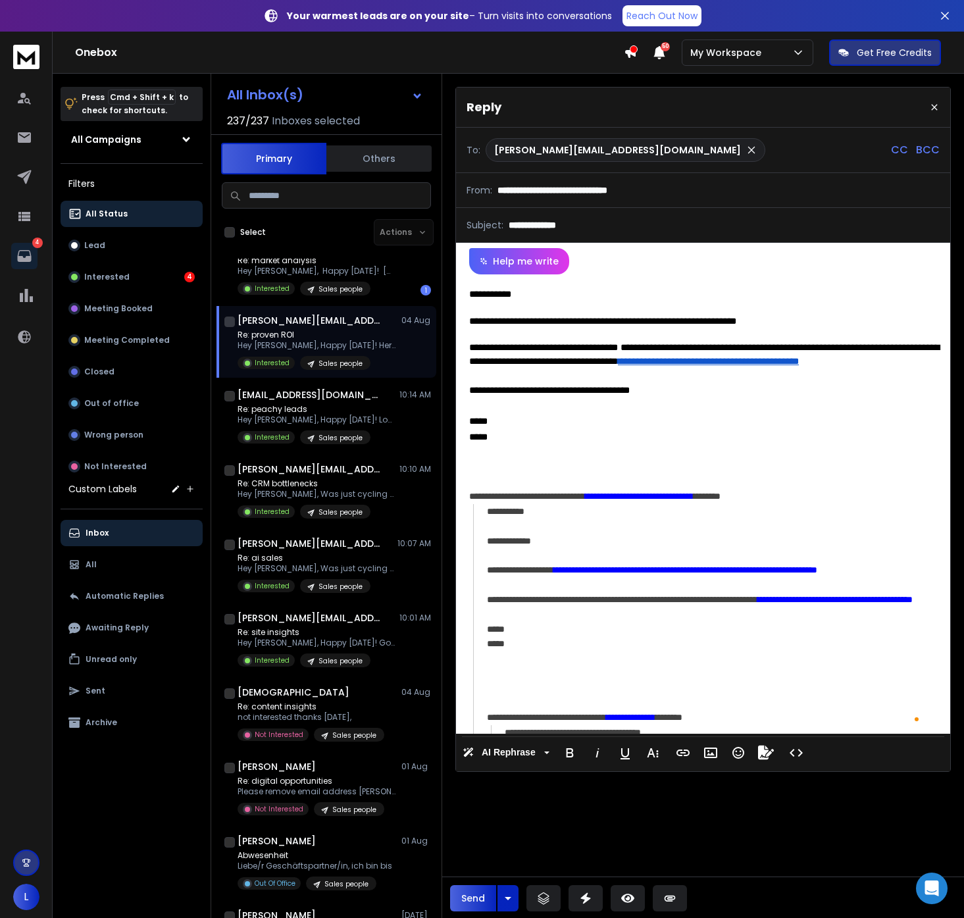
click at [474, 891] on button "Send" at bounding box center [473, 898] width 46 height 26
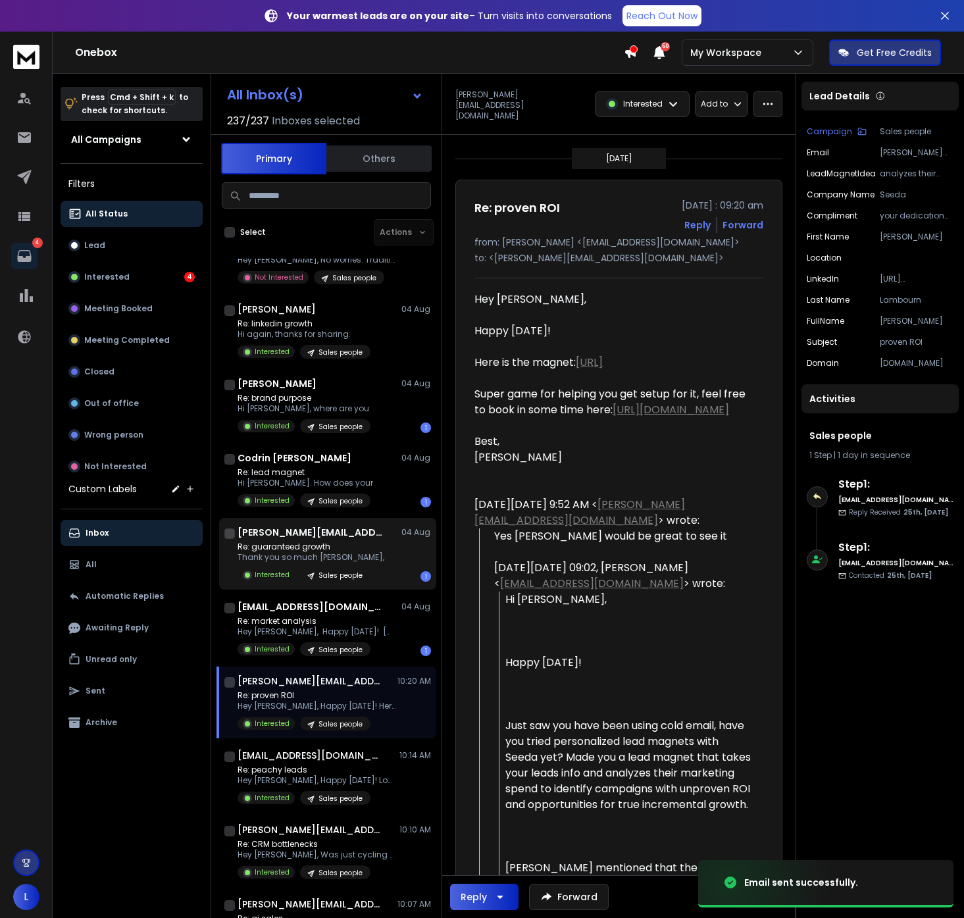
scroll to position [859, 0]
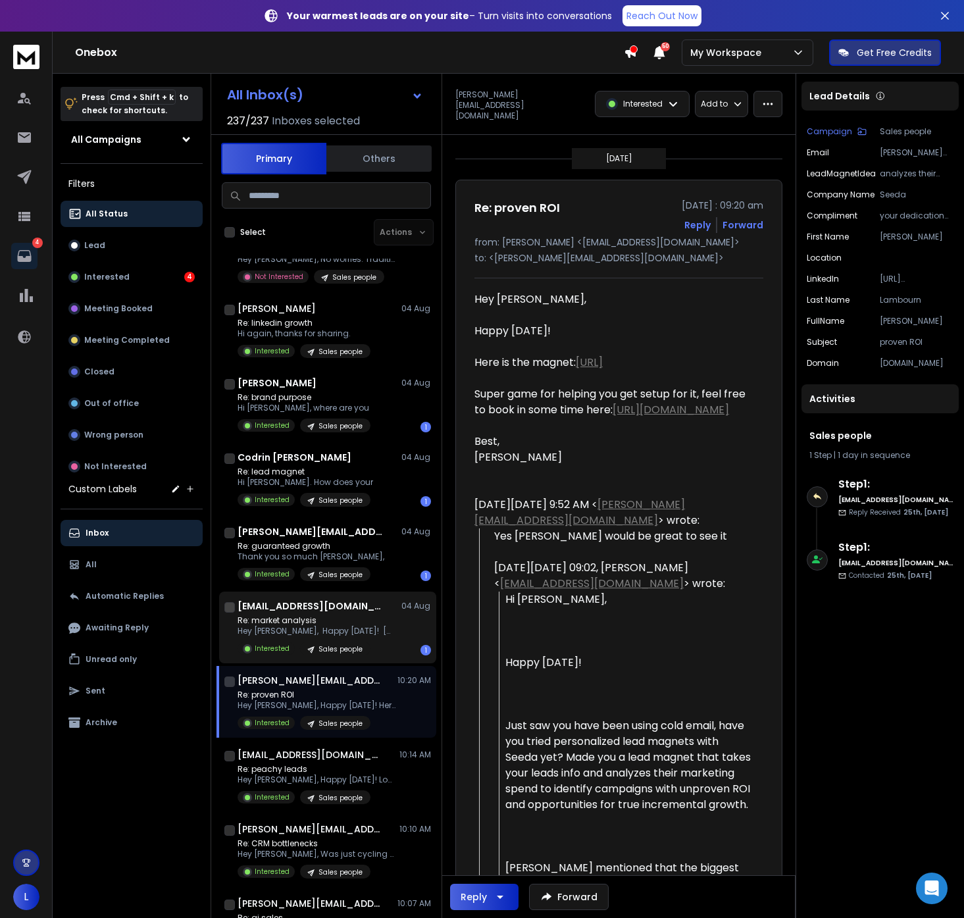
click at [336, 621] on p "Re: market analysis" at bounding box center [317, 620] width 158 height 11
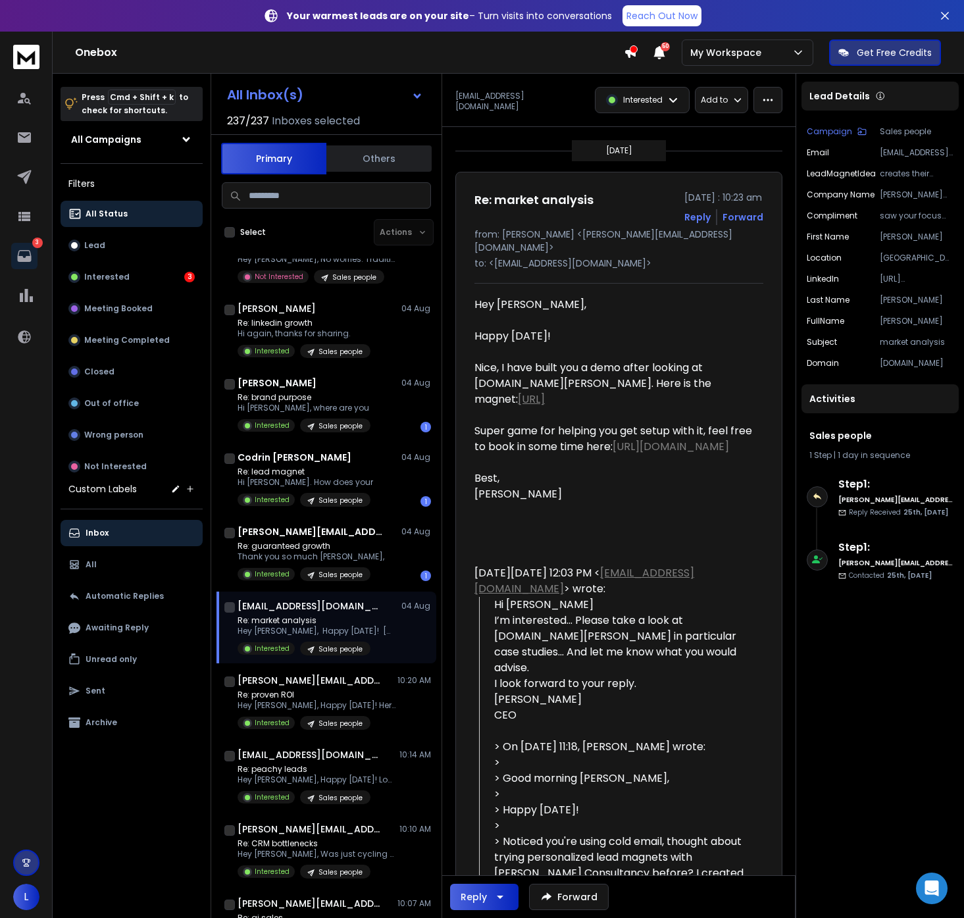
click at [517, 297] on div "Hey Terry, Happy monday! Nice, I have built you a demo after looking at www.ter…" at bounding box center [613, 399] width 278 height 205
copy div "[PERSON_NAME]"
click at [926, 360] on p "[DOMAIN_NAME]" at bounding box center [917, 363] width 74 height 11
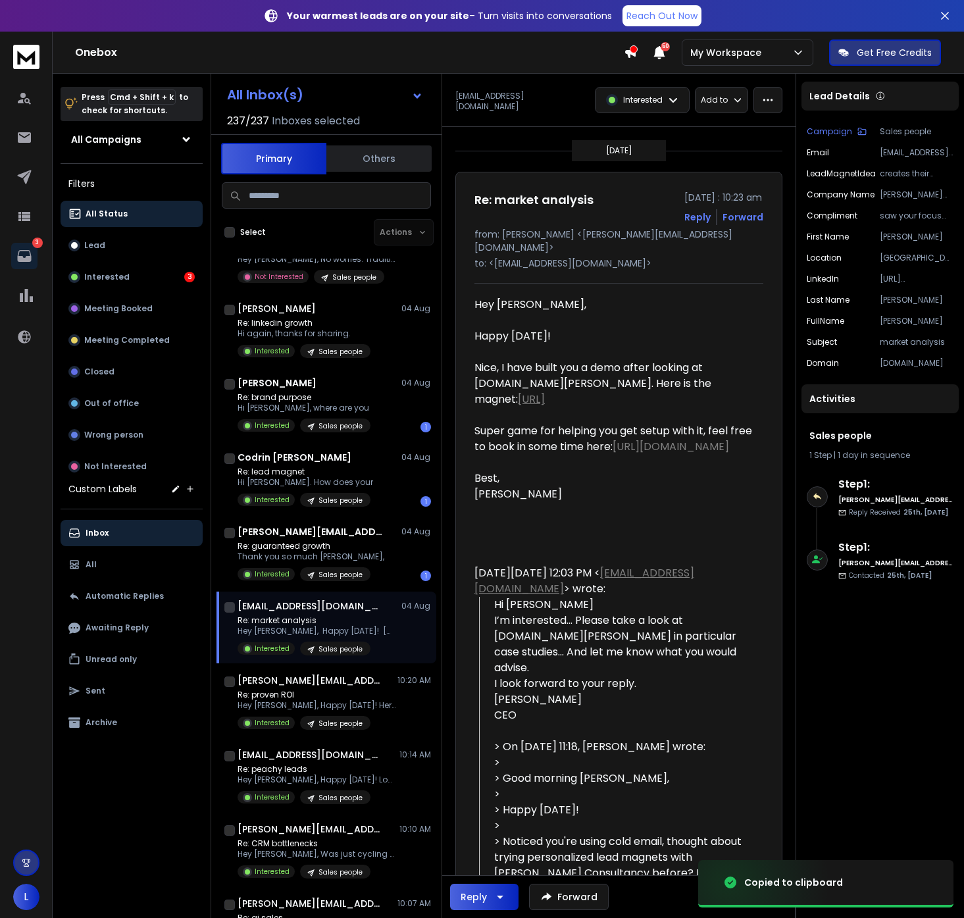
click at [516, 297] on div "Hey Terry, Happy monday! Nice, I have built you a demo after looking at www.ter…" at bounding box center [613, 399] width 278 height 205
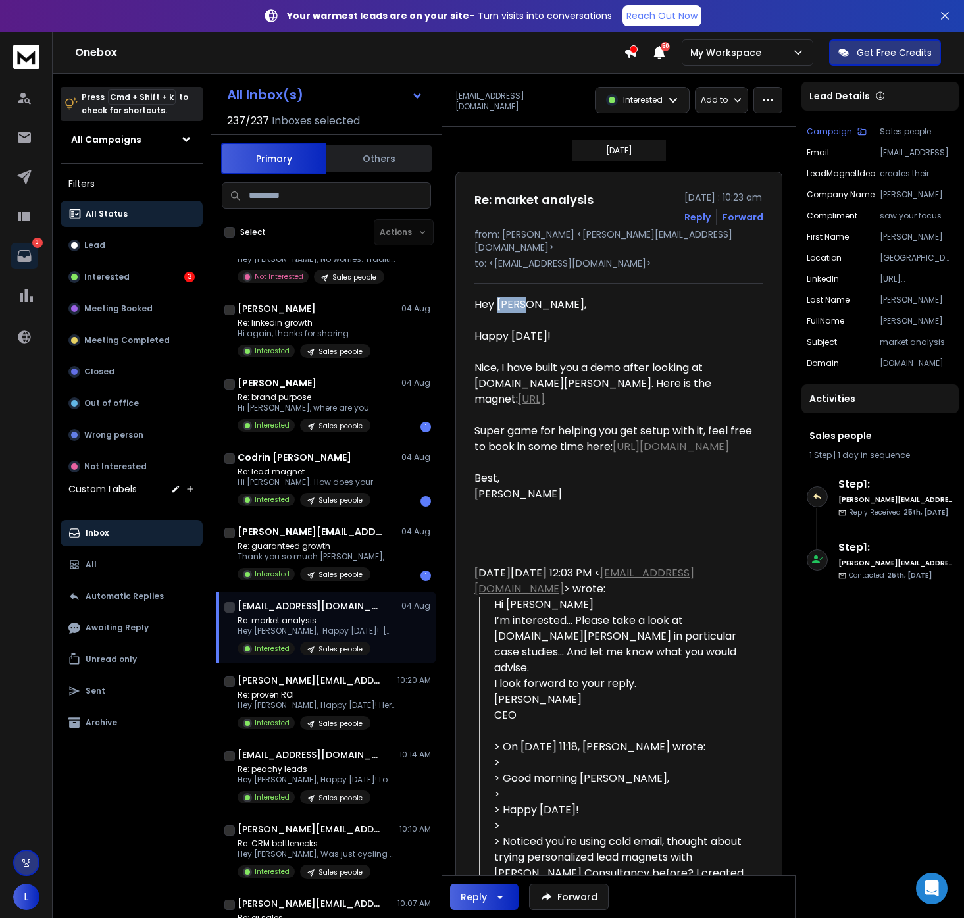
copy div "[PERSON_NAME]"
click at [702, 220] on button "Reply" at bounding box center [697, 217] width 26 height 13
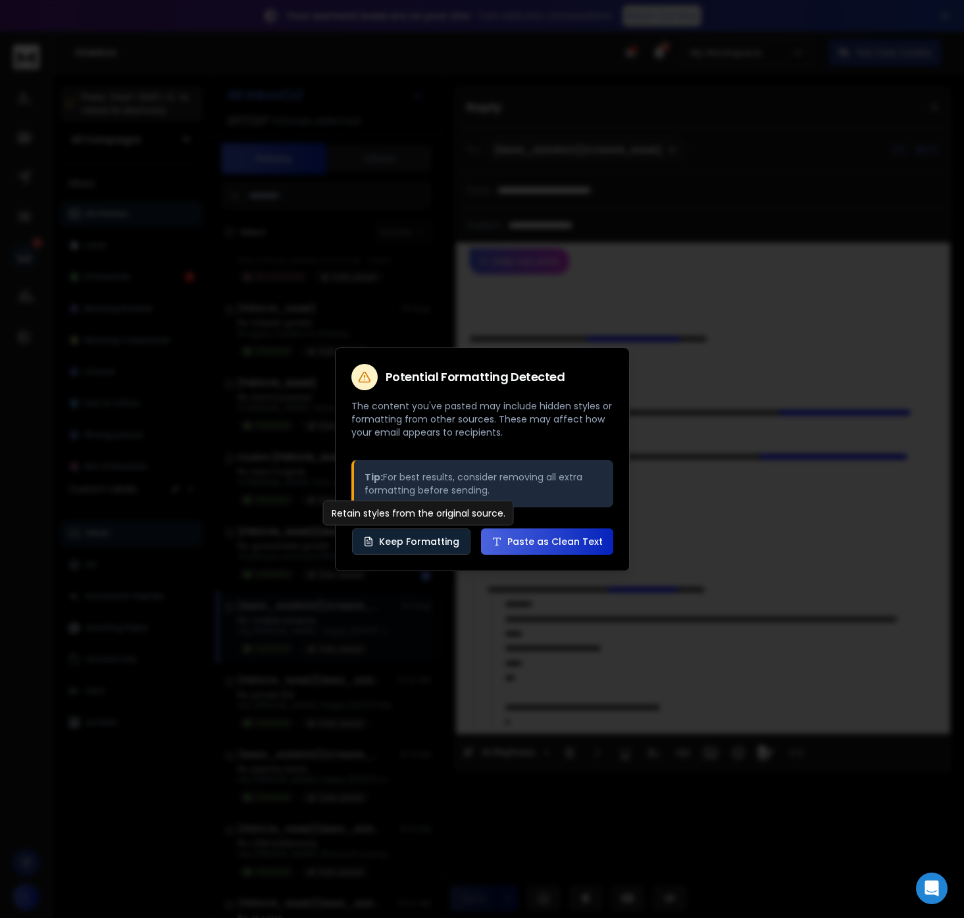
click at [425, 539] on button "Keep Formatting" at bounding box center [411, 541] width 118 height 26
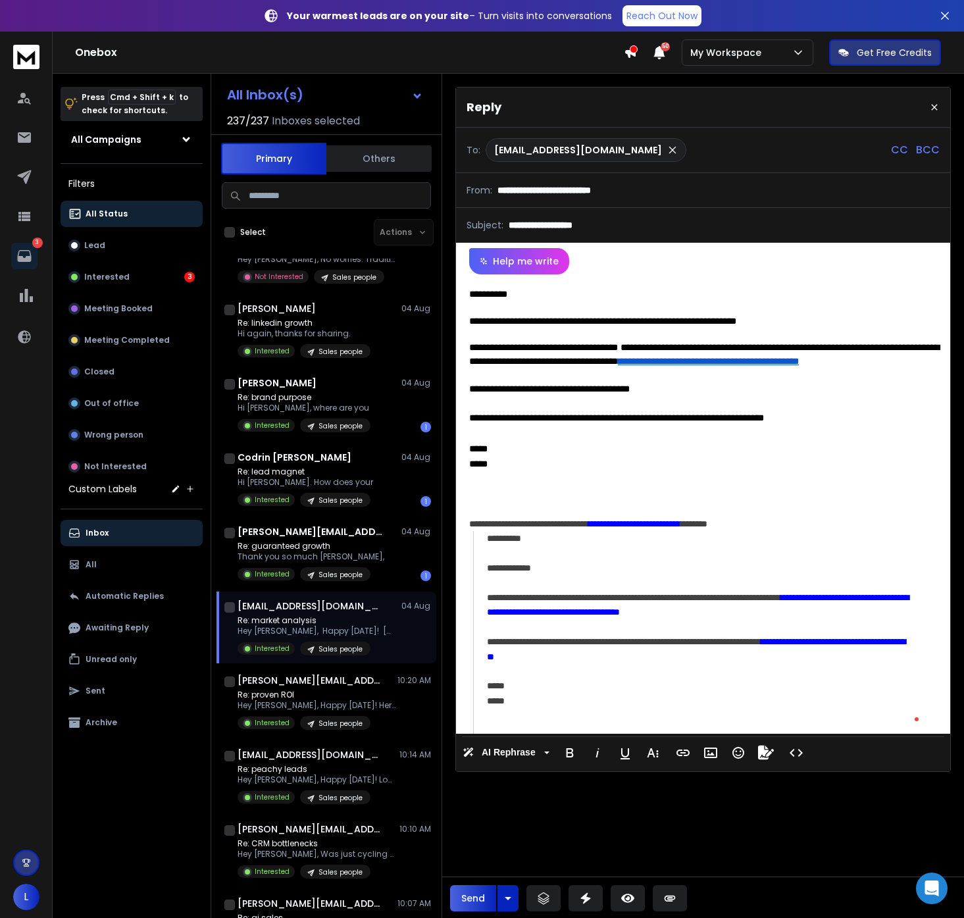
click at [470, 900] on button "Send" at bounding box center [473, 898] width 46 height 26
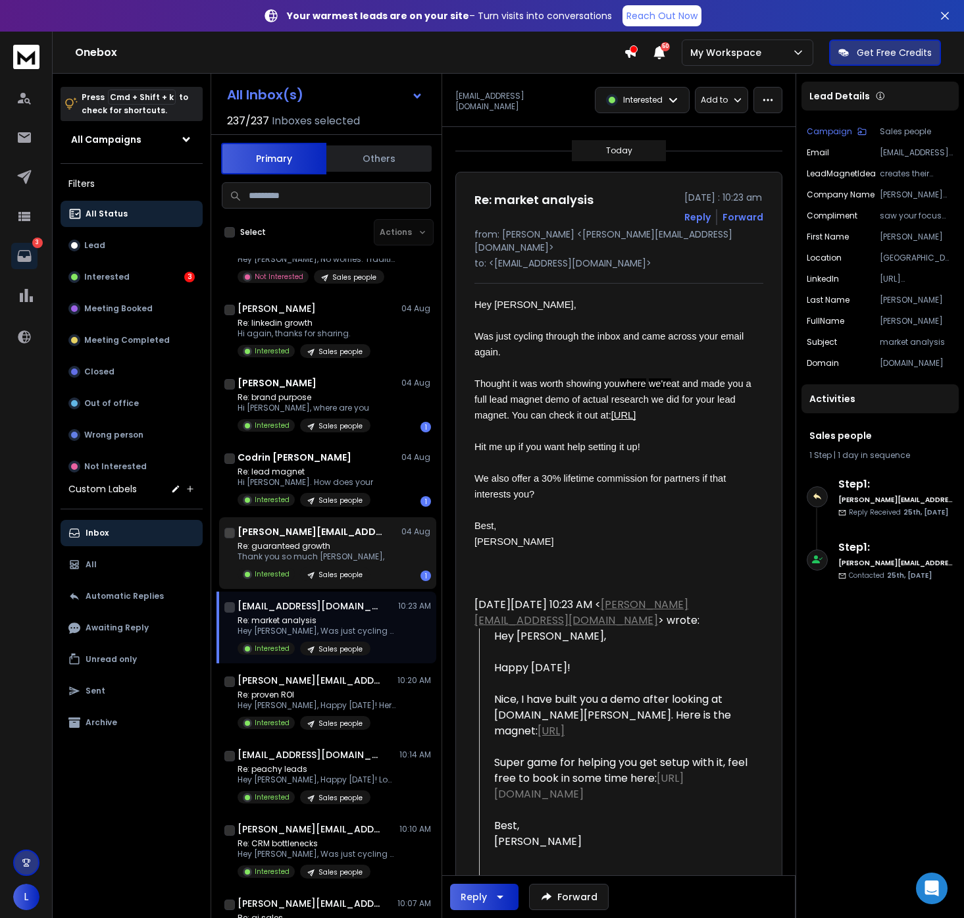
click at [347, 545] on p "Re: guaranteed growth" at bounding box center [311, 546] width 147 height 11
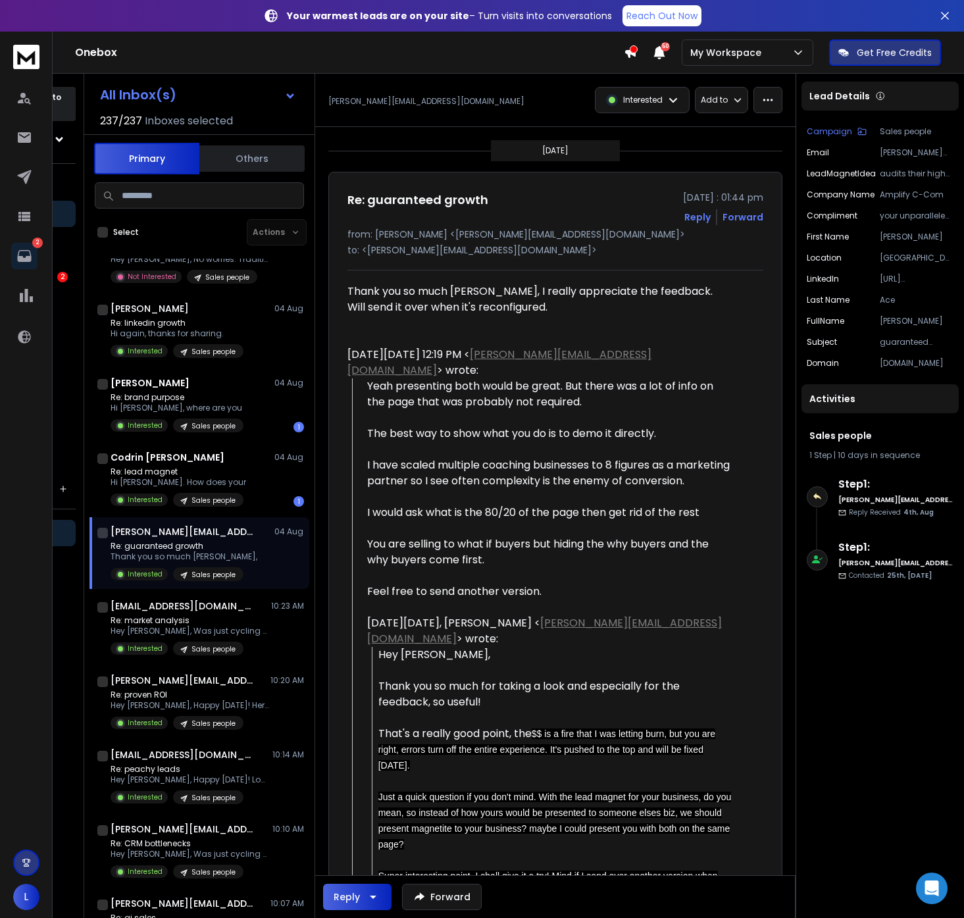
scroll to position [0, 145]
click at [887, 364] on p "amplifyccom.com" at bounding box center [917, 363] width 74 height 11
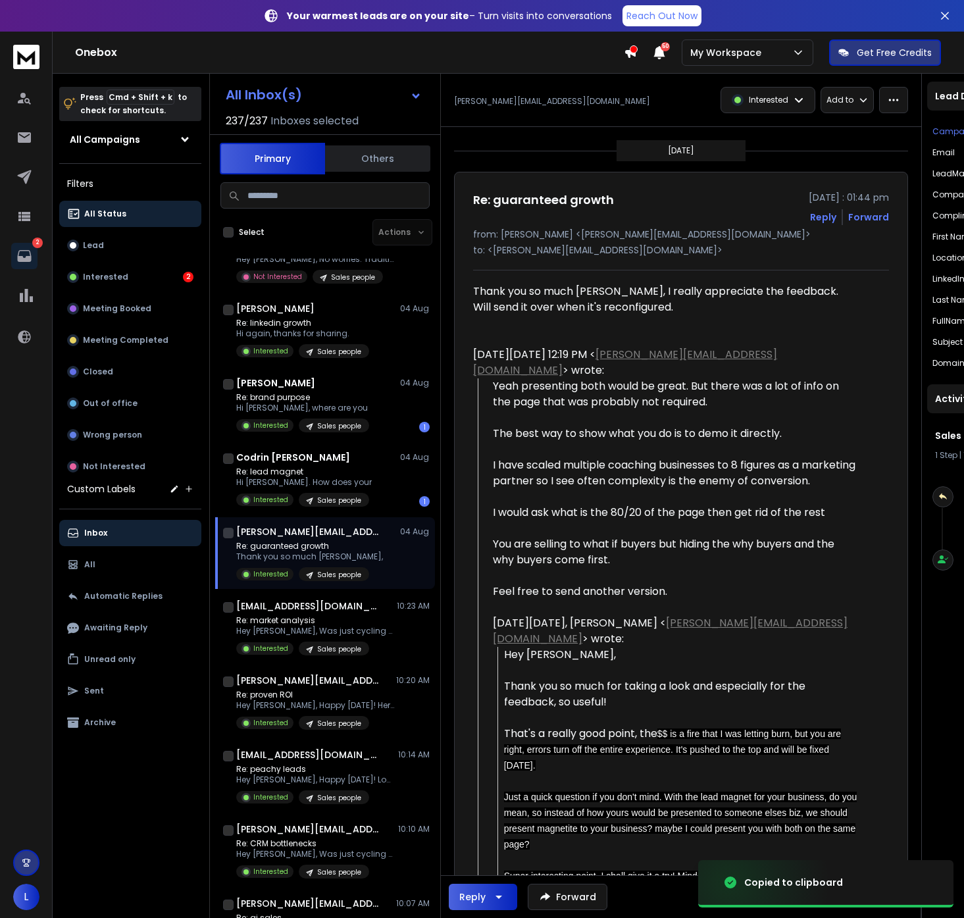
scroll to position [0, 0]
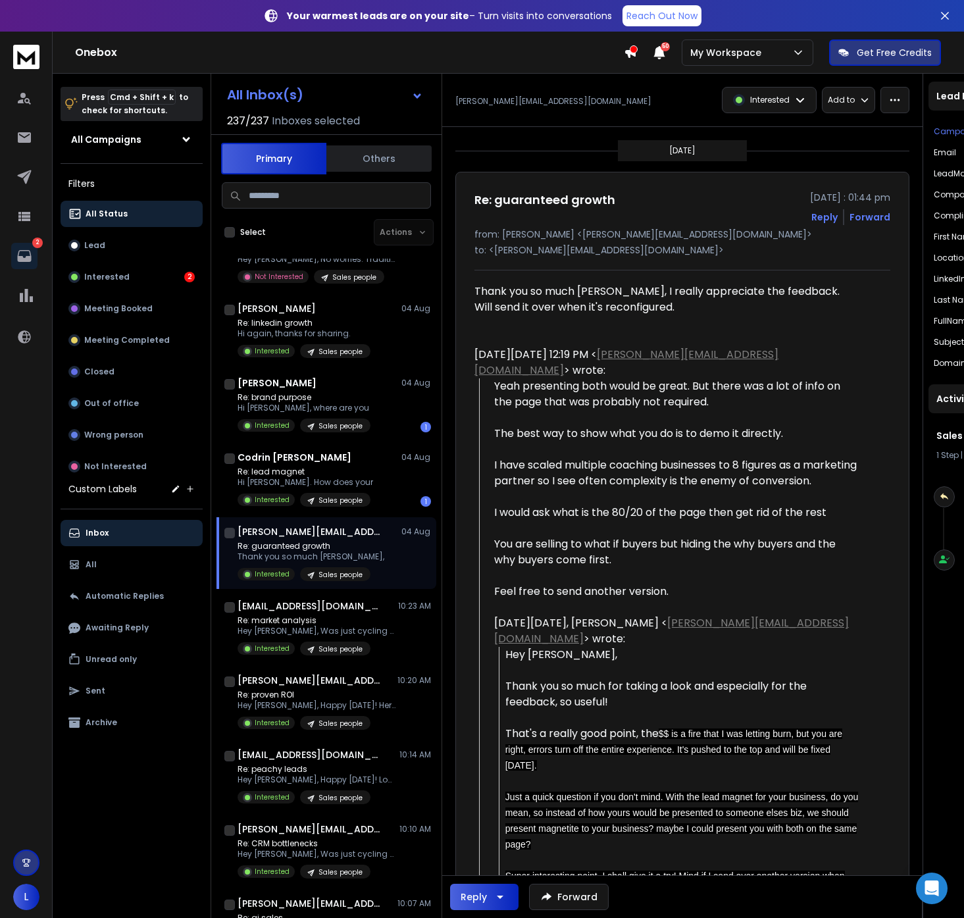
click at [354, 534] on div "paul@amplifyccom.com 04 Aug" at bounding box center [334, 531] width 193 height 13
click at [909, 95] on button "button" at bounding box center [894, 100] width 29 height 26
click at [889, 133] on div "Mark as unread" at bounding box center [864, 129] width 88 height 13
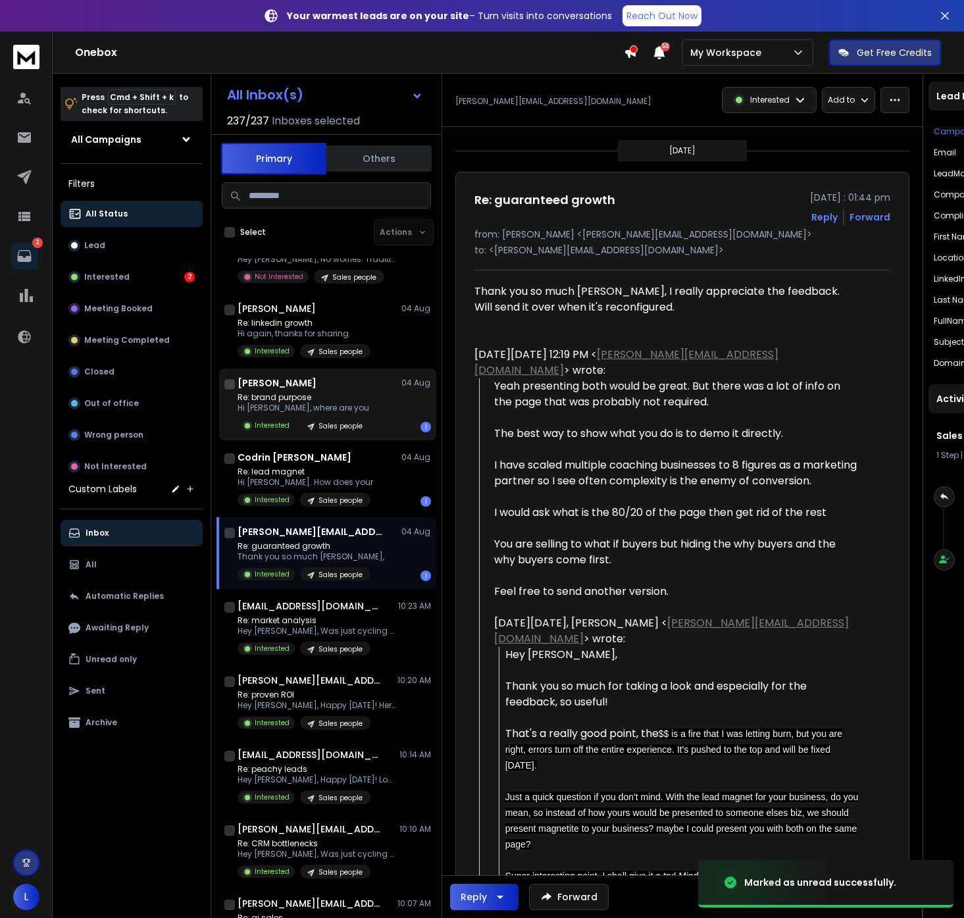
click at [333, 393] on p "Re: brand purpose" at bounding box center [304, 397] width 133 height 11
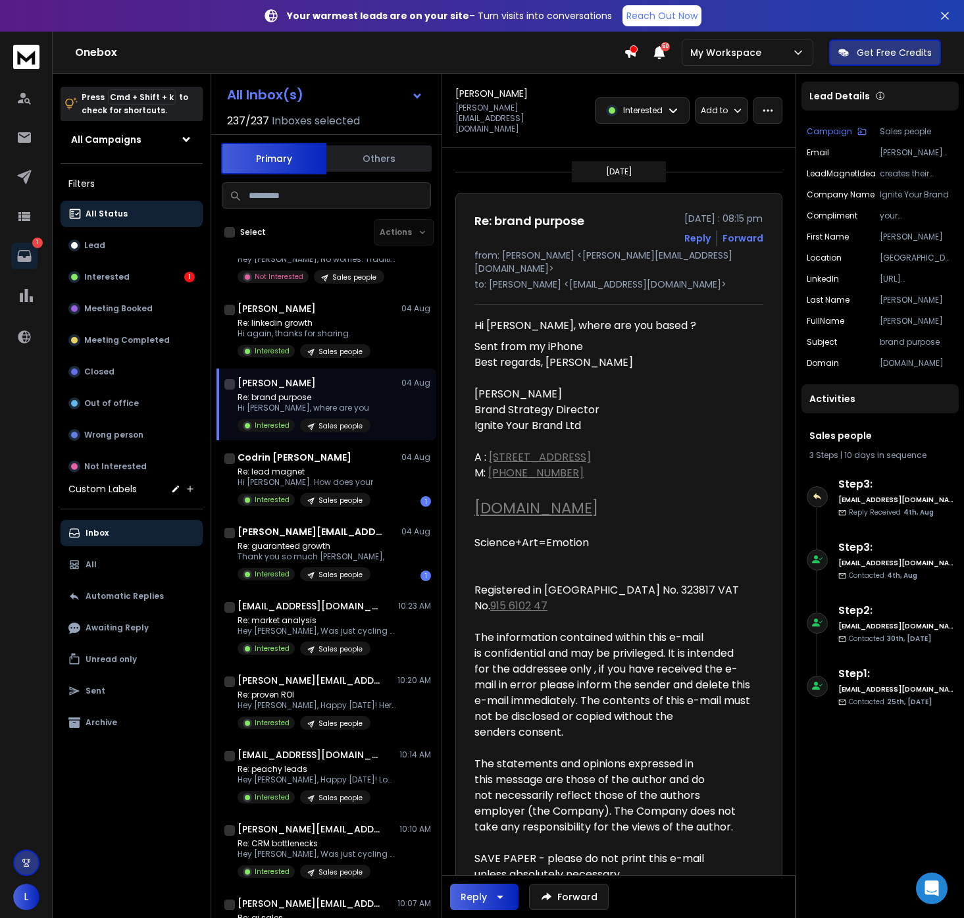
click at [774, 105] on icon "button" at bounding box center [768, 111] width 12 height 12
click at [765, 134] on div "Mark as unread" at bounding box center [730, 129] width 88 height 13
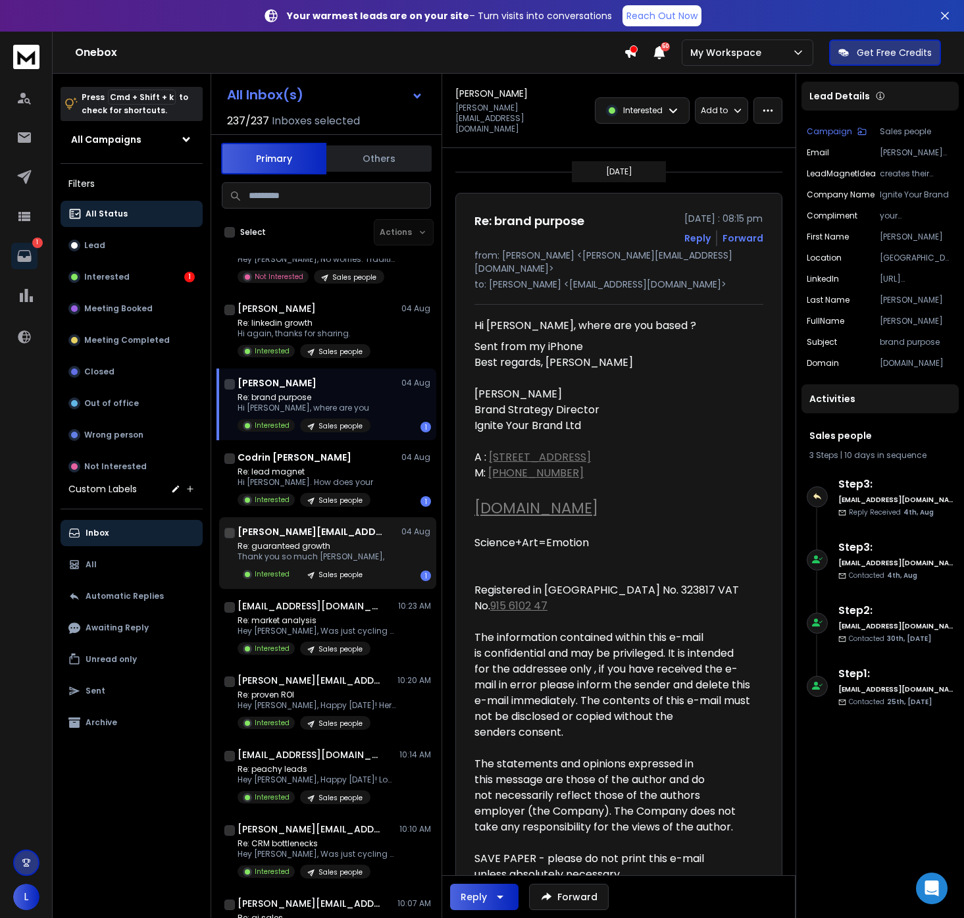
click at [384, 549] on div "Re: guaranteed growth Thank you so much Paul, Interested Sales people 1" at bounding box center [334, 561] width 193 height 40
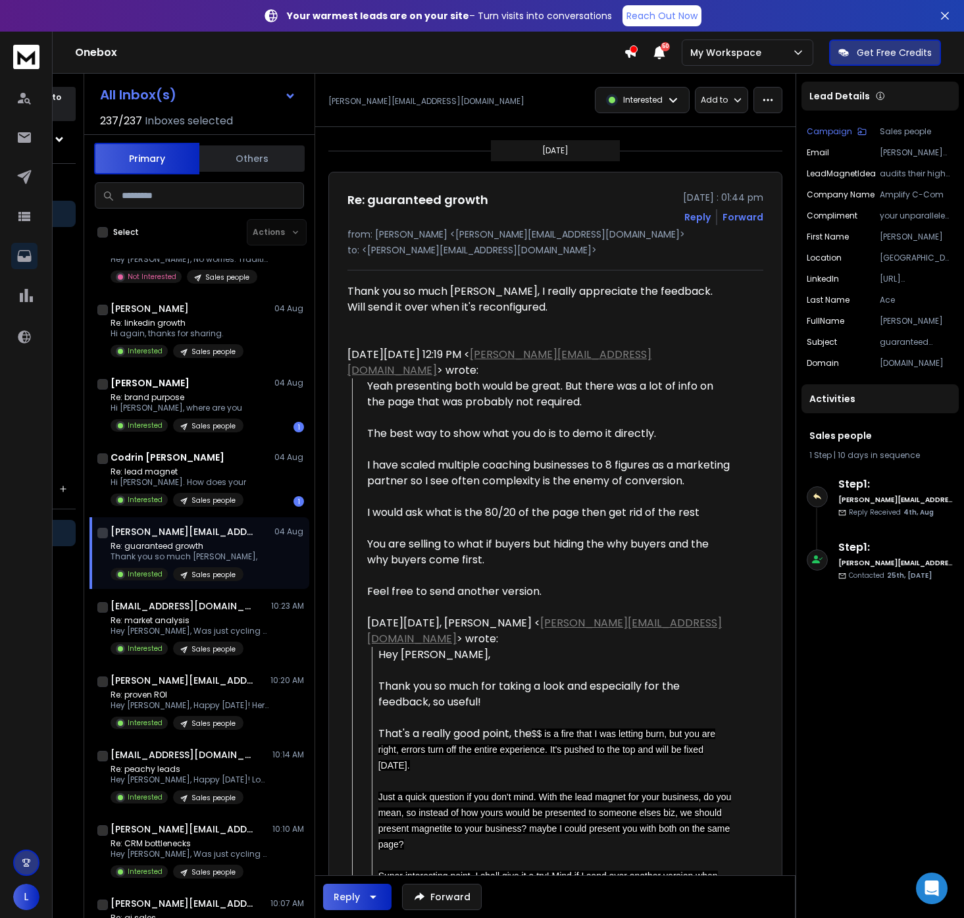
scroll to position [0, 145]
click at [882, 281] on p "https://www.linkedin.com/in/paulace" at bounding box center [917, 279] width 74 height 11
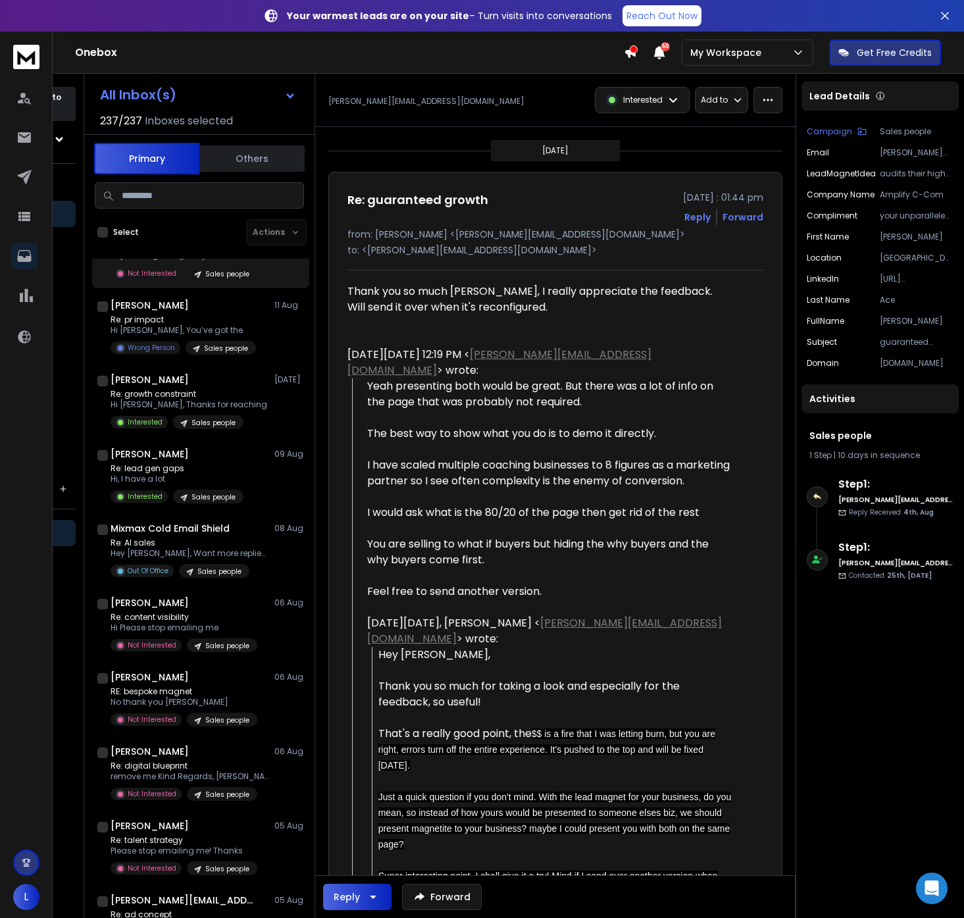
scroll to position [0, 0]
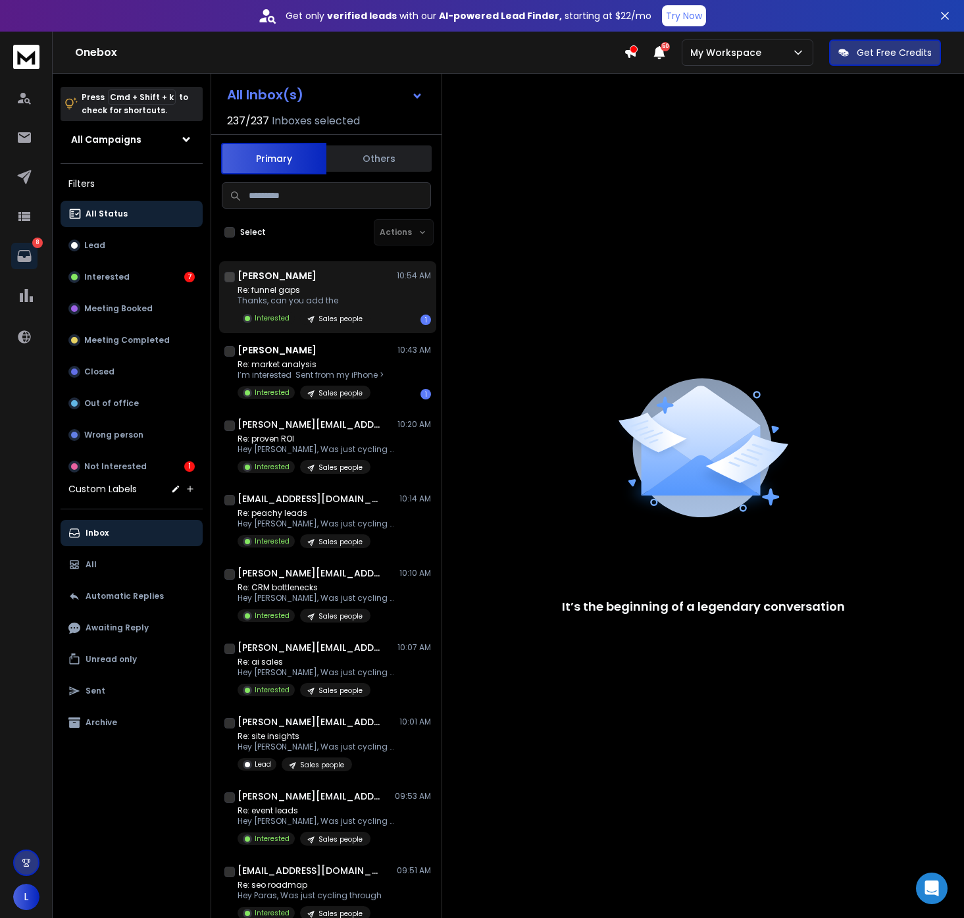
click at [362, 301] on p "Thanks, can you add the" at bounding box center [304, 300] width 133 height 11
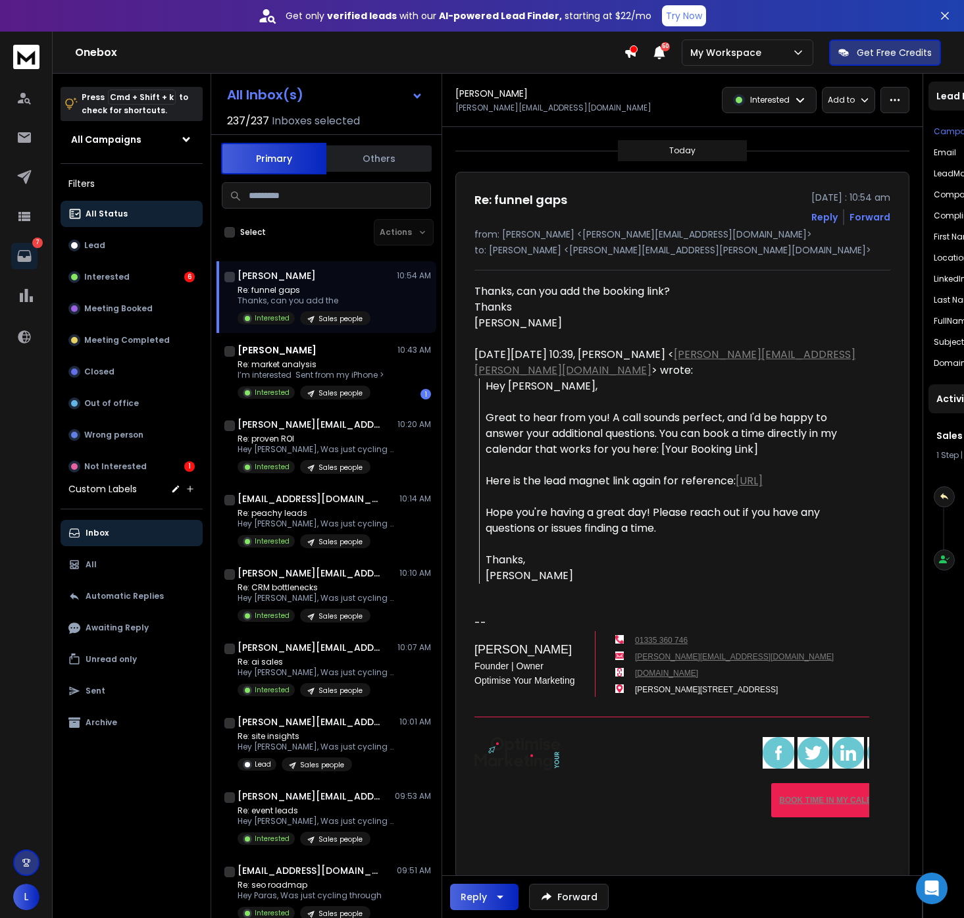
click at [630, 297] on div "Thanks, can you add the booking link? Thanks Stuart" at bounding box center [666, 307] width 384 height 47
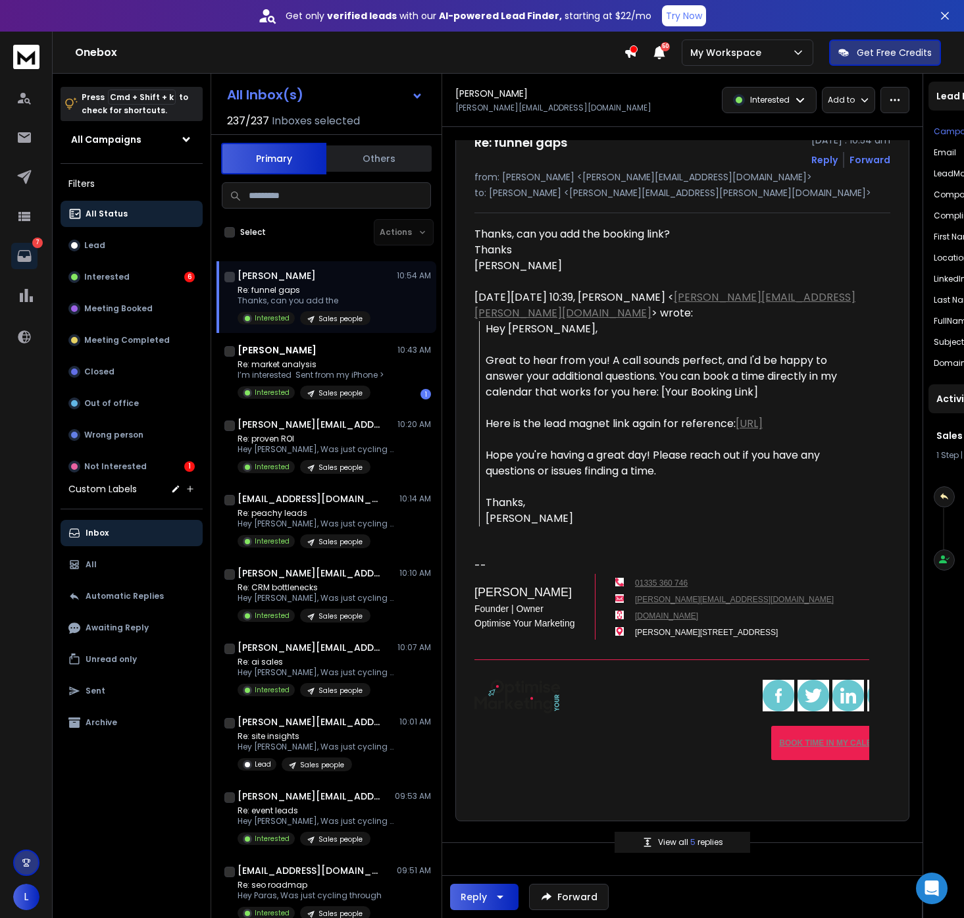
scroll to position [81, 0]
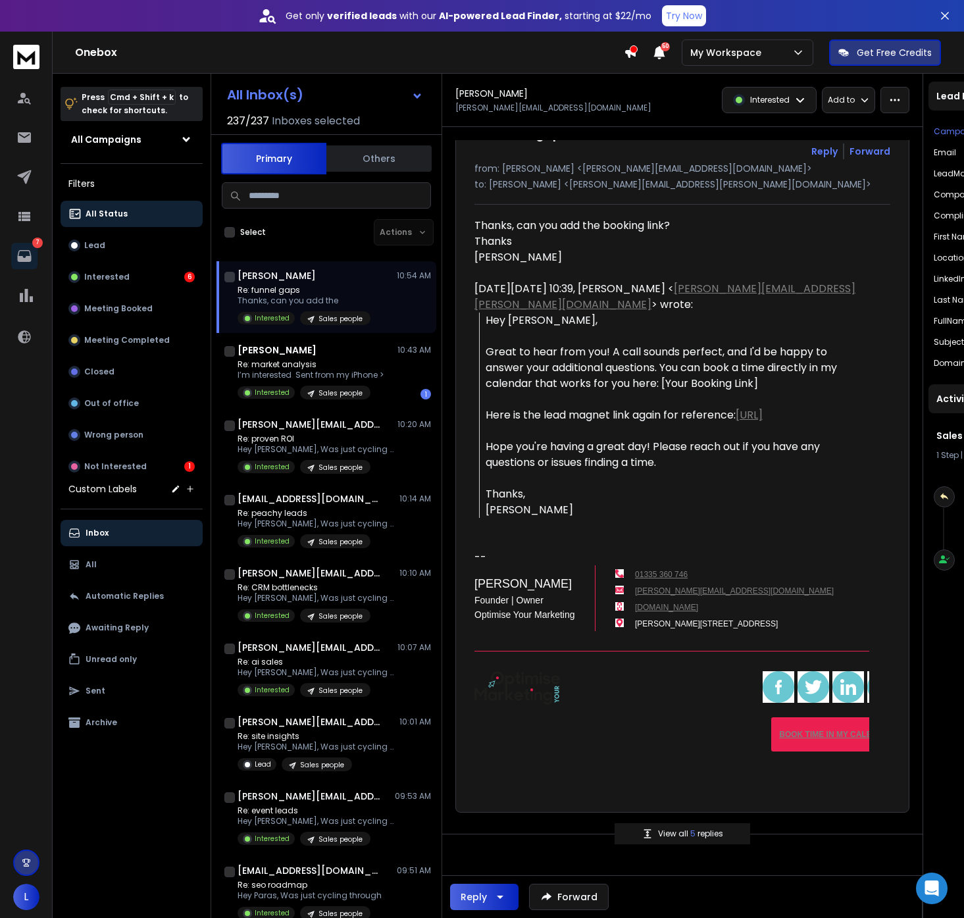
click at [674, 830] on p "View all 5 replies" at bounding box center [690, 833] width 65 height 11
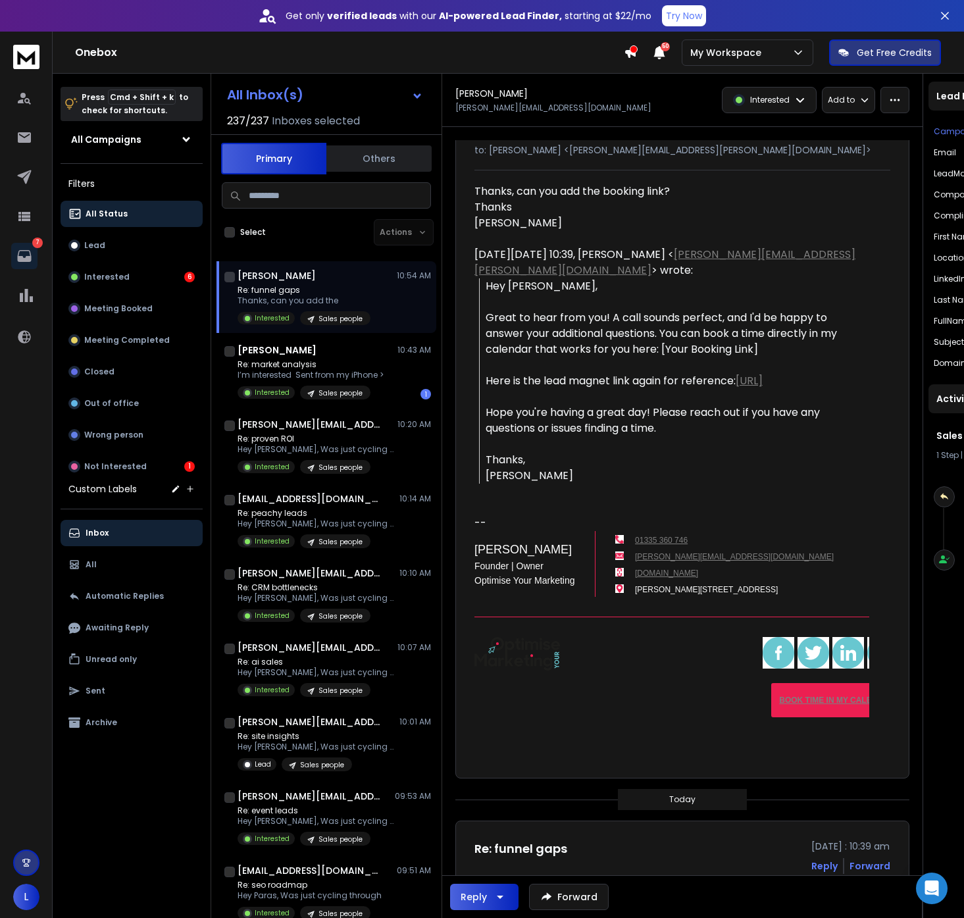
scroll to position [0, 0]
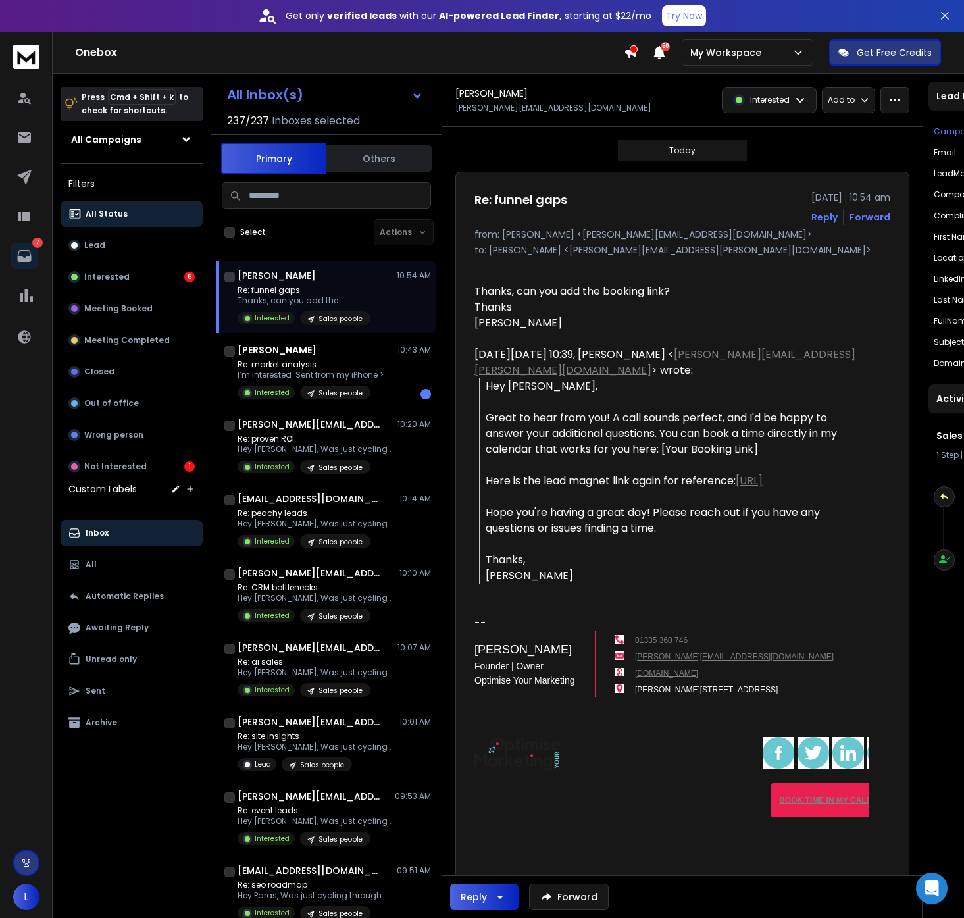
click at [823, 218] on button "Reply" at bounding box center [824, 217] width 26 height 13
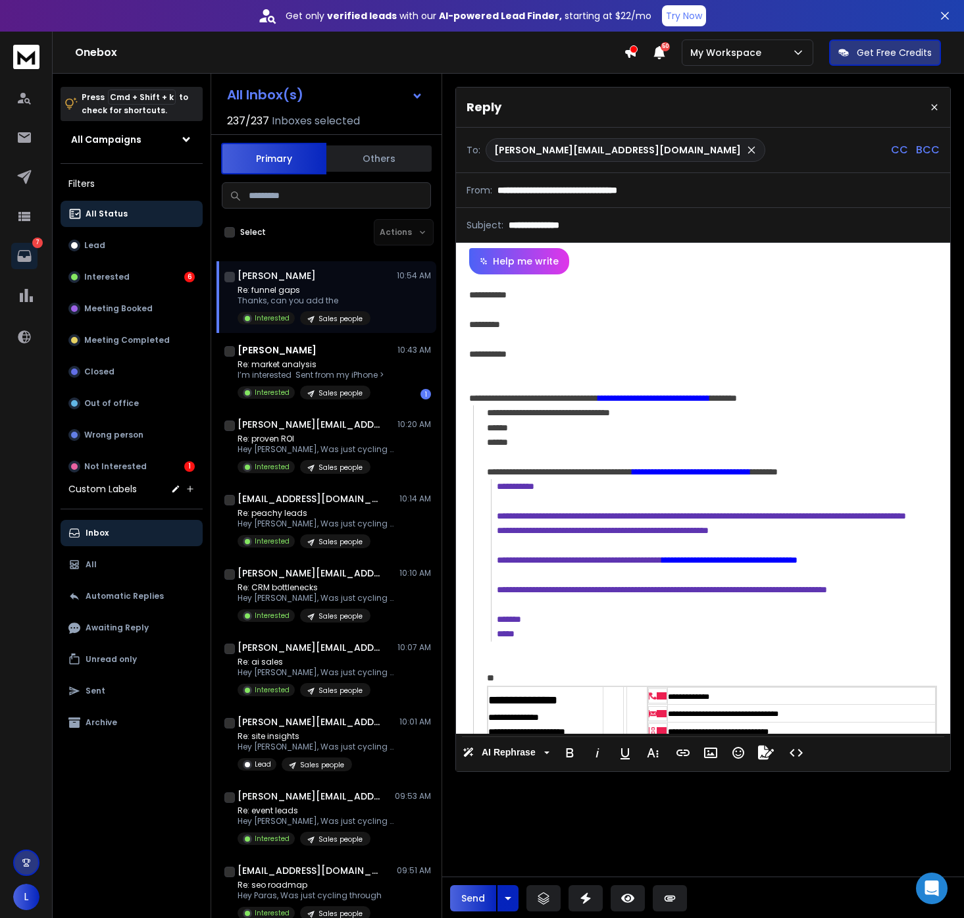
click at [482, 357] on div "**********" at bounding box center [692, 325] width 447 height 74
click at [537, 362] on div at bounding box center [703, 368] width 468 height 14
click at [537, 358] on div "**********" at bounding box center [692, 325] width 447 height 74
click at [550, 361] on div at bounding box center [703, 368] width 468 height 14
click at [536, 353] on div "**********" at bounding box center [692, 325] width 447 height 74
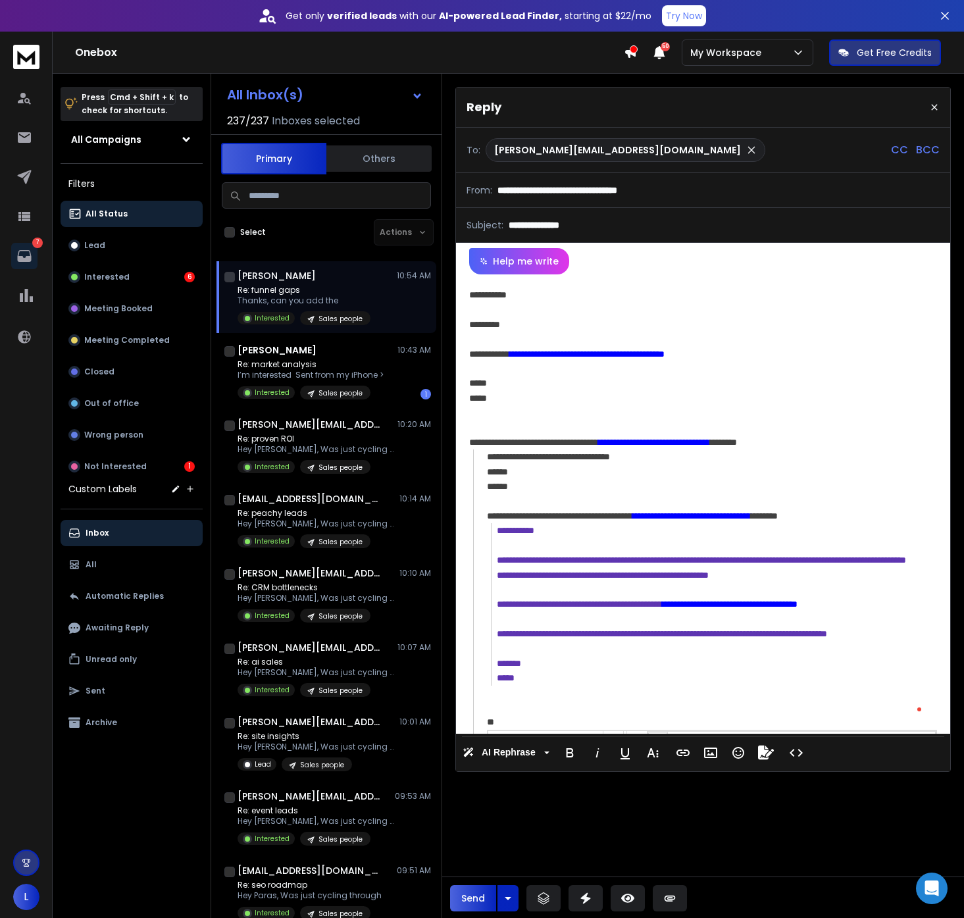
click at [476, 895] on button "Send" at bounding box center [473, 898] width 46 height 26
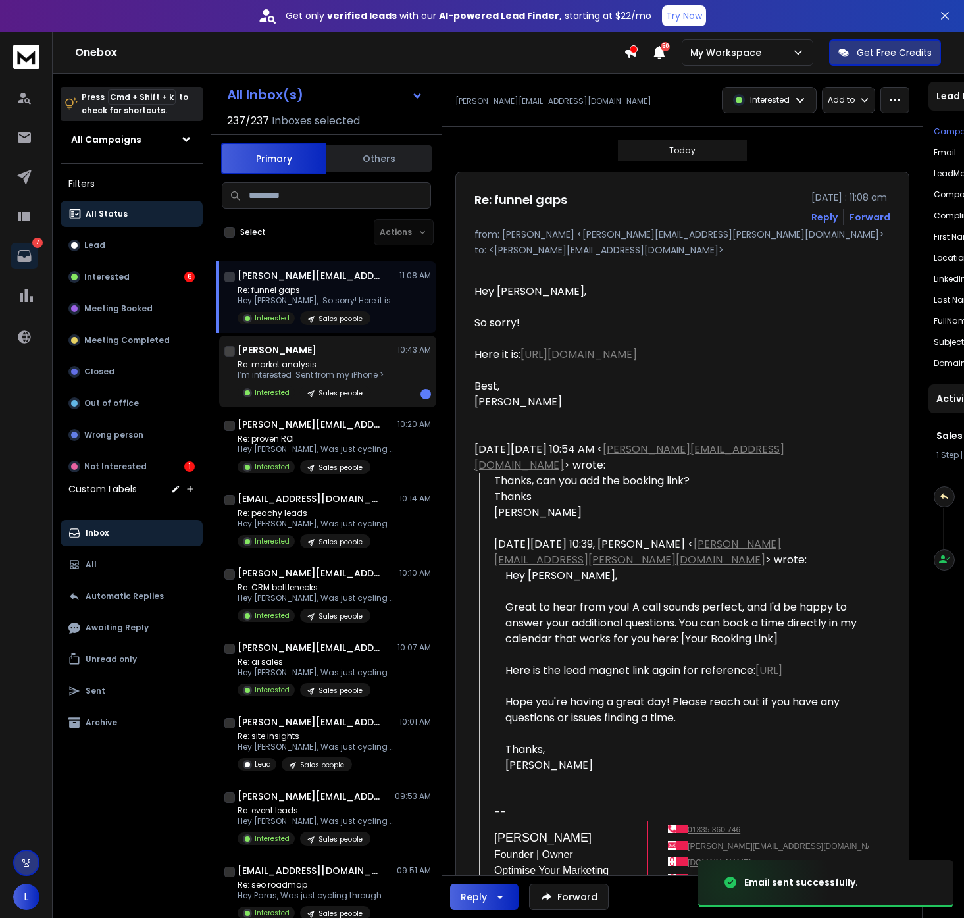
click at [349, 359] on p "Re: market analysis" at bounding box center [311, 364] width 146 height 11
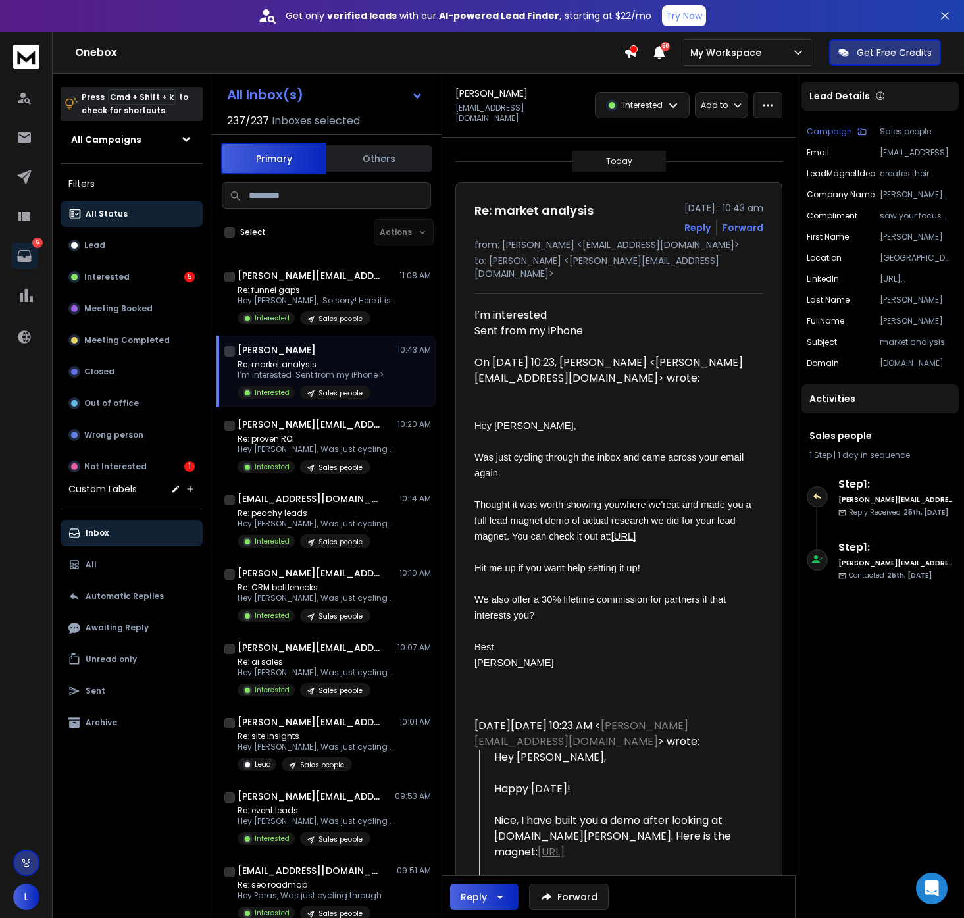
click at [292, 362] on p "Re: market analysis" at bounding box center [311, 364] width 146 height 11
click at [782, 105] on button "button" at bounding box center [767, 105] width 29 height 26
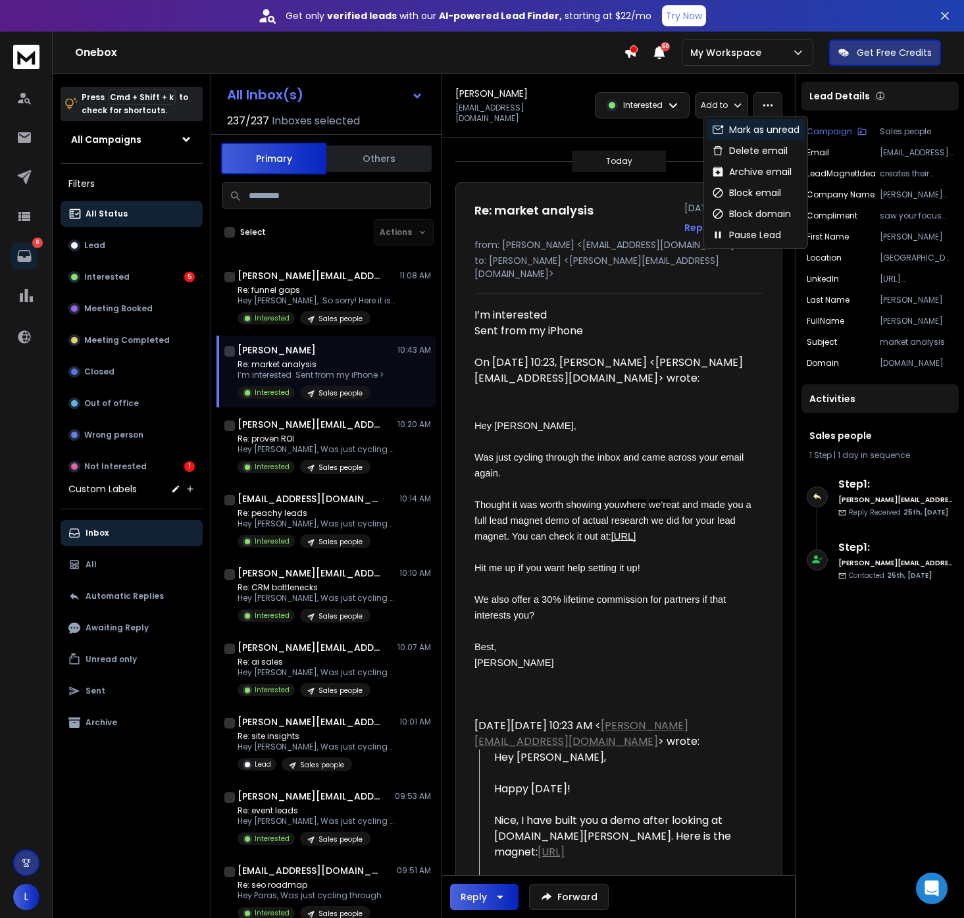
click at [799, 127] on div "Mark as unread" at bounding box center [756, 129] width 88 height 13
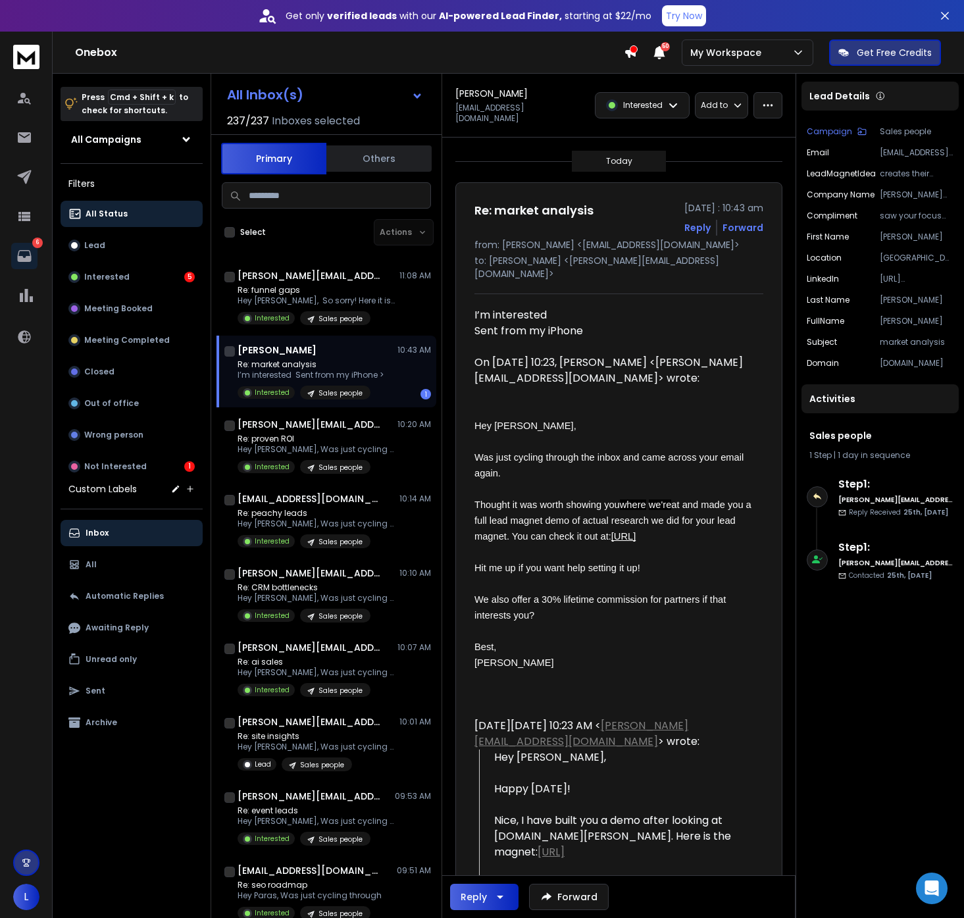
click at [711, 221] on button "Reply" at bounding box center [697, 227] width 26 height 13
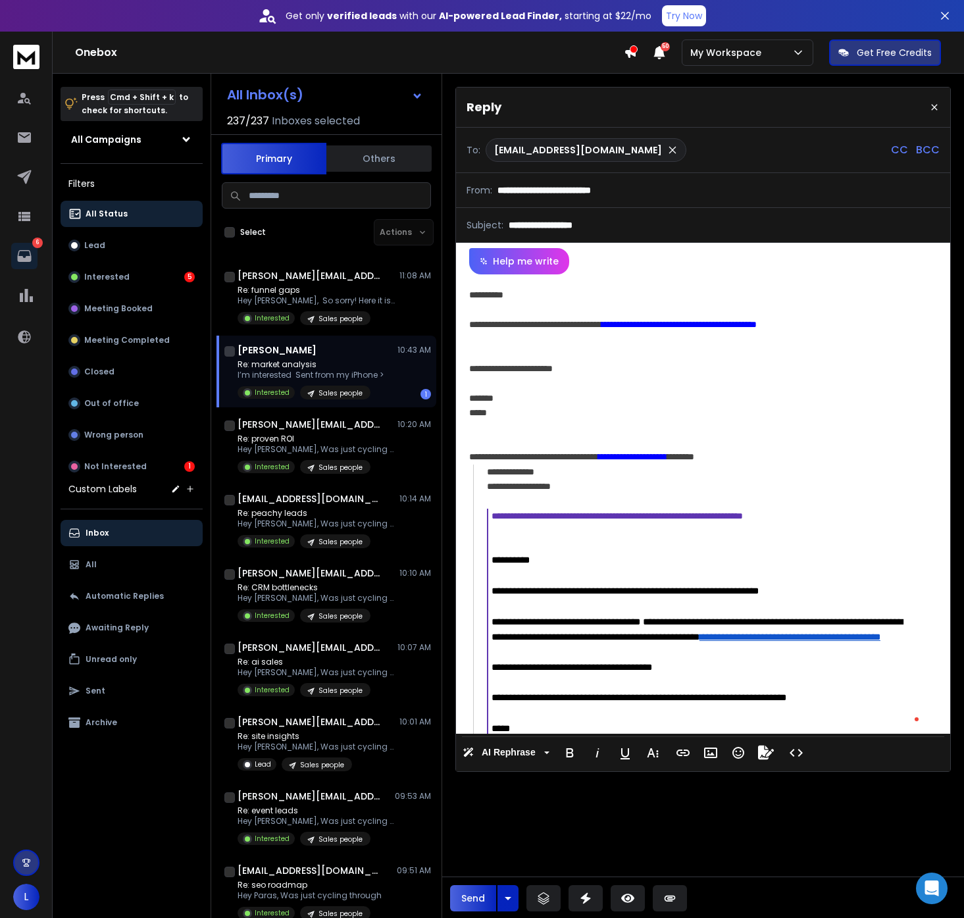
click at [572, 367] on div "**********" at bounding box center [691, 354] width 444 height 133
click at [625, 378] on div "**********" at bounding box center [691, 354] width 444 height 133
click at [463, 903] on button "Send" at bounding box center [473, 898] width 46 height 26
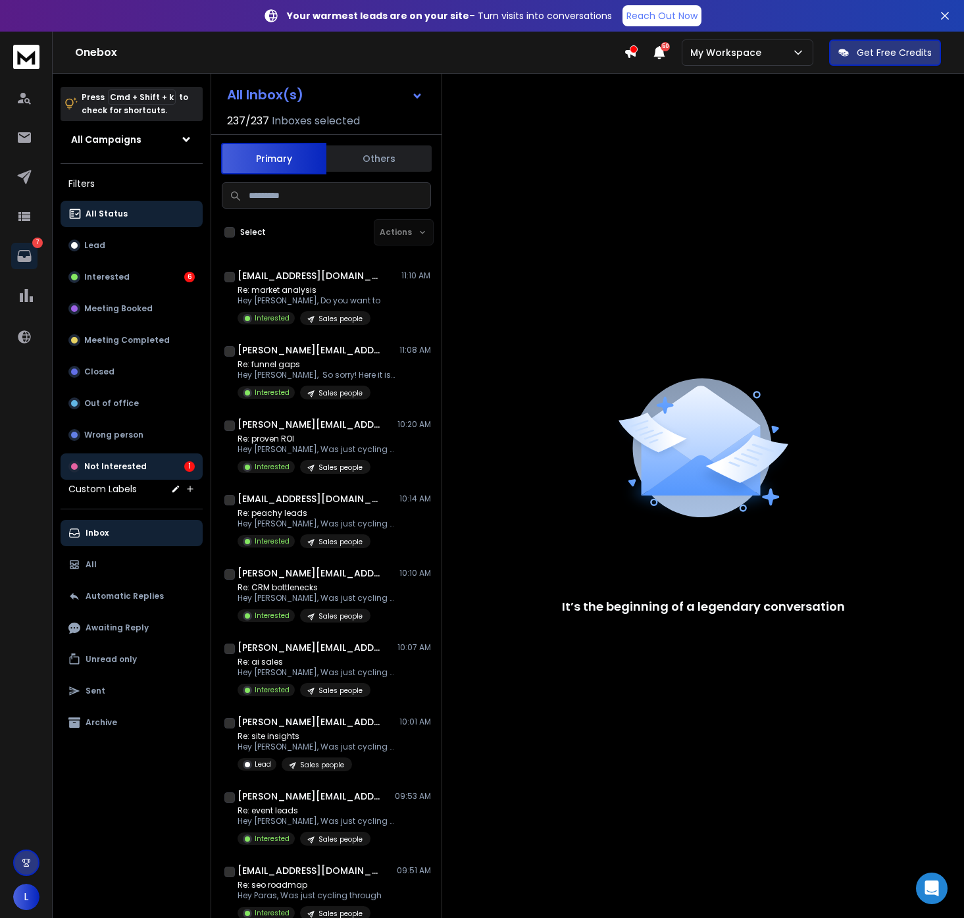
click at [152, 459] on button "Not Interested 1" at bounding box center [132, 466] width 142 height 26
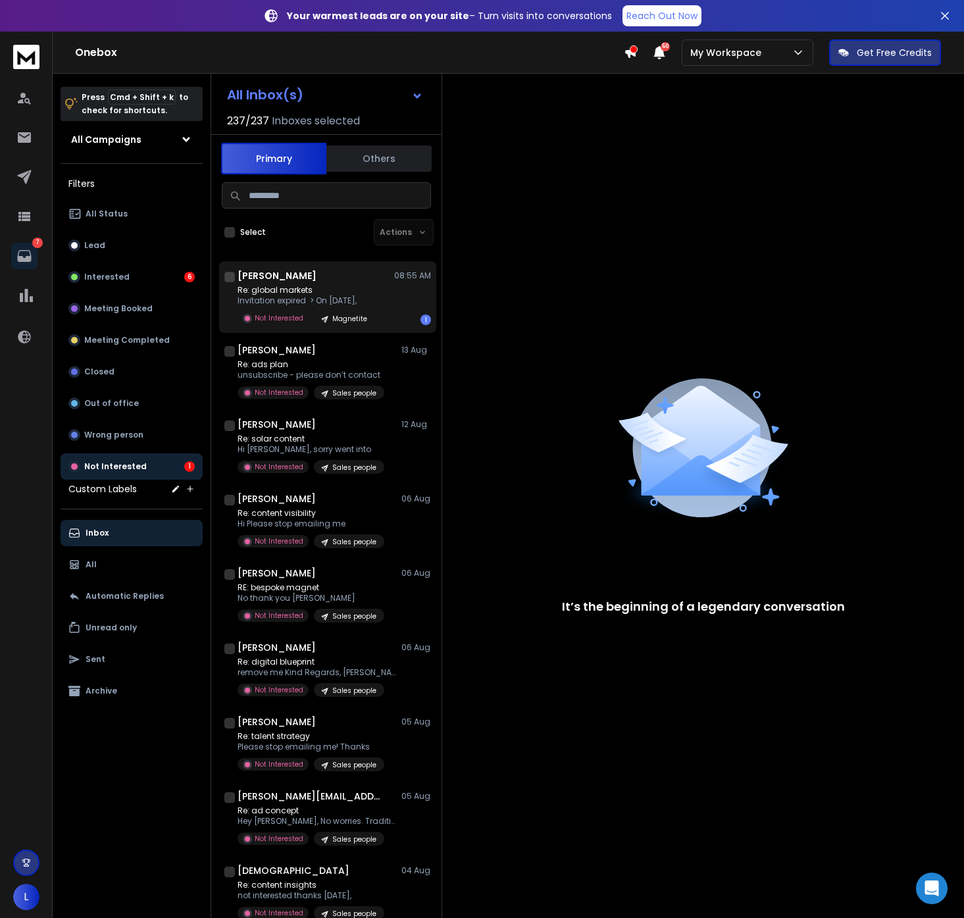
click at [321, 291] on p "Re: global markets" at bounding box center [307, 290] width 138 height 11
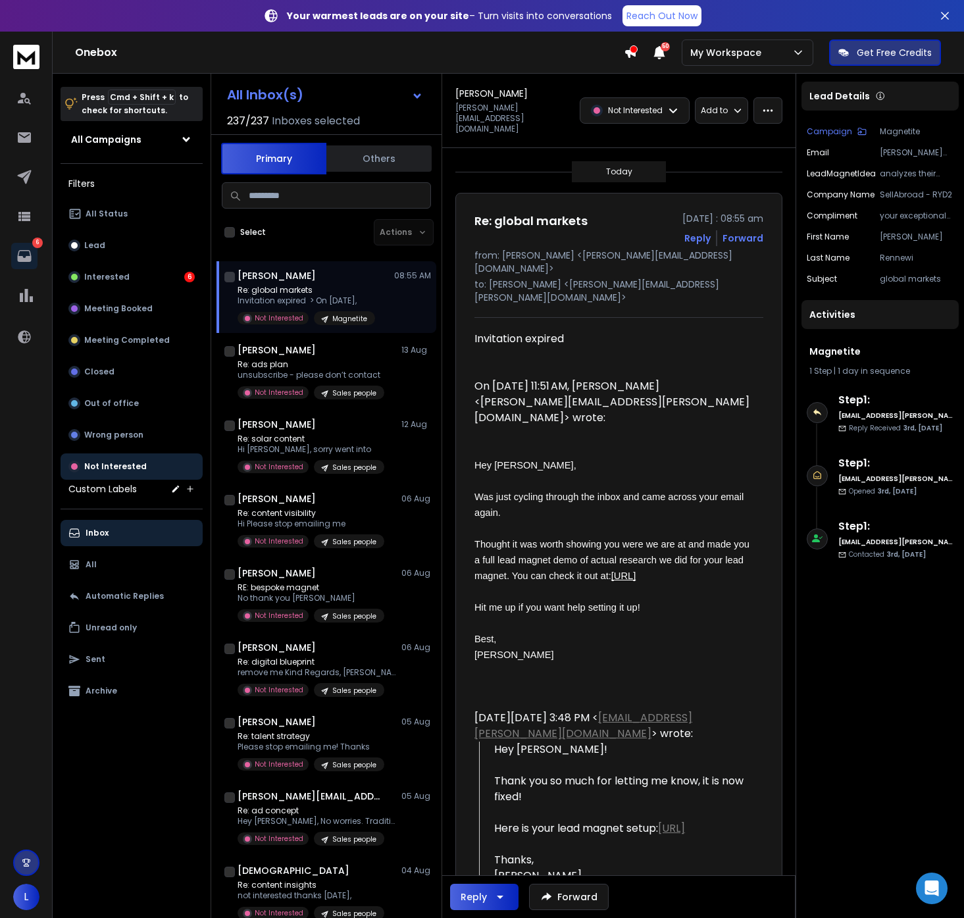
click at [692, 232] on button "Reply" at bounding box center [697, 238] width 26 height 13
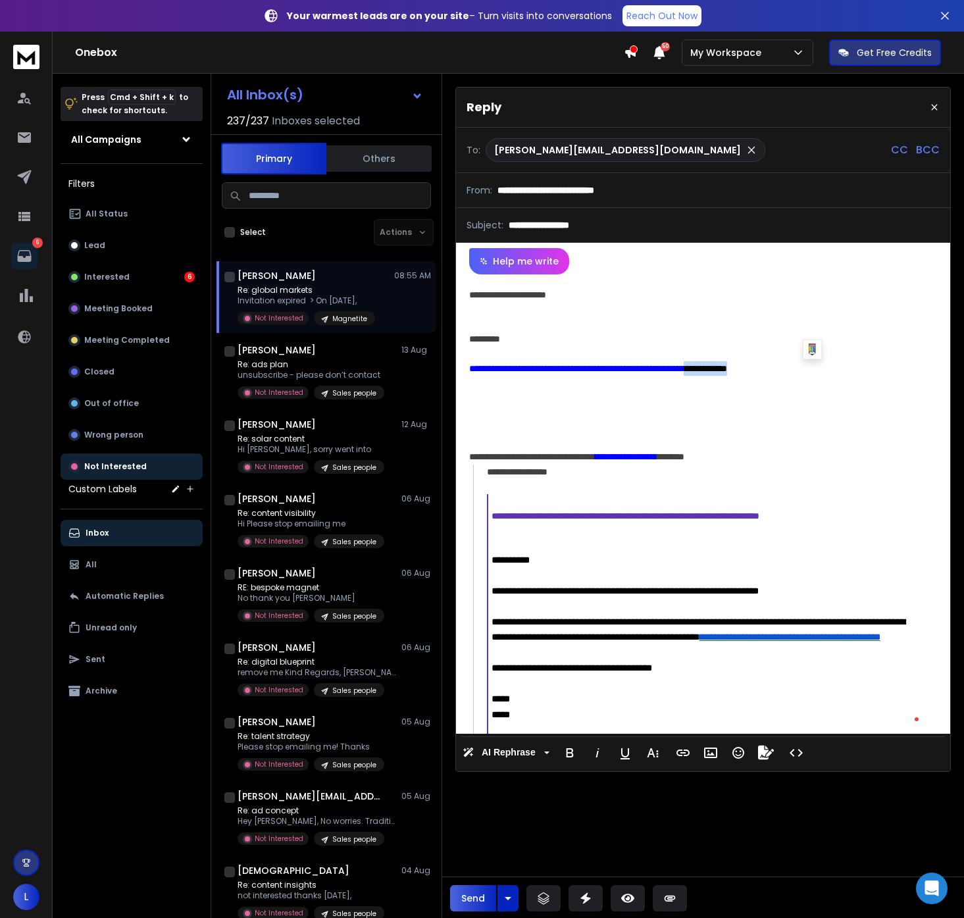
drag, startPoint x: 817, startPoint y: 367, endPoint x: 736, endPoint y: 372, distance: 81.8
click at [736, 372] on div "**********" at bounding box center [691, 354] width 444 height 133
copy link "**********"
click at [602, 405] on div "**********" at bounding box center [691, 354] width 444 height 133
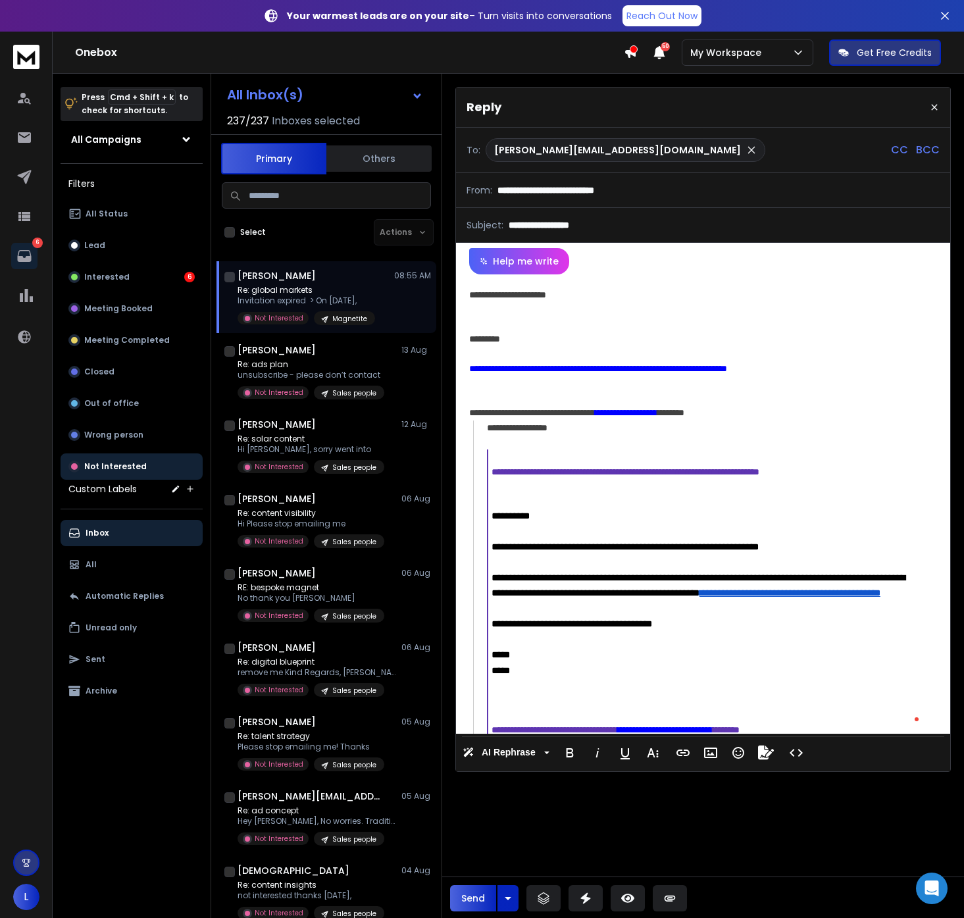
click at [470, 898] on button "Send" at bounding box center [473, 898] width 46 height 26
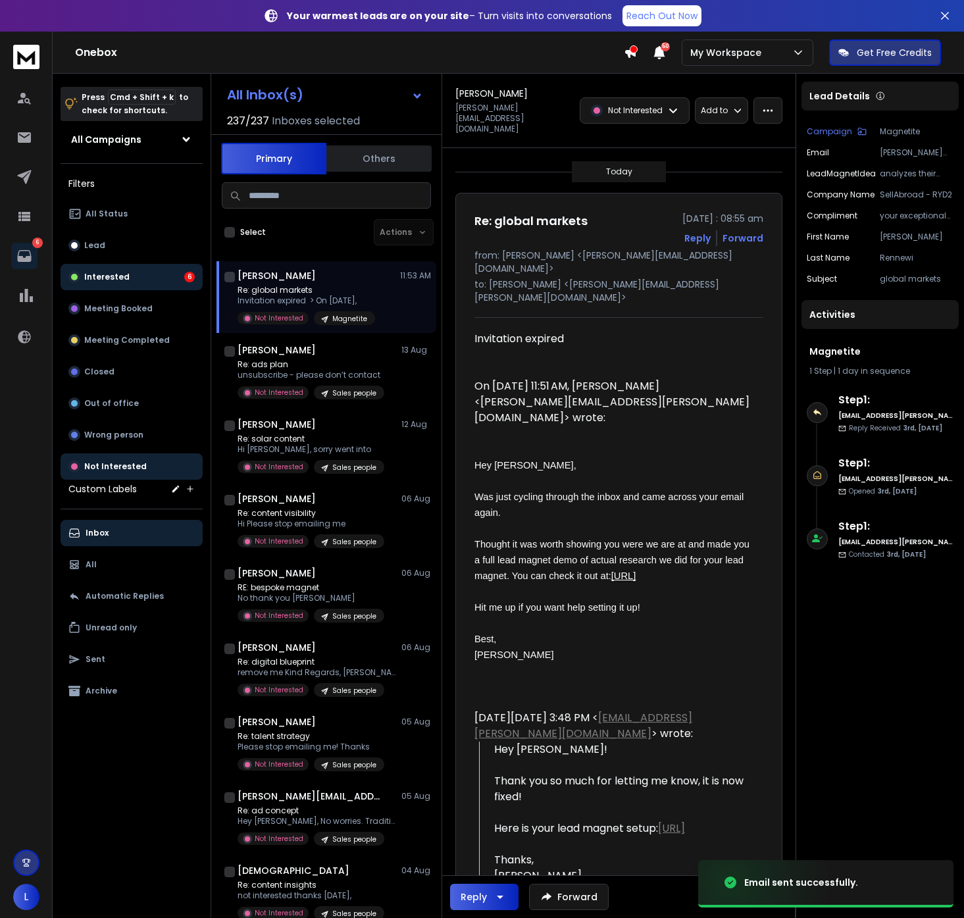
click at [114, 267] on button "Interested 6" at bounding box center [132, 277] width 142 height 26
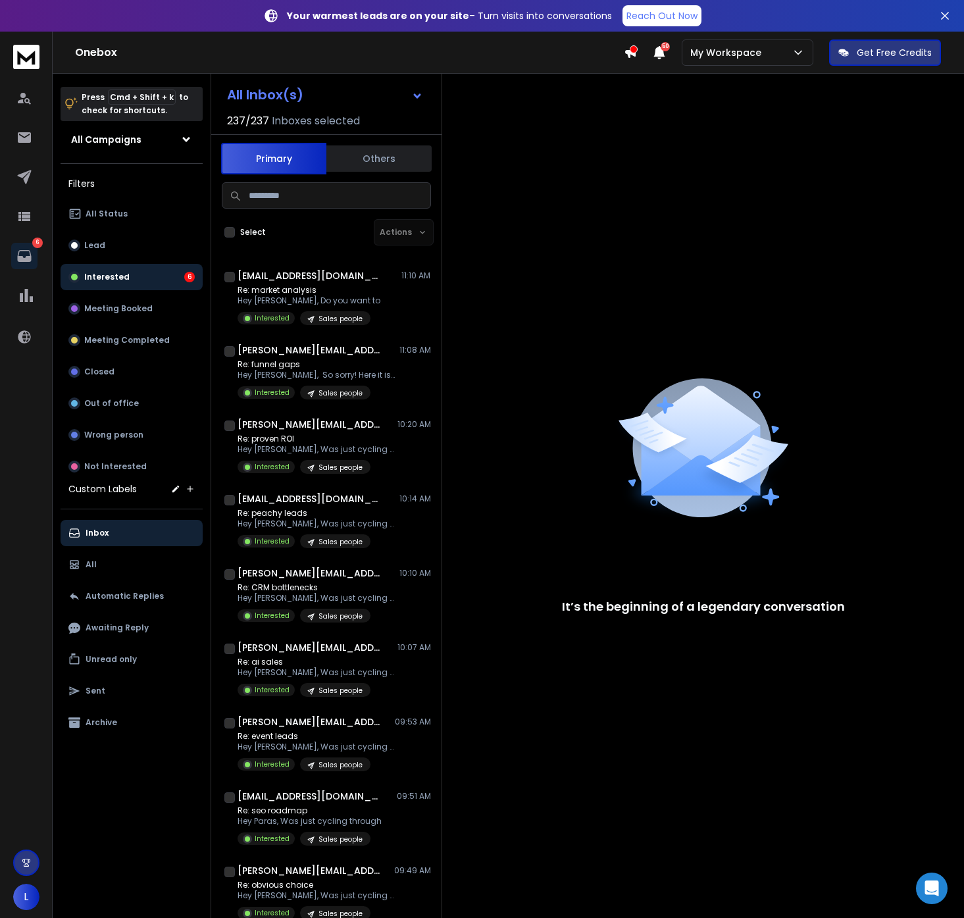
click at [143, 271] on button "Interested 6" at bounding box center [132, 277] width 142 height 26
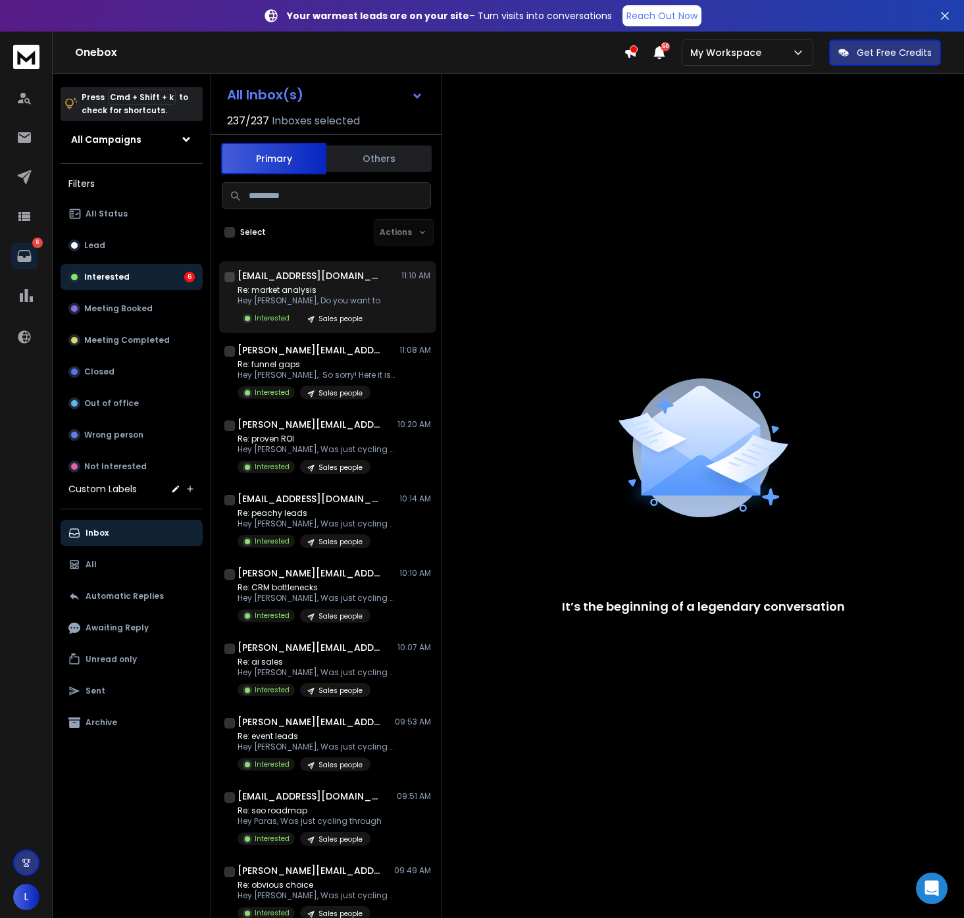
click at [350, 291] on p "Re: market analysis" at bounding box center [309, 290] width 143 height 11
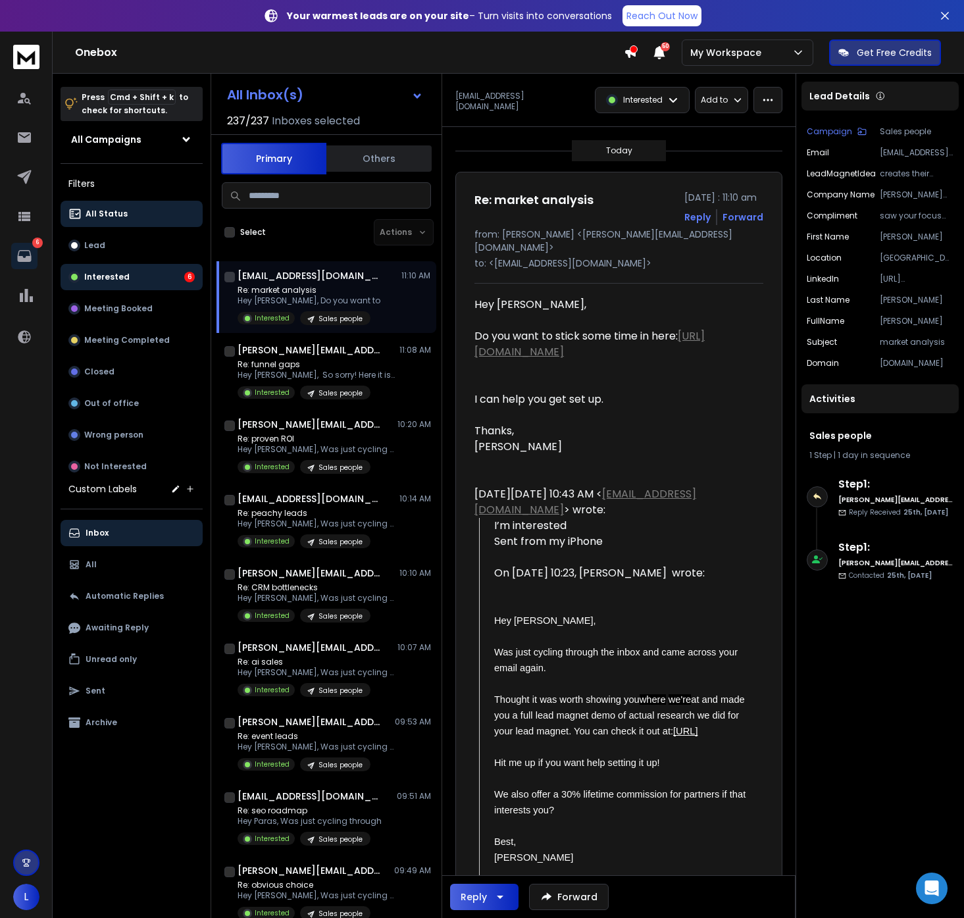
click at [107, 211] on p "All Status" at bounding box center [107, 214] width 42 height 11
